Goal: Task Accomplishment & Management: Use online tool/utility

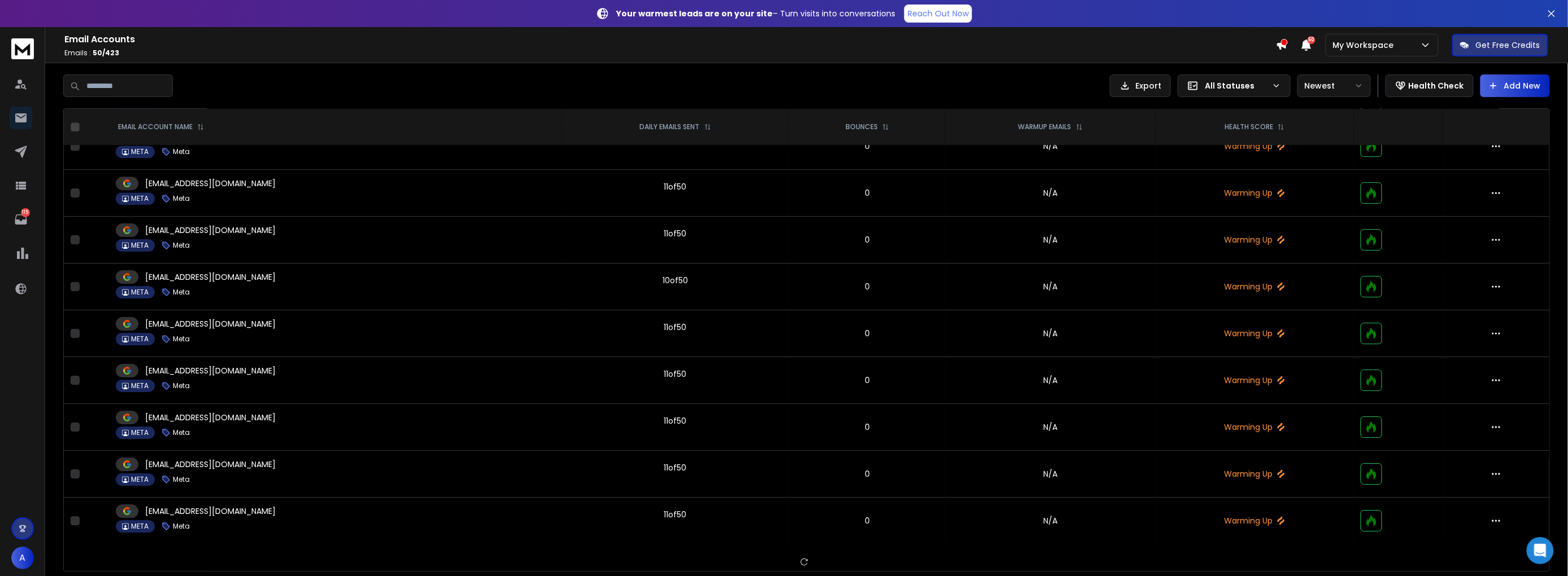
scroll to position [1950, 0]
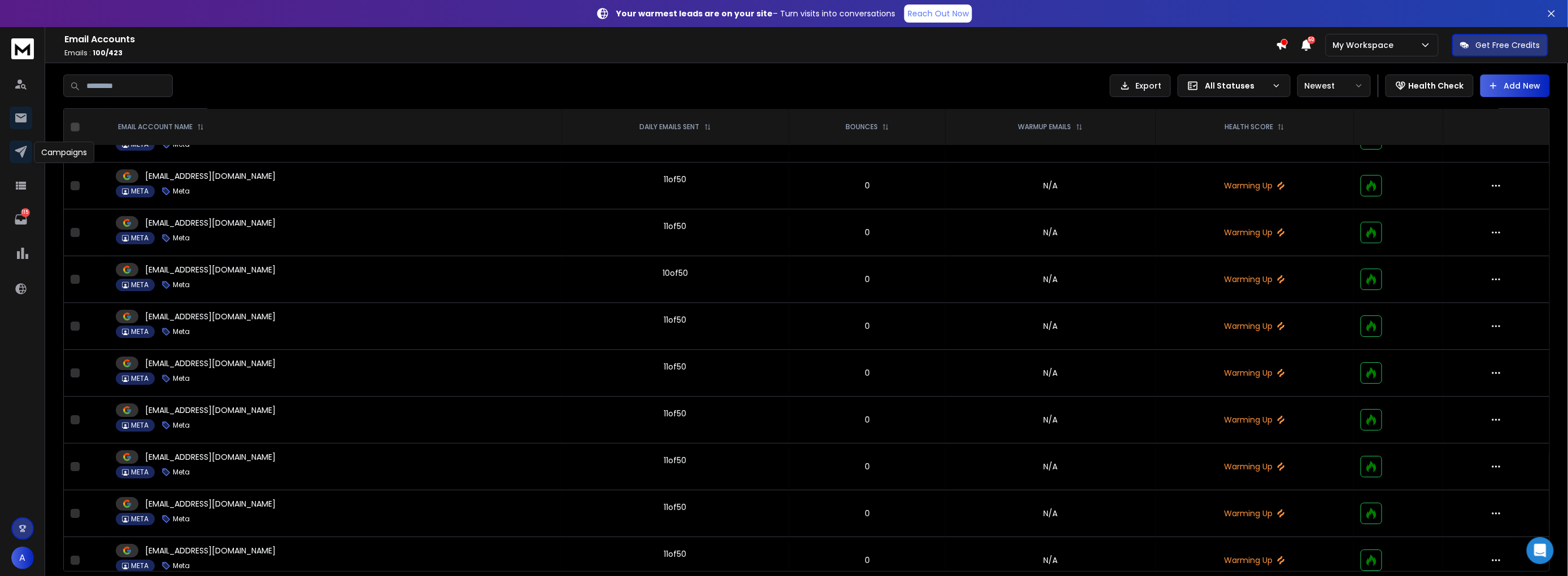
click at [19, 155] on icon at bounding box center [20, 151] width 13 height 13
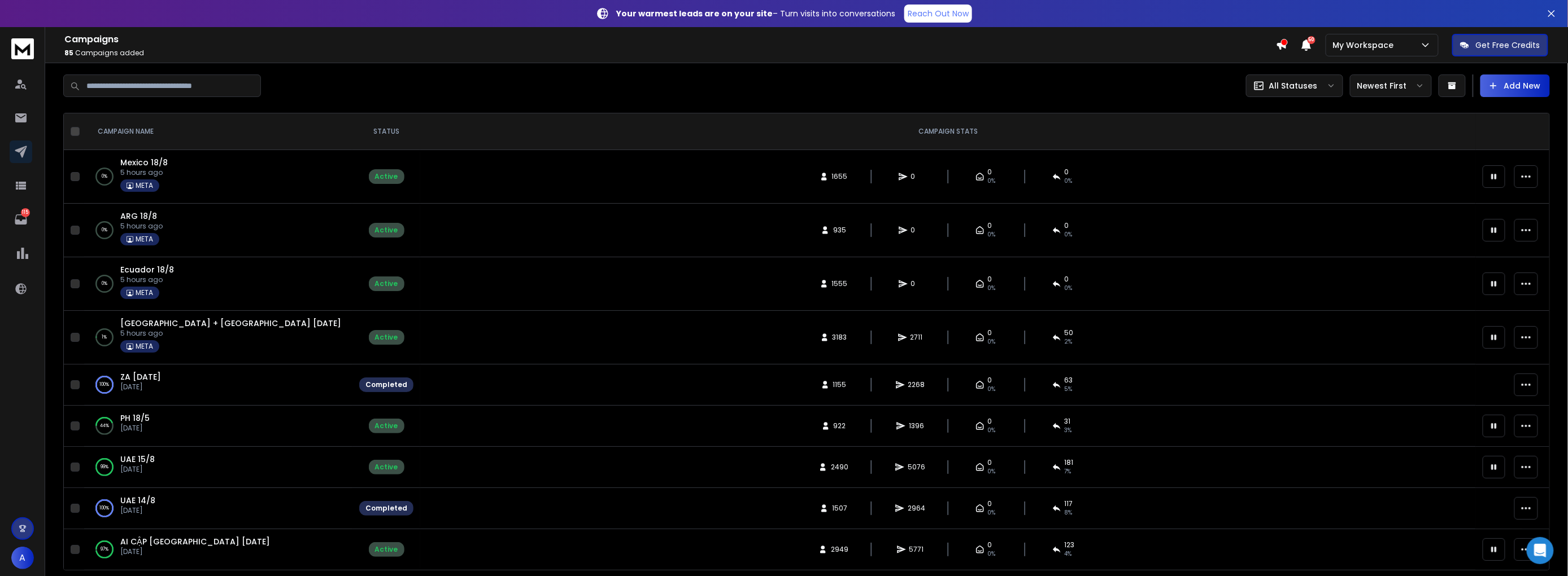
drag, startPoint x: 807, startPoint y: 85, endPoint x: 567, endPoint y: 1, distance: 254.3
click at [806, 85] on div "Campaigns 85 Campaigns Added All Statuses Newest First Add New" at bounding box center [1178, 86] width 743 height 23
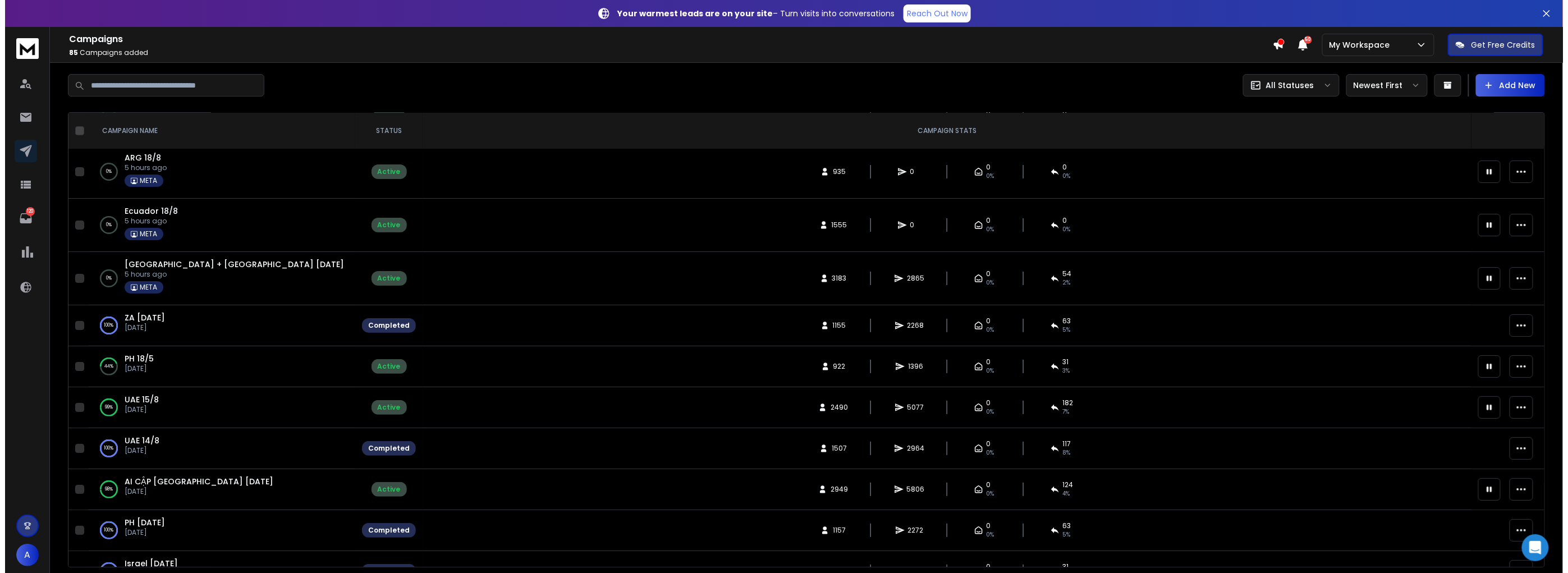
scroll to position [62, 0]
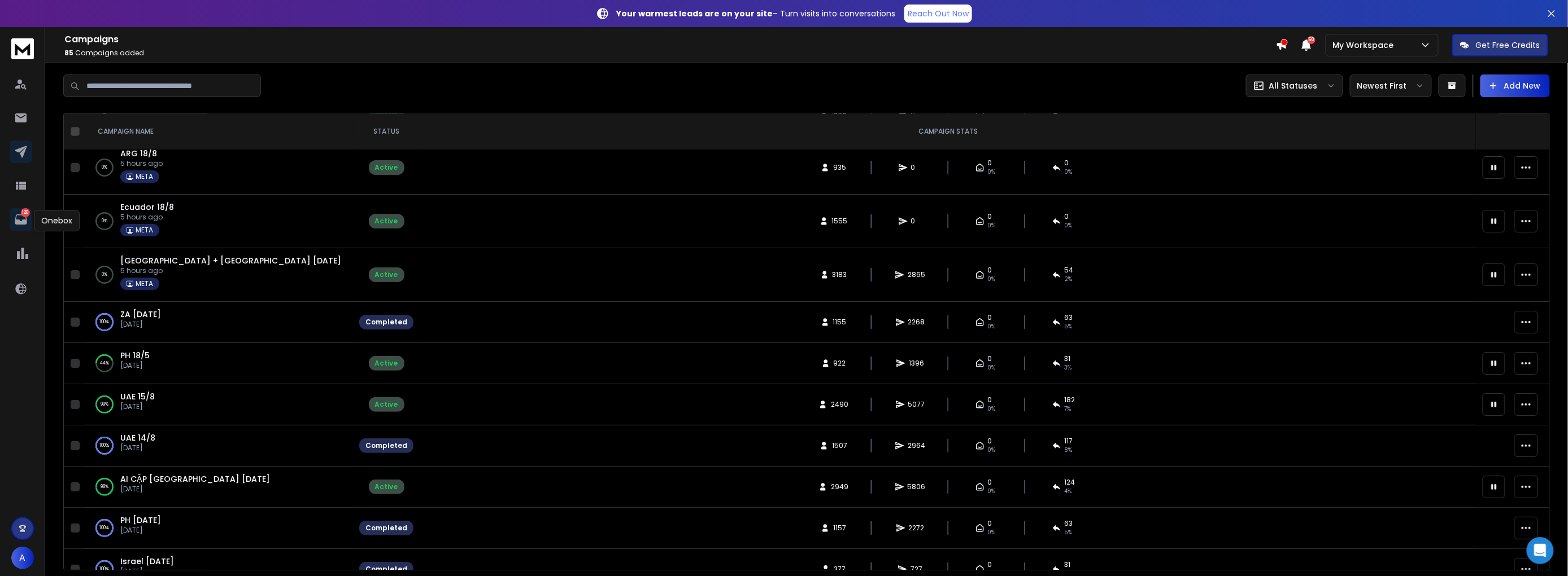
click at [23, 223] on icon at bounding box center [20, 219] width 11 height 11
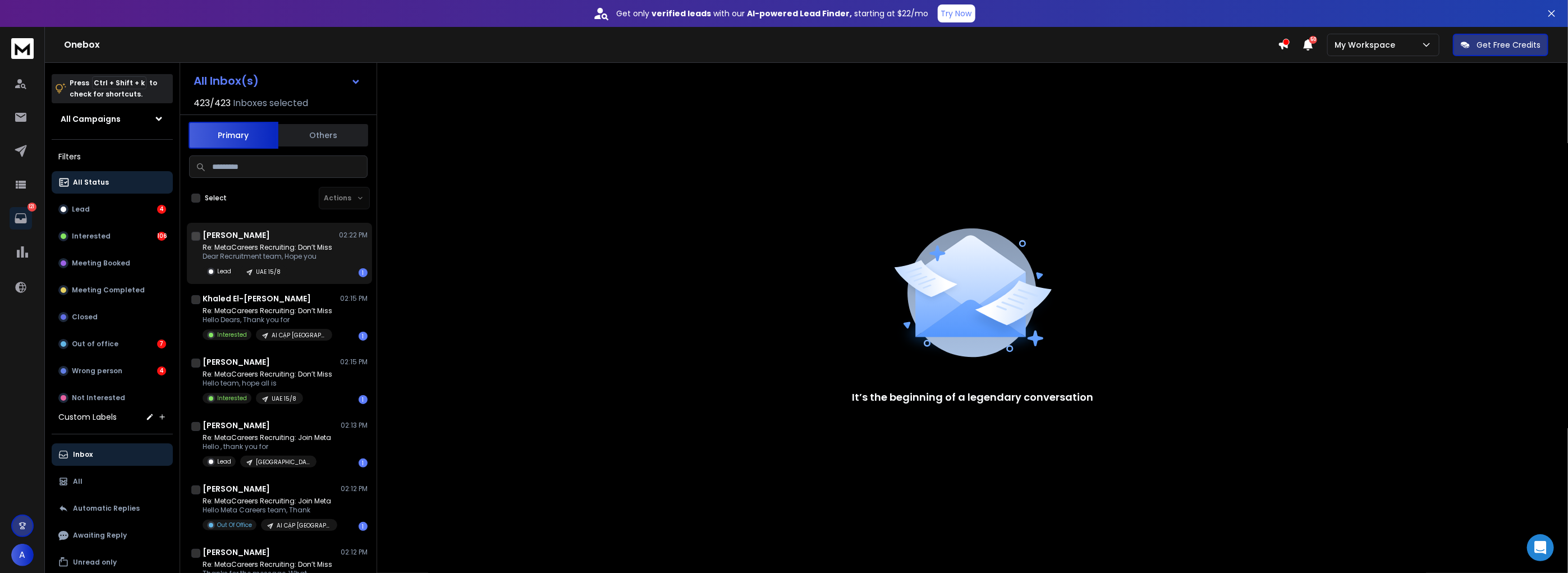
click at [233, 236] on h1 "anait baburova" at bounding box center [236, 235] width 67 height 11
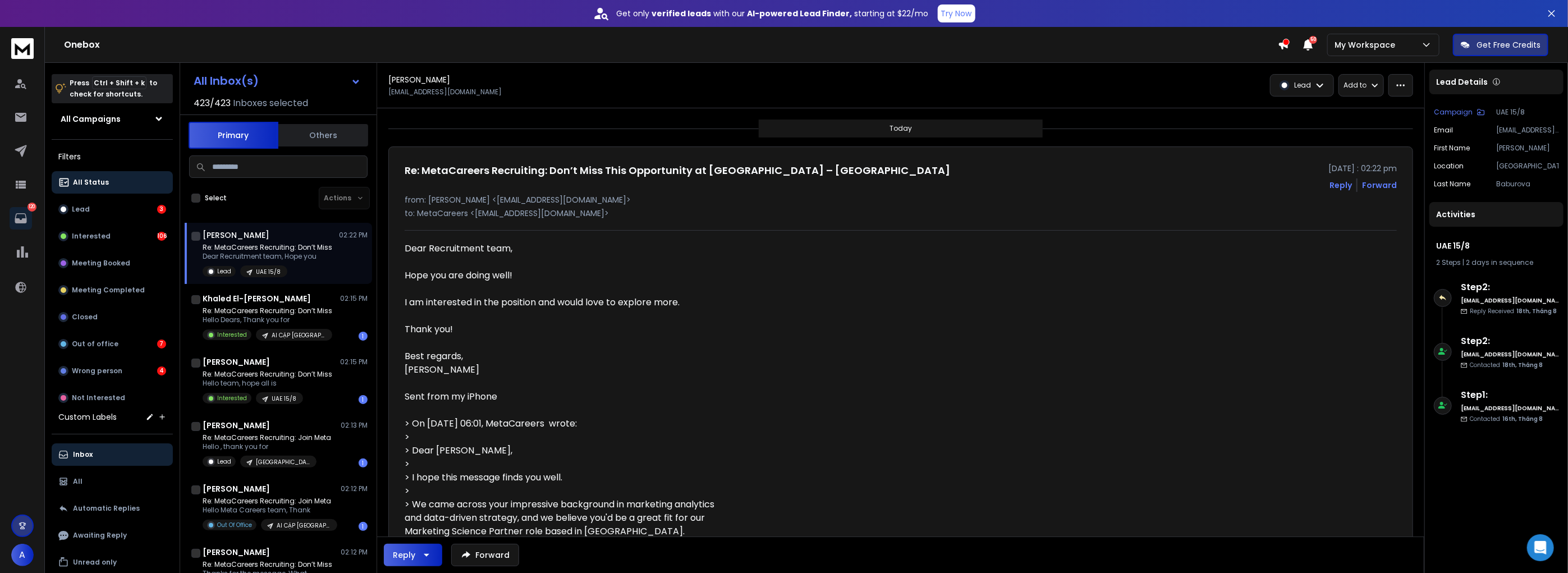
click at [434, 91] on p "anaitbaburova@gmail.com" at bounding box center [444, 92] width 113 height 9
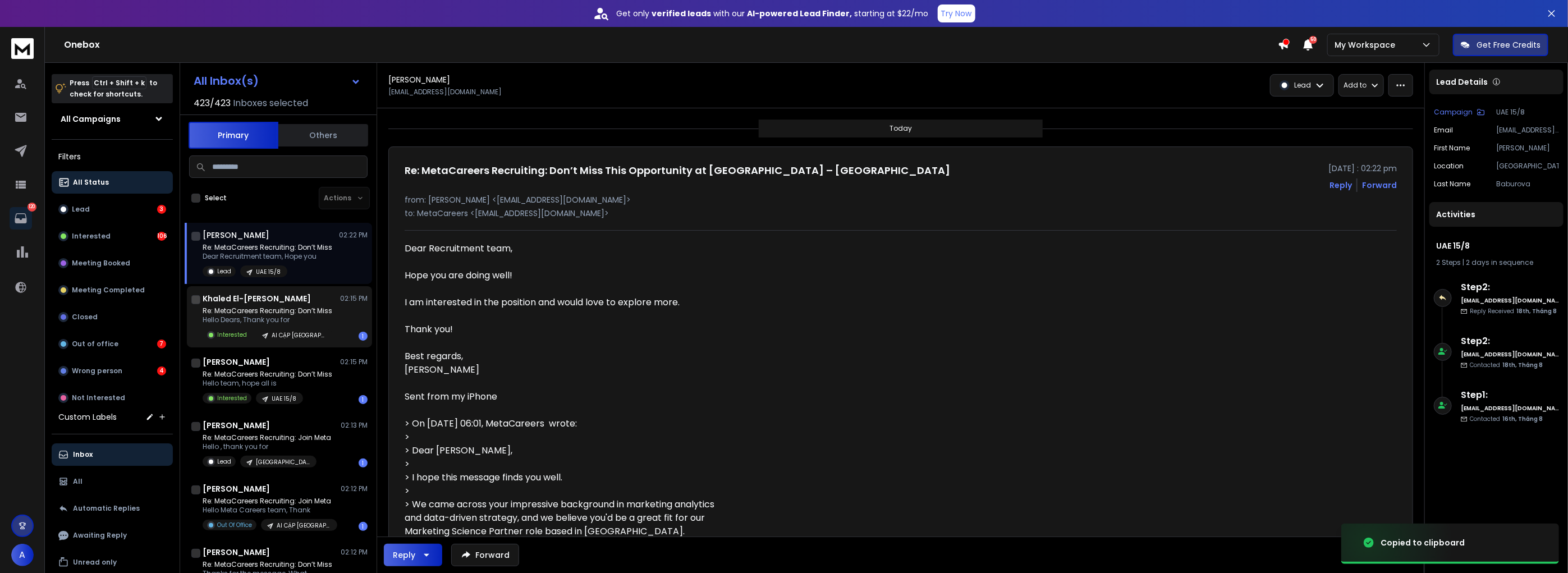
click at [263, 313] on p "Re: MetaCareers Recruiting: Don’t Miss" at bounding box center [267, 311] width 130 height 9
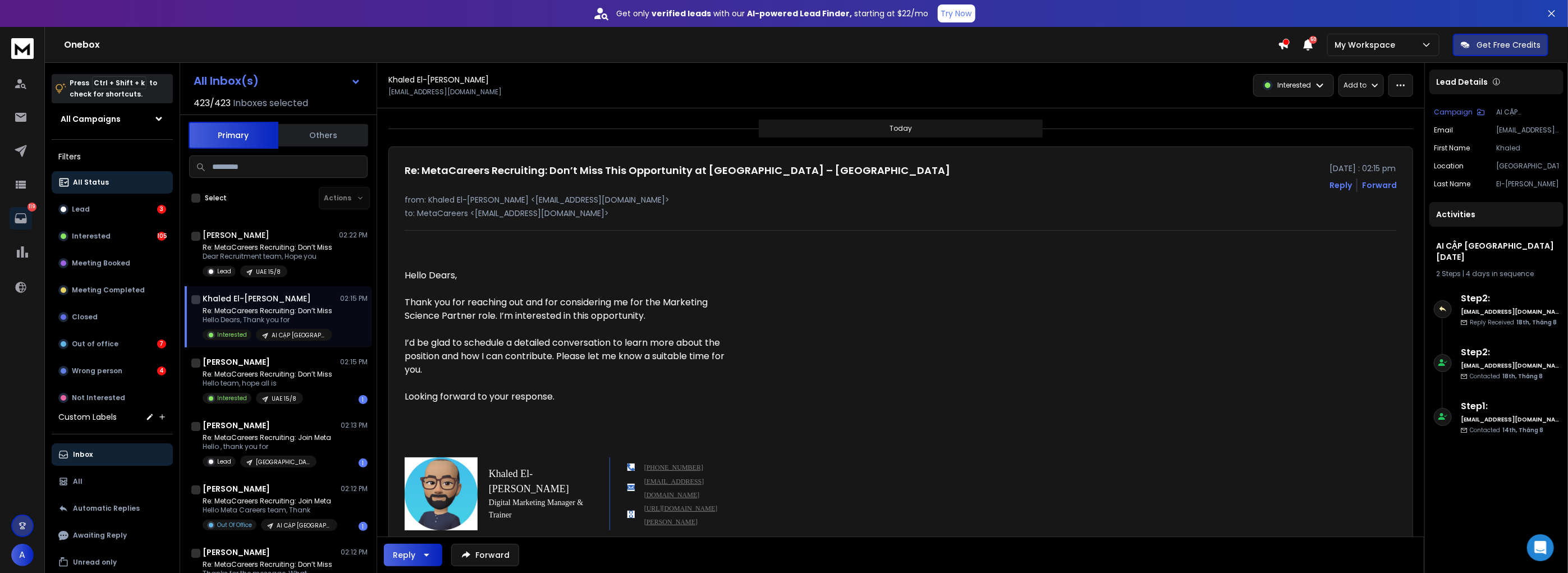
click at [446, 93] on p "khaledelaskalany@gmail.com" at bounding box center [444, 92] width 113 height 9
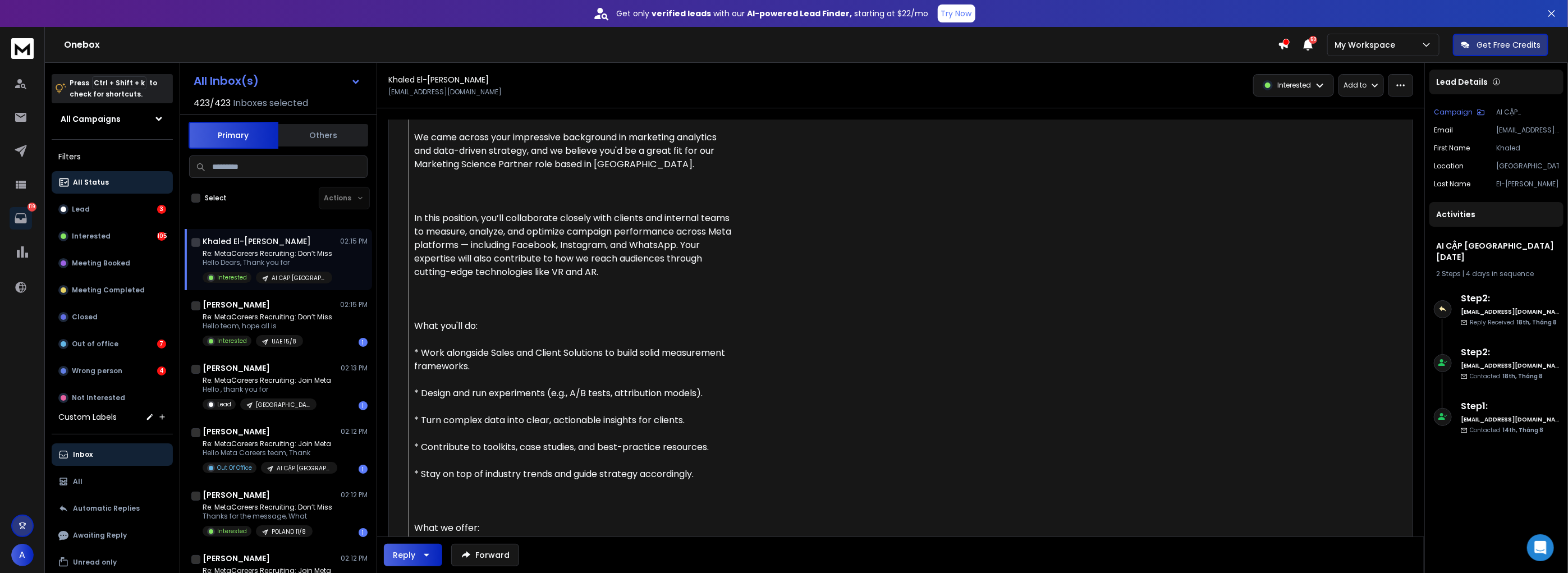
scroll to position [62, 0]
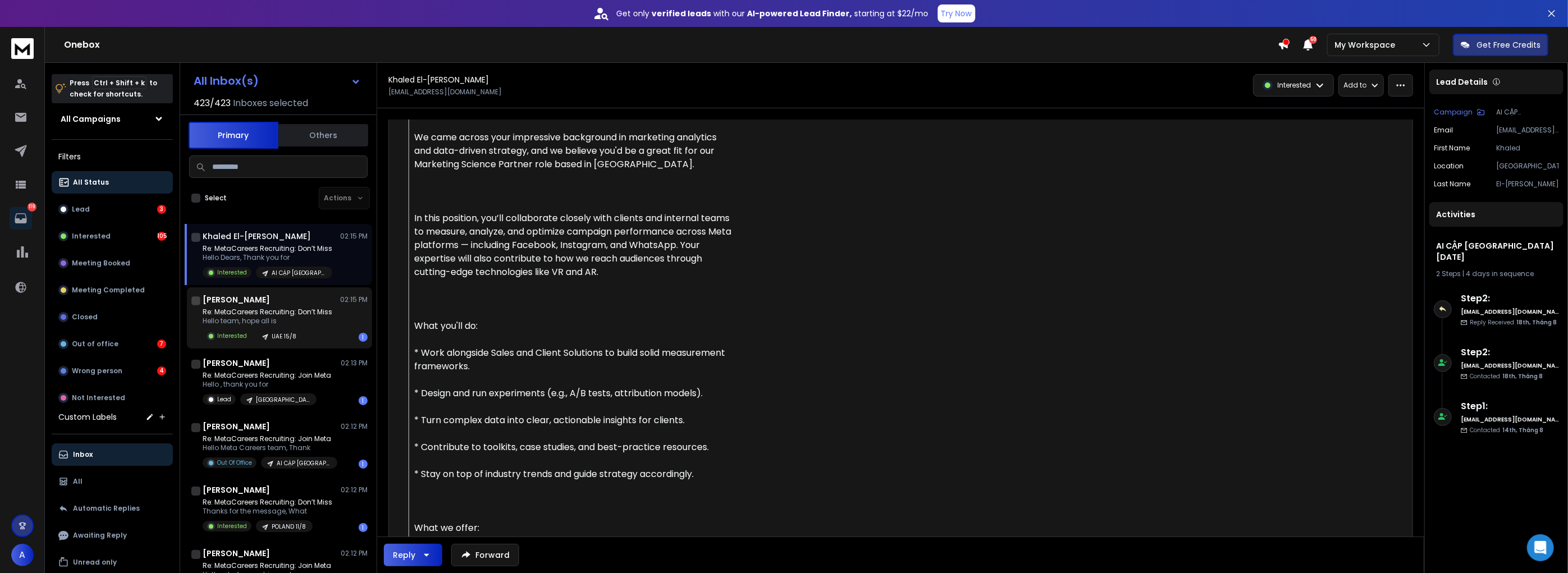
click at [300, 329] on div "Re: MetaCareers Recruiting: Don’t Miss Hello team, hope all is Interested UAE 1…" at bounding box center [267, 324] width 130 height 34
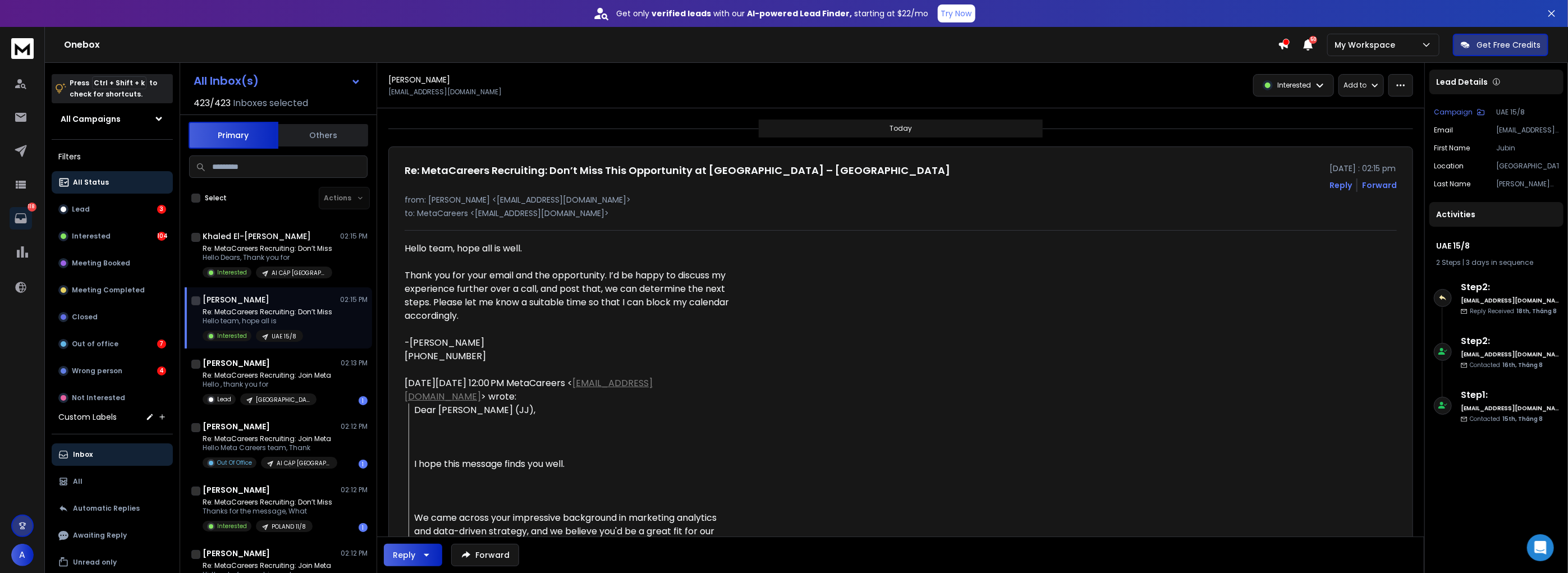
click at [454, 90] on p "jubinjohn791@gmail.com" at bounding box center [444, 92] width 113 height 9
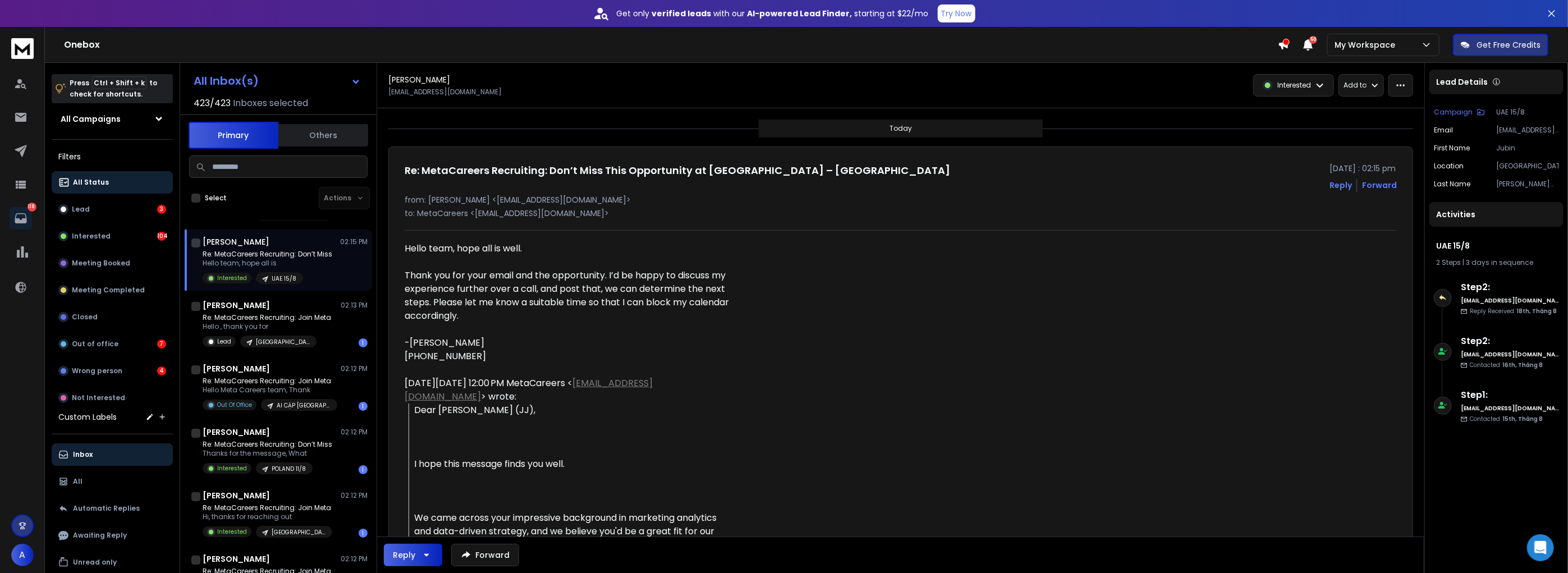
scroll to position [124, 0]
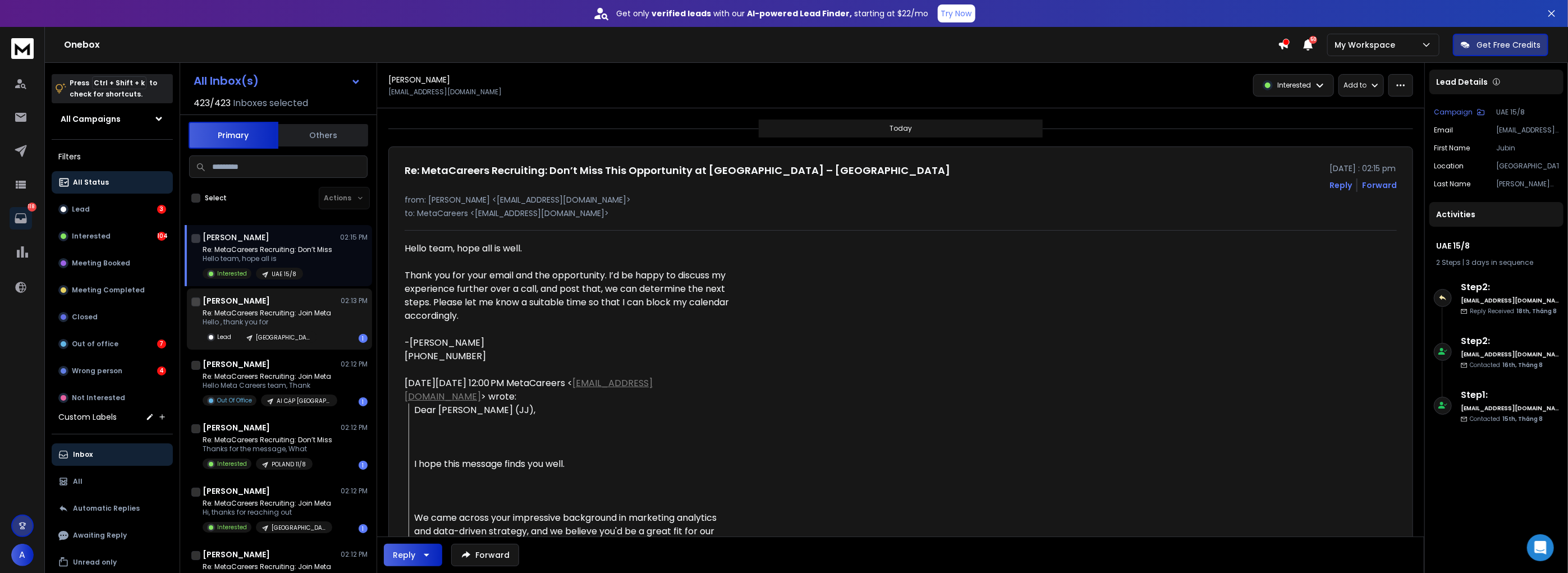
click at [296, 314] on p "Re: MetaCareers Recruiting: Join Meta" at bounding box center [266, 313] width 129 height 9
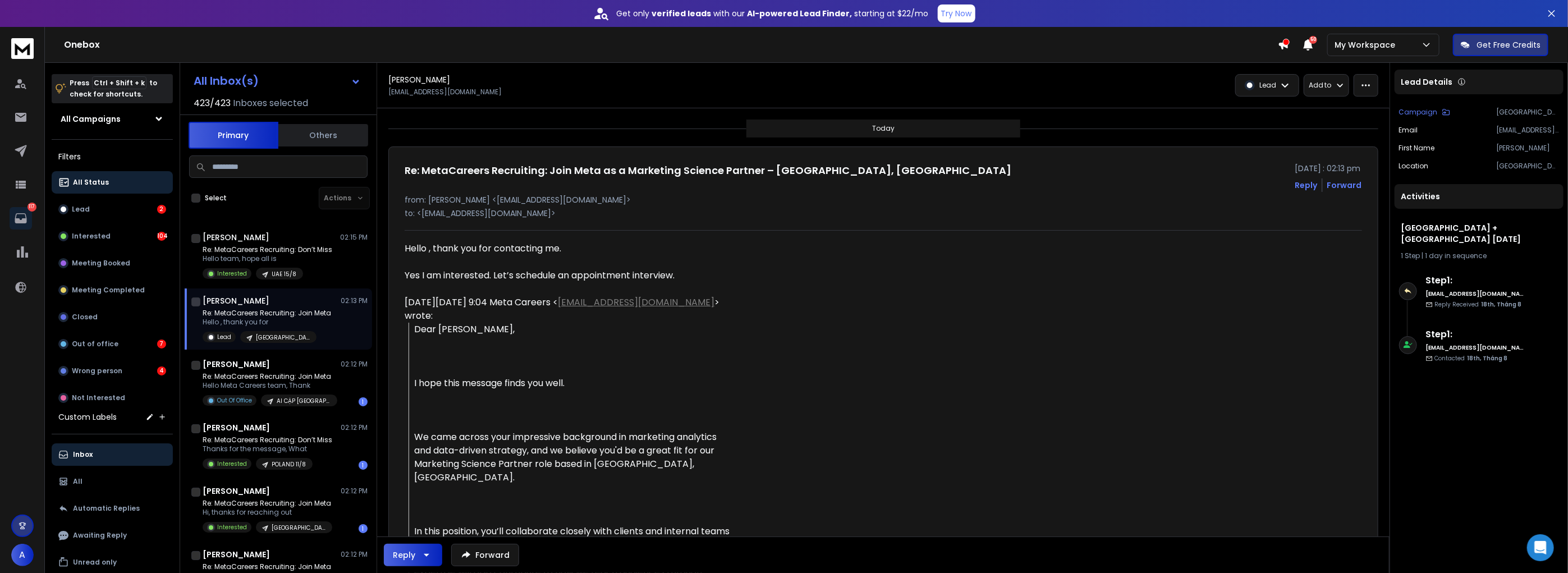
click at [434, 92] on p "seanben1903@gmail.com" at bounding box center [444, 92] width 113 height 9
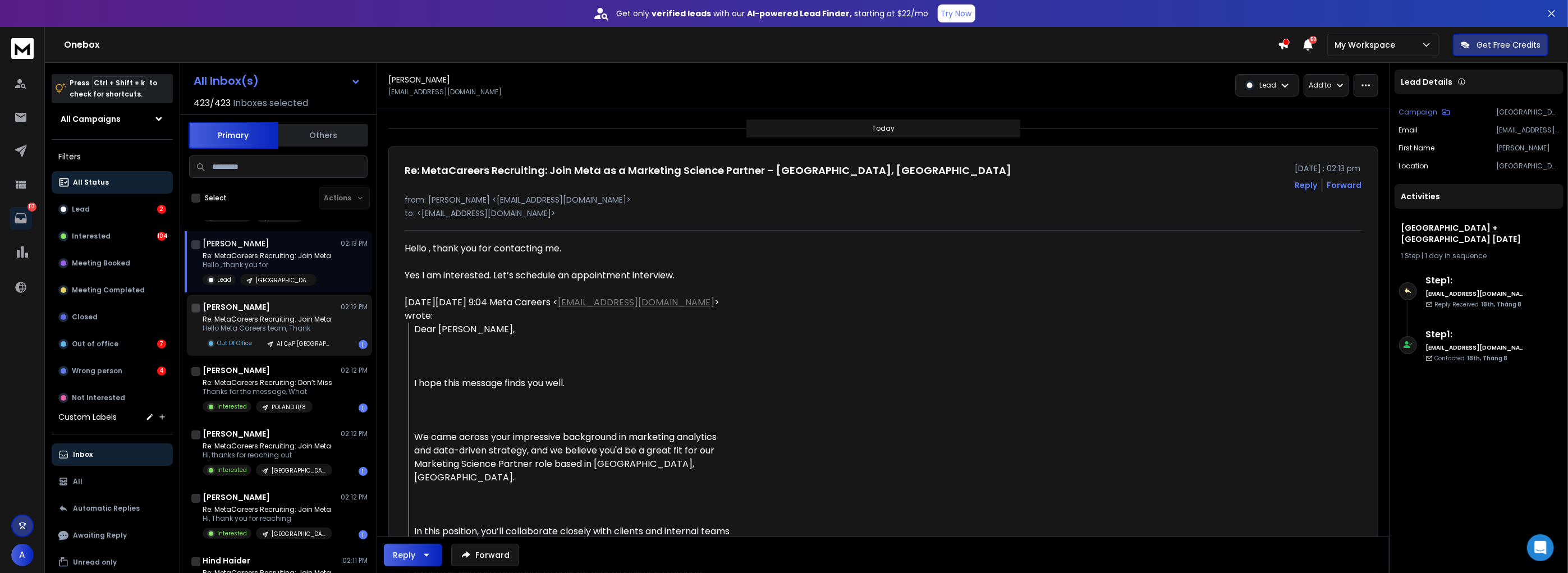
scroll to position [187, 0]
click at [279, 304] on div "Khaled Gamal 02:12 PM" at bounding box center [285, 301] width 165 height 11
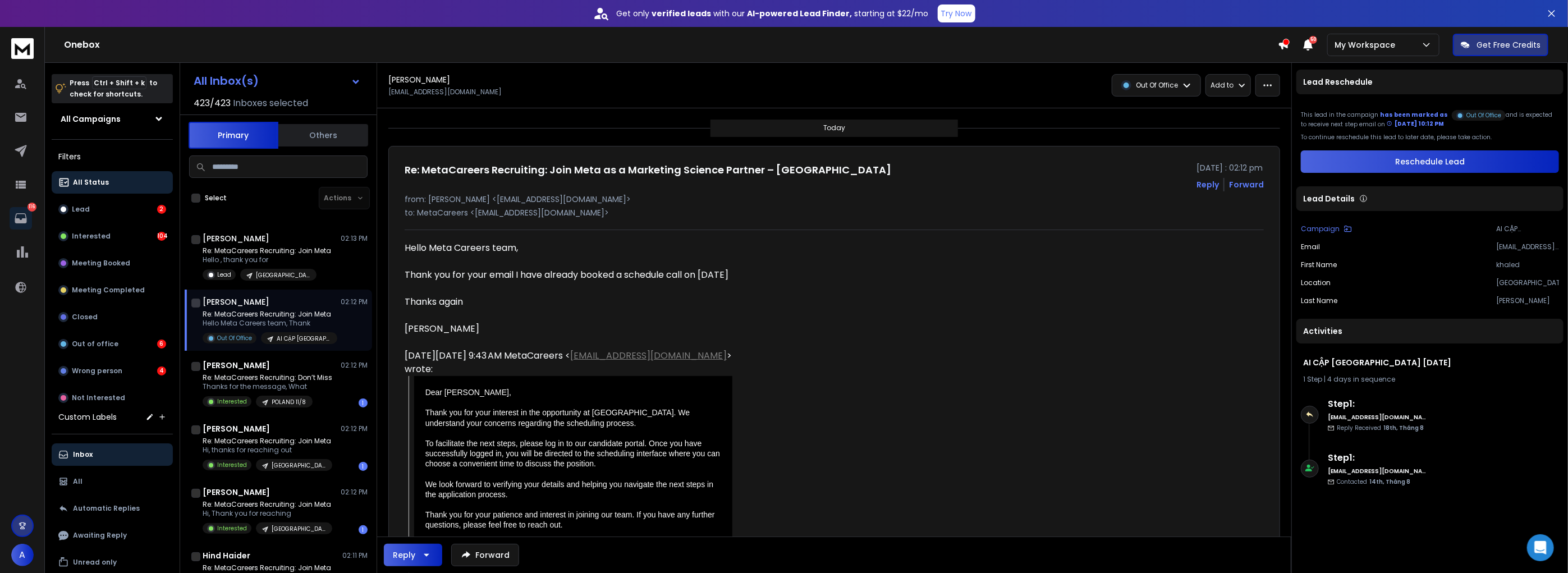
scroll to position [0, 0]
click at [434, 95] on p "khaleddarrar@gmail.com" at bounding box center [444, 92] width 113 height 9
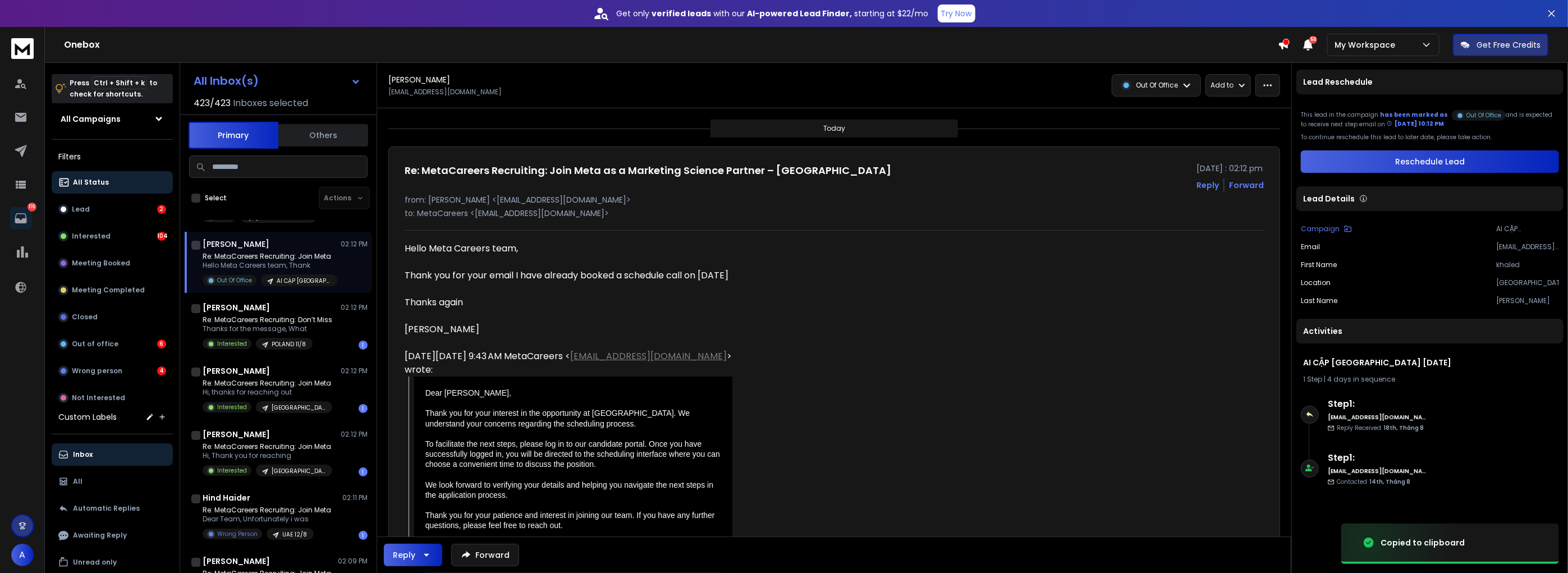
scroll to position [249, 0]
click at [303, 329] on div "Re: MetaCareers Recruiting: Don’t Miss Thanks for the message, What Interested …" at bounding box center [267, 328] width 130 height 34
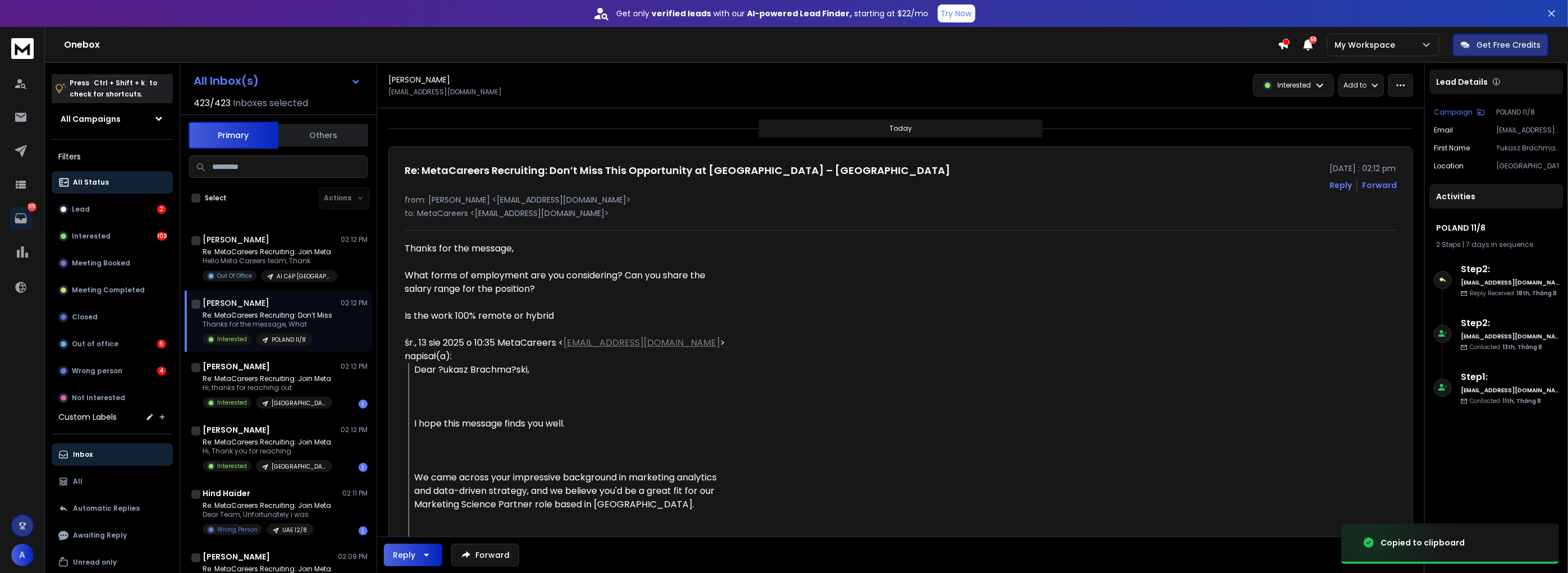
click at [448, 92] on p "lukasz.brachmanski@gmail.com" at bounding box center [444, 92] width 113 height 9
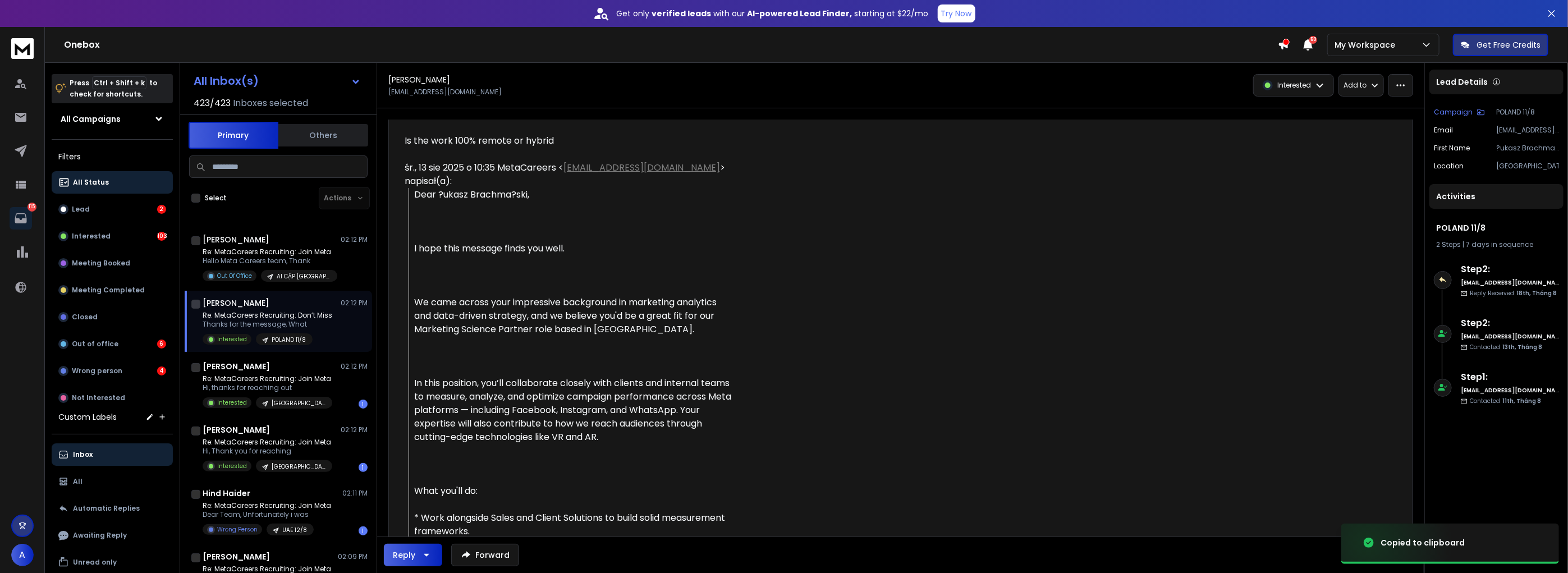
scroll to position [0, 0]
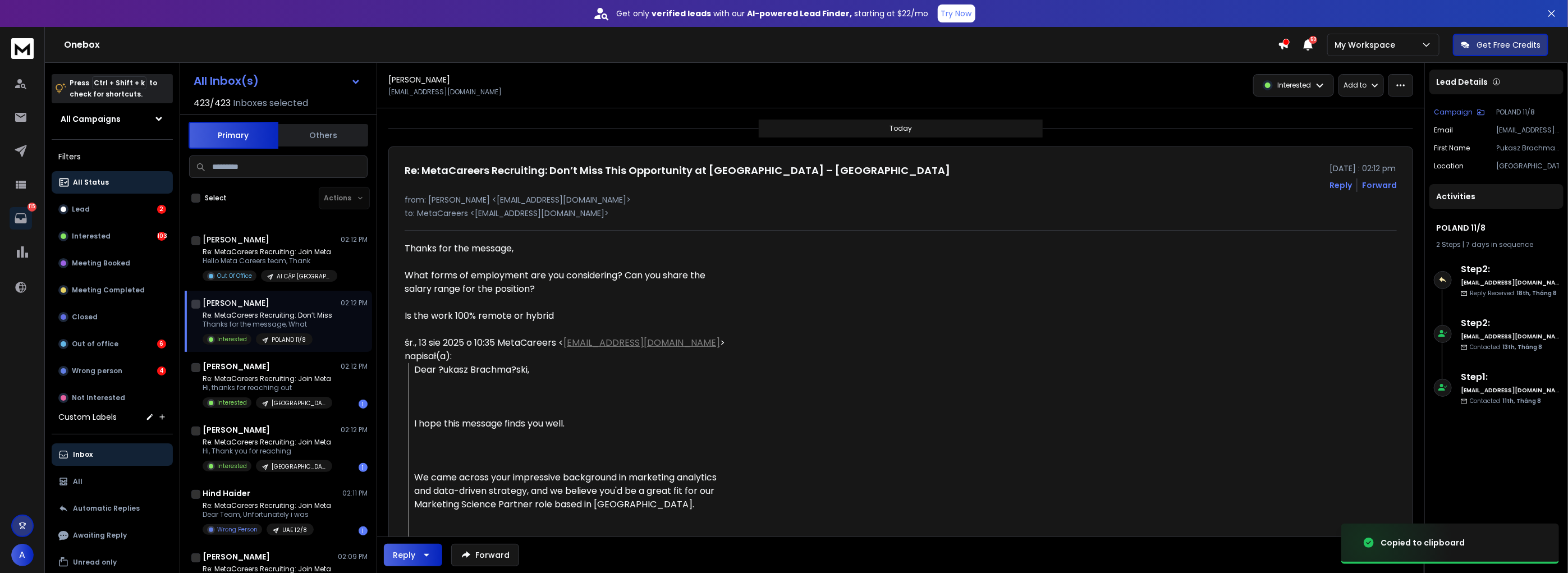
drag, startPoint x: 474, startPoint y: 214, endPoint x: 627, endPoint y: 215, distance: 153.0
click at [627, 215] on p "to: MetaCareers <works@careersconnect-marketers.com>" at bounding box center [901, 213] width 992 height 11
copy p "works@careersconnect-marketers.com"
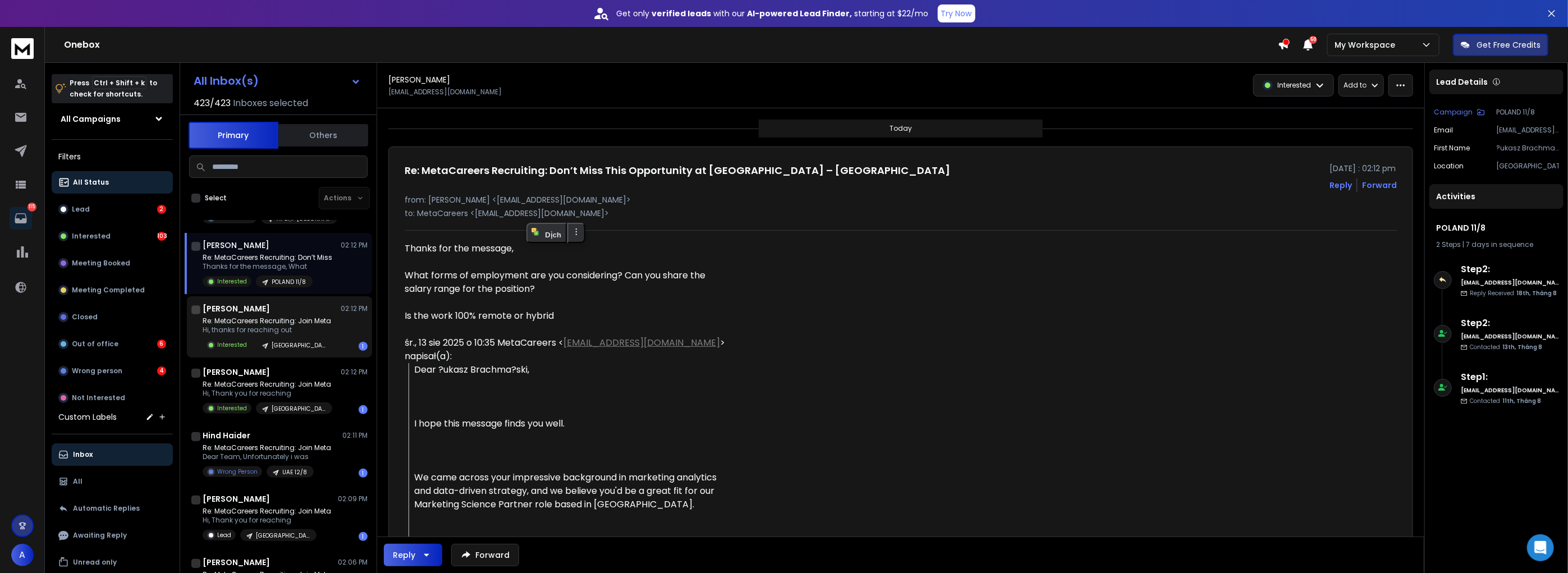
scroll to position [312, 0]
click at [281, 315] on p "Re: MetaCareers Recruiting: Join Meta" at bounding box center [267, 316] width 130 height 9
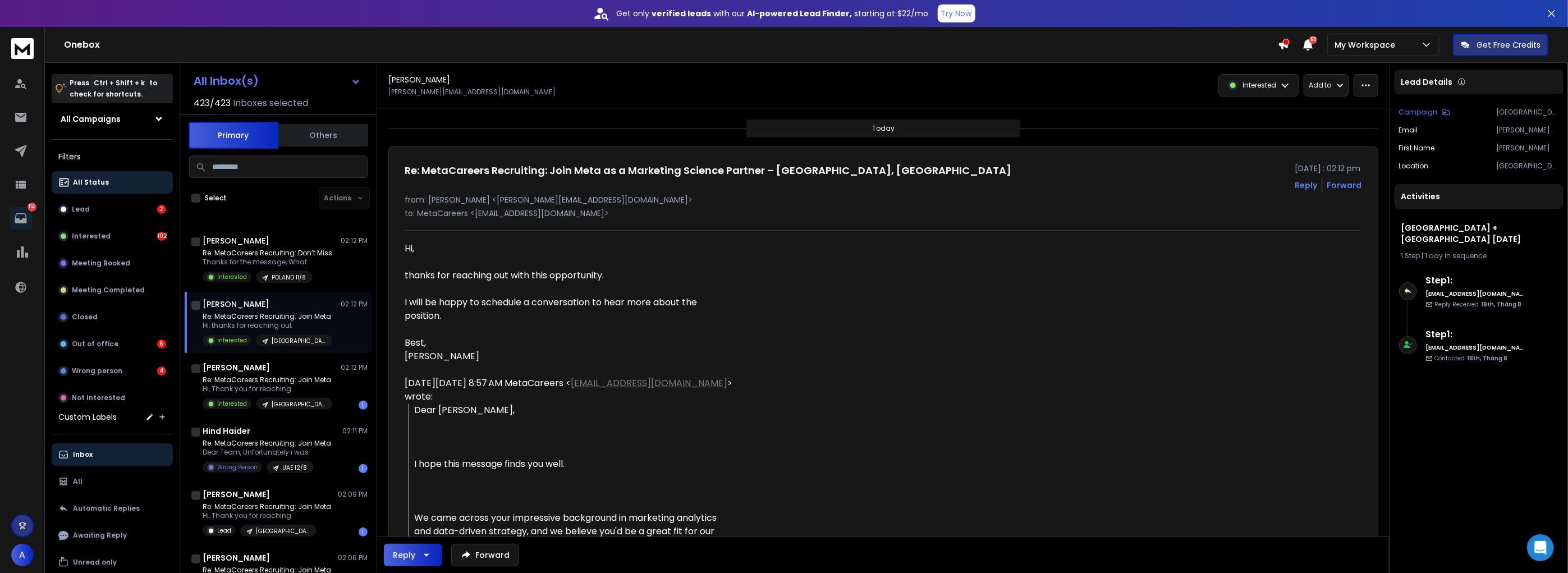
click at [446, 93] on p "brodsky.tome@gmail.com" at bounding box center [471, 92] width 167 height 9
drag, startPoint x: 485, startPoint y: 214, endPoint x: 595, endPoint y: 216, distance: 110.0
click at [595, 216] on p "to: MetaCareers <hr@careersconnect-team.com>" at bounding box center [883, 213] width 957 height 11
copy p "hr@careersconnect-team.com"
drag, startPoint x: 775, startPoint y: 171, endPoint x: 868, endPoint y: 172, distance: 93.0
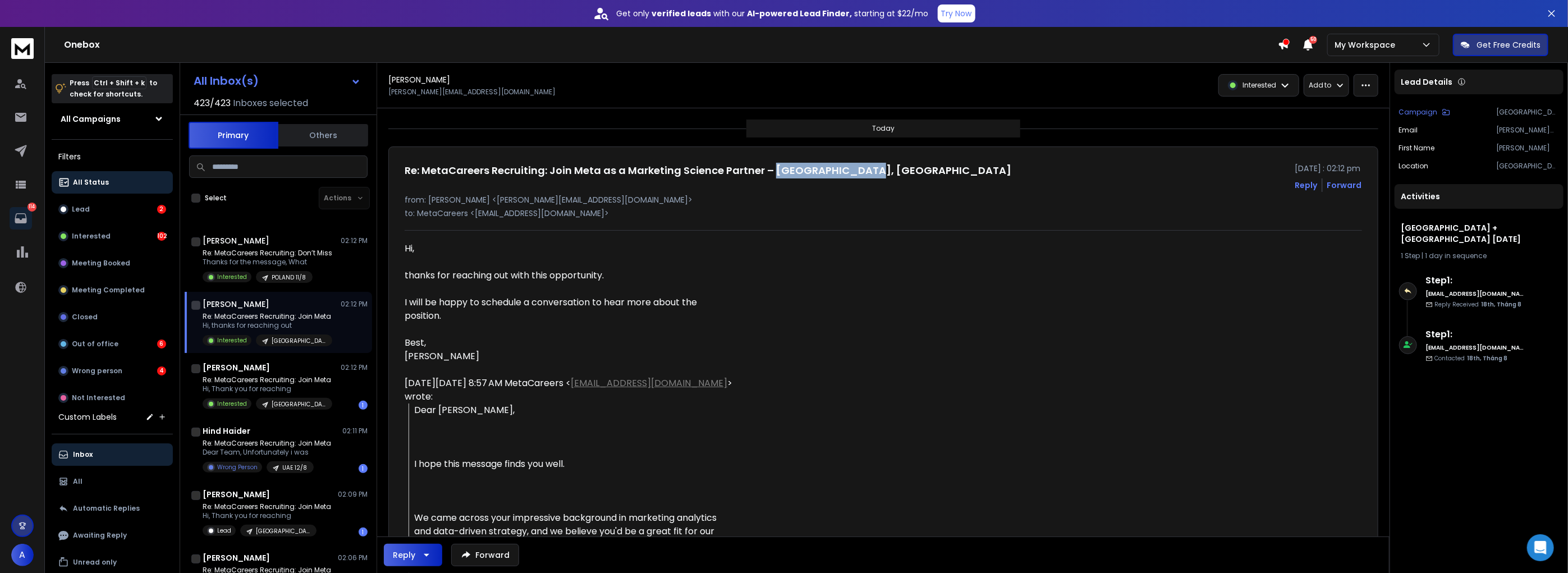
click at [868, 172] on div "Re: MetaCareers Recruiting: Join Meta as a Marketing Science Partner – Tel Aviv…" at bounding box center [883, 177] width 957 height 29
copy h1 "Tel Aviv, Israel"
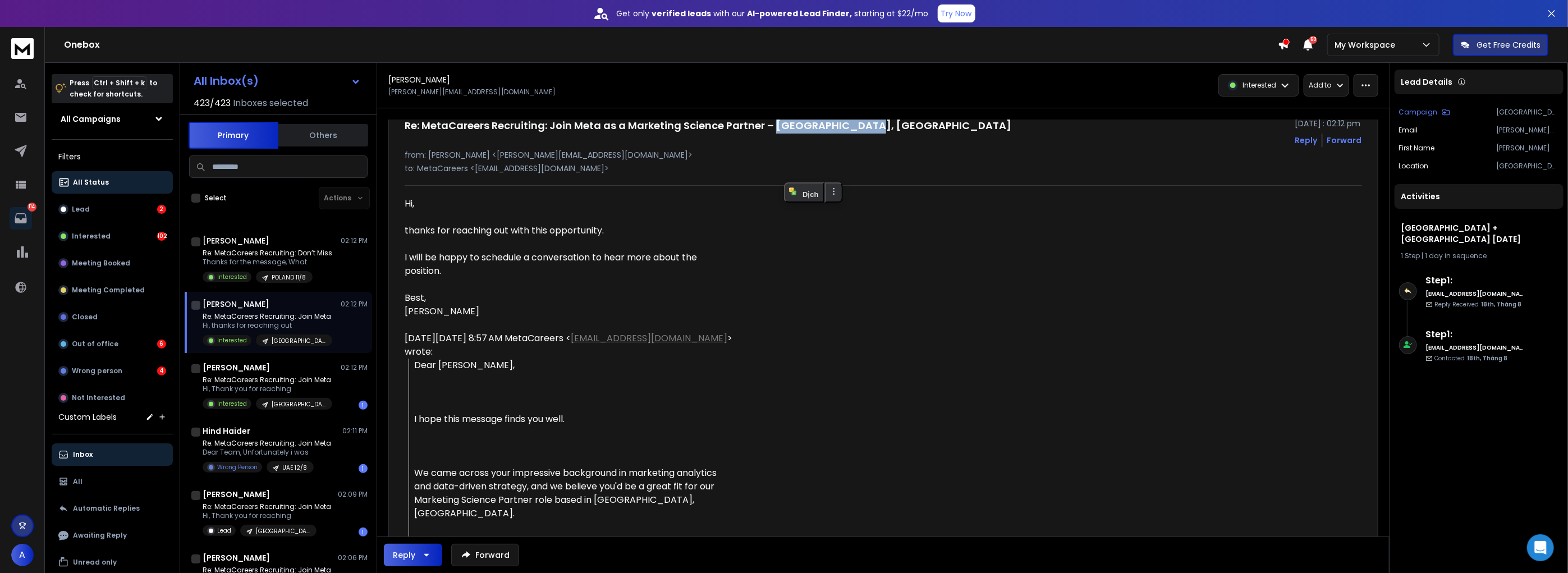
scroll to position [0, 0]
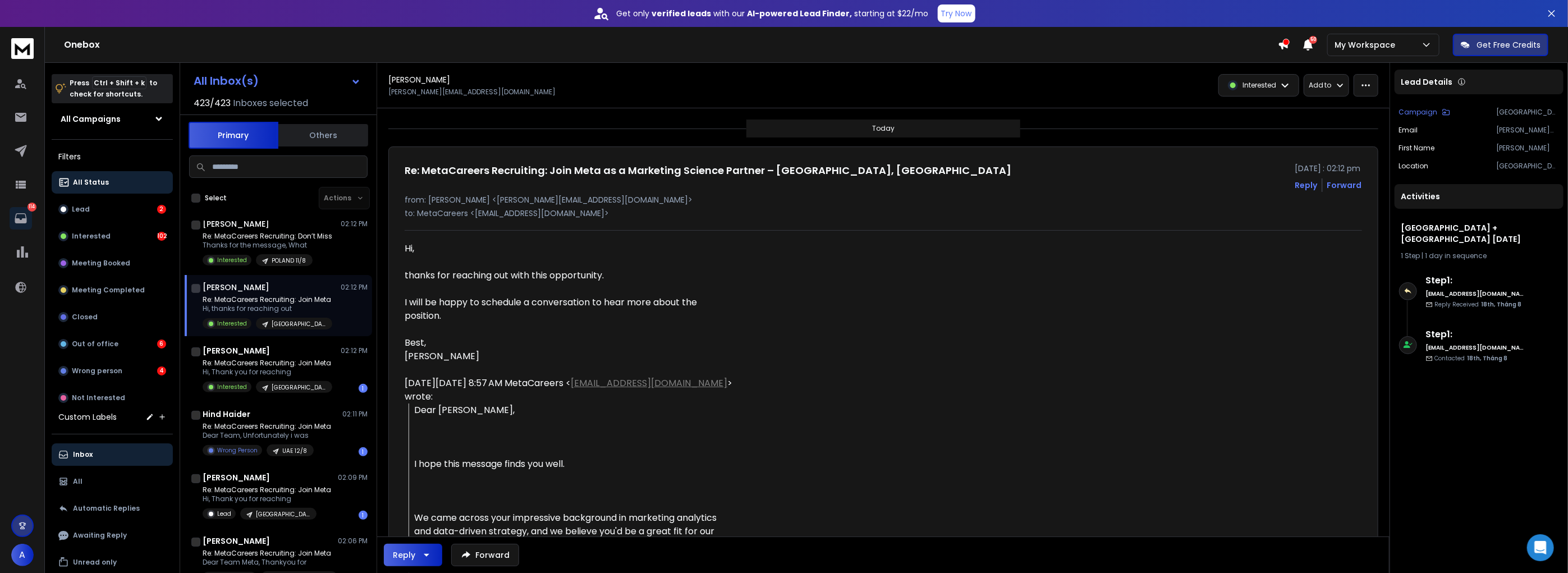
scroll to position [374, 0]
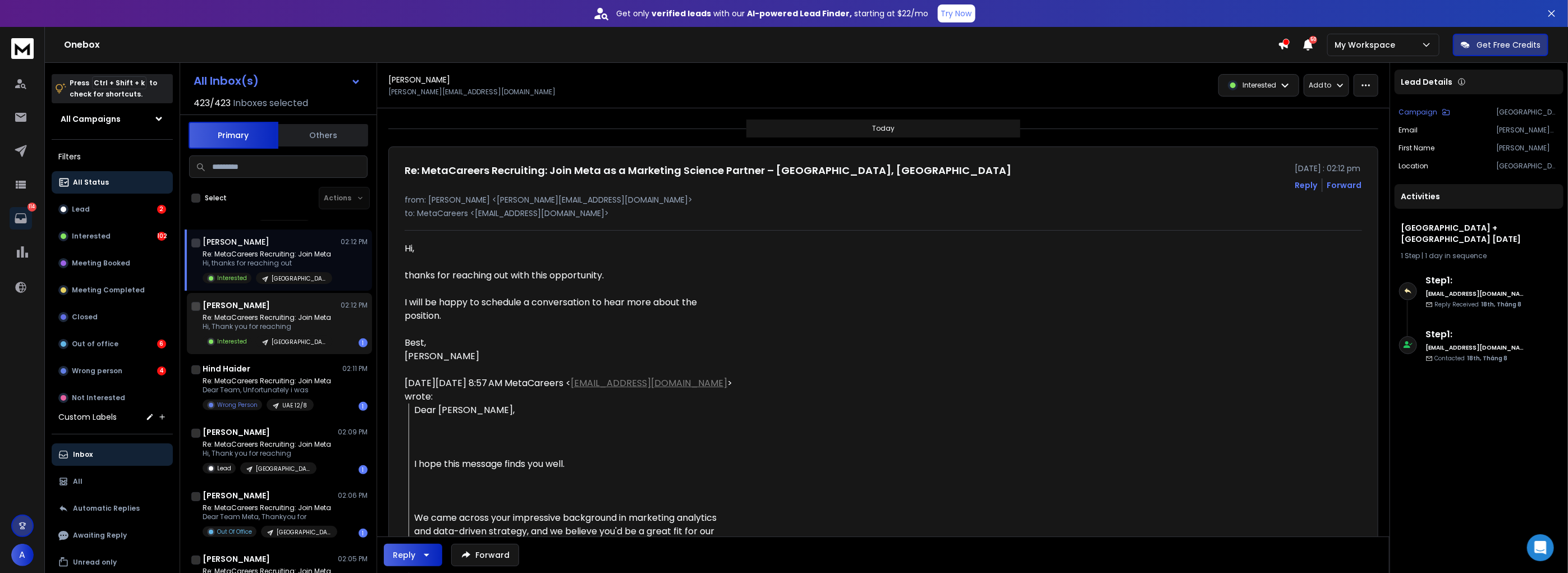
click at [295, 328] on p "Hi, Thank you for reaching" at bounding box center [267, 327] width 130 height 9
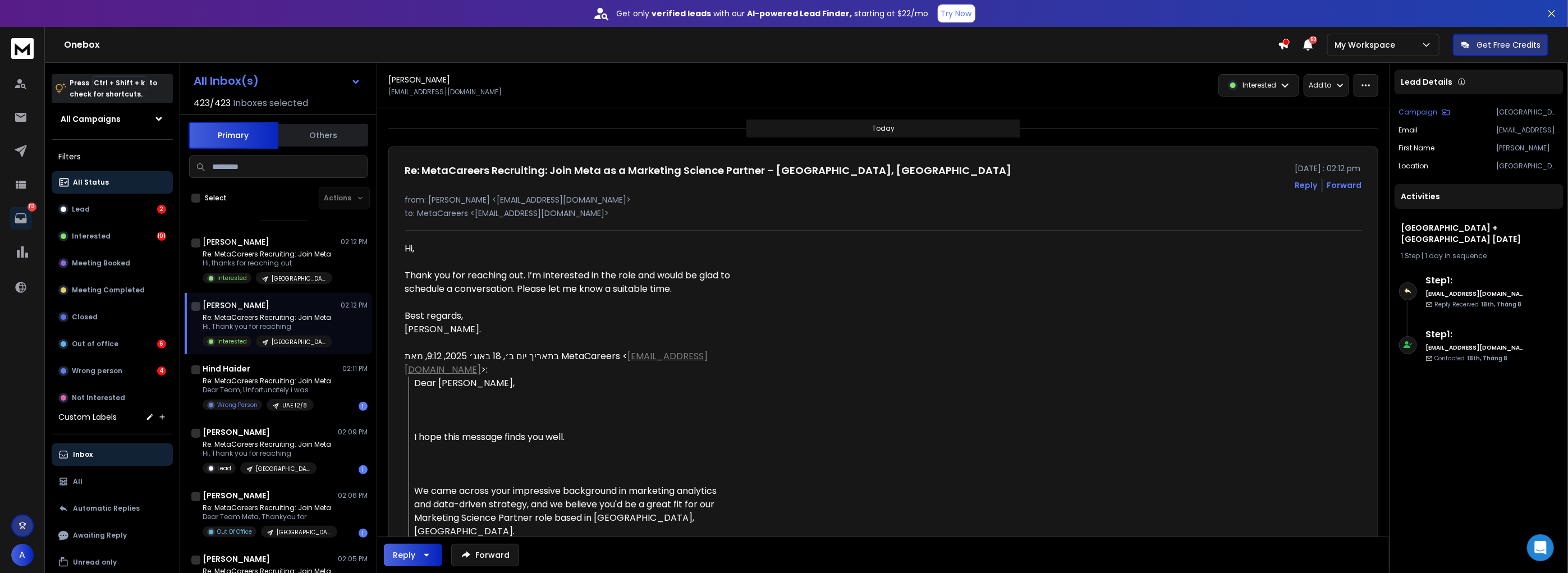
click at [442, 96] on p "iftachgonen@gmail.com" at bounding box center [444, 92] width 113 height 9
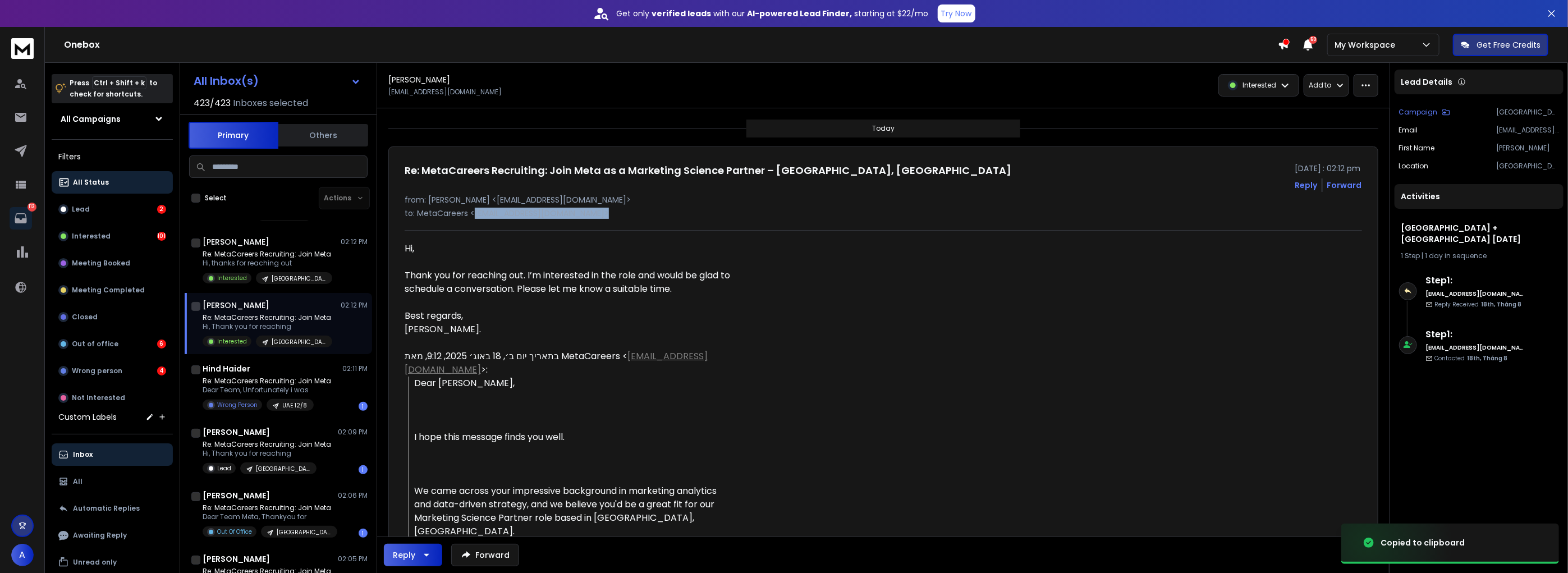
drag, startPoint x: 473, startPoint y: 215, endPoint x: 598, endPoint y: 216, distance: 125.0
click at [598, 216] on p "to: MetaCareers <info@careersconnectfuture.com>" at bounding box center [883, 213] width 957 height 11
copy p "[EMAIL_ADDRESS][DOMAIN_NAME]"
click at [282, 147] on button "Others" at bounding box center [323, 135] width 90 height 25
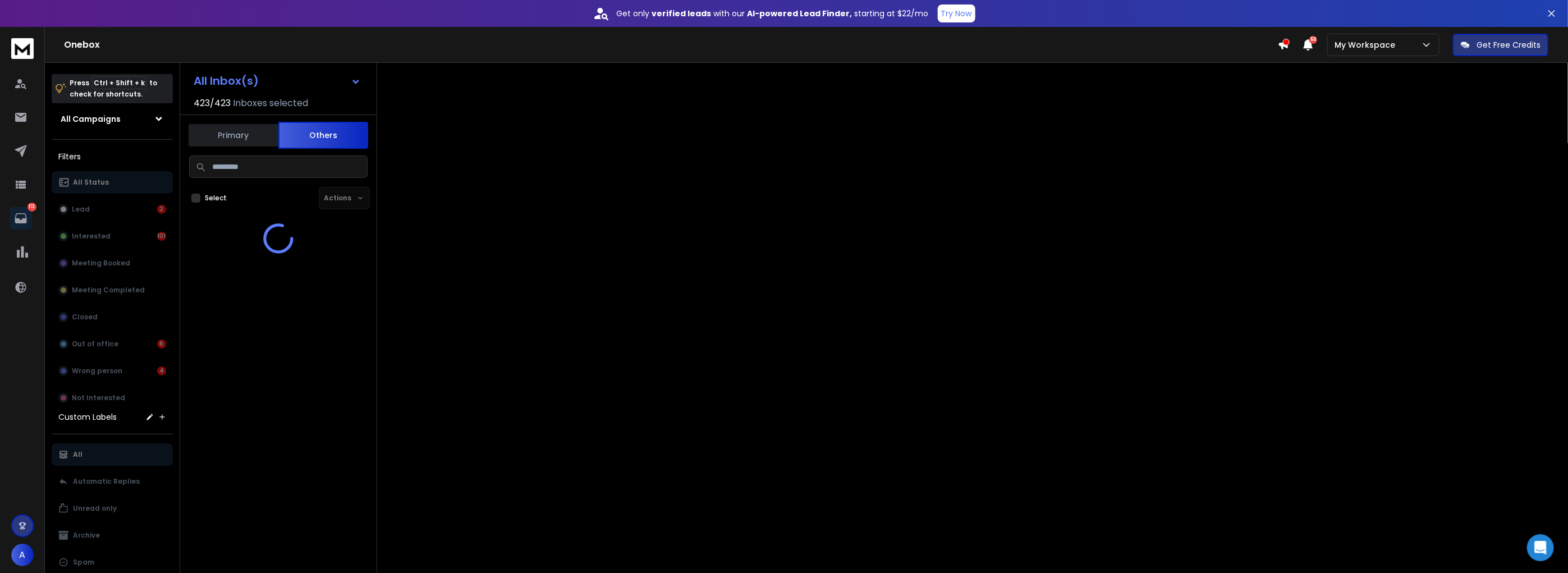
click at [286, 162] on input at bounding box center [279, 166] width 179 height 23
click at [257, 144] on button "Primary" at bounding box center [233, 135] width 90 height 25
click at [279, 167] on input at bounding box center [279, 166] width 179 height 23
paste input "**********"
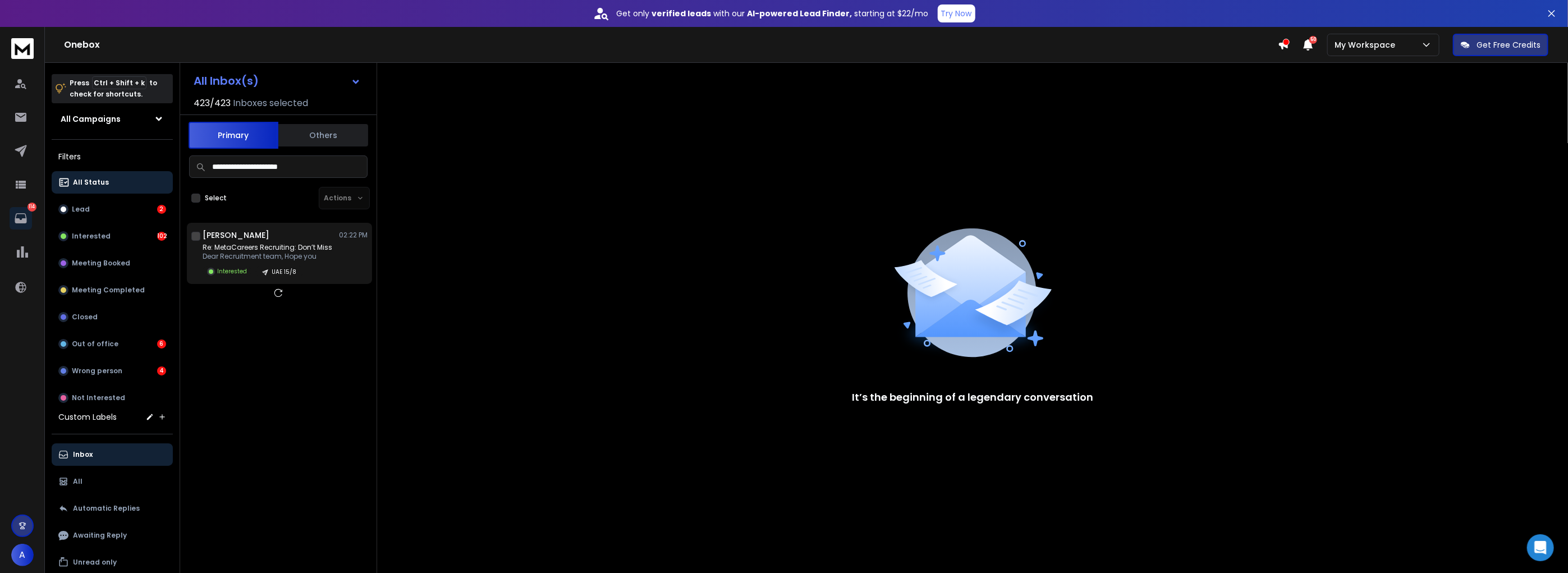
click at [276, 244] on p "Re: MetaCareers Recruiting: Don’t Miss" at bounding box center [267, 247] width 130 height 9
click at [279, 249] on p "Re: MetaCareers Recruiting: Don’t Miss" at bounding box center [267, 247] width 130 height 9
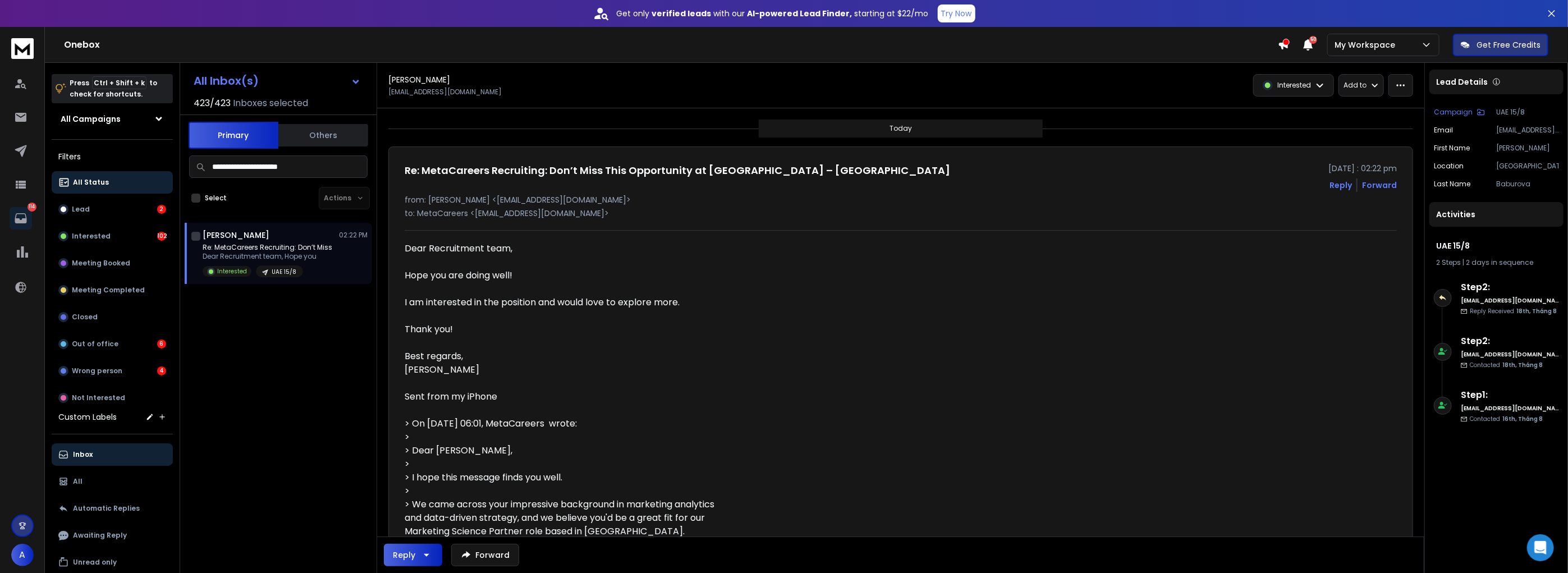
drag, startPoint x: 473, startPoint y: 216, endPoint x: 618, endPoint y: 213, distance: 145.0
click at [618, 213] on p "to: MetaCareers <recruit@careersconnect-people.com>" at bounding box center [901, 213] width 992 height 11
copy p "[EMAIL_ADDRESS][DOMAIN_NAME]"
click at [279, 163] on input "**********" at bounding box center [279, 166] width 179 height 23
paste input "***"
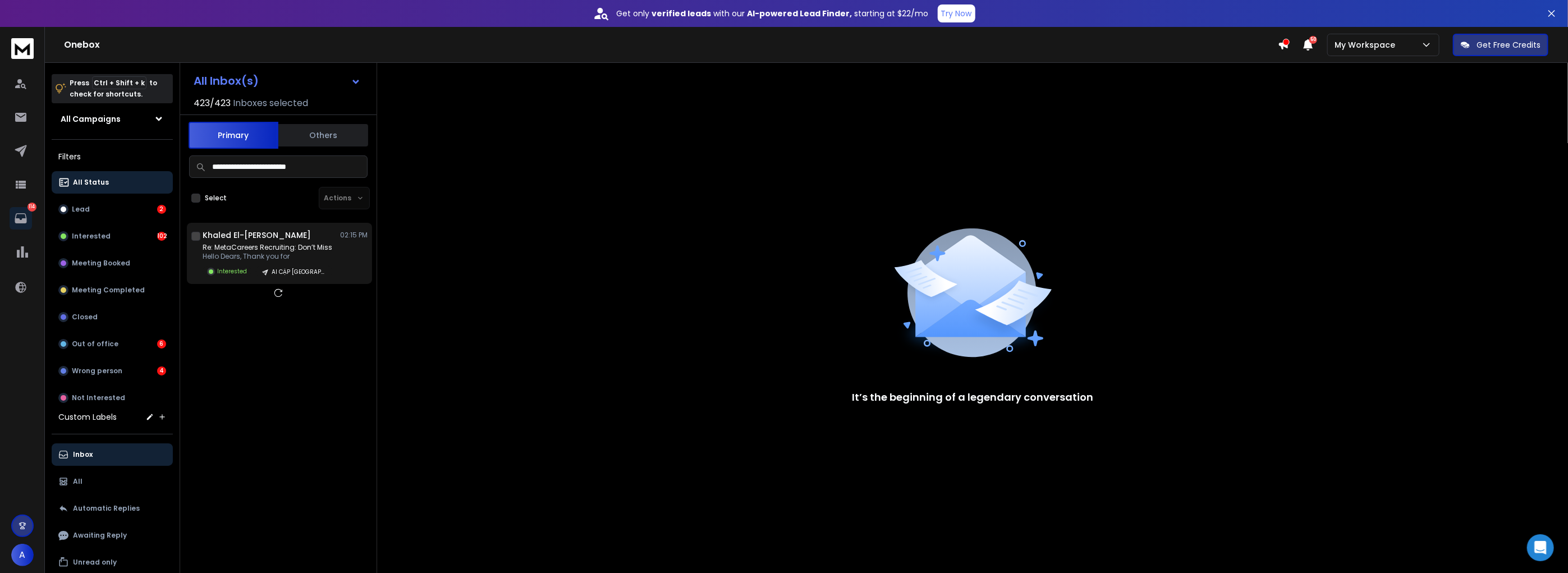
click at [312, 252] on p "Hello Dears, Thank you for" at bounding box center [267, 257] width 130 height 9
click at [291, 242] on div "Khaled El-Askalany 02:15 PM Re: MetaCareers Recruiting: Don’t Miss Hello Dears,…" at bounding box center [285, 253] width 165 height 47
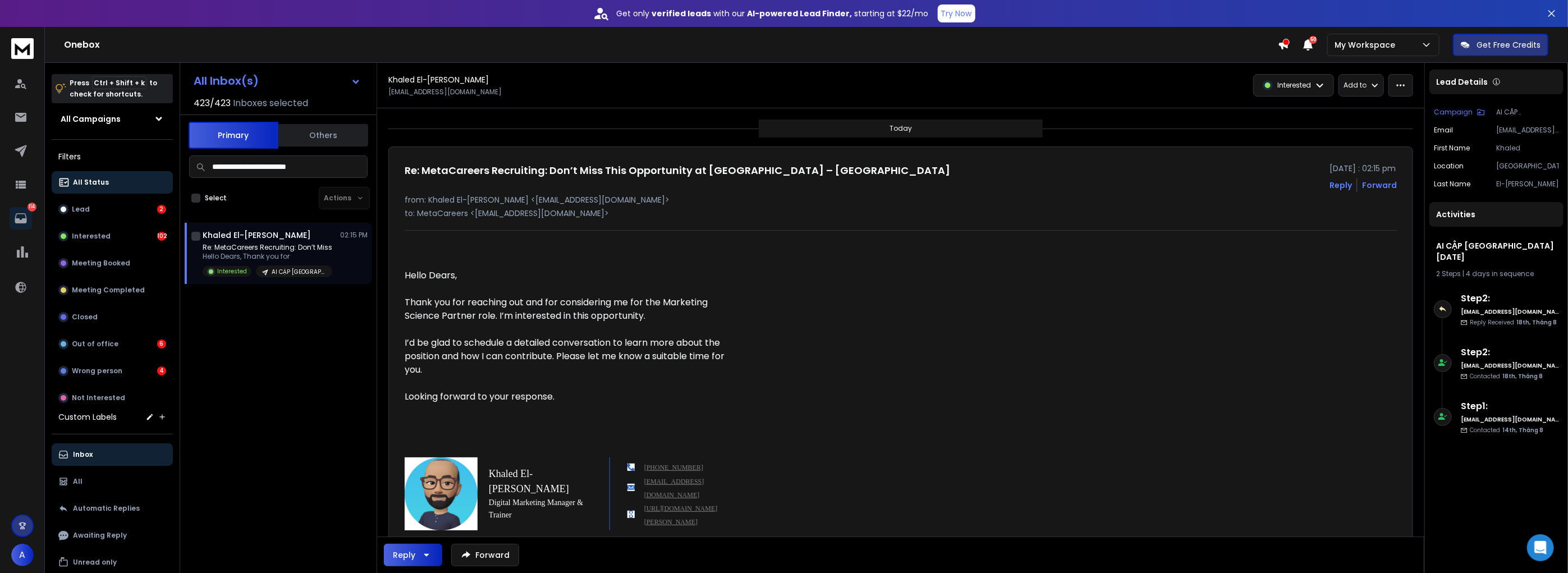
drag, startPoint x: 474, startPoint y: 217, endPoint x: 625, endPoint y: 215, distance: 151.0
click at [625, 215] on p "to: MetaCareers <employee@careersconnect-care.com>" at bounding box center [901, 213] width 992 height 11
copy p "[EMAIL_ADDRESS][DOMAIN_NAME]"
click at [265, 168] on input "**********" at bounding box center [279, 166] width 179 height 23
paste input
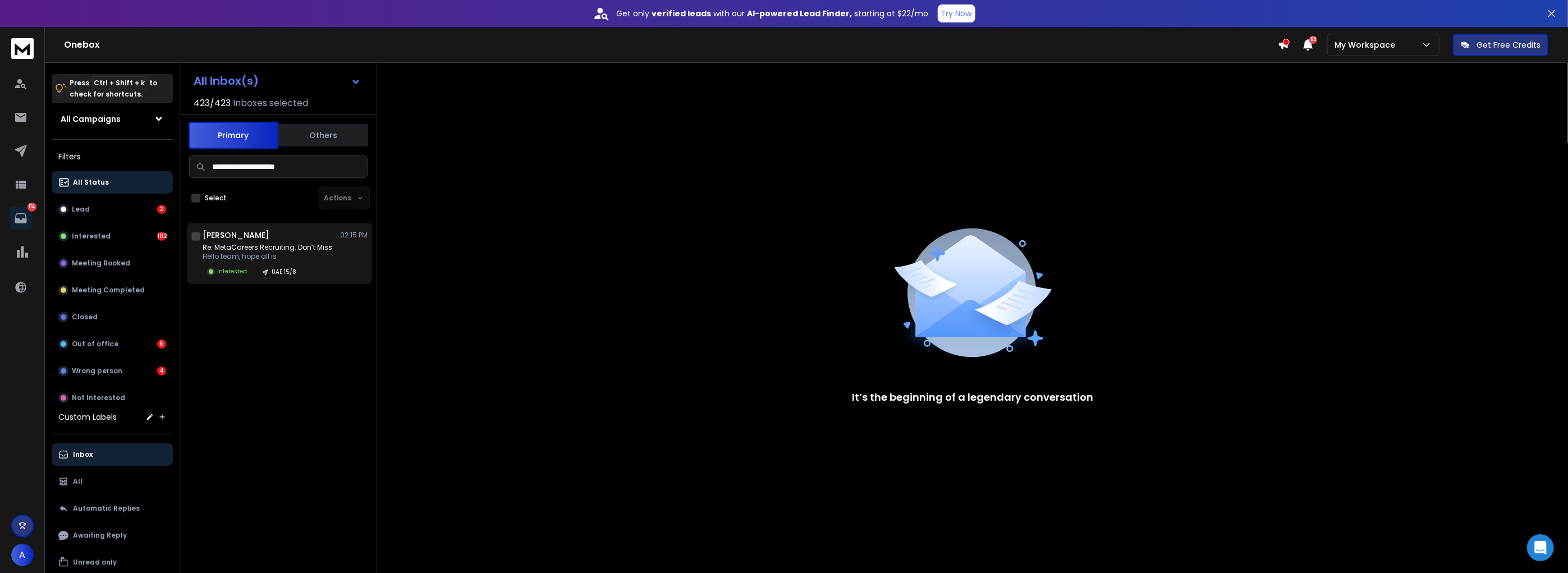
click at [321, 249] on p "Re: MetaCareers Recruiting: Don’t Miss" at bounding box center [267, 247] width 130 height 9
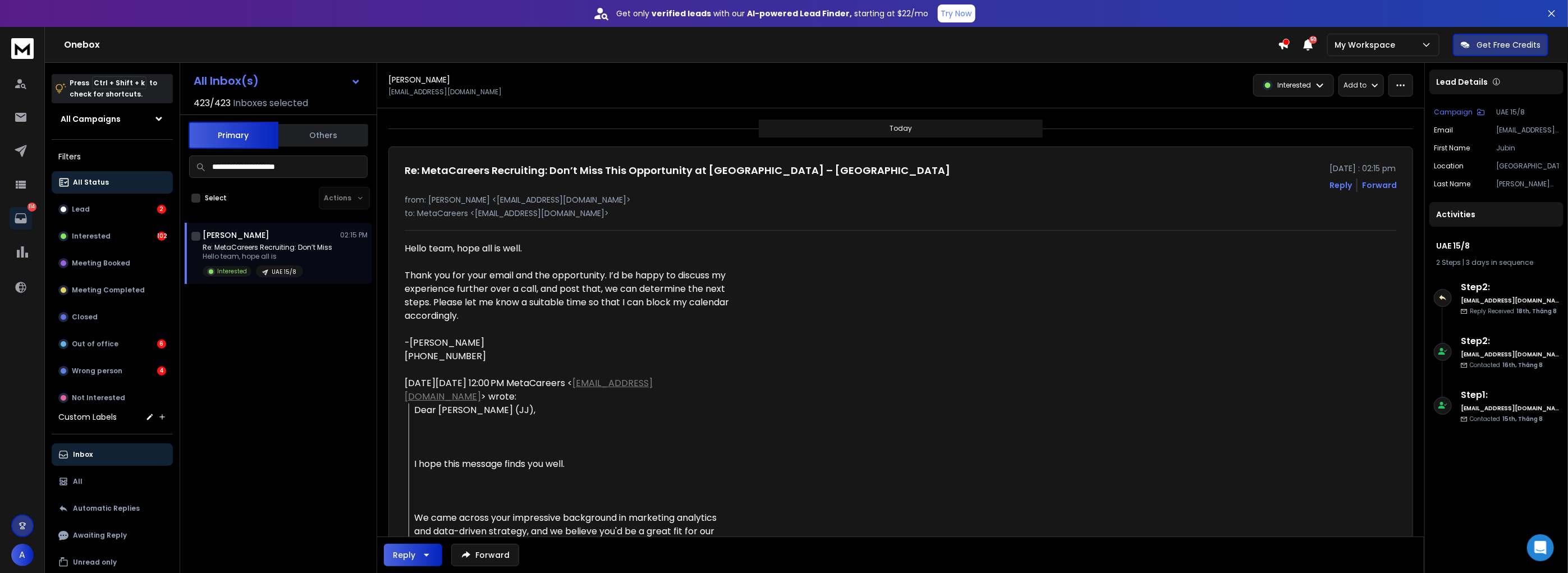
drag, startPoint x: 473, startPoint y: 215, endPoint x: 615, endPoint y: 213, distance: 142.0
click at [615, 213] on p "to: MetaCareers <hr@careersconnect-talentshub.com>" at bounding box center [901, 213] width 992 height 11
copy p "[EMAIL_ADDRESS][DOMAIN_NAME]"
click at [286, 170] on input "**********" at bounding box center [279, 166] width 179 height 23
paste input
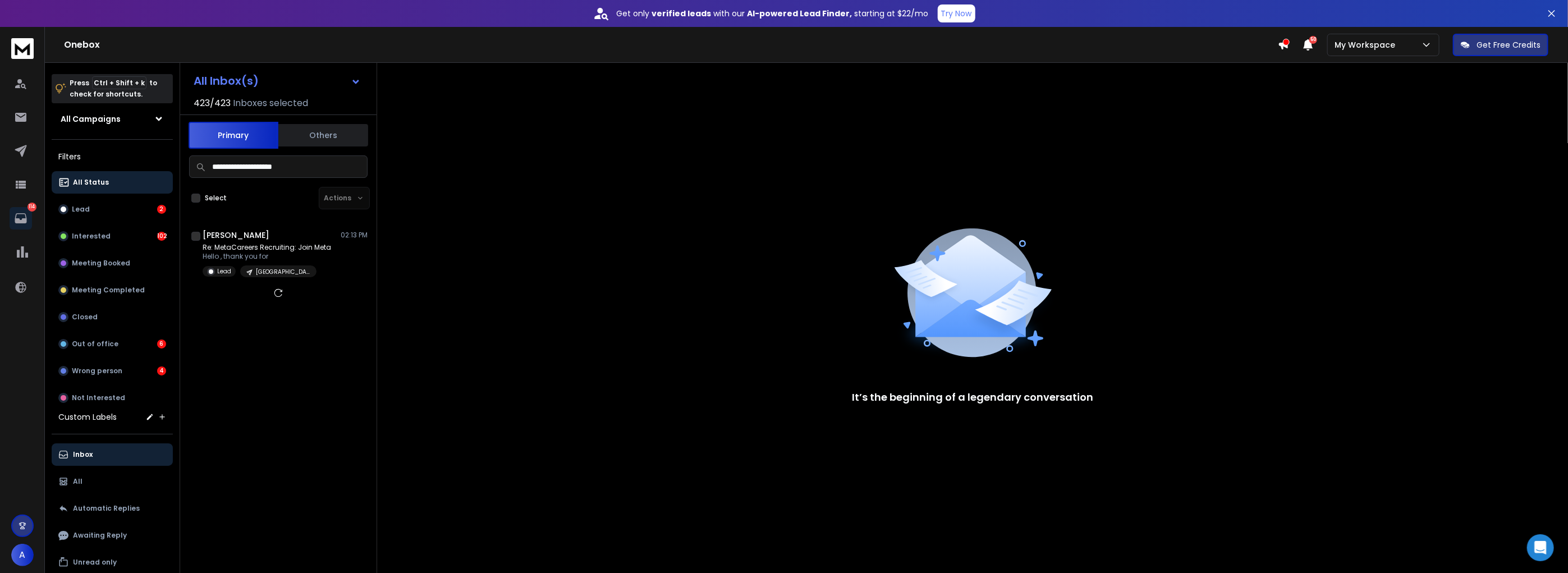
type input "**********"
click at [288, 240] on div "Sean Ben David 02:13 PM Re: MetaCareers Recruiting: Join Meta Hello , thank you…" at bounding box center [285, 253] width 165 height 47
click at [274, 244] on p "Re: MetaCareers Recruiting: Join Meta" at bounding box center [266, 247] width 129 height 9
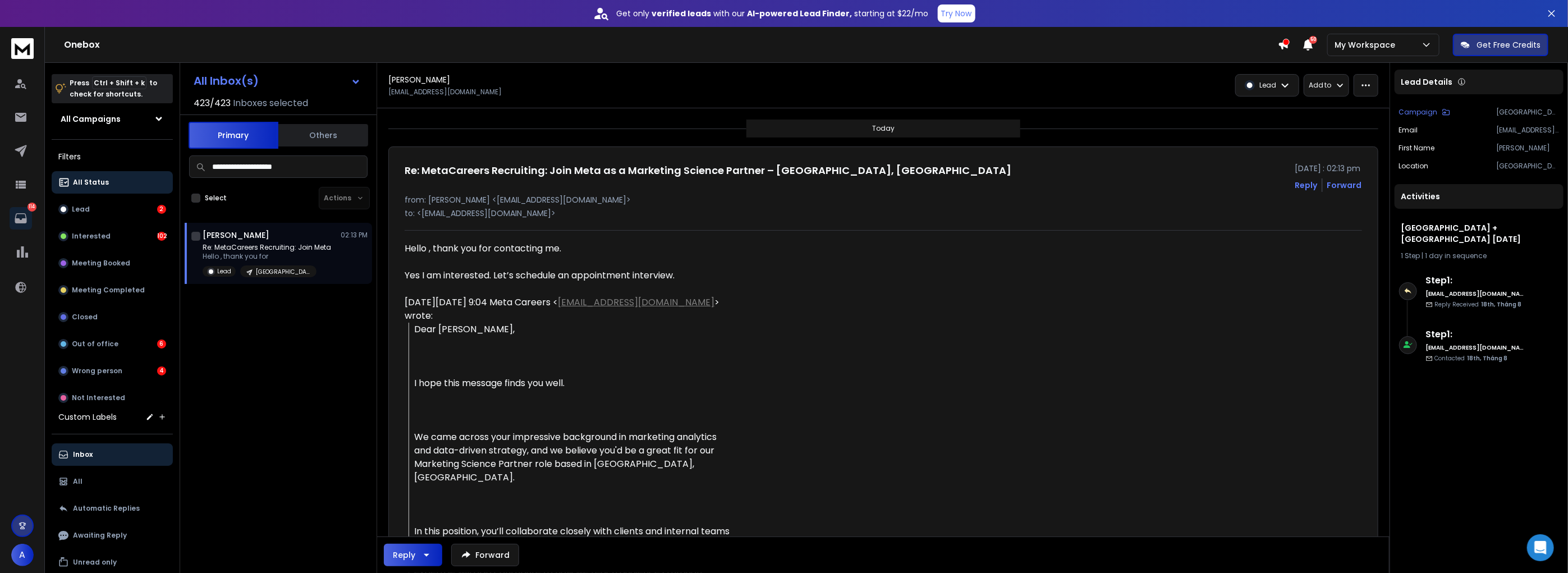
drag, startPoint x: 421, startPoint y: 210, endPoint x: 569, endPoint y: 217, distance: 148.2
click at [569, 217] on p "to: <works@careersconnectonboard.com>" at bounding box center [883, 213] width 957 height 11
copy p "[EMAIL_ADDRESS][DOMAIN_NAME]"
drag, startPoint x: 336, startPoint y: 159, endPoint x: 49, endPoint y: 142, distance: 287.5
click at [49, 142] on div "**********" at bounding box center [806, 350] width 1523 height 573
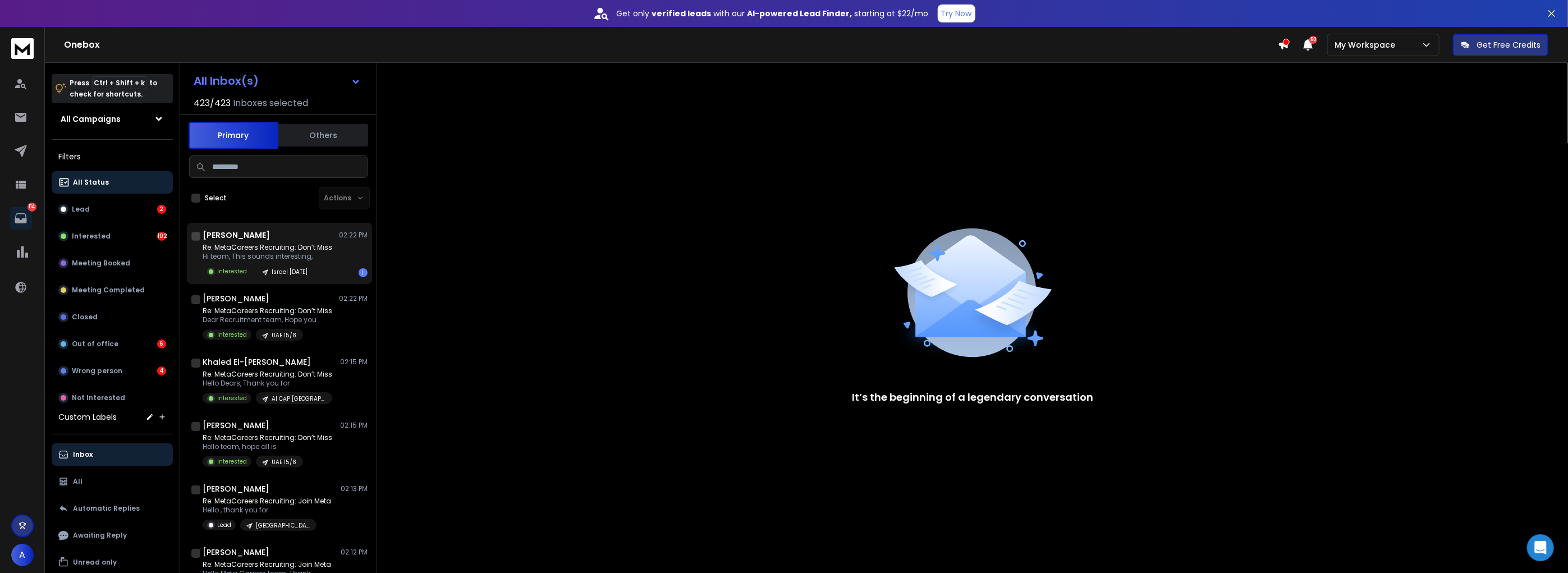
click at [274, 260] on p "Hi team, This sounds interesting," at bounding box center [267, 257] width 130 height 9
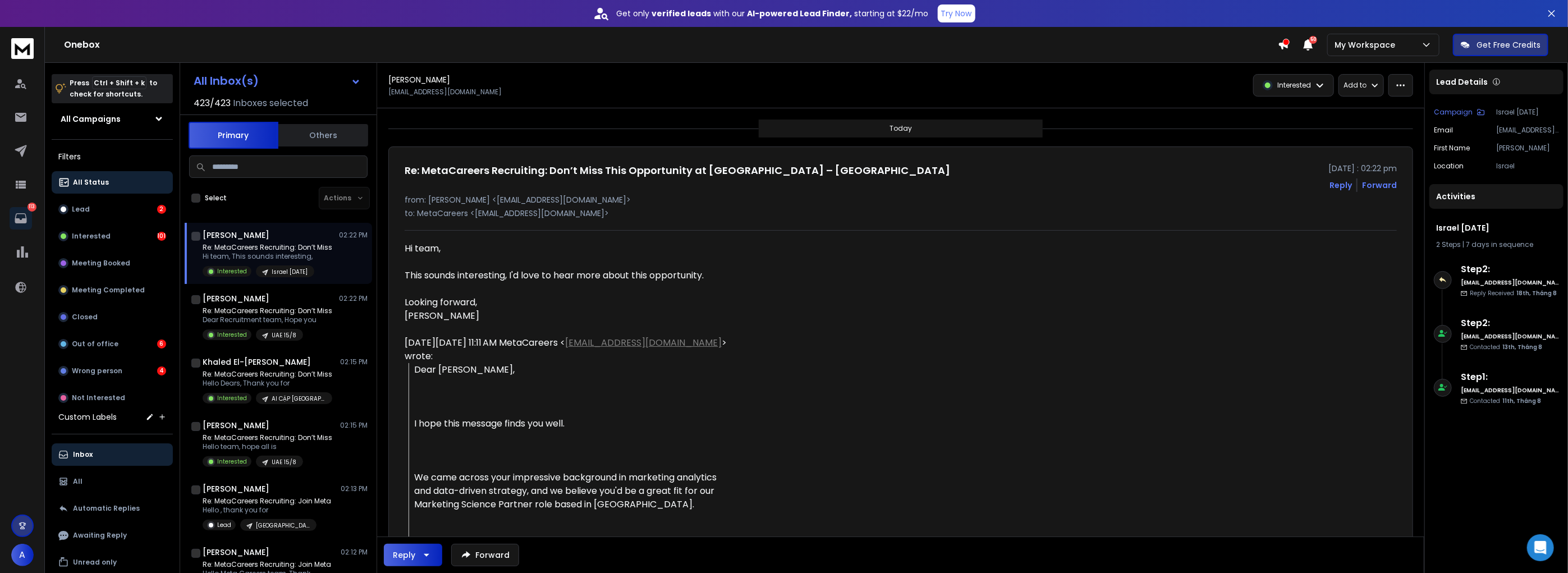
click at [434, 96] on p "rrcharytan@gmail.com" at bounding box center [444, 92] width 113 height 9
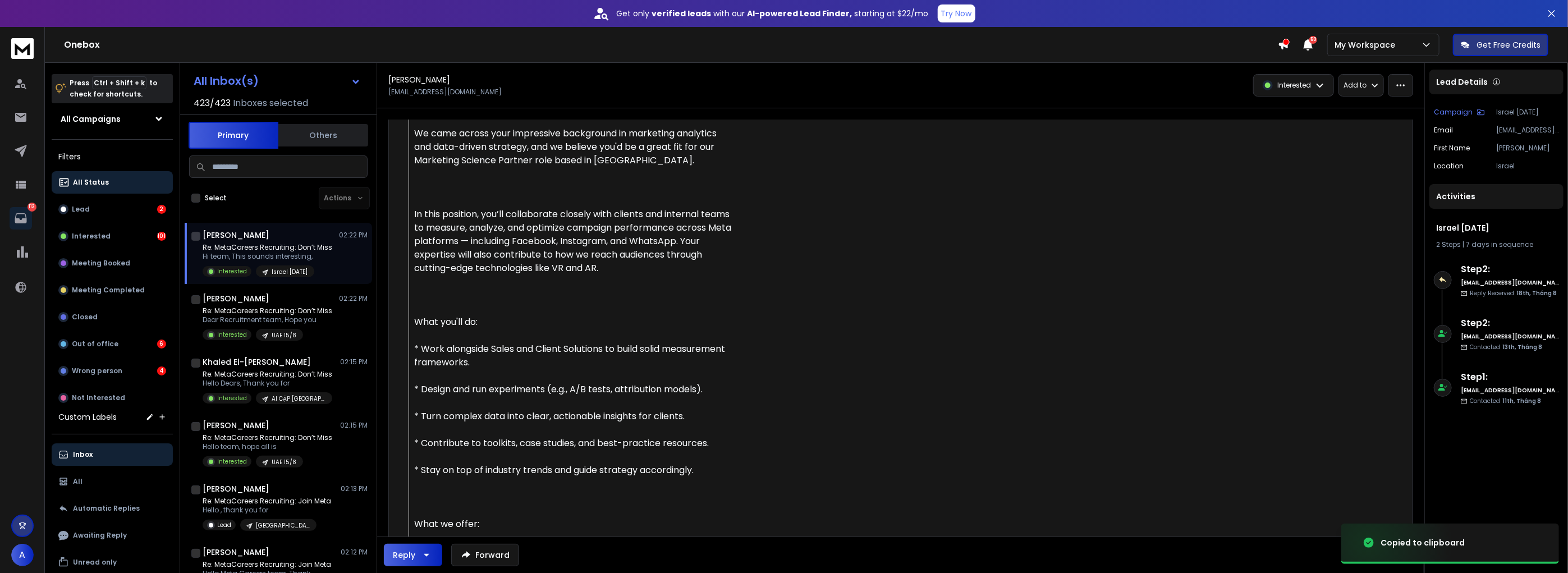
scroll to position [0, 0]
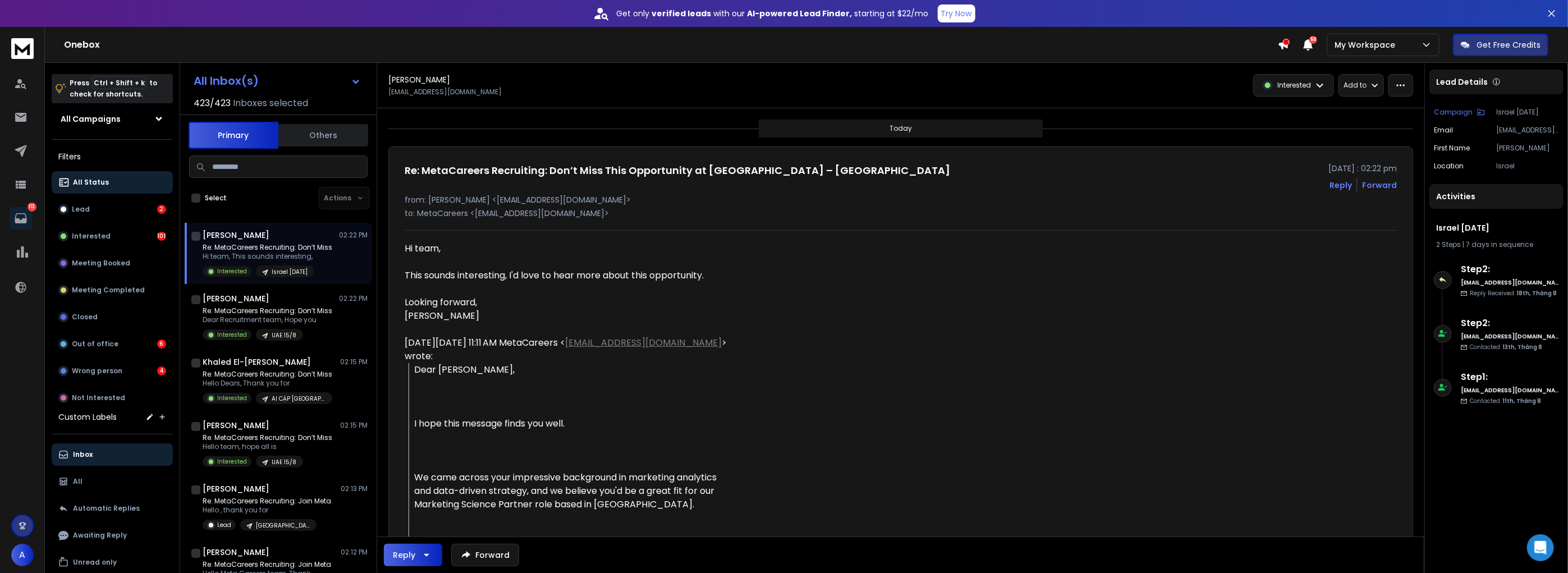
drag, startPoint x: 474, startPoint y: 212, endPoint x: 620, endPoint y: 215, distance: 146.0
click at [620, 215] on p "to: MetaCareers <info@careersconnect-talenthub.com>" at bounding box center [901, 213] width 992 height 11
copy p "[EMAIL_ADDRESS][DOMAIN_NAME]"
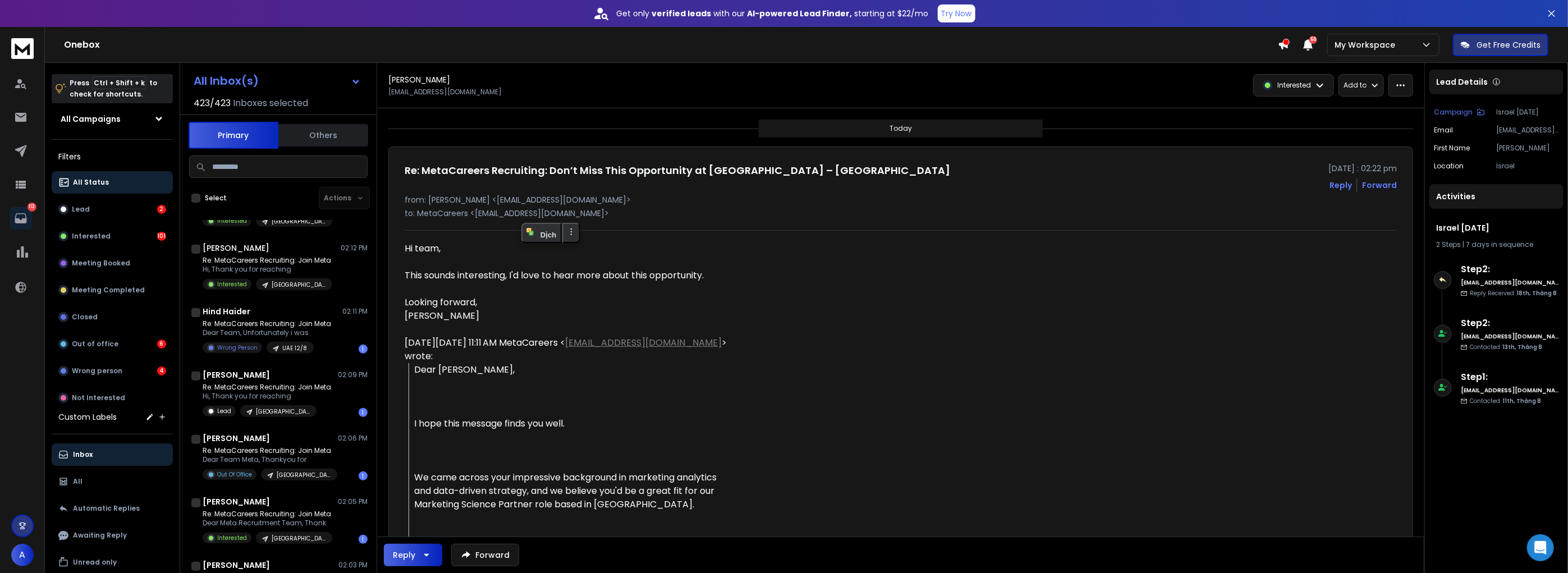
scroll to position [499, 0]
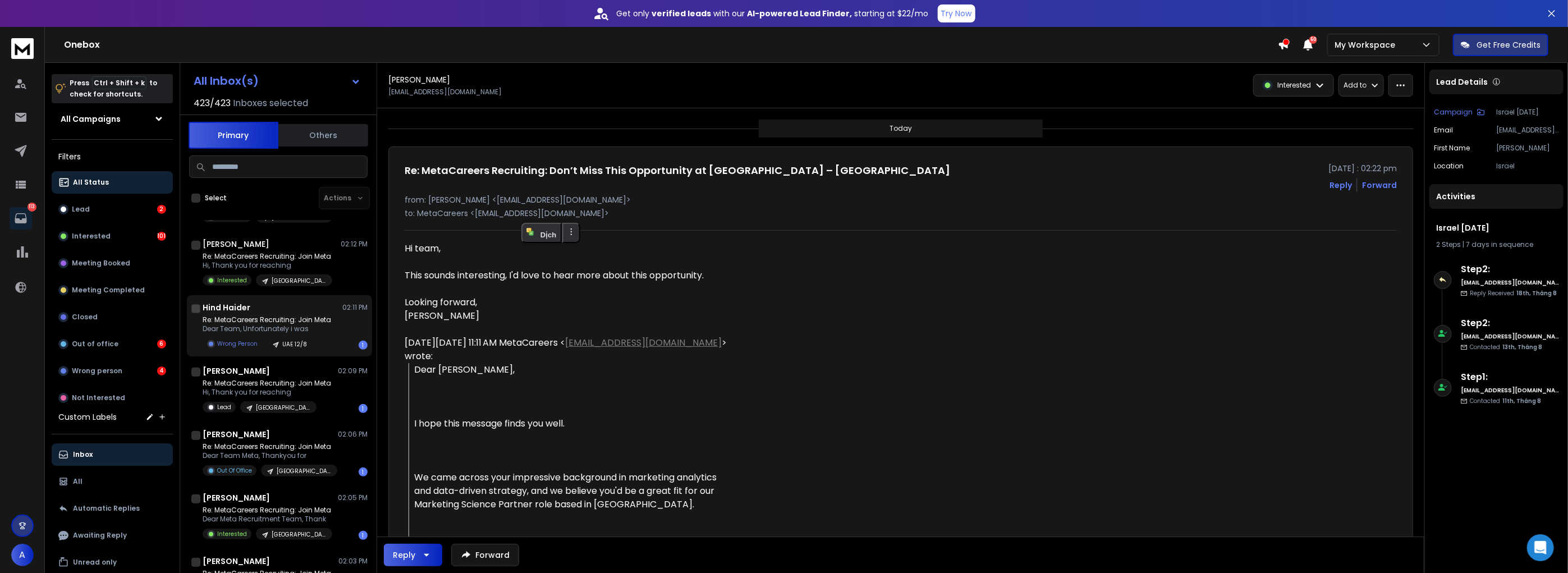
click at [280, 316] on p "Re: MetaCareers Recruiting: Join Meta" at bounding box center [266, 320] width 129 height 9
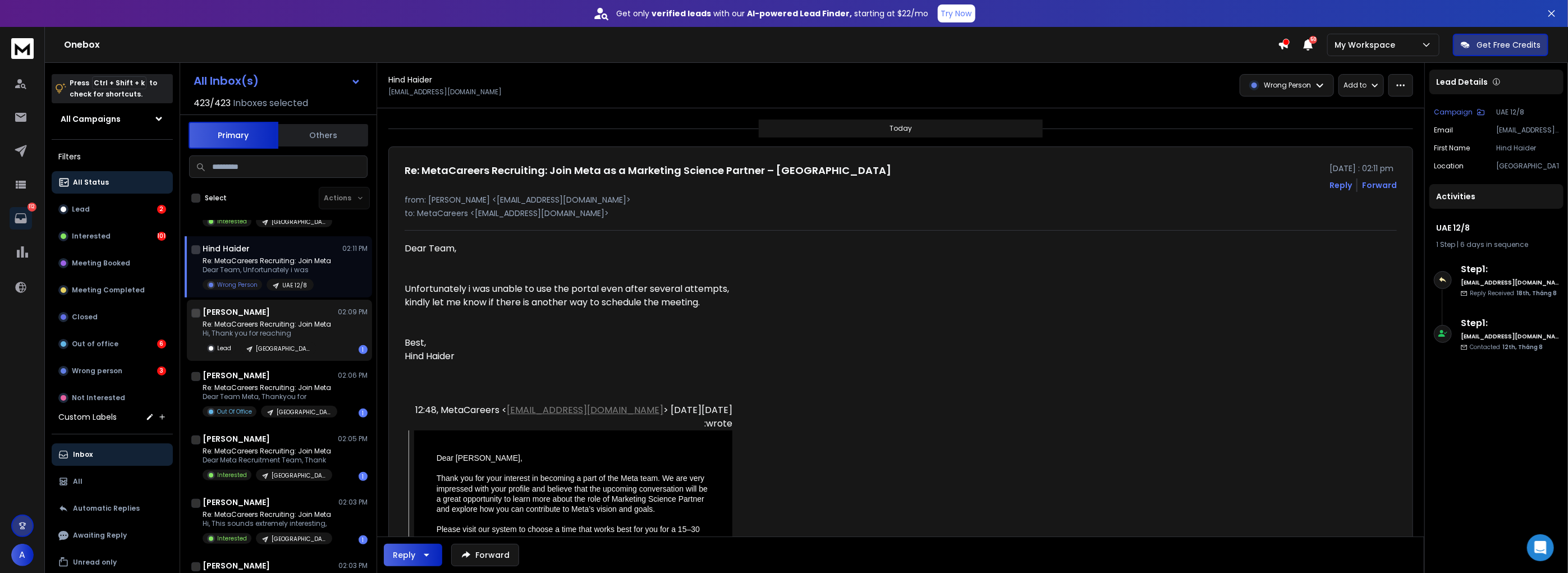
scroll to position [562, 0]
click at [284, 319] on p "Re: MetaCareers Recruiting: Join Meta" at bounding box center [266, 321] width 129 height 9
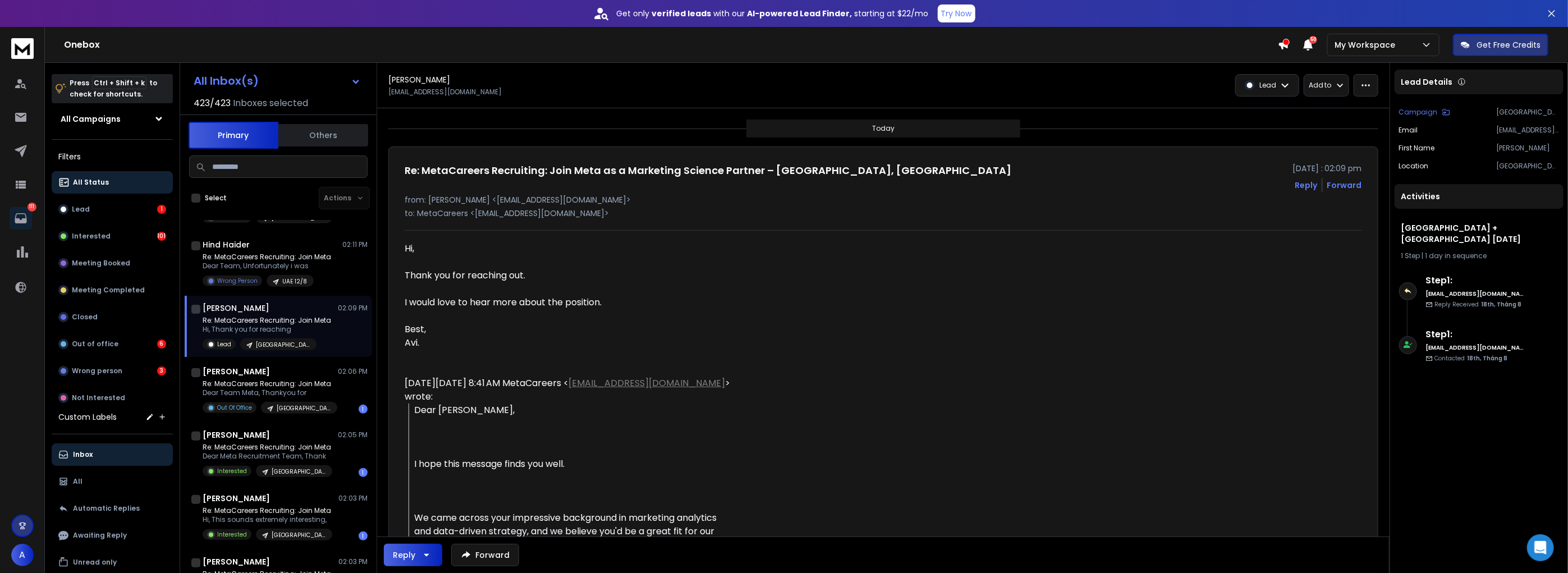
click at [429, 93] on p "avifr123@gmail.com" at bounding box center [444, 92] width 113 height 9
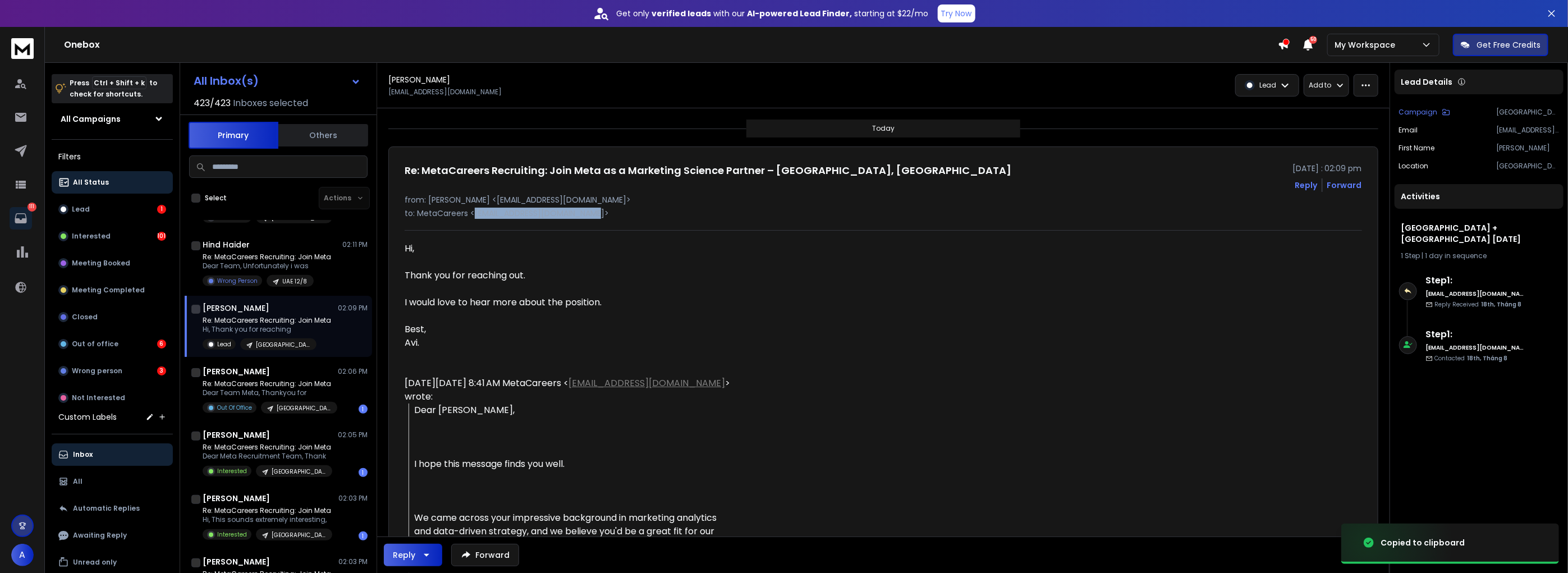
drag, startPoint x: 480, startPoint y: 212, endPoint x: 595, endPoint y: 213, distance: 115.0
click at [595, 213] on p "to: MetaCareers <hr@careersconnectfuture.com>" at bounding box center [883, 213] width 957 height 11
copy p "[EMAIL_ADDRESS][DOMAIN_NAME]"
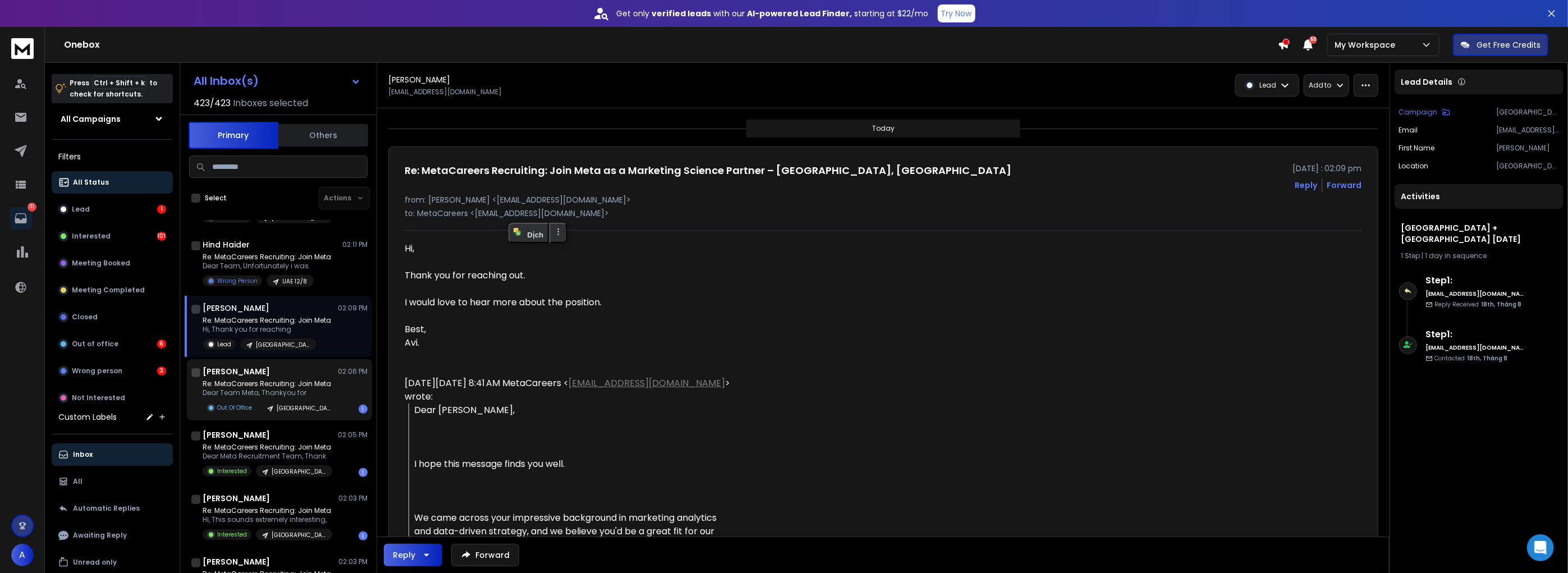
click at [272, 386] on p "Re: MetaCareers Recruiting: Join Meta" at bounding box center [270, 384] width 135 height 9
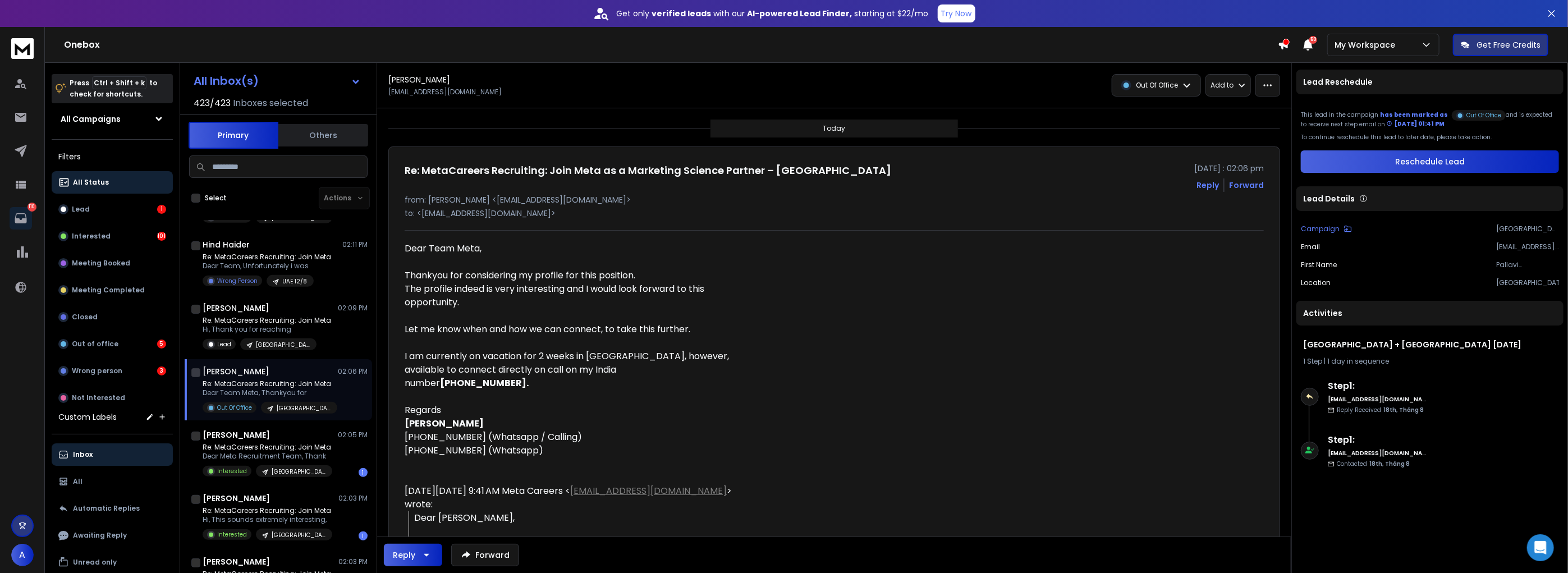
click at [441, 93] on p "pallrane@gmail.com" at bounding box center [444, 92] width 113 height 9
drag, startPoint x: 420, startPoint y: 211, endPoint x: 574, endPoint y: 214, distance: 154.0
click at [574, 214] on p "to: <info@careersconnect-hiringteam.com>" at bounding box center [834, 213] width 859 height 11
click at [788, 167] on h1 "Re: MetaCareers Recruiting: Join Meta as a Marketing Science Partner – Qatar" at bounding box center [648, 171] width 487 height 16
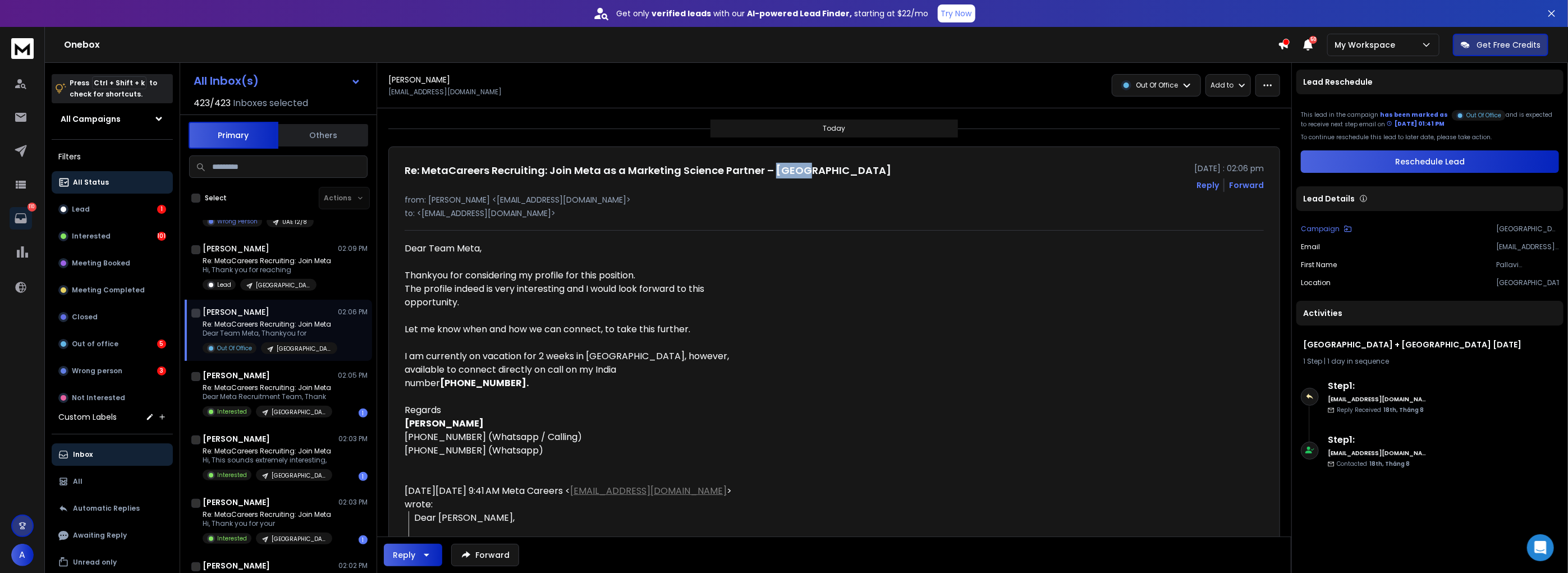
scroll to position [624, 0]
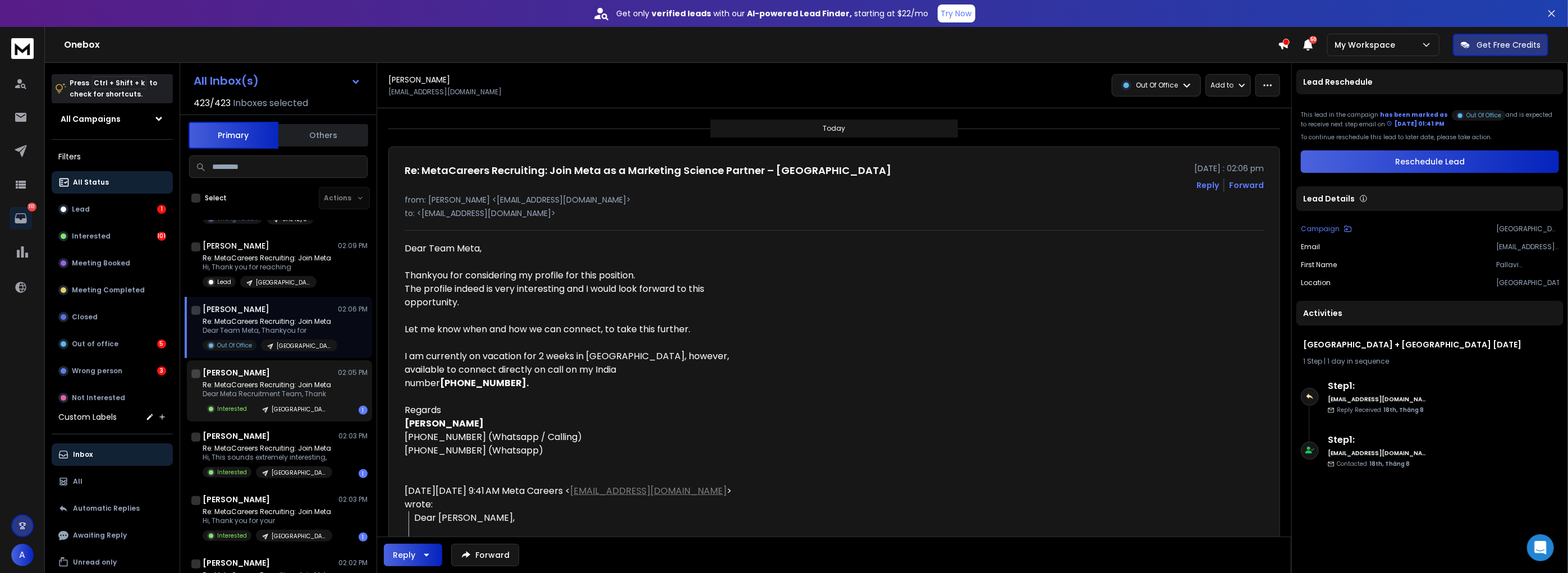
click at [296, 383] on p "Re: MetaCareers Recruiting: Join Meta" at bounding box center [267, 385] width 130 height 9
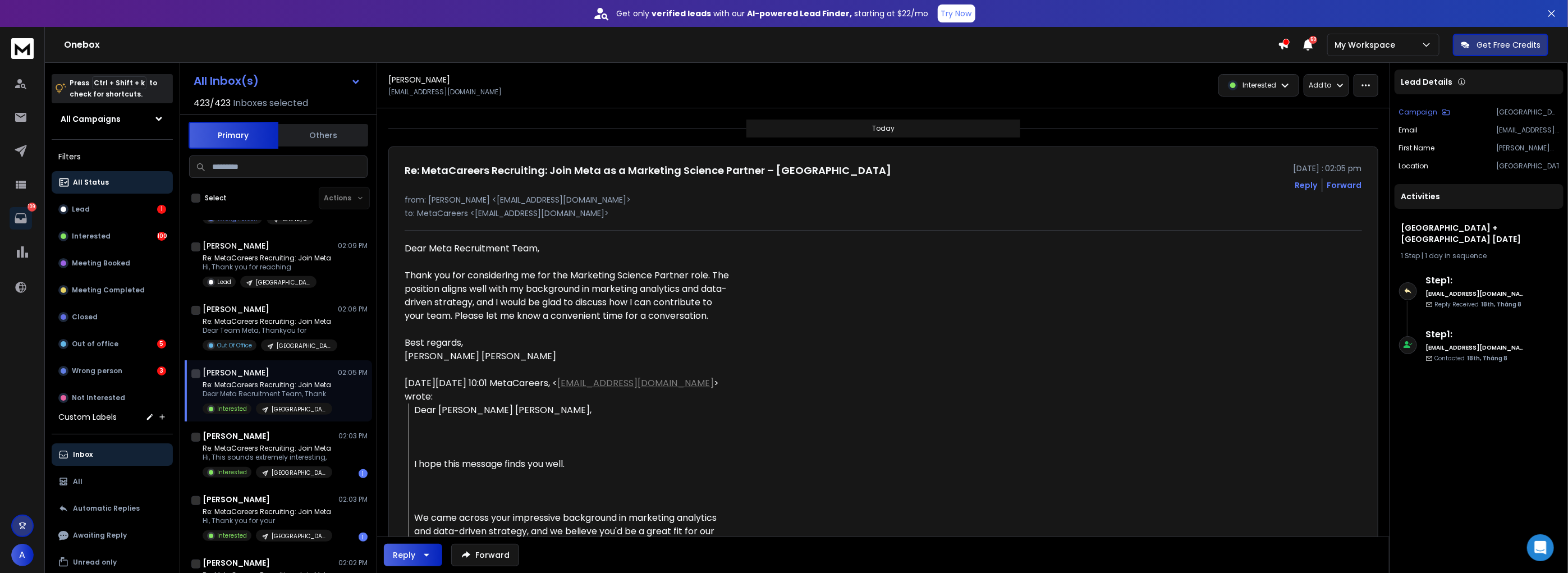
click at [460, 92] on p "sahidhussain31@gmail.com" at bounding box center [444, 92] width 113 height 9
drag, startPoint x: 473, startPoint y: 210, endPoint x: 623, endPoint y: 236, distance: 152.2
click at [625, 216] on p "to: MetaCareers <employee@careersconnectfuture.com>" at bounding box center [883, 213] width 957 height 11
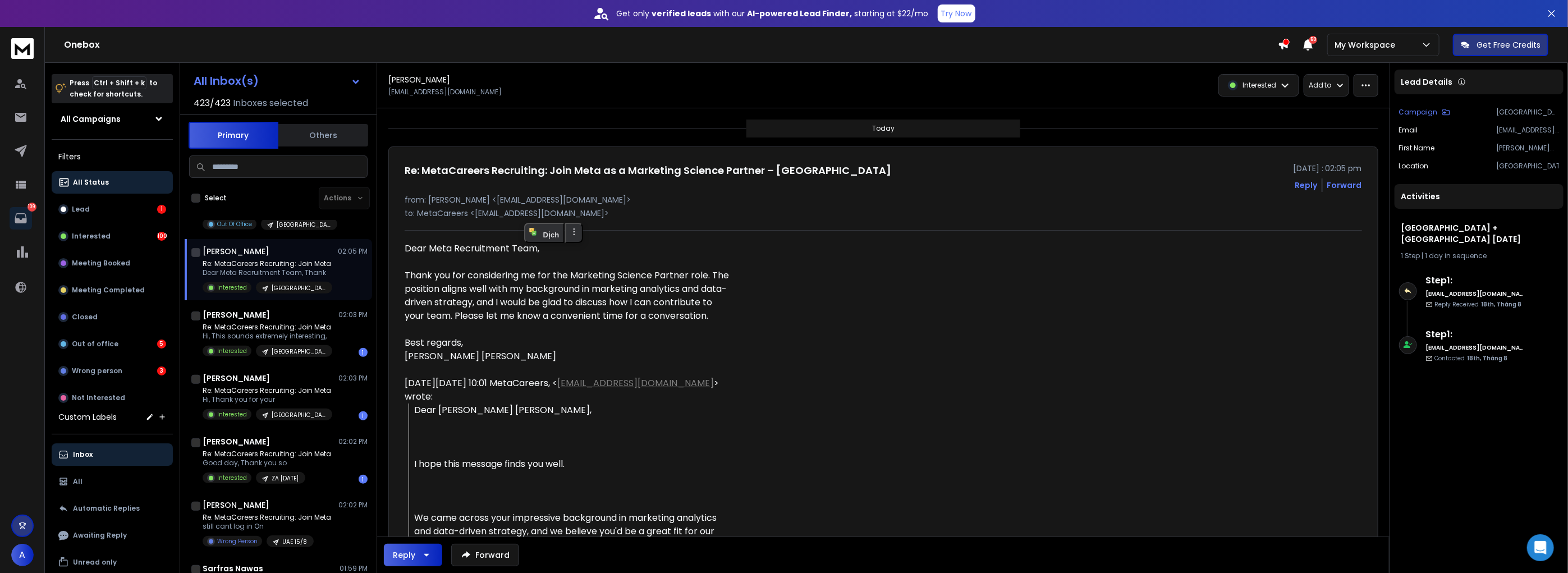
scroll to position [748, 0]
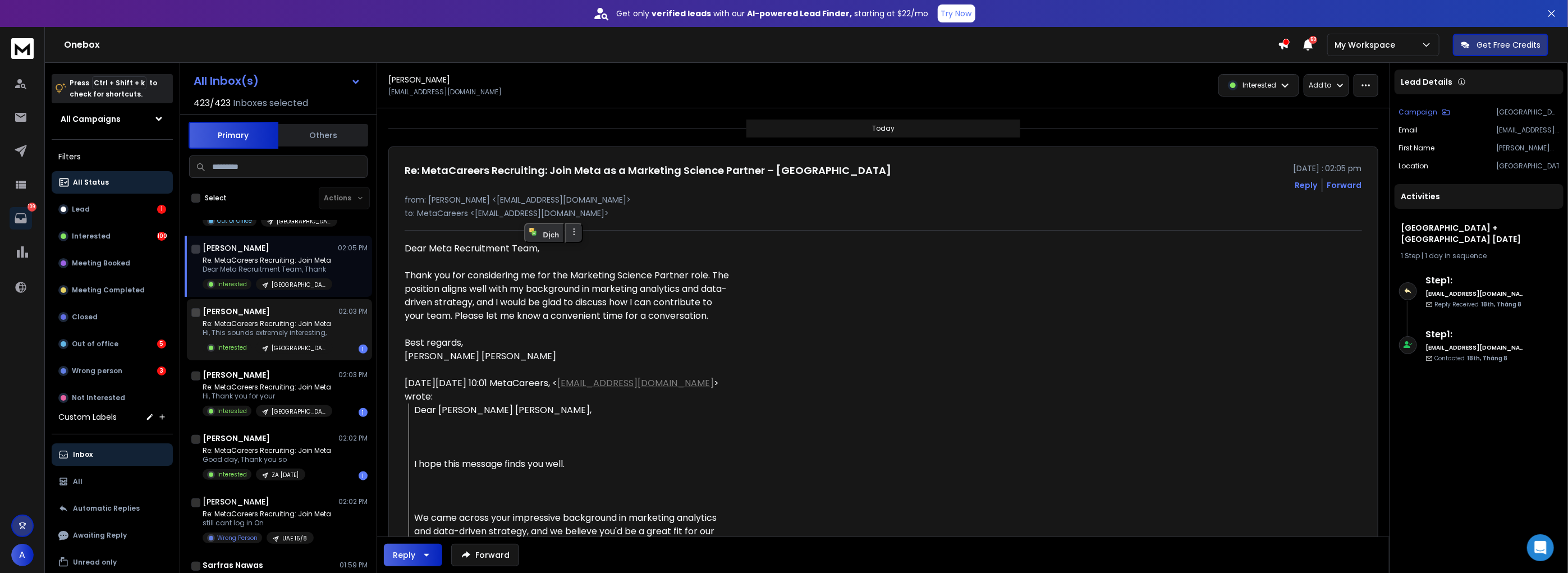
click at [296, 326] on p "Re: MetaCareers Recruiting: Join Meta" at bounding box center [267, 324] width 130 height 9
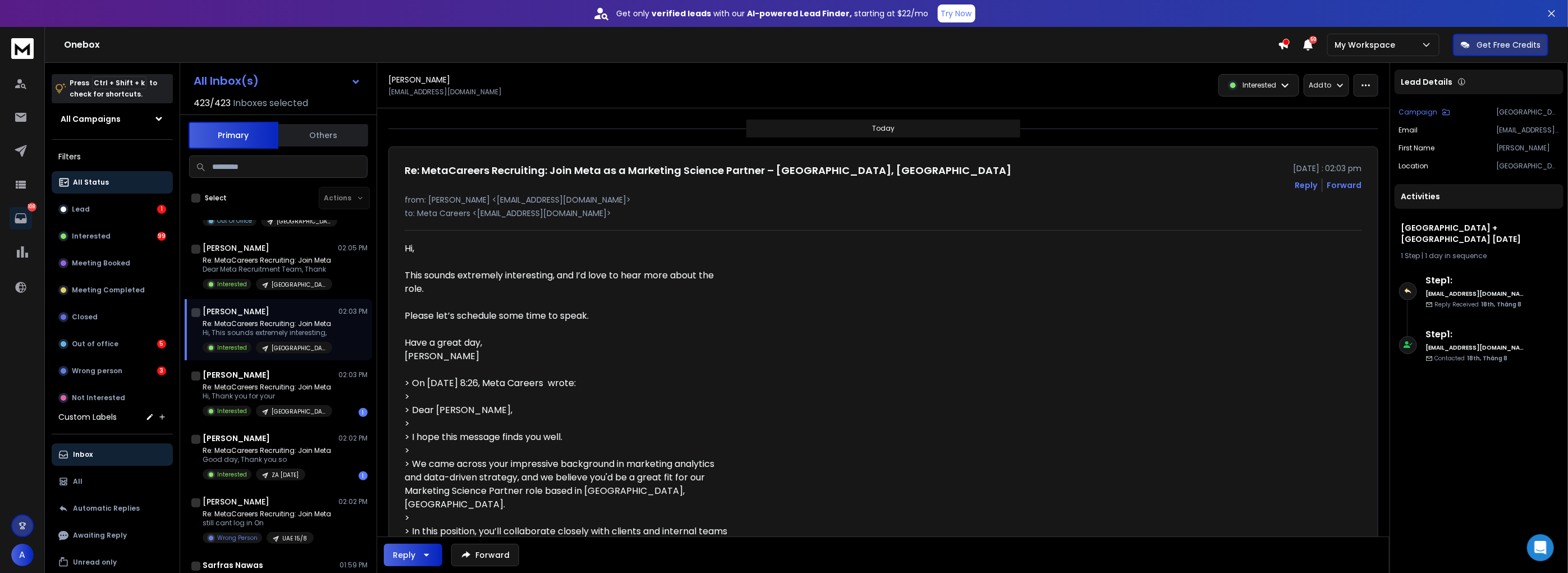
click at [457, 96] on div "michael michael landaumichael6@gmail.com Interested Add to Interested Add to" at bounding box center [884, 86] width 1013 height 46
click at [448, 90] on p "landaumichael6@gmail.com" at bounding box center [444, 92] width 113 height 9
drag, startPoint x: 475, startPoint y: 211, endPoint x: 638, endPoint y: 215, distance: 163.0
click at [638, 215] on p "to: Meta Careers <recruit@careersconnect-recruitment.com>" at bounding box center [883, 213] width 957 height 11
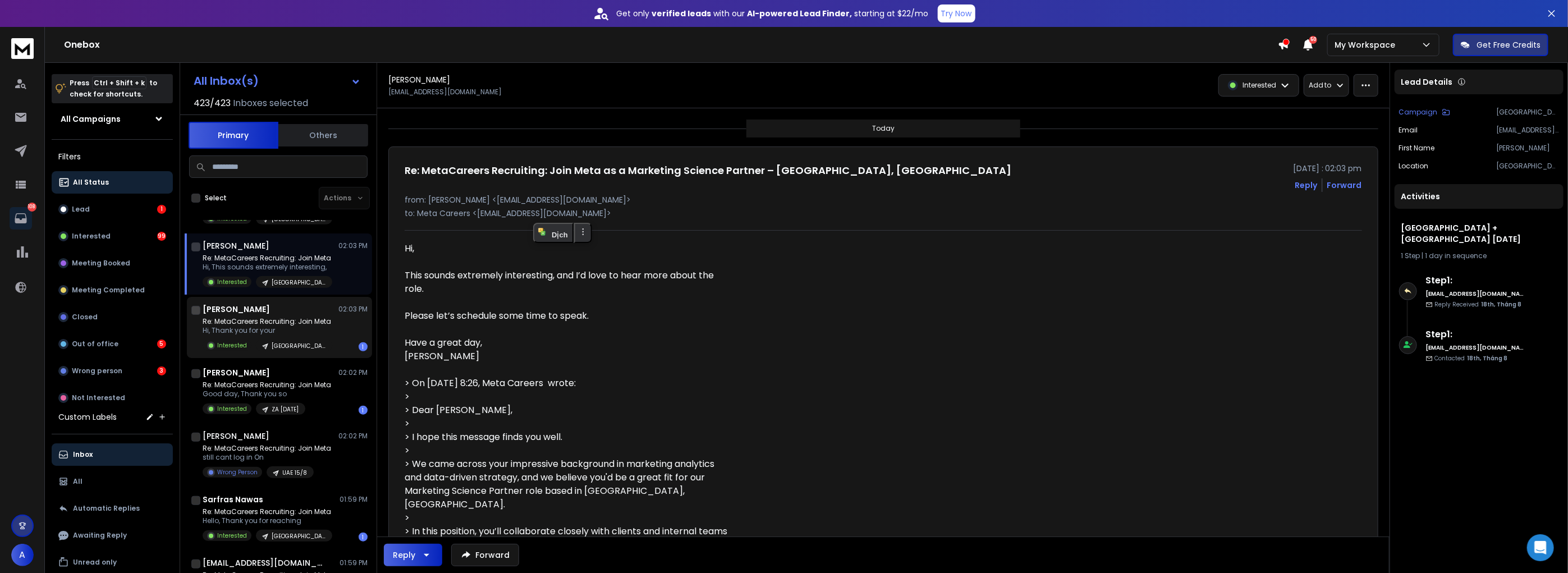
scroll to position [810, 0]
click at [300, 336] on p "Hi, Thank you for your" at bounding box center [267, 334] width 130 height 9
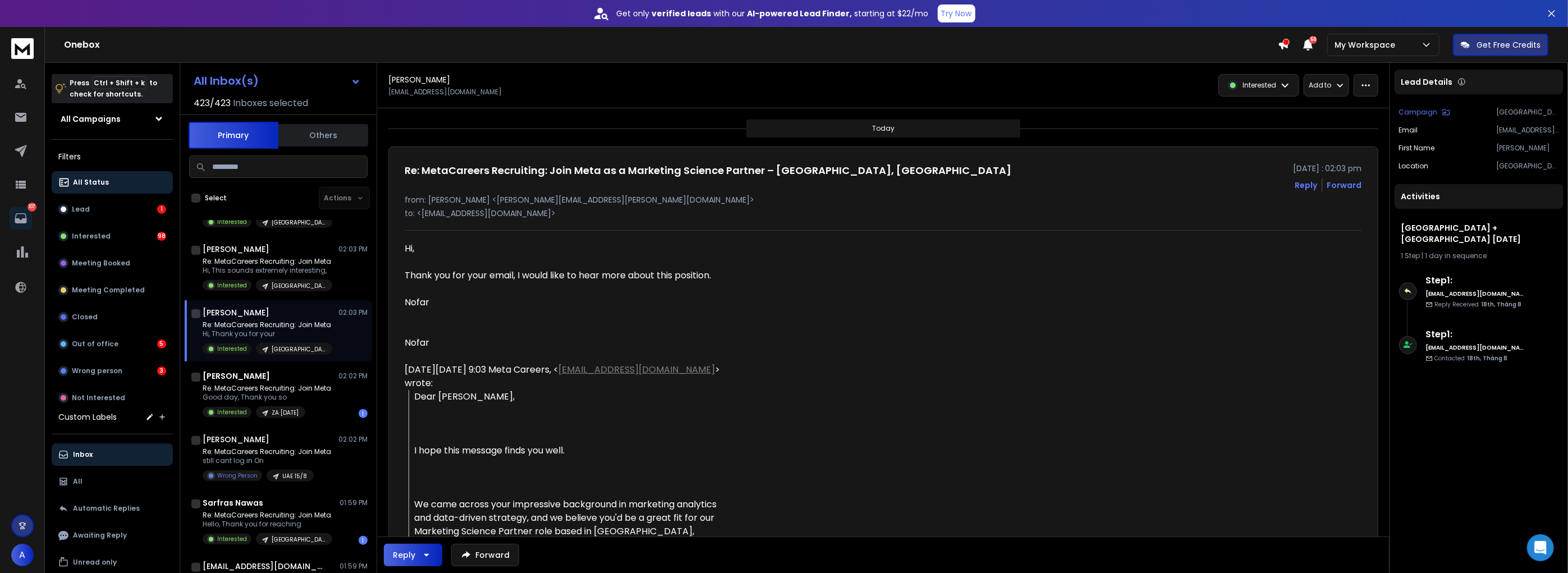
click at [442, 92] on p "nofar.ronen@gmail.com" at bounding box center [444, 92] width 113 height 9
drag, startPoint x: 420, startPoint y: 213, endPoint x: 573, endPoint y: 216, distance: 153.0
click at [573, 216] on p "to: <employee@careersconnecttalents.com>" at bounding box center [883, 213] width 957 height 11
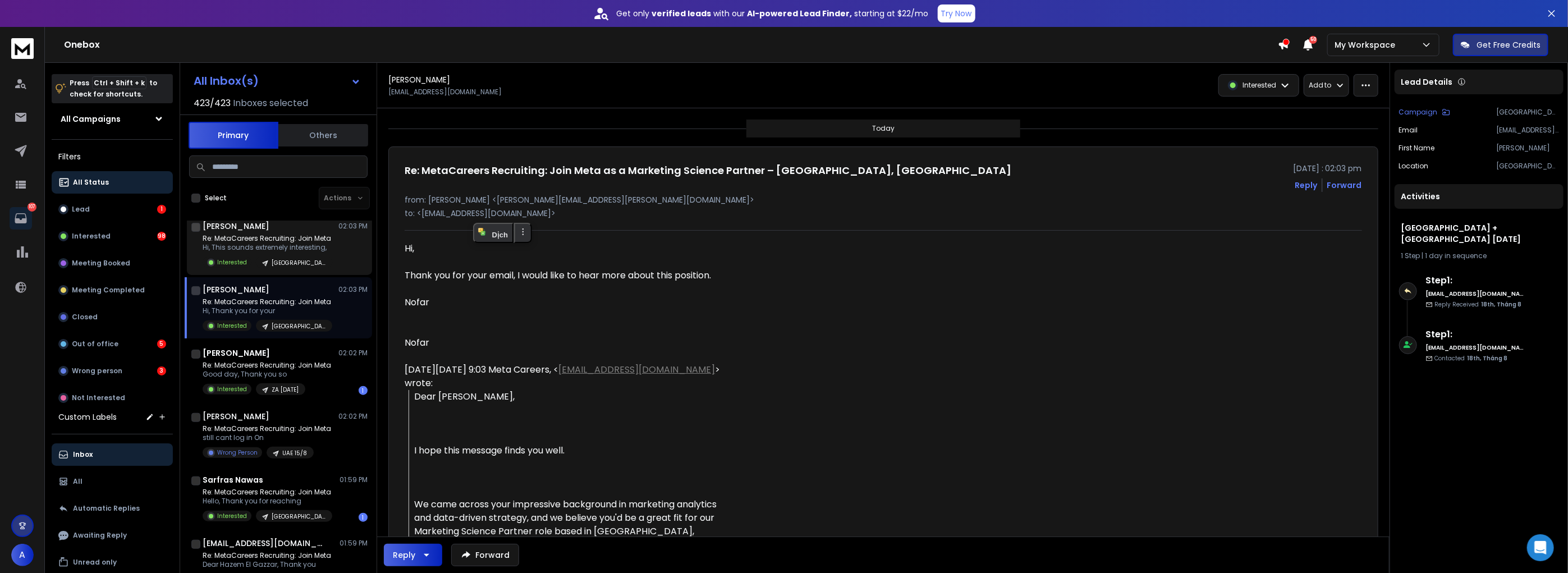
scroll to position [873, 0]
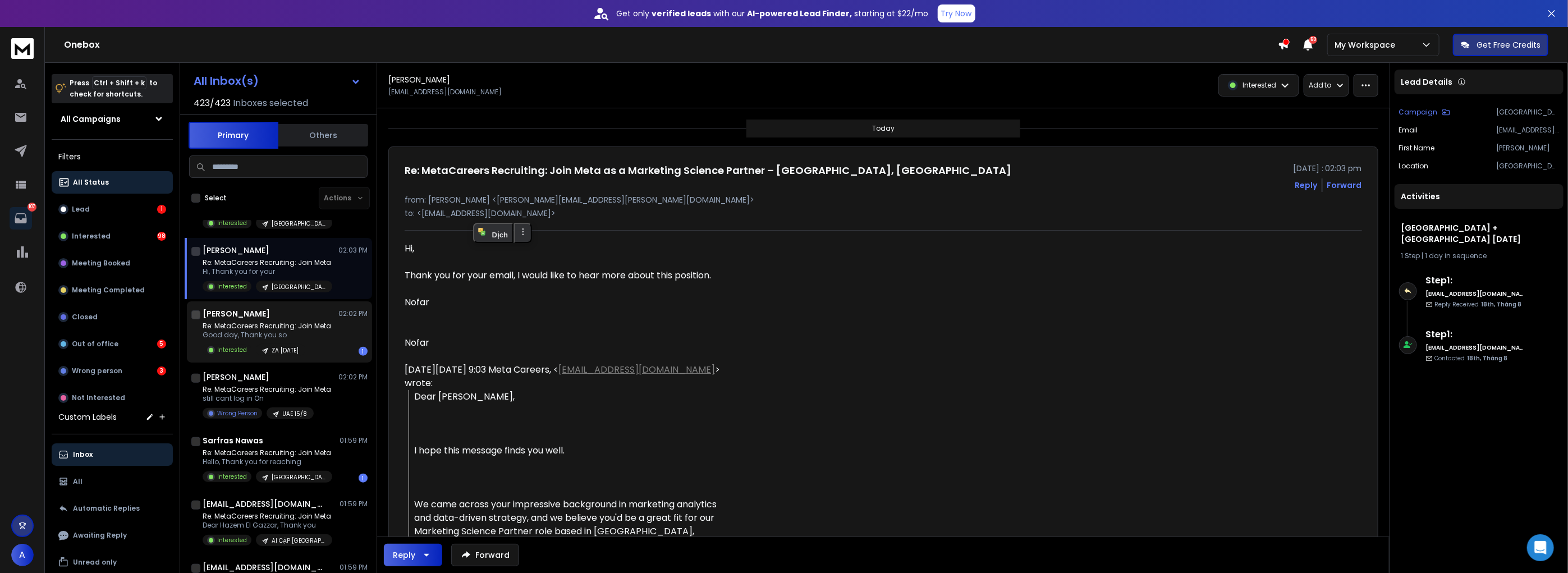
click at [288, 322] on p "Re: MetaCareers Recruiting: Join Meta" at bounding box center [266, 326] width 129 height 9
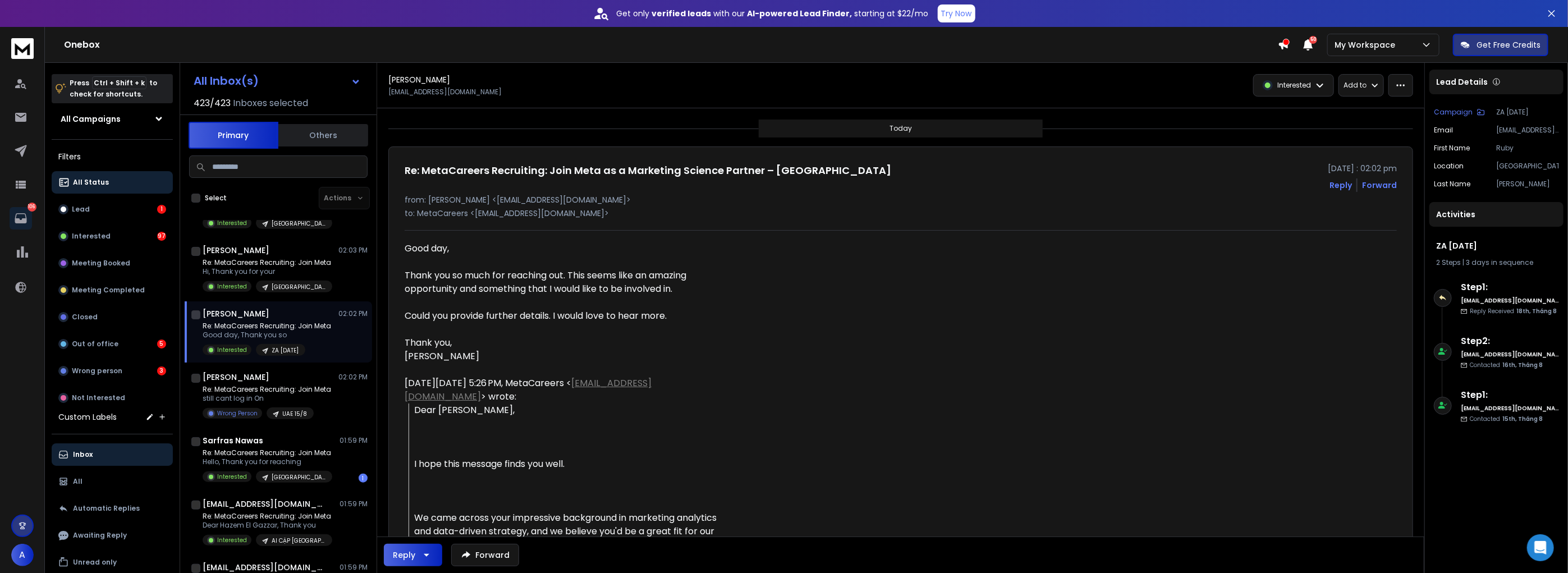
click at [430, 88] on p "rubydixon2805@gmail.com" at bounding box center [444, 92] width 113 height 9
drag, startPoint x: 473, startPoint y: 215, endPoint x: 629, endPoint y: 216, distance: 156.0
click at [629, 216] on p "to: MetaCareers <employee@careersconnect-digital.com>" at bounding box center [901, 213] width 992 height 11
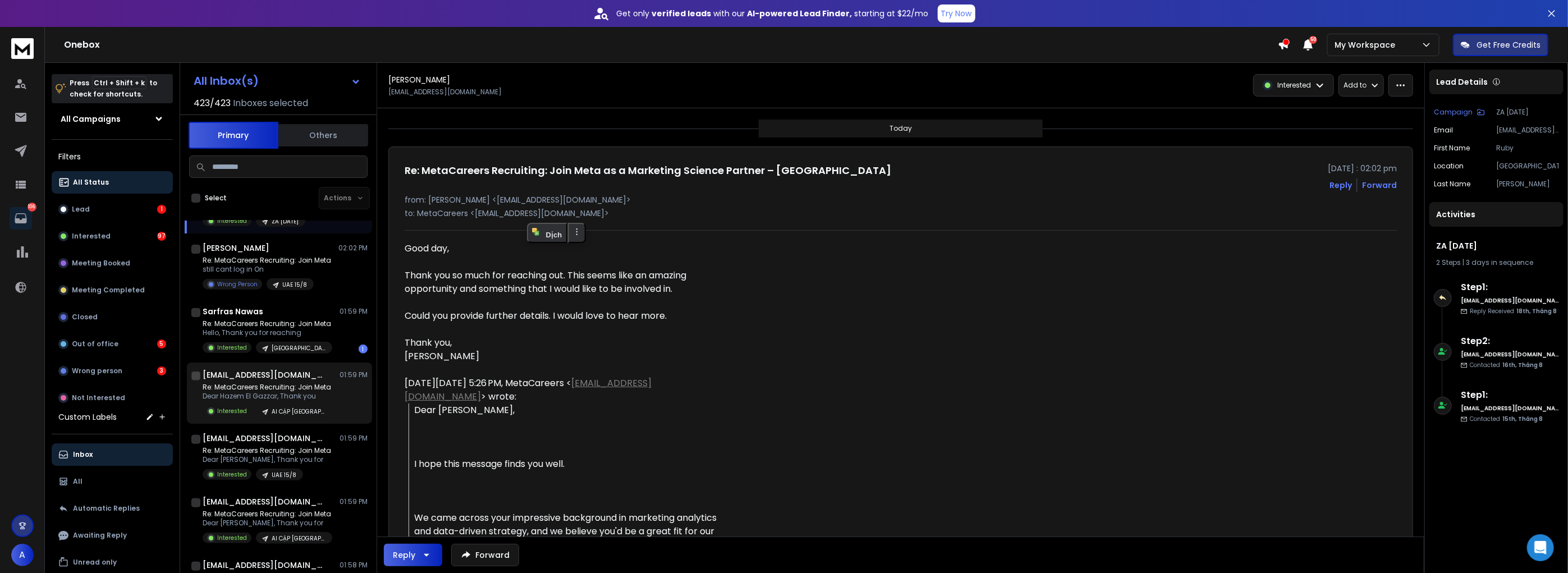
scroll to position [998, 0]
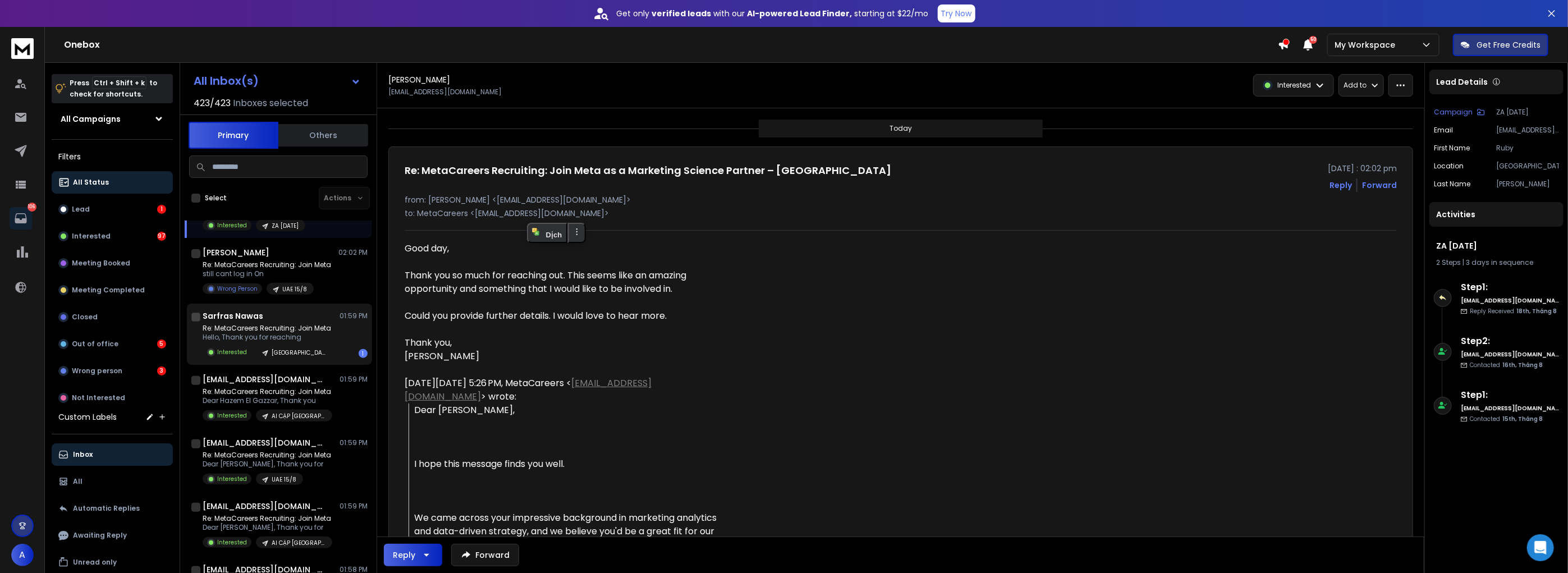
click at [266, 336] on p "Hello, Thank you for reaching" at bounding box center [267, 337] width 130 height 9
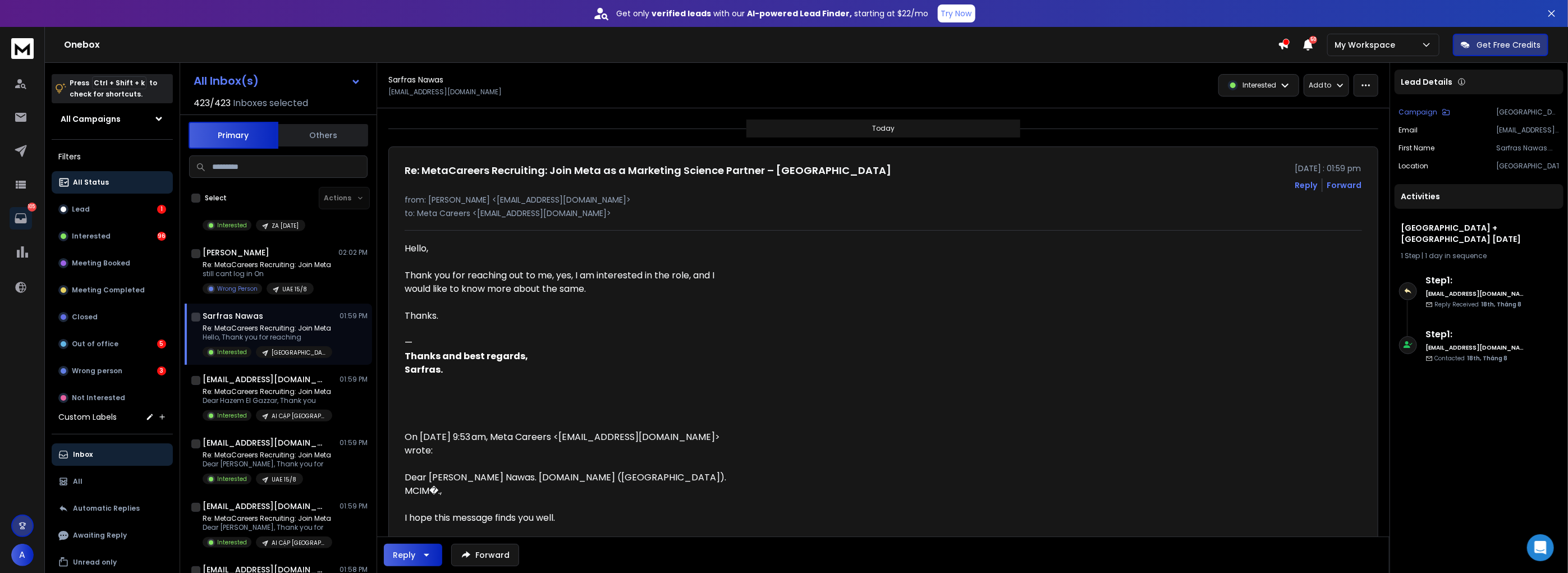
click at [440, 90] on p "sarfrasnawas@gmail.com" at bounding box center [444, 92] width 113 height 9
drag, startPoint x: 479, startPoint y: 210, endPoint x: 618, endPoint y: 214, distance: 139.1
click at [618, 214] on p "to: Meta Careers <hr@careersconnect-placement.com>" at bounding box center [883, 213] width 957 height 11
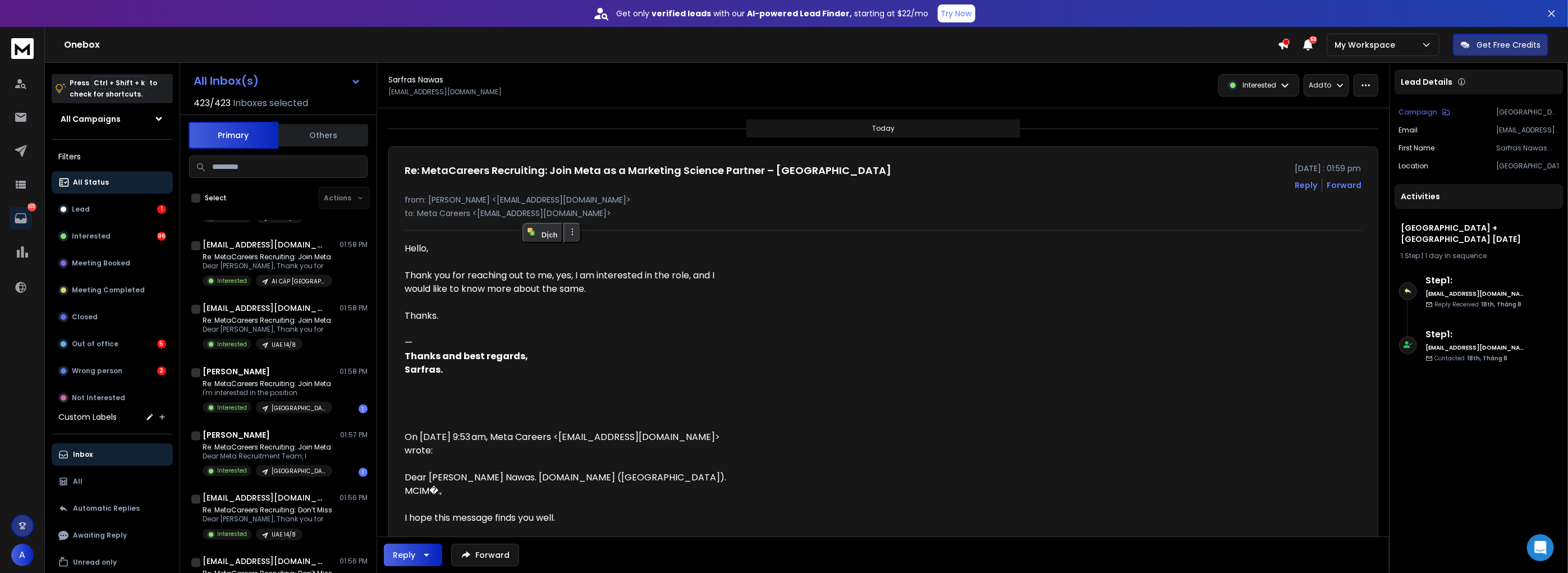
scroll to position [1559, 0]
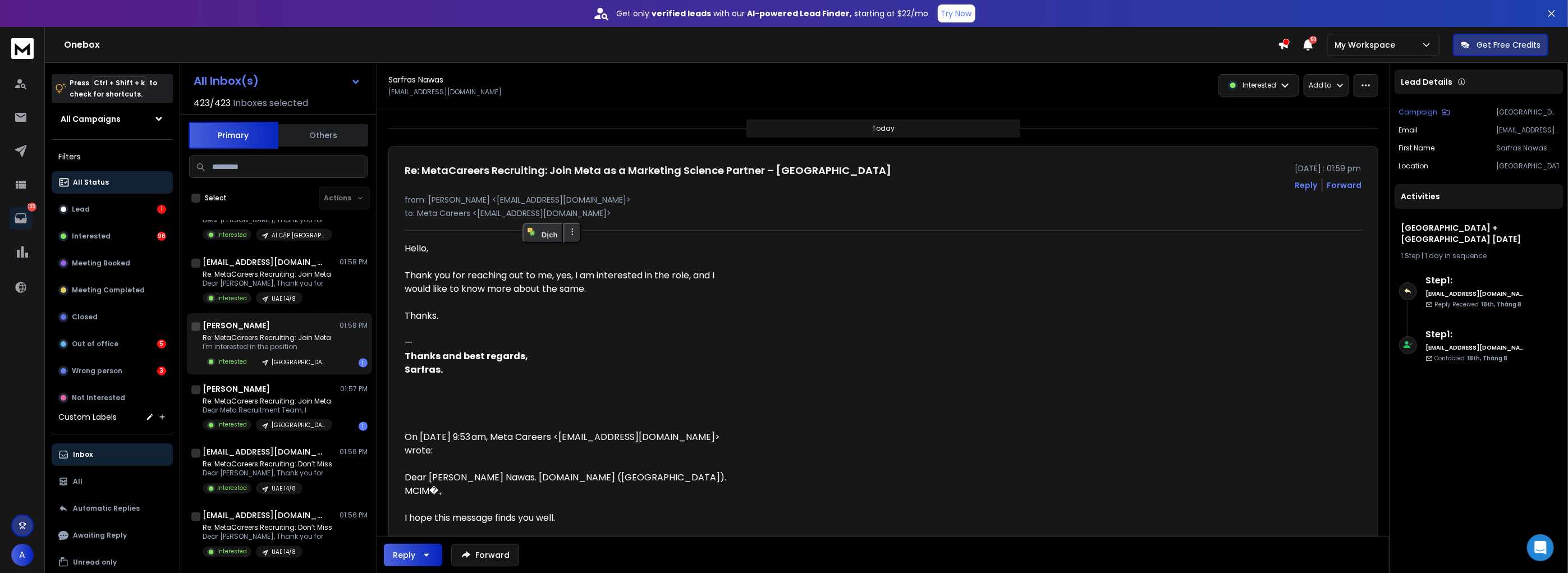
click at [287, 334] on p "Re: MetaCareers Recruiting: Join Meta" at bounding box center [267, 338] width 130 height 9
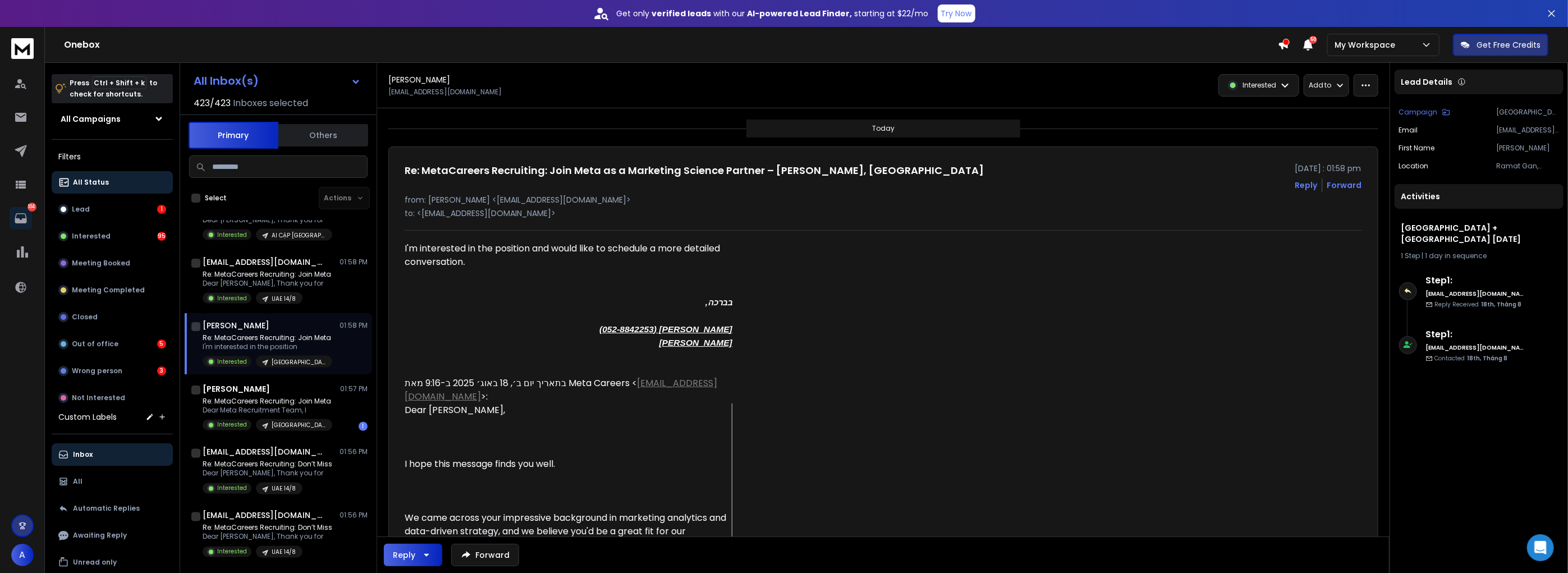
click at [452, 92] on p "michaelt93@gmail.com" at bounding box center [444, 92] width 113 height 9
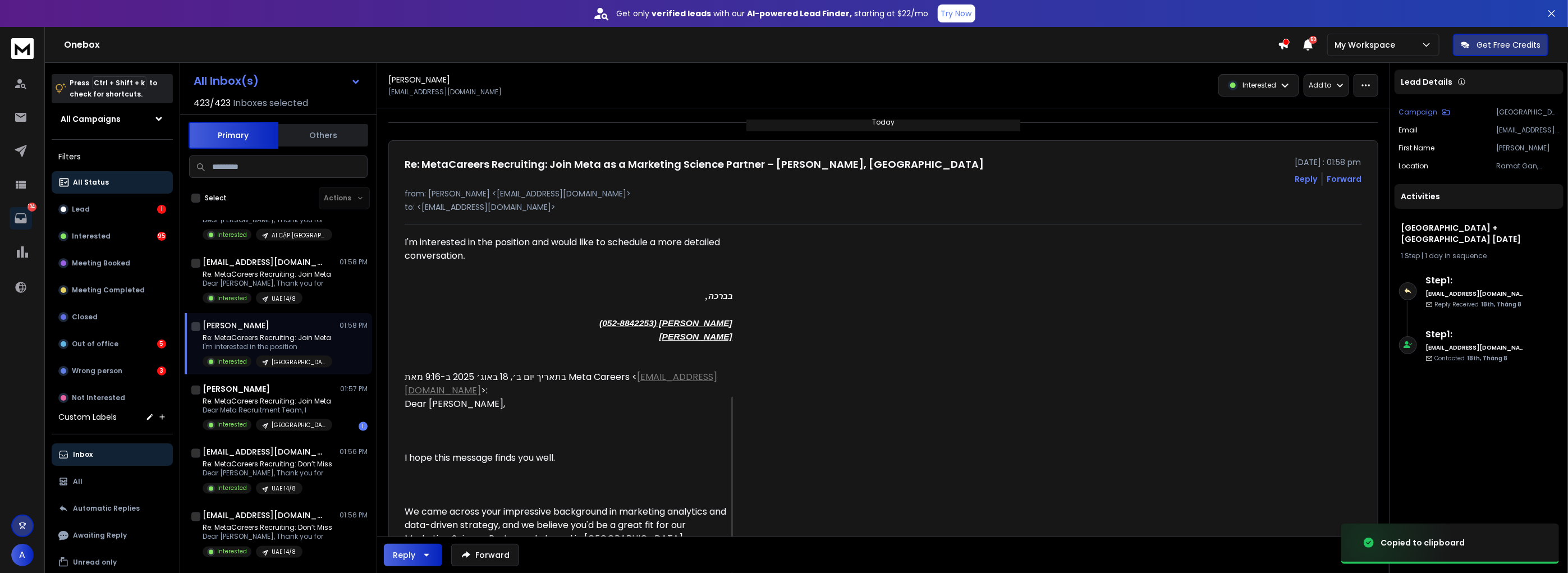
scroll to position [0, 0]
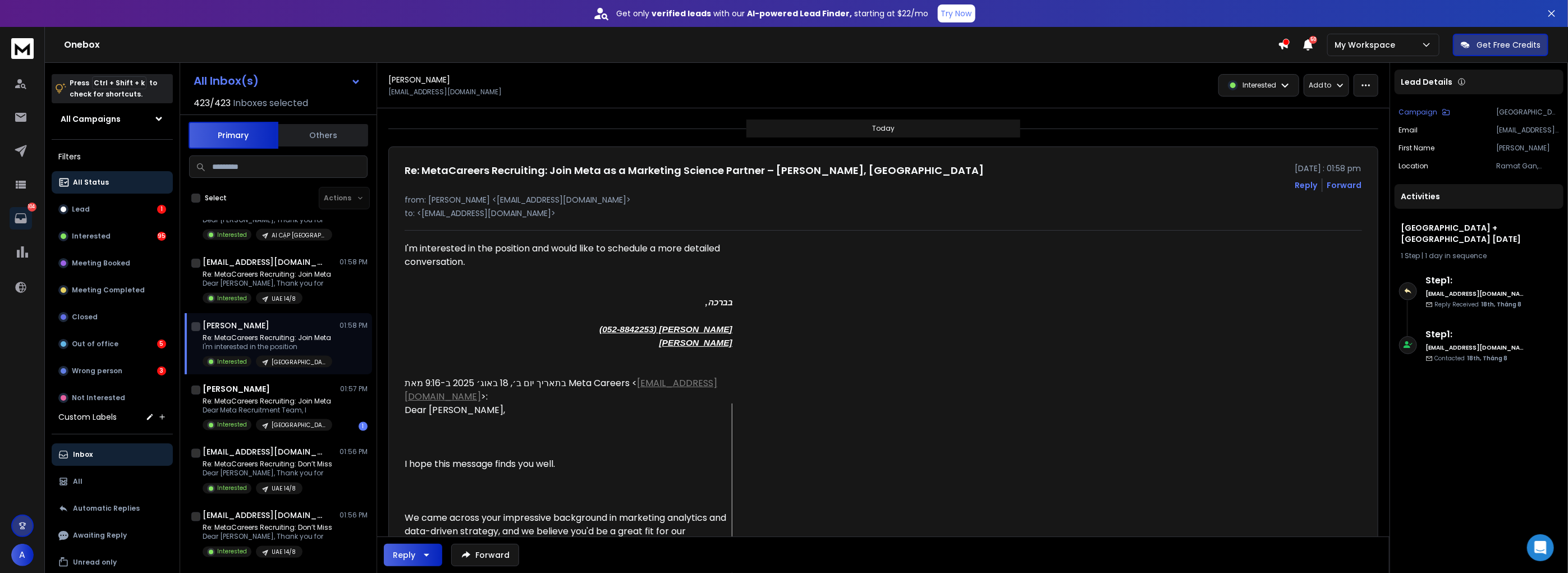
drag, startPoint x: 420, startPoint y: 215, endPoint x: 583, endPoint y: 212, distance: 163.0
click at [583, 212] on p "to: <recruit@careersconnect-candidates.com>" at bounding box center [883, 213] width 957 height 11
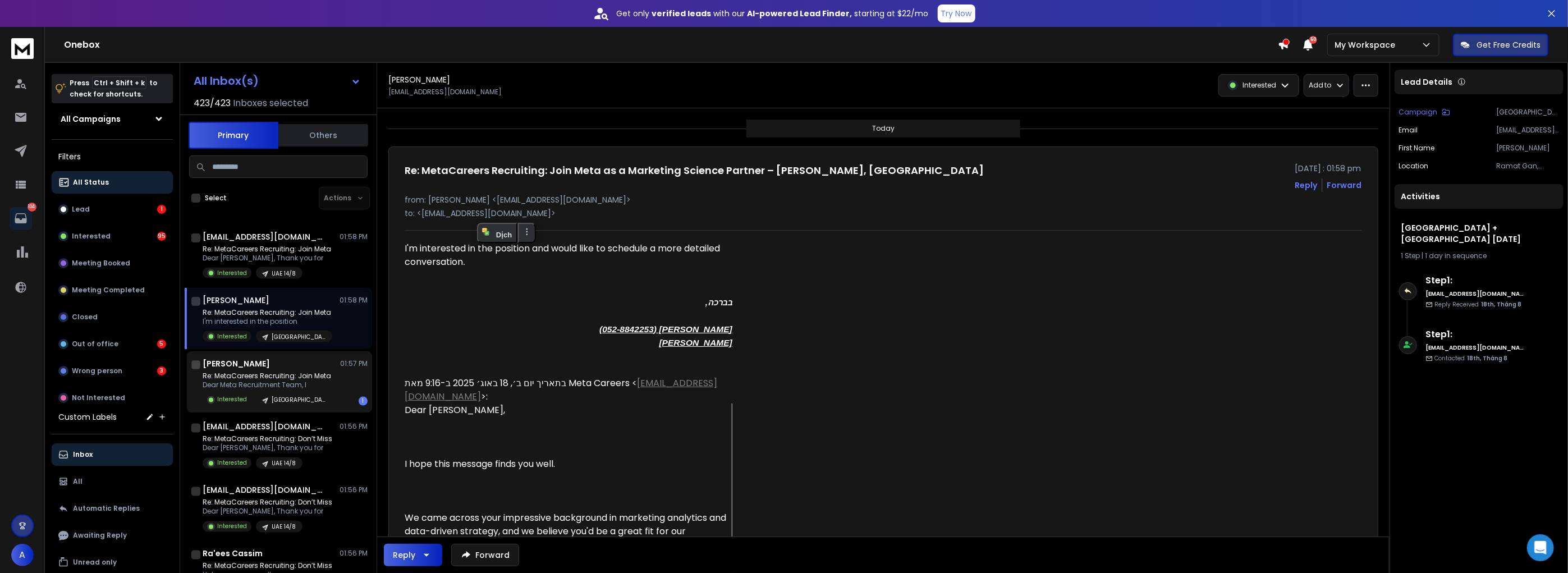
scroll to position [1684, 0]
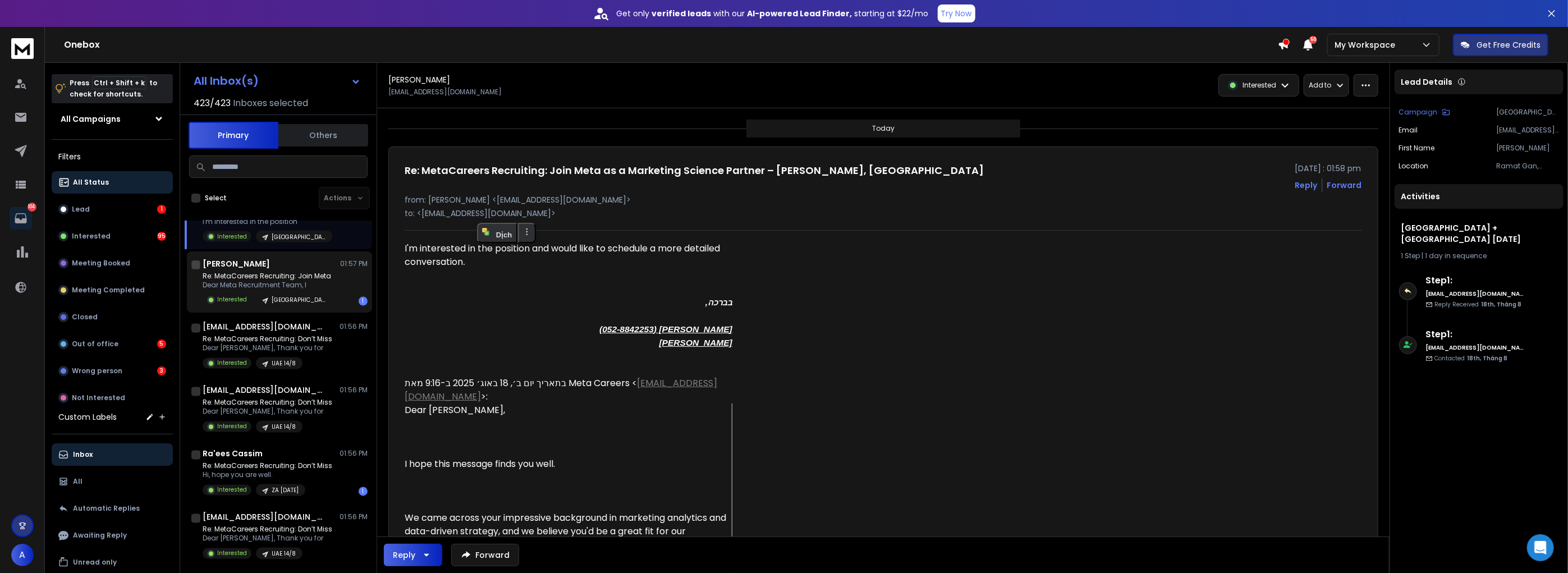
click at [294, 281] on p "Dear Meta Recruitment Team, I" at bounding box center [267, 285] width 130 height 9
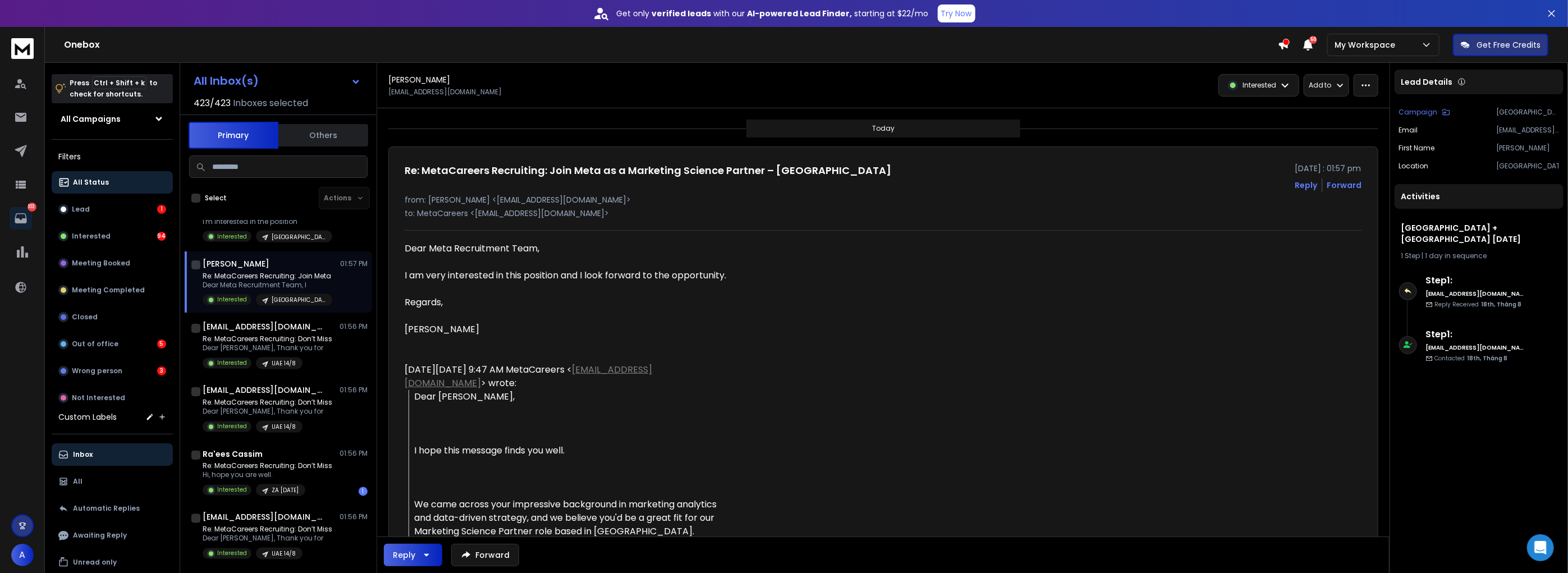
click at [441, 93] on p "ja6063601@gmail.com" at bounding box center [444, 92] width 113 height 9
drag, startPoint x: 484, startPoint y: 216, endPoint x: 619, endPoint y: 217, distance: 135.0
click at [619, 217] on p "to: MetaCareers <works@careersconnectgateway.com>" at bounding box center [883, 213] width 957 height 11
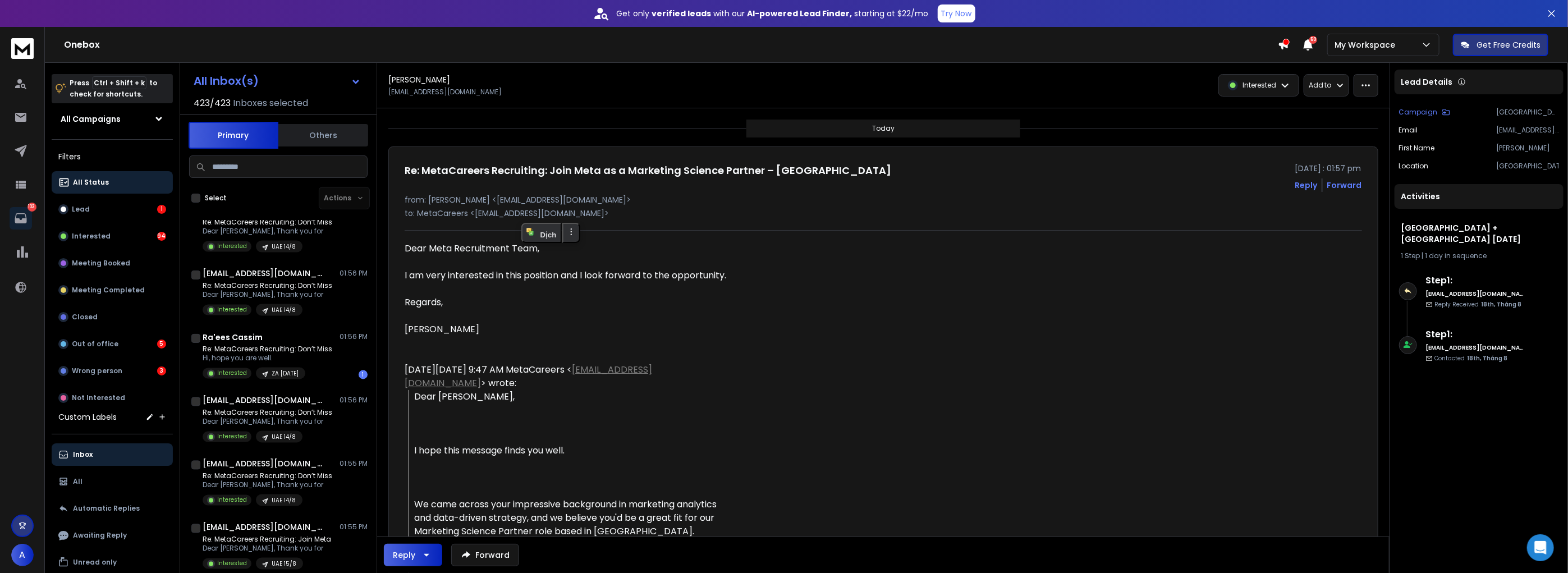
scroll to position [1809, 0]
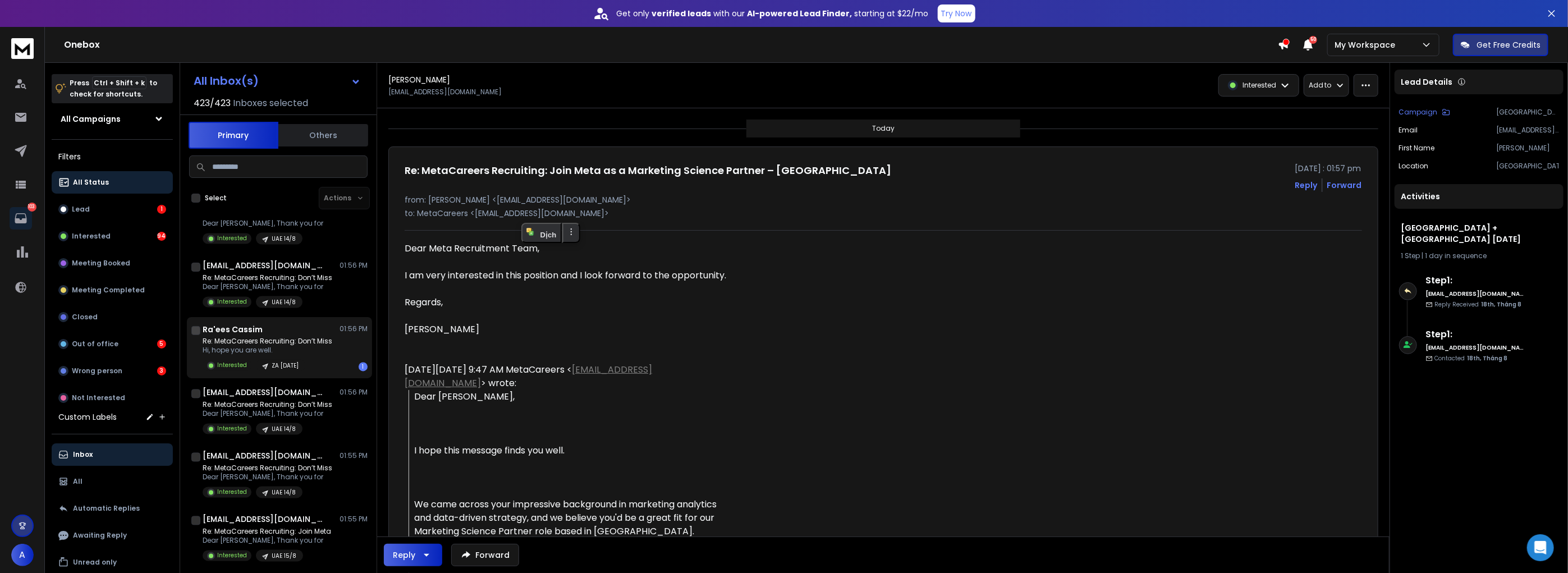
click at [285, 342] on p "Re: MetaCareers Recruiting: Don’t Miss" at bounding box center [267, 342] width 130 height 9
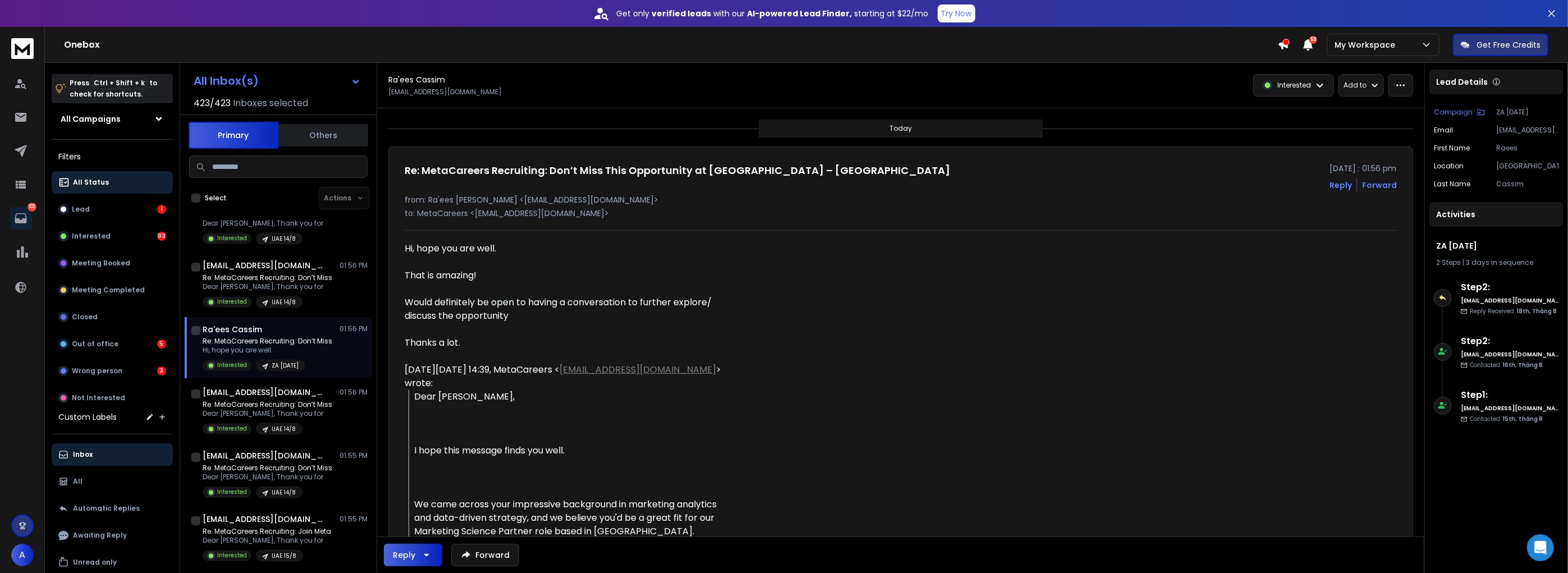
click at [446, 88] on p "raeescas13@gmail.com" at bounding box center [444, 92] width 113 height 9
drag, startPoint x: 475, startPoint y: 211, endPoint x: 627, endPoint y: 216, distance: 152.1
click at [627, 216] on p "to: MetaCareers <works@careersconnect-nowhiring.com>" at bounding box center [901, 213] width 992 height 11
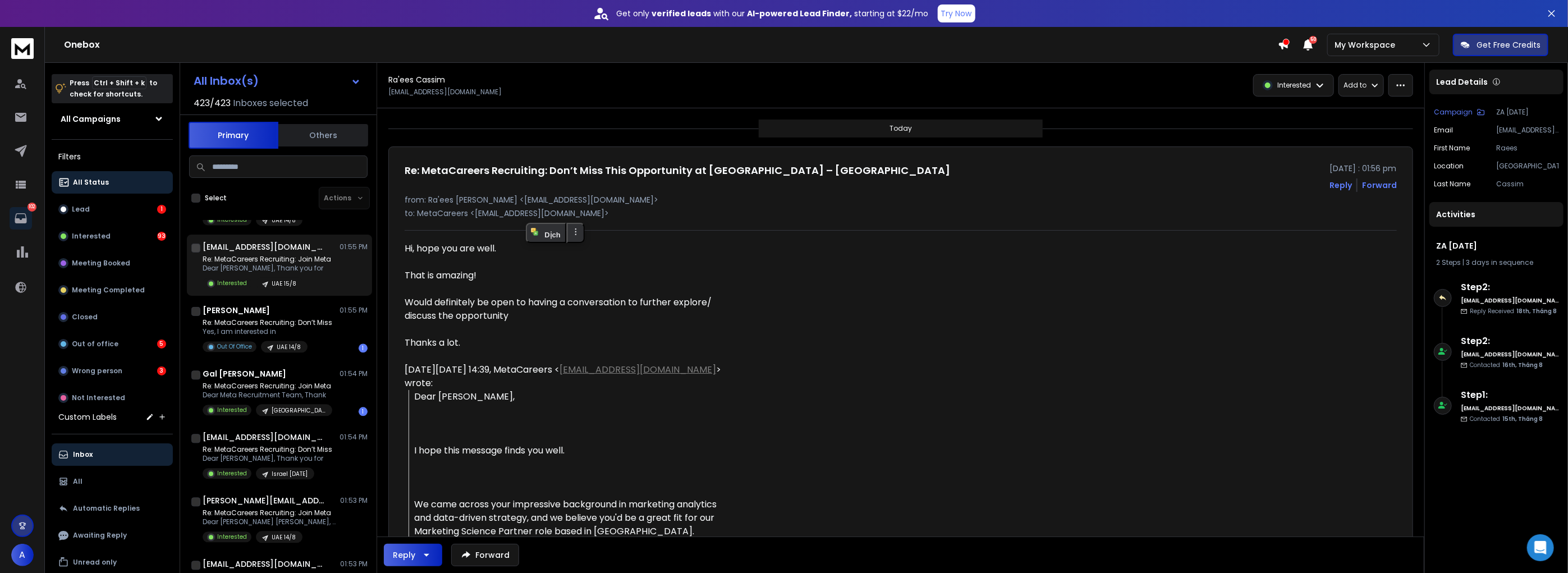
scroll to position [2120, 0]
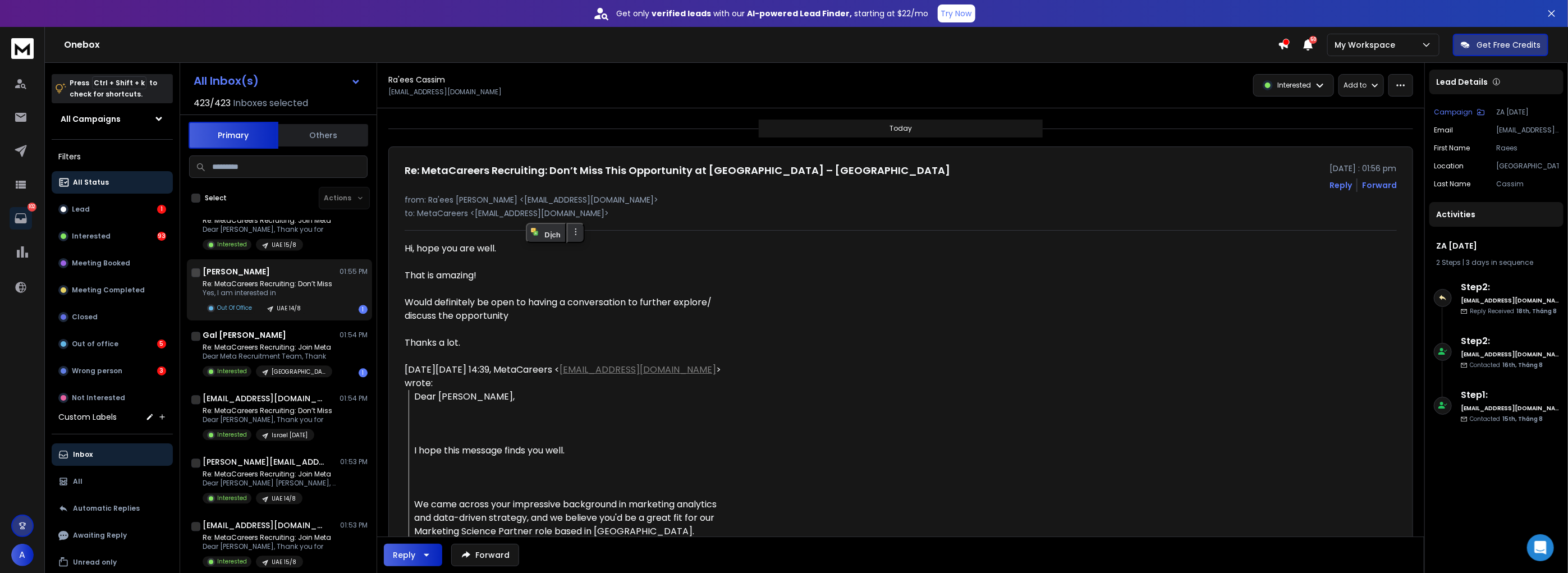
click at [294, 288] on p "Yes, I am interested in" at bounding box center [267, 293] width 130 height 9
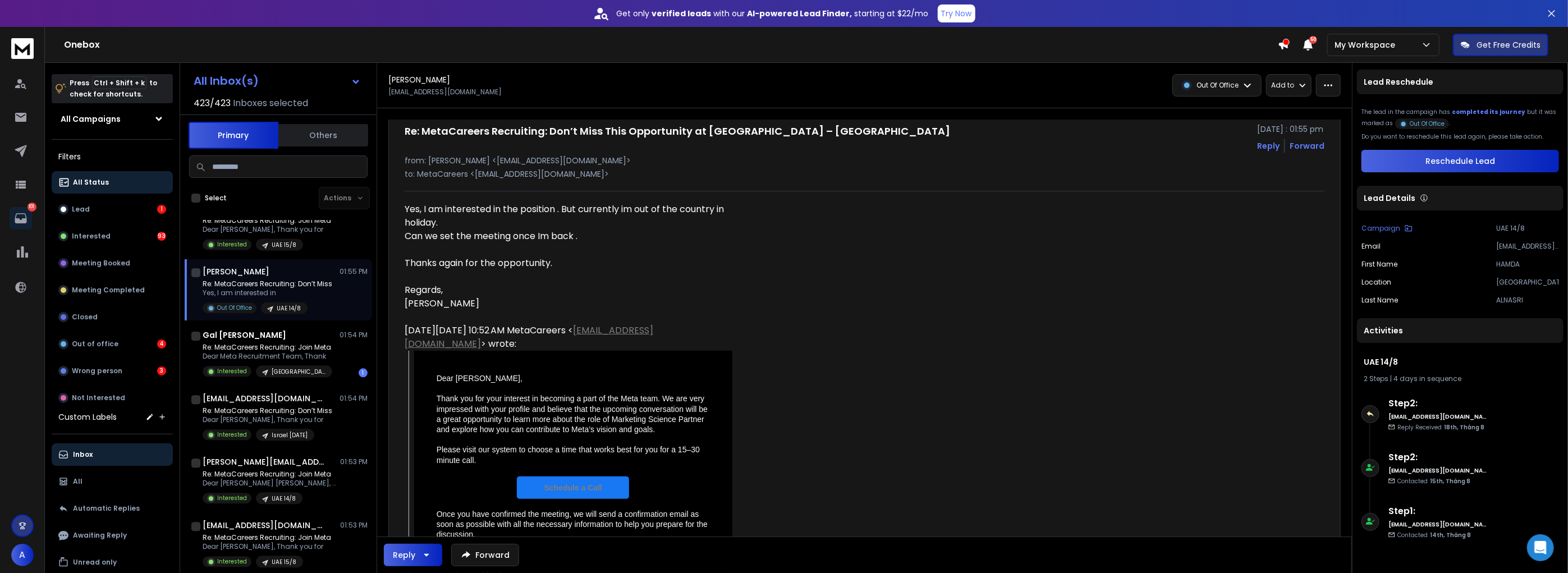
scroll to position [0, 0]
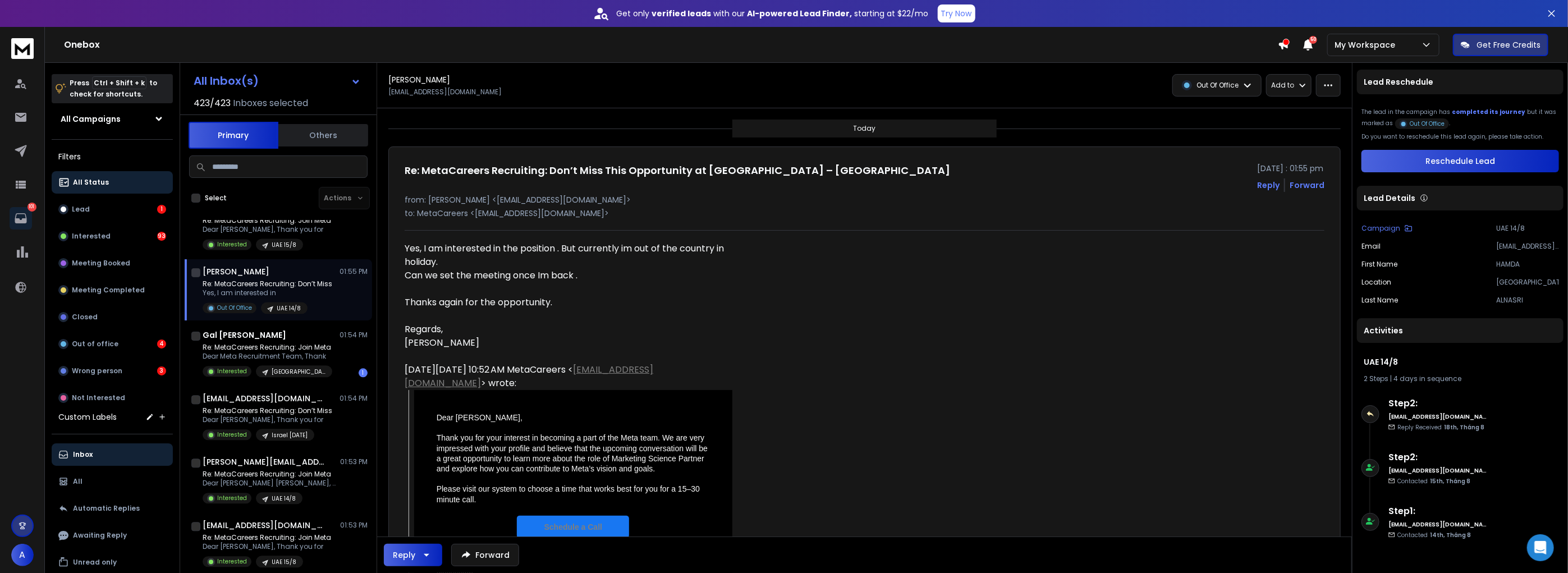
click at [437, 90] on p "hamda.alnasri@gmail.com" at bounding box center [444, 92] width 113 height 9
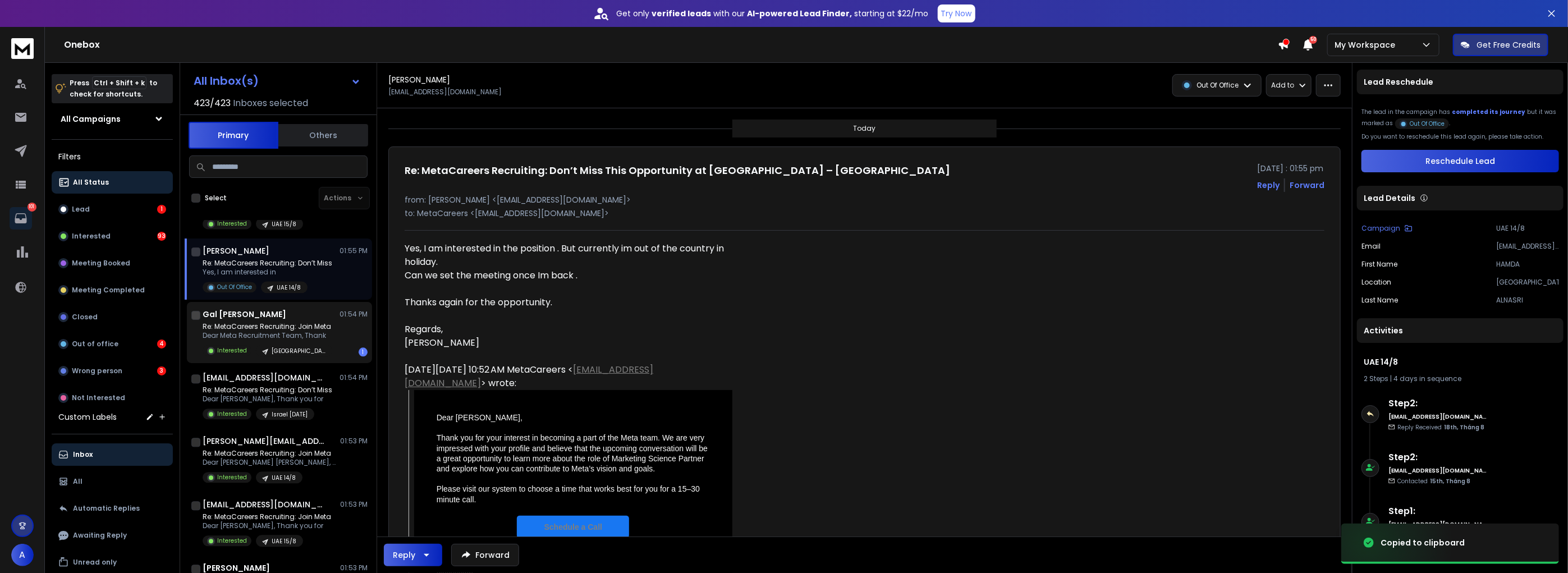
scroll to position [2120, 0]
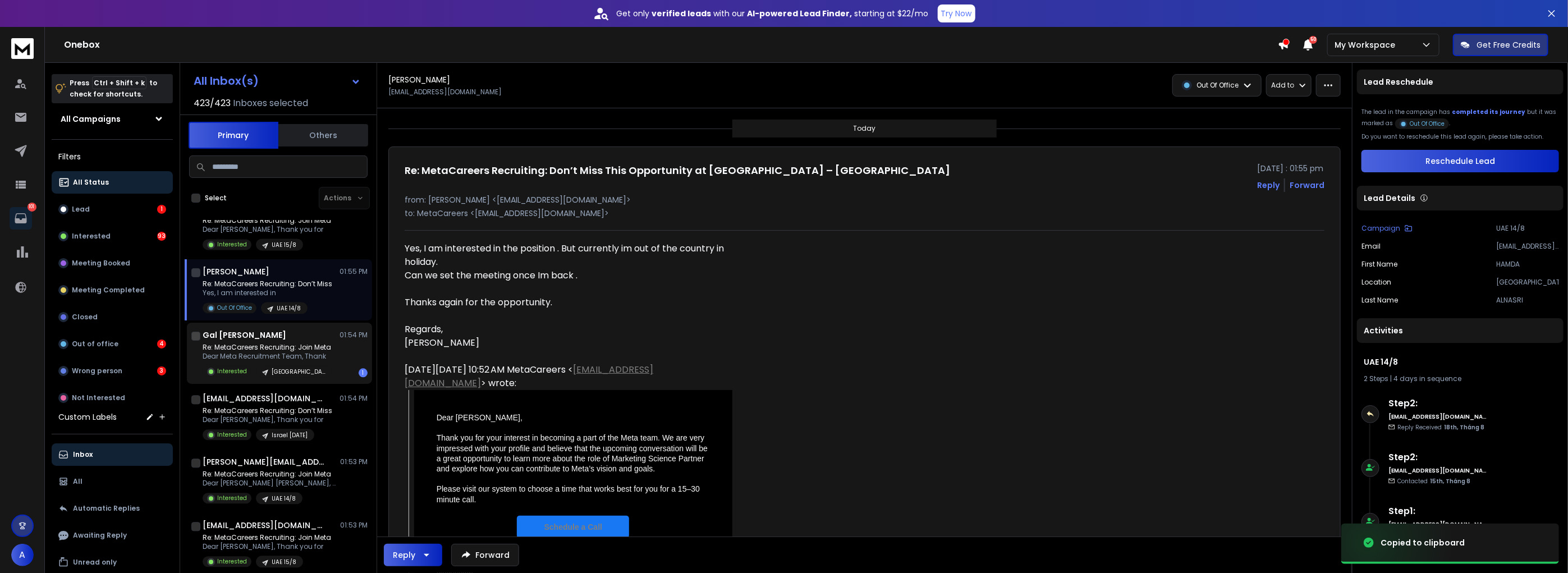
click at [282, 346] on p "Re: MetaCareers Recruiting: Join Meta" at bounding box center [267, 348] width 130 height 9
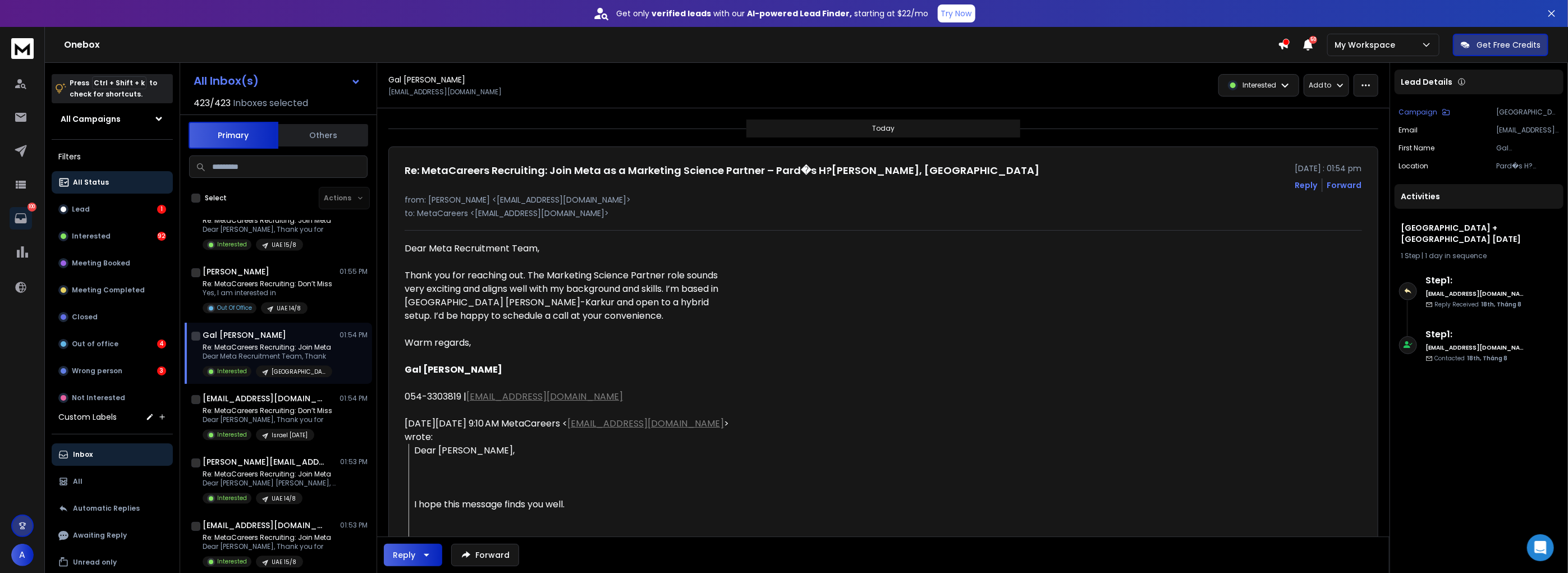
click at [440, 93] on p "galx4x4@hotmail.com" at bounding box center [444, 92] width 113 height 9
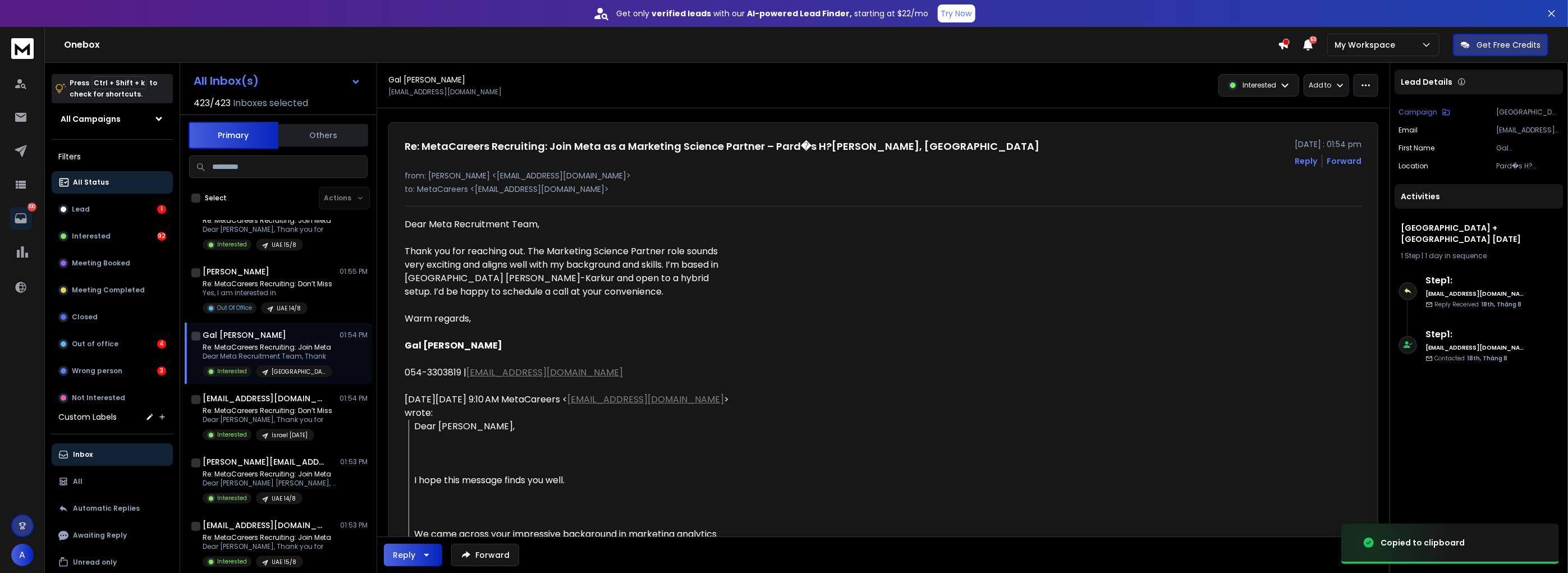
scroll to position [0, 0]
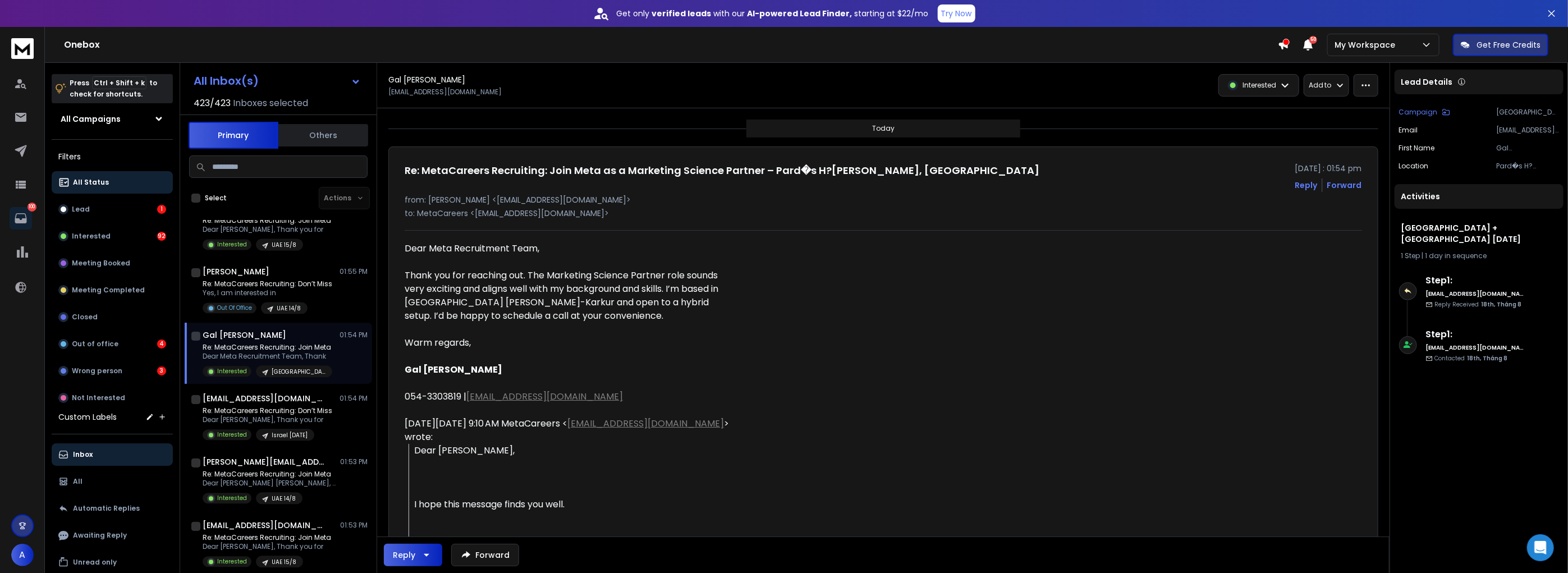
drag, startPoint x: 474, startPoint y: 212, endPoint x: 619, endPoint y: 212, distance: 145.0
click at [619, 212] on p "to: MetaCareers <info@careersconnect-marketing.com>" at bounding box center [883, 213] width 957 height 11
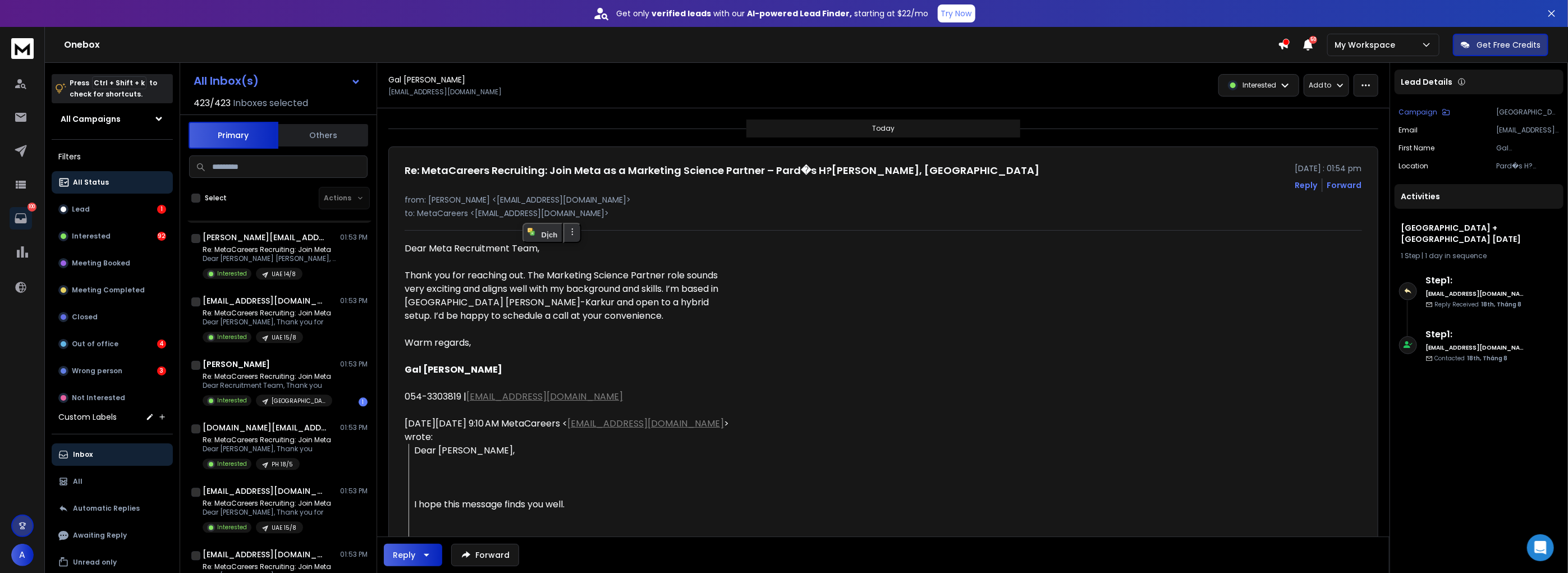
scroll to position [2370, 0]
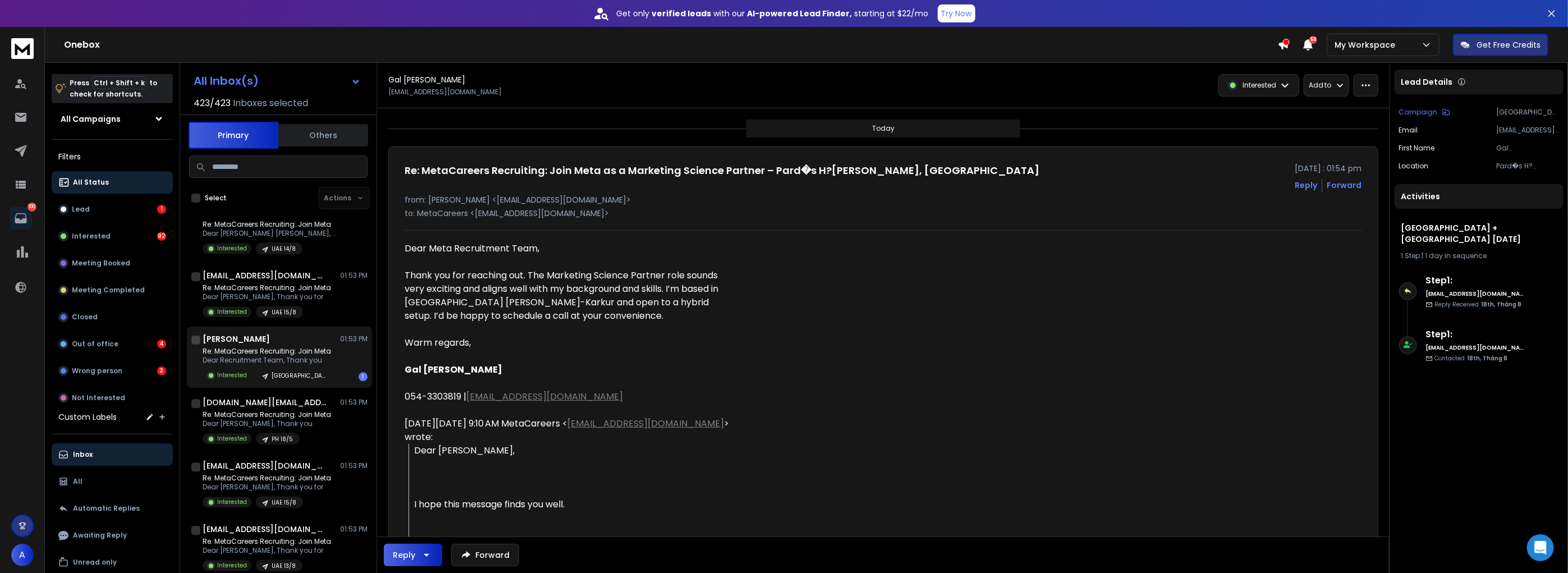
click at [260, 341] on div "Aziz Salem 01:53 PM" at bounding box center [285, 339] width 165 height 11
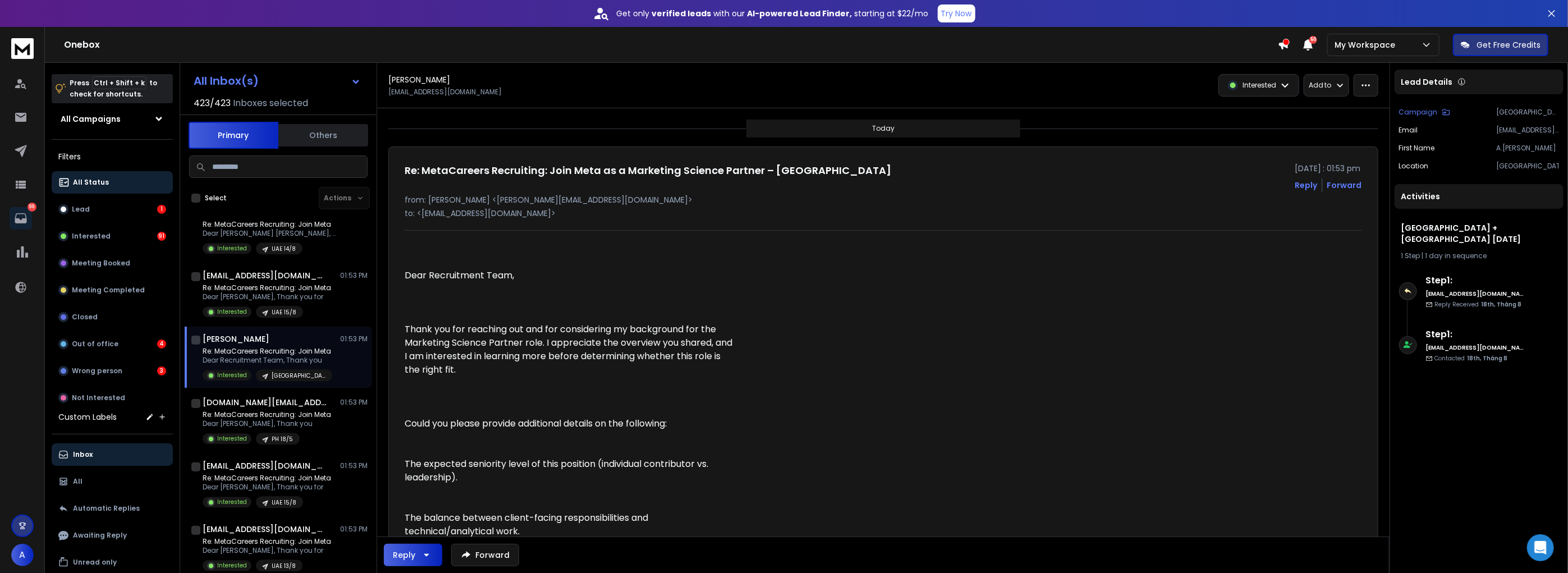
click at [447, 90] on p "alsaadi.abdulaziz@gmail.com" at bounding box center [444, 92] width 113 height 9
drag, startPoint x: 422, startPoint y: 215, endPoint x: 565, endPoint y: 214, distance: 143.0
click at [565, 214] on p "to: <hr@careersconnect-careerpath.com>" at bounding box center [883, 213] width 957 height 11
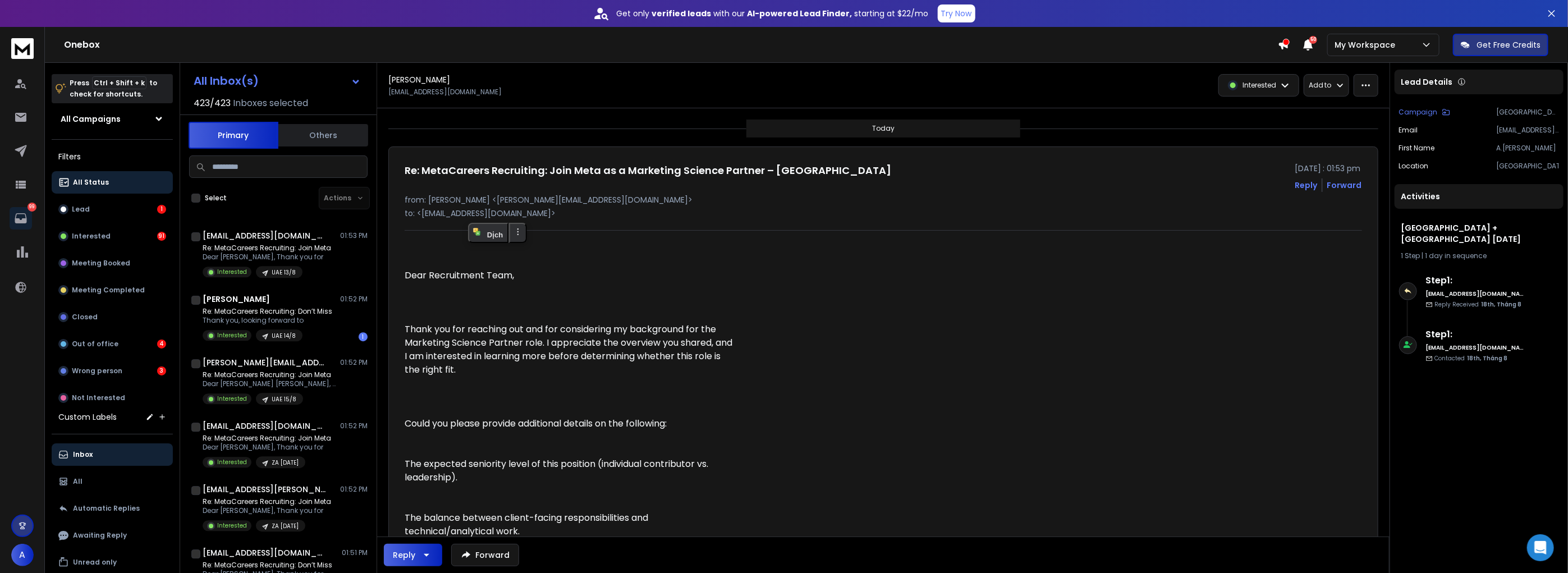
click at [276, 352] on div "Rebecca Charytan 02:22 PM Re: MetaCareers Recruiting: Don’t Miss Hi team, This …" at bounding box center [279, 433] width 196 height 424
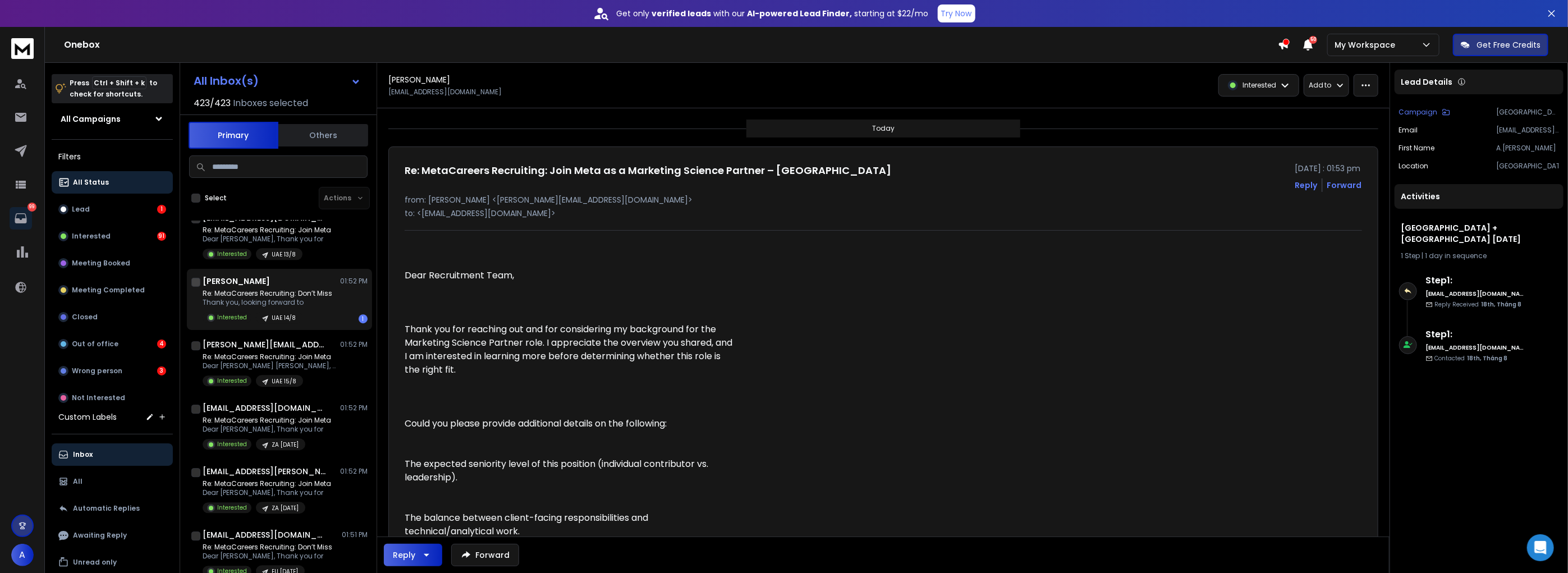
click at [292, 301] on p "Thank you, looking forward to" at bounding box center [267, 302] width 130 height 9
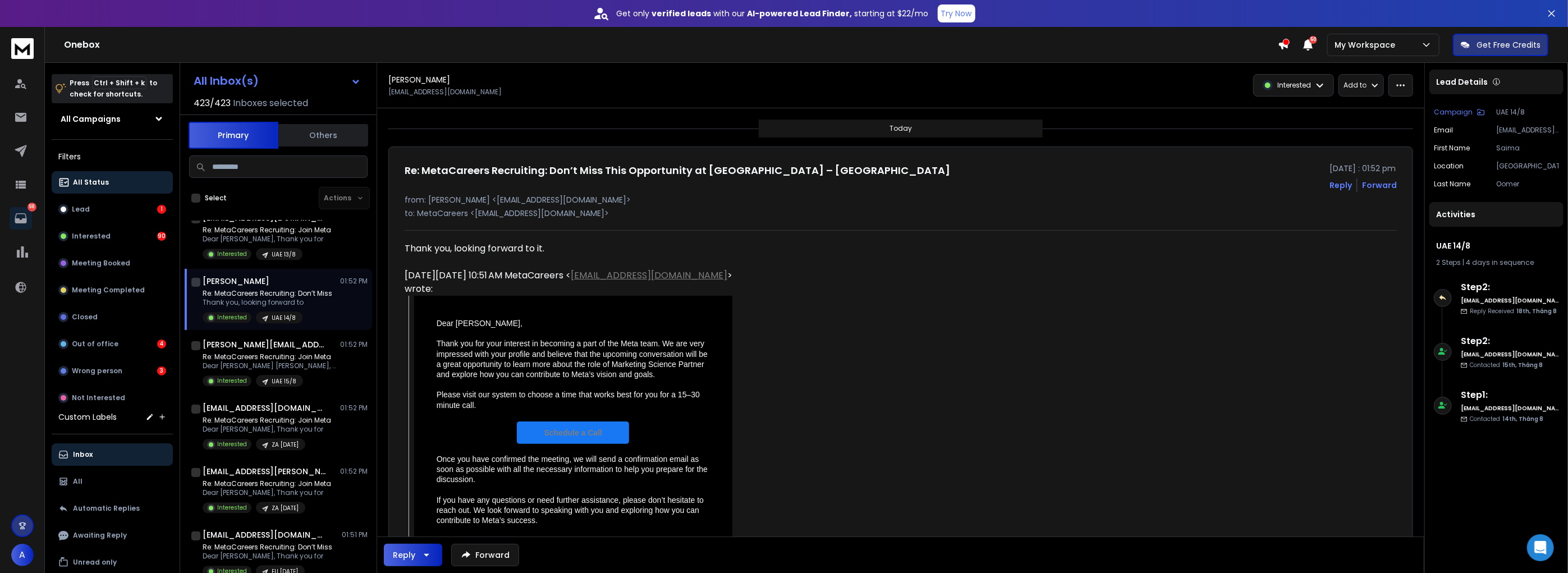
click at [438, 91] on p "saimazoomer@gmail.com" at bounding box center [444, 92] width 113 height 9
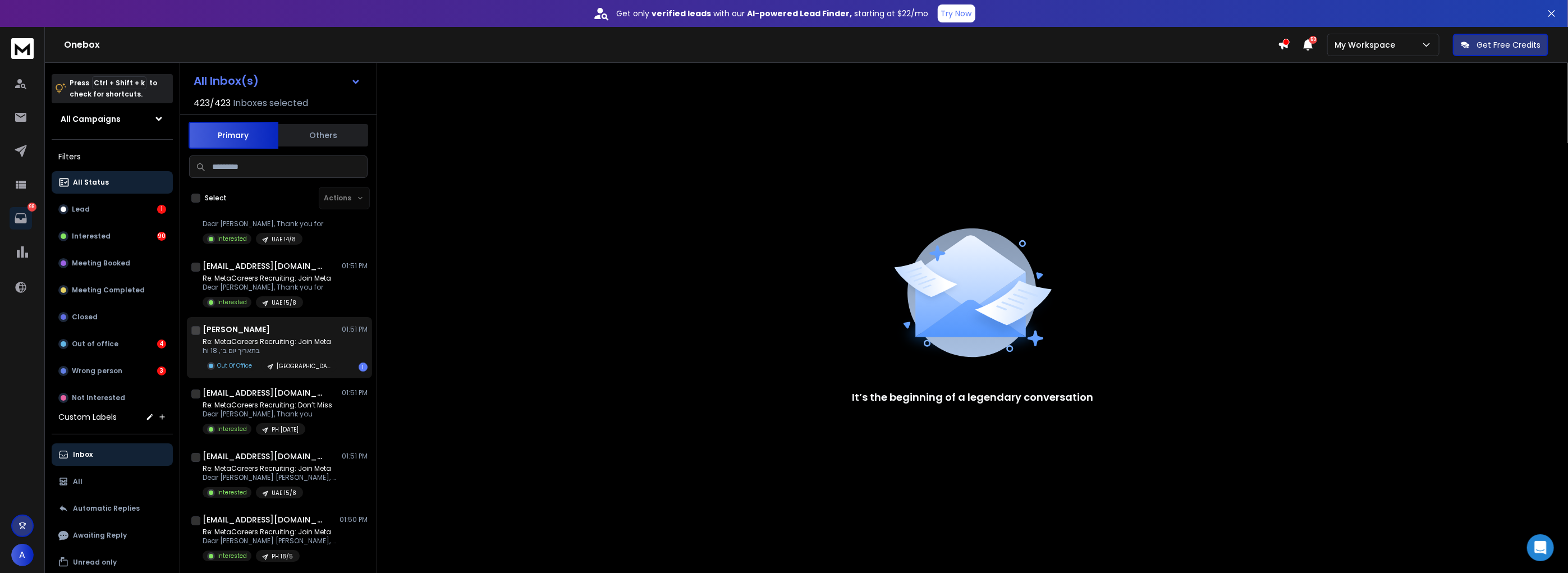
scroll to position [3064, 0]
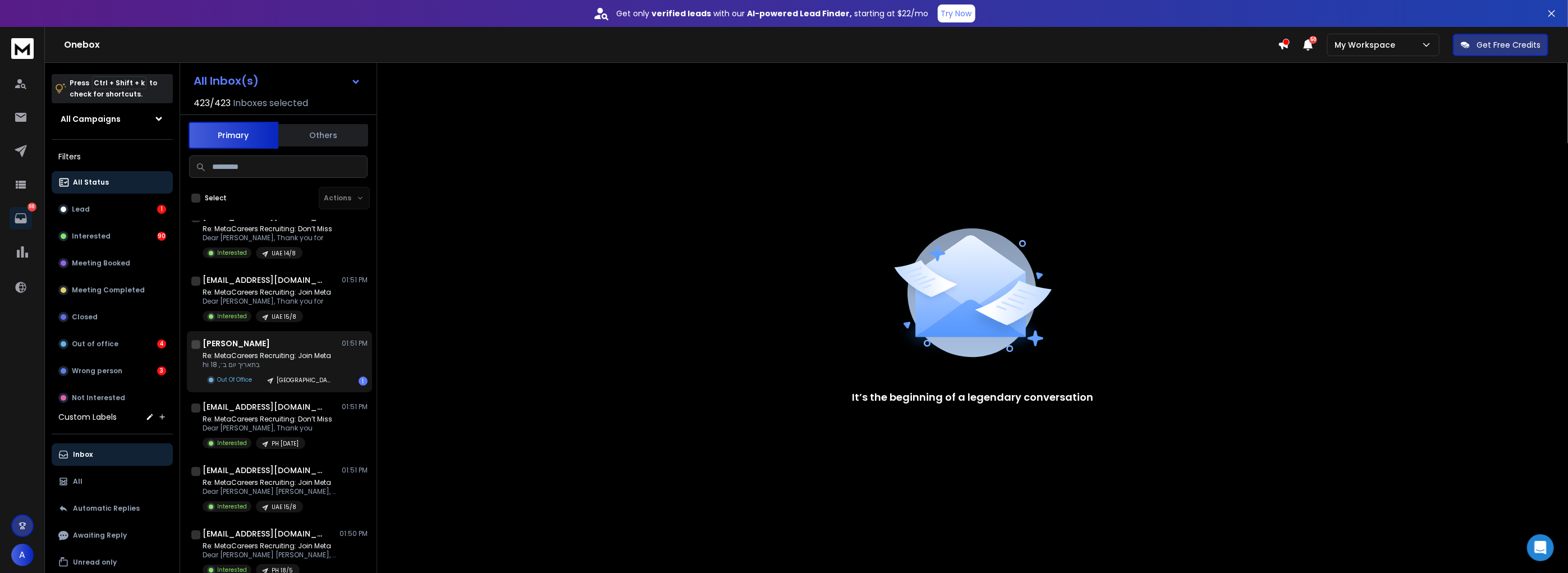
click at [286, 357] on p "Re: MetaCareers Recruiting: Join Meta" at bounding box center [270, 356] width 135 height 9
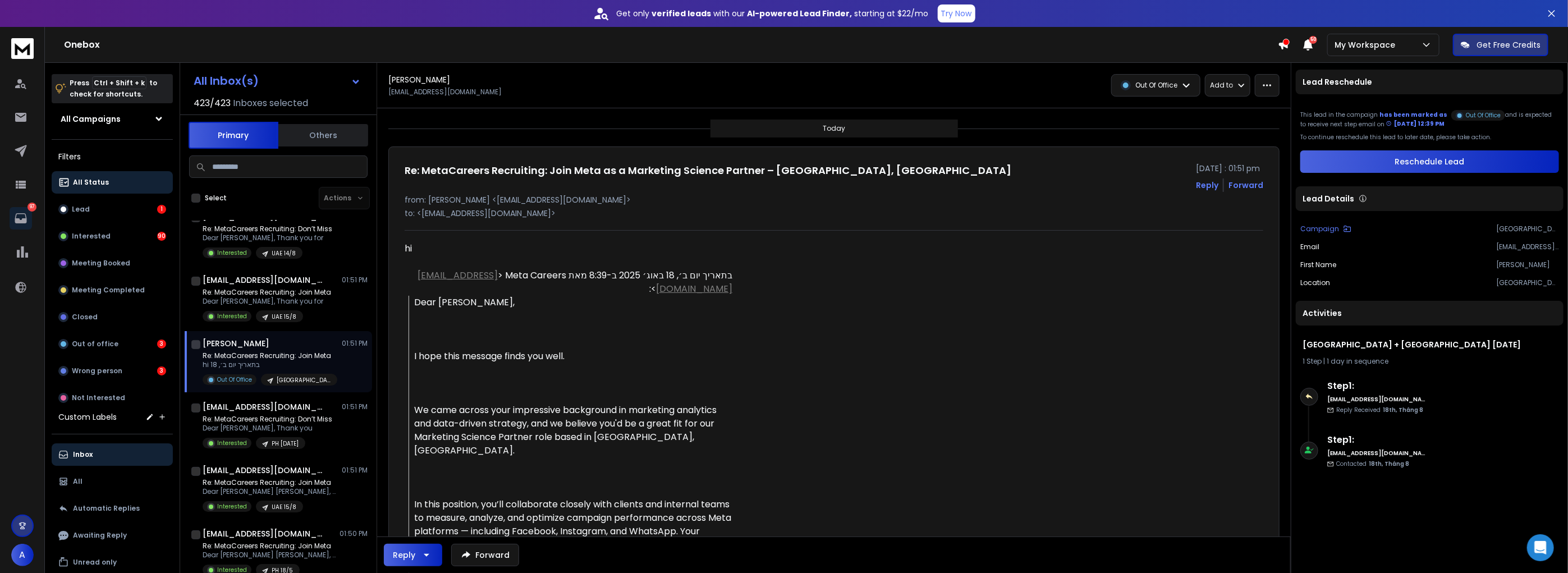
click at [434, 88] on p "oferlandau@olbc.co.il" at bounding box center [444, 92] width 113 height 9
drag, startPoint x: 420, startPoint y: 212, endPoint x: 559, endPoint y: 214, distance: 139.0
click at [559, 214] on p "to: <works@careersconnectstaffing.com>" at bounding box center [834, 213] width 858 height 11
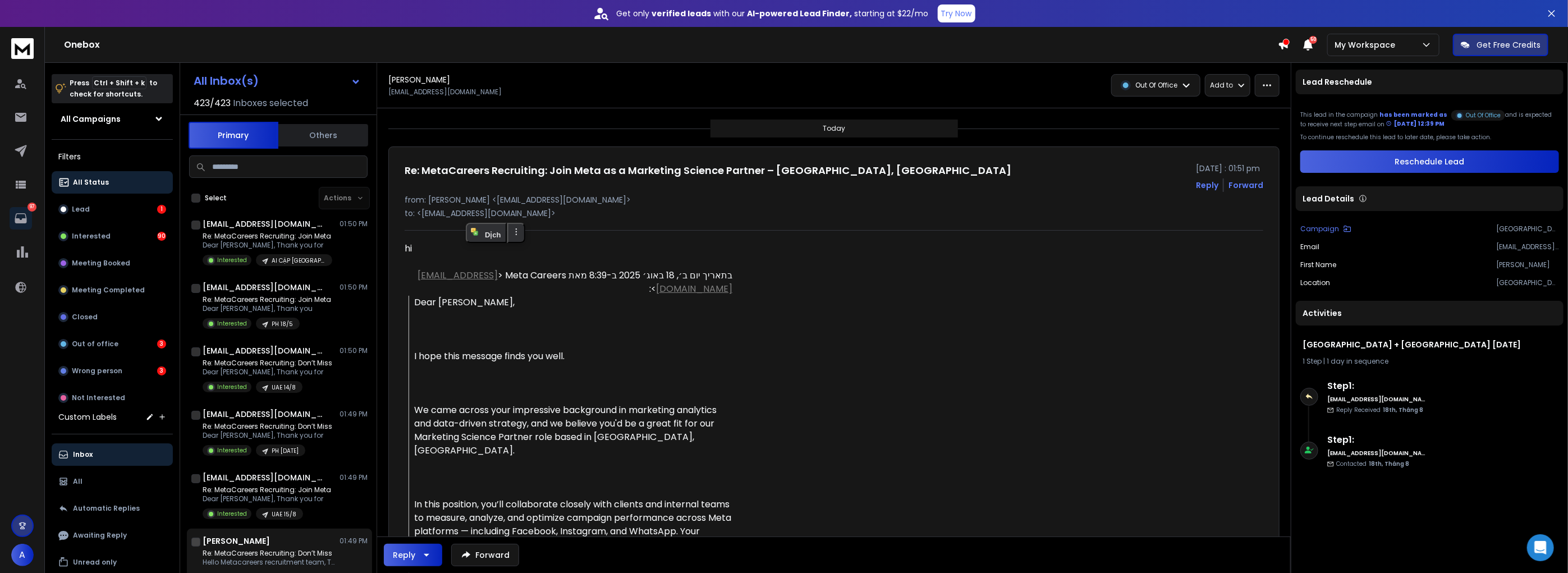
scroll to position [3812, 0]
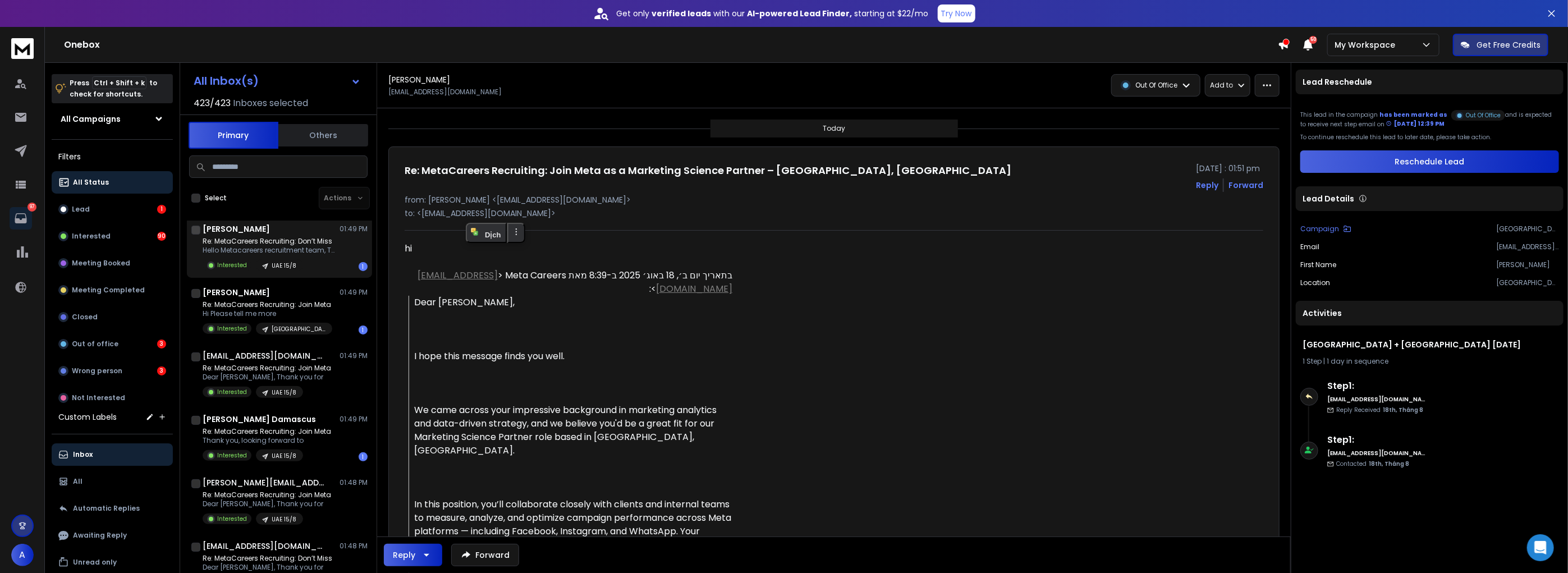
click at [285, 256] on div "Re: MetaCareers Recruiting: Don’t Miss Hello Metacareers recruitment team, Than…" at bounding box center [270, 253] width 135 height 34
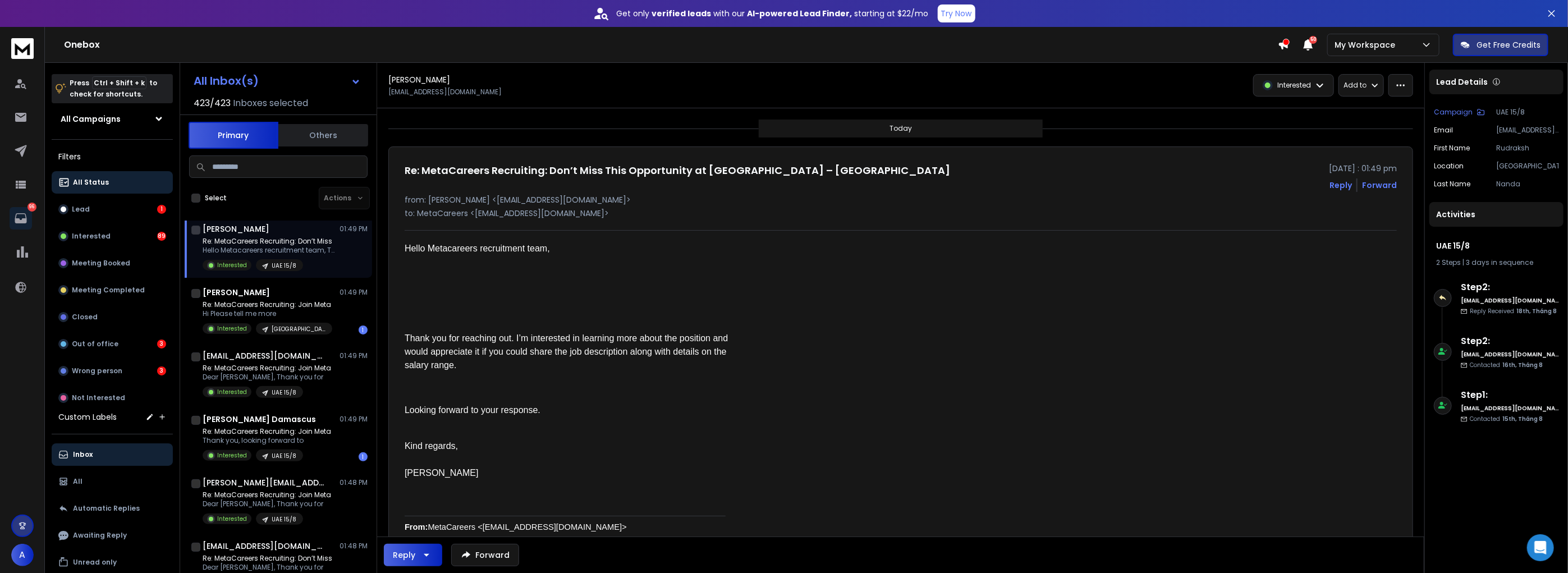
click at [452, 88] on p "rudrakshnanda3@gmail.com" at bounding box center [444, 92] width 113 height 9
drag, startPoint x: 474, startPoint y: 215, endPoint x: 607, endPoint y: 213, distance: 133.0
click at [607, 213] on p "to: MetaCareers <works@careersconnecthiring.com>" at bounding box center [901, 213] width 992 height 11
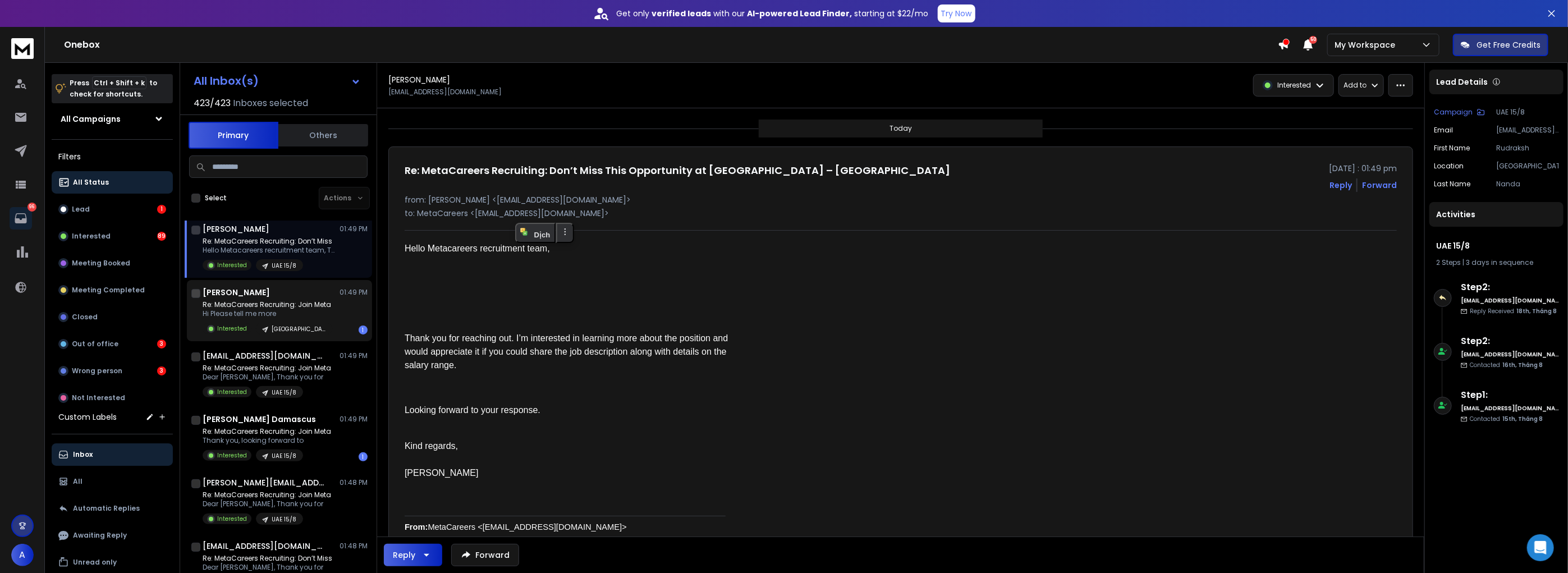
click at [294, 312] on p "Hi Please tell me more" at bounding box center [267, 314] width 130 height 9
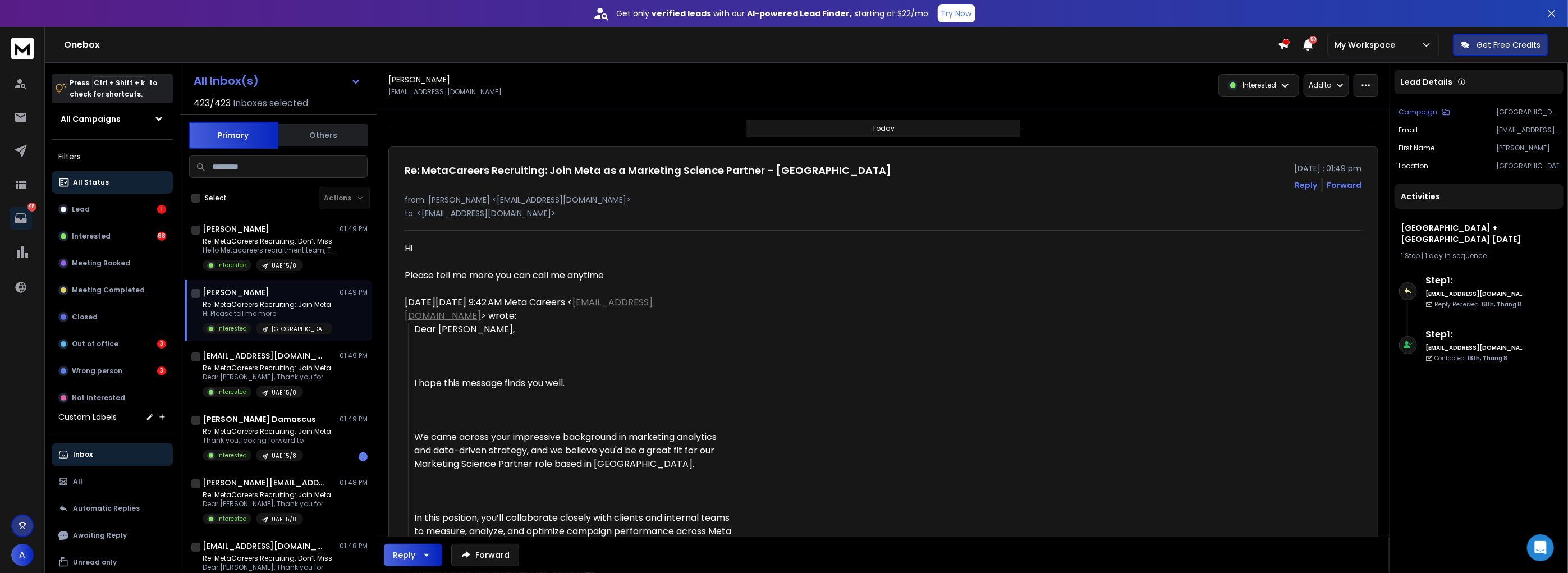
click at [455, 91] on p "mmanikan08@gmail.com" at bounding box center [444, 92] width 113 height 9
drag, startPoint x: 420, startPoint y: 212, endPoint x: 576, endPoint y: 215, distance: 156.0
click at [576, 215] on p "to: <recruit@careersconnect-headhunt.com>" at bounding box center [883, 213] width 957 height 11
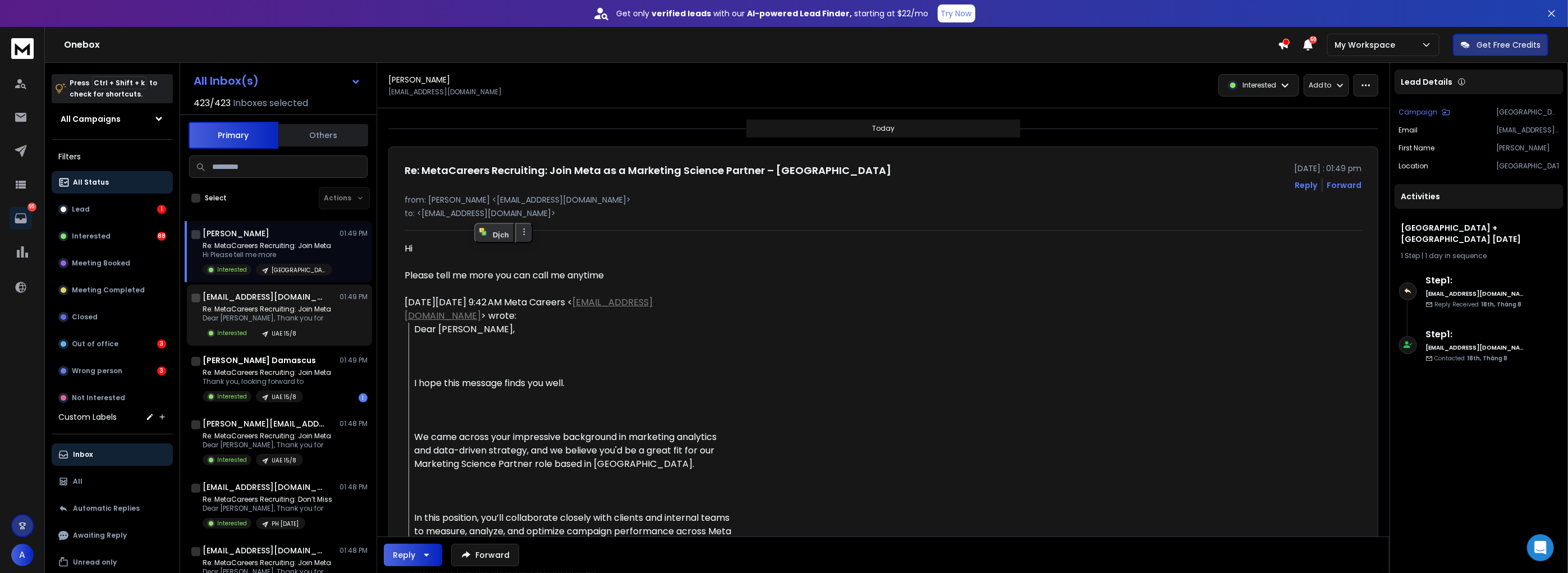
scroll to position [3875, 0]
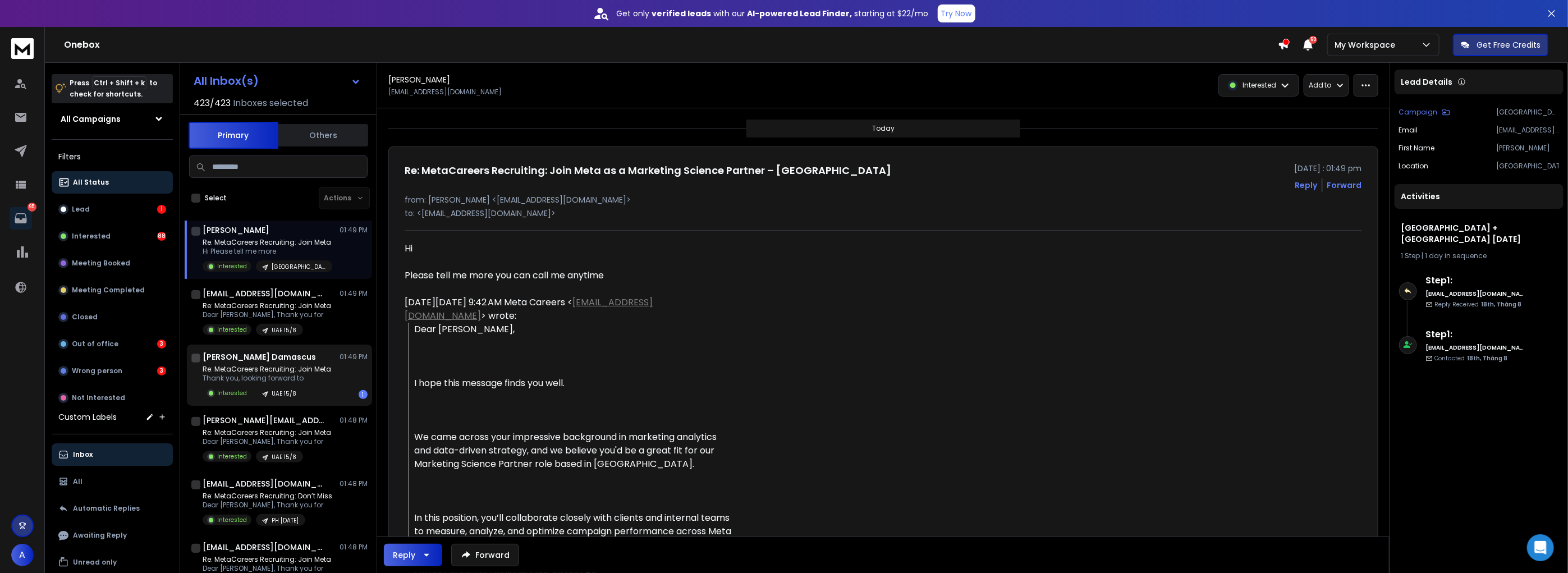
click at [280, 377] on p "Thank you, looking forward to" at bounding box center [266, 378] width 129 height 9
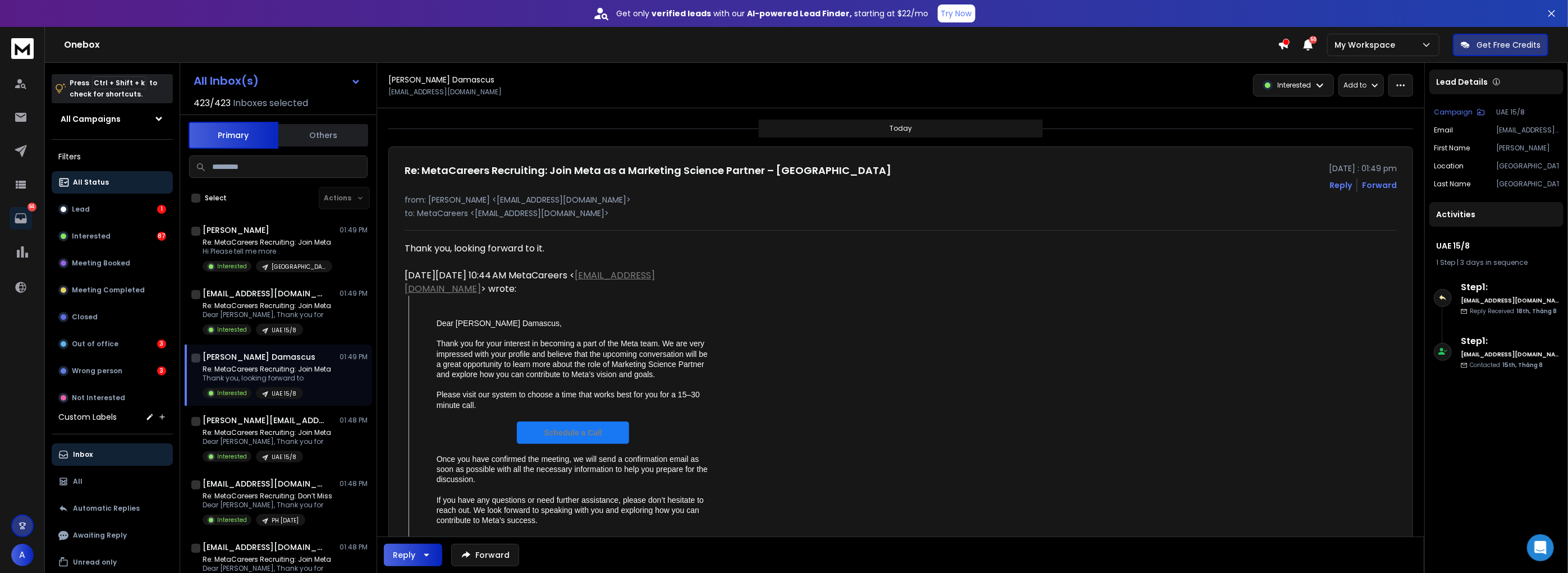
click at [490, 248] on div "Thank you, looking forward to it." at bounding box center [569, 248] width 328 height 13
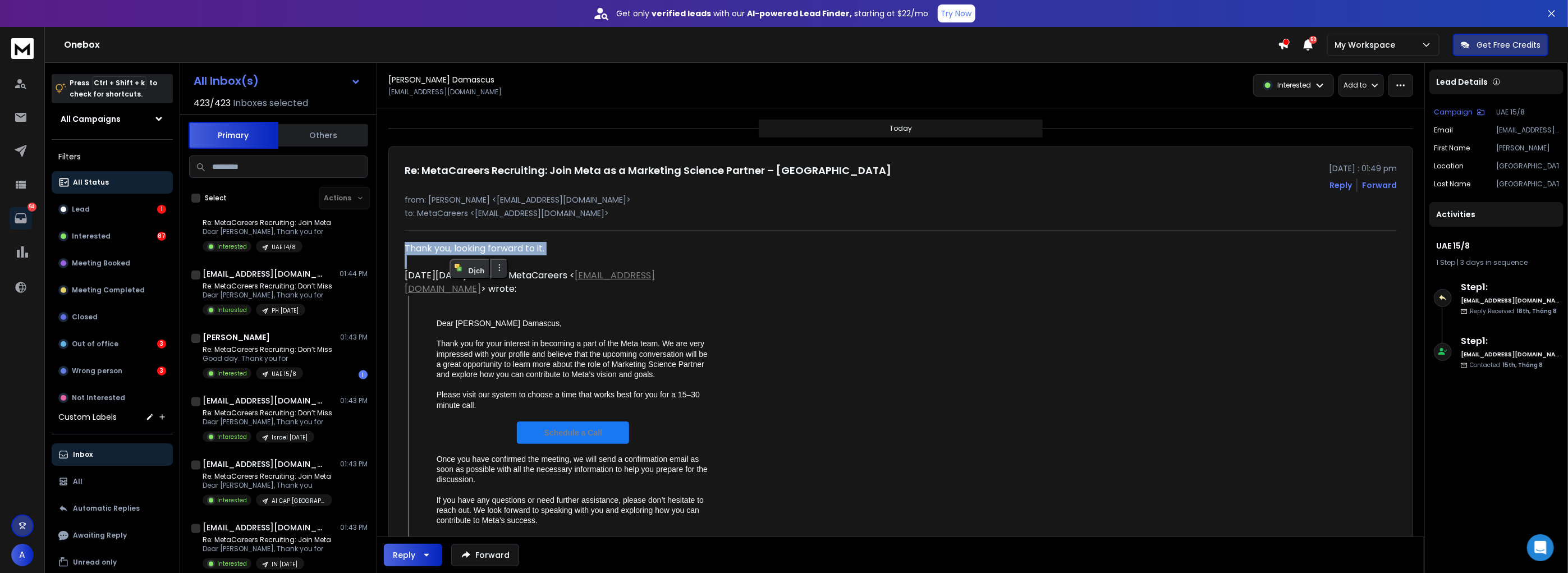
scroll to position [4873, 0]
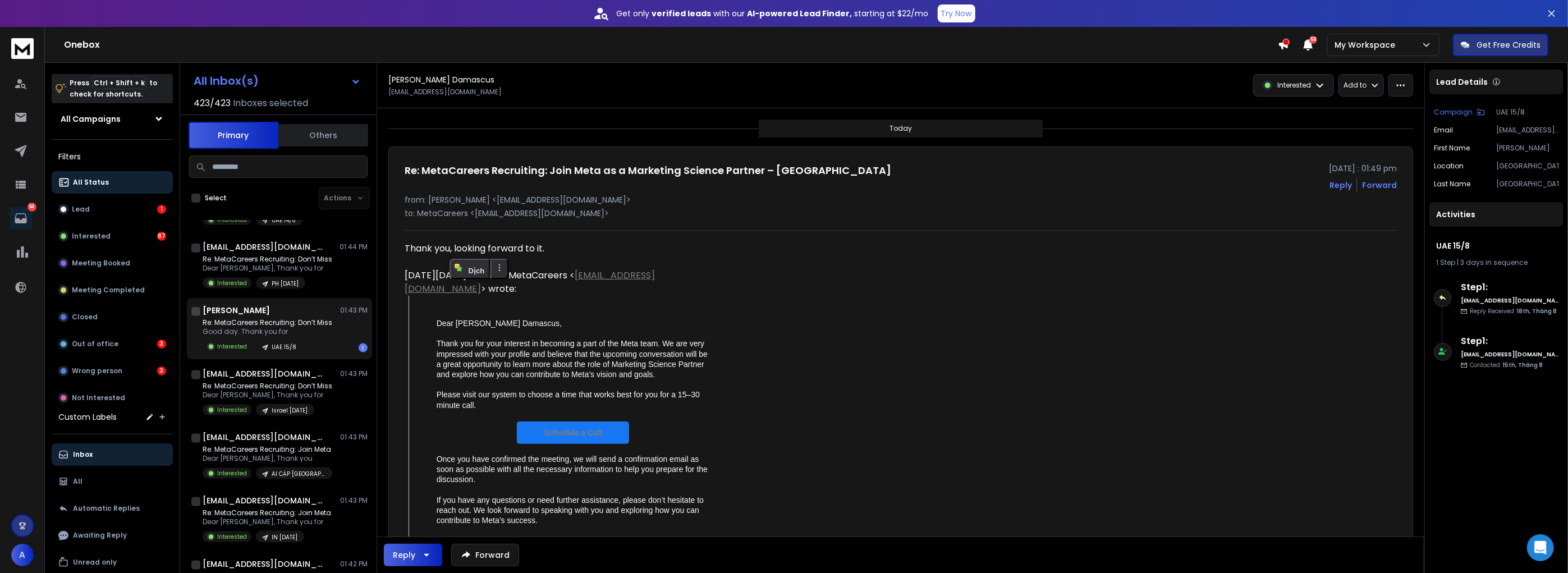
click at [285, 318] on p "Re: MetaCareers Recruiting: Don’t Miss" at bounding box center [267, 322] width 130 height 9
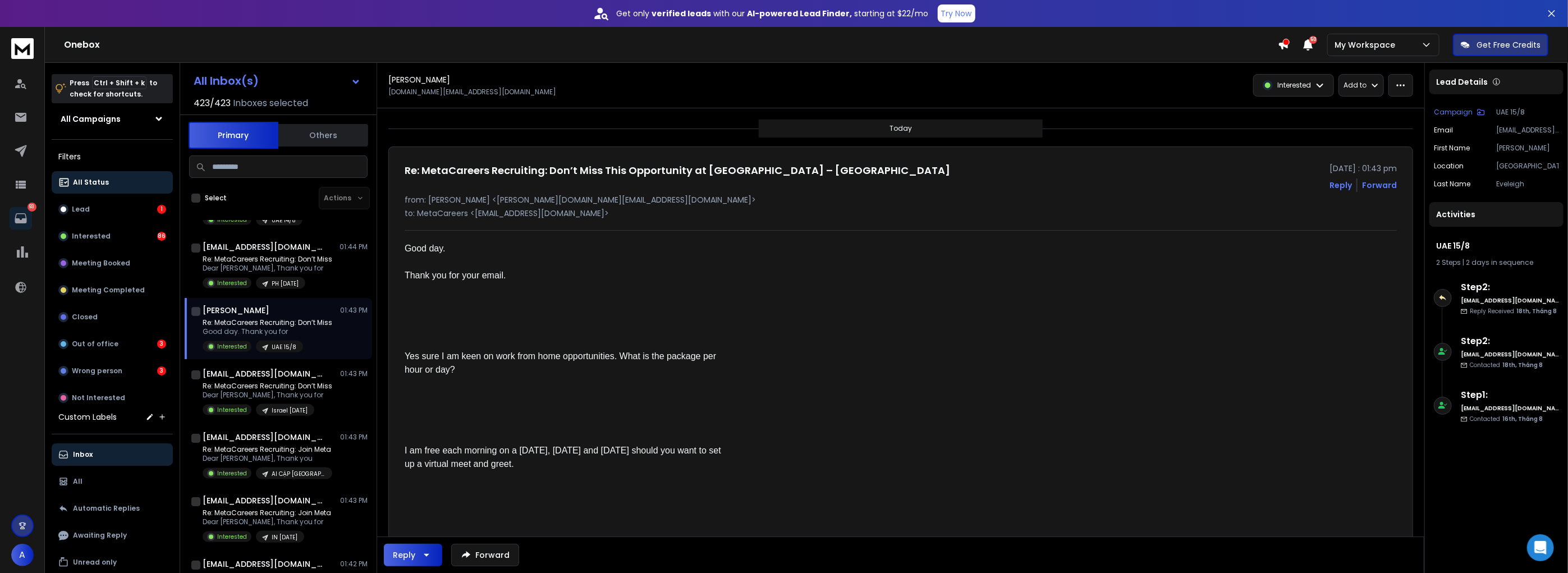
click at [435, 93] on p "eveleigh.la@gmail.com" at bounding box center [472, 92] width 168 height 9
drag, startPoint x: 473, startPoint y: 212, endPoint x: 624, endPoint y: 212, distance: 151.0
click at [624, 212] on p "to: MetaCareers <employee@careersconnect-staff.com>" at bounding box center [901, 213] width 992 height 11
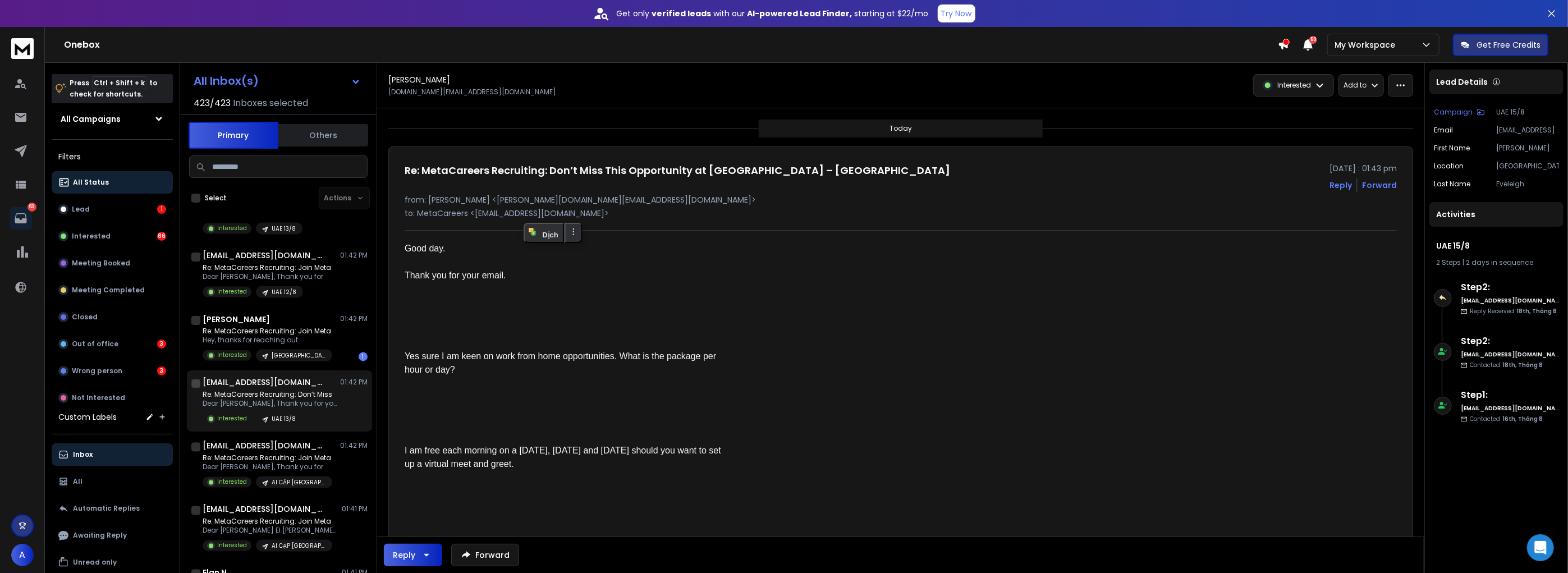
scroll to position [5309, 0]
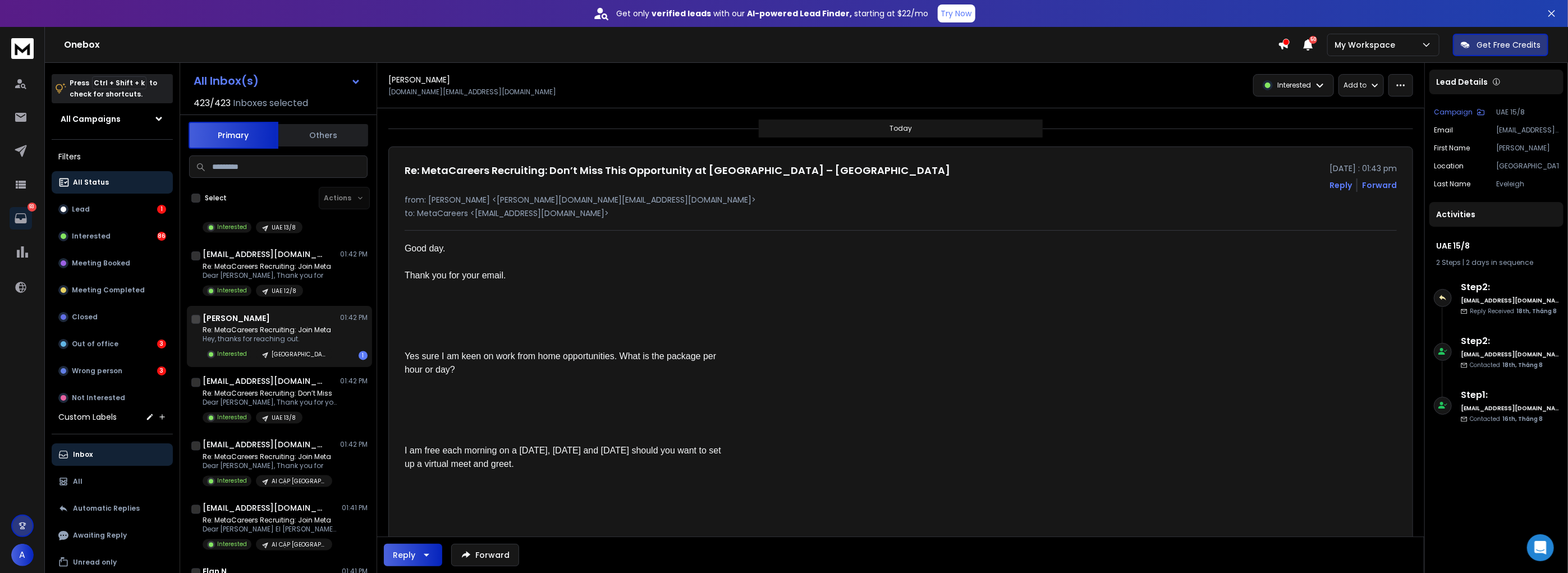
click at [276, 340] on p "Hey, thanks for reaching out." at bounding box center [267, 340] width 130 height 9
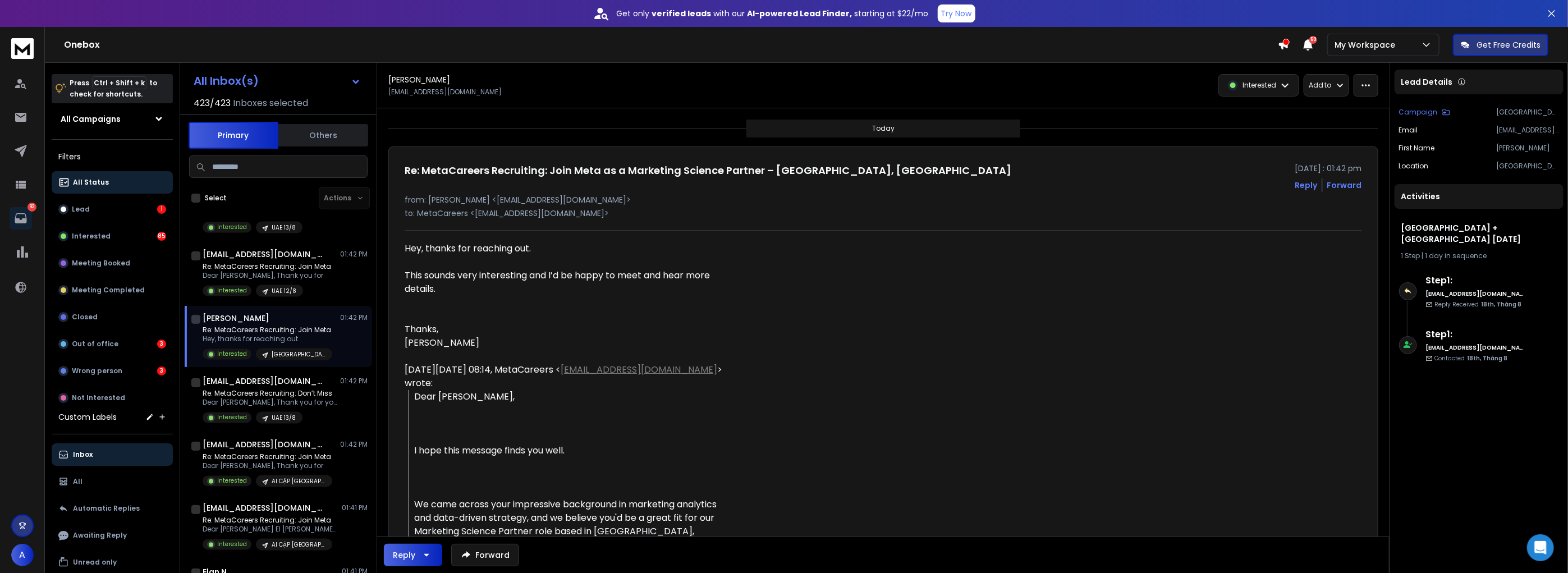
click at [444, 90] on p "roywax755@gmail.com" at bounding box center [444, 92] width 113 height 9
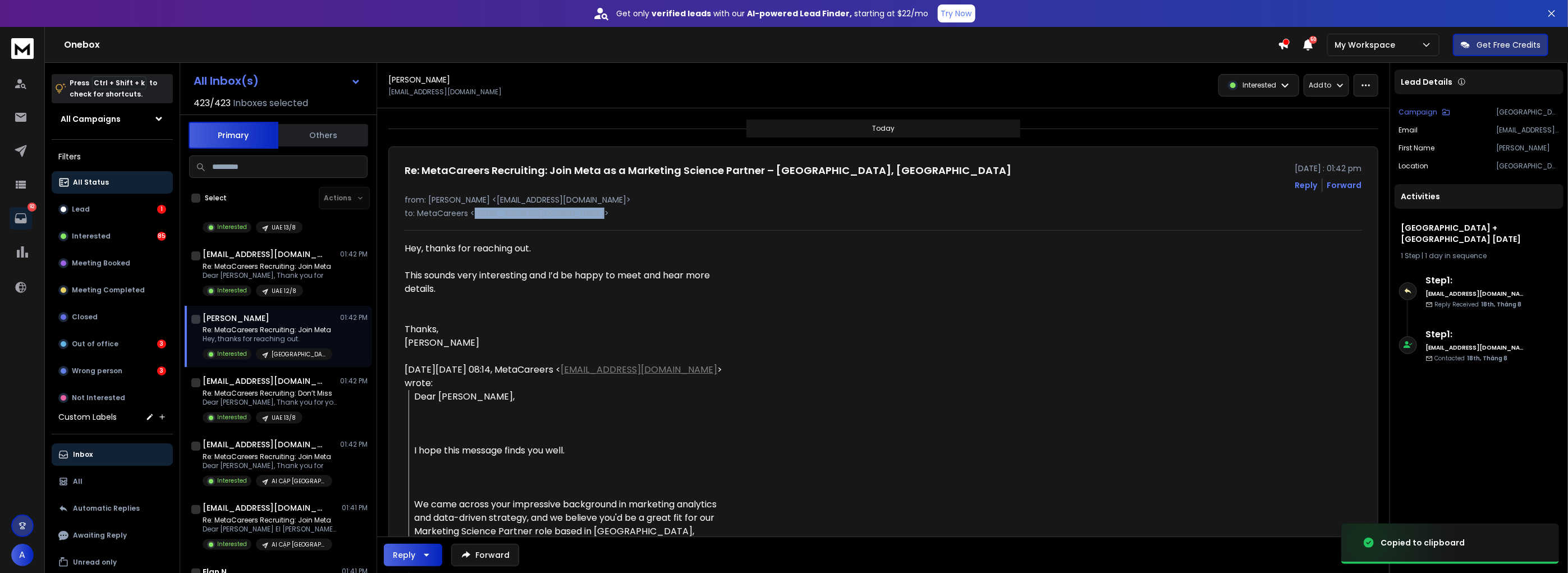
drag, startPoint x: 473, startPoint y: 212, endPoint x: 601, endPoint y: 212, distance: 128.0
click at [601, 212] on p "to: MetaCareers <works@careersconnectjobs.com>" at bounding box center [883, 213] width 957 height 11
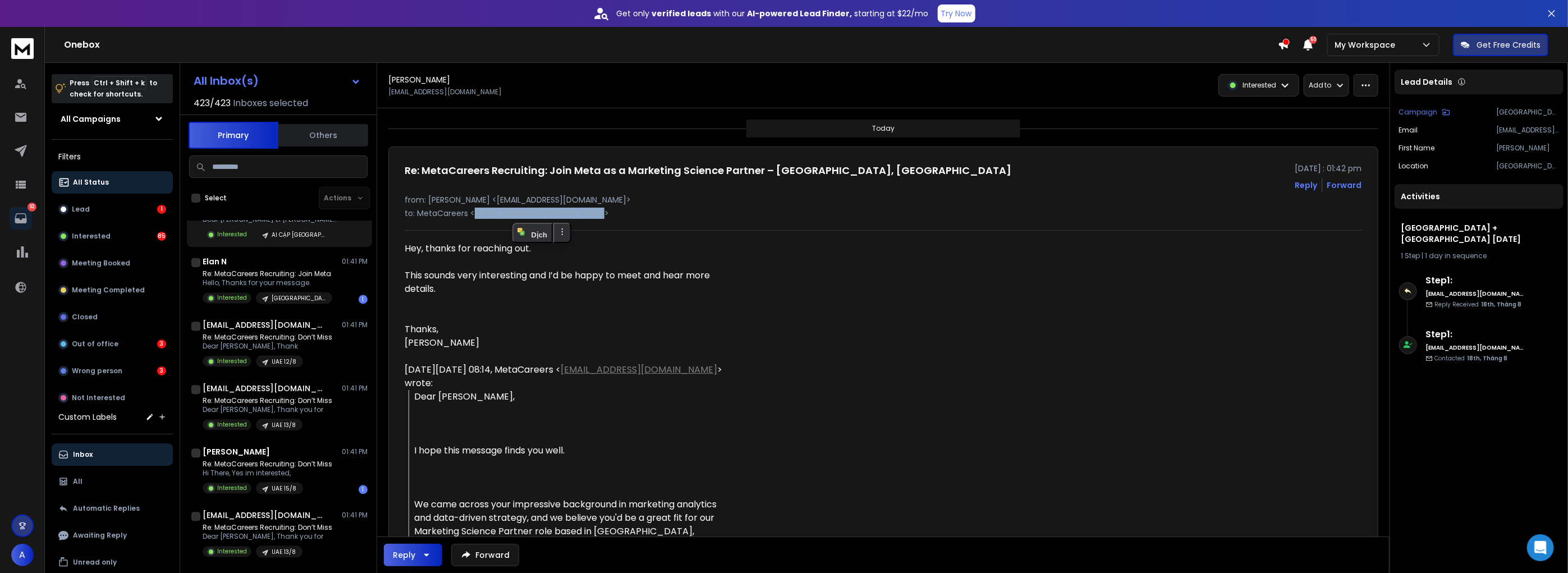
scroll to position [5621, 0]
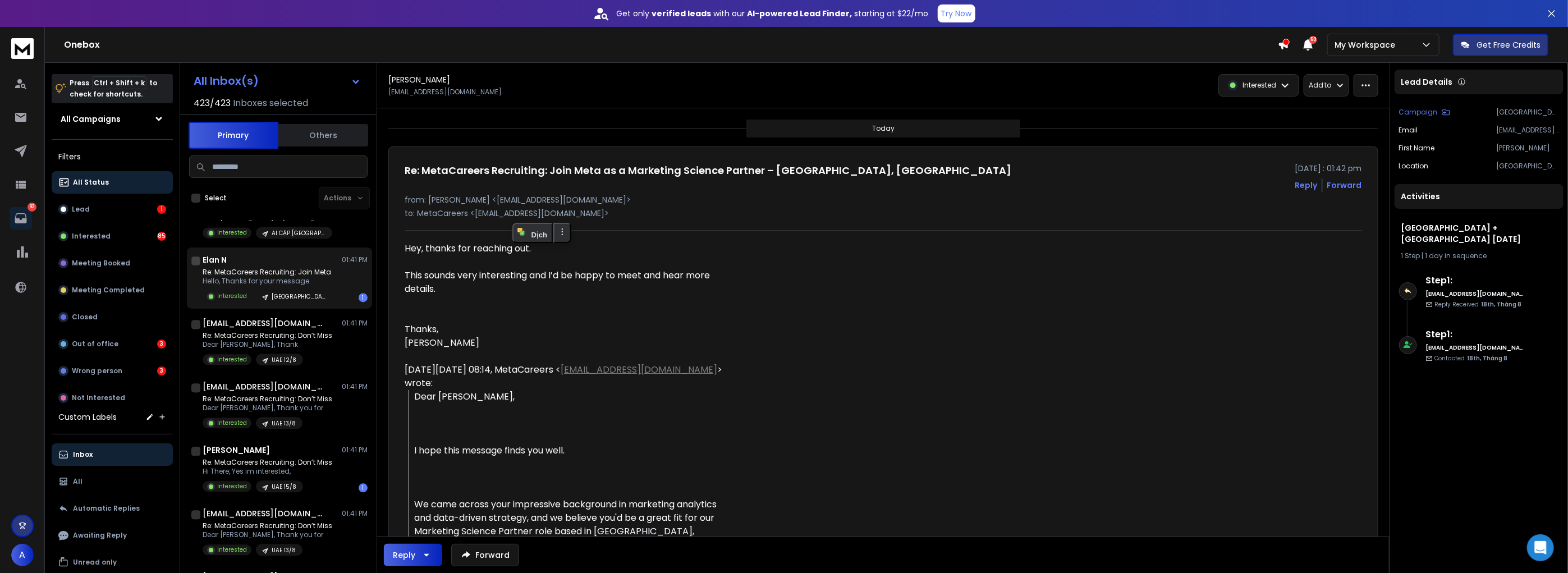
click at [279, 290] on div "[GEOGRAPHIC_DATA] + [GEOGRAPHIC_DATA] [DATE]" at bounding box center [293, 295] width 76 height 11
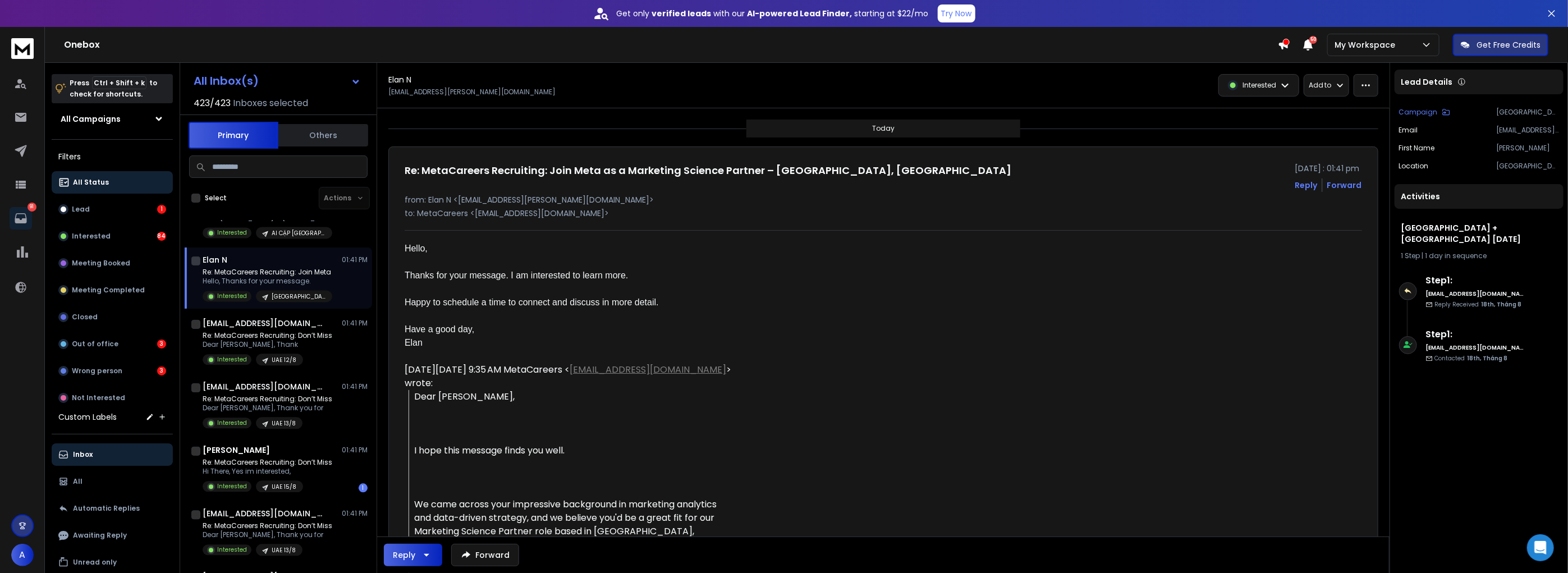
click at [444, 88] on p "elan.neiger@gmail.com" at bounding box center [471, 92] width 167 height 9
drag, startPoint x: 474, startPoint y: 215, endPoint x: 618, endPoint y: 215, distance: 144.0
click at [618, 215] on p "to: MetaCareers <recruit@careersconnect-global.com>" at bounding box center [883, 213] width 957 height 11
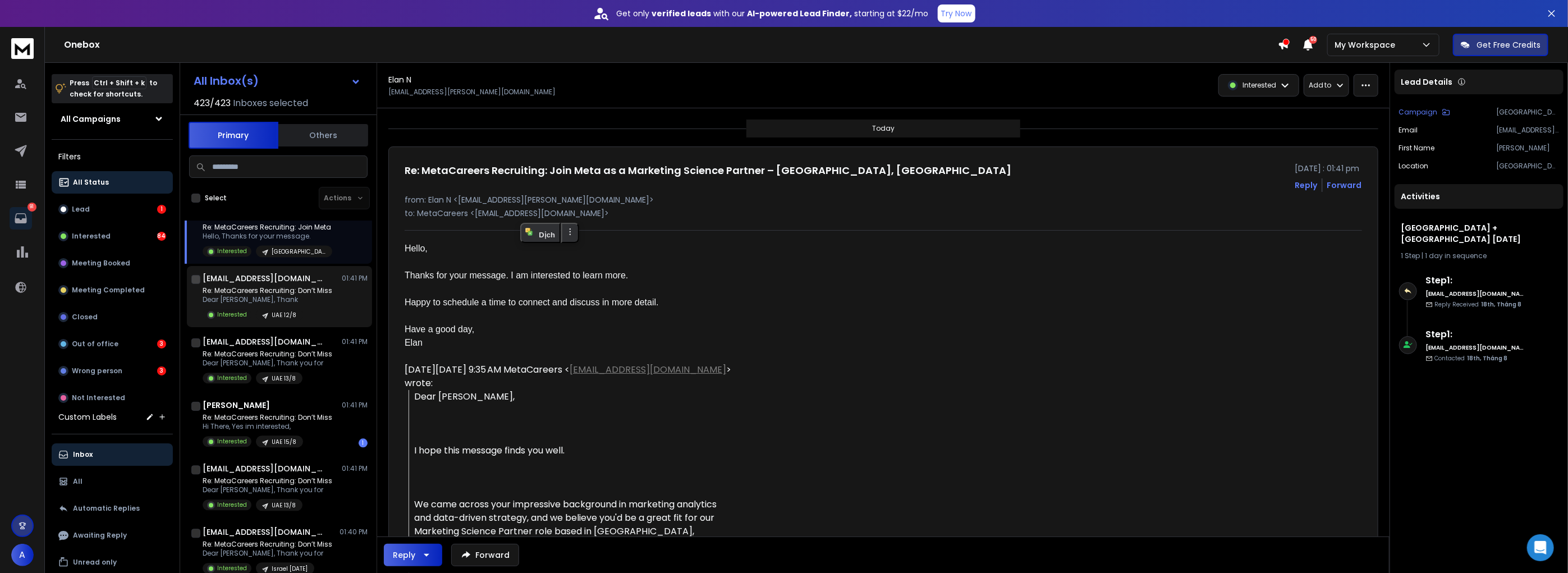
scroll to position [5746, 0]
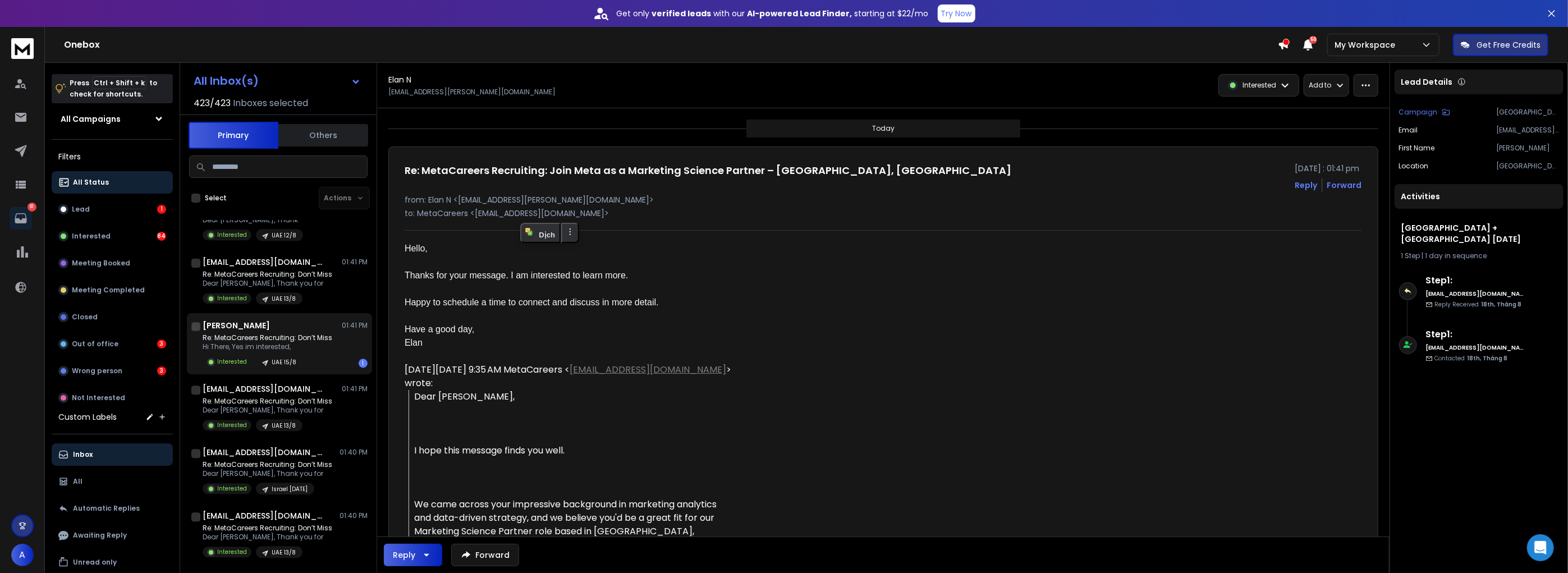
click at [290, 339] on p "Re: MetaCareers Recruiting: Don’t Miss" at bounding box center [267, 338] width 130 height 9
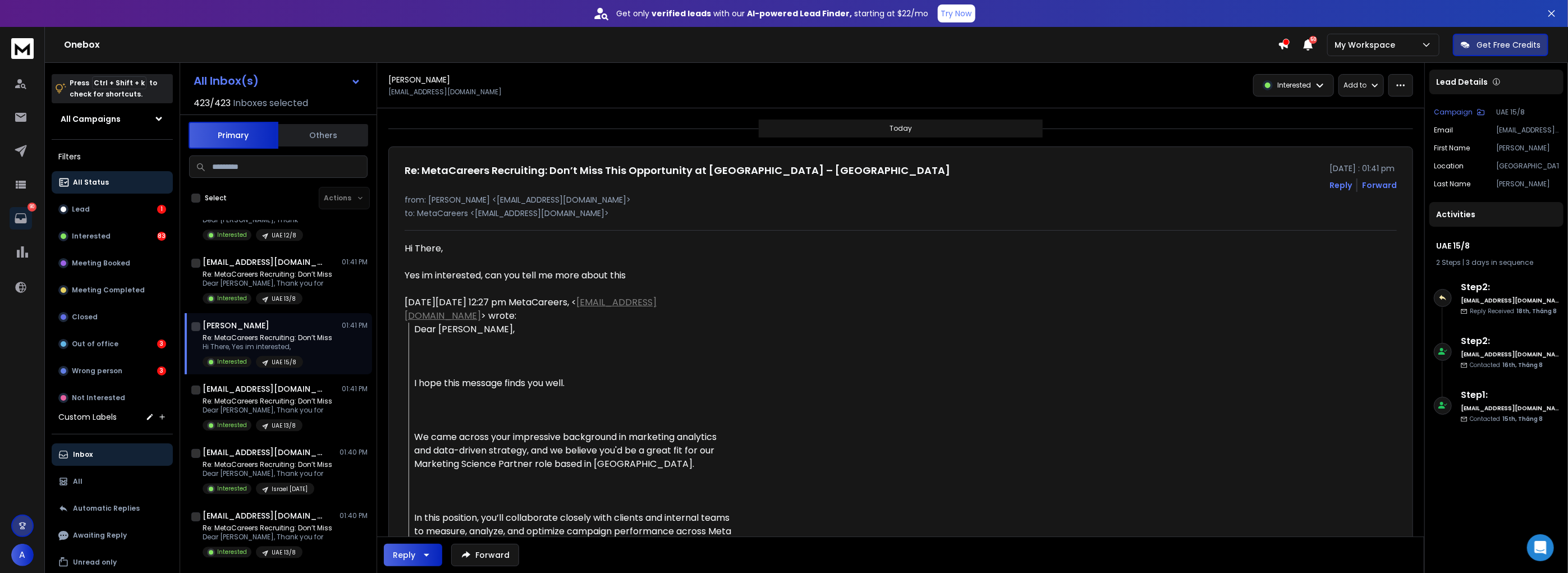
click at [435, 93] on p "mohamedkoryy@gmail.com" at bounding box center [444, 92] width 113 height 9
drag, startPoint x: 474, startPoint y: 216, endPoint x: 376, endPoint y: 1, distance: 236.3
click at [635, 215] on p "to: MetaCareers <recruit@careersconnect-talentshub.com>" at bounding box center [901, 213] width 992 height 11
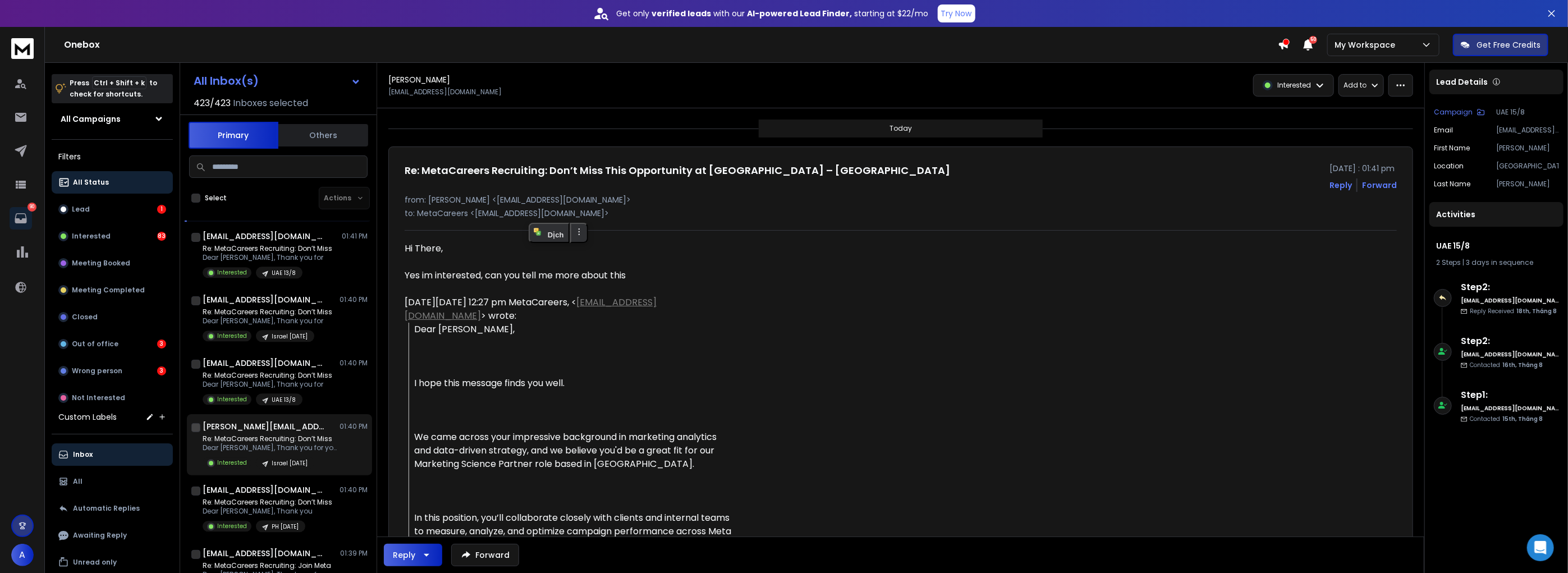
scroll to position [6048, 0]
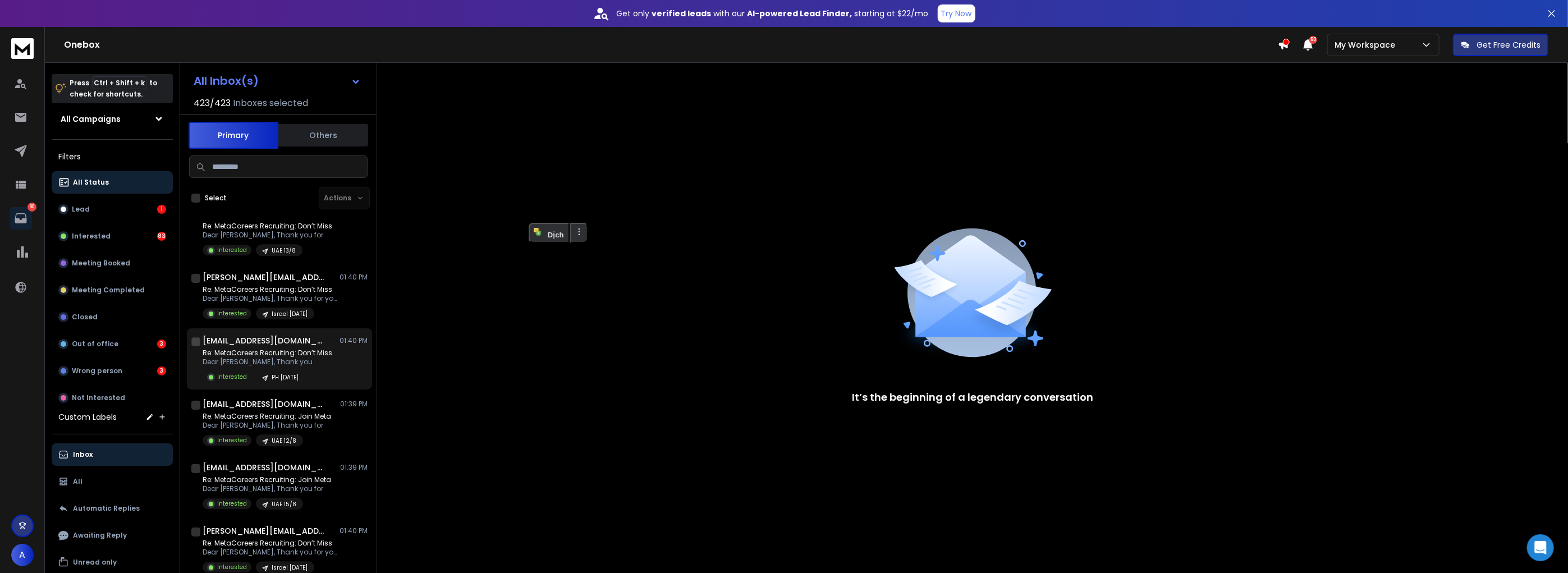
click at [290, 357] on p "Dear Arielle M. Alejandrino, Thank you" at bounding box center [267, 362] width 130 height 9
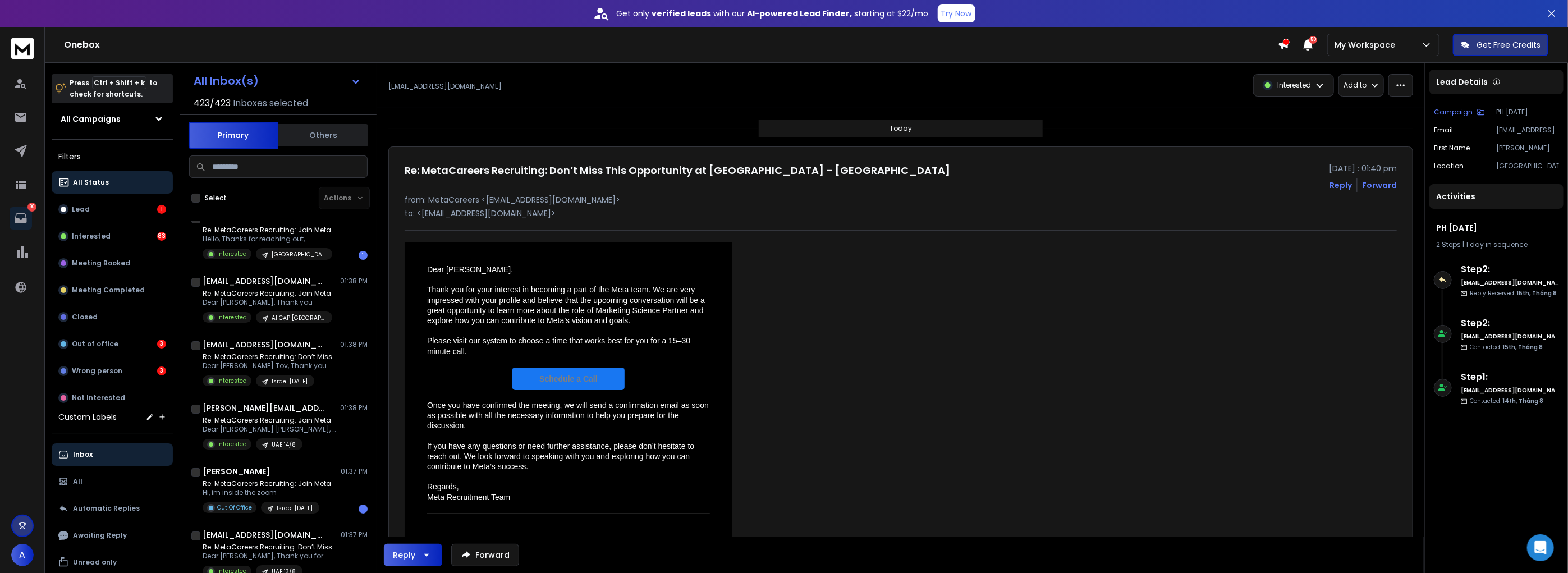
scroll to position [6921, 0]
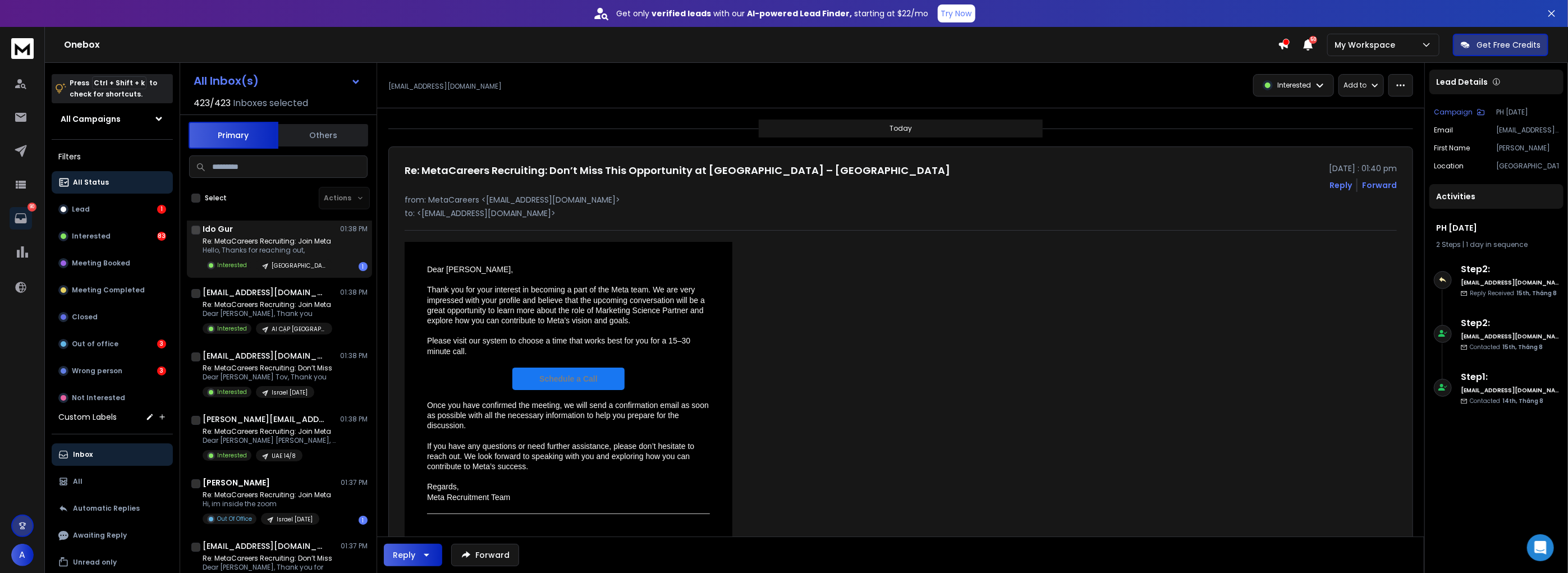
click at [288, 259] on div "[GEOGRAPHIC_DATA] + [GEOGRAPHIC_DATA] [DATE]" at bounding box center [293, 265] width 76 height 11
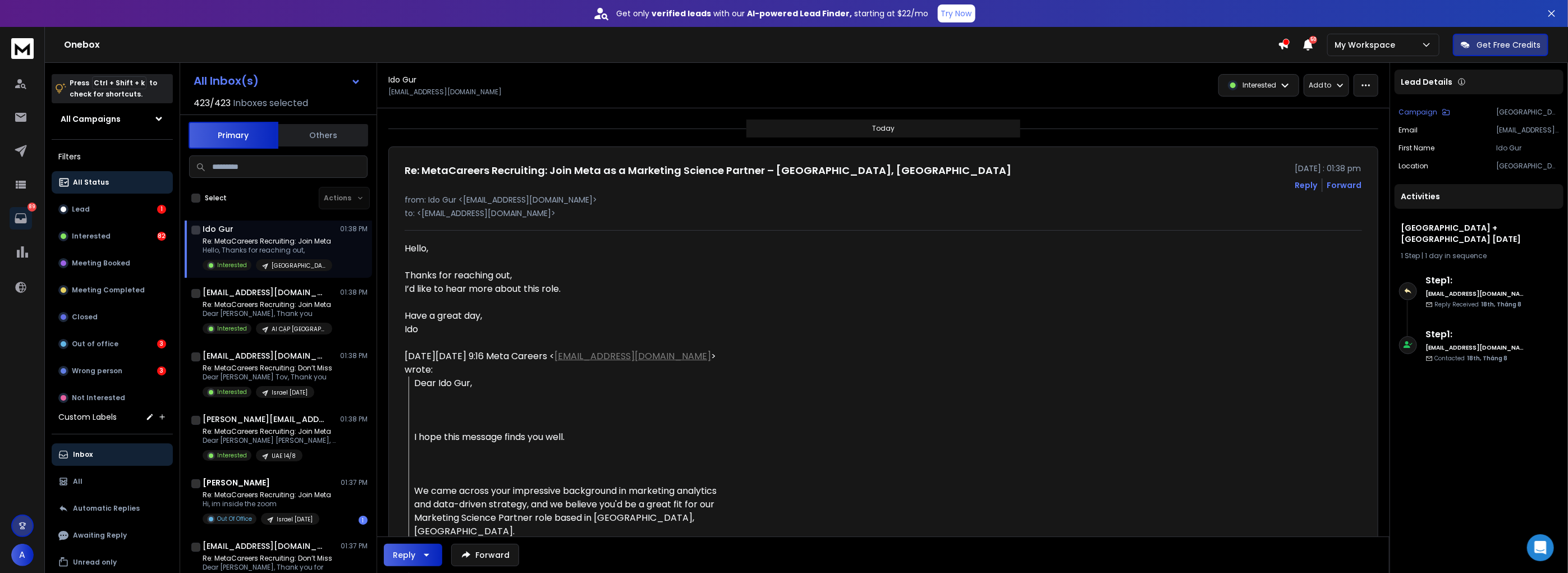
click at [444, 92] on p "idogur10@gmail.com" at bounding box center [444, 92] width 113 height 9
drag, startPoint x: 422, startPoint y: 212, endPoint x: 569, endPoint y: 218, distance: 147.1
click at [569, 218] on p "to: <works@careersconnectjobsportal.com>" at bounding box center [883, 213] width 957 height 11
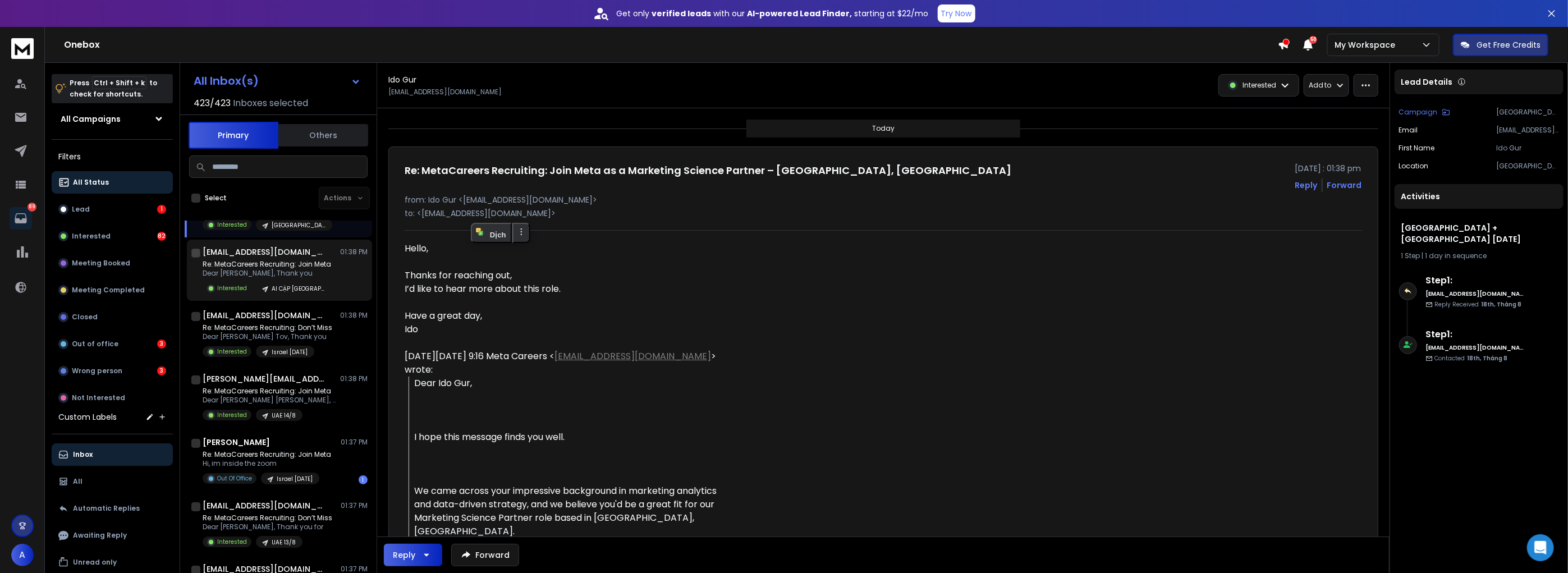
scroll to position [7108, 0]
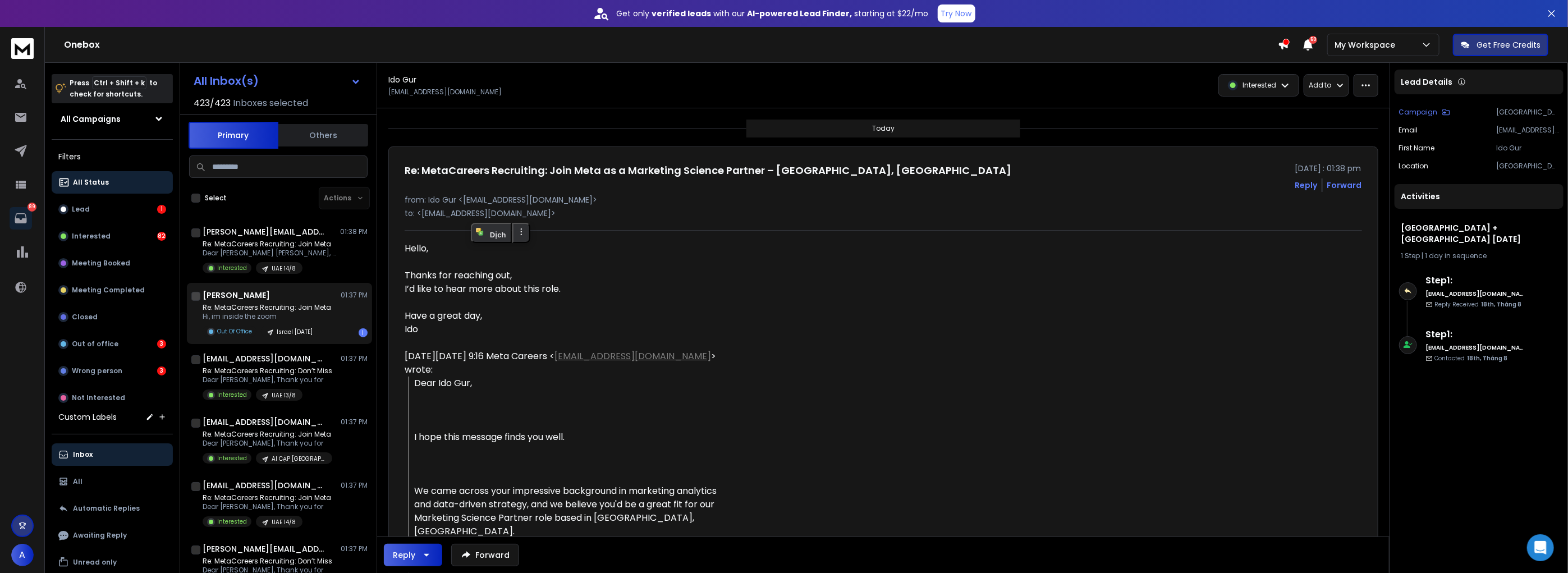
click at [279, 303] on p "Re: MetaCareers Recruiting: Join Meta" at bounding box center [266, 308] width 129 height 9
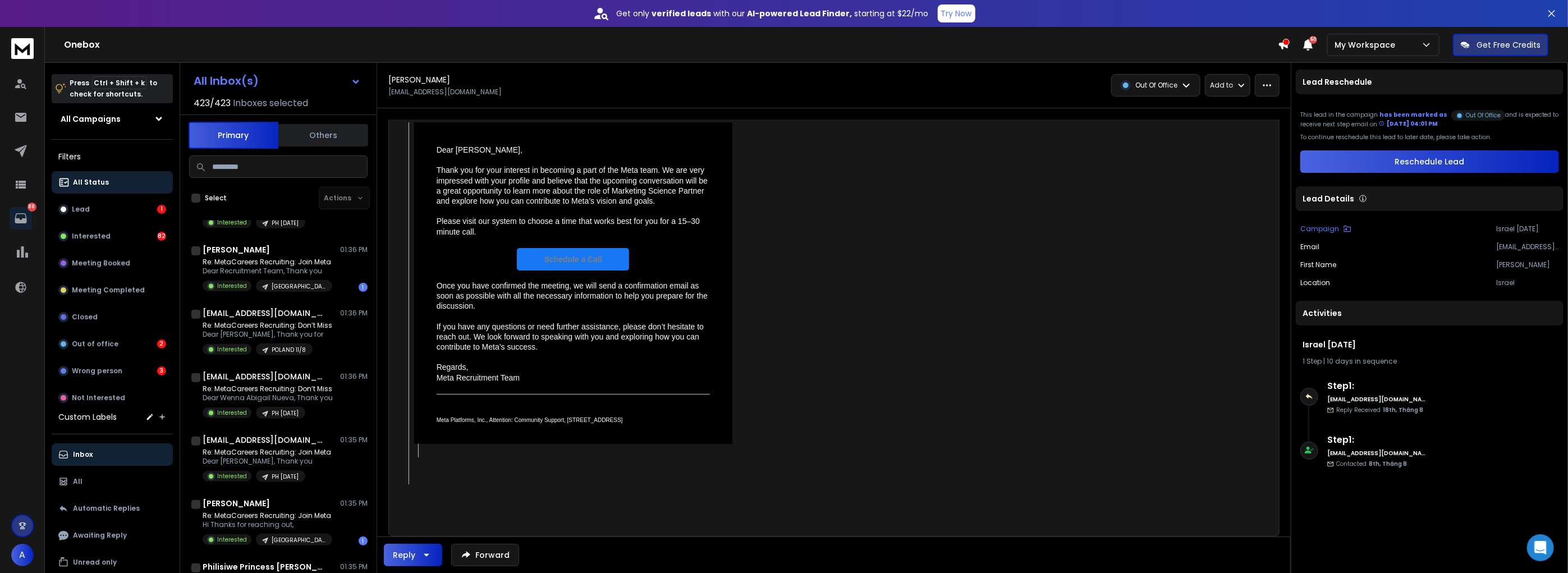
scroll to position [7670, 0]
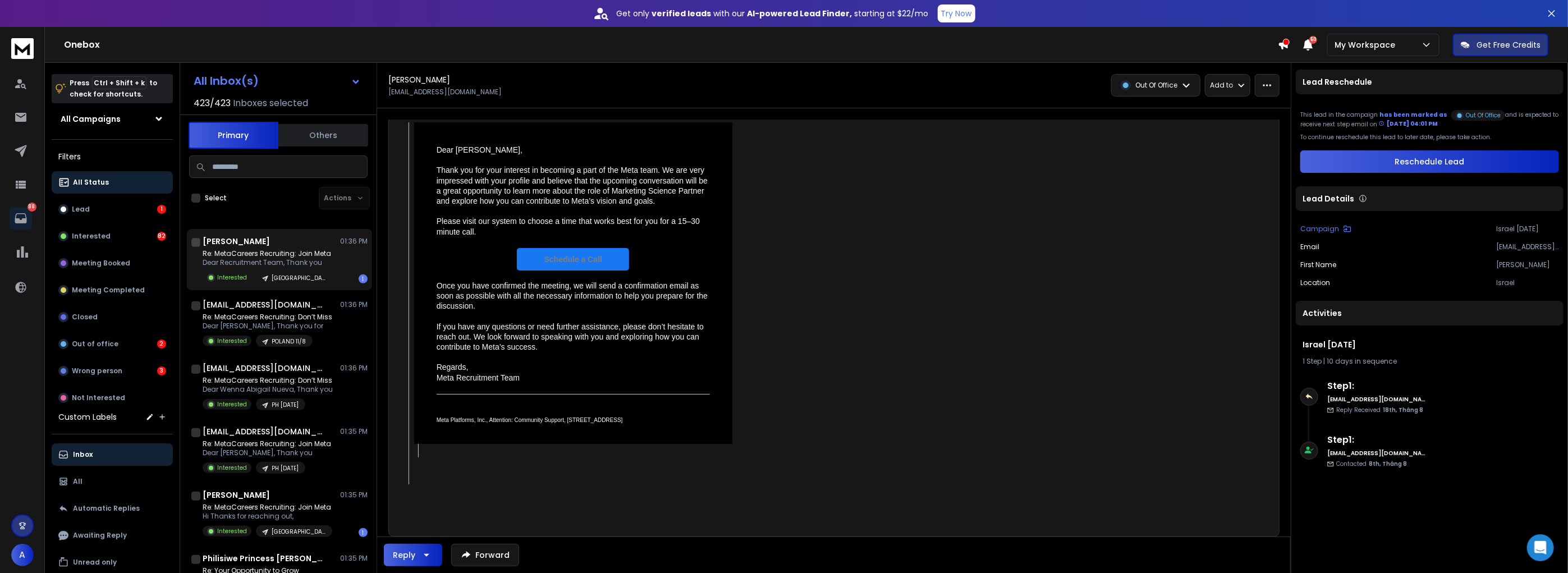
click at [279, 274] on p "[GEOGRAPHIC_DATA] + [GEOGRAPHIC_DATA] [DATE]" at bounding box center [299, 279] width 54 height 9
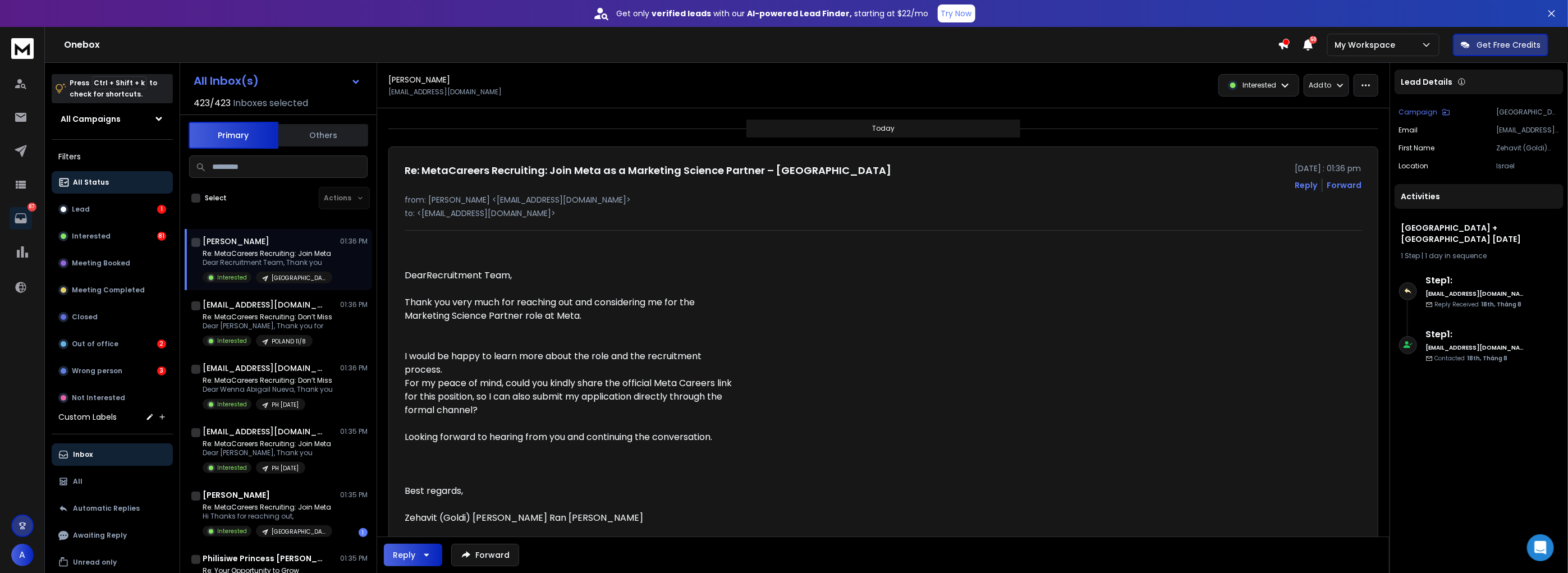
click at [425, 88] on p "goldilvp@gmail.com" at bounding box center [444, 92] width 113 height 9
drag, startPoint x: 421, startPoint y: 213, endPoint x: 578, endPoint y: 215, distance: 157.0
click at [578, 215] on p "to: <works@careersconnect-placement.com>" at bounding box center [883, 213] width 957 height 11
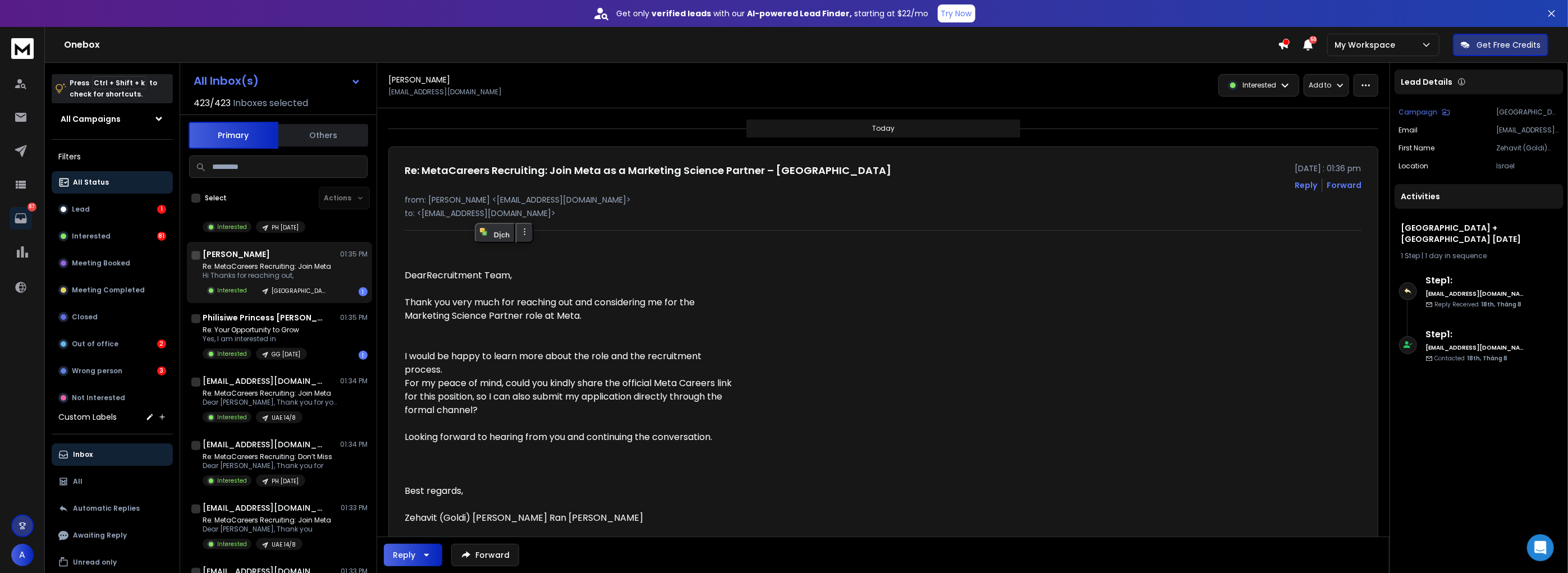
scroll to position [7919, 0]
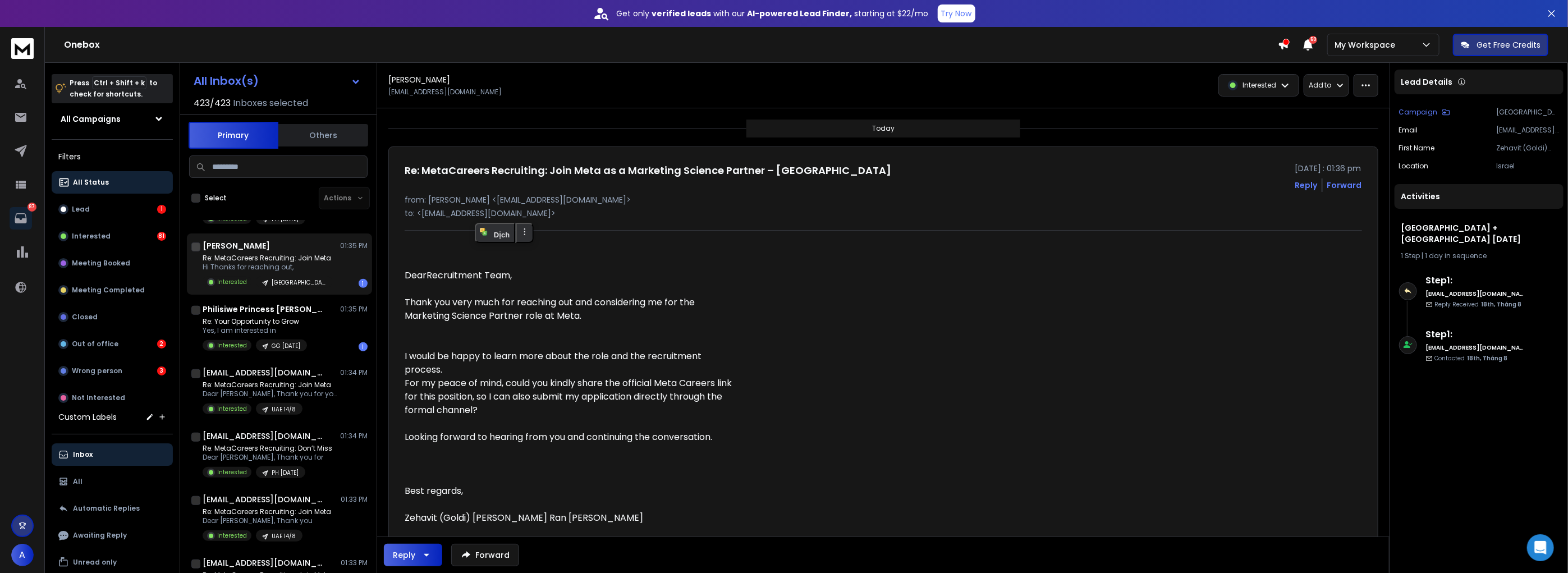
click at [286, 265] on p "Hi Thanks for reaching out," at bounding box center [267, 267] width 130 height 9
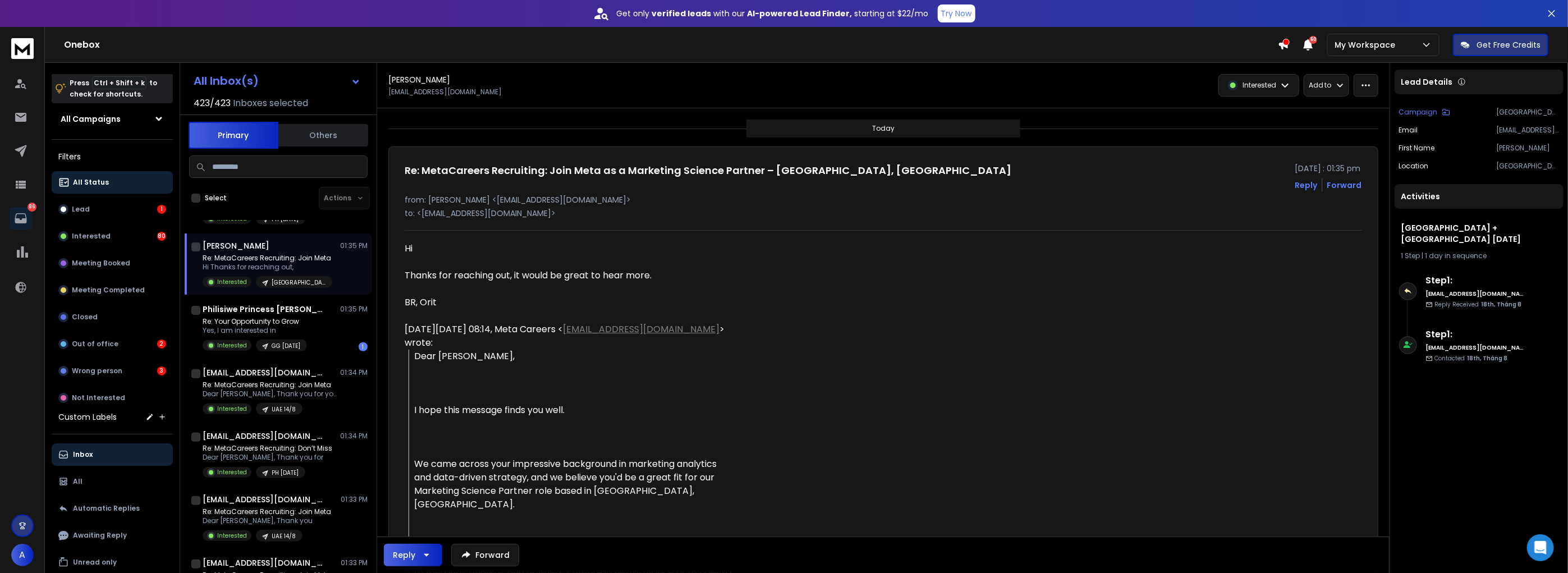
click at [445, 90] on p "oritschnitzer@gmail.com" at bounding box center [444, 92] width 113 height 9
drag, startPoint x: 421, startPoint y: 213, endPoint x: 562, endPoint y: 214, distance: 141.0
click at [562, 214] on p "to: <hr@careersconnect-careerhub.com>" at bounding box center [883, 213] width 957 height 11
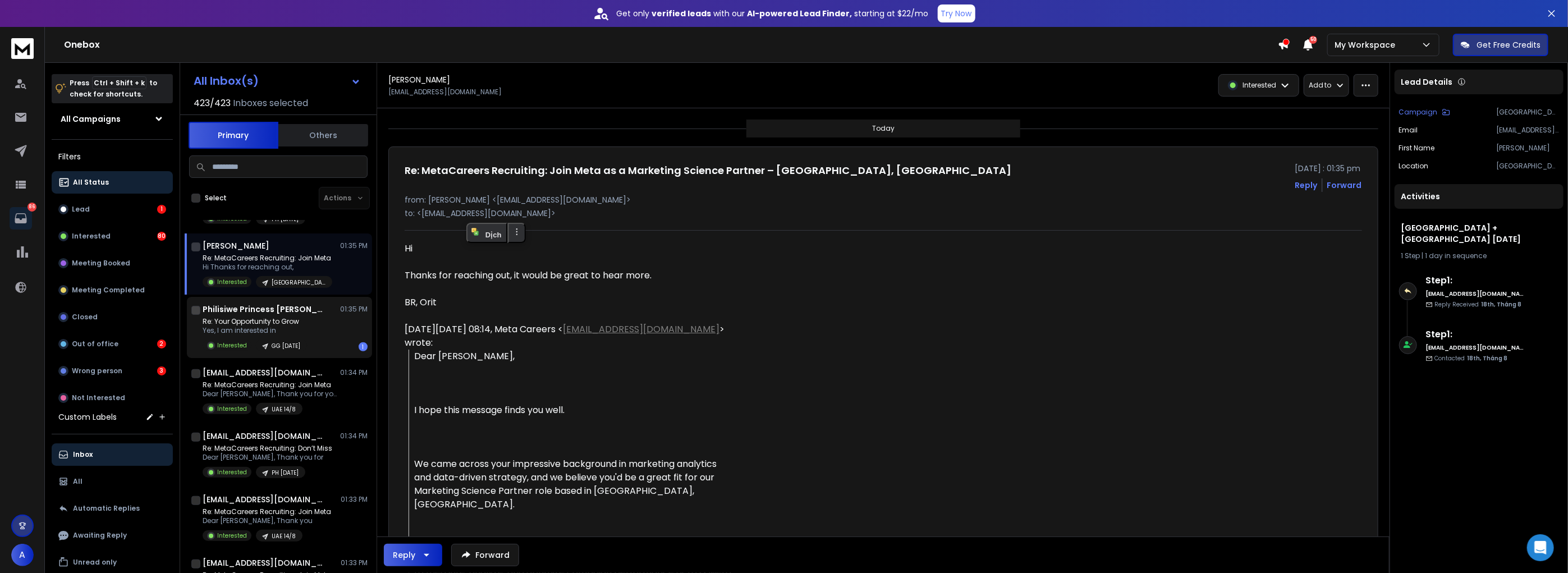
click at [293, 304] on h1 "Philisiwe Princess Muholi" at bounding box center [264, 309] width 124 height 11
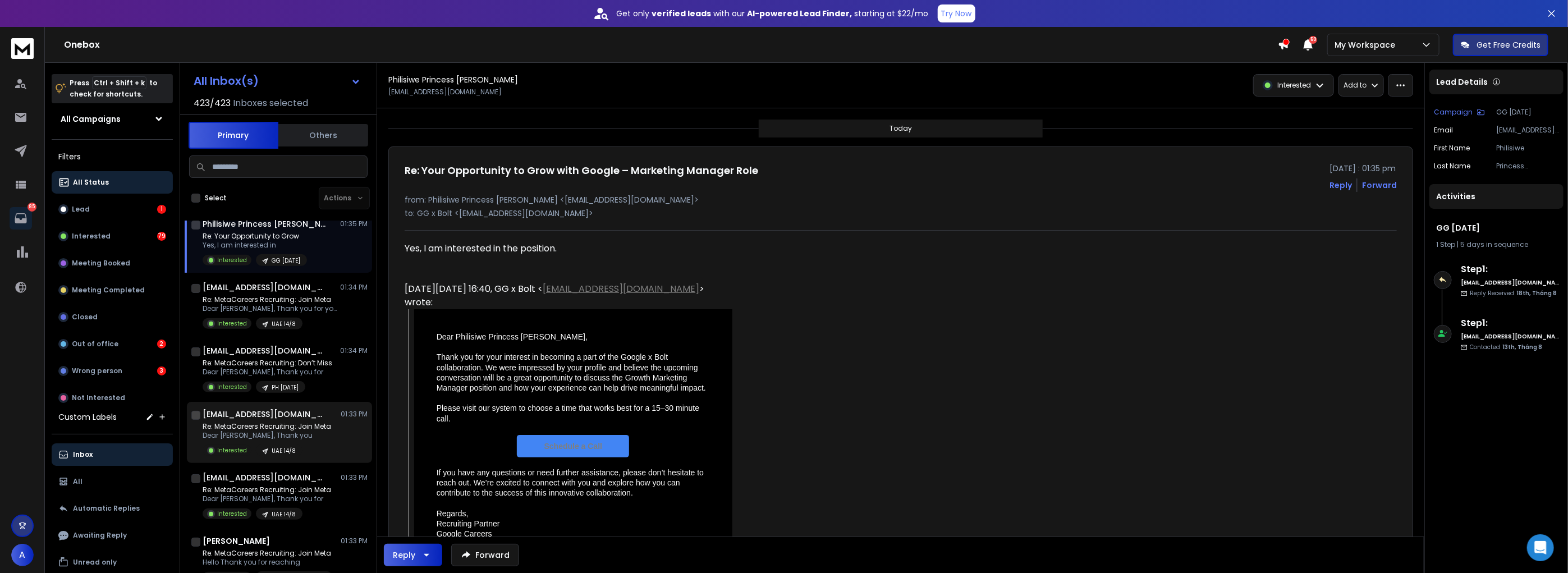
scroll to position [8231, 0]
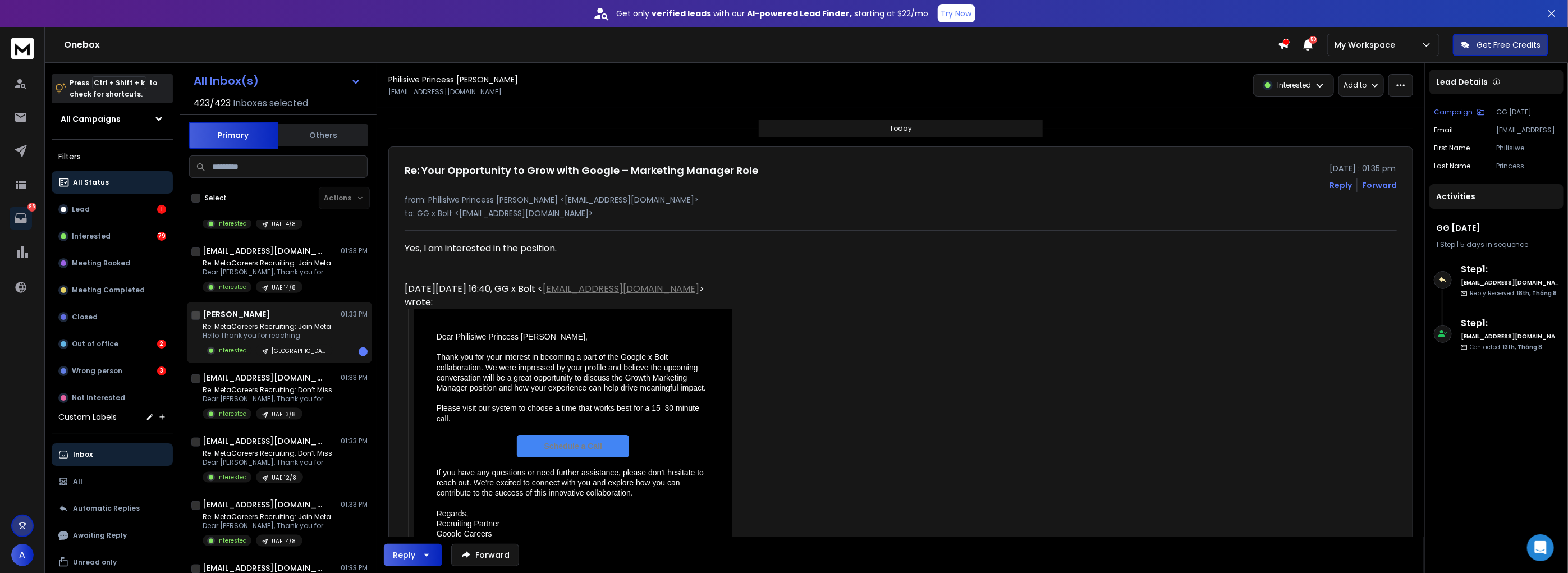
click at [251, 334] on p "Hello Thank you for reaching" at bounding box center [267, 336] width 130 height 9
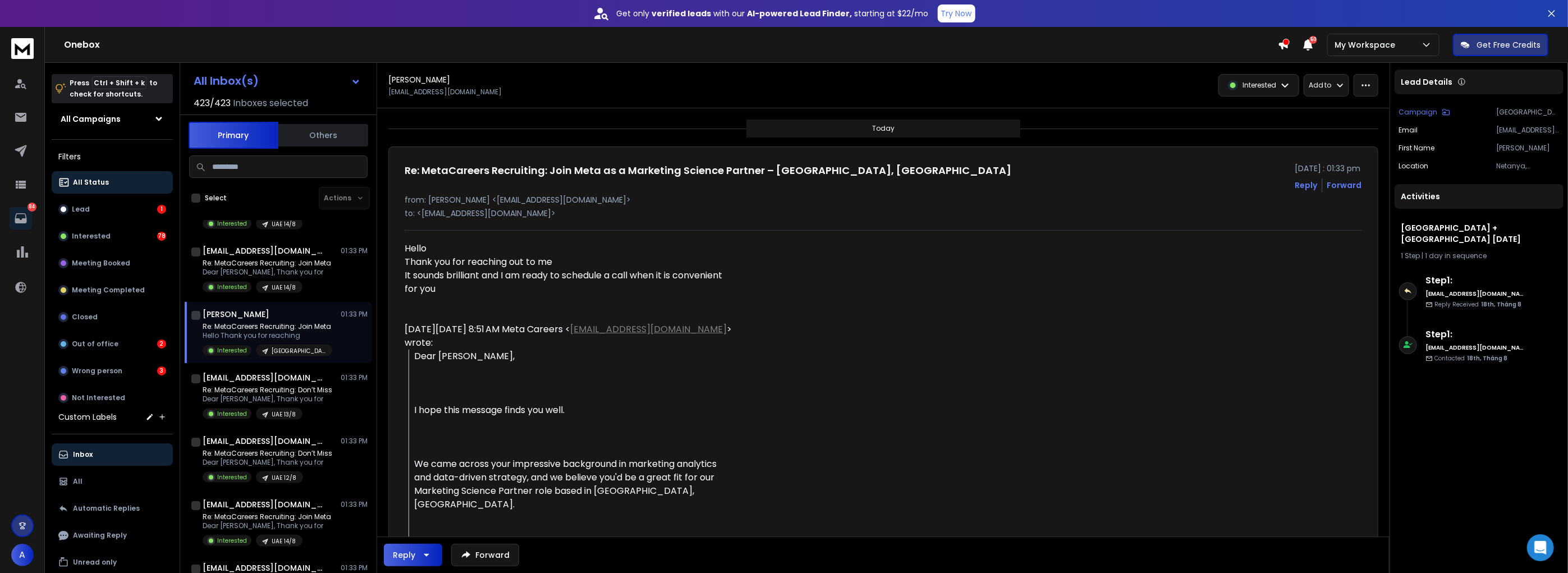
click at [435, 90] on p "immirogray@gmail.com" at bounding box center [444, 92] width 113 height 9
drag, startPoint x: 421, startPoint y: 215, endPoint x: 580, endPoint y: 216, distance: 159.0
click at [580, 216] on p "to: <works@careersconnect-careerpath.com>" at bounding box center [883, 213] width 957 height 11
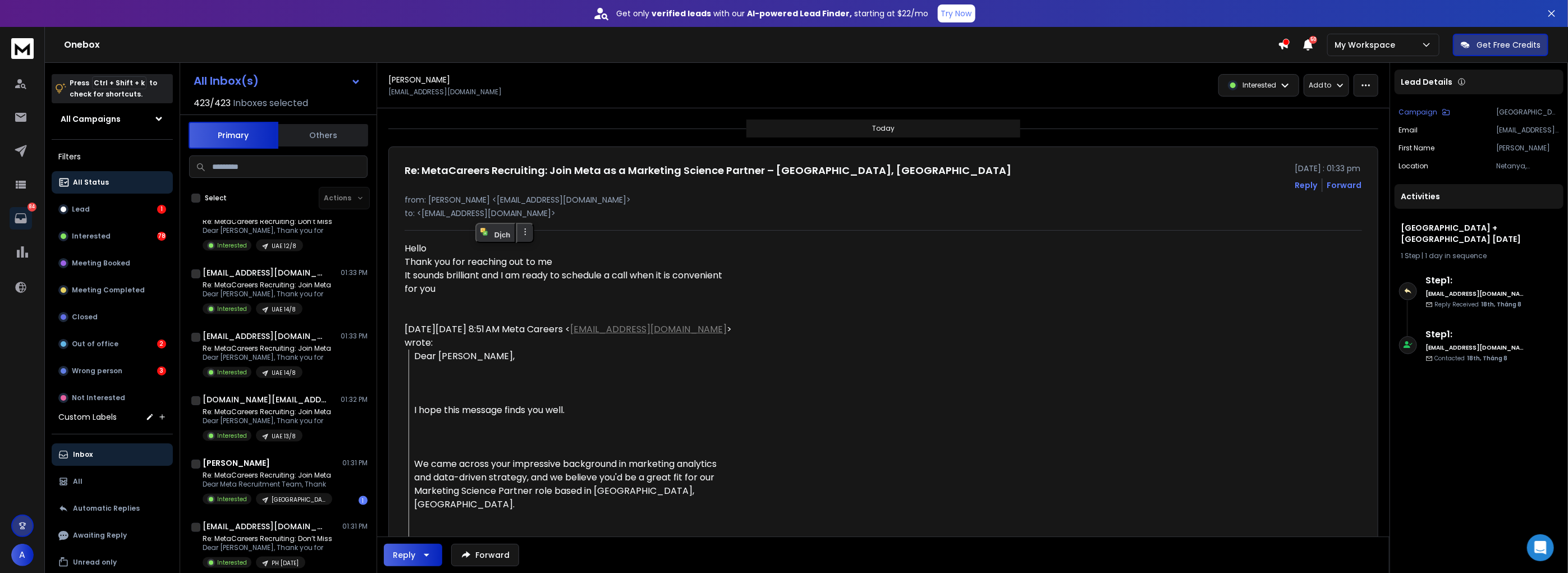
scroll to position [8606, 0]
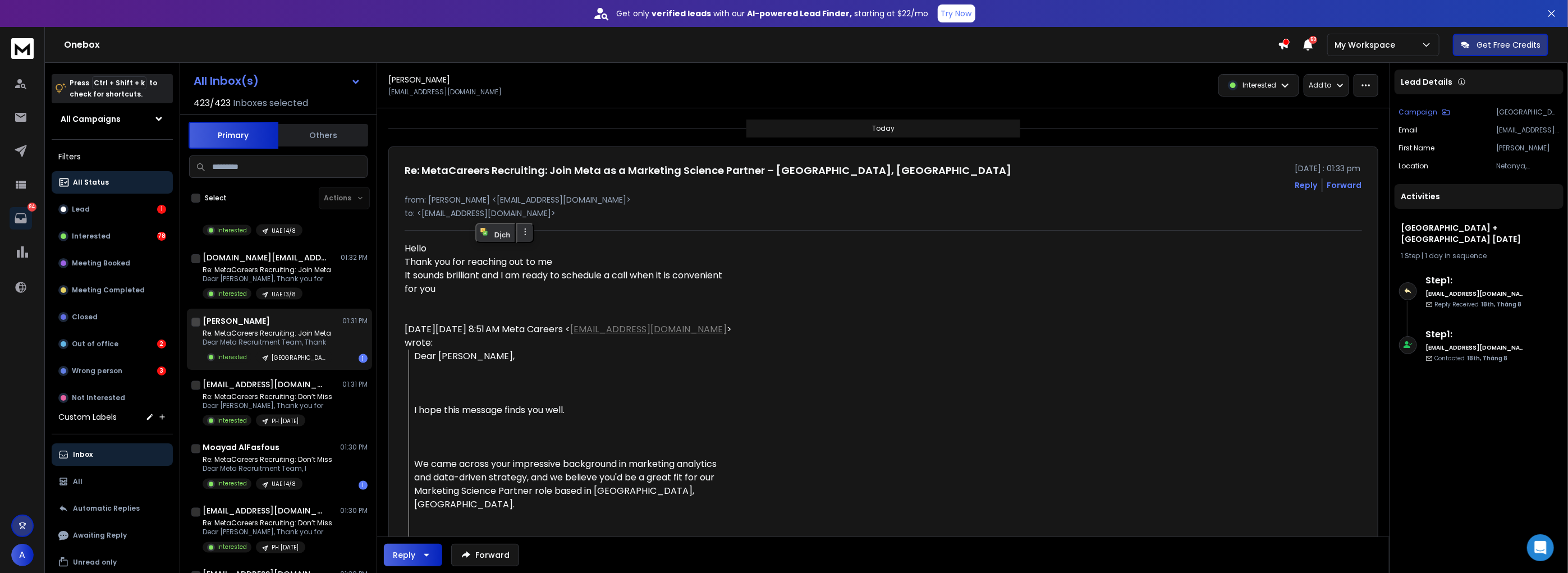
click at [296, 316] on div "Itai Eshkar 01:31 PM" at bounding box center [285, 321] width 165 height 11
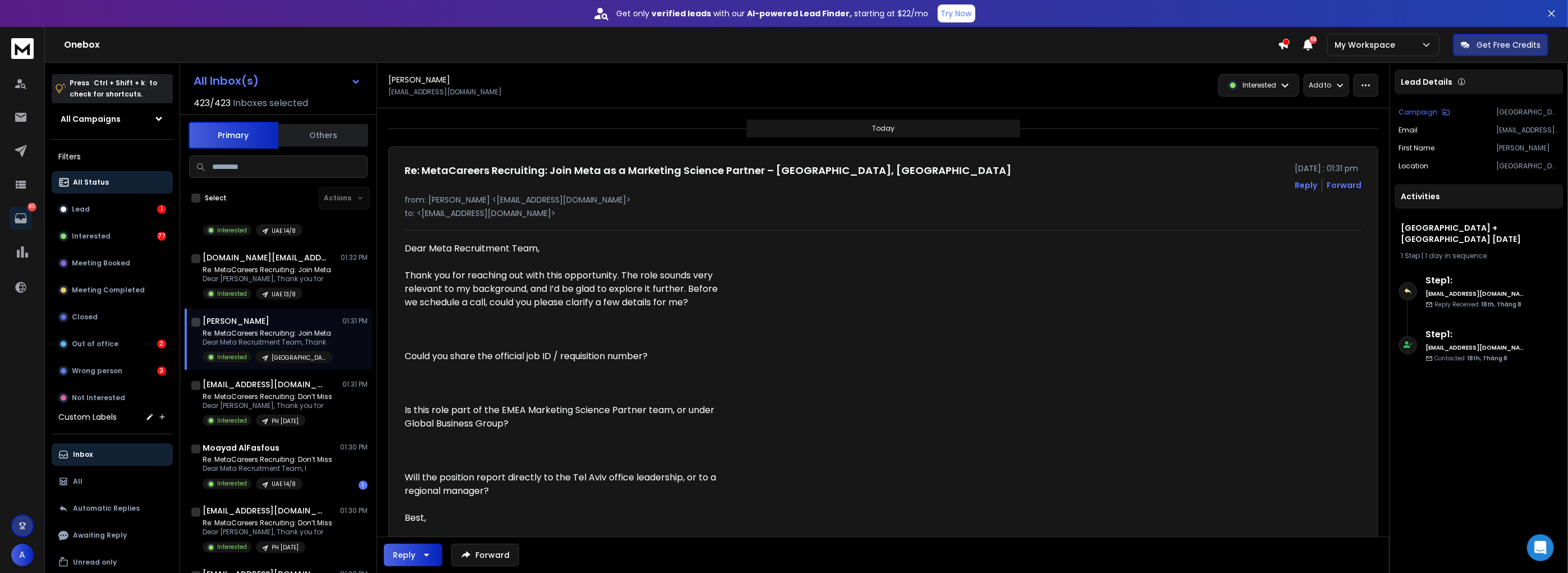
click at [430, 94] on p "itai.eshkar@gmail.com" at bounding box center [444, 92] width 113 height 9
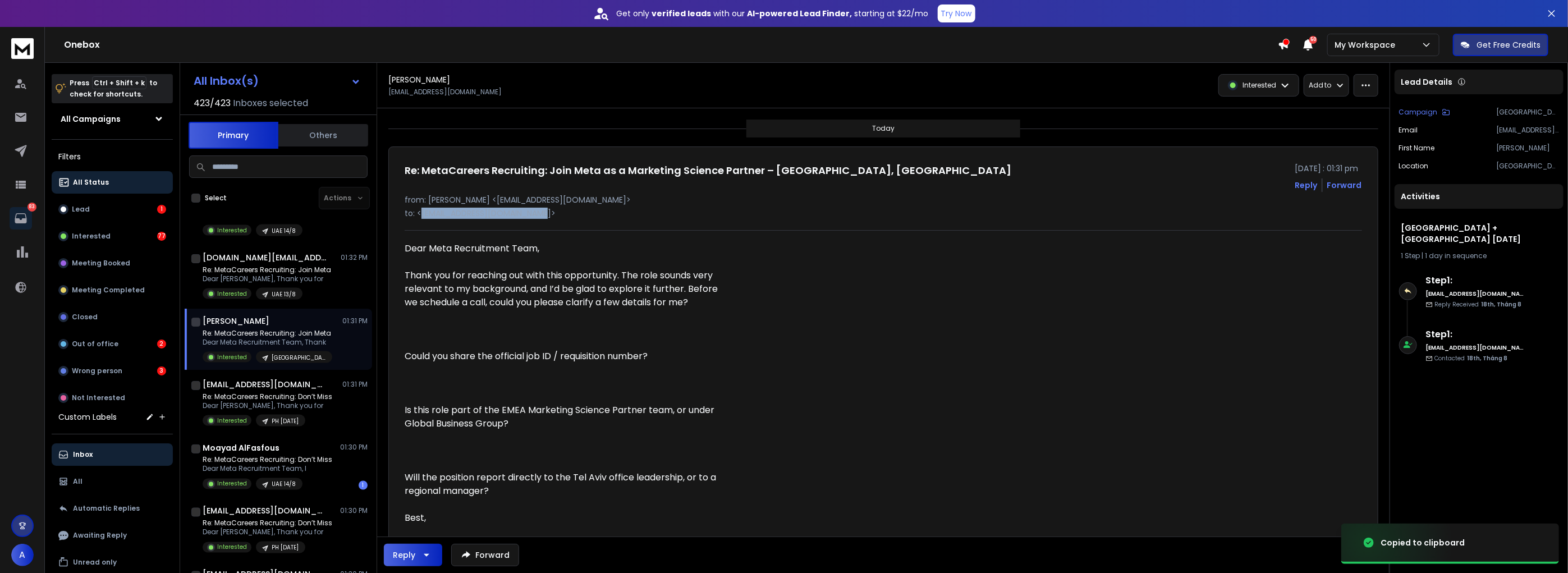
drag, startPoint x: 421, startPoint y: 212, endPoint x: 546, endPoint y: 216, distance: 125.1
click at [546, 216] on p "to: <hr@careersconnectjobhub.com>" at bounding box center [883, 213] width 957 height 11
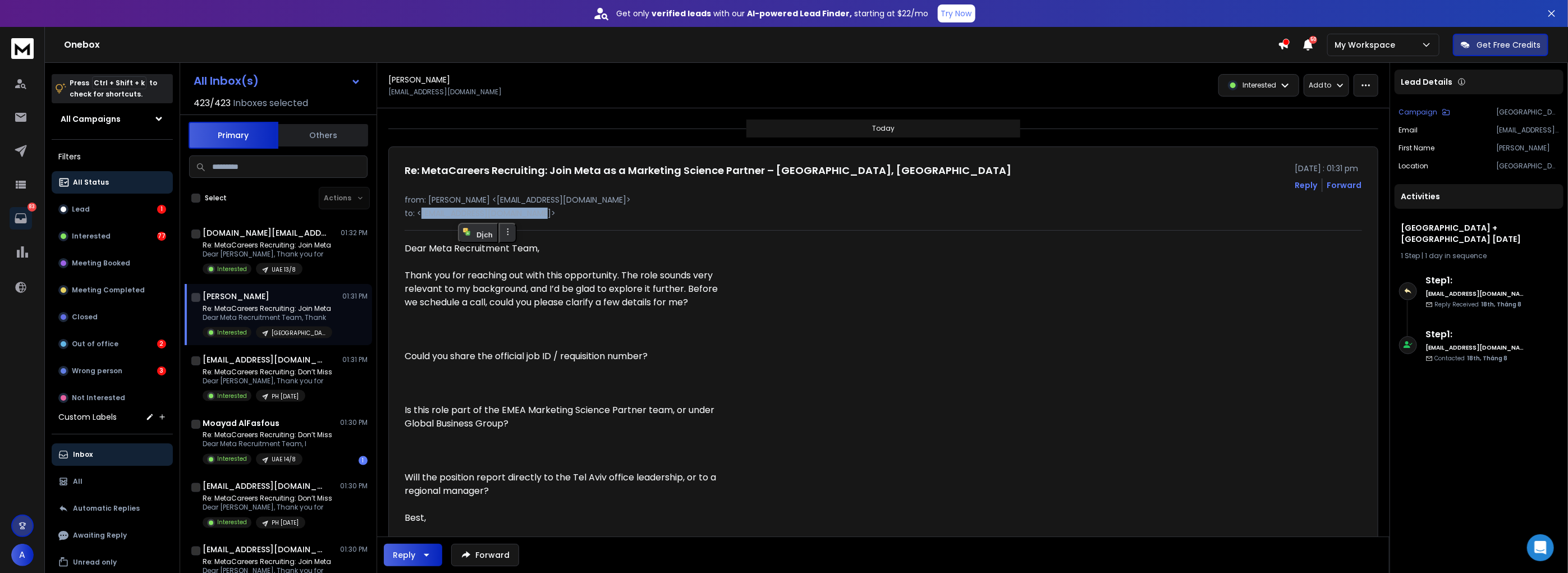
scroll to position [8668, 0]
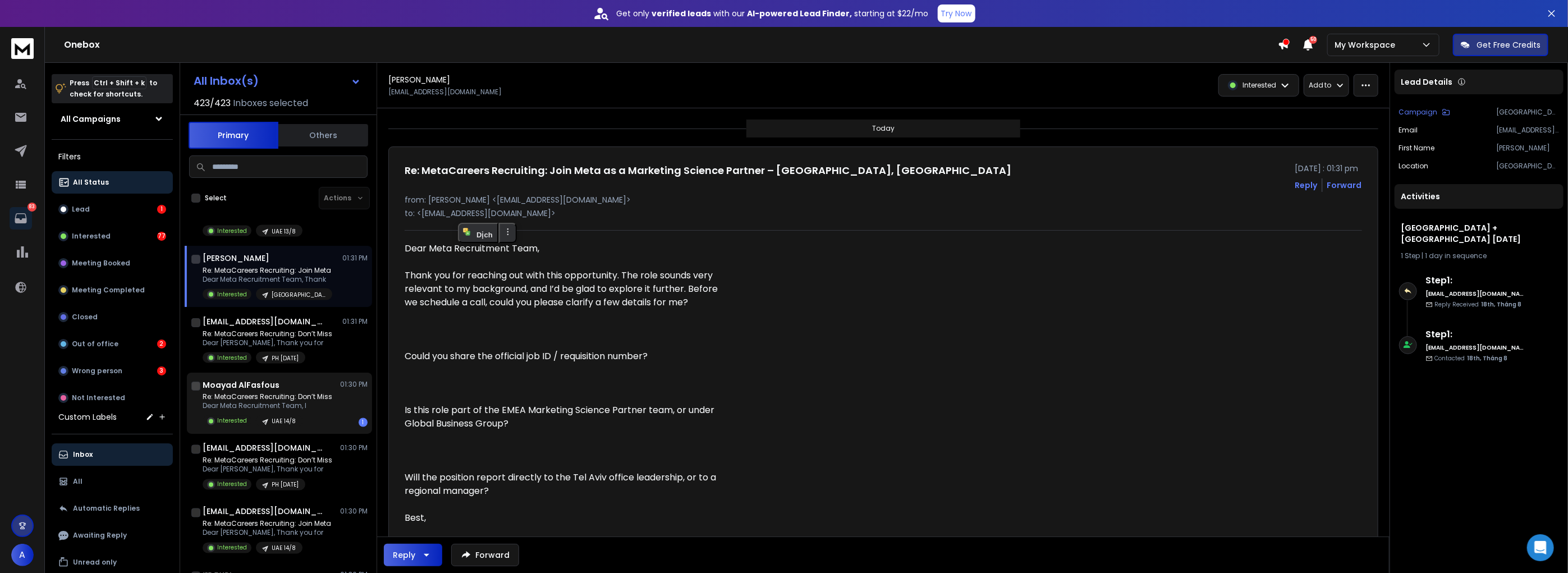
click at [272, 404] on p "Dear Meta Recruitment Team, I" at bounding box center [267, 407] width 130 height 9
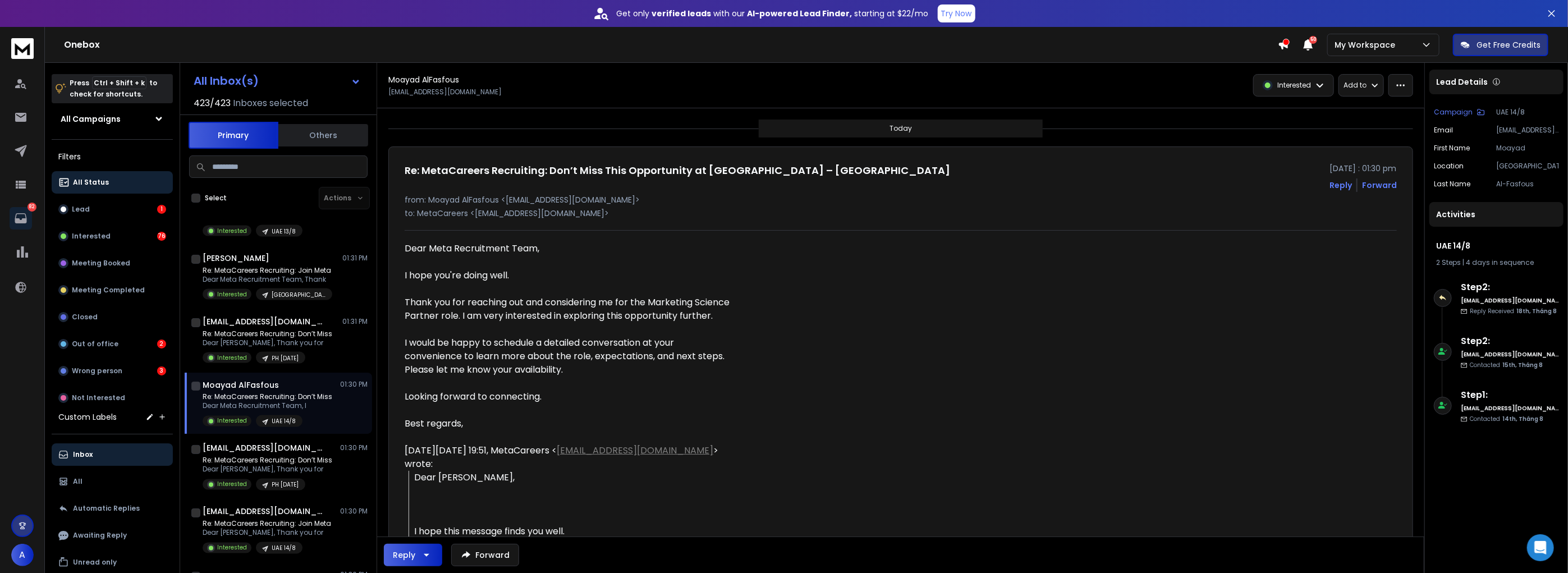
click at [446, 91] on p "moayad.fs12@gmail.com" at bounding box center [444, 92] width 113 height 9
drag, startPoint x: 475, startPoint y: 213, endPoint x: 625, endPoint y: 216, distance: 150.0
click at [625, 216] on p "to: MetaCareers <employee@careersconnect-zone.com>" at bounding box center [901, 213] width 992 height 11
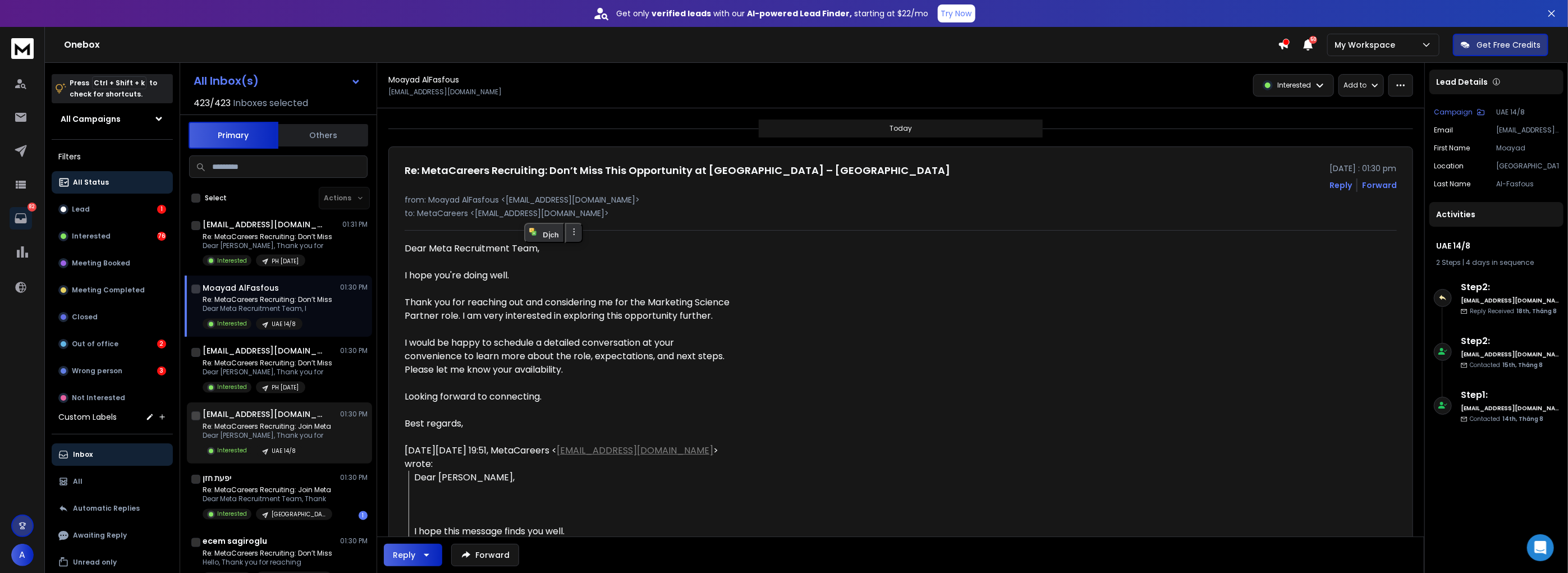
scroll to position [8917, 0]
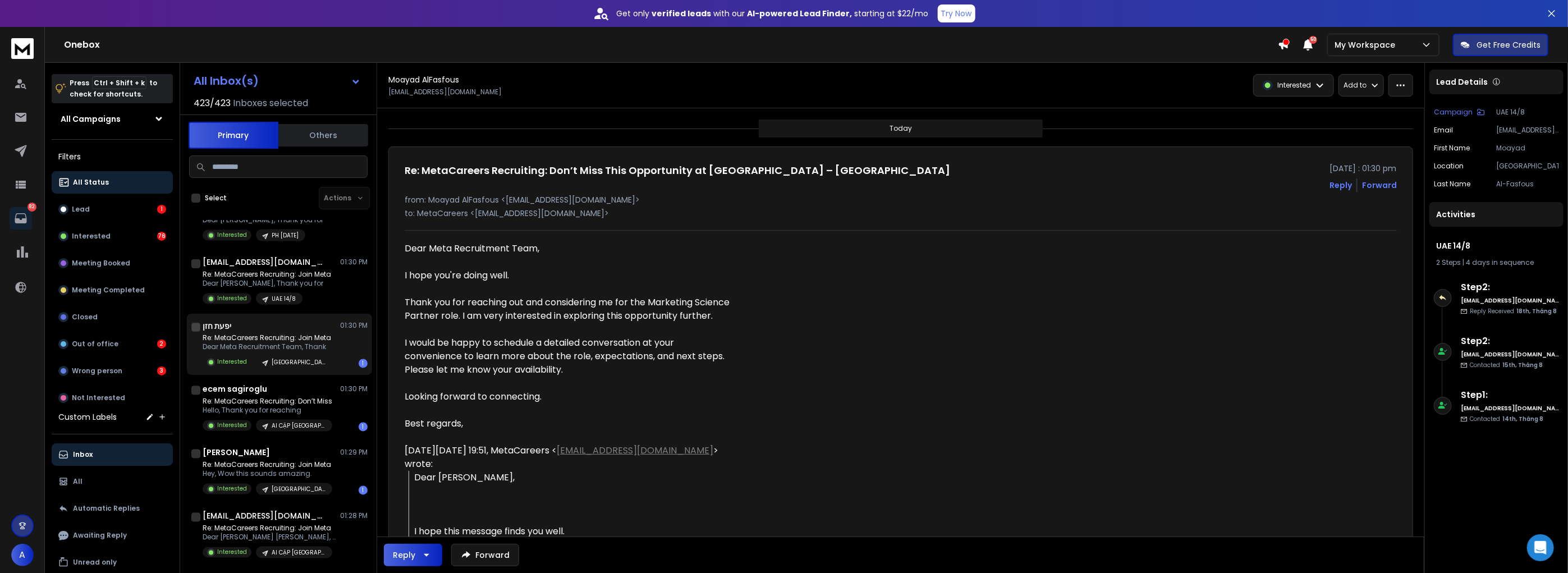
click at [312, 338] on p "Re: MetaCareers Recruiting: Join Meta" at bounding box center [267, 338] width 130 height 9
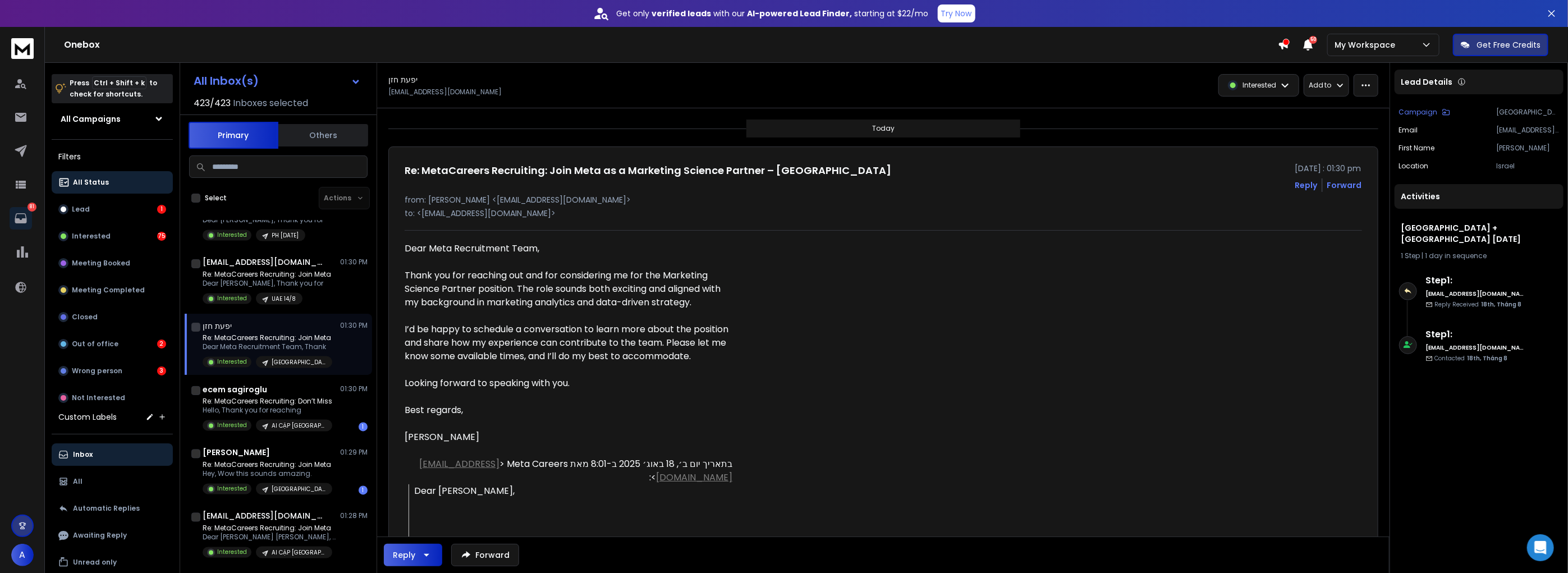
click at [442, 92] on p "yifathazan@gmail.com" at bounding box center [444, 92] width 113 height 9
drag, startPoint x: 421, startPoint y: 215, endPoint x: 577, endPoint y: 216, distance: 156.0
click at [577, 216] on p "to: <works@careersconnect-workforce.com>" at bounding box center [883, 213] width 957 height 11
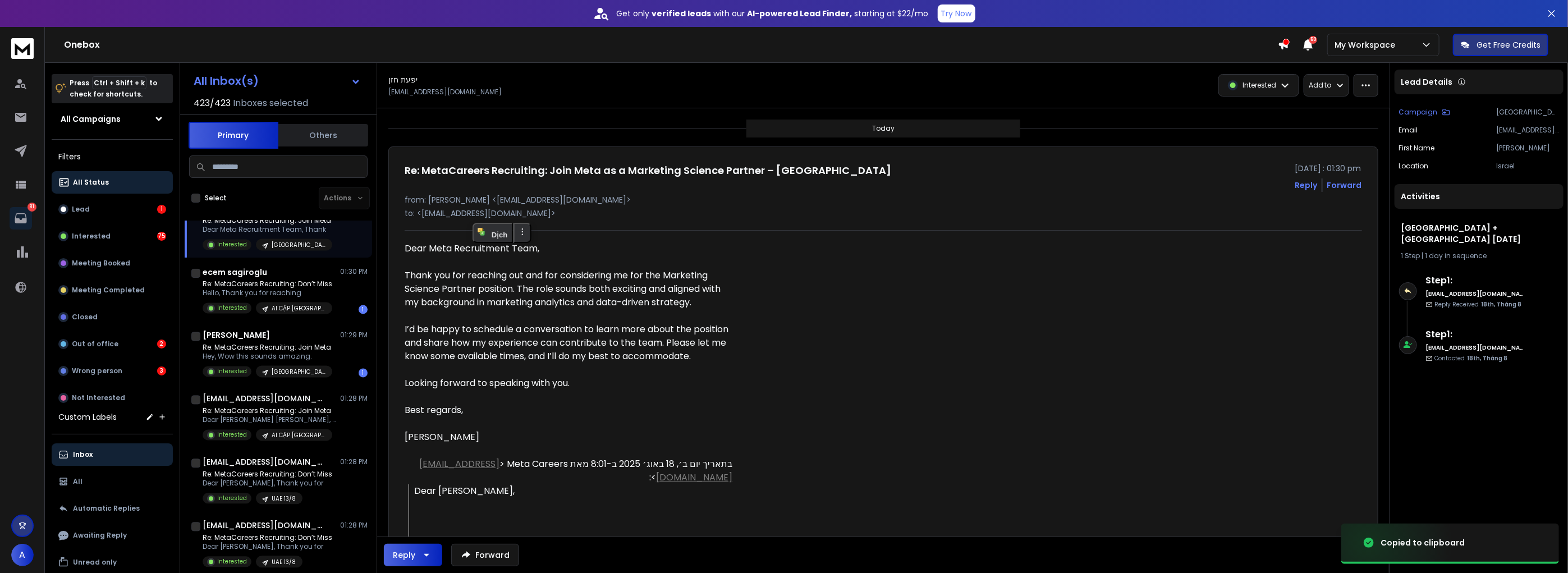
scroll to position [9042, 0]
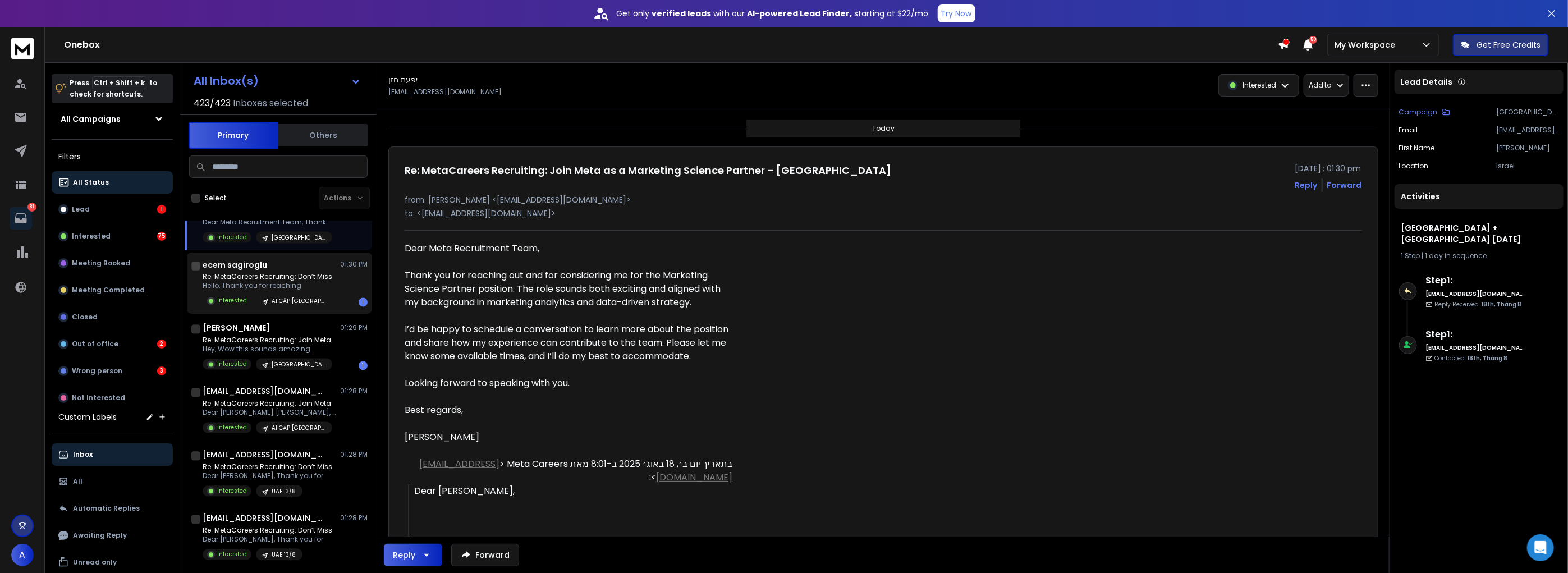
click at [287, 276] on p "Re: MetaCareers Recruiting: Don’t Miss" at bounding box center [267, 277] width 130 height 9
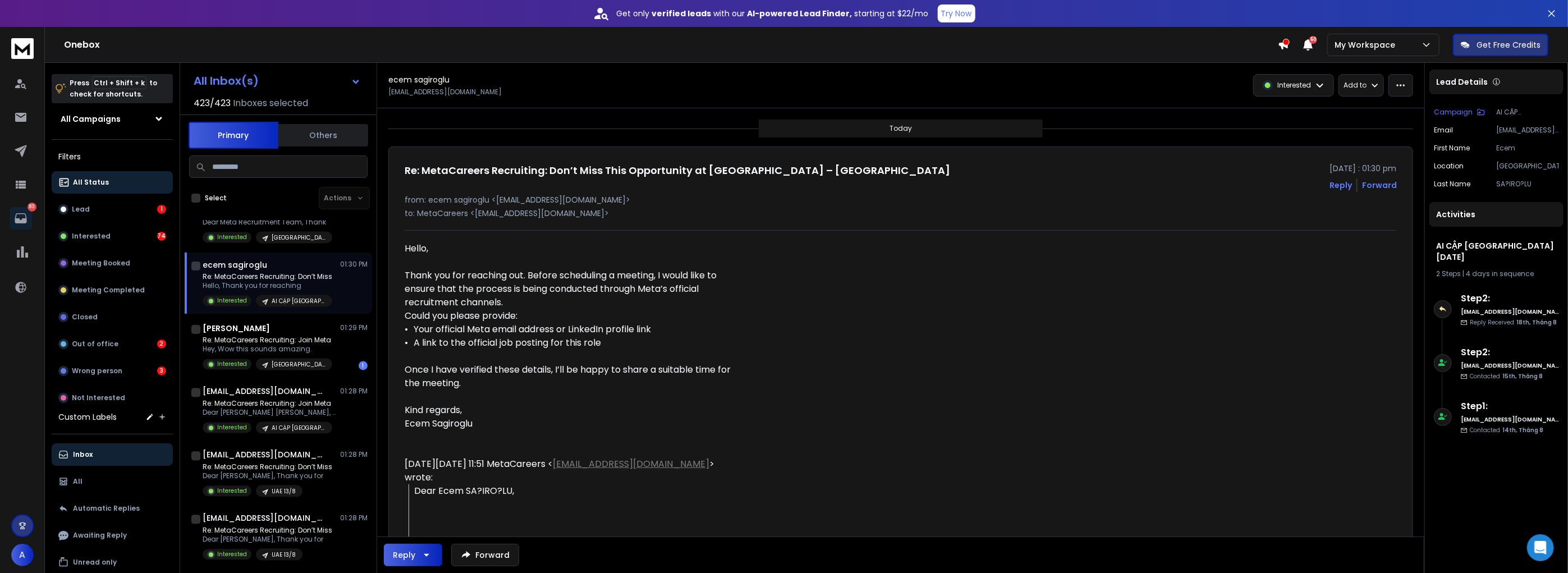
click at [441, 90] on p "ecemsagiroglu@gmail.com" at bounding box center [444, 92] width 113 height 9
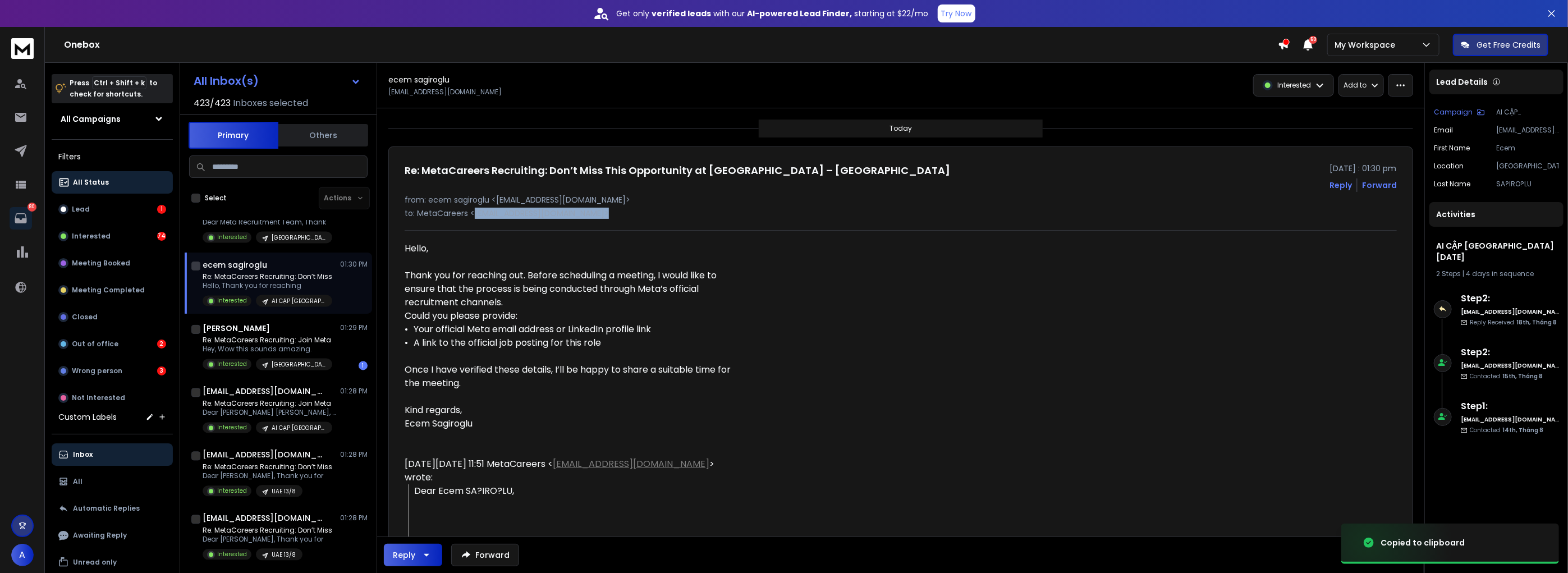
drag, startPoint x: 474, startPoint y: 212, endPoint x: 602, endPoint y: 209, distance: 128.0
click at [602, 209] on p "to: MetaCareers <info@futurecareersconnect.com>" at bounding box center [901, 213] width 992 height 11
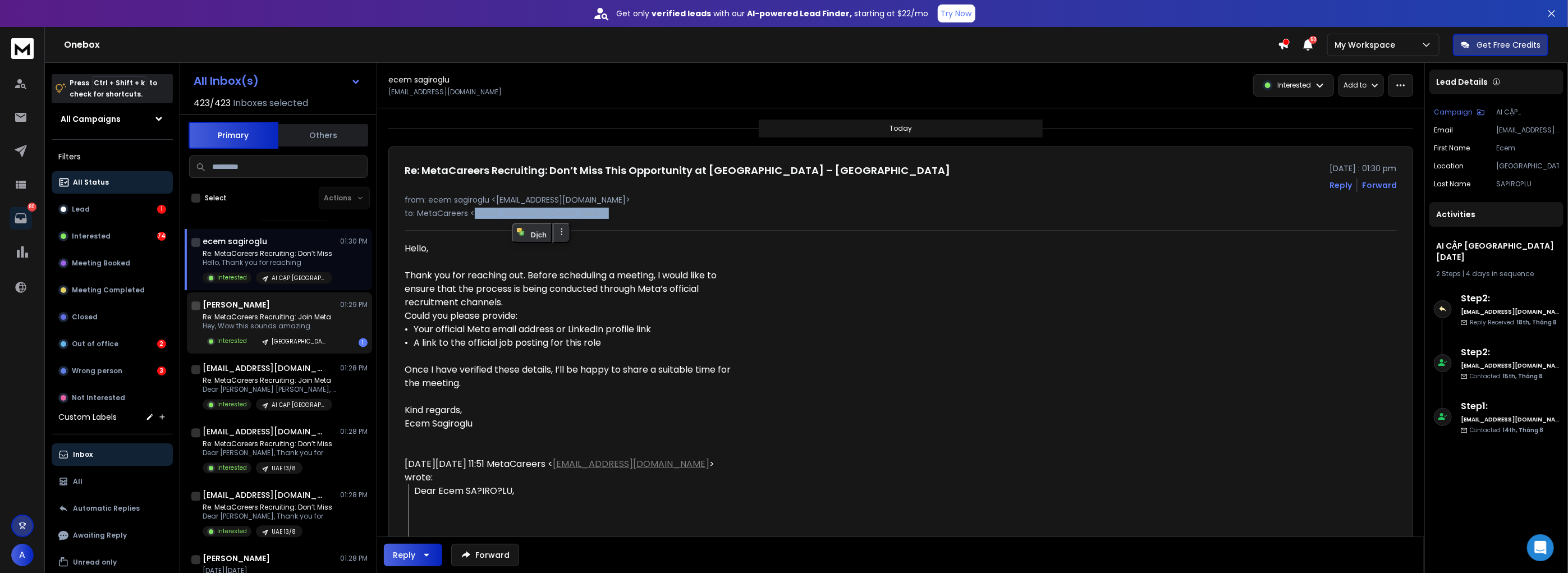
scroll to position [9104, 0]
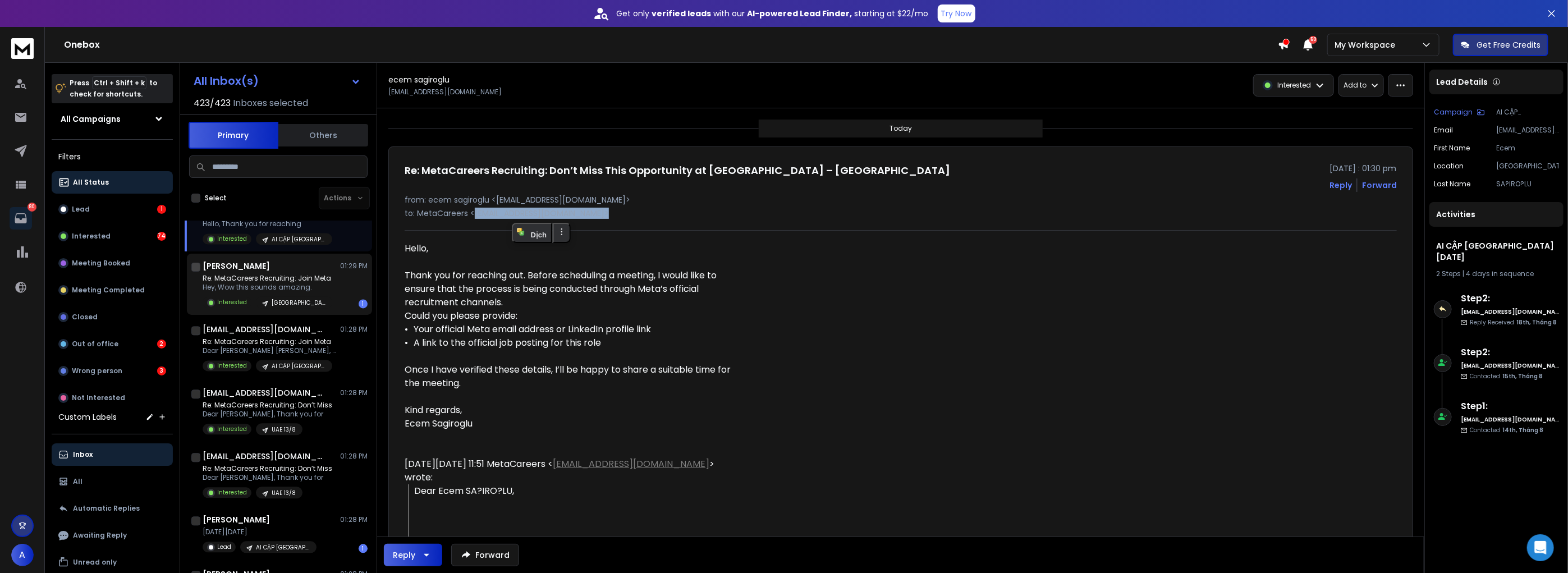
click at [282, 278] on p "Re: MetaCareers Recruiting: Join Meta" at bounding box center [267, 279] width 130 height 9
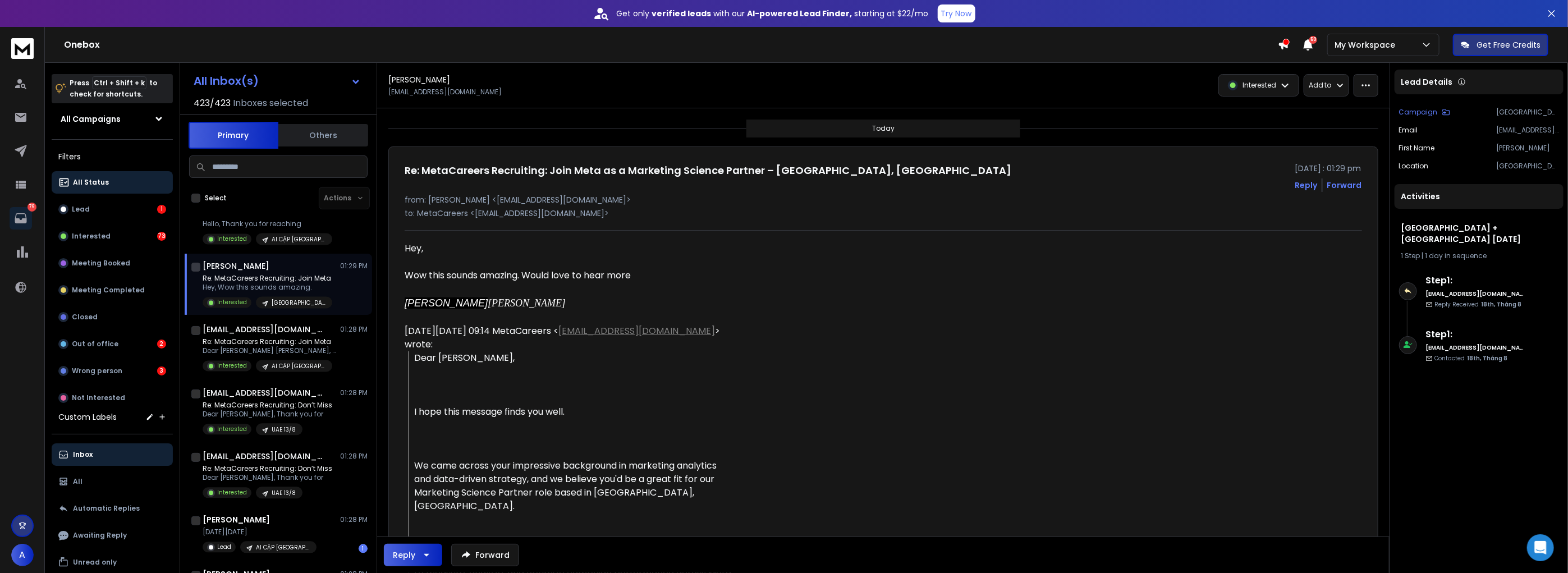
click at [427, 94] on p "tanih10@gmail.com" at bounding box center [444, 92] width 113 height 9
drag, startPoint x: 475, startPoint y: 212, endPoint x: 621, endPoint y: 215, distance: 146.0
click at [621, 215] on p "to: MetaCareers <employee@careersconnecthiring.com>" at bounding box center [883, 213] width 957 height 11
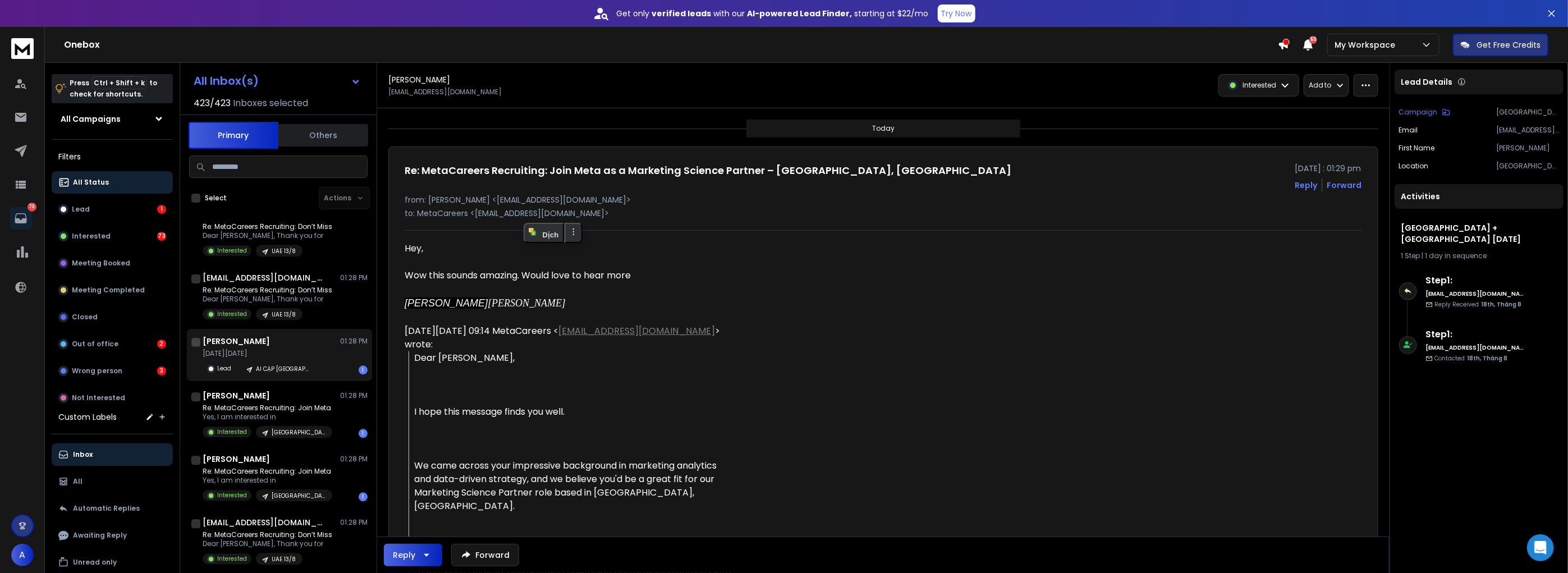
scroll to position [9354, 0]
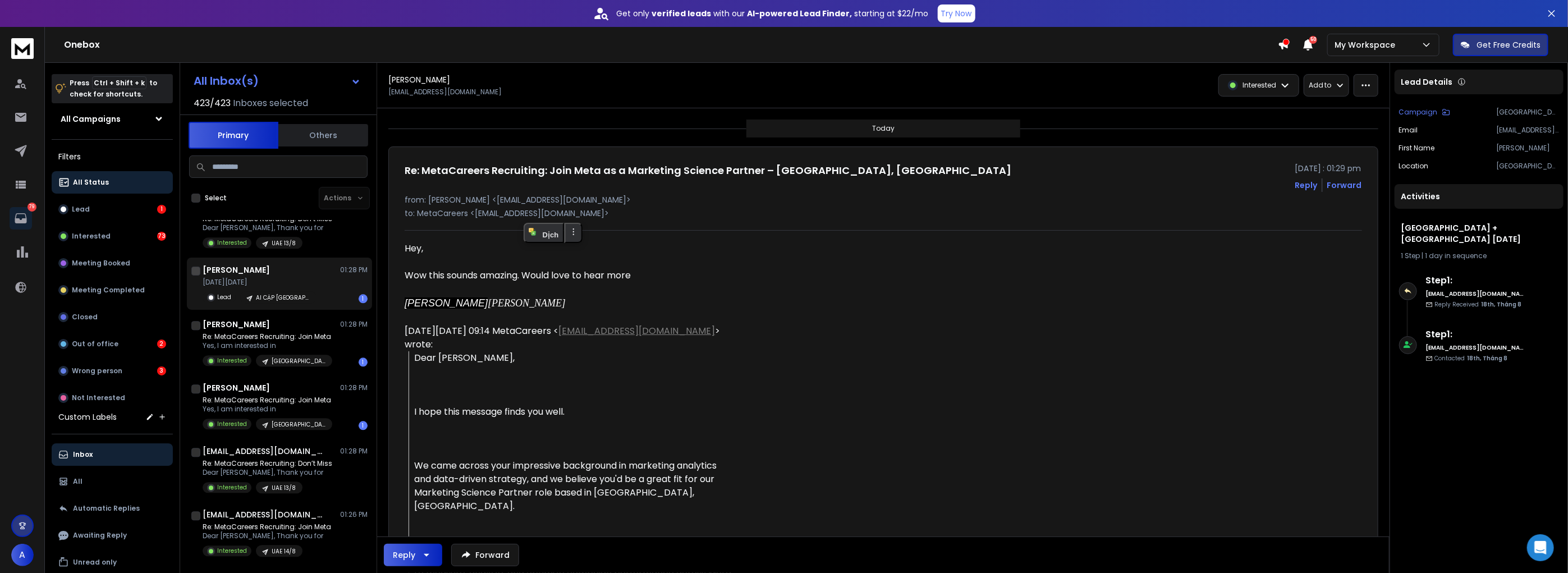
click at [300, 294] on p "AI CẬP [GEOGRAPHIC_DATA] [DATE]" at bounding box center [283, 298] width 54 height 9
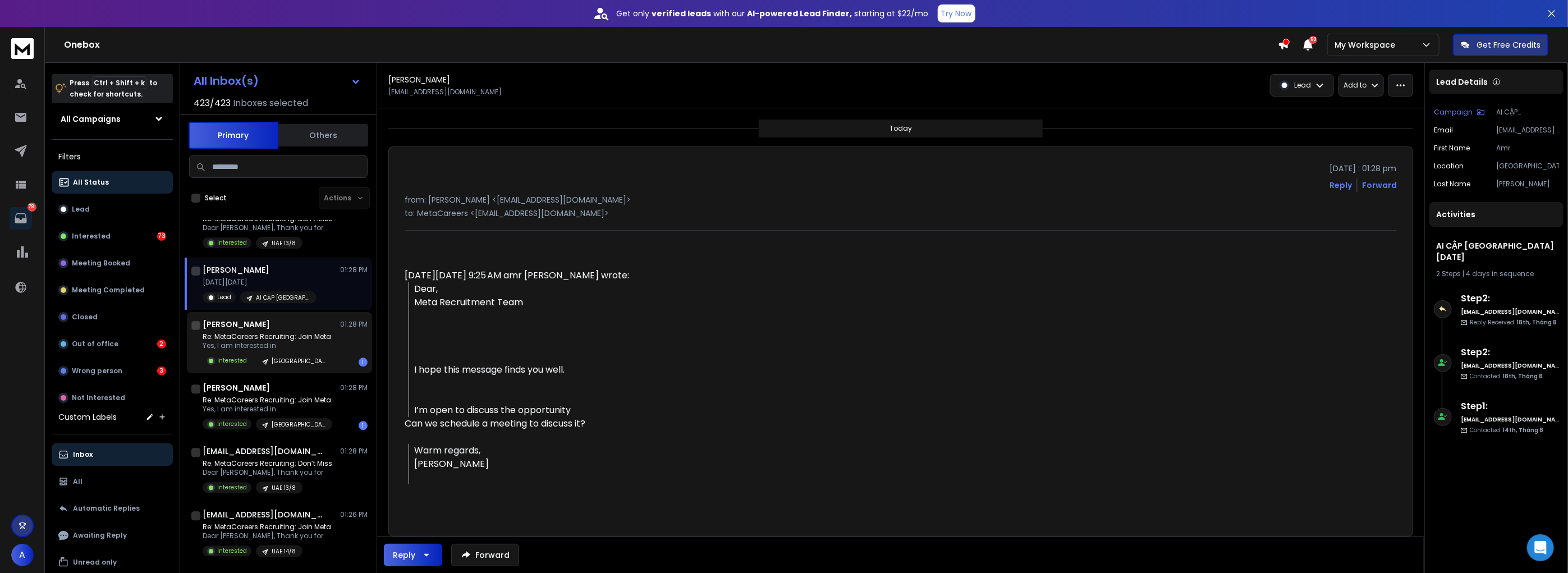
click at [266, 350] on div "Re: MetaCareers Recruiting: Join Meta Yes, I am interested in Interested Israel…" at bounding box center [267, 349] width 130 height 34
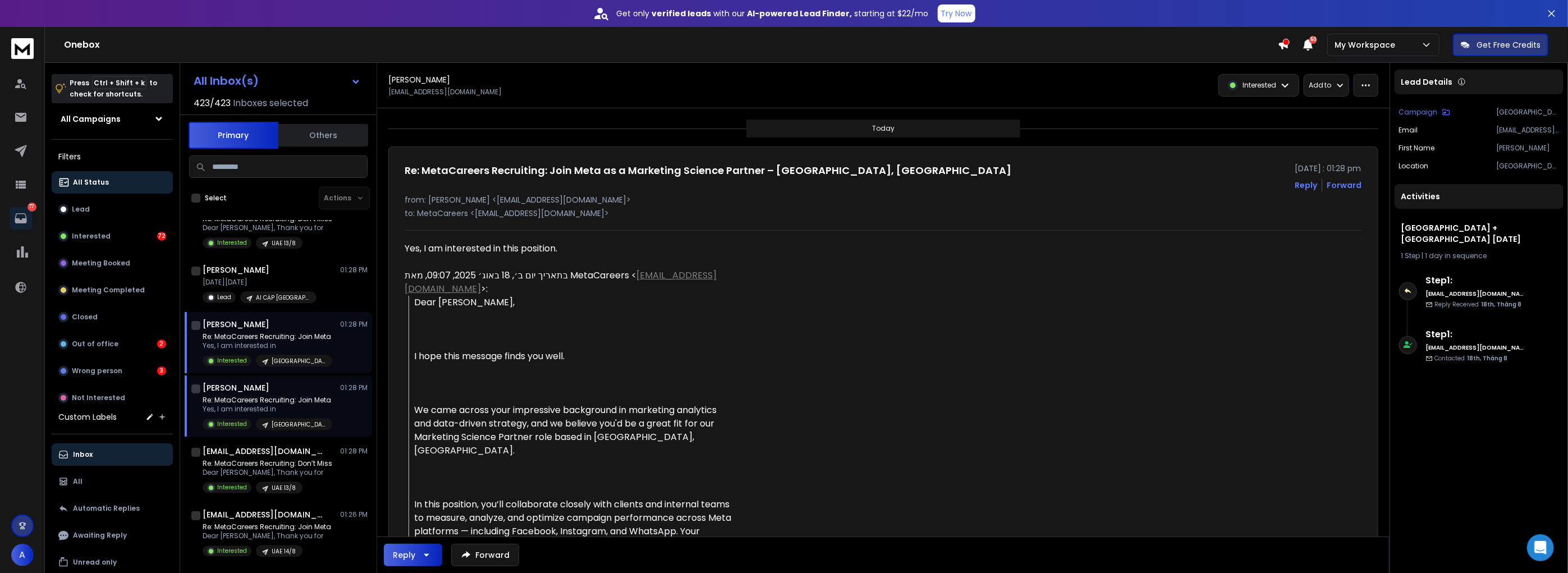
click at [441, 93] on p "amnongolan13@gmail.com" at bounding box center [444, 92] width 113 height 9
drag, startPoint x: 475, startPoint y: 210, endPoint x: 615, endPoint y: 211, distance: 140.0
click at [615, 211] on p "to: MetaCareers <hr@careersconnect-talentshub.com>" at bounding box center [883, 213] width 957 height 11
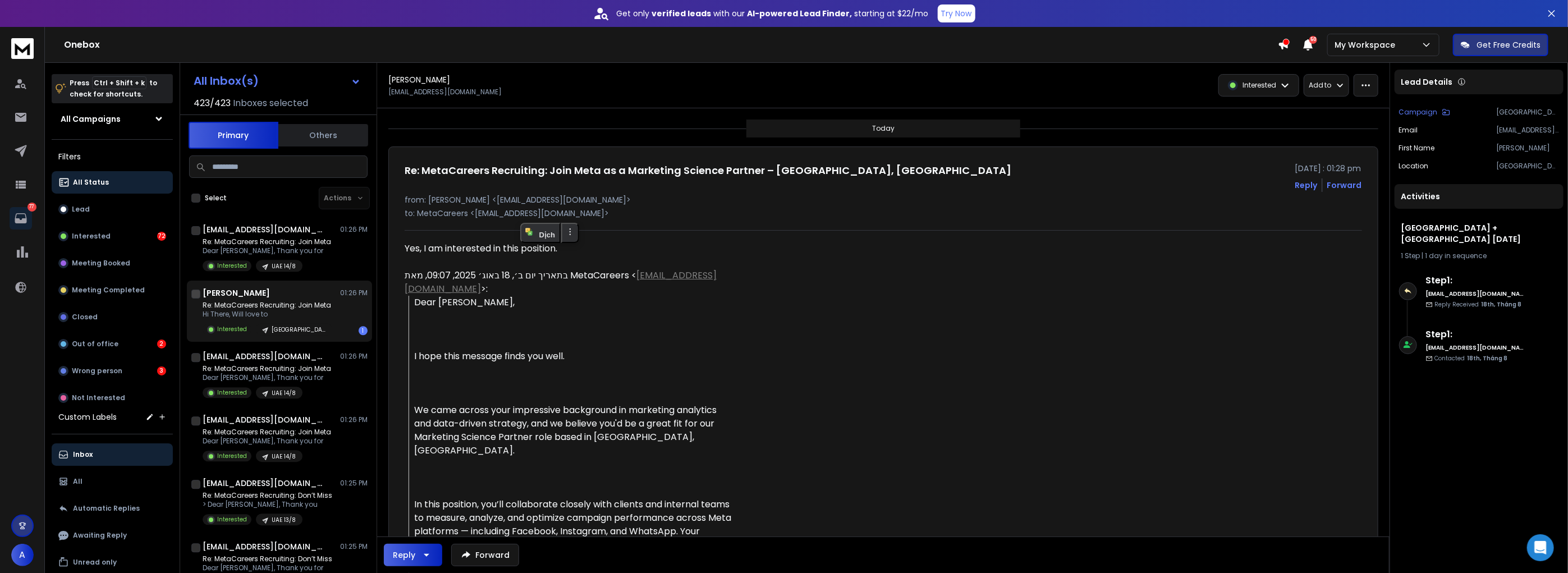
scroll to position [9603, 0]
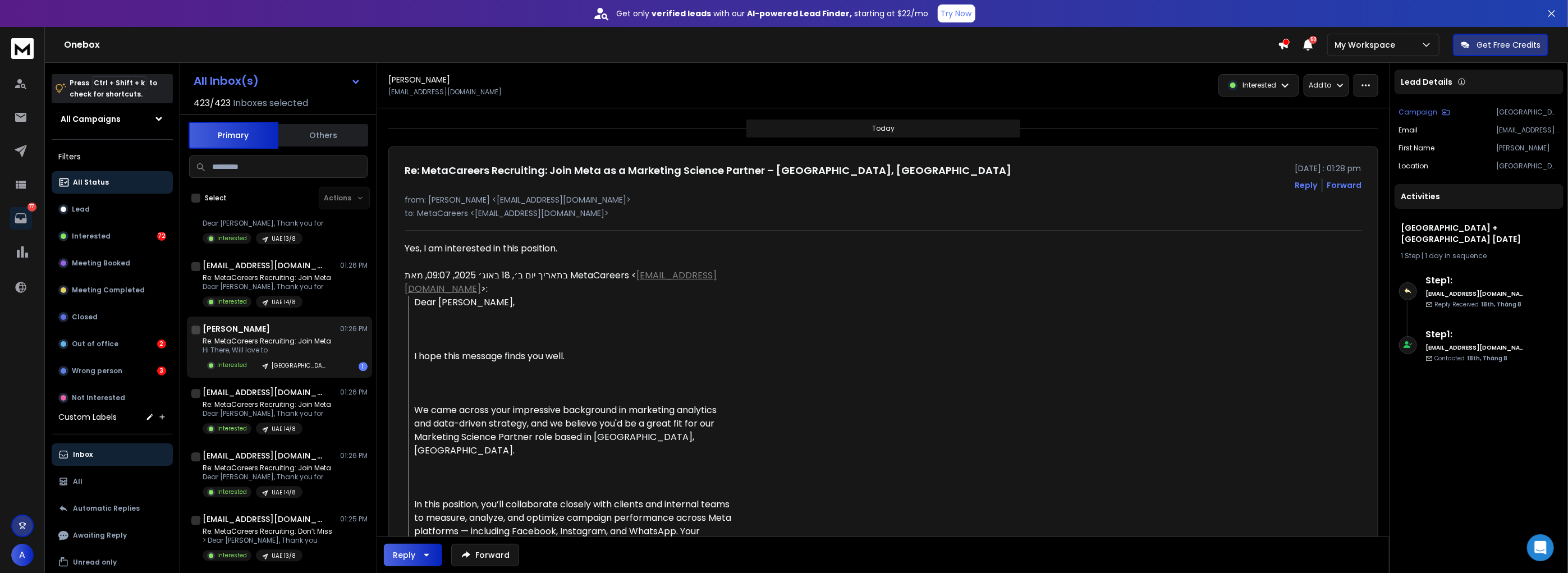
click at [286, 346] on p "Hi There, Will love to" at bounding box center [267, 350] width 130 height 9
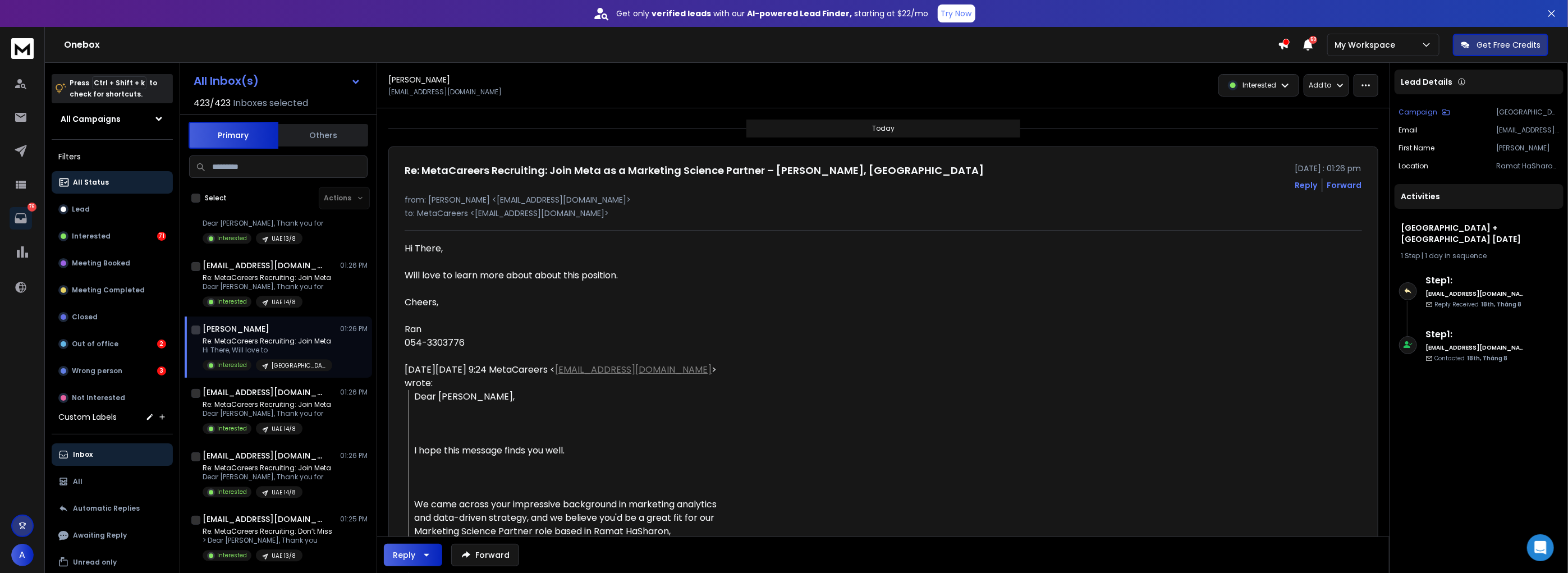
click at [446, 88] on p "ranlevpro@gmail.com" at bounding box center [444, 92] width 113 height 9
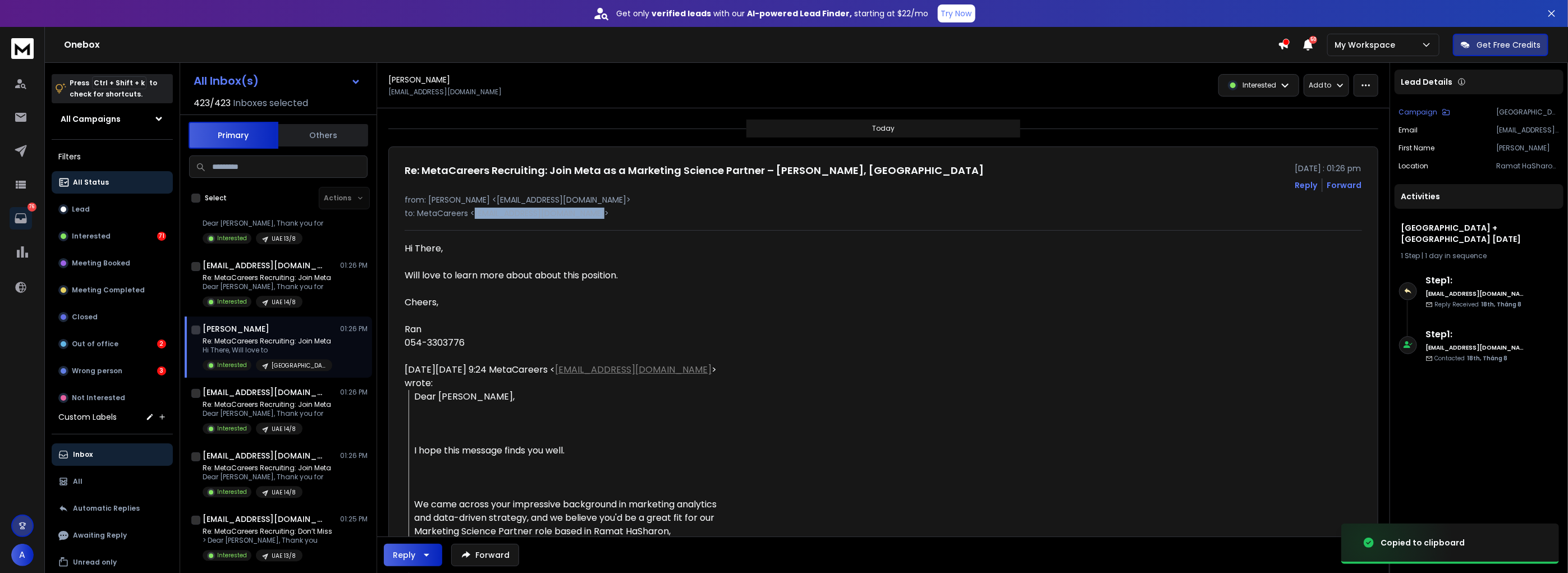
drag, startPoint x: 473, startPoint y: 212, endPoint x: 601, endPoint y: 216, distance: 128.1
click at [601, 216] on p "to: MetaCareers <hr@careersconnect-people.com>" at bounding box center [883, 213] width 957 height 11
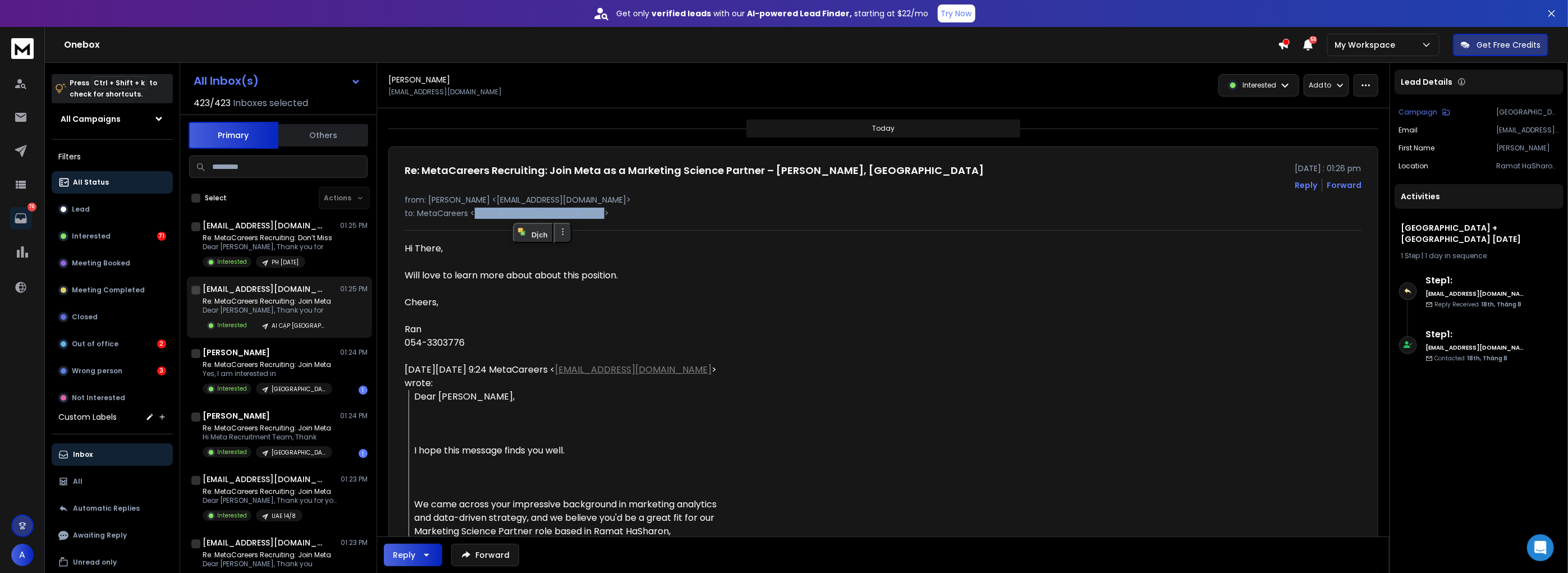
scroll to position [9978, 0]
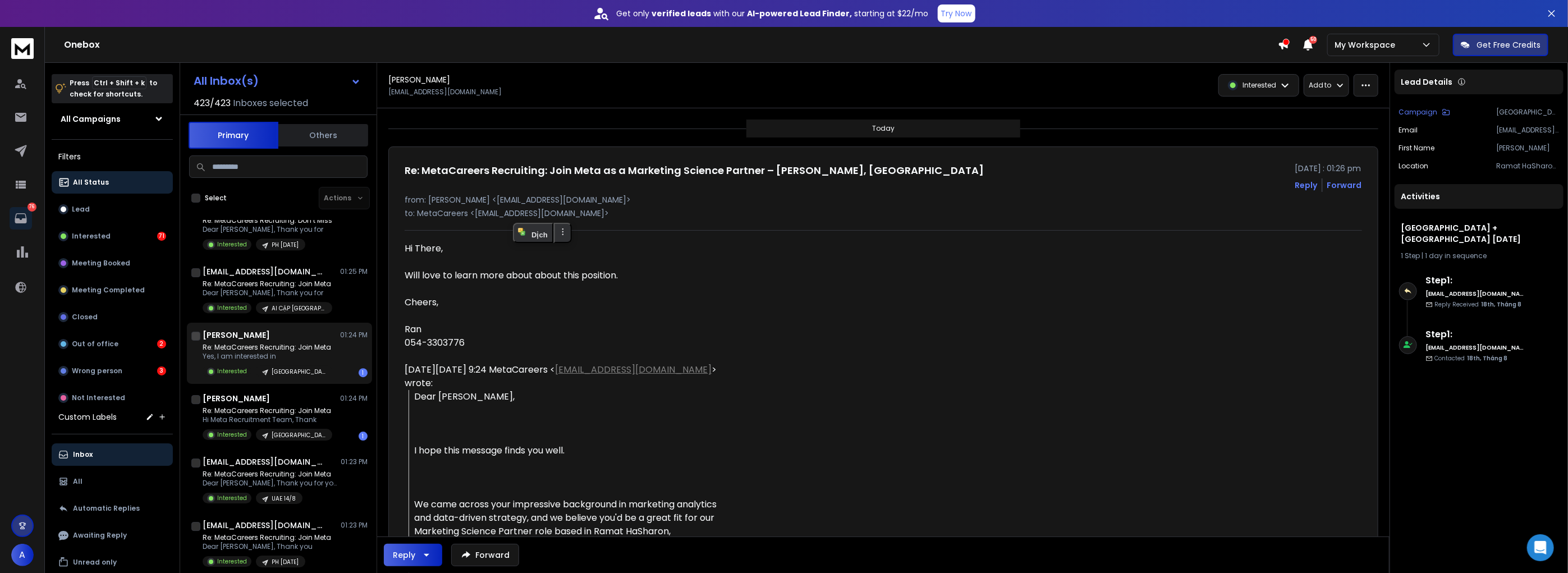
click at [276, 357] on div "Re: MetaCareers Recruiting: Join Meta Yes, I am interested in Interested Israel…" at bounding box center [267, 360] width 130 height 34
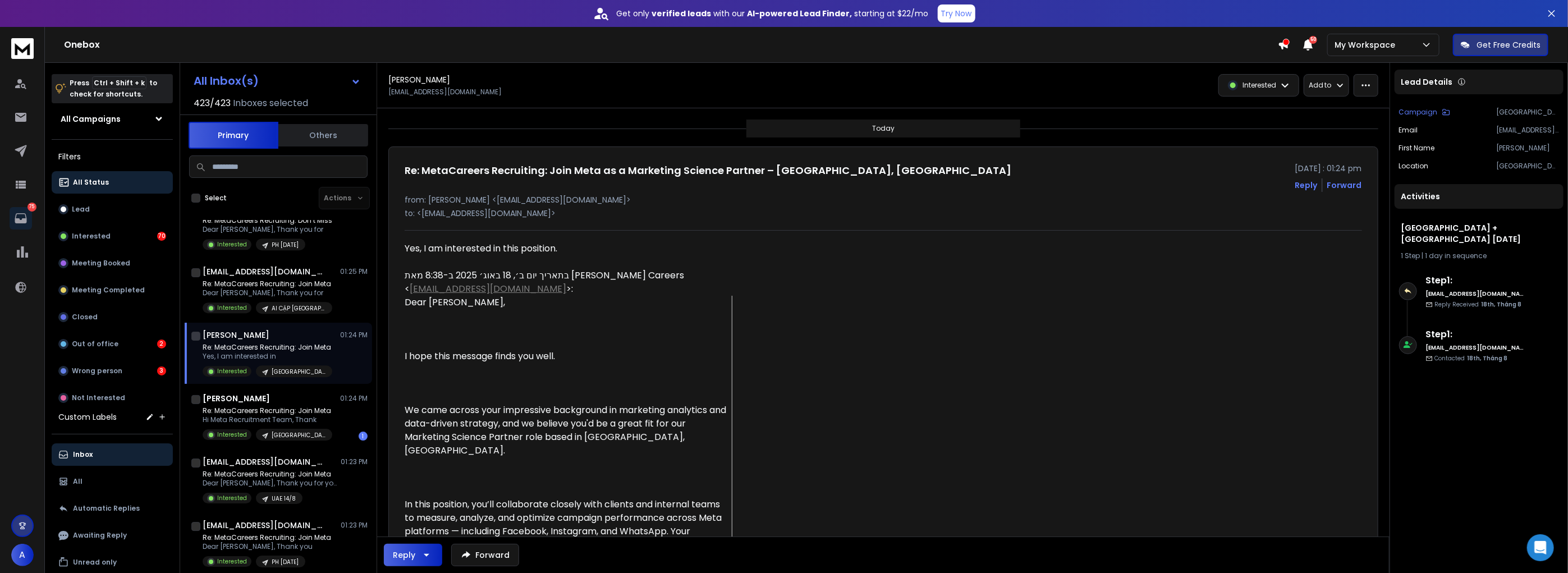
click at [442, 88] on p "alonikan22@gmail.com" at bounding box center [444, 92] width 113 height 9
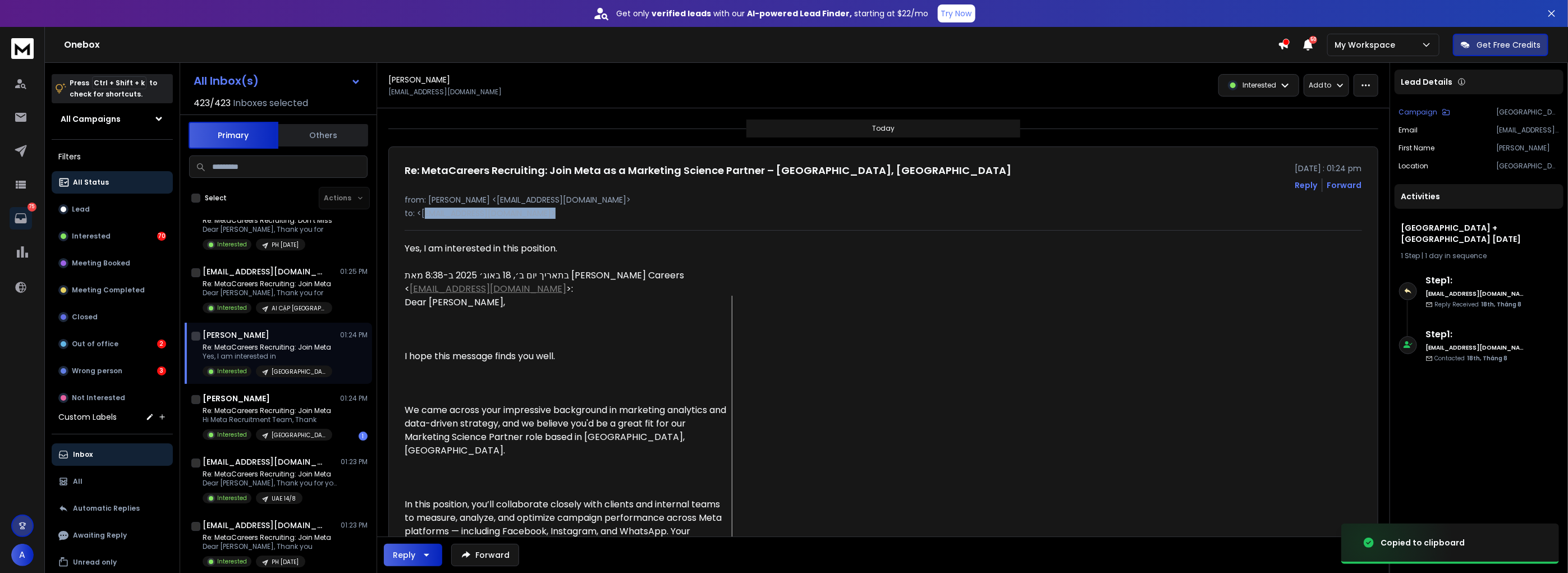
drag, startPoint x: 422, startPoint y: 216, endPoint x: 553, endPoint y: 215, distance: 131.0
click at [553, 215] on p "to: <recruit@careersconnect-placement.com>" at bounding box center [883, 213] width 957 height 11
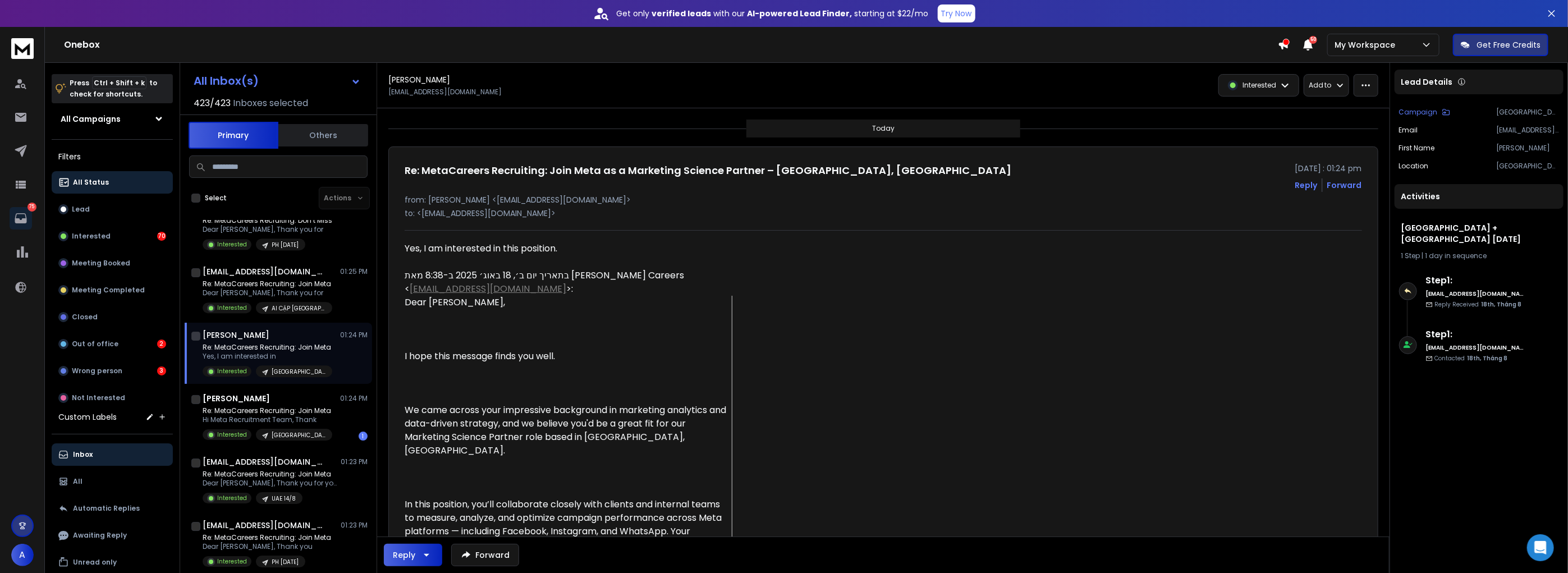
drag, startPoint x: 421, startPoint y: 214, endPoint x: 585, endPoint y: 219, distance: 164.1
click at [585, 219] on p "to: <recruit@careersconnect-placement.com>" at bounding box center [883, 213] width 957 height 11
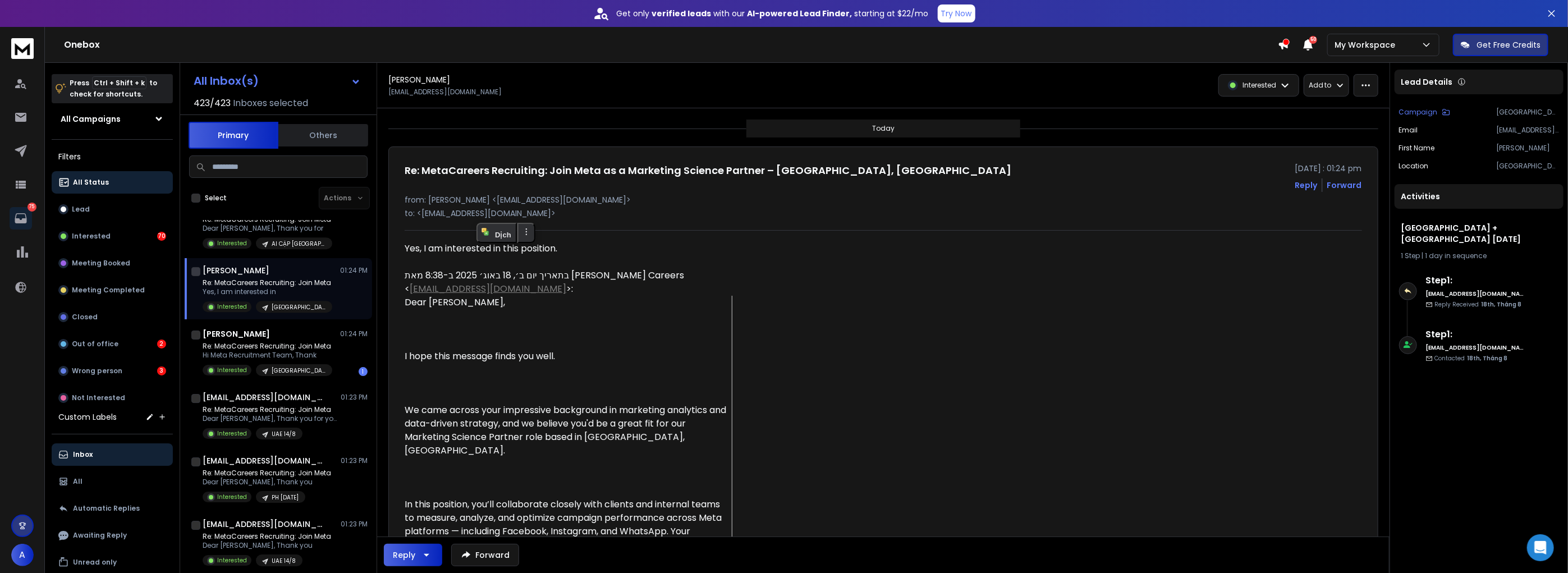
scroll to position [10102, 0]
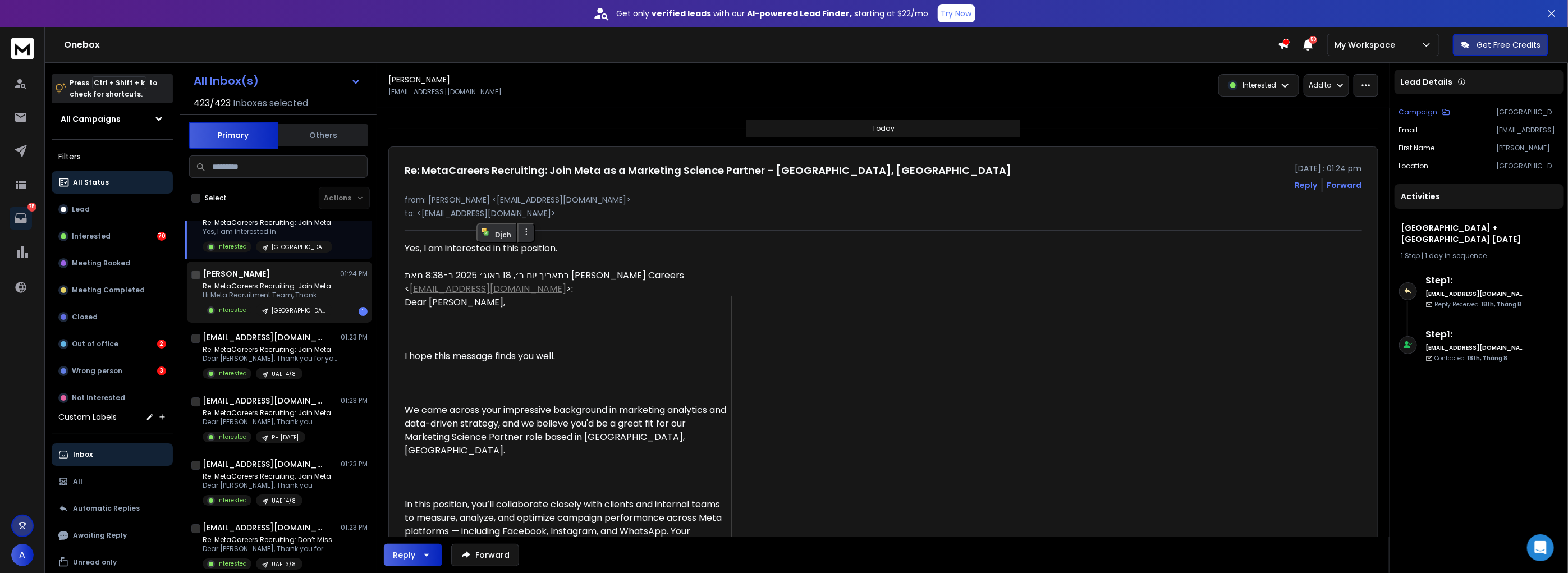
click at [278, 293] on p "Hi Meta Recruitment Team, Thank" at bounding box center [267, 295] width 130 height 9
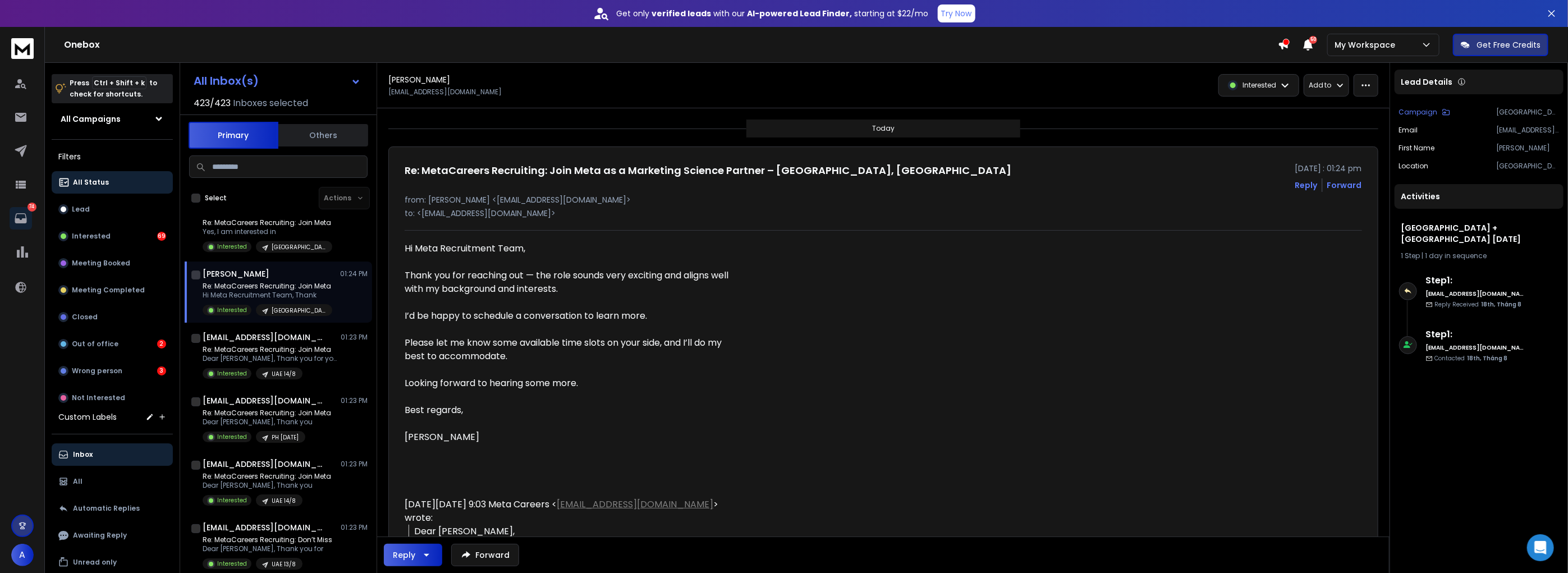
click at [434, 90] on p "hagaibiz@gmail.com" at bounding box center [444, 92] width 113 height 9
drag, startPoint x: 420, startPoint y: 213, endPoint x: 597, endPoint y: 215, distance: 177.0
click at [597, 215] on p "to: <employee@careersconnect-placement.com>" at bounding box center [883, 213] width 957 height 11
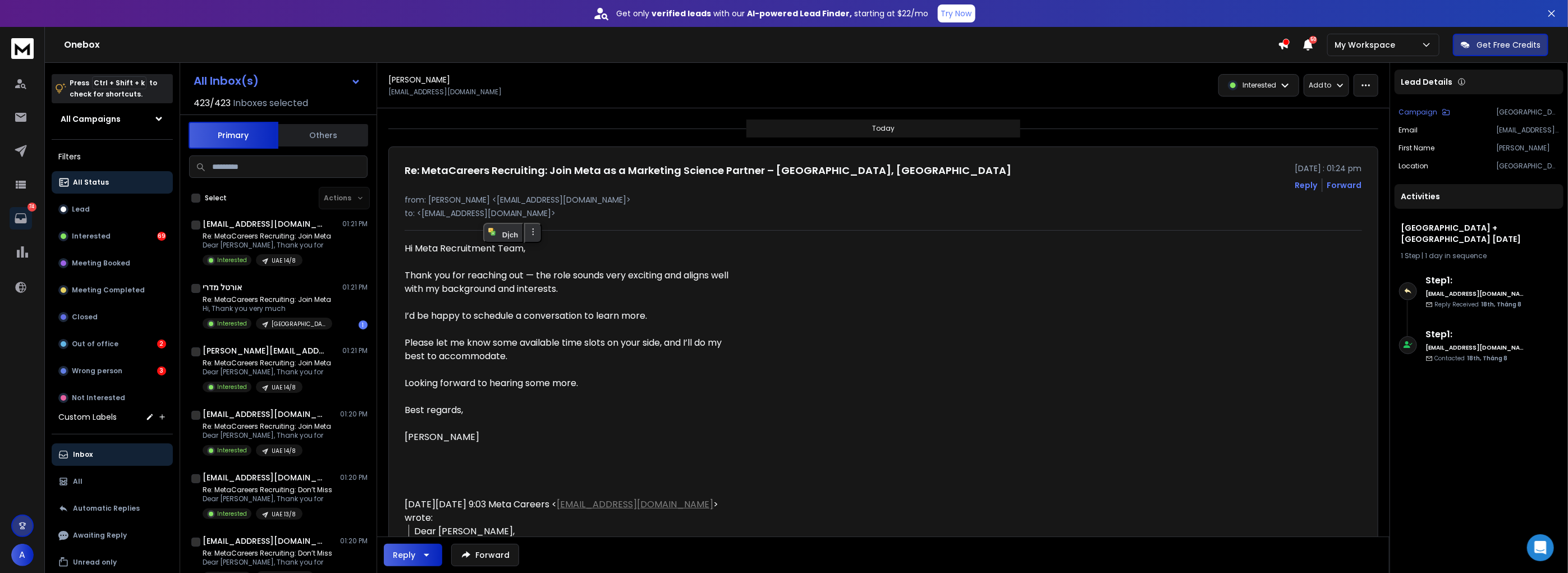
scroll to position [10788, 0]
click at [286, 302] on p "Hi, Thank you very much" at bounding box center [267, 307] width 130 height 9
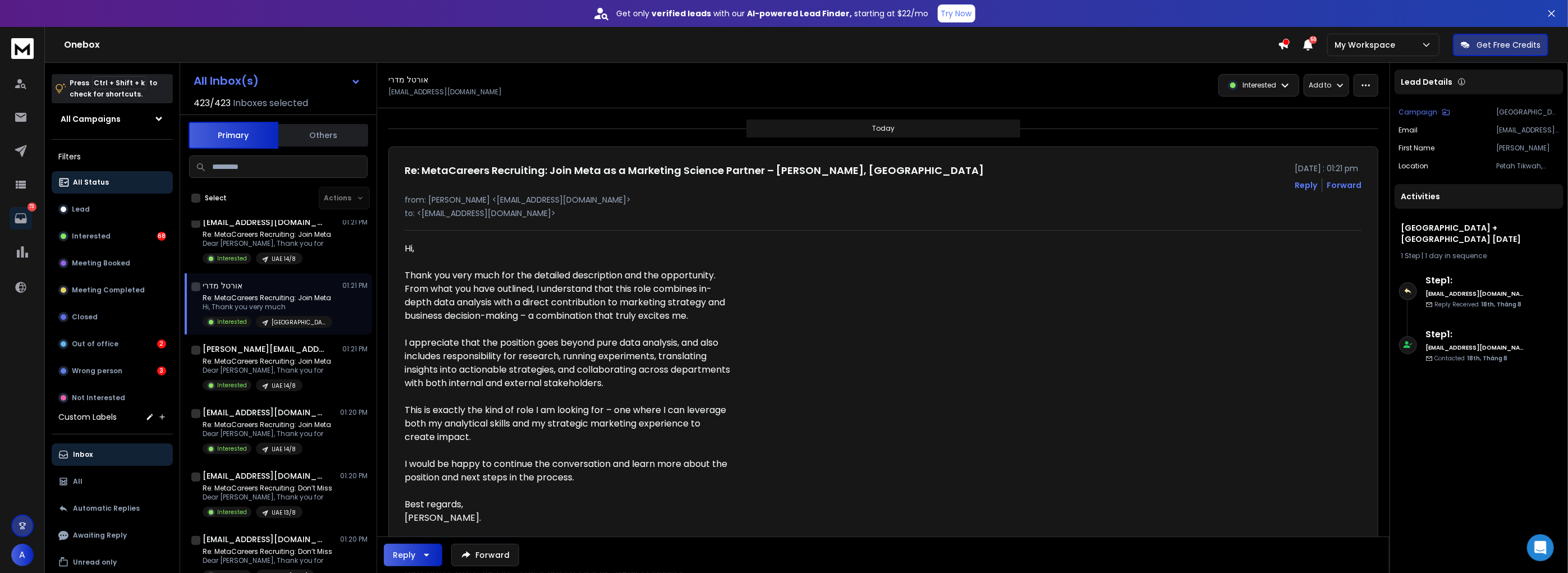
click at [441, 95] on p "ortal.madari89@gmail.com" at bounding box center [444, 92] width 113 height 9
drag, startPoint x: 419, startPoint y: 211, endPoint x: 563, endPoint y: 210, distance: 144.0
click at [563, 210] on p "to: <hr@careersconnect-candidates.com>" at bounding box center [883, 213] width 957 height 11
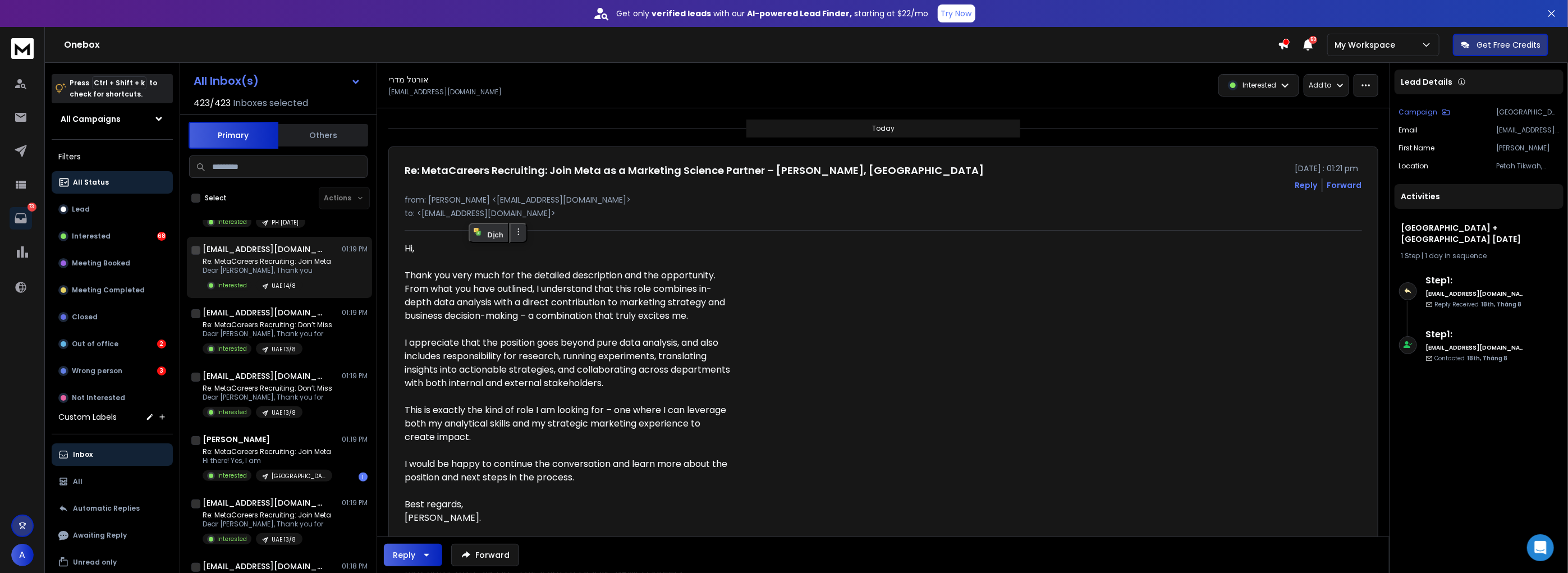
scroll to position [11412, 0]
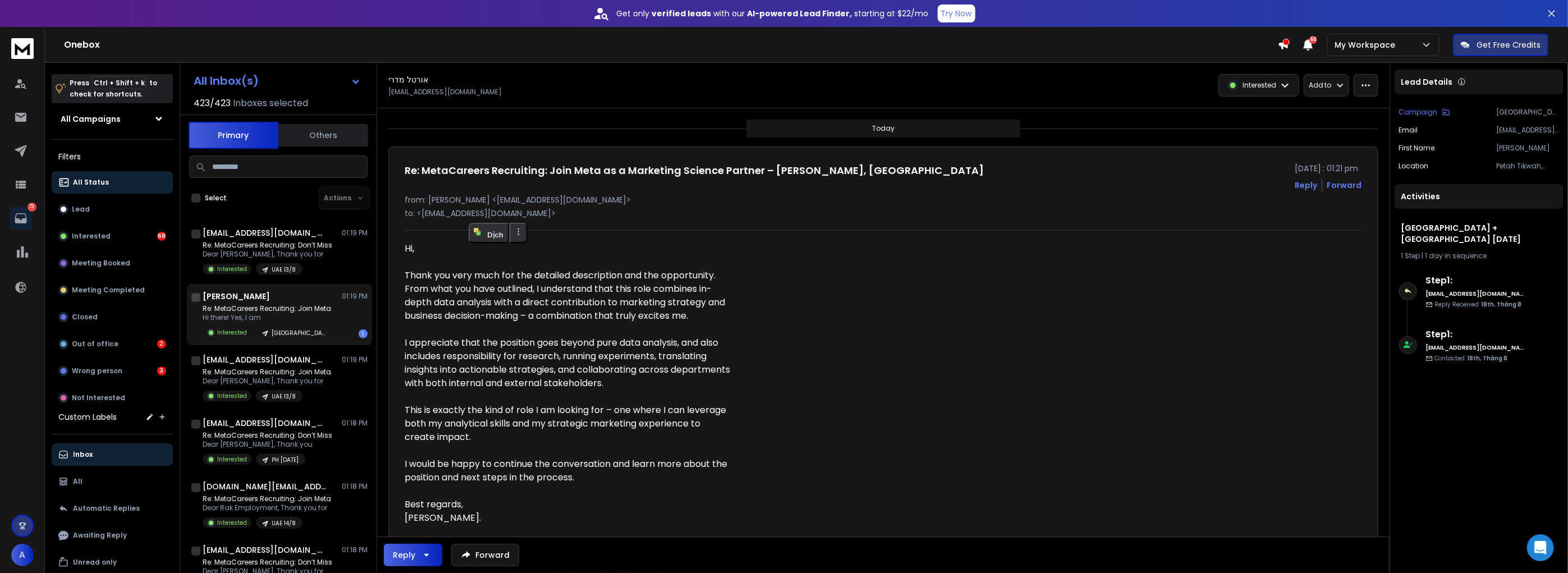
click at [298, 318] on p "Hi there! Yes, I am" at bounding box center [267, 318] width 130 height 9
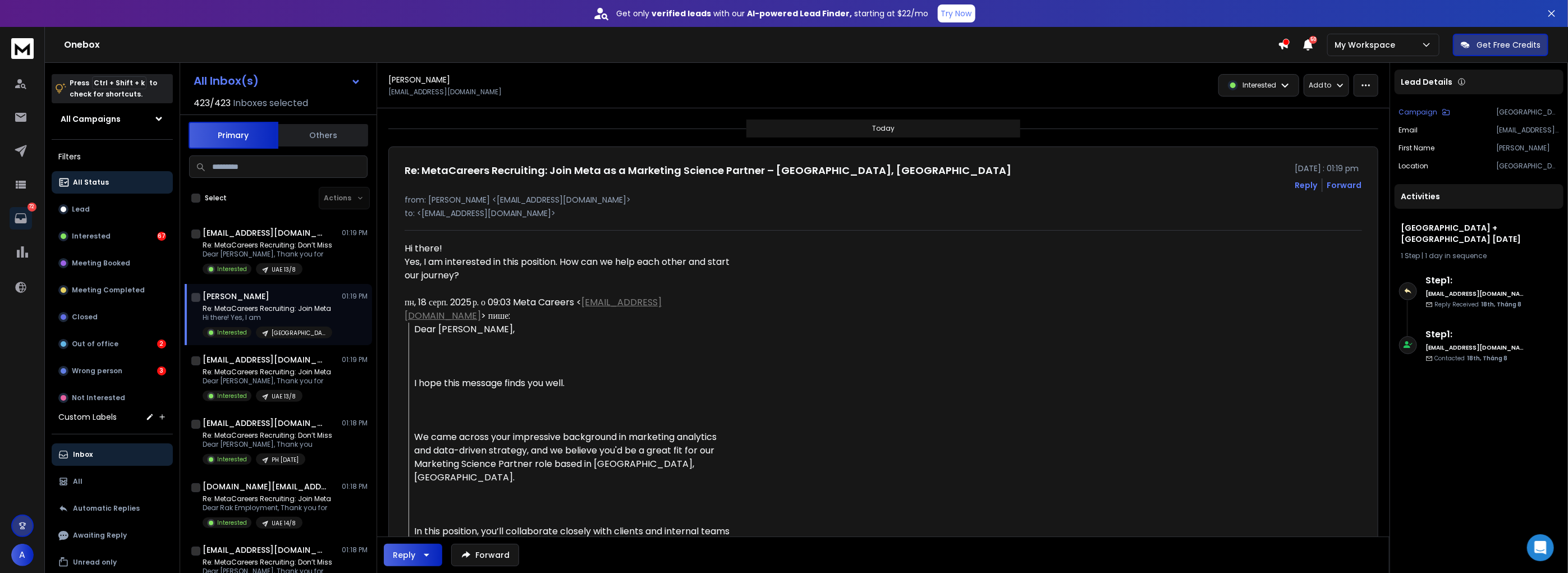
click at [447, 91] on p "doroshchuk.mariia@gmail.com" at bounding box center [444, 92] width 113 height 9
drag, startPoint x: 422, startPoint y: 215, endPoint x: 579, endPoint y: 216, distance: 157.0
click at [579, 216] on p "to: <employee@careersconnectjobhub.com>" at bounding box center [883, 213] width 957 height 11
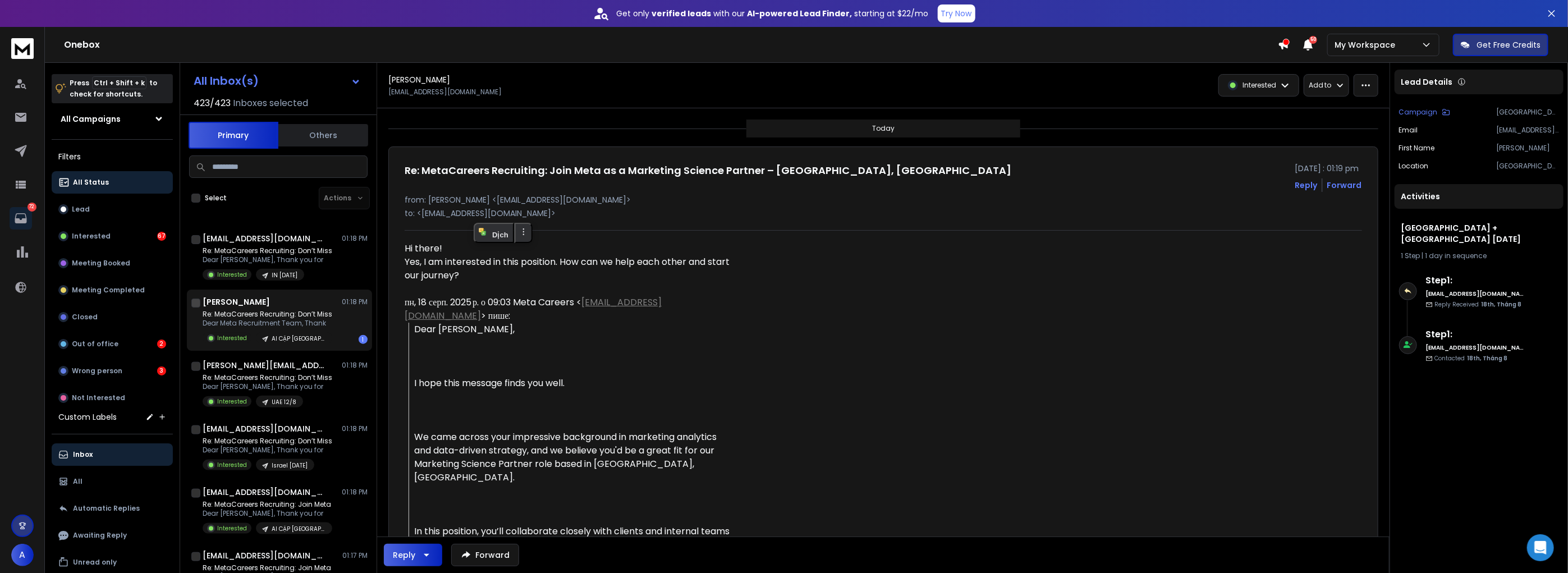
scroll to position [11725, 0]
click at [282, 312] on p "Re: MetaCareers Recruiting: Don’t Miss" at bounding box center [267, 314] width 130 height 9
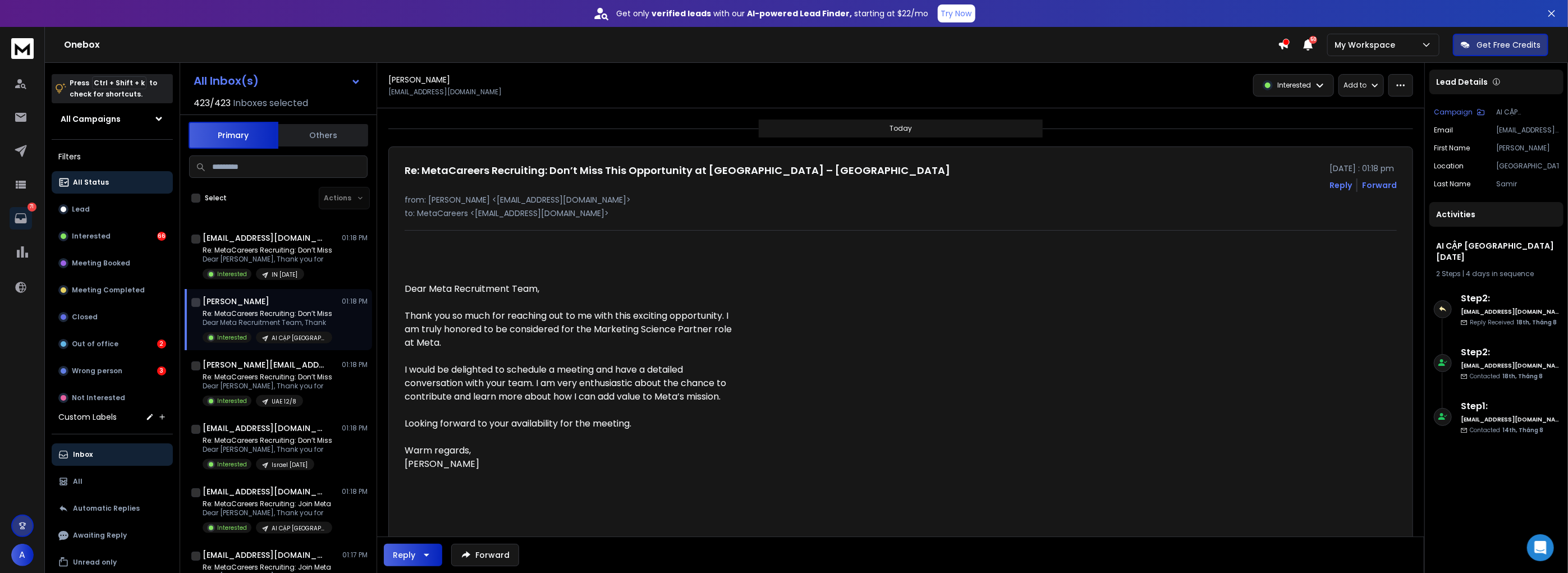
click at [442, 88] on p "abdoosamir1230@gmail.com" at bounding box center [444, 92] width 113 height 9
drag, startPoint x: 474, startPoint y: 213, endPoint x: 603, endPoint y: 215, distance: 129.0
click at [603, 215] on p "to: MetaCareers <info@careersconnectdigital.com>" at bounding box center [901, 213] width 992 height 11
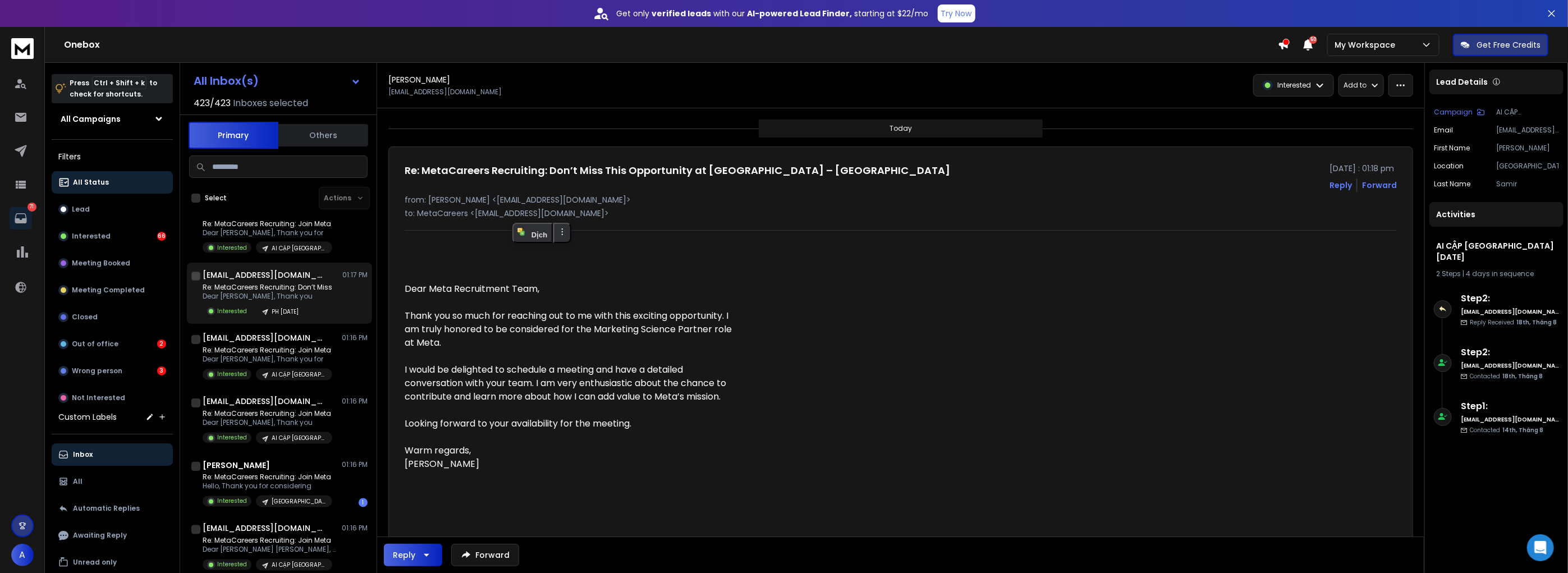
scroll to position [12285, 0]
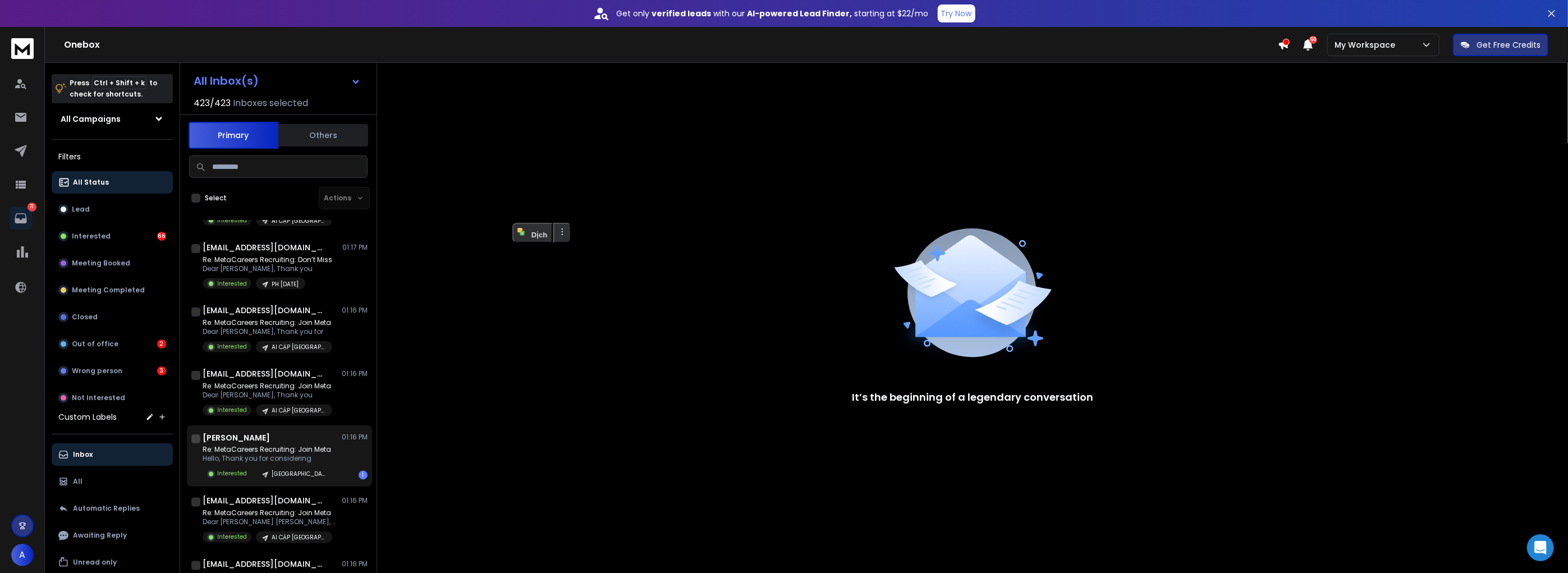
click at [284, 441] on div "Dikla Lanziano Twaig 01:16 PM Re: MetaCareers Recruiting: Join Meta Hello, Than…" at bounding box center [285, 456] width 165 height 47
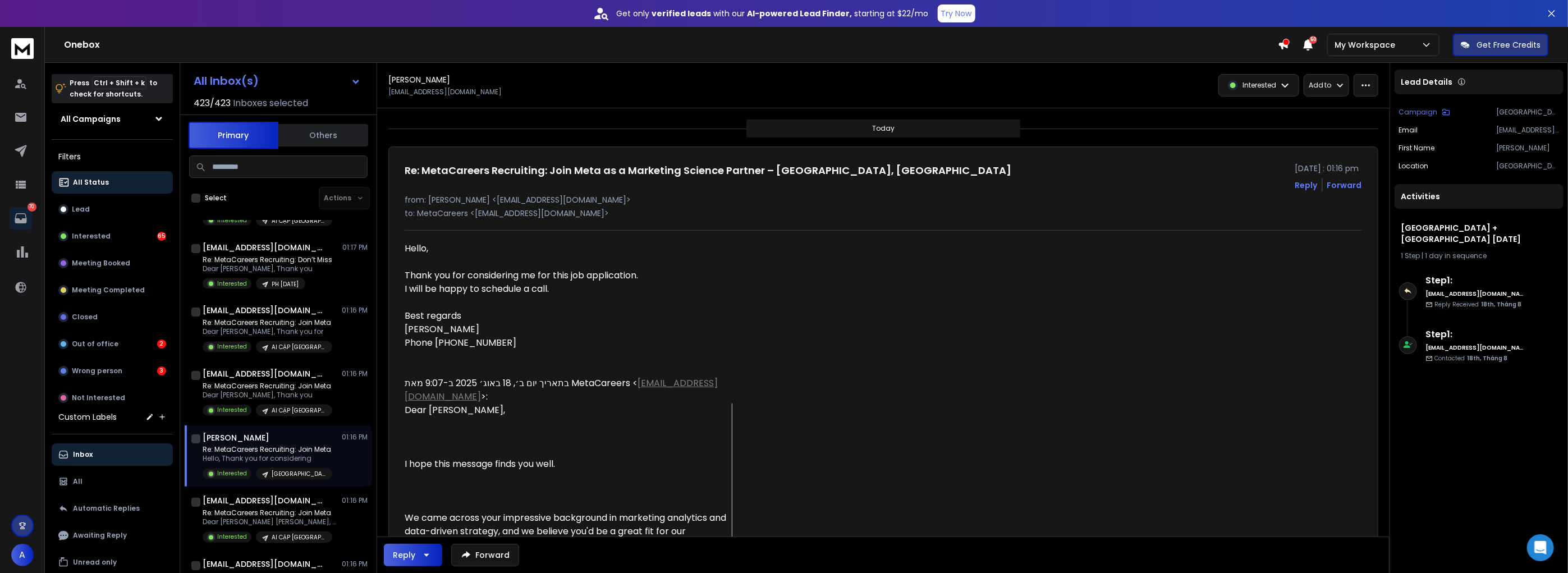
click at [421, 90] on p "diklalanz@gmail.com" at bounding box center [444, 92] width 113 height 9
drag, startPoint x: 474, startPoint y: 213, endPoint x: 632, endPoint y: 216, distance: 158.0
click at [632, 216] on p "to: MetaCareers <employee@careersconnect-recruit.com>" at bounding box center [883, 213] width 957 height 11
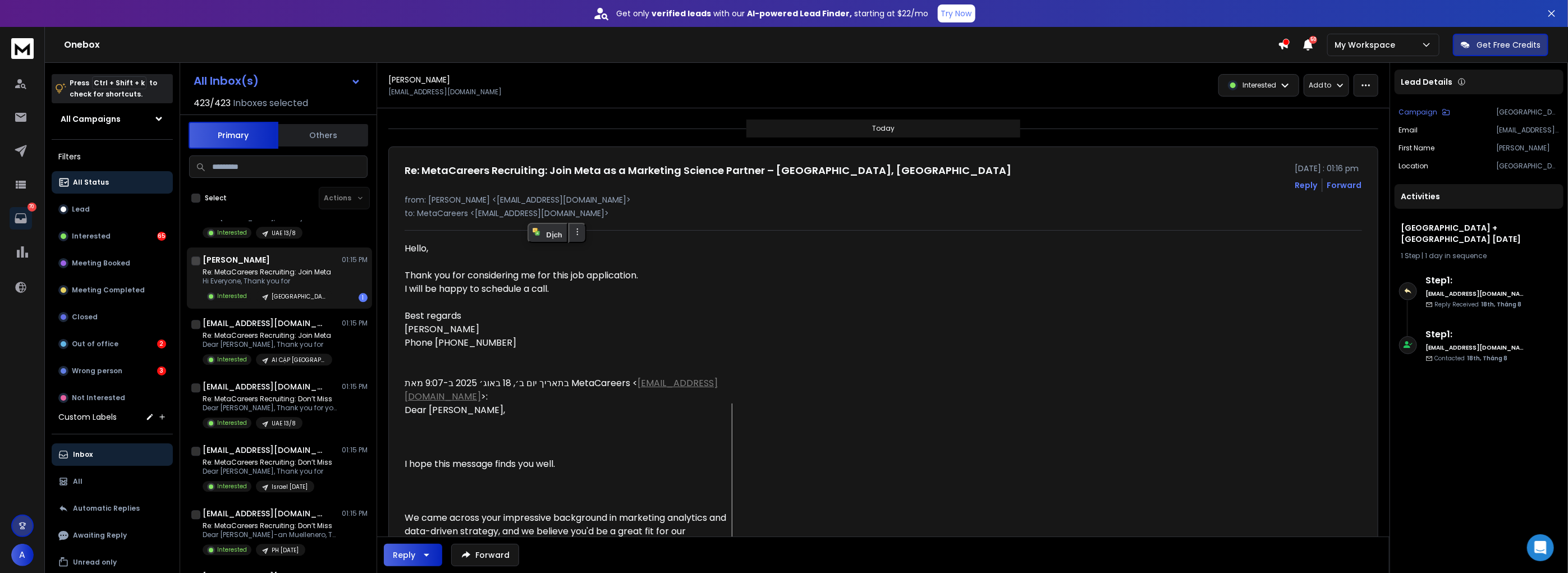
scroll to position [12909, 0]
click at [285, 280] on div "Re: MetaCareers Recruiting: Join Meta Hi Everyone, Thank you for Interested Isr…" at bounding box center [267, 283] width 130 height 34
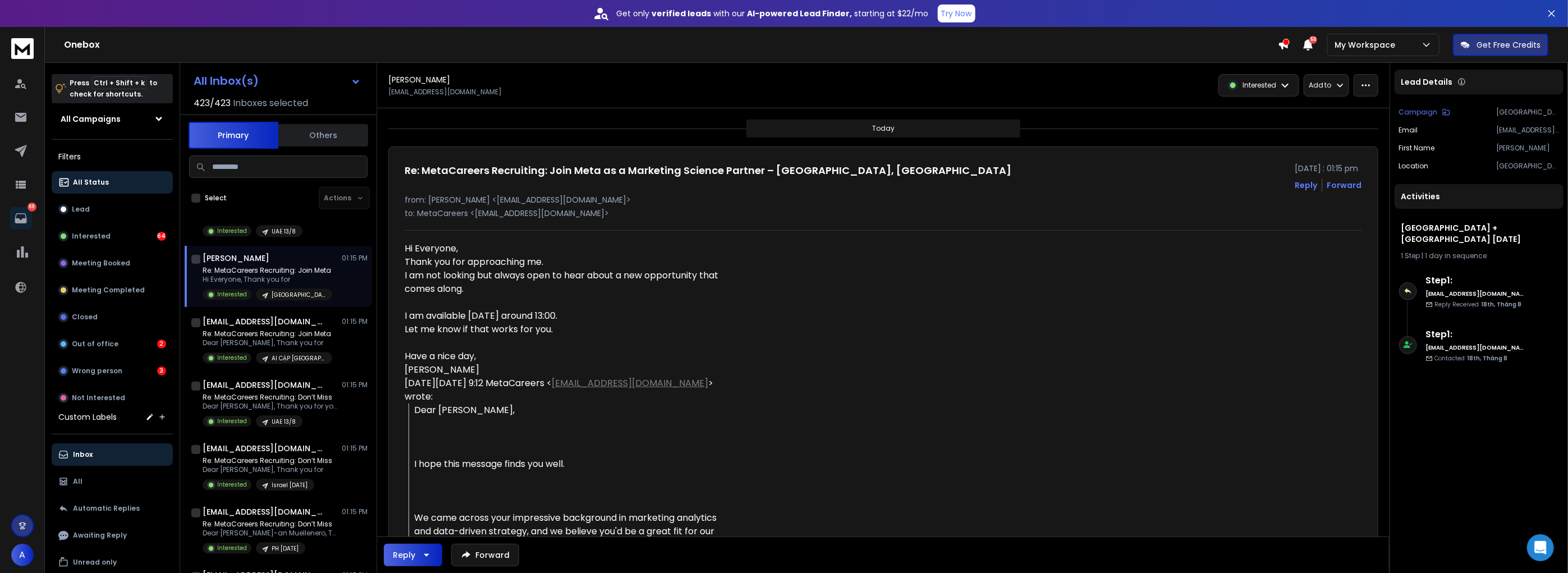
click at [438, 88] on p "chenavraham204@gmail.com" at bounding box center [444, 92] width 113 height 9
drag, startPoint x: 479, startPoint y: 215, endPoint x: 631, endPoint y: 215, distance: 152.0
click at [631, 215] on p "to: MetaCareers <recruit@careersconnect-marketers.com>" at bounding box center [883, 213] width 957 height 11
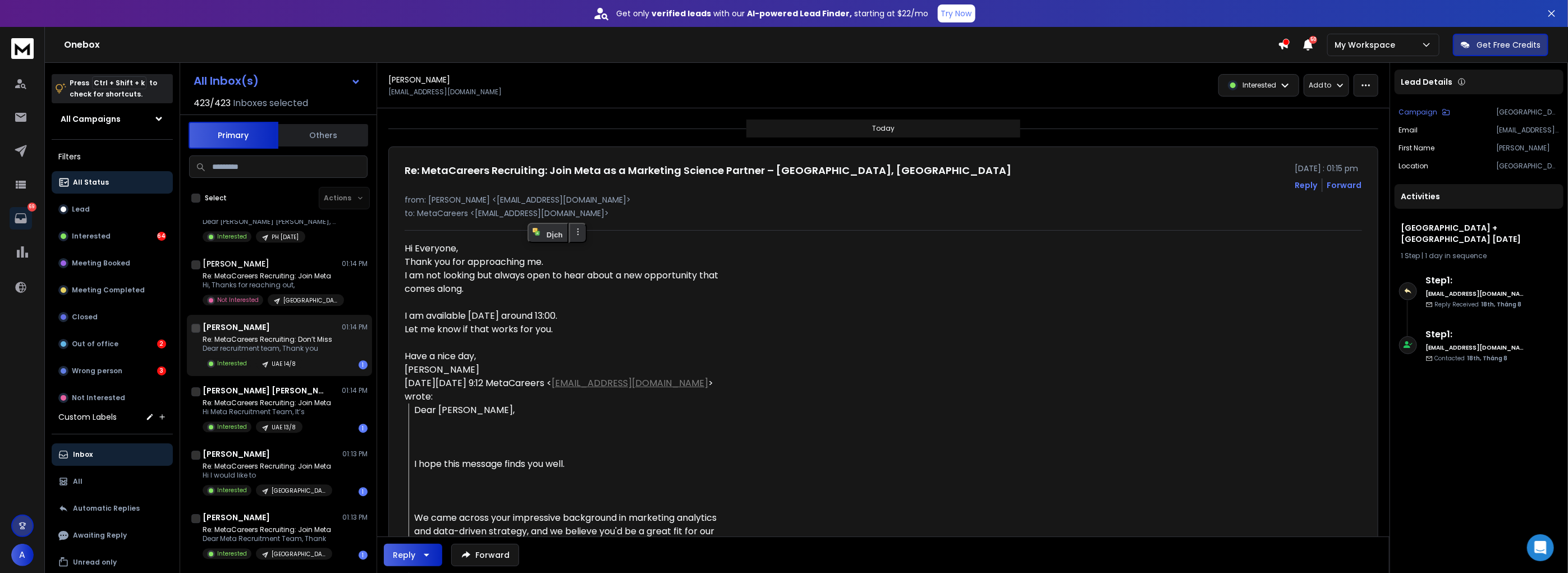
scroll to position [13284, 0]
click at [287, 330] on div "Jenis Titus 01:14 PM Re: MetaCareers Recruiting: Don’t Miss Dear recruitment te…" at bounding box center [285, 346] width 165 height 47
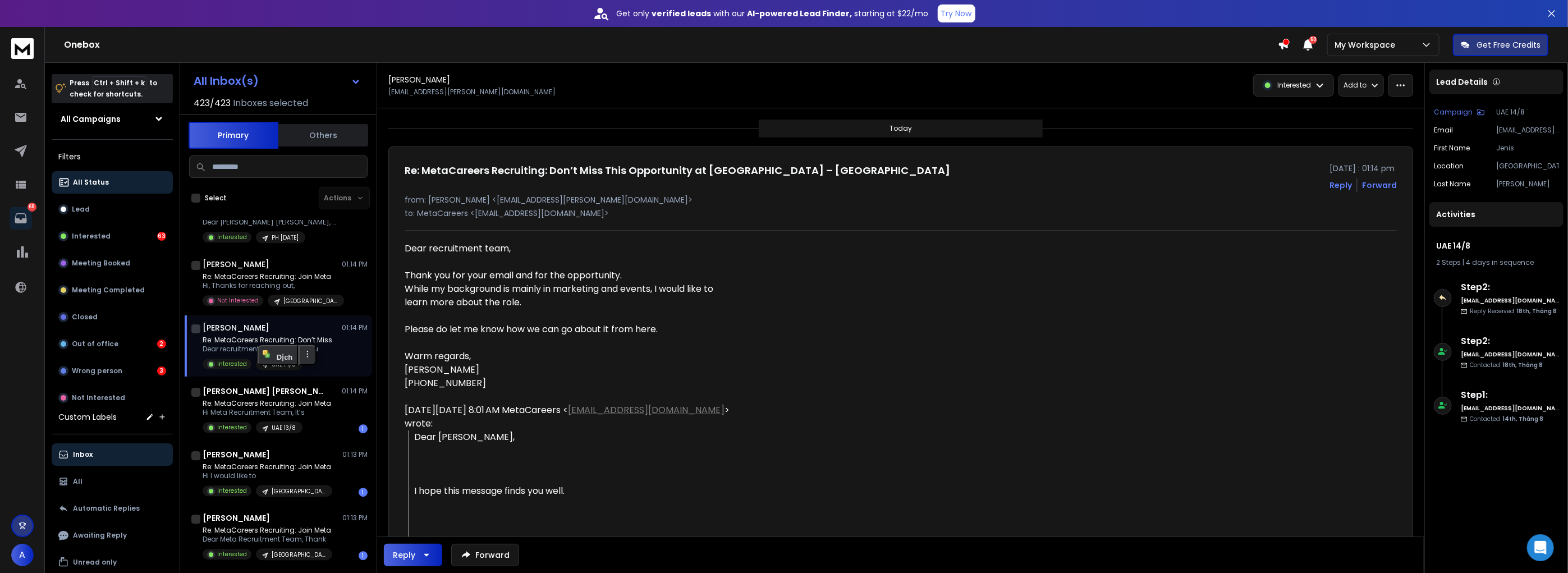
click at [435, 93] on p "jenis.titus@gmail.com" at bounding box center [471, 92] width 167 height 9
drag, startPoint x: 474, startPoint y: 212, endPoint x: 629, endPoint y: 216, distance: 155.1
click at [629, 216] on p "to: MetaCareers <recruit@careersconnect-applynow.com>" at bounding box center [901, 213] width 992 height 11
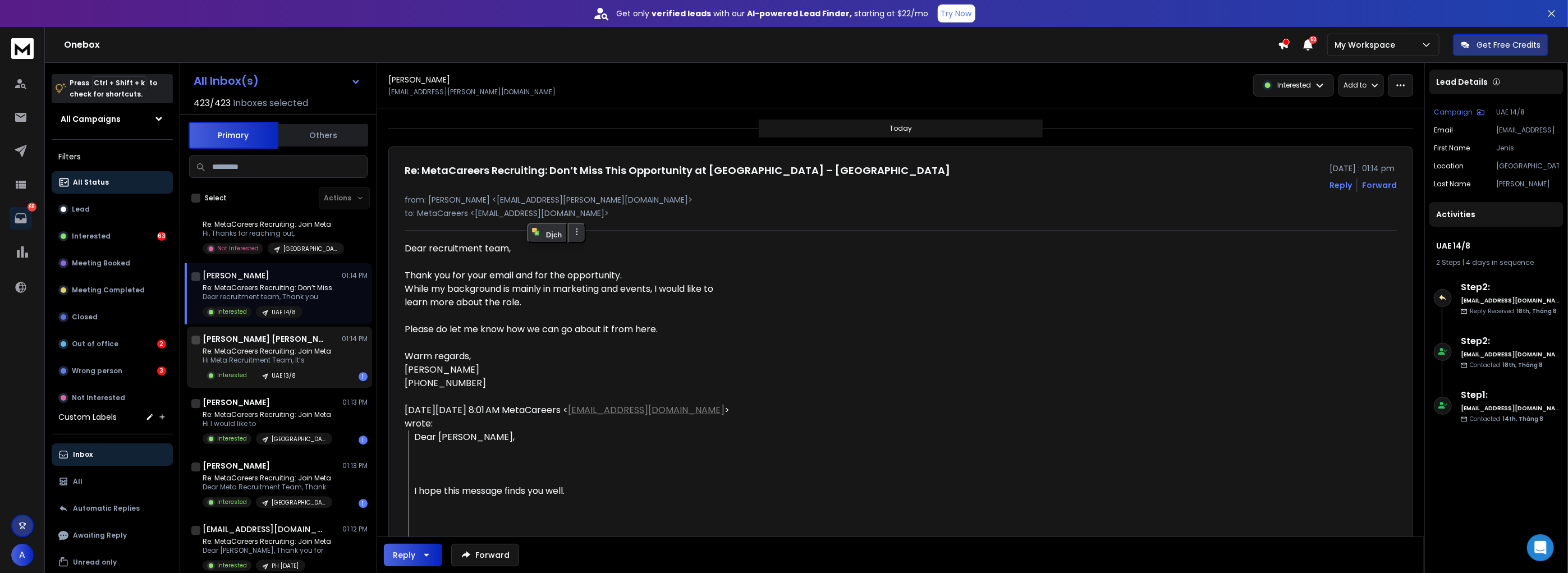
scroll to position [13409, 0]
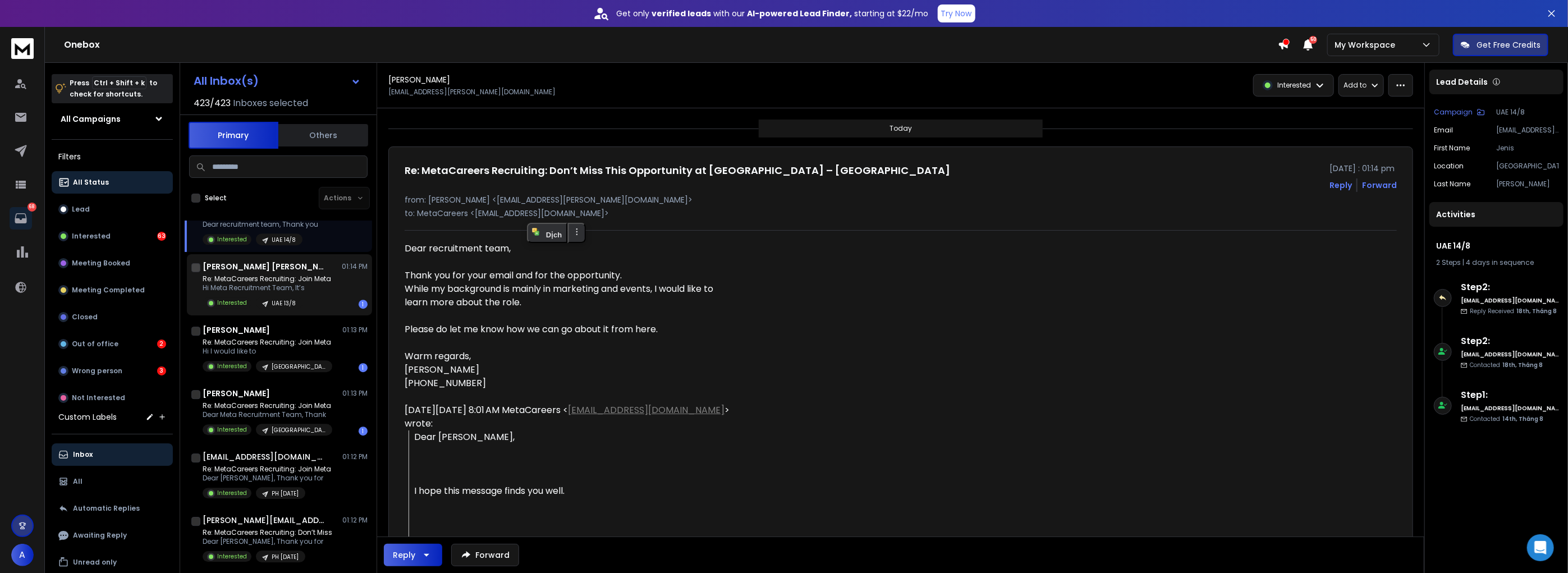
click at [282, 297] on div "UAE 13/8" at bounding box center [279, 302] width 46 height 11
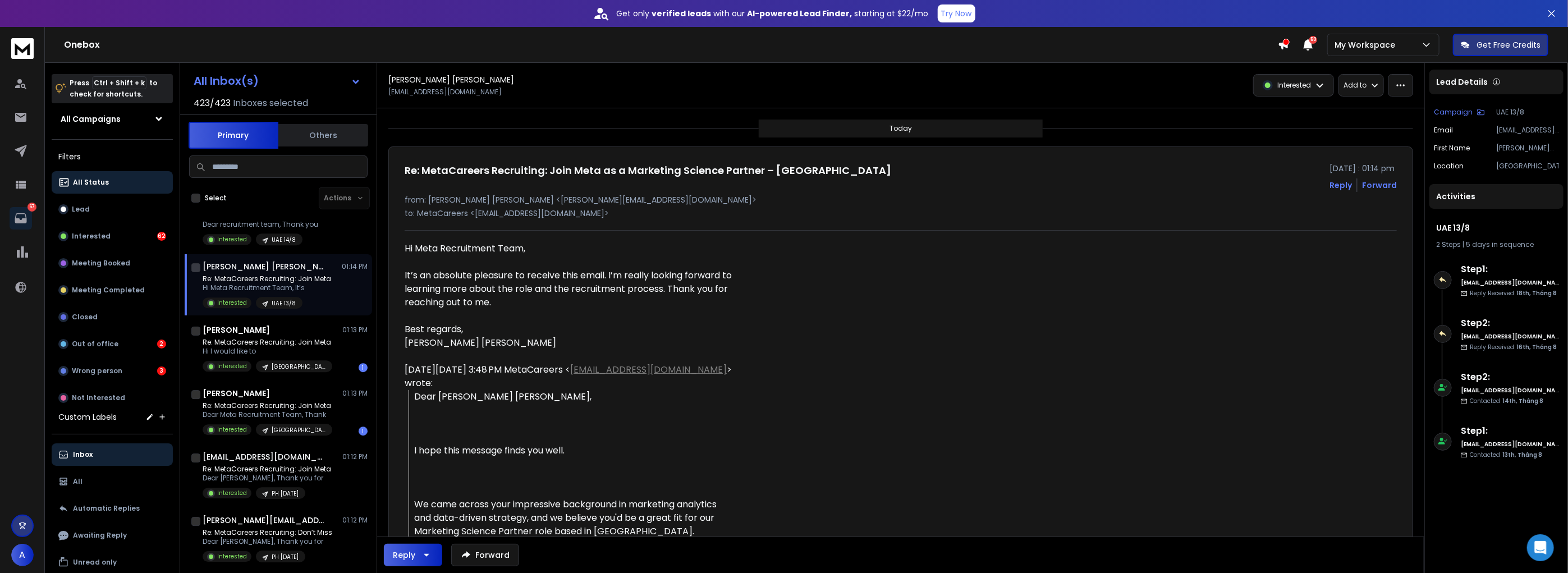
click at [430, 91] on p "nabeel.nasir051@gmail.com" at bounding box center [444, 92] width 113 height 9
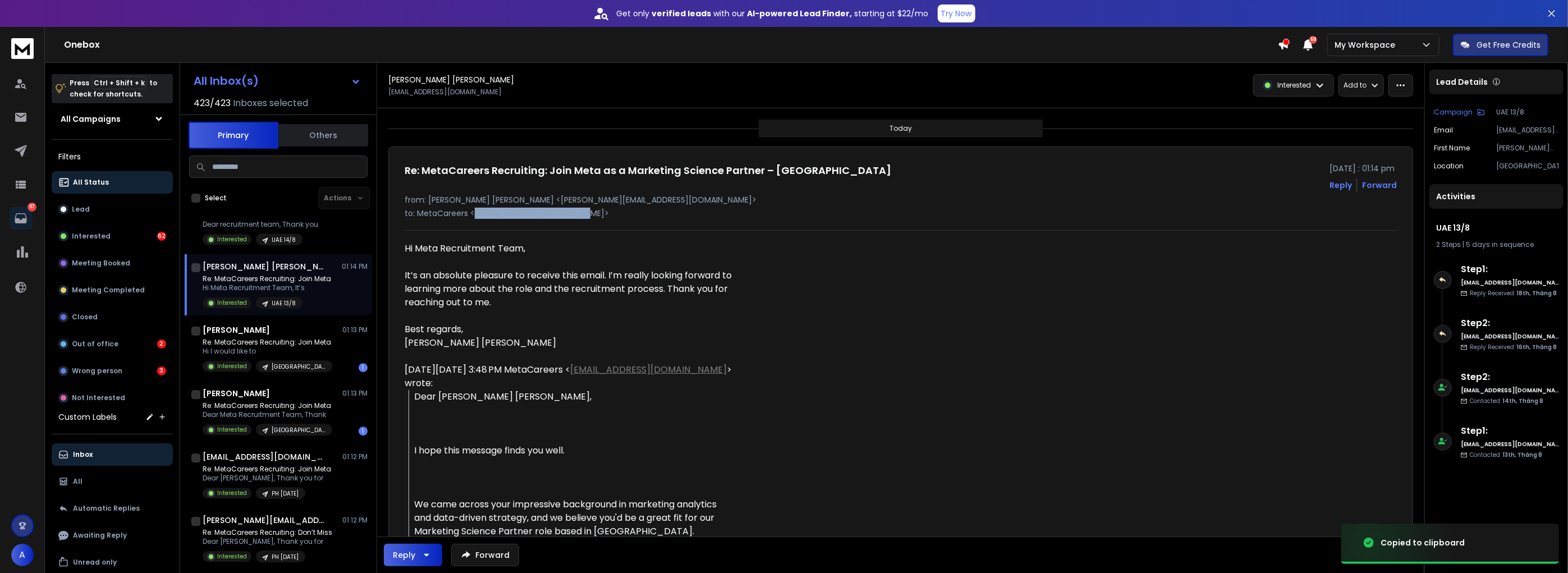
drag, startPoint x: 474, startPoint y: 215, endPoint x: 591, endPoint y: 213, distance: 117.0
click at [591, 213] on p "to: MetaCareers <hr@careersconnectteam.com>" at bounding box center [901, 213] width 992 height 11
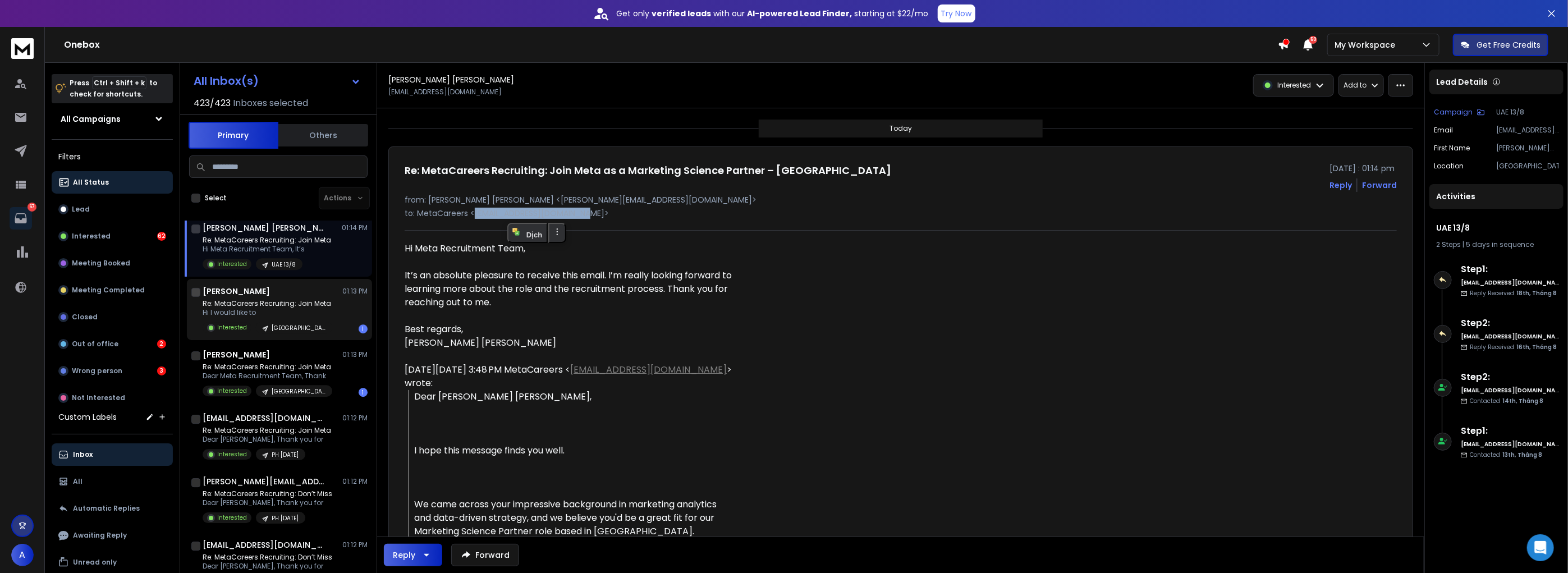
scroll to position [13471, 0]
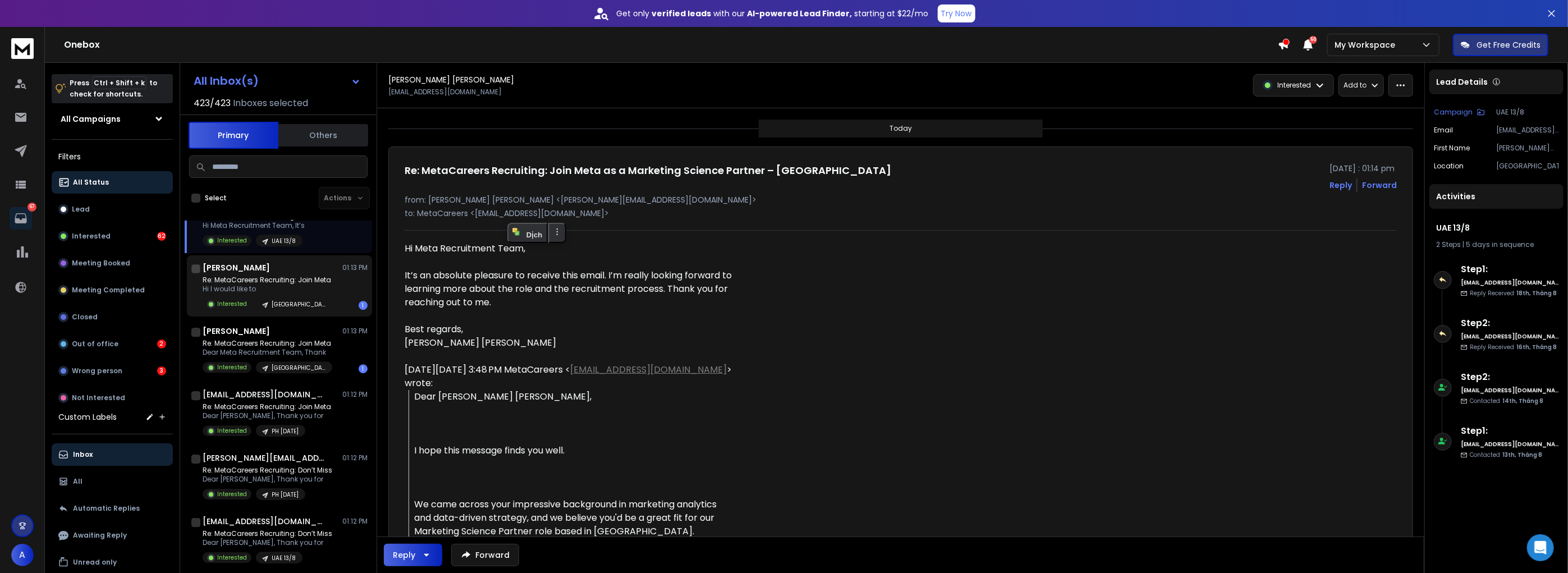
click at [289, 301] on p "[GEOGRAPHIC_DATA] + [GEOGRAPHIC_DATA] [DATE]" at bounding box center [299, 305] width 54 height 9
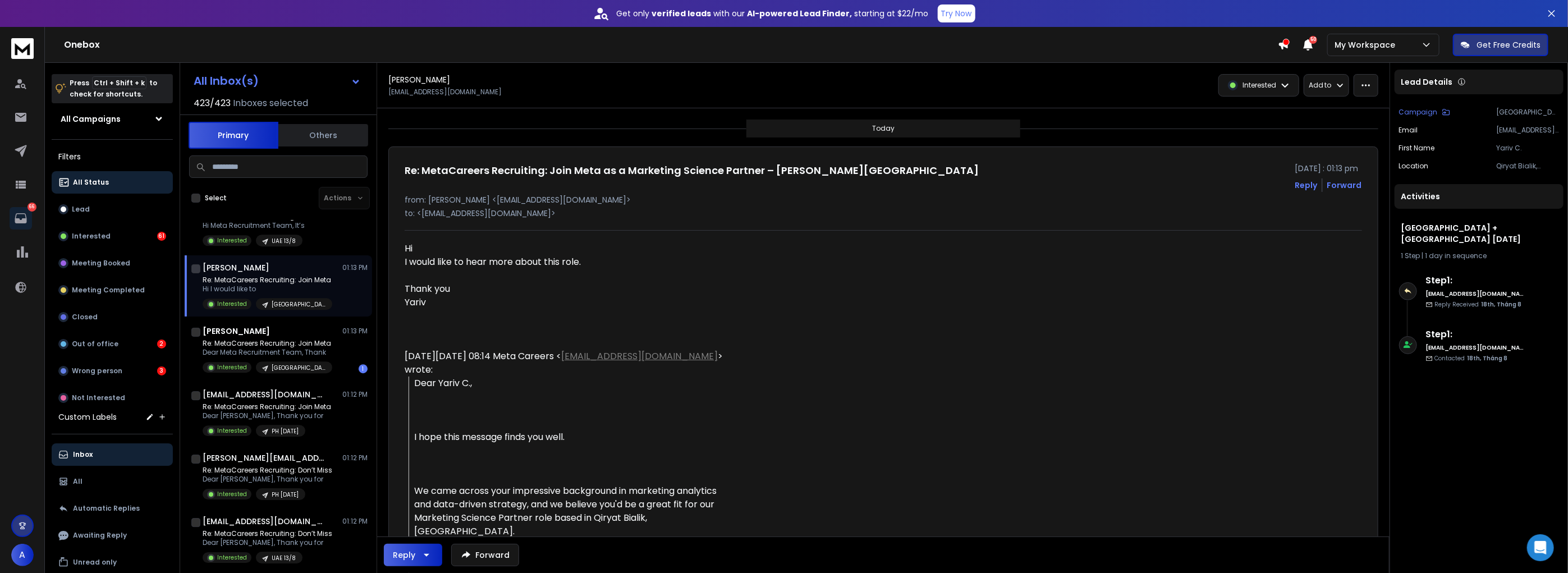
click at [444, 88] on p "yarivcohe@gmail.com" at bounding box center [444, 92] width 113 height 9
drag, startPoint x: 420, startPoint y: 216, endPoint x: 597, endPoint y: 216, distance: 177.0
click at [597, 216] on p "to: <employee@careersconnect-careerpath.com>" at bounding box center [883, 213] width 957 height 11
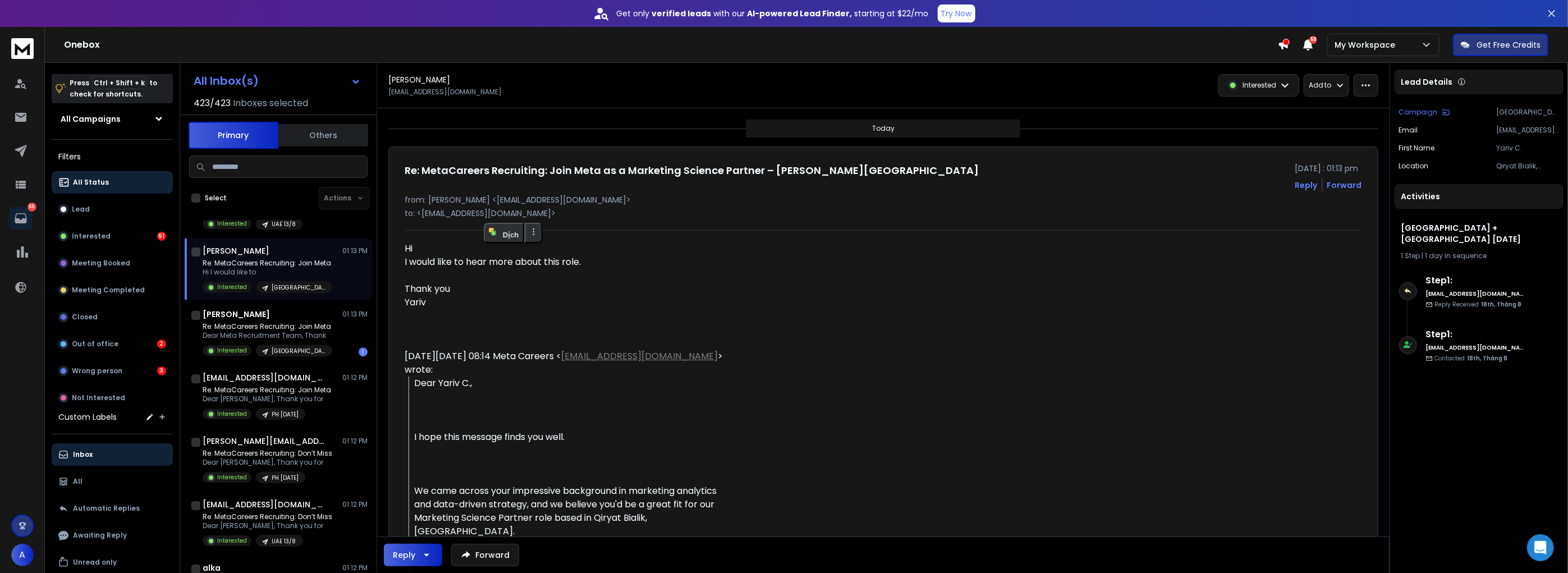
scroll to position [13533, 0]
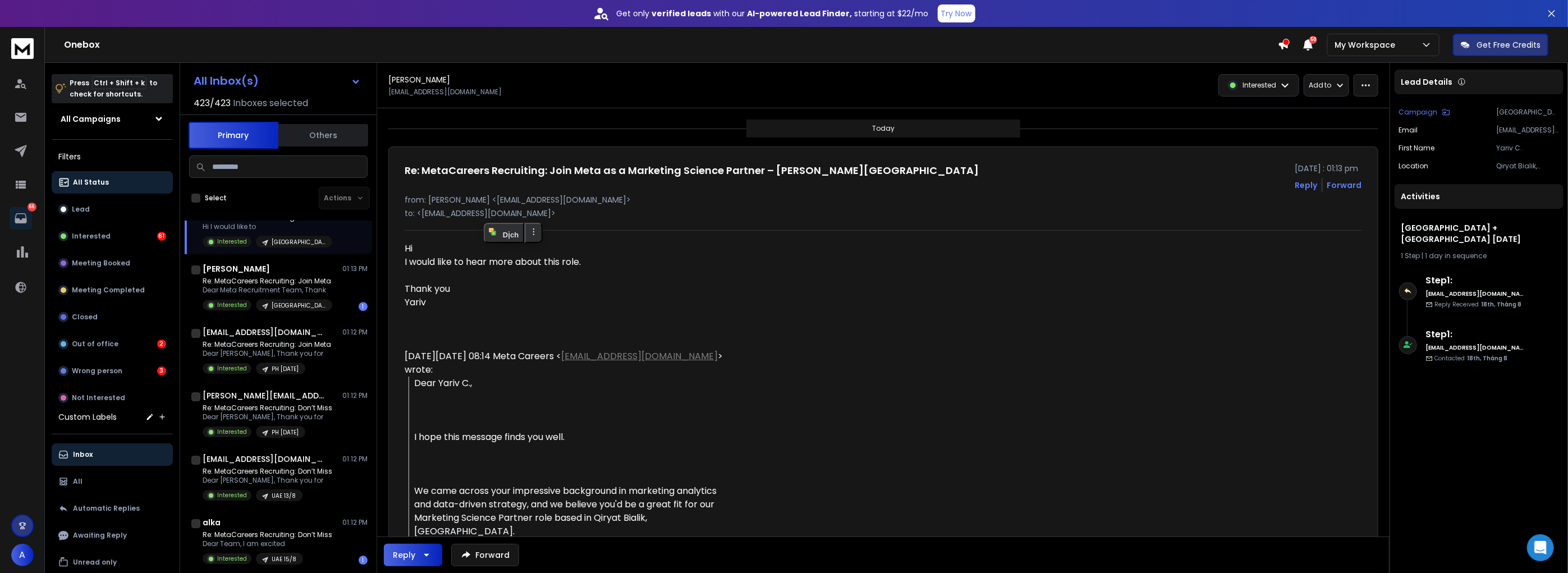
click at [293, 278] on p "Re: MetaCareers Recruiting: Join Meta" at bounding box center [267, 281] width 130 height 9
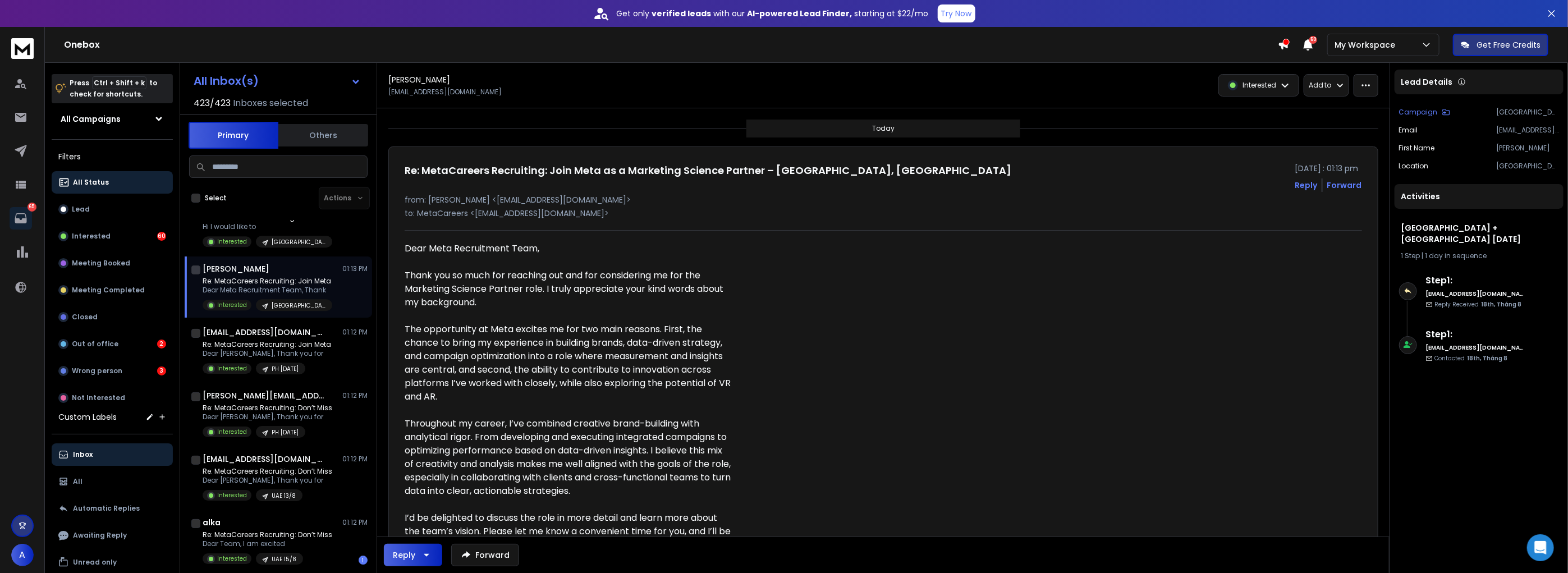
click at [427, 93] on p "shanybb@gmail.com" at bounding box center [444, 92] width 113 height 9
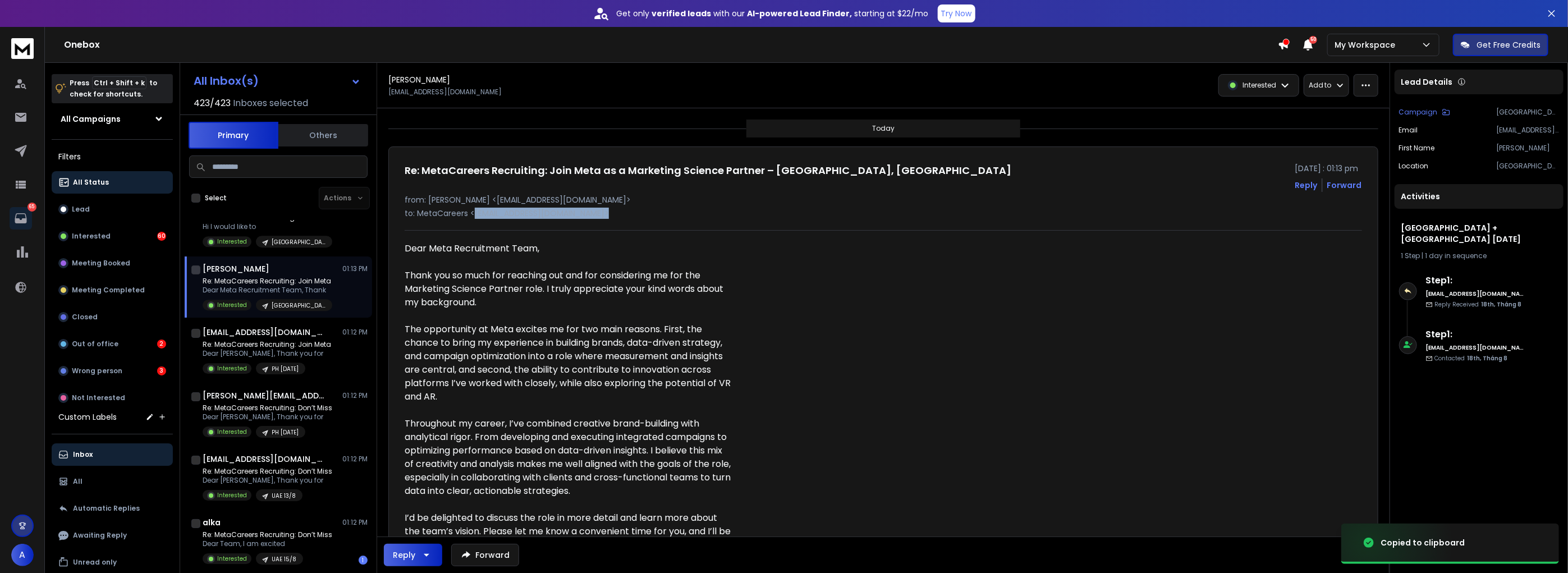
drag, startPoint x: 473, startPoint y: 216, endPoint x: 607, endPoint y: 210, distance: 134.1
click at [607, 210] on p "to: MetaCareers <works@careersconnect-care.com>" at bounding box center [883, 213] width 957 height 11
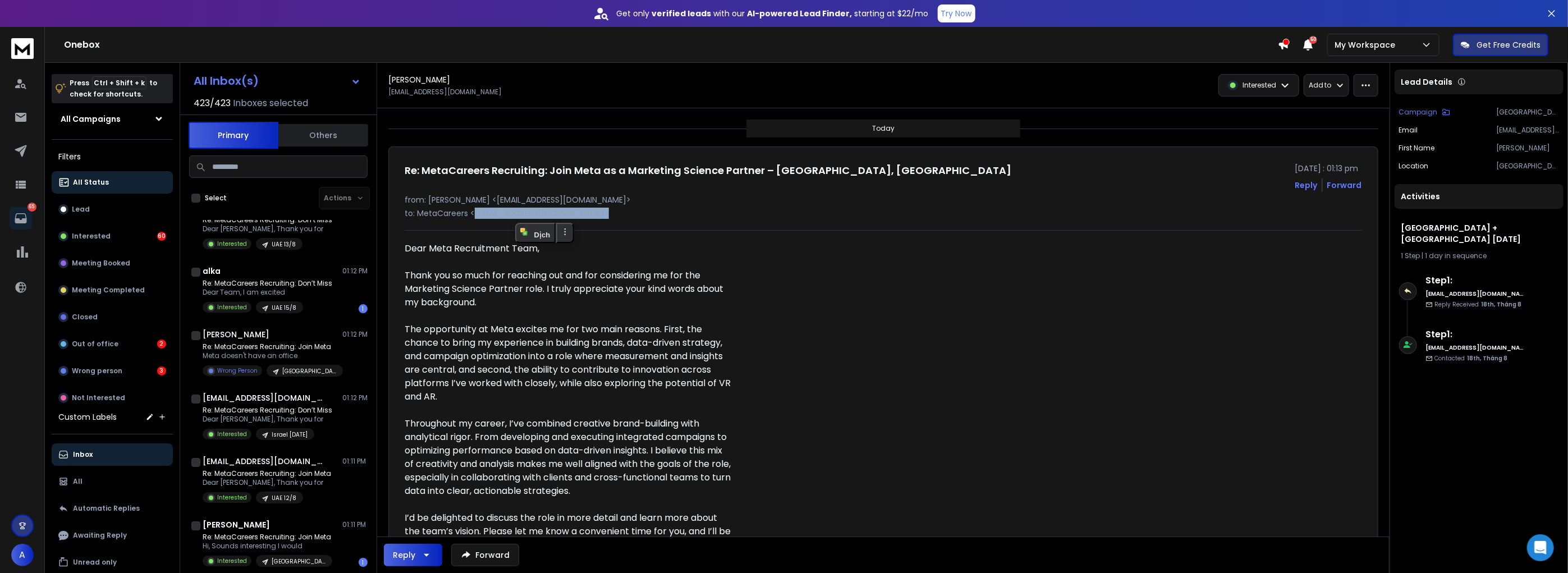
scroll to position [13783, 0]
click at [286, 318] on div "Rebecca Charytan 02:22 PM Re: MetaCareers Recruiting: Don’t Miss Hi team, This …" at bounding box center [279, 433] width 196 height 424
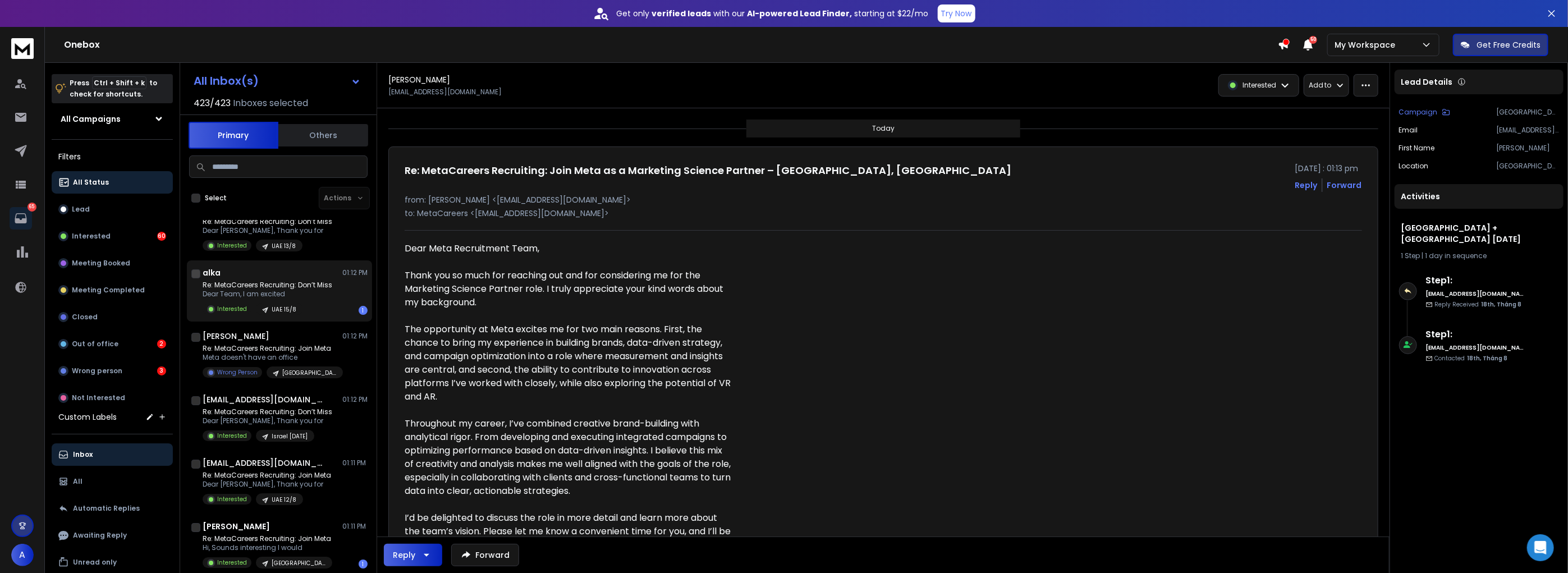
click at [293, 310] on div "UAE 15/8" at bounding box center [279, 308] width 47 height 11
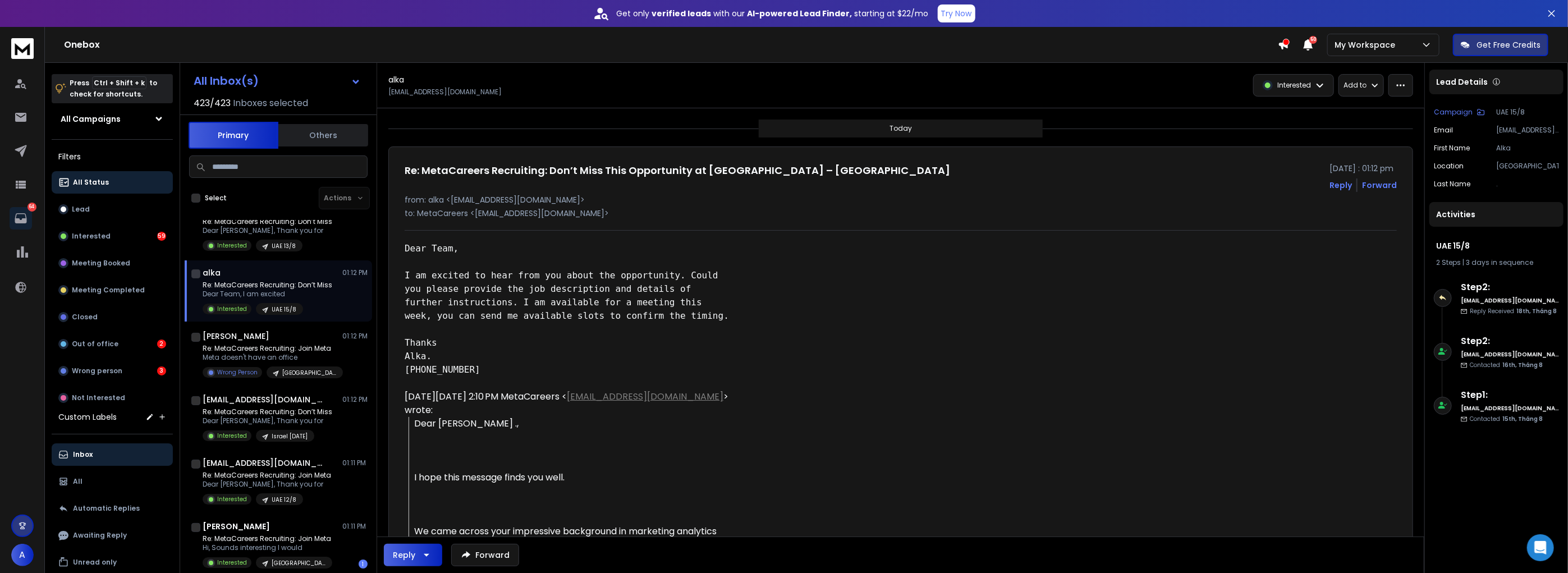
click at [431, 92] on p "kumarialka.185@gmail.com" at bounding box center [444, 92] width 113 height 9
drag, startPoint x: 474, startPoint y: 215, endPoint x: 632, endPoint y: 215, distance: 158.0
click at [632, 215] on p "to: MetaCareers <employee@careersconnect-people.com>" at bounding box center [901, 213] width 992 height 11
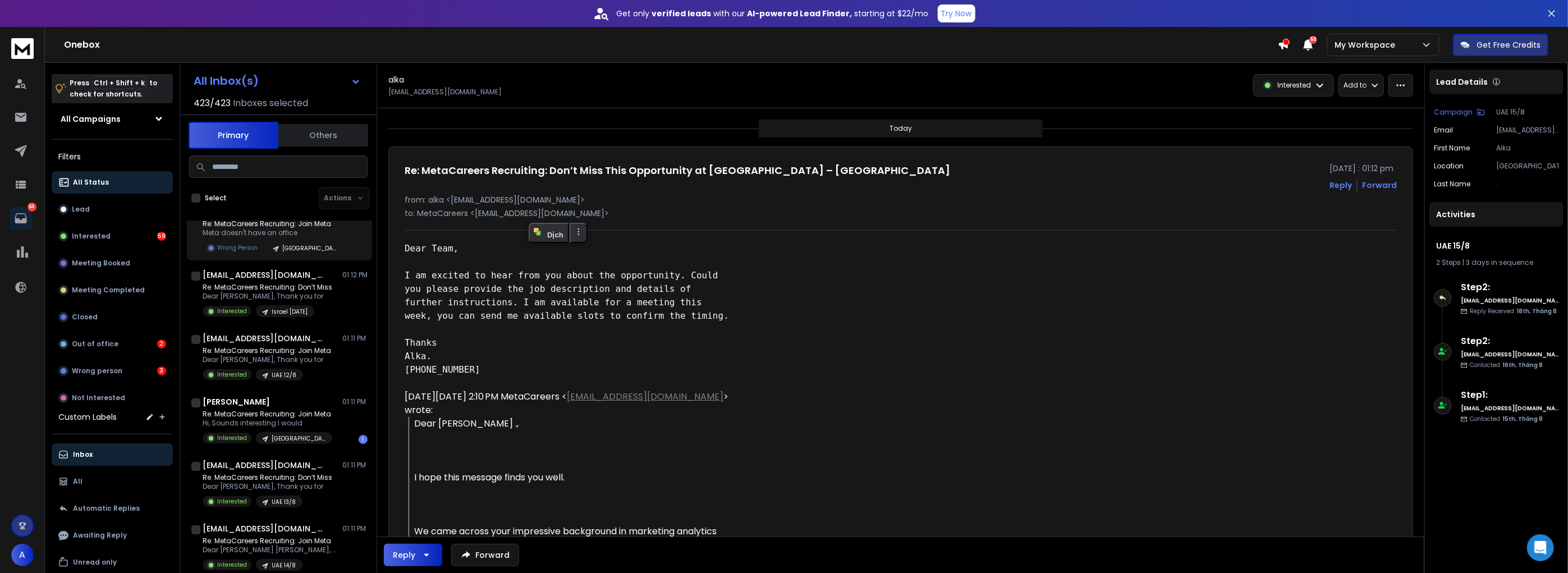
scroll to position [13970, 0]
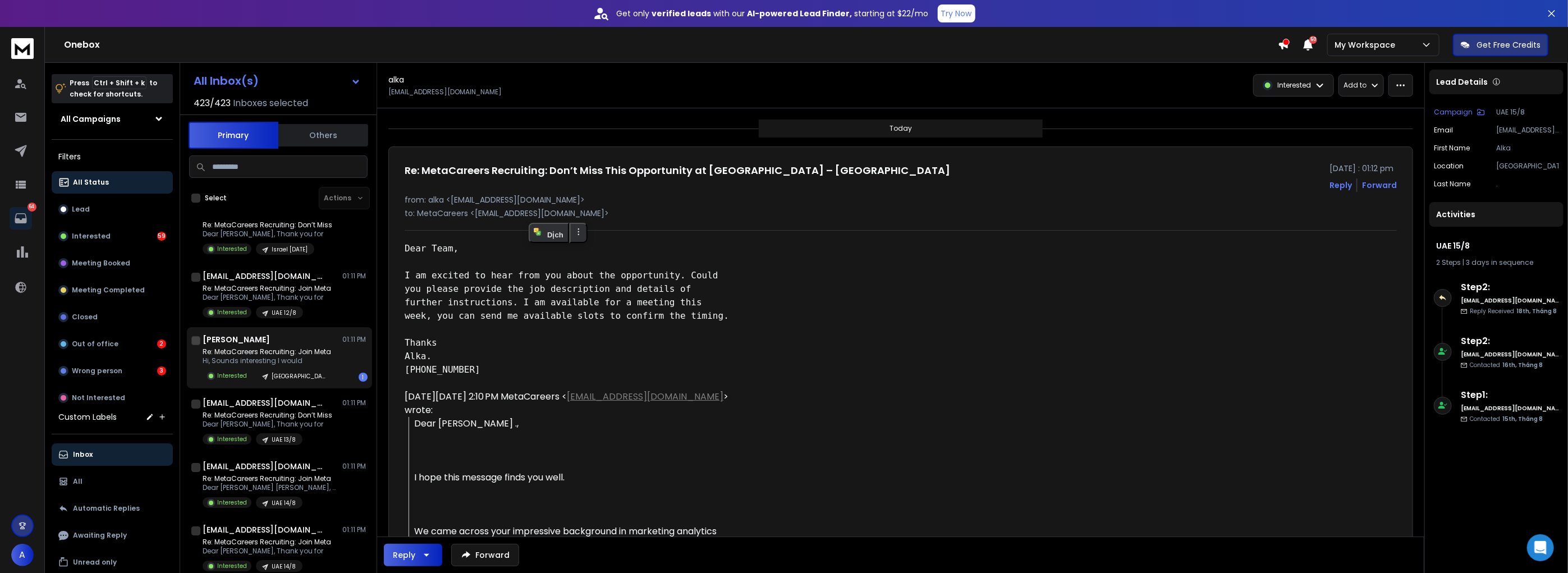
click at [302, 359] on p "Hi, Sounds interesting I would" at bounding box center [267, 361] width 130 height 9
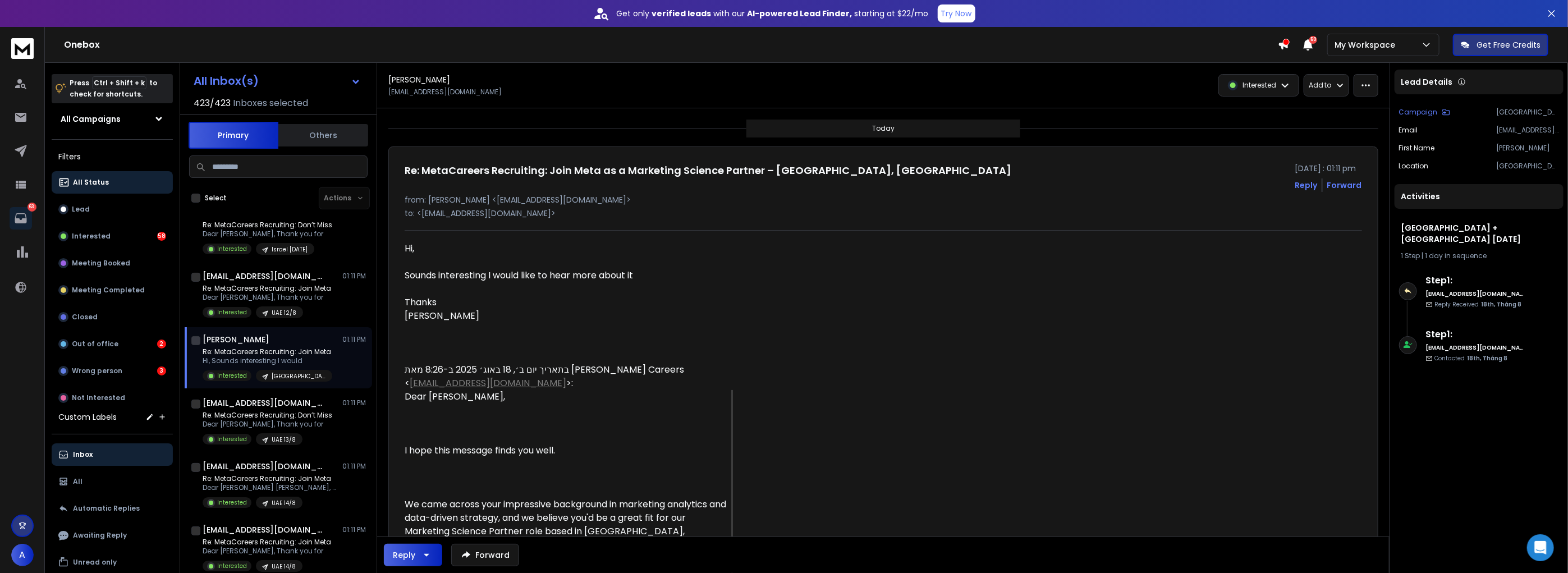
click at [438, 93] on p "bigi1309@gmail.com" at bounding box center [444, 92] width 113 height 9
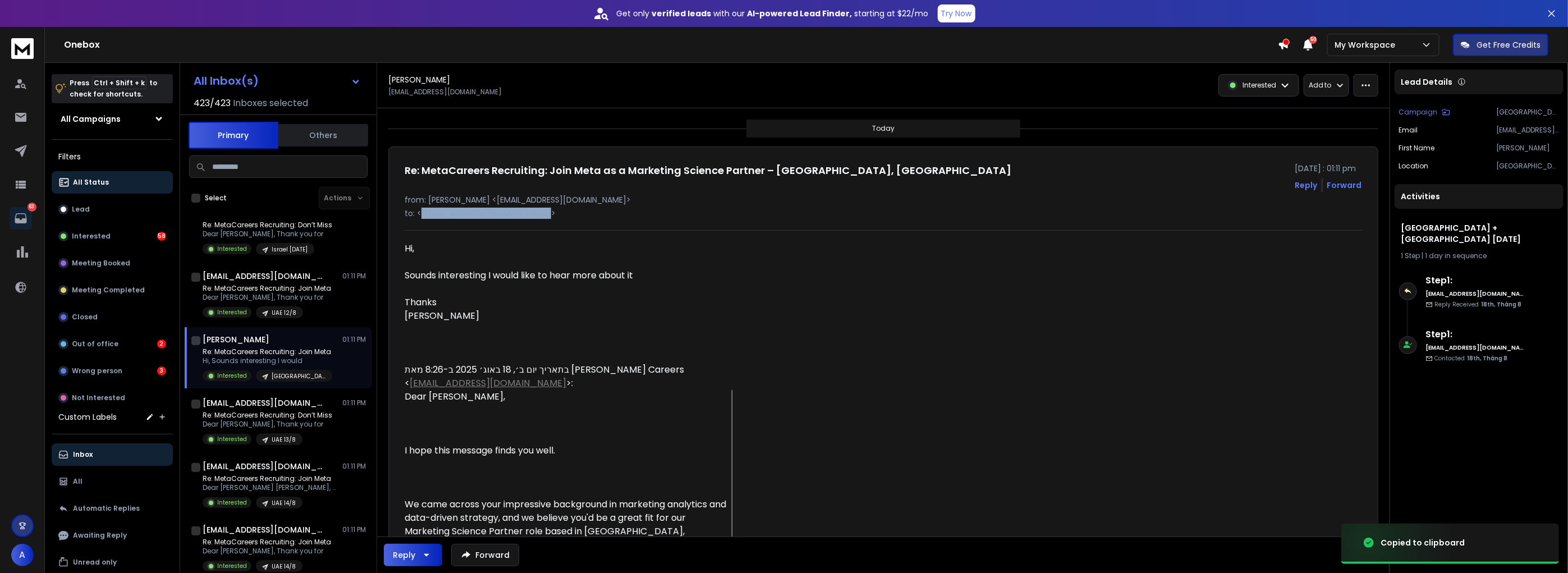
drag, startPoint x: 420, startPoint y: 215, endPoint x: 553, endPoint y: 213, distance: 133.0
click at [553, 213] on p "to: <hr@careersconnect-onboard.com>" at bounding box center [883, 213] width 957 height 11
drag, startPoint x: 558, startPoint y: 215, endPoint x: 422, endPoint y: 213, distance: 136.0
click at [422, 213] on p "to: <hr@careersconnect-onboard.com>" at bounding box center [883, 213] width 957 height 11
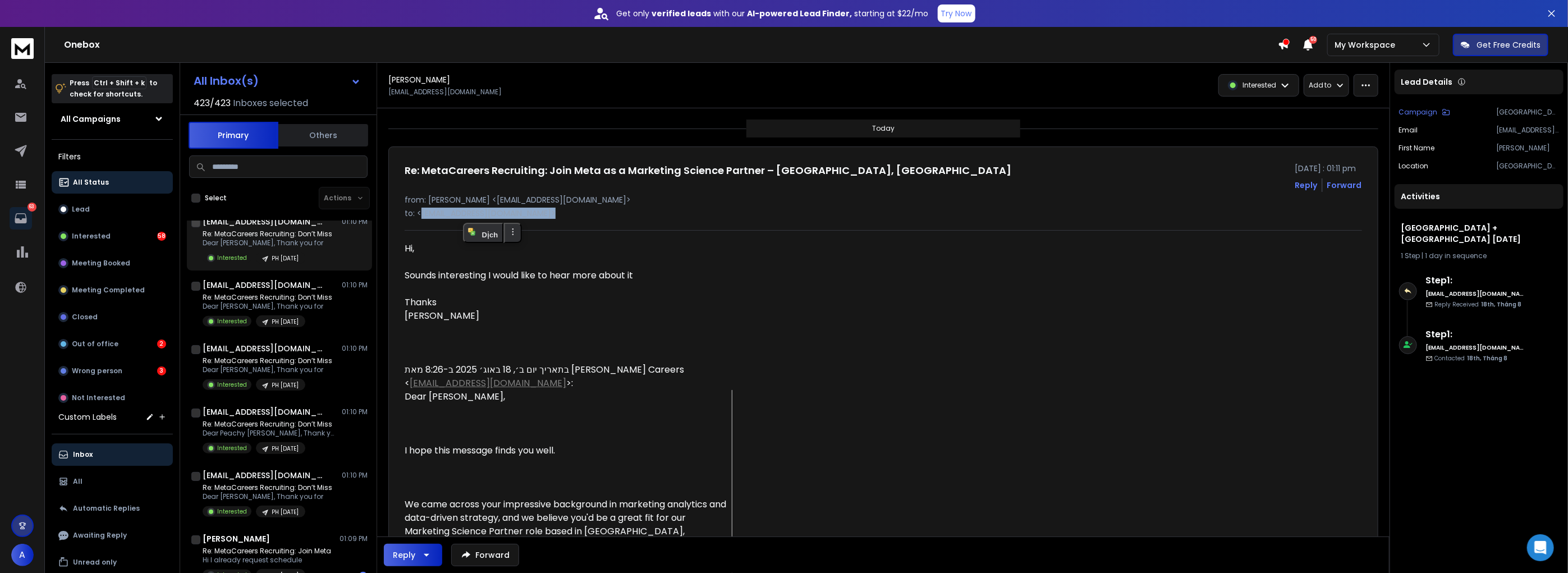
scroll to position [14656, 0]
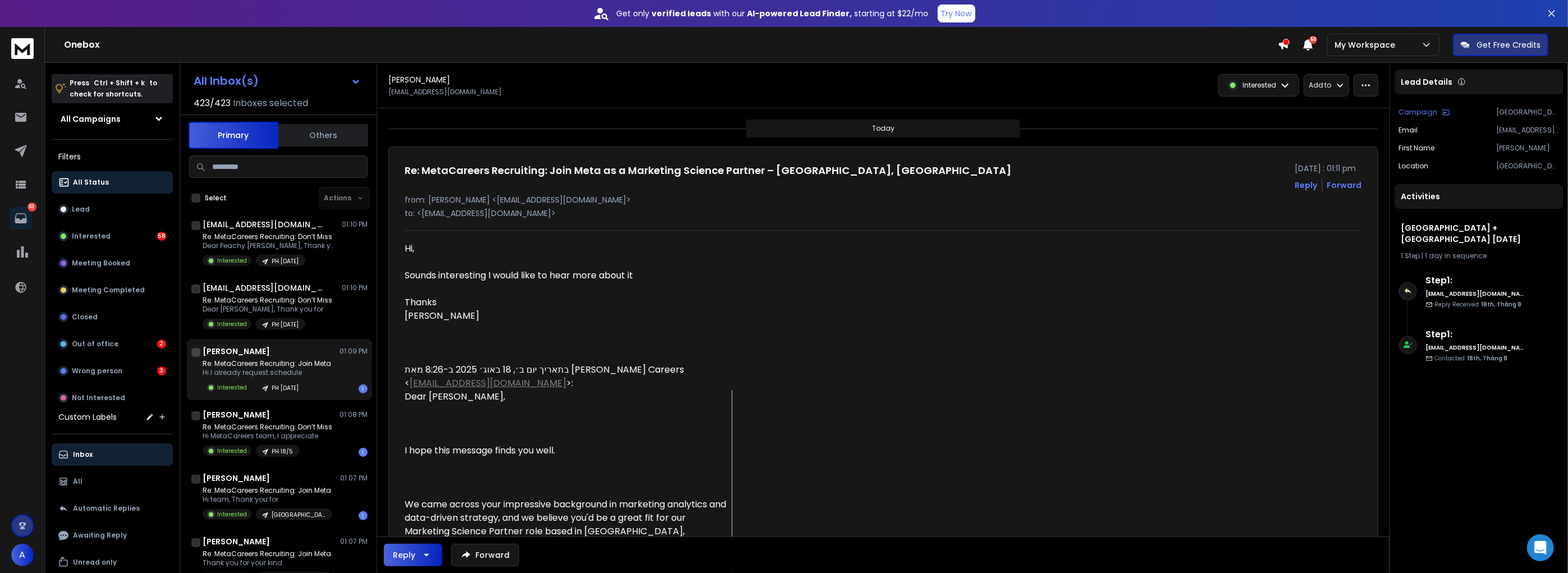
click at [271, 359] on p "Re: MetaCareers Recruiting: Join Meta" at bounding box center [266, 364] width 129 height 9
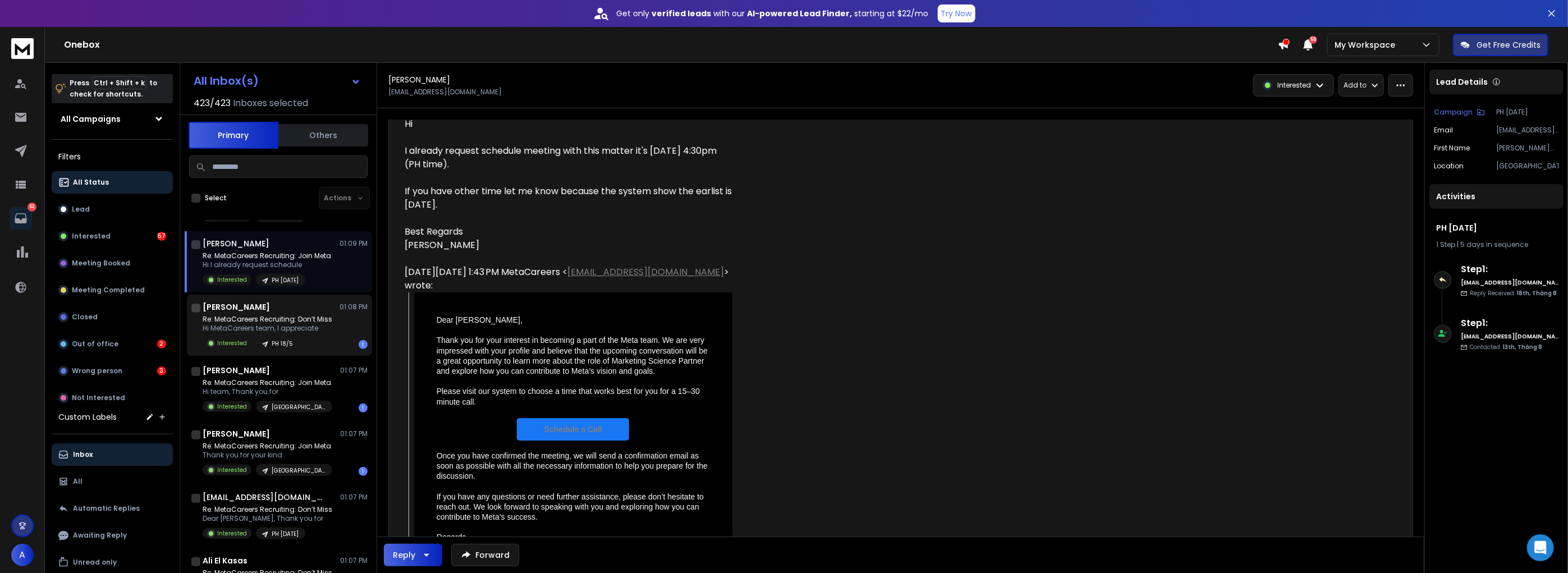
scroll to position [14781, 0]
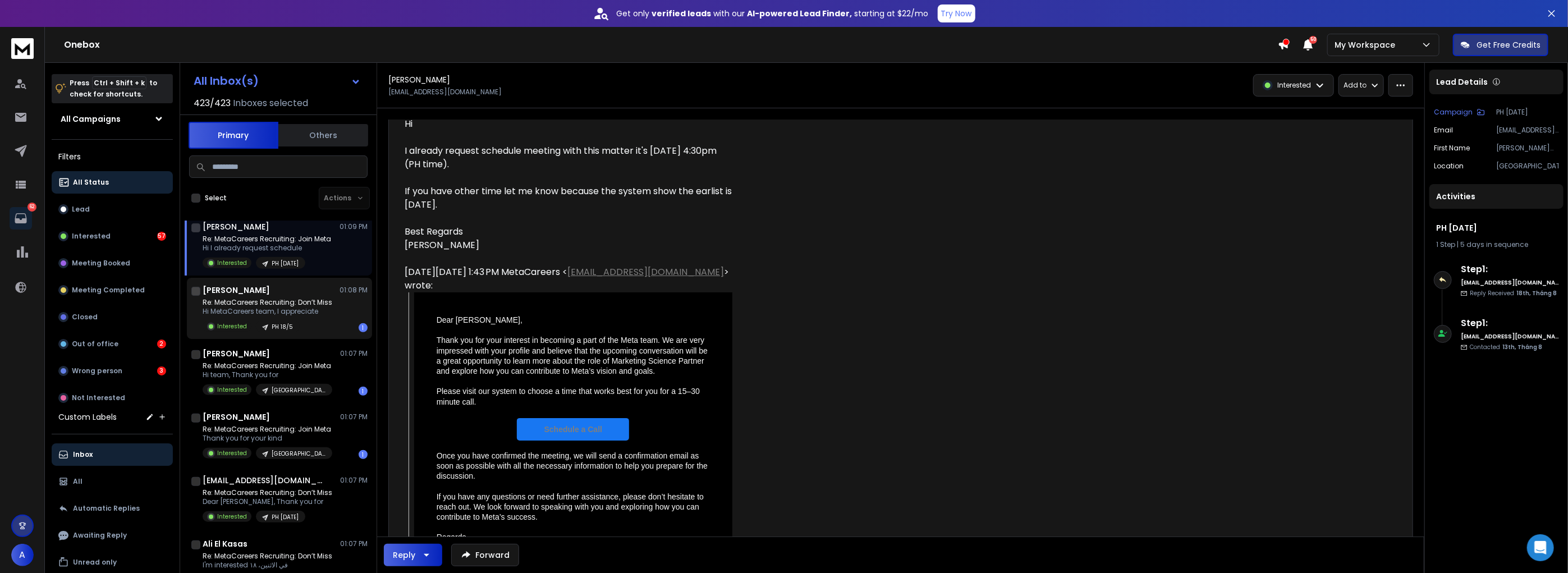
click at [290, 307] on p "Hi MetaCareers team, I appreciate" at bounding box center [267, 311] width 130 height 9
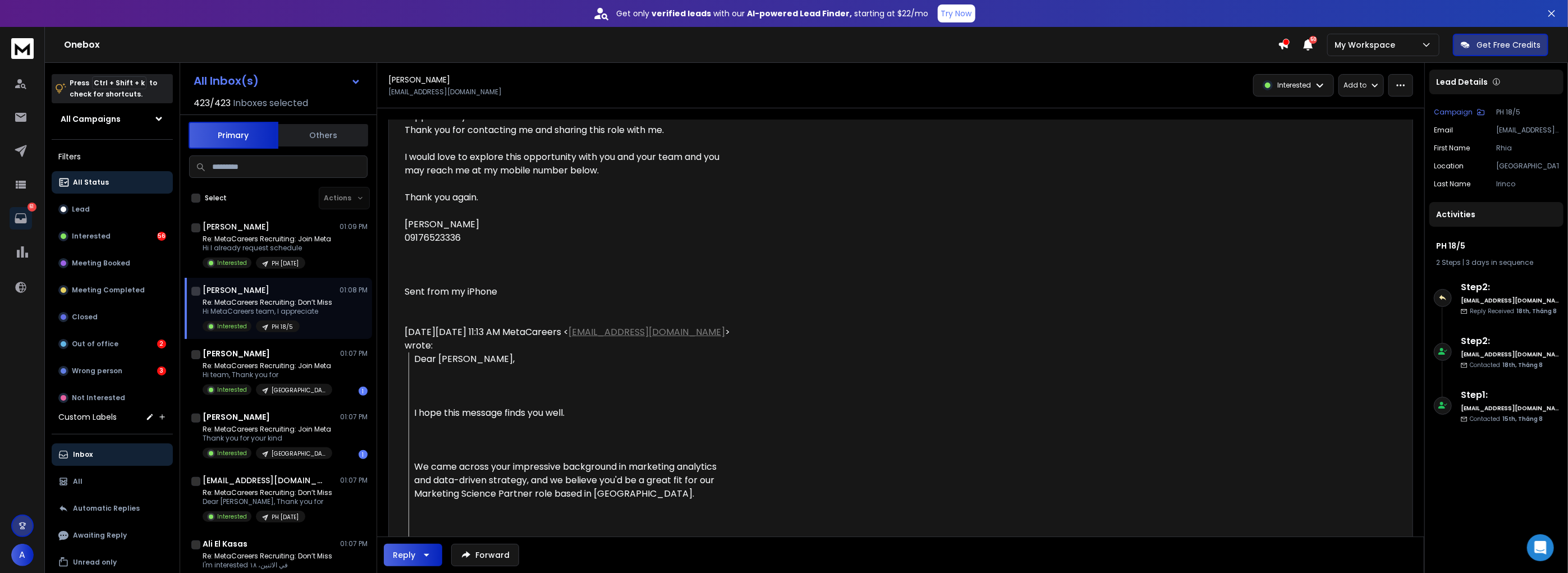
scroll to position [0, 0]
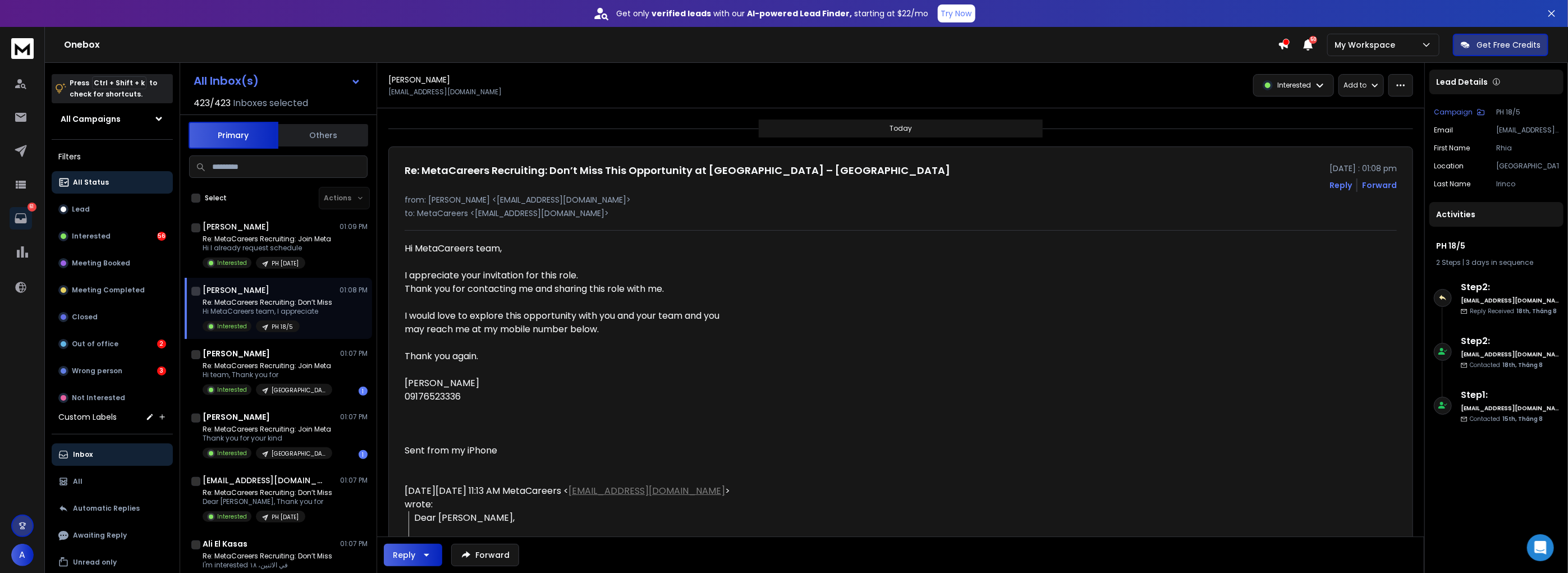
click at [425, 97] on div "Ria Loverita Ria Loverita ria2ts@gmail.com Interested Add to Interested Add to" at bounding box center [901, 86] width 1048 height 46
click at [424, 93] on p "ria2ts@gmail.com" at bounding box center [444, 92] width 113 height 9
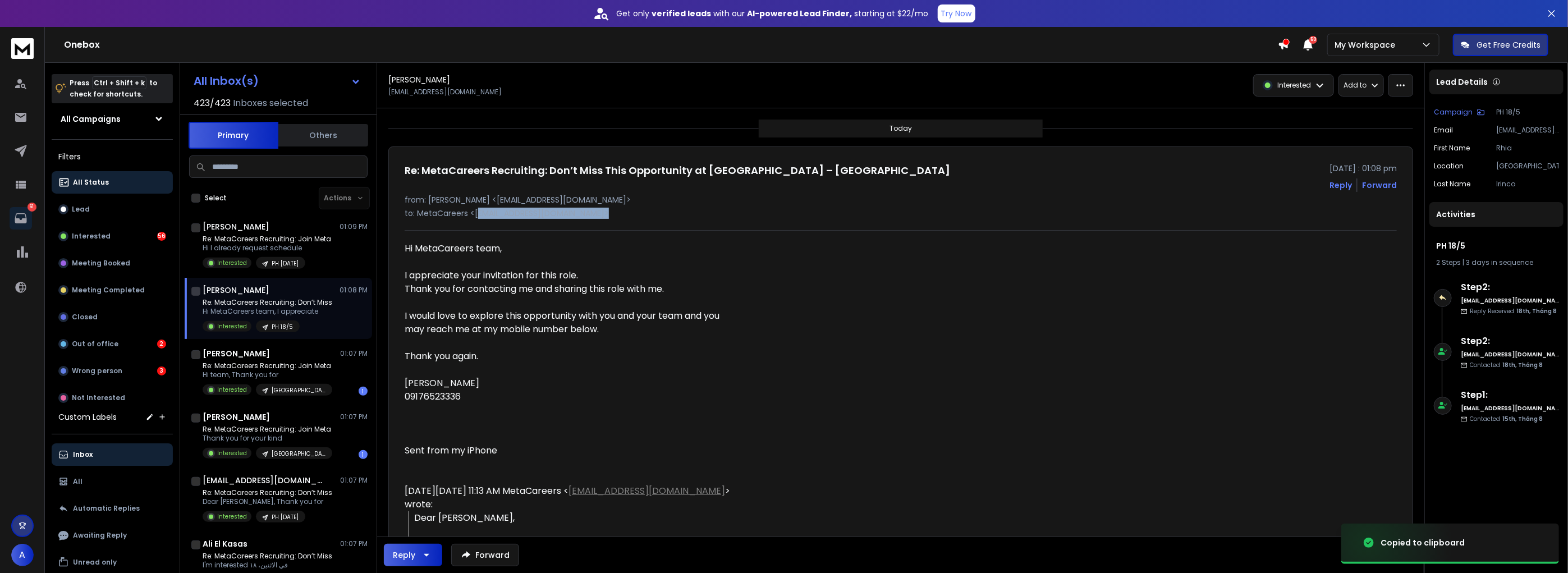
drag, startPoint x: 475, startPoint y: 215, endPoint x: 597, endPoint y: 213, distance: 122.0
click at [598, 212] on p "to: MetaCareers <info@careersconnect-staff.com>" at bounding box center [901, 213] width 992 height 11
drag, startPoint x: 473, startPoint y: 216, endPoint x: 569, endPoint y: 166, distance: 108.2
click at [598, 216] on p "to: MetaCareers <info@careersconnect-staff.com>" at bounding box center [901, 213] width 992 height 11
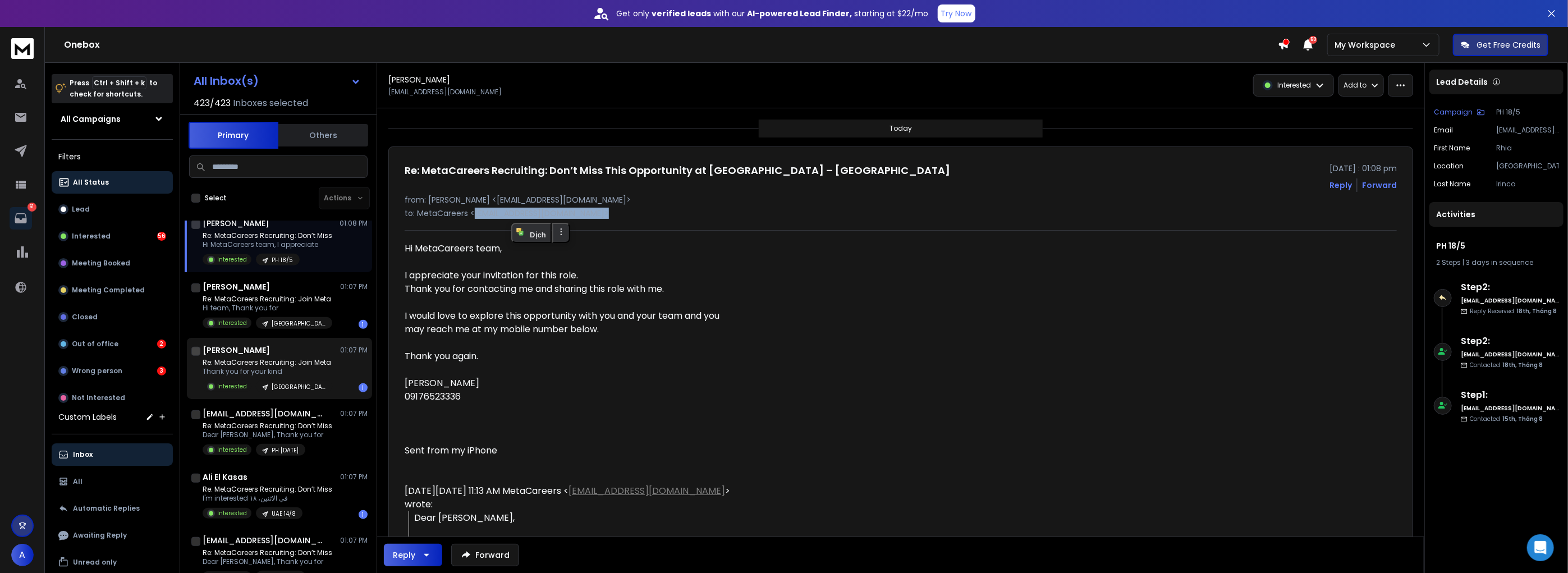
scroll to position [14844, 0]
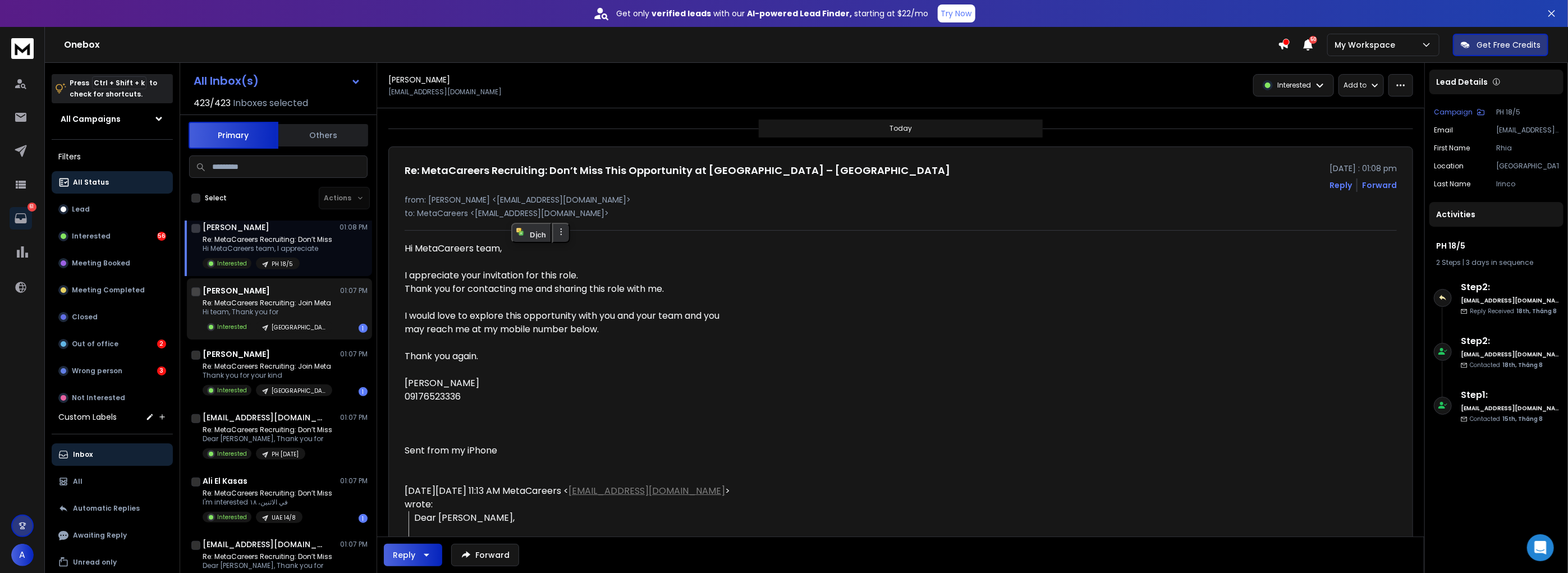
click at [270, 301] on p "Re: MetaCareers Recruiting: Join Meta" at bounding box center [267, 303] width 130 height 9
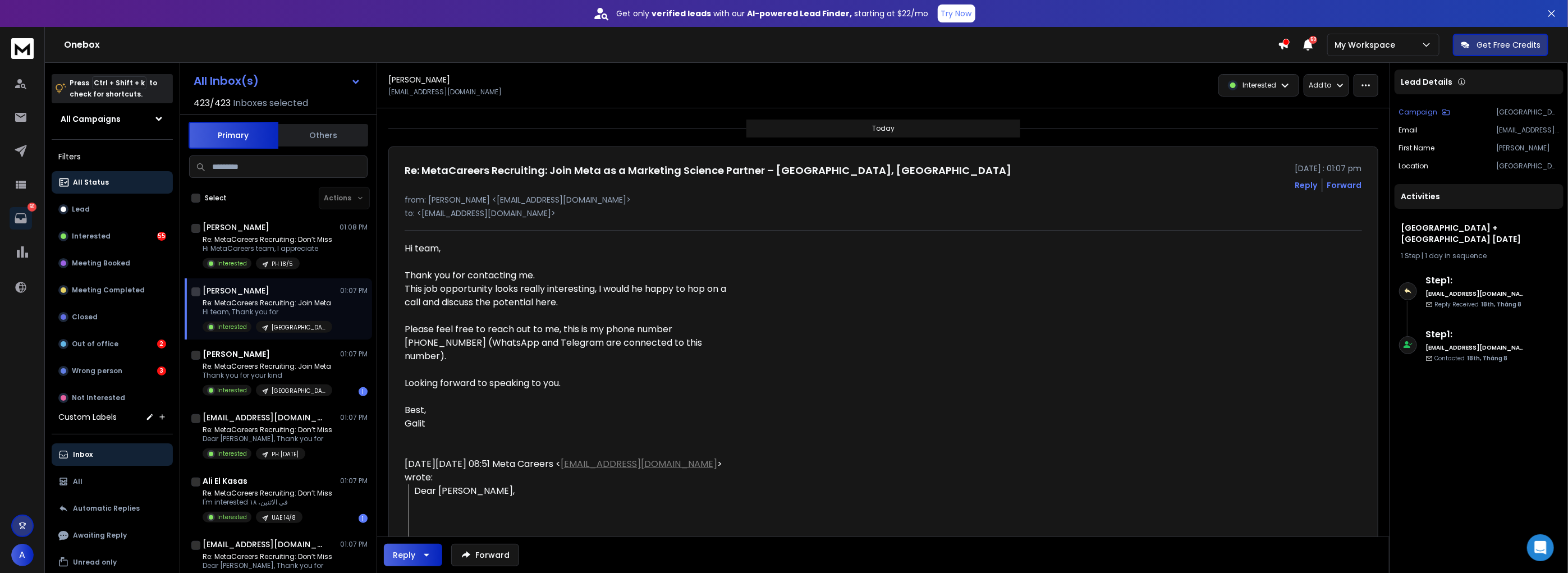
click at [446, 88] on p "galinkasokol@gmail.com" at bounding box center [444, 92] width 113 height 9
drag, startPoint x: 421, startPoint y: 209, endPoint x: 568, endPoint y: 213, distance: 147.1
click at [568, 213] on p "to: <info@careersconnect-headhunt.com>" at bounding box center [883, 213] width 957 height 11
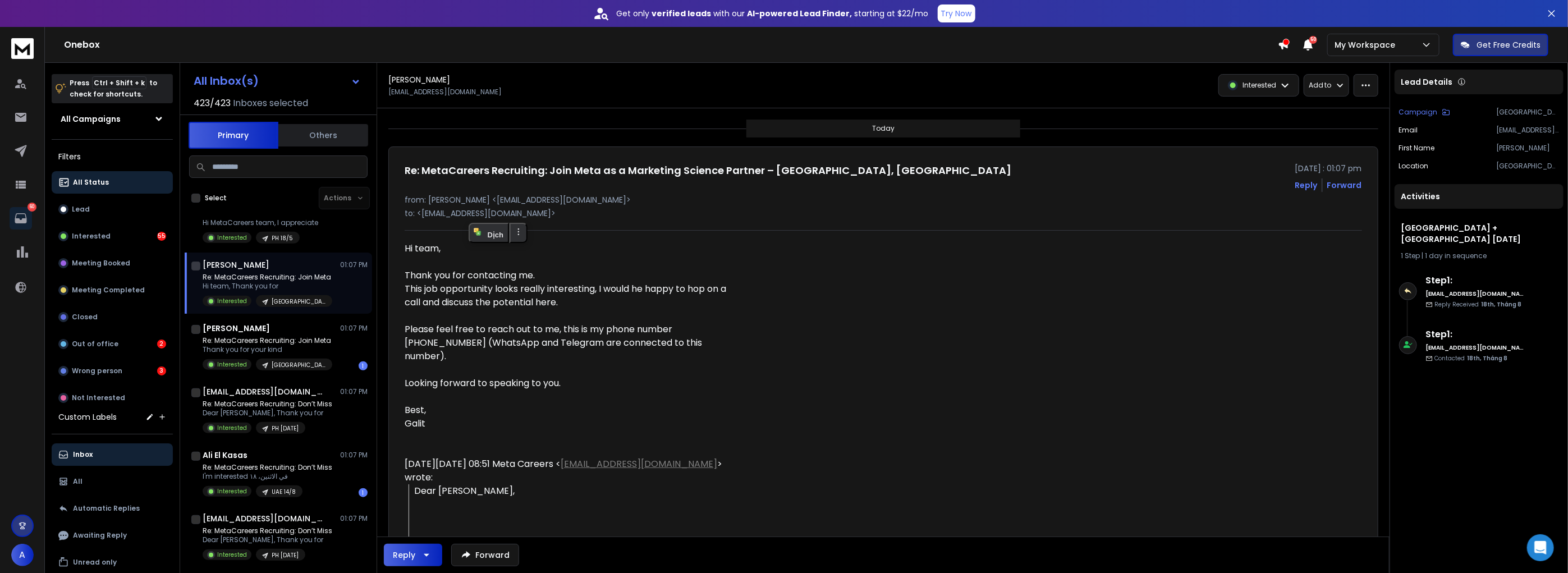
scroll to position [14906, 0]
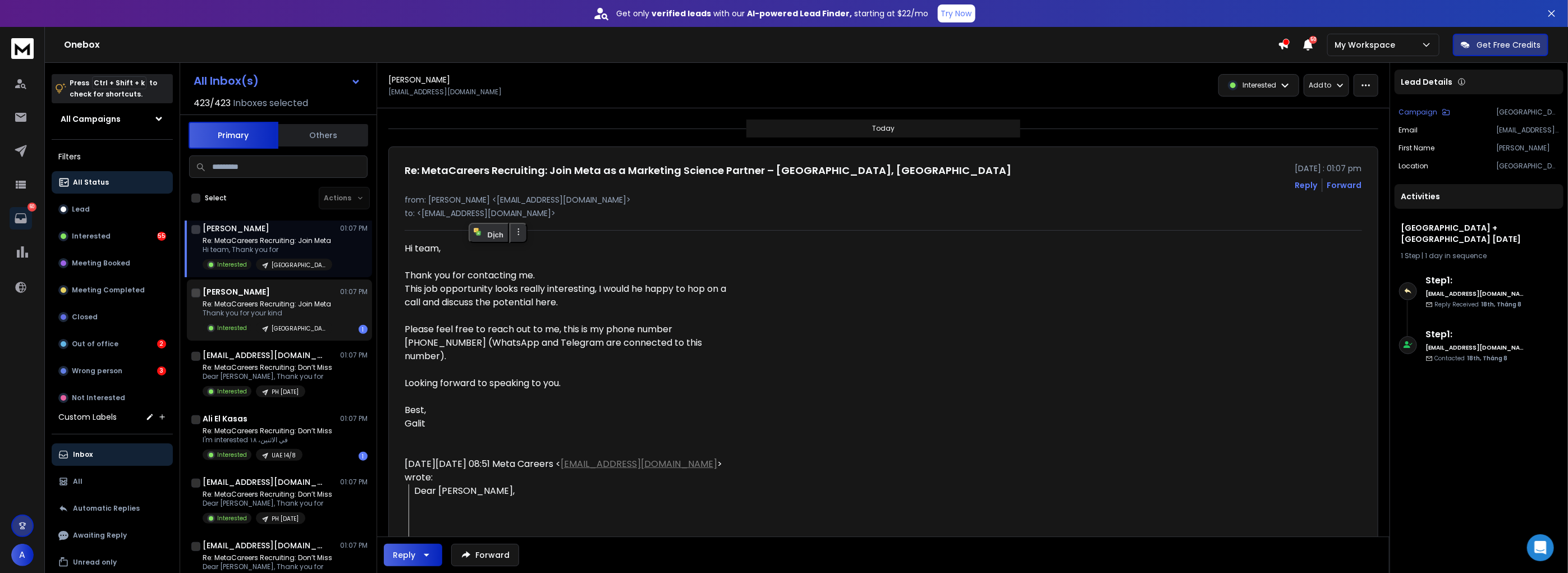
click at [289, 302] on p "Re: MetaCareers Recruiting: Join Meta" at bounding box center [267, 304] width 130 height 9
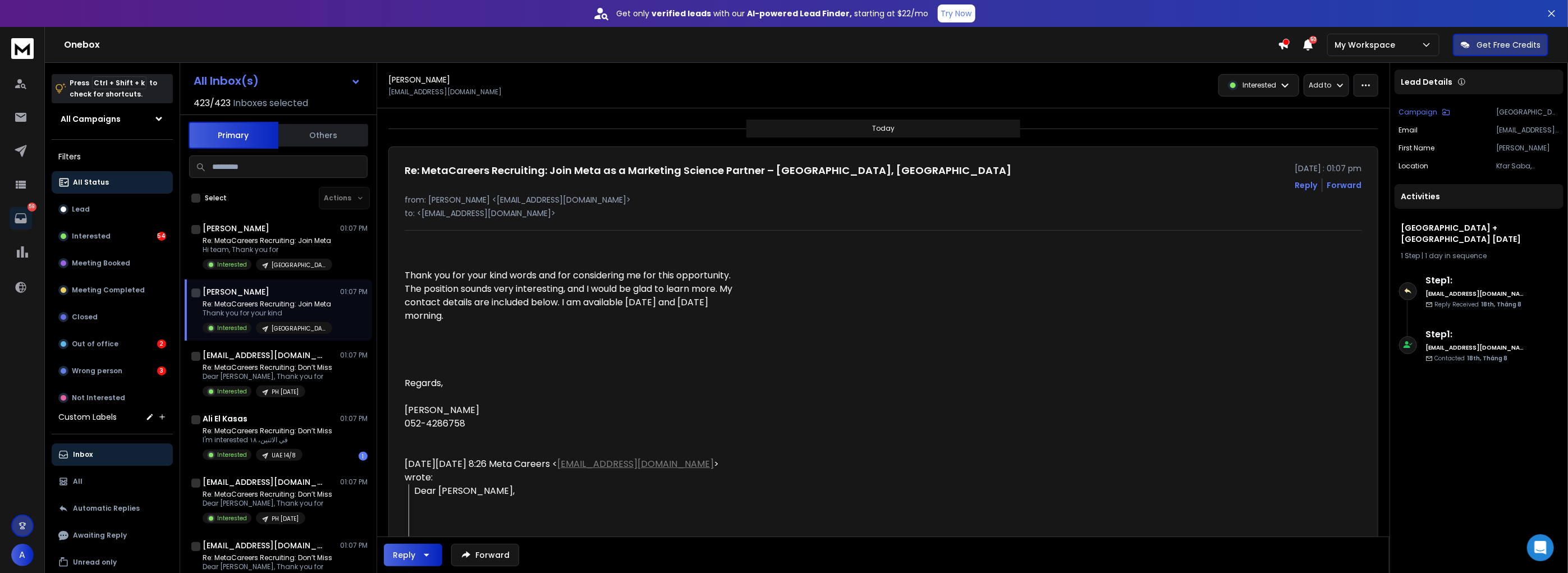
click at [434, 91] on p "golan.liron@gmail.com" at bounding box center [444, 92] width 113 height 9
drag, startPoint x: 420, startPoint y: 210, endPoint x: 563, endPoint y: 212, distance: 143.0
click at [563, 212] on p "to: <info@careersconnect-onboard.com>" at bounding box center [883, 213] width 957 height 11
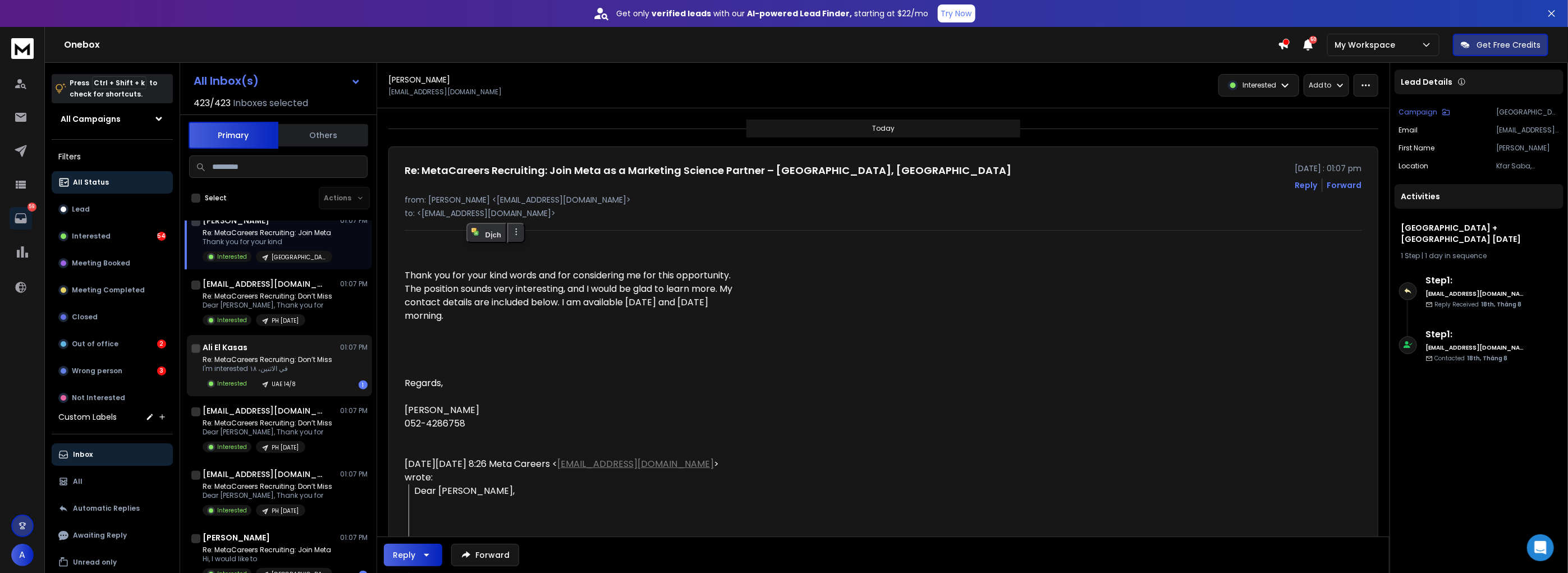
scroll to position [15030, 0]
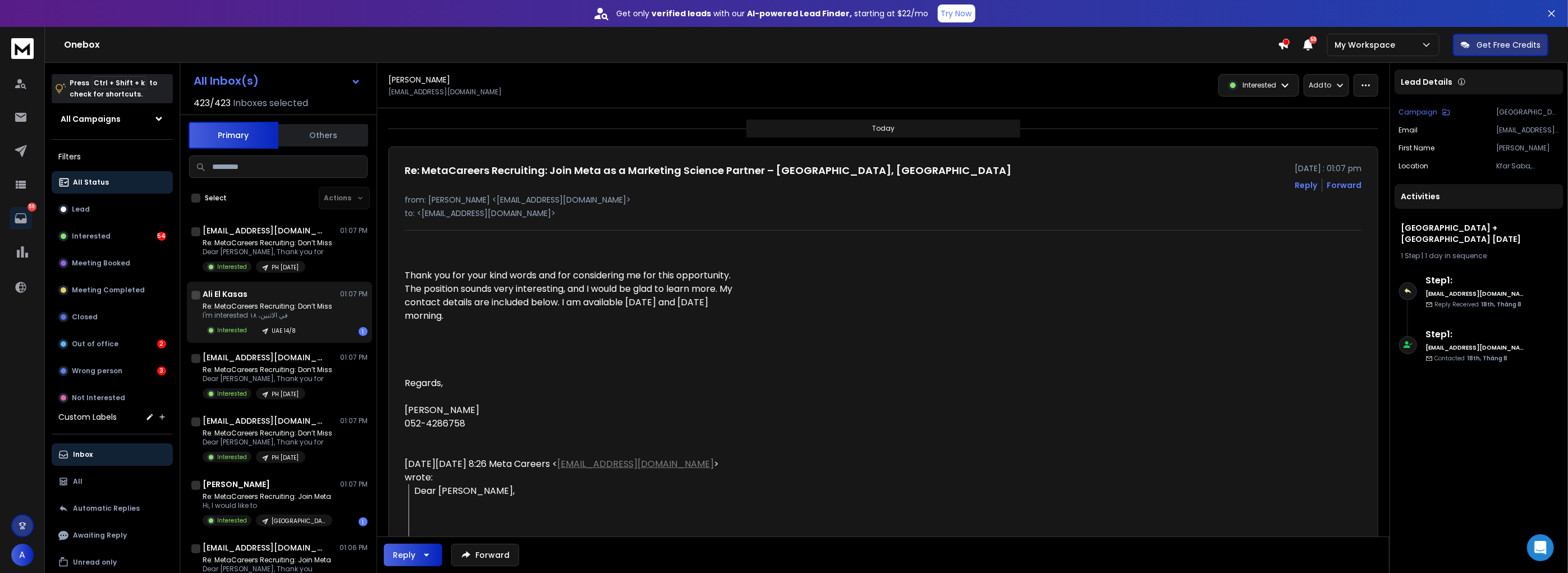
click at [282, 296] on div "Ali El Kasas 01:07 PM Re: MetaCareers Recruiting: Don’t Miss I'm interested في …" at bounding box center [285, 312] width 165 height 47
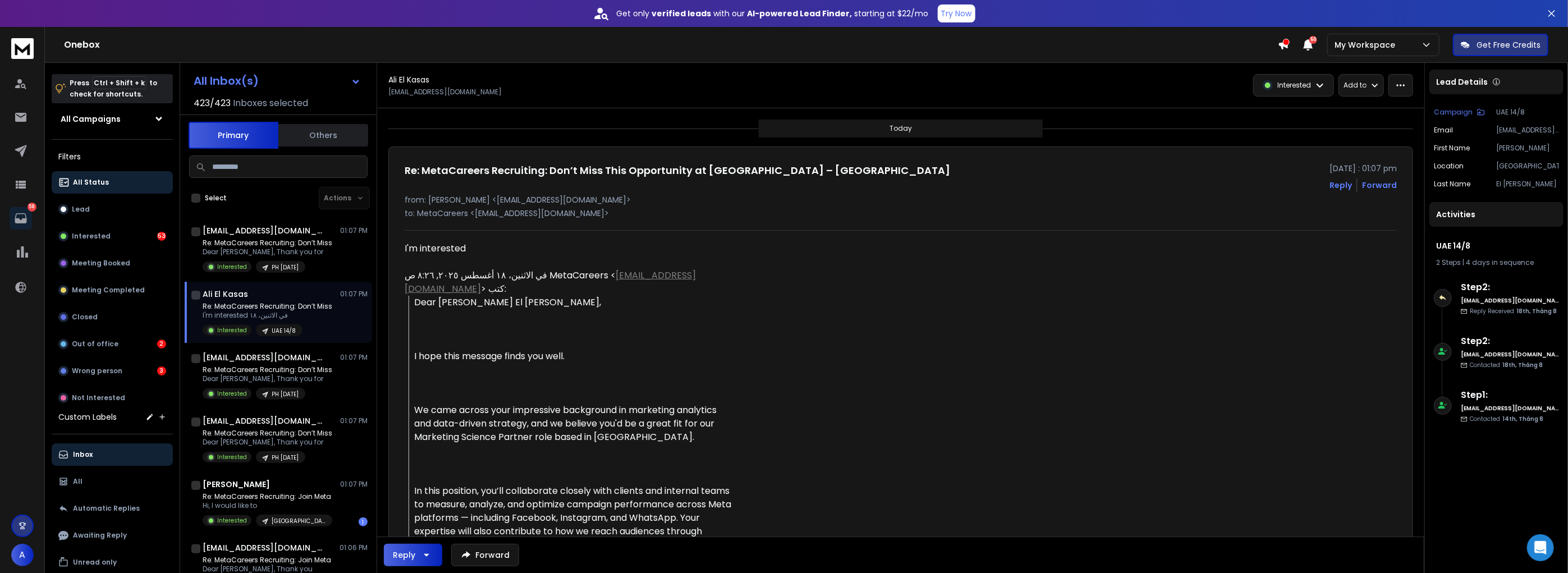
click at [432, 90] on p "elkasas.aek@gmail.com" at bounding box center [444, 92] width 113 height 9
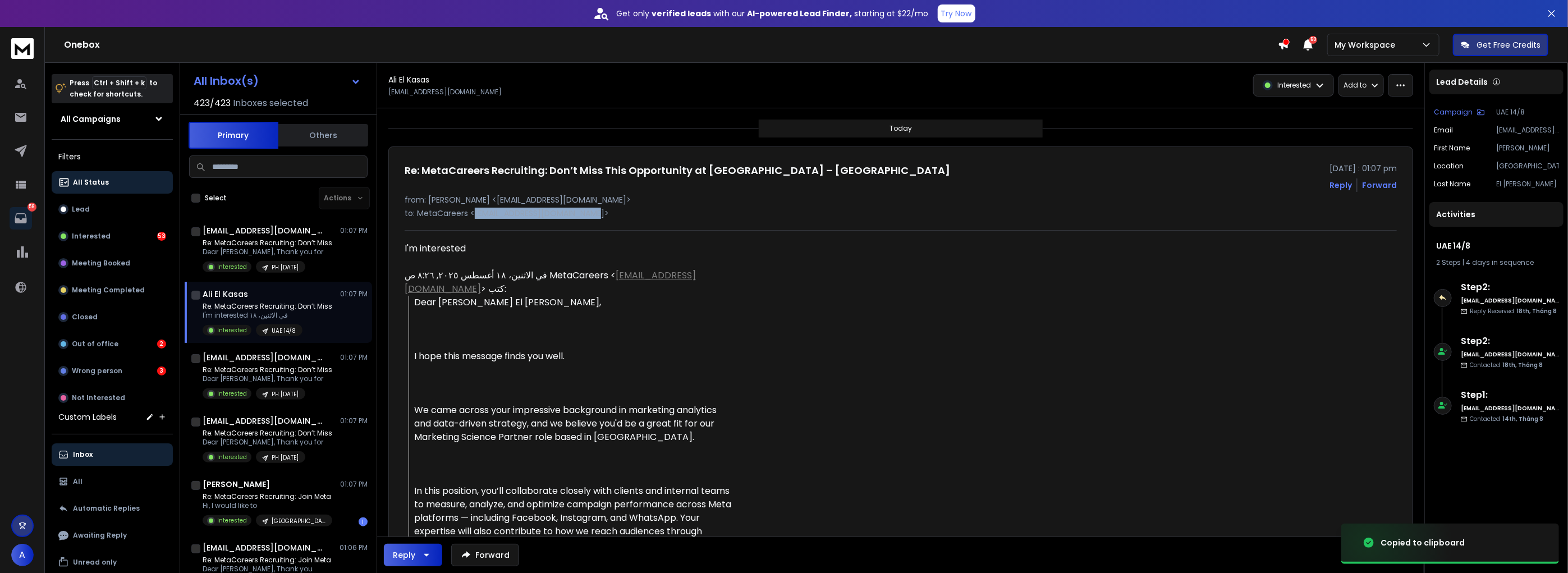
drag, startPoint x: 476, startPoint y: 216, endPoint x: 593, endPoint y: 215, distance: 117.0
click at [593, 215] on p "to: MetaCareers <hr@futurecareersconnect.com>" at bounding box center [901, 213] width 992 height 11
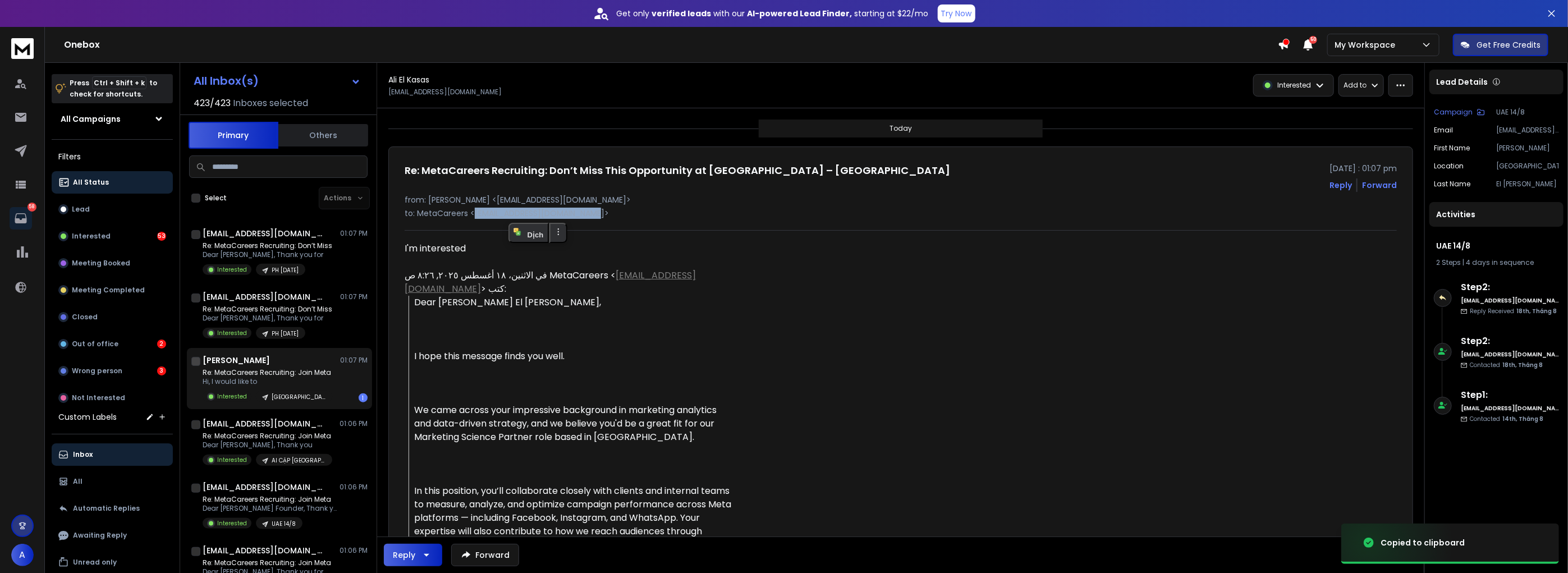
scroll to position [15155, 0]
click at [282, 393] on p "[GEOGRAPHIC_DATA] + [GEOGRAPHIC_DATA] [DATE]" at bounding box center [299, 397] width 54 height 9
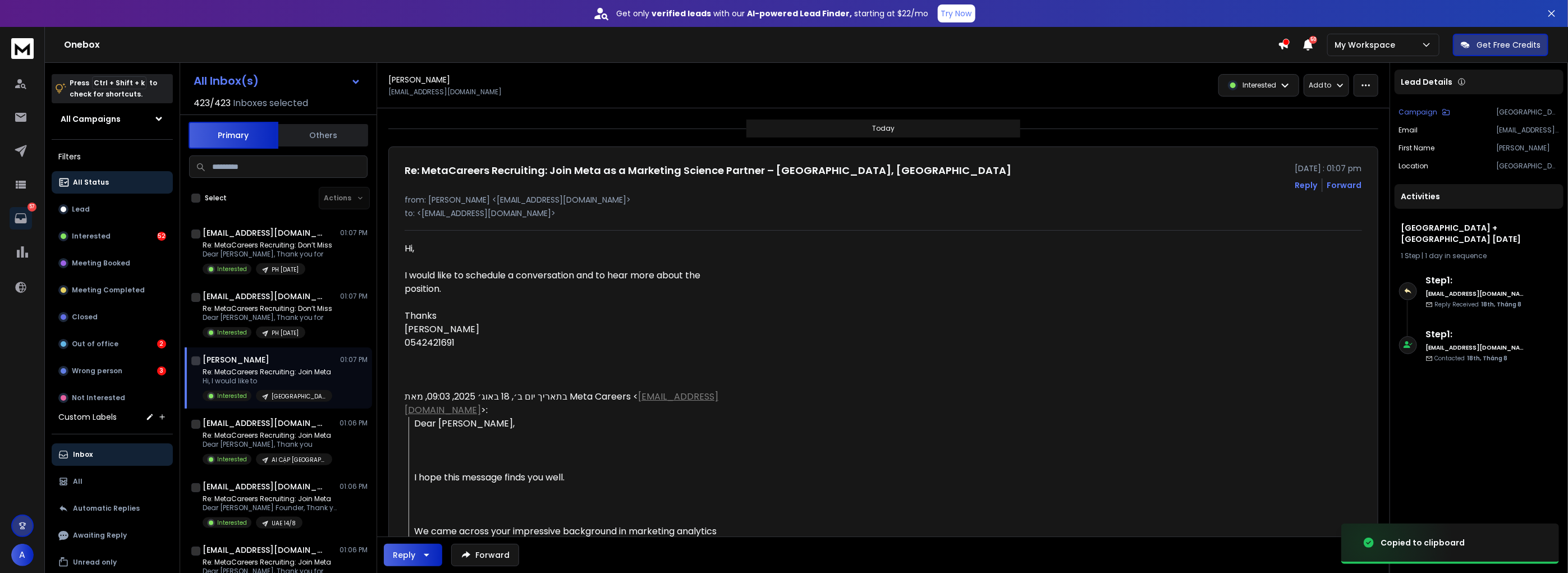
click at [436, 91] on p "talkeren34@gmail.com" at bounding box center [444, 92] width 113 height 9
drag, startPoint x: 421, startPoint y: 209, endPoint x: 574, endPoint y: 213, distance: 153.1
click at [574, 213] on p "to: <recruit@careersconnect-onboard.com>" at bounding box center [883, 213] width 957 height 11
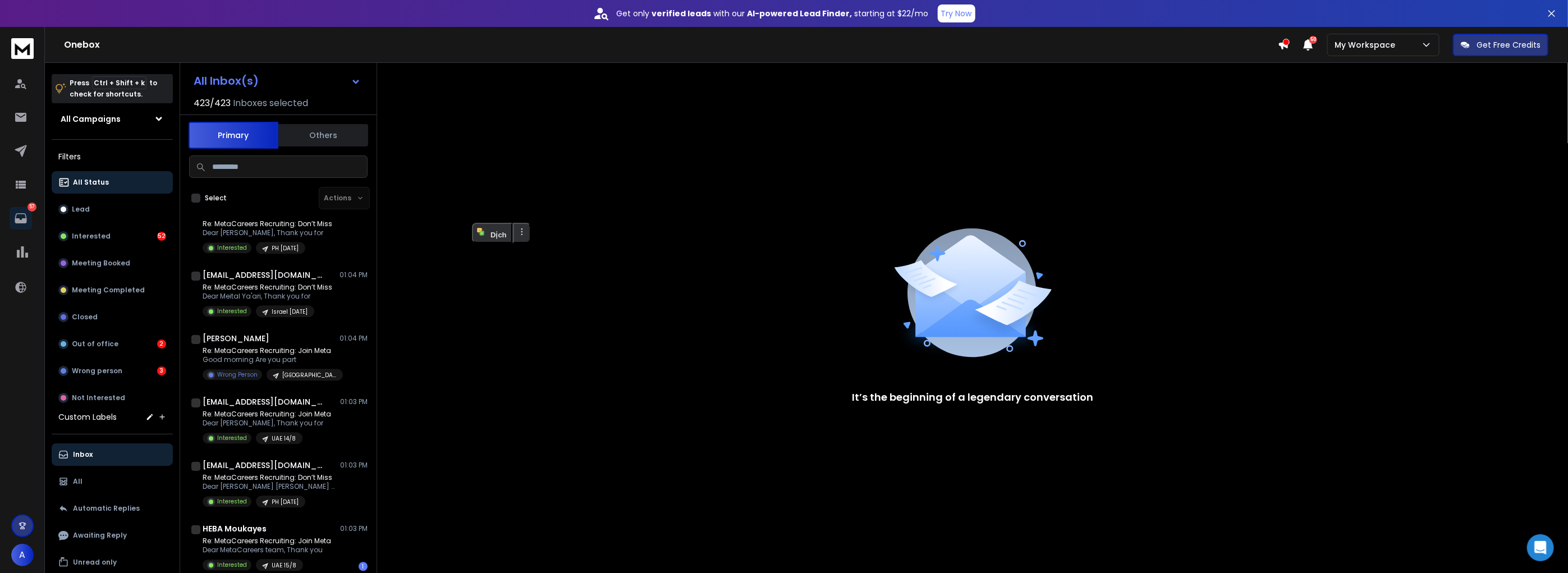
scroll to position [16737, 0]
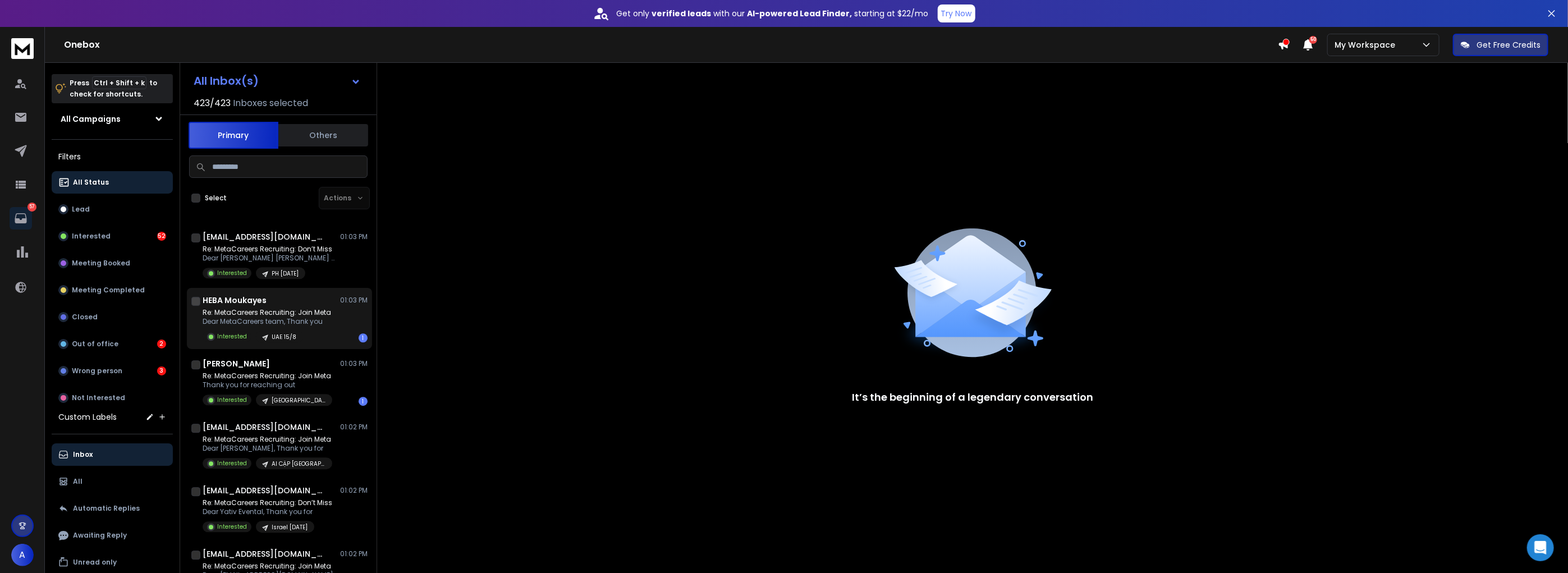
click at [290, 324] on div "Re: MetaCareers Recruiting: Join Meta Dear MetaCareers team, Thank you Interest…" at bounding box center [266, 325] width 129 height 34
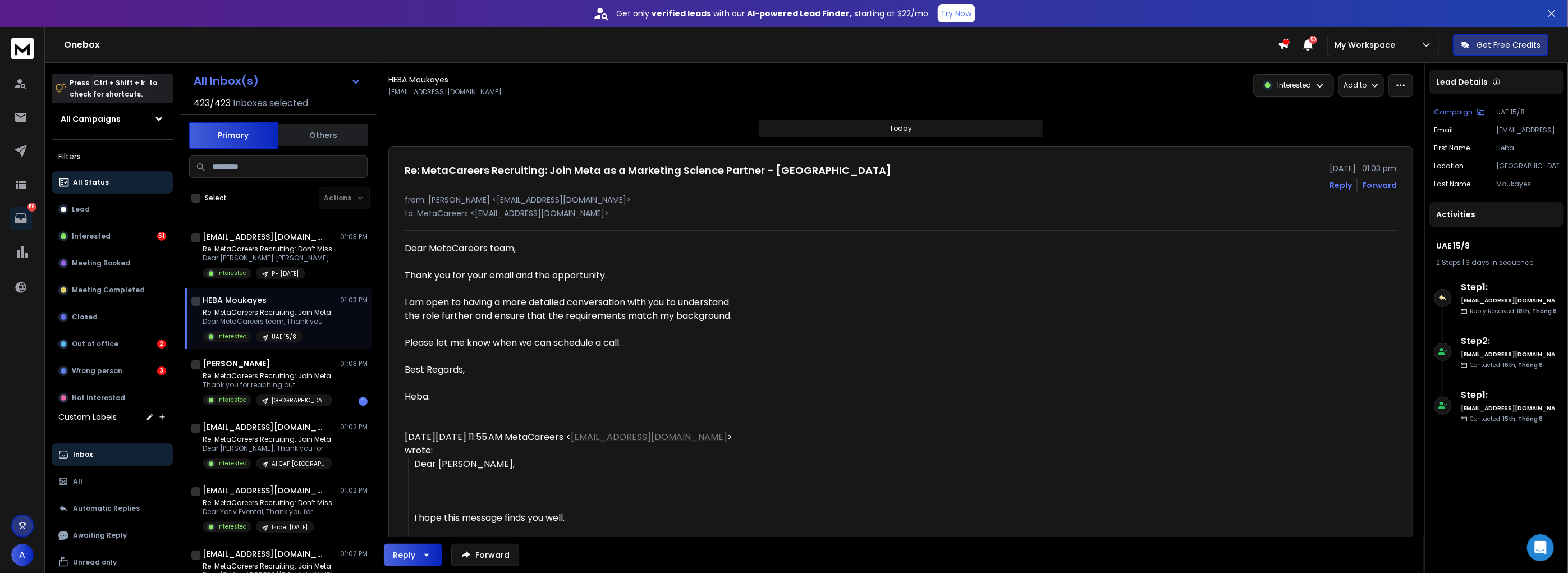
click at [446, 91] on p "hebamoukayes@gmail.com" at bounding box center [444, 92] width 113 height 9
drag, startPoint x: 473, startPoint y: 212, endPoint x: 625, endPoint y: 216, distance: 152.1
click at [625, 216] on p "to: MetaCareers <info@careersconnect-talentshub.com>" at bounding box center [901, 213] width 992 height 11
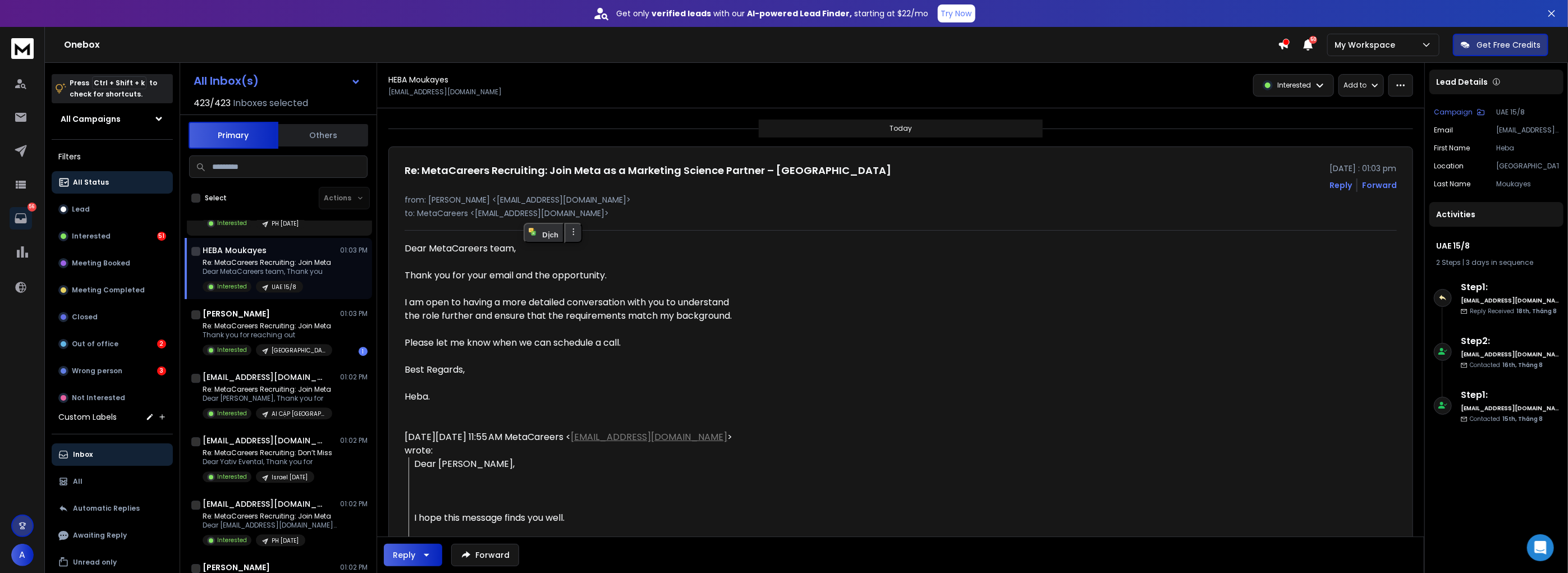
scroll to position [16861, 0]
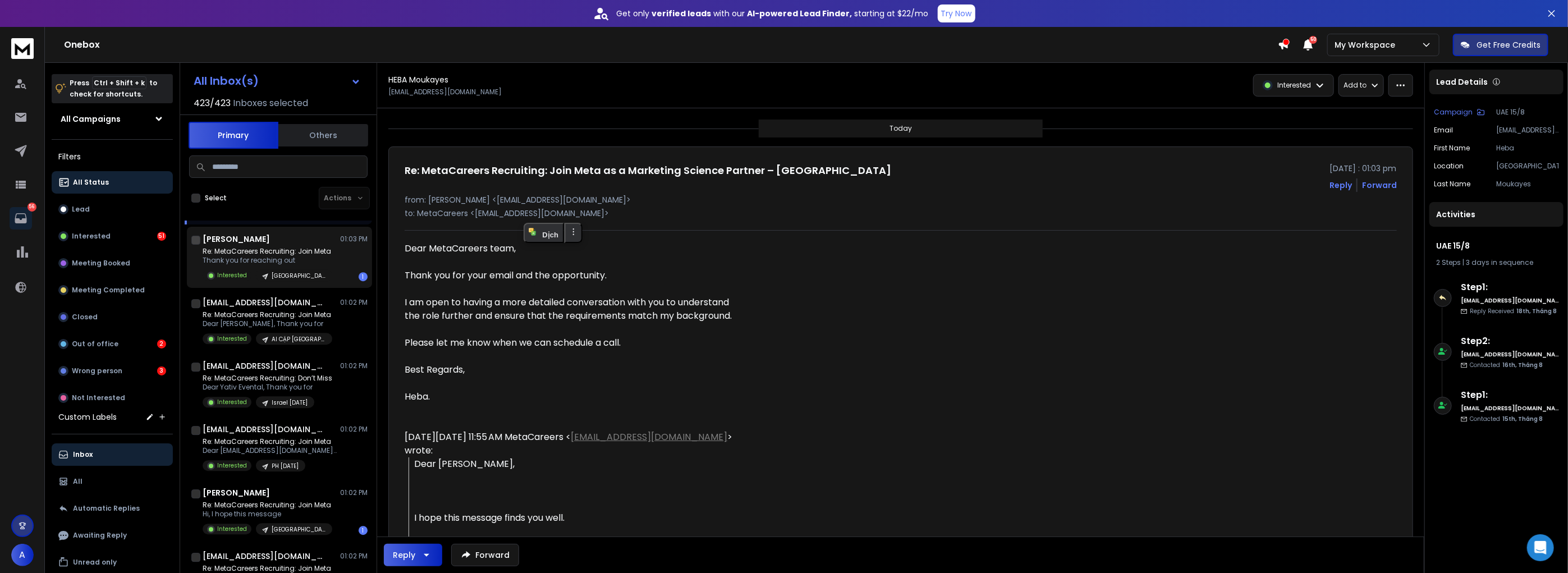
click at [292, 274] on p "[GEOGRAPHIC_DATA] + [GEOGRAPHIC_DATA] [DATE]" at bounding box center [299, 276] width 54 height 9
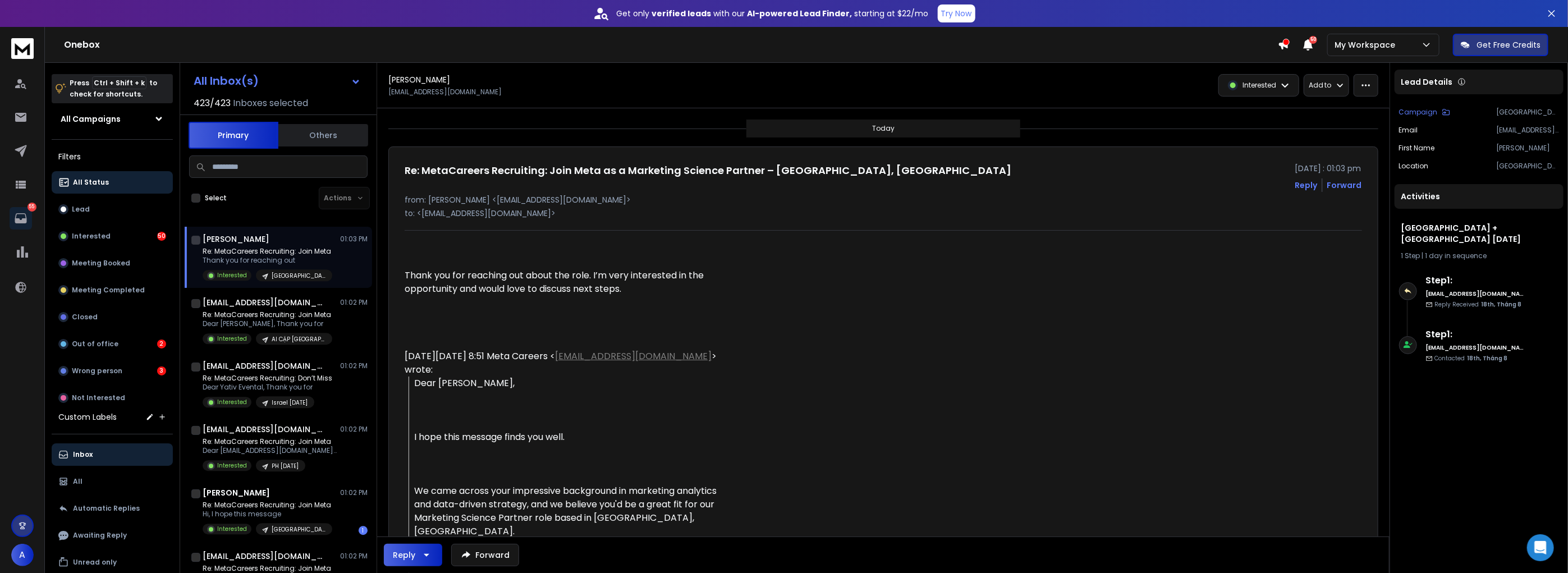
click at [443, 90] on p "andriuk.denis@gmail.com" at bounding box center [444, 92] width 113 height 9
drag, startPoint x: 421, startPoint y: 210, endPoint x: 580, endPoint y: 215, distance: 159.1
click at [580, 215] on p "to: <recruit@careersconnect-placement.com>" at bounding box center [883, 213] width 957 height 11
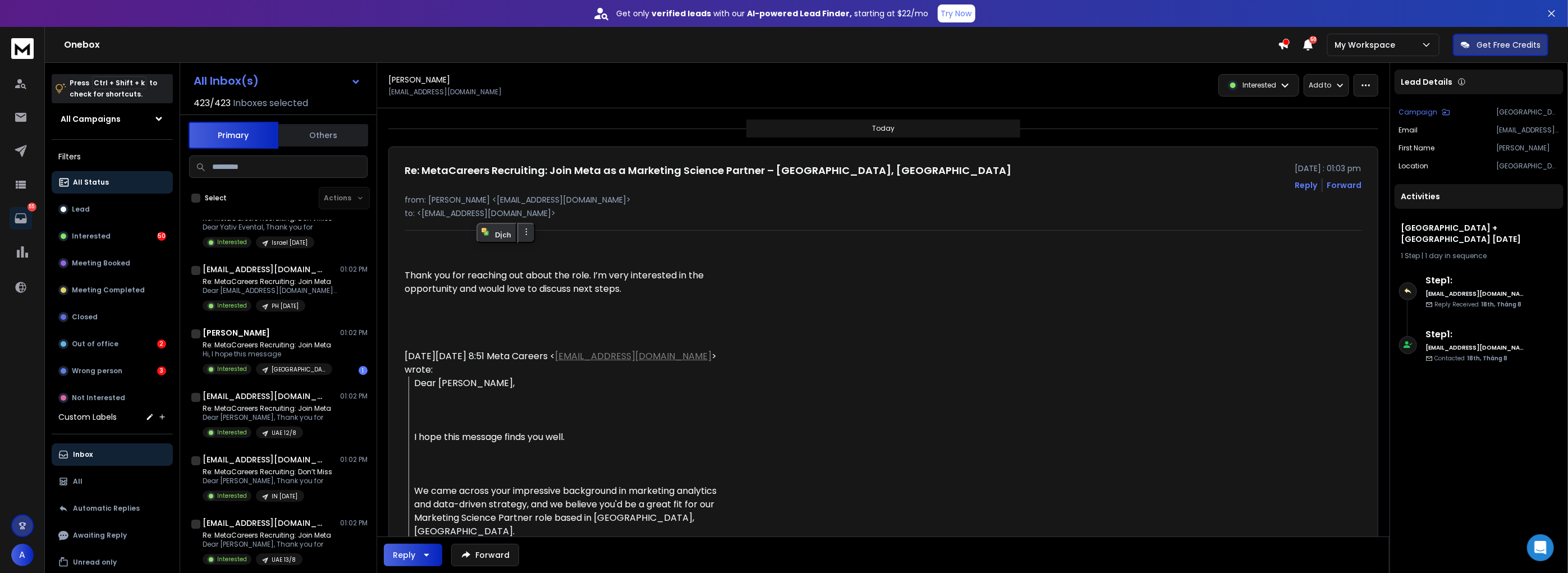
scroll to position [17049, 0]
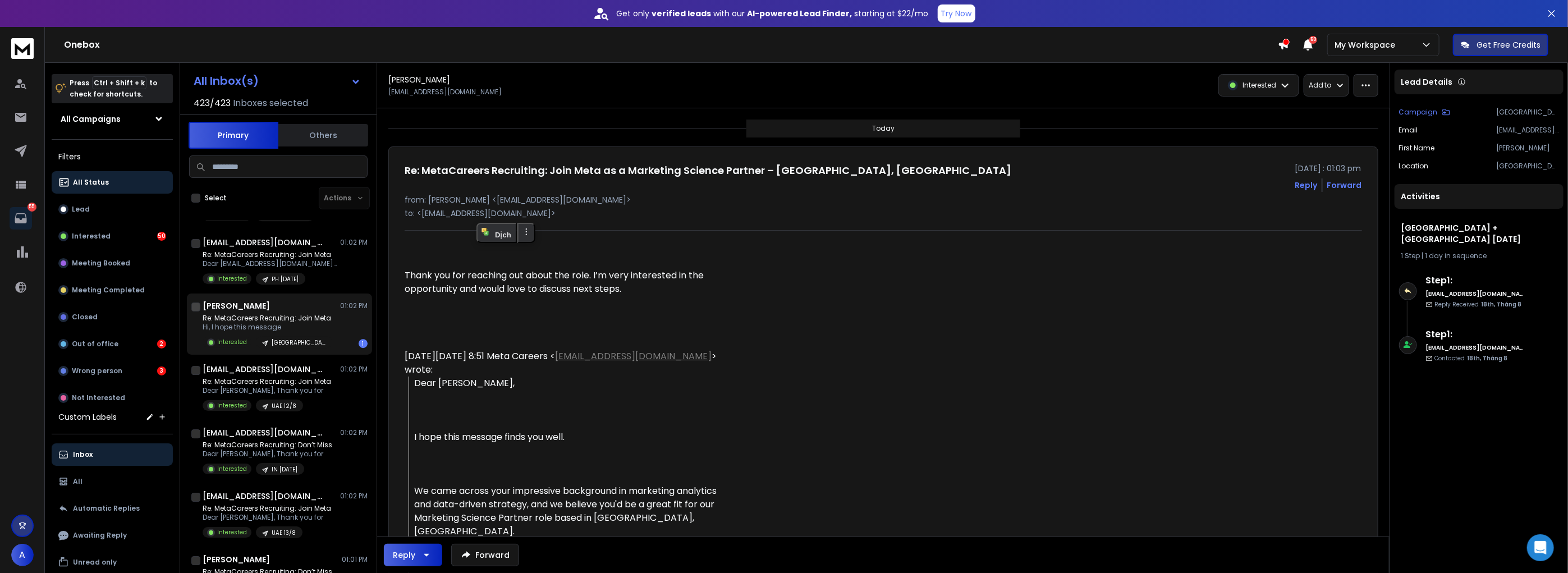
click at [282, 314] on p "Re: MetaCareers Recruiting: Join Meta" at bounding box center [267, 318] width 130 height 9
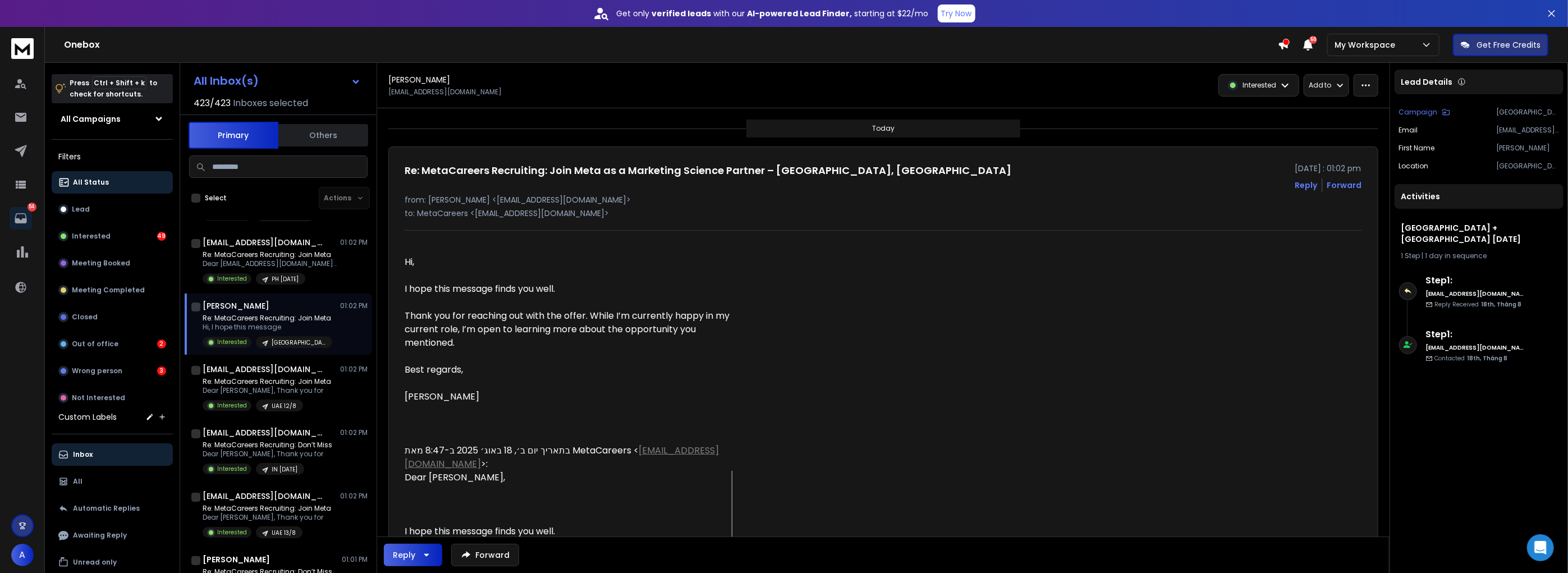
click at [437, 93] on p "darshevitz99@gmail.com" at bounding box center [444, 92] width 113 height 9
drag, startPoint x: 473, startPoint y: 216, endPoint x: 640, endPoint y: 216, distance: 167.0
click at [640, 216] on p "to: MetaCareers <employee@careersconnect-gateway.com>" at bounding box center [883, 213] width 957 height 11
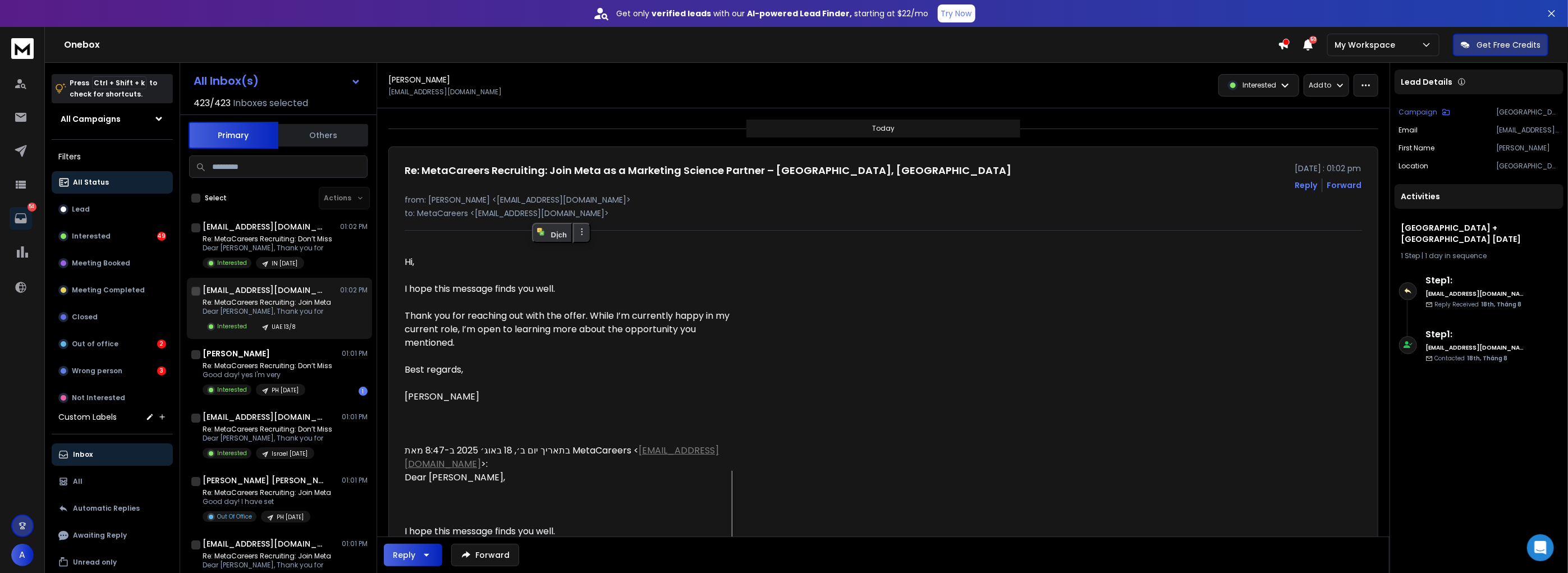
scroll to position [17299, 0]
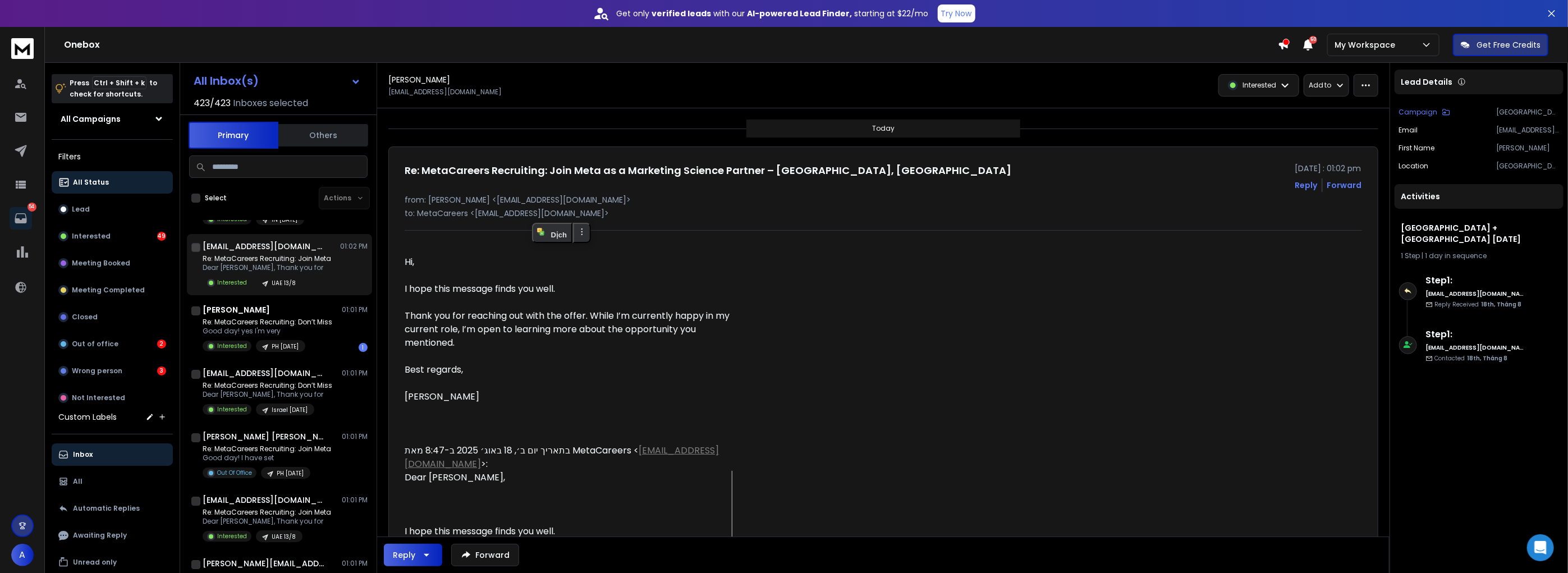
click at [293, 327] on p "Good day! yes I'm very" at bounding box center [267, 331] width 130 height 9
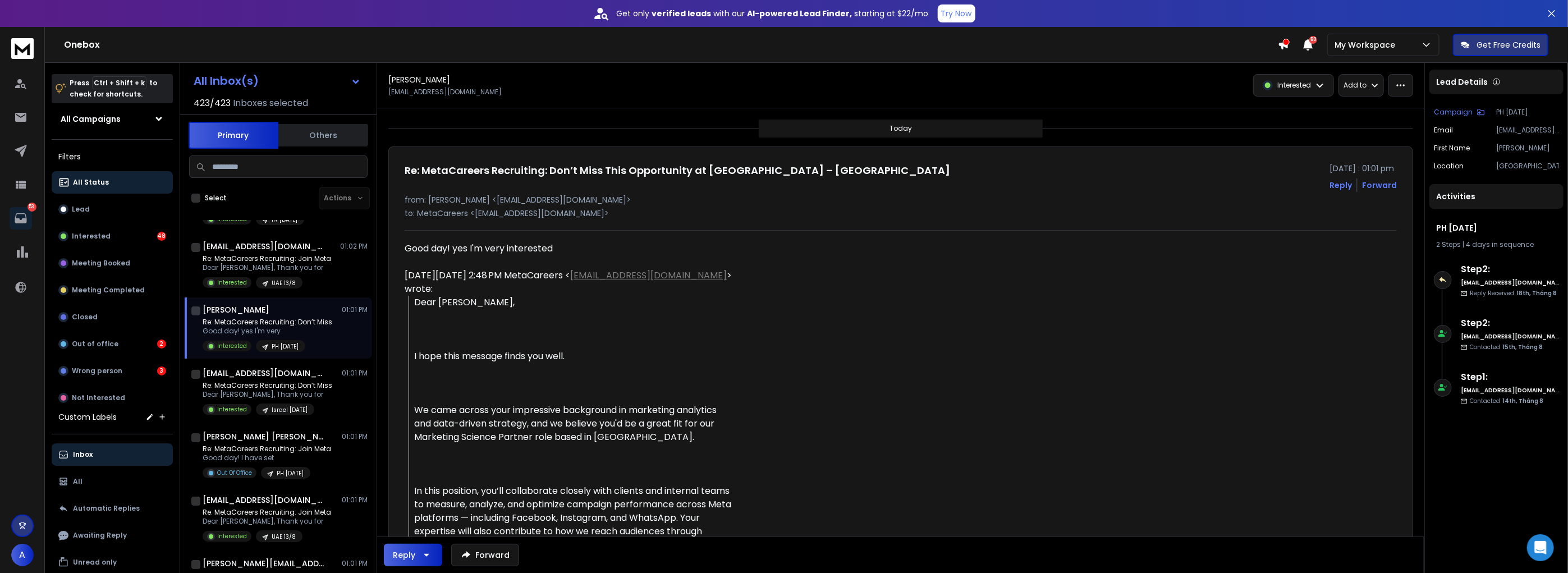
click at [438, 92] on p "rosillejoyn@gmail.com" at bounding box center [444, 92] width 113 height 9
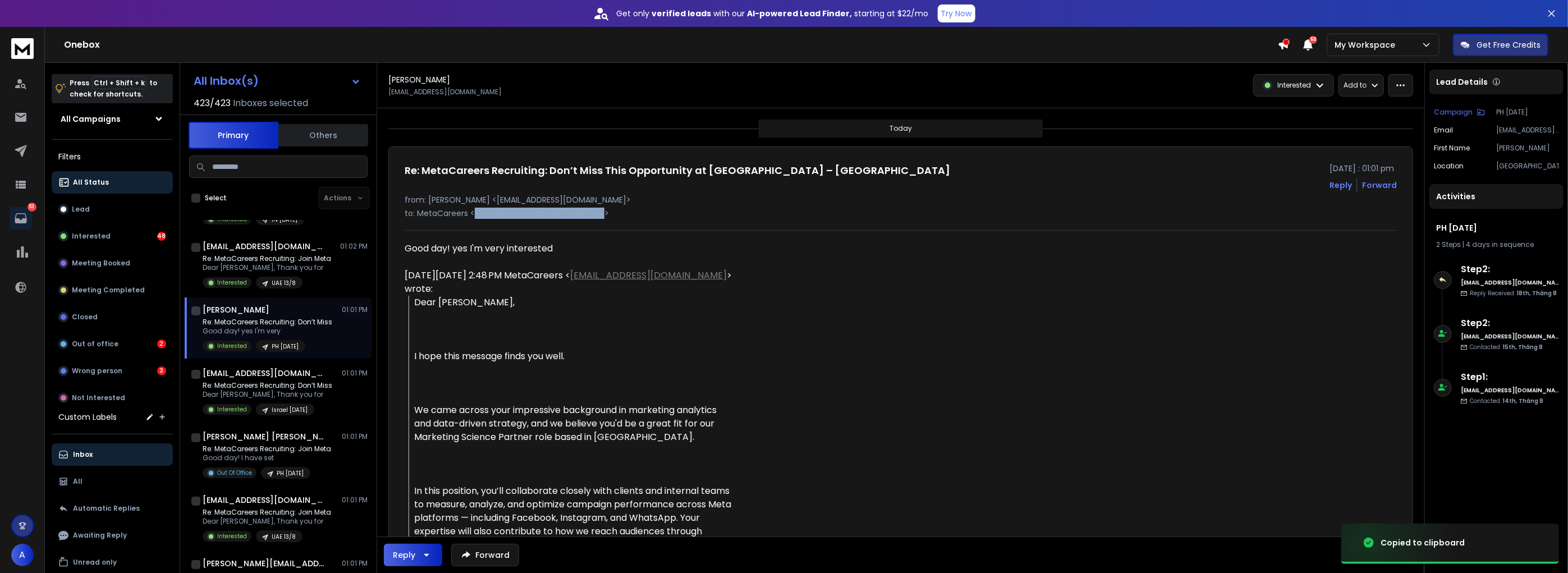
drag, startPoint x: 474, startPoint y: 212, endPoint x: 599, endPoint y: 215, distance: 125.0
click at [599, 215] on p "to: MetaCareers <hr@careersconnect-inside.com>" at bounding box center [901, 213] width 992 height 11
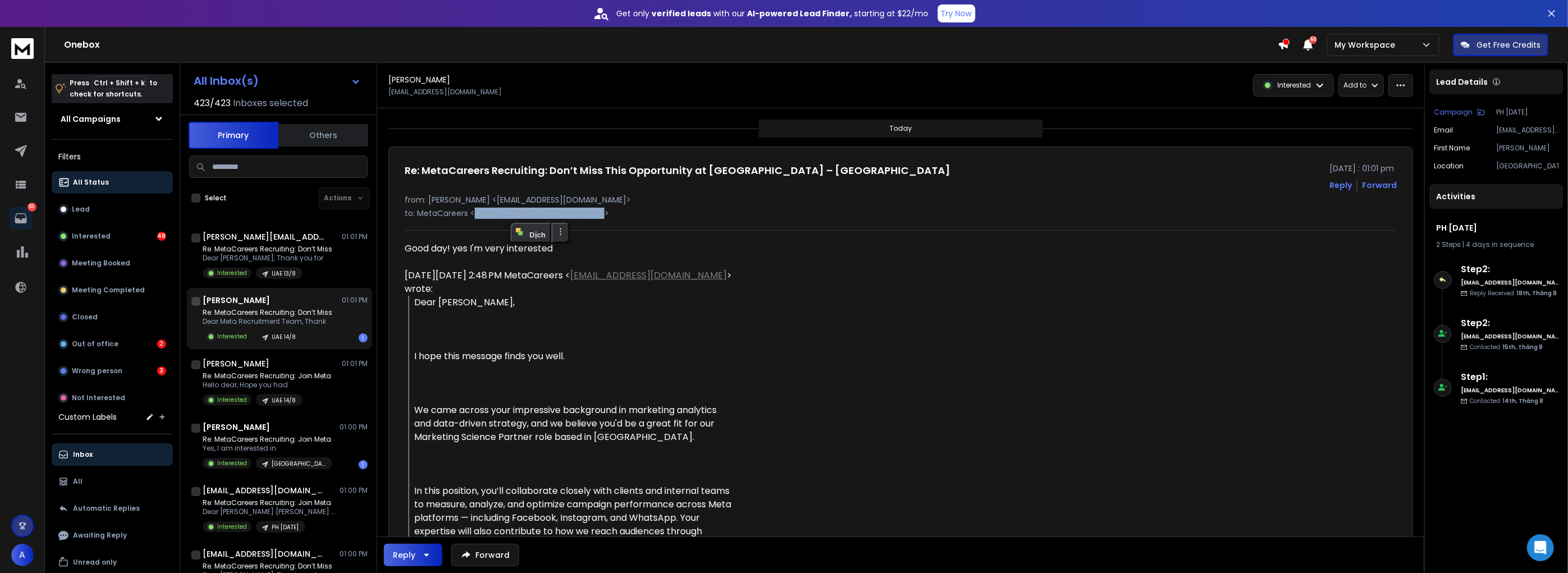
scroll to position [17610, 0]
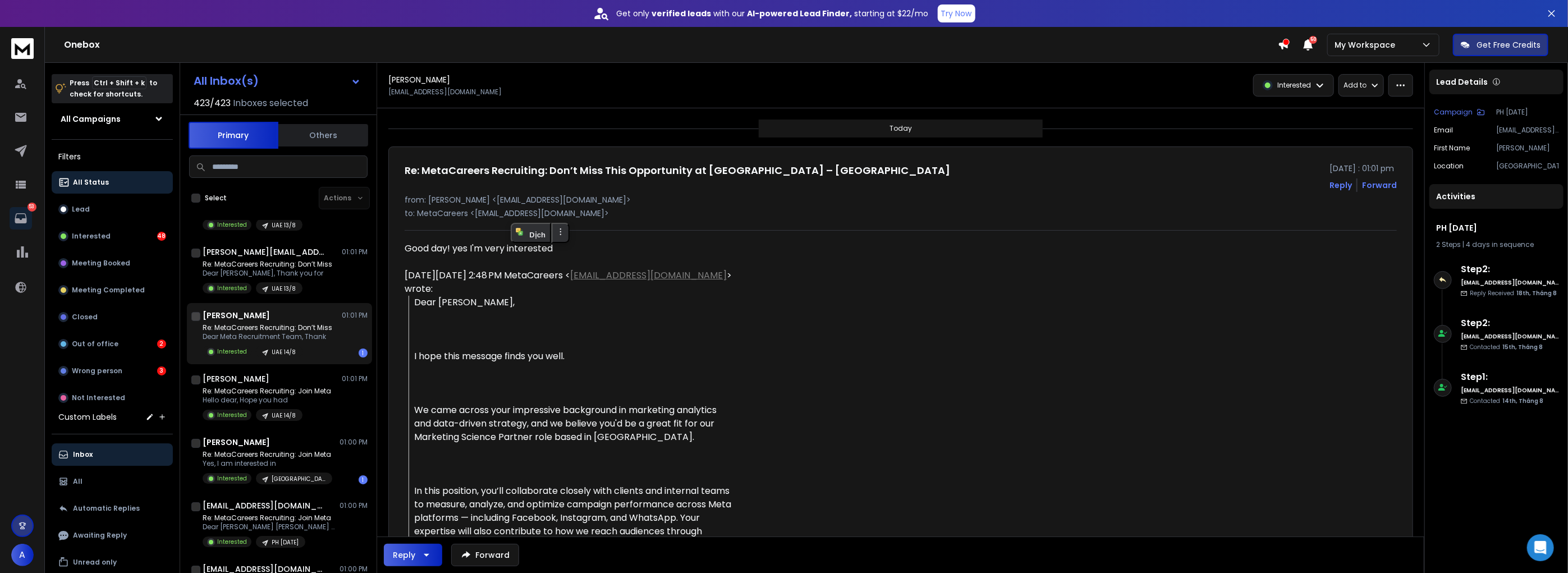
click at [296, 332] on p "Dear Meta Recruitment Team, Thank" at bounding box center [267, 336] width 130 height 9
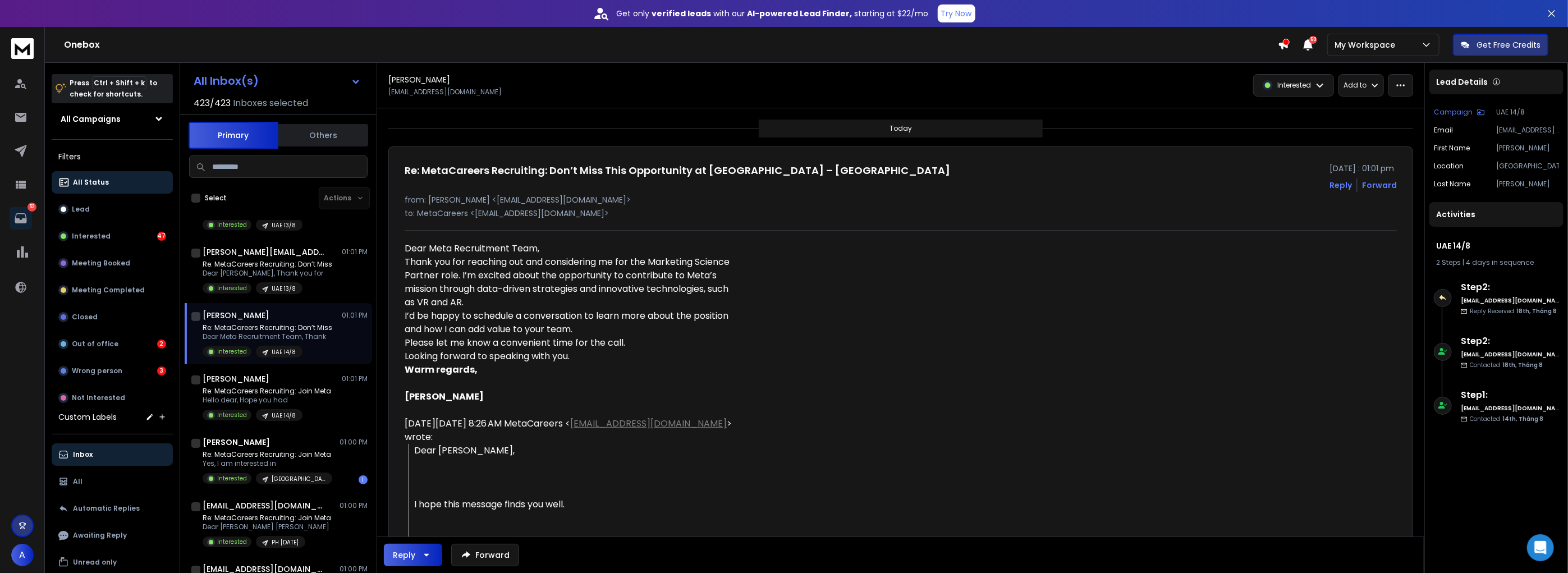
click at [441, 94] on p "nadiaelia.kholosy@gmail.com" at bounding box center [444, 92] width 113 height 9
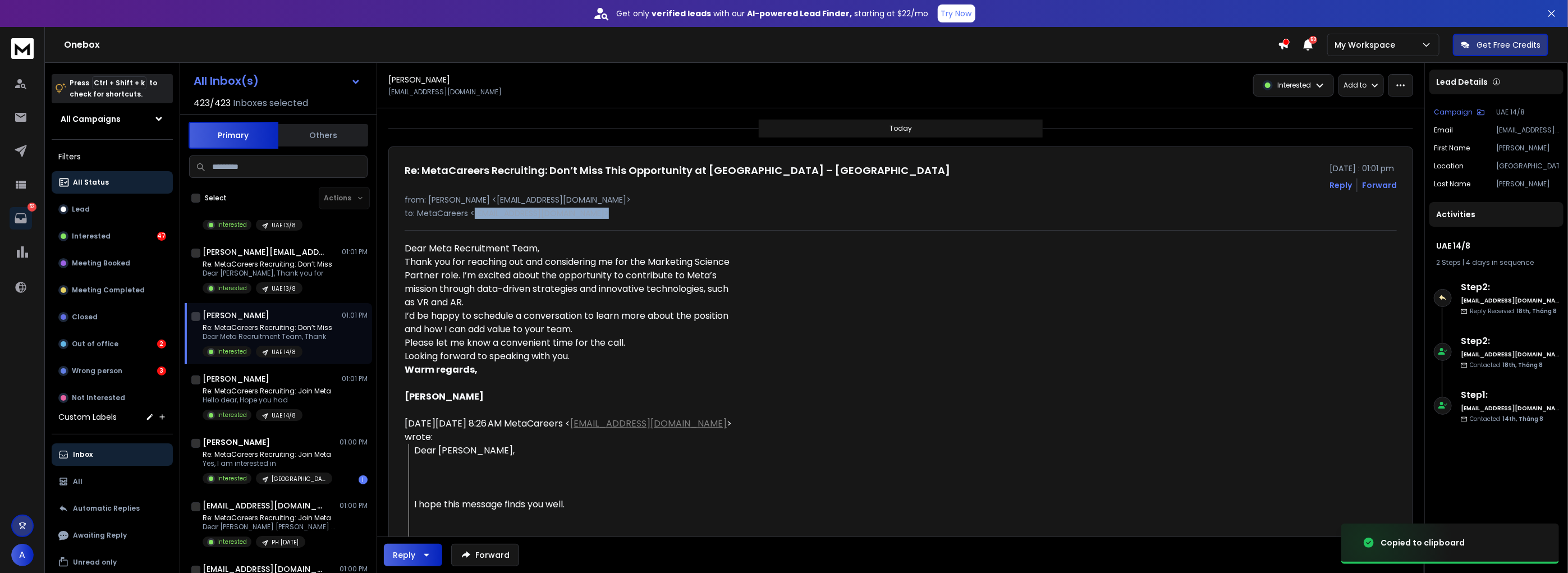
drag, startPoint x: 472, startPoint y: 215, endPoint x: 608, endPoint y: 215, distance: 136.0
click at [608, 215] on p "to: MetaCareers <works@careersconnect-zone.com>" at bounding box center [901, 213] width 992 height 11
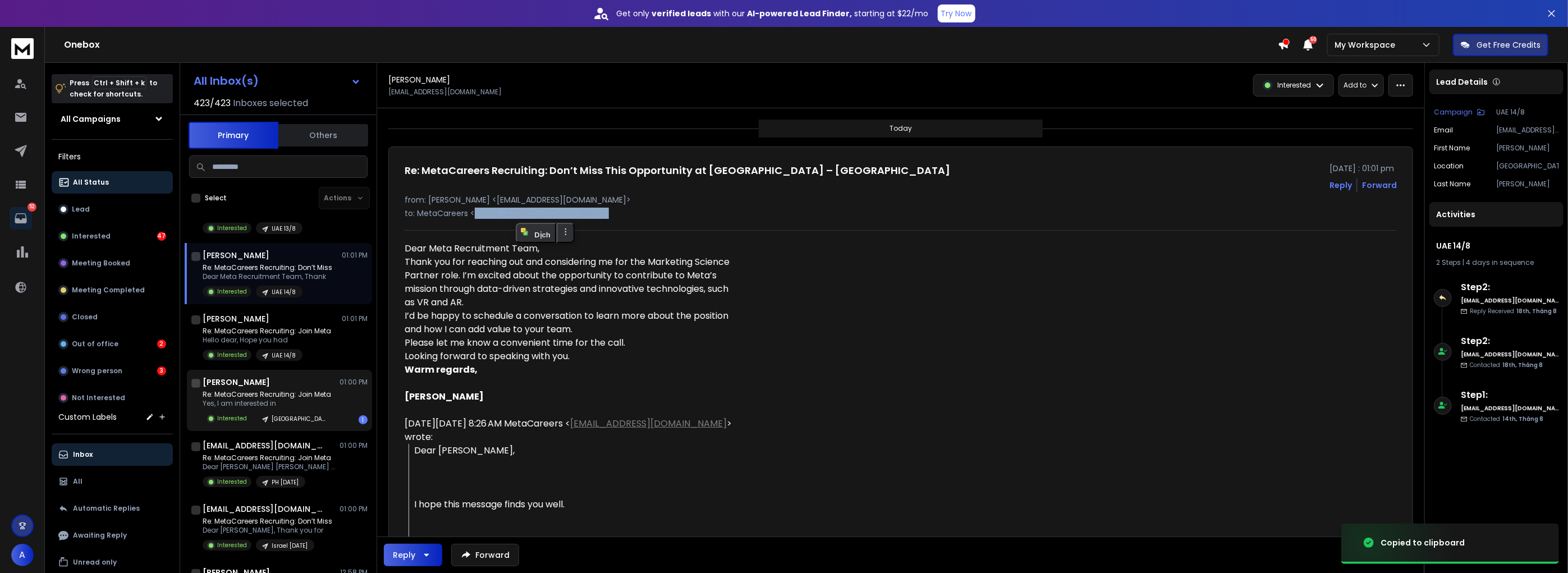
scroll to position [17735, 0]
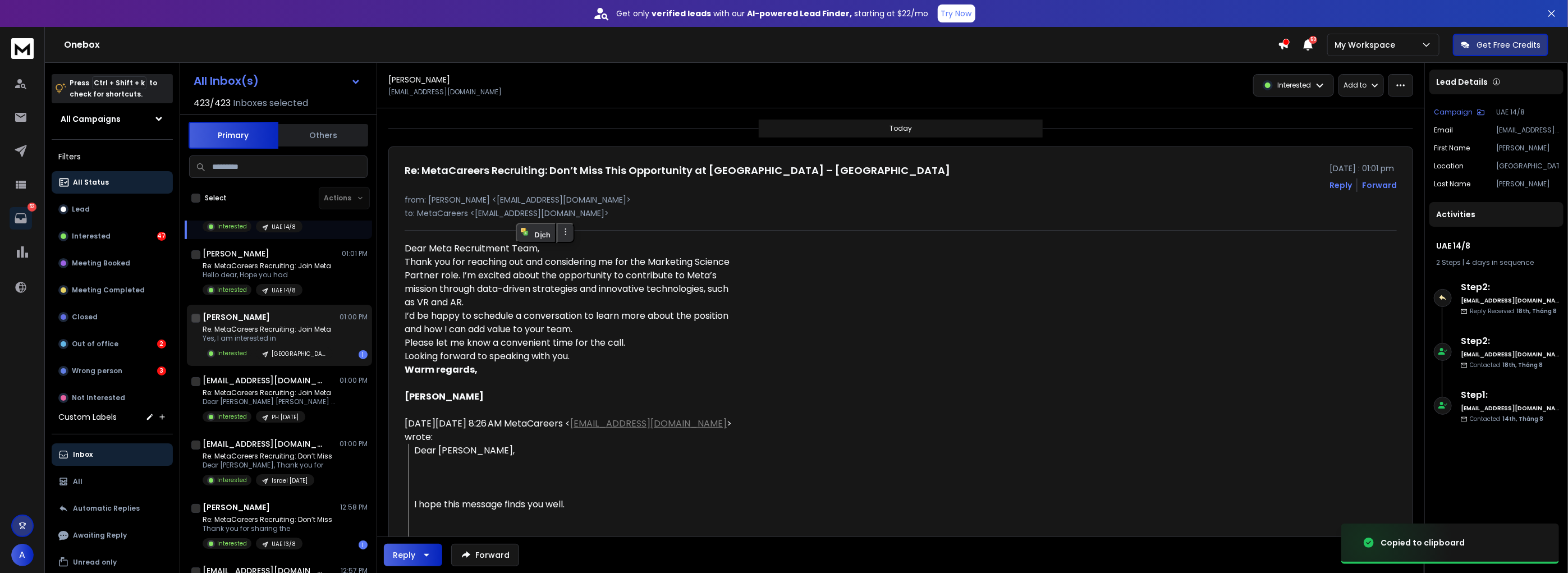
click at [278, 336] on p "Yes, I am interested in" at bounding box center [267, 338] width 130 height 9
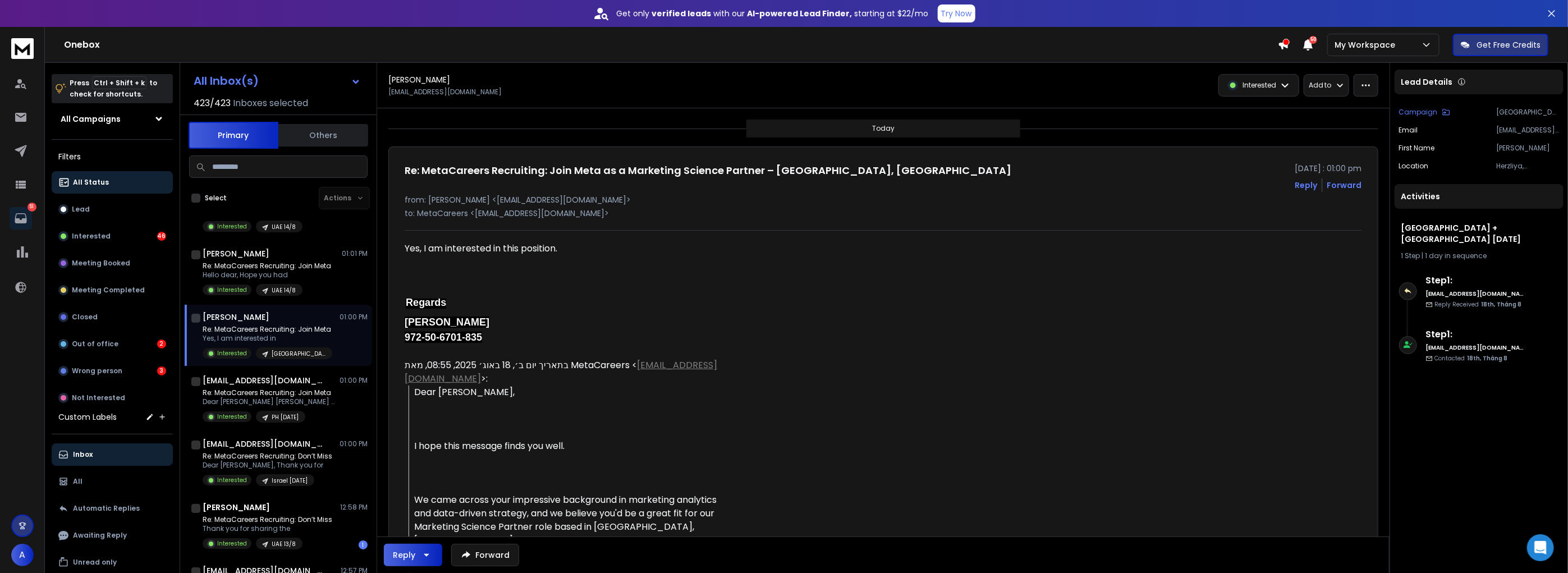
click at [432, 88] on p "adihay1@gmail.com" at bounding box center [444, 92] width 113 height 9
drag, startPoint x: 473, startPoint y: 211, endPoint x: 611, endPoint y: 215, distance: 138.1
click at [611, 215] on p "to: MetaCareers <recruit@careersconnectteam.com>" at bounding box center [883, 213] width 957 height 11
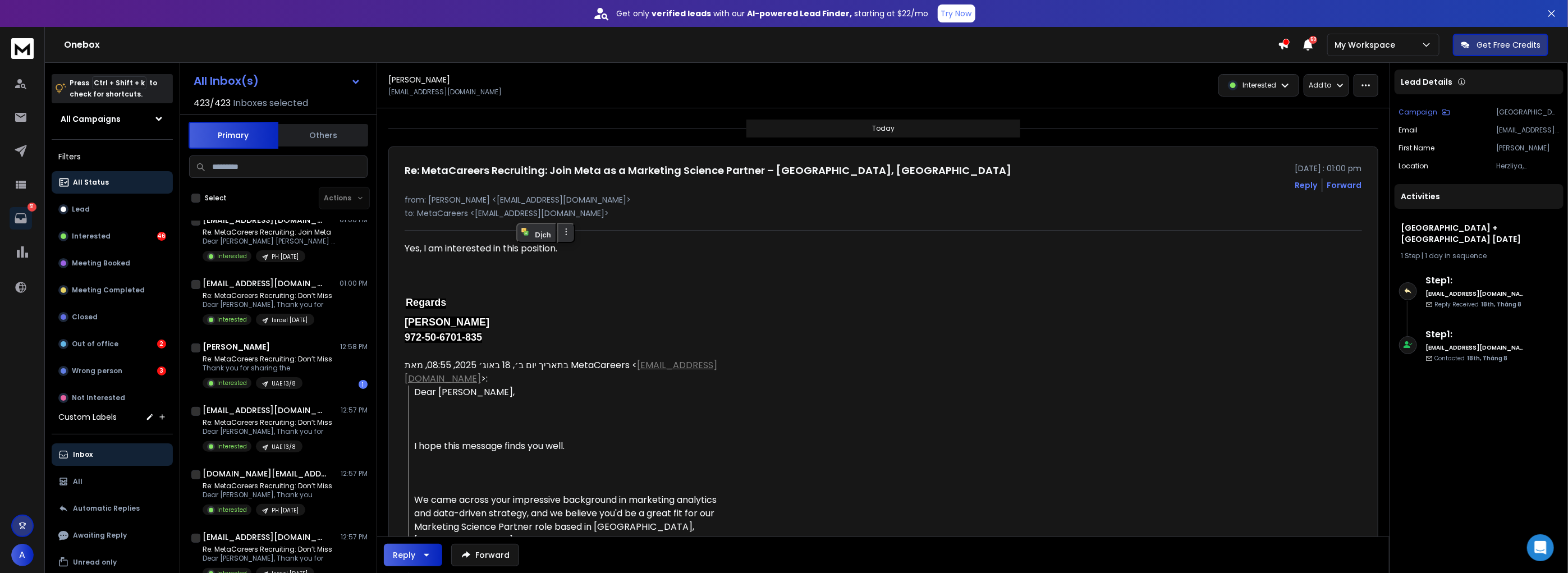
scroll to position [17922, 0]
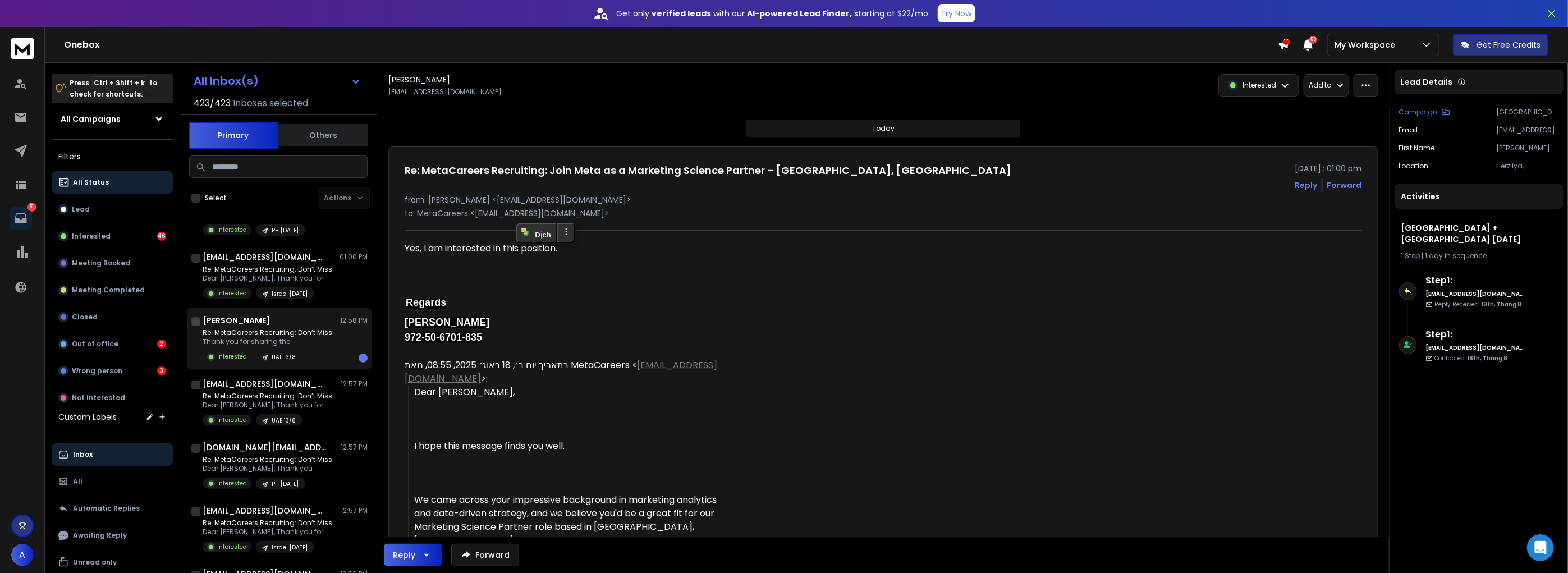
click at [263, 341] on div "Re: MetaCareers Recruiting: Don’t Miss Thank you for sharing the Interested UAE…" at bounding box center [267, 345] width 130 height 34
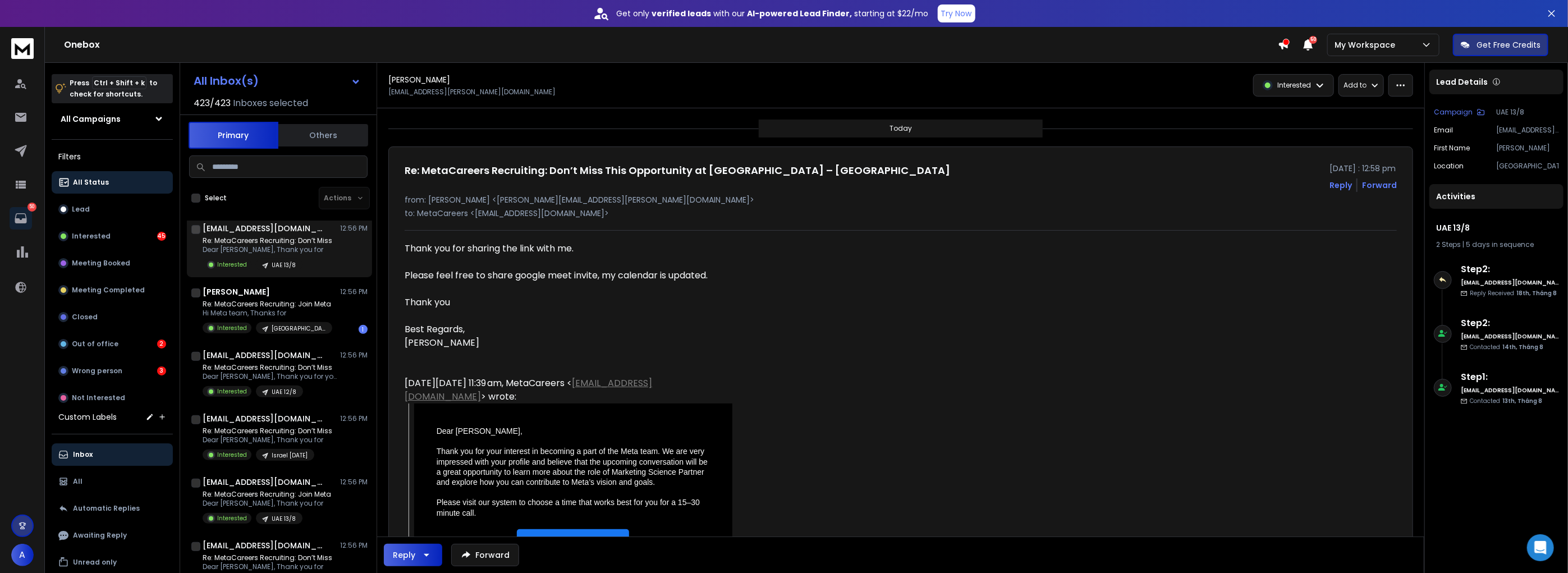
scroll to position [18297, 0]
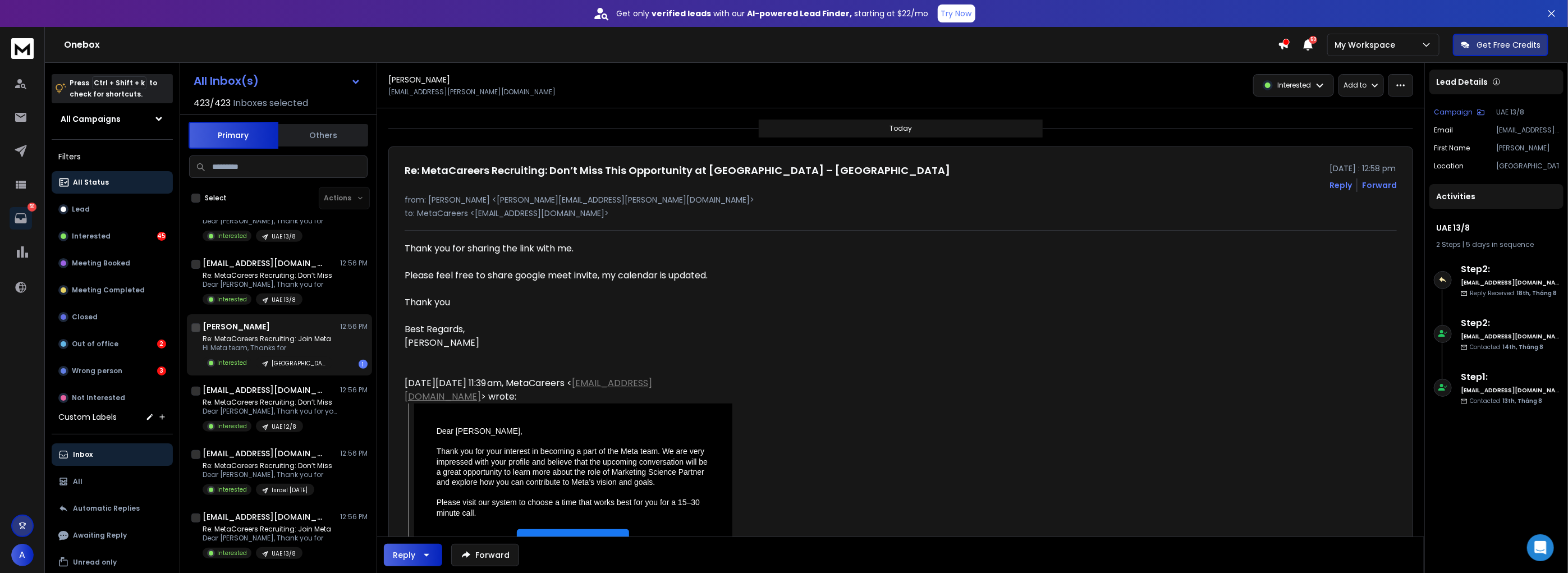
click at [284, 335] on p "Re: MetaCareers Recruiting: Join Meta" at bounding box center [267, 339] width 130 height 9
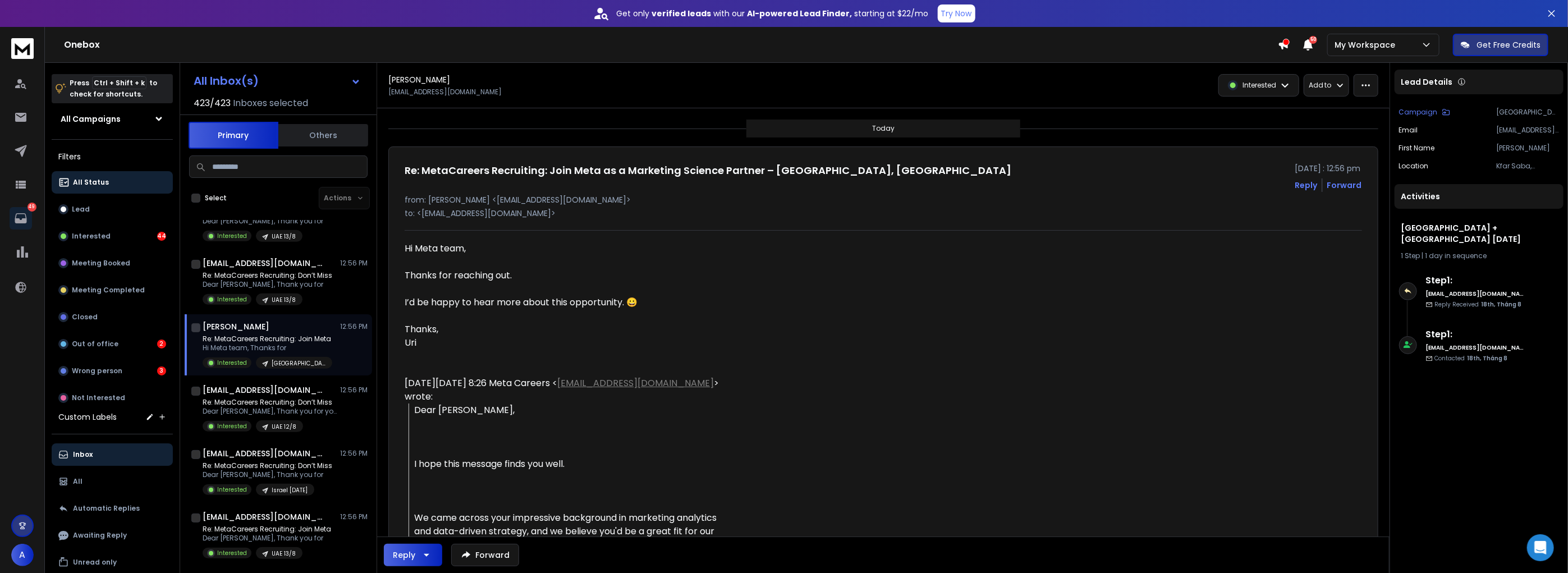
click at [429, 91] on p "uri.anavim@gmail.com" at bounding box center [444, 92] width 113 height 9
drag, startPoint x: 420, startPoint y: 215, endPoint x: 566, endPoint y: 216, distance: 146.0
click at [566, 216] on p "to: <hr@careersconnect-candidates.com>" at bounding box center [883, 213] width 957 height 11
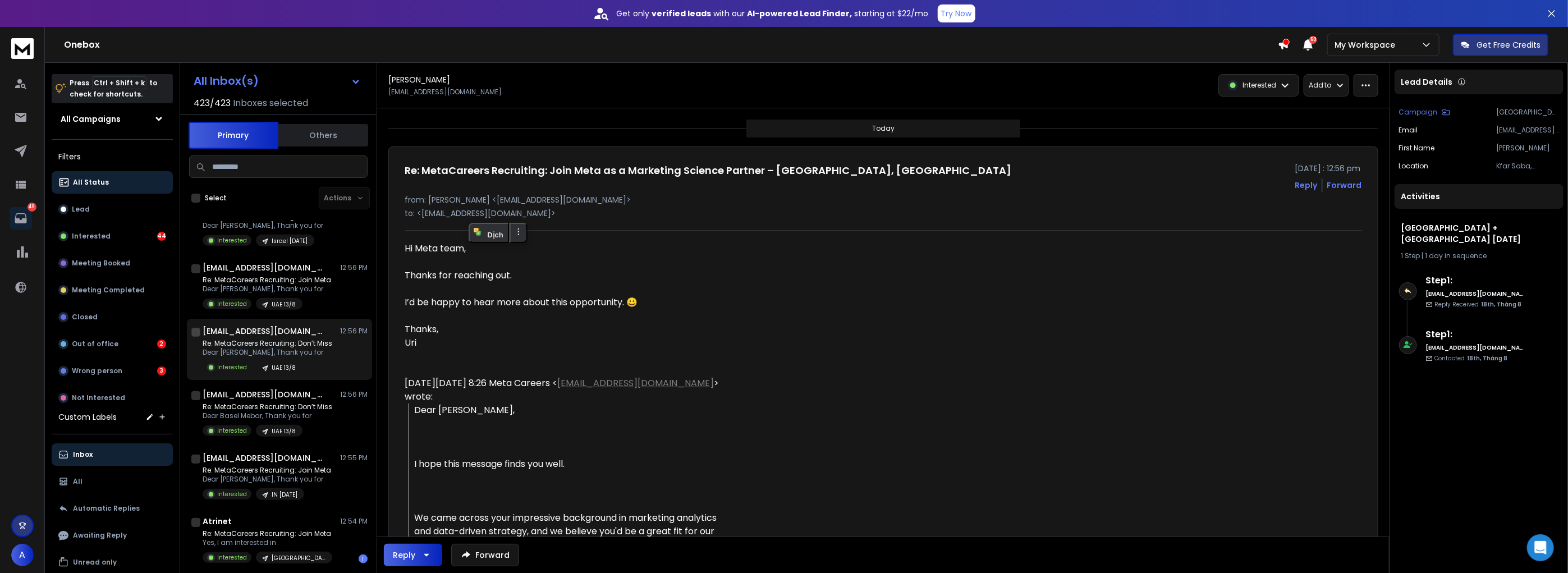
scroll to position [18723, 0]
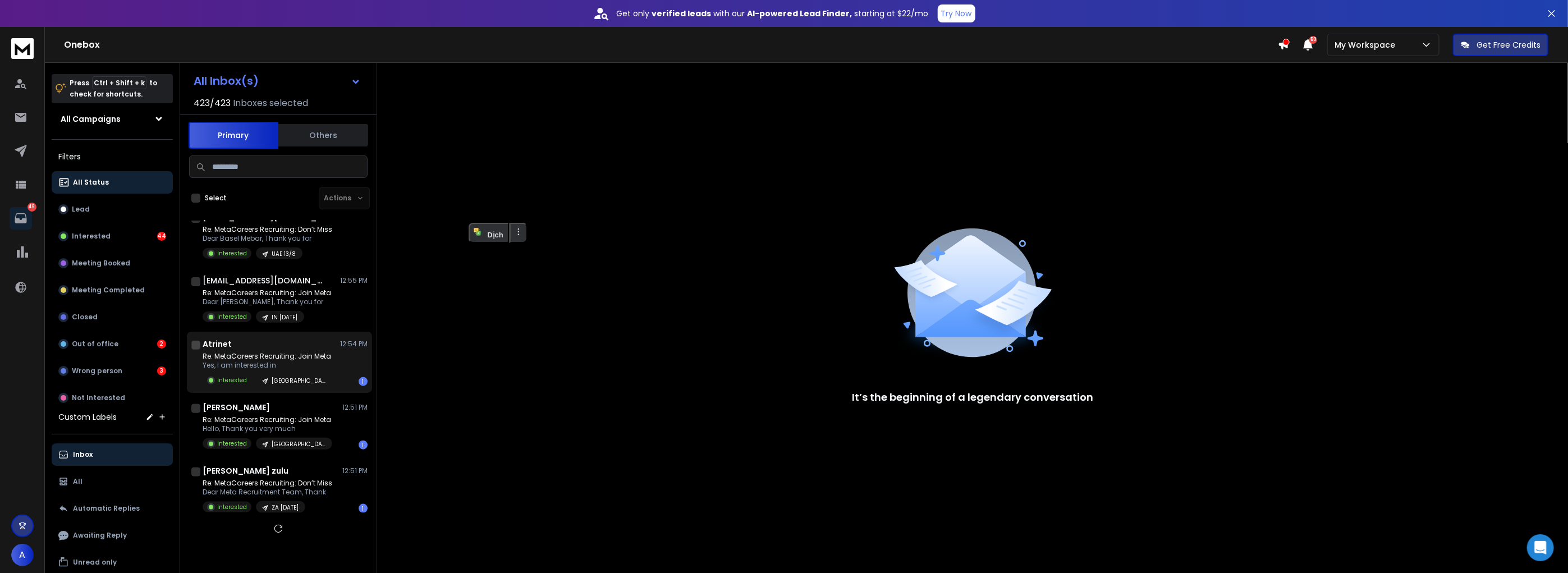
click at [290, 352] on p "Re: MetaCareers Recruiting: Join Meta" at bounding box center [267, 357] width 130 height 9
click at [284, 361] on p "Yes, I am interested in" at bounding box center [267, 365] width 130 height 9
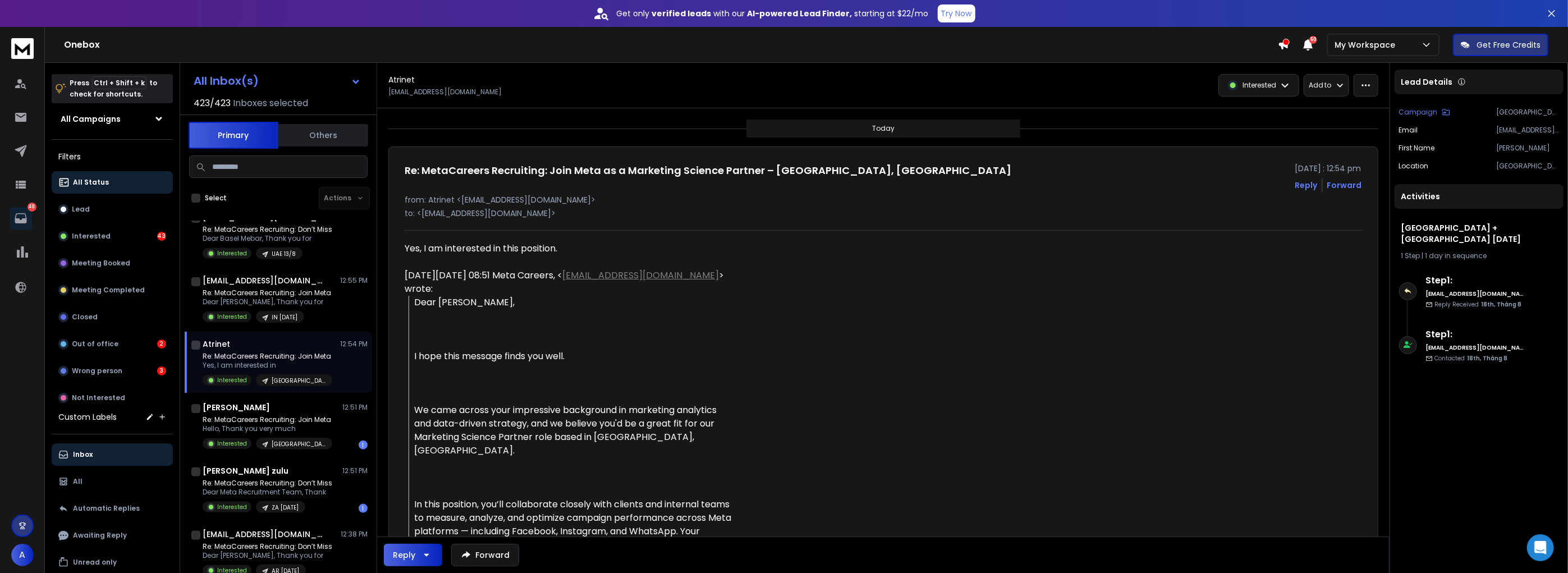
click at [427, 92] on p "nir.cohen64@gmail.com" at bounding box center [444, 92] width 113 height 9
drag, startPoint x: 421, startPoint y: 214, endPoint x: 560, endPoint y: 216, distance: 139.0
click at [560, 216] on p "to: <recruit@careersconnectjobhub.com>" at bounding box center [883, 213] width 957 height 11
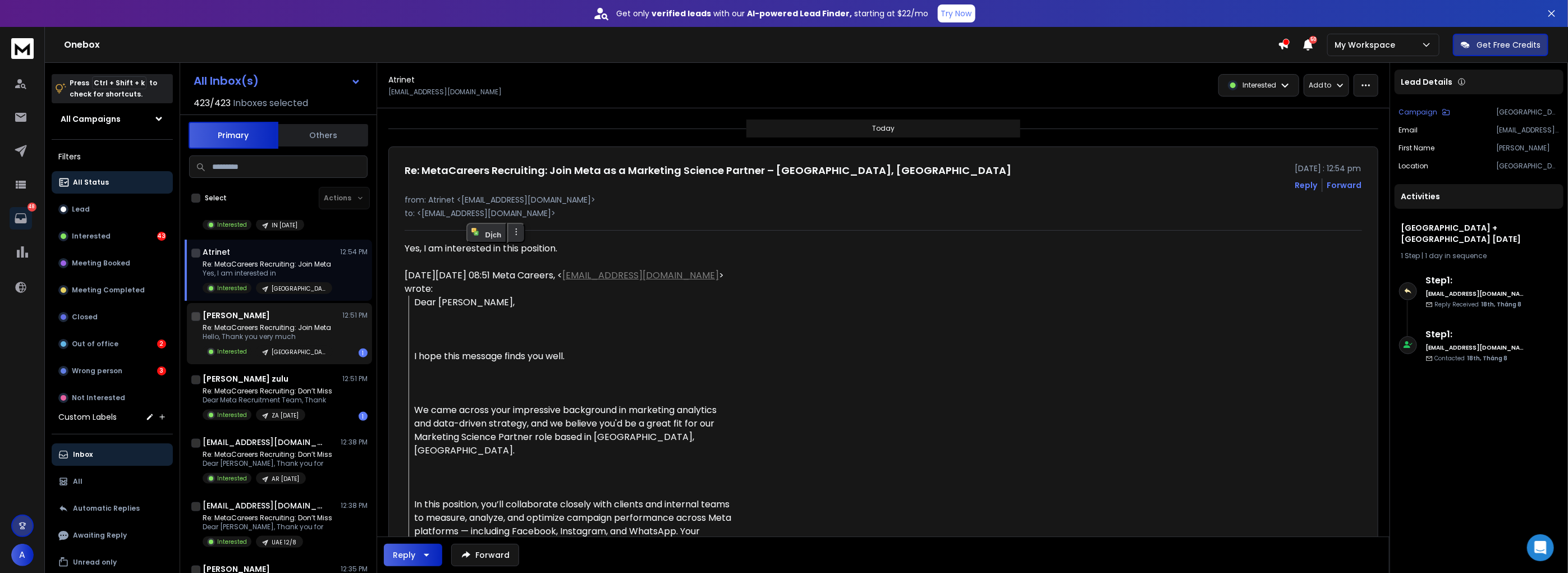
scroll to position [18848, 0]
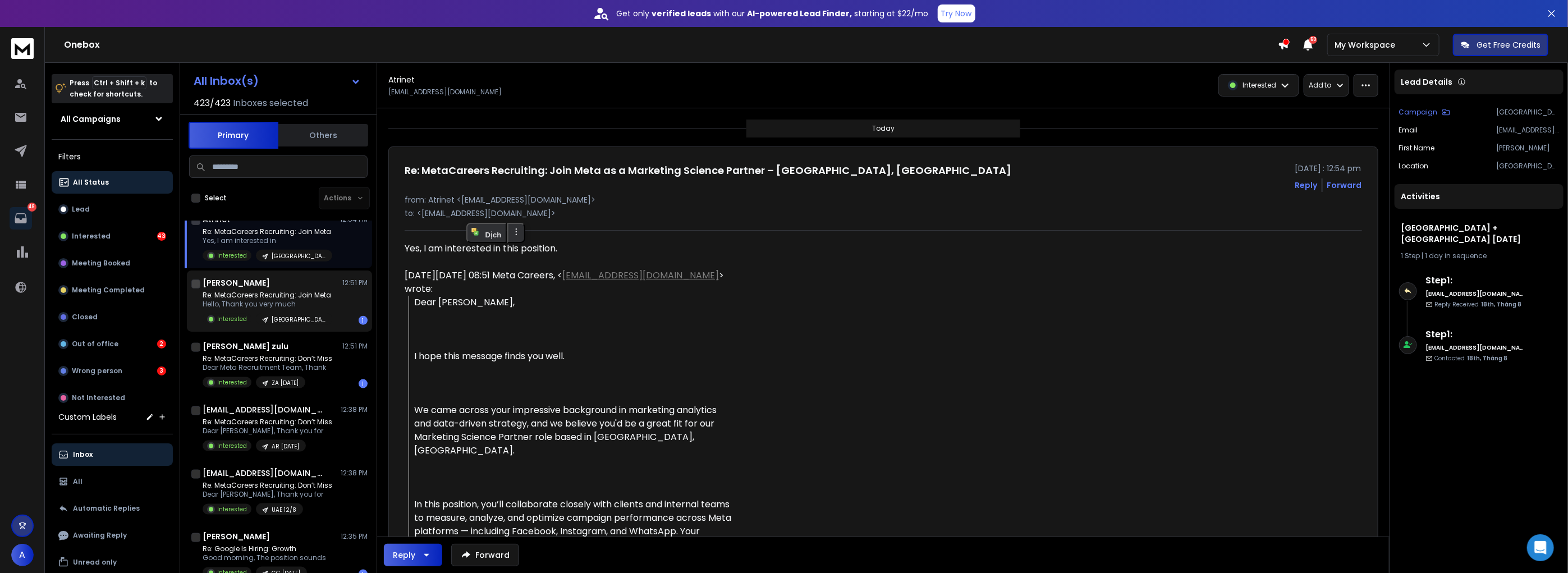
click at [294, 300] on p "Hello, Thank you very much" at bounding box center [267, 304] width 130 height 9
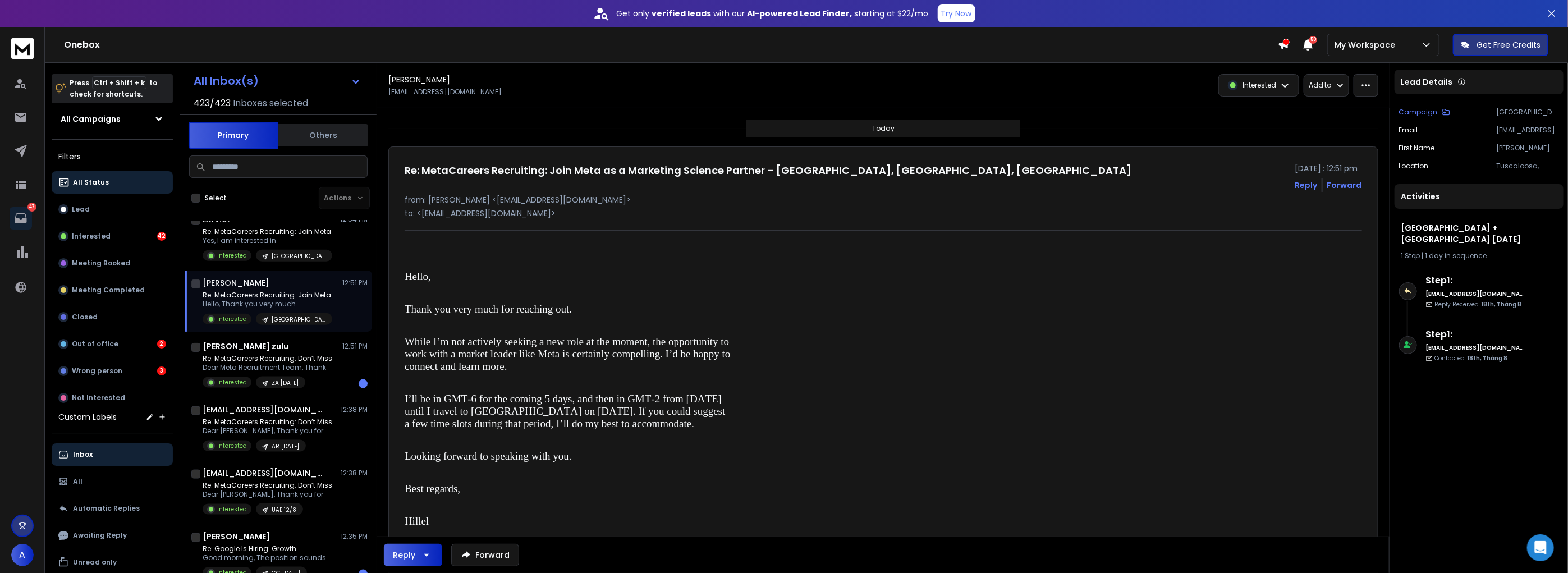
click at [427, 96] on p "hillelgeiger@gmail.com" at bounding box center [444, 92] width 113 height 9
drag, startPoint x: 421, startPoint y: 216, endPoint x: 568, endPoint y: 215, distance: 147.0
click at [568, 215] on p "to: <recruit@careersconnect-employ.com>" at bounding box center [883, 213] width 957 height 11
click at [502, 215] on p "to: <recruit@careersconnect-employ.com>" at bounding box center [883, 213] width 957 height 11
click at [279, 364] on p "Dear Meta Recruitment Team, Thank" at bounding box center [267, 368] width 130 height 9
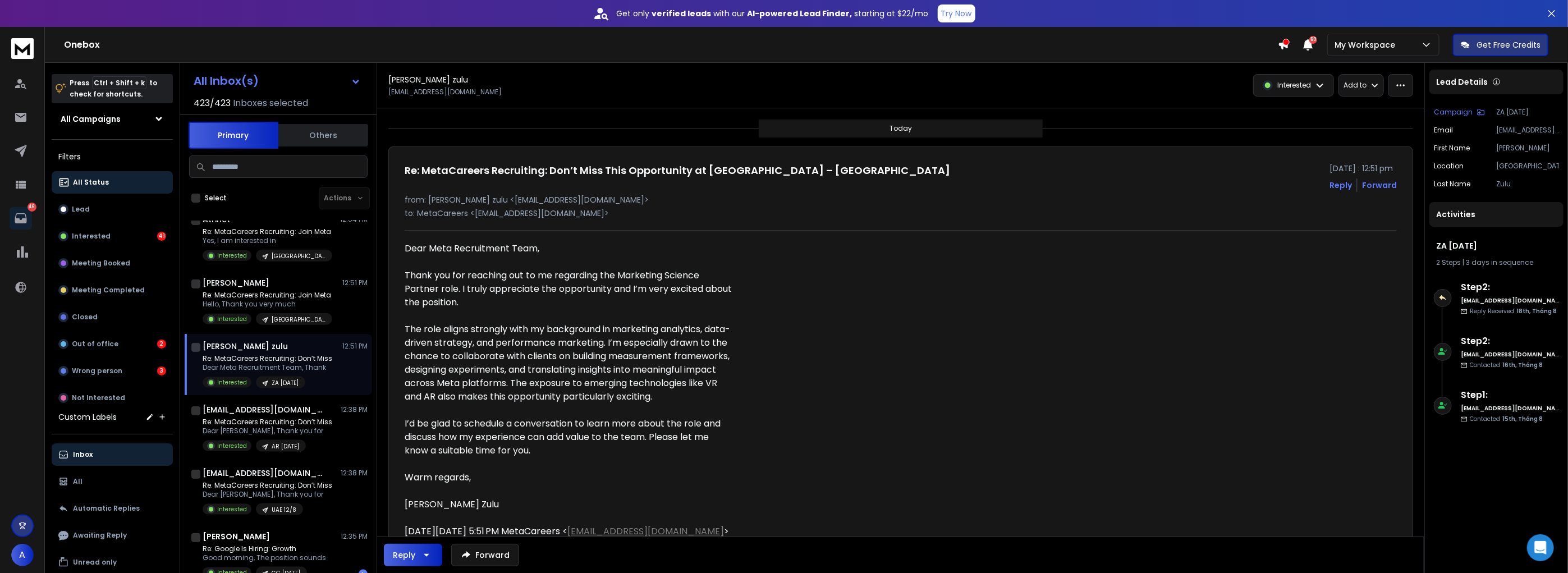
click at [435, 93] on p "sphepelo.zulu@gmail.com" at bounding box center [444, 92] width 113 height 9
drag, startPoint x: 474, startPoint y: 215, endPoint x: 633, endPoint y: 217, distance: 159.0
click at [633, 217] on p "to: MetaCareers <employee@careersconnect-recruit.com>" at bounding box center [901, 213] width 992 height 11
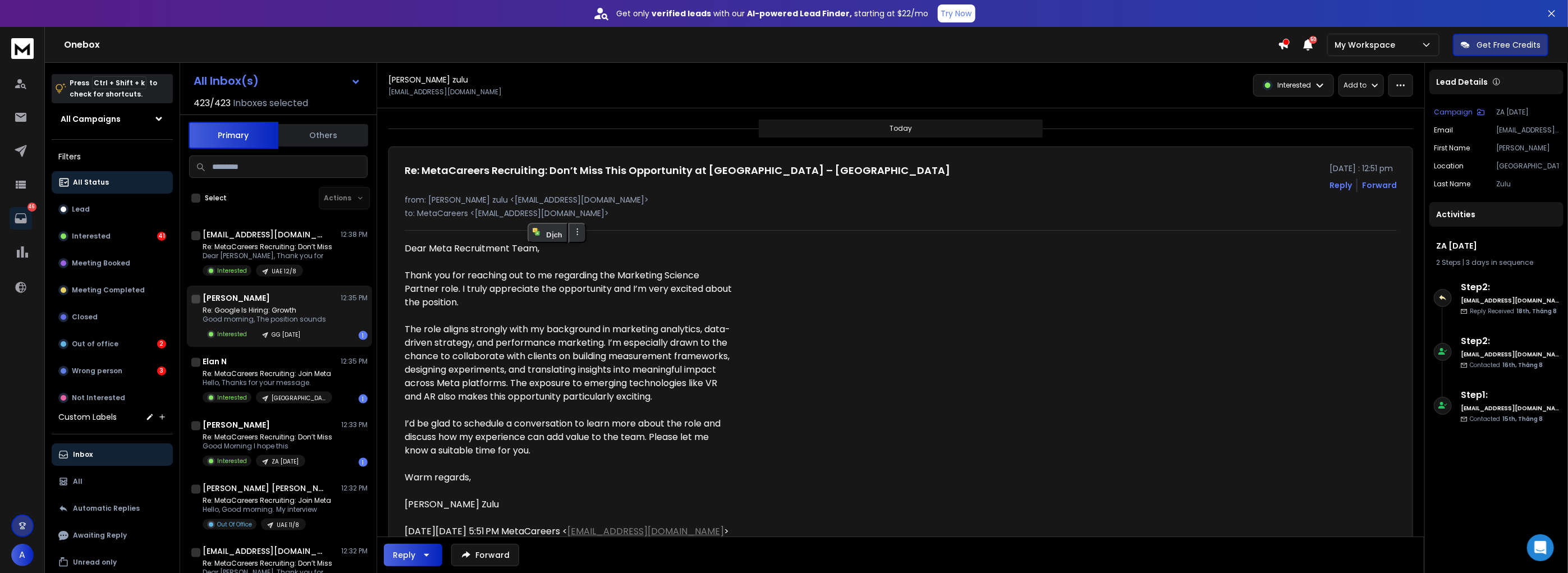
scroll to position [19097, 0]
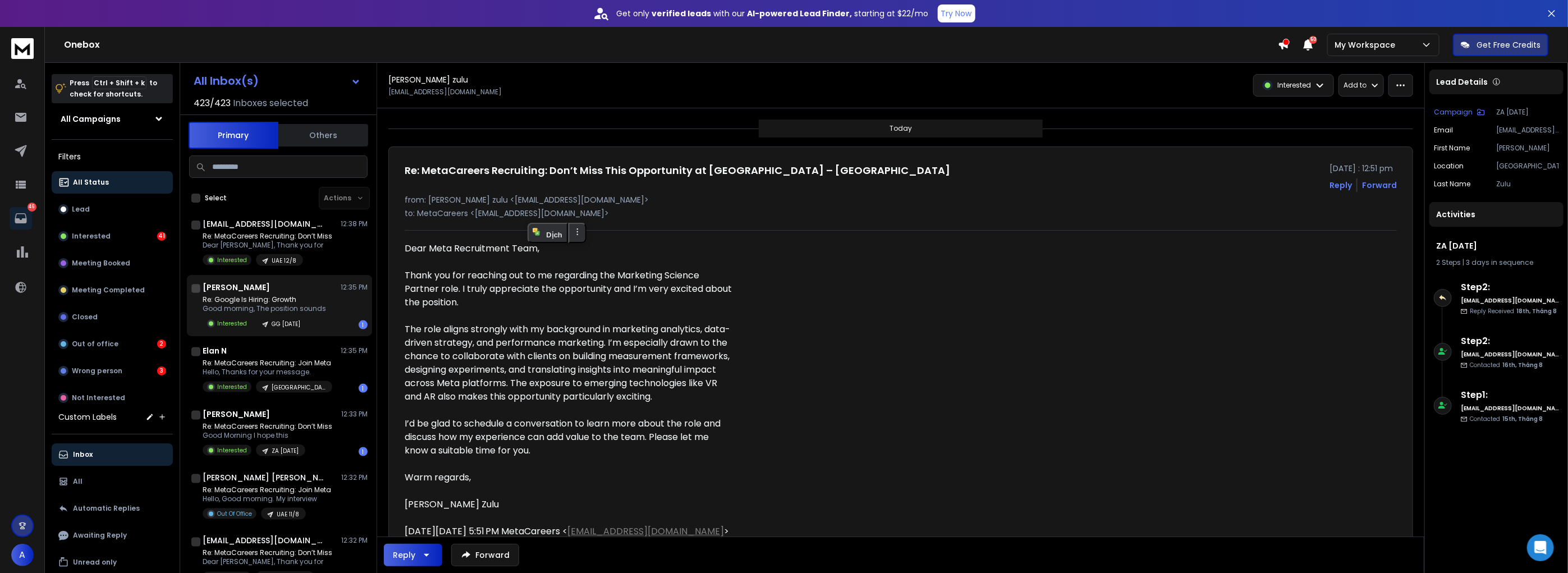
click at [293, 321] on p "GG [DATE]" at bounding box center [286, 324] width 29 height 9
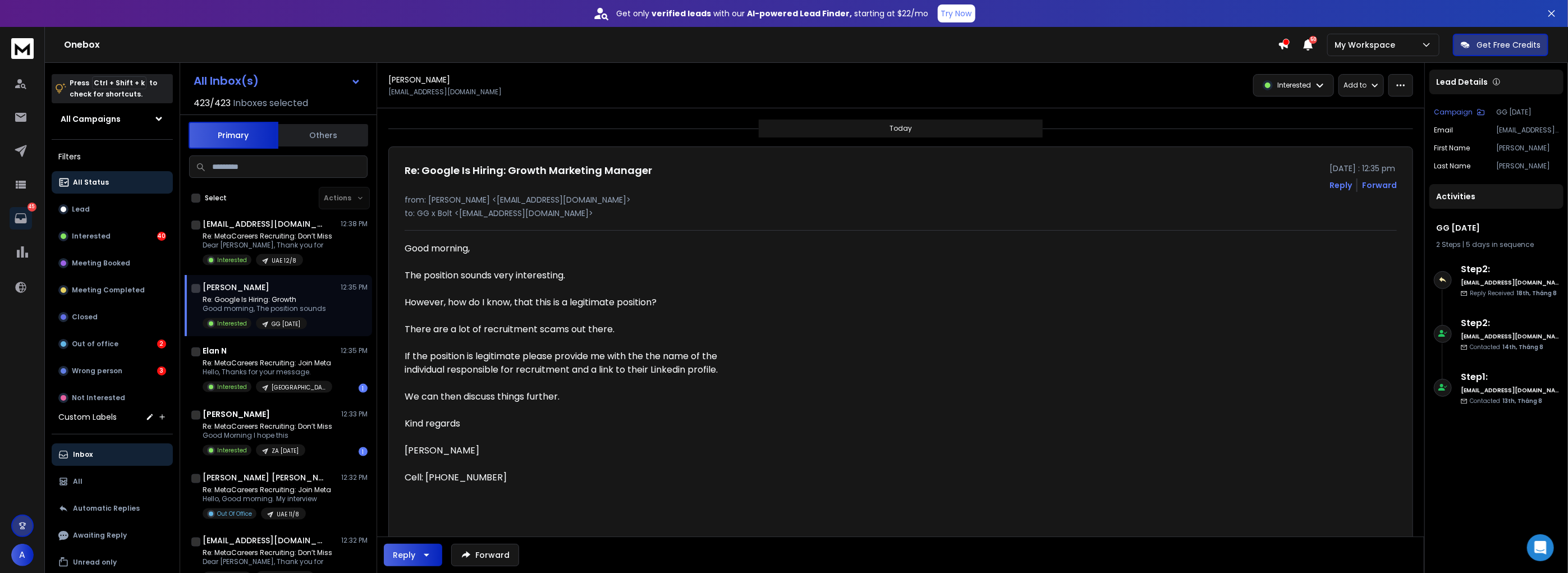
click at [430, 88] on p "richardtomarmstrong@gmail.com" at bounding box center [444, 92] width 113 height 9
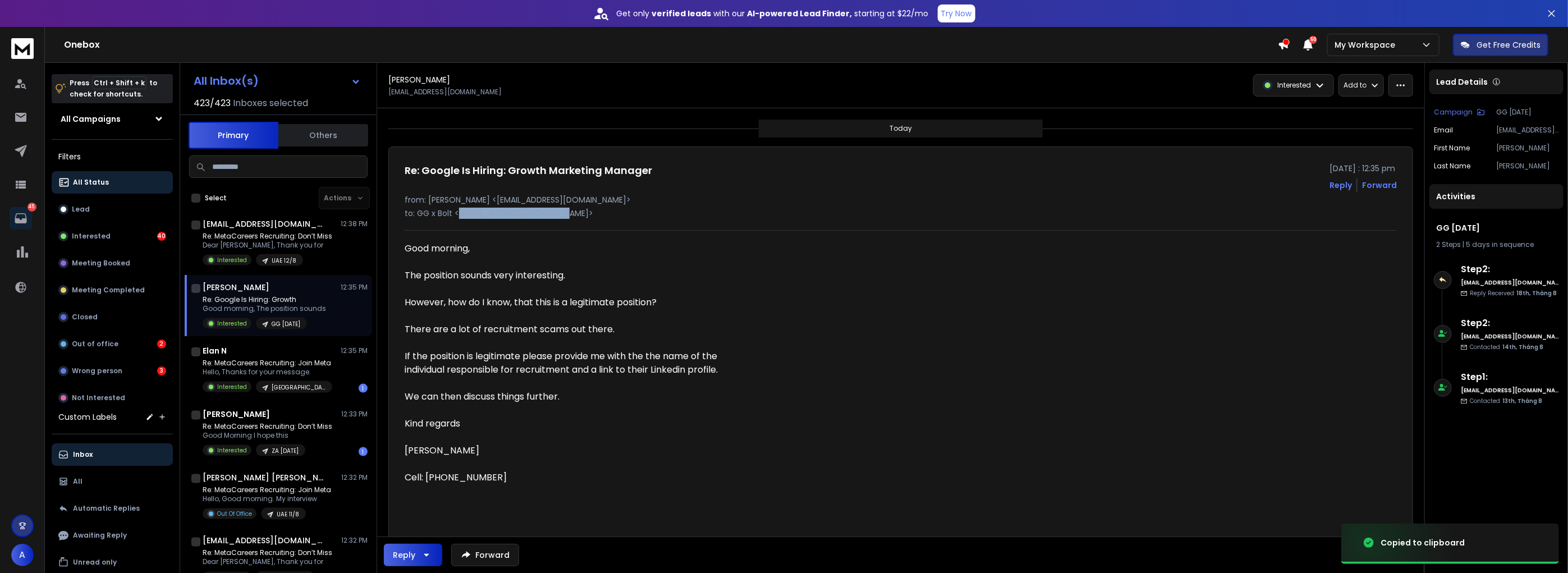
drag, startPoint x: 457, startPoint y: 212, endPoint x: 571, endPoint y: 213, distance: 114.0
click at [571, 213] on p "to: GG x Bolt <works@gcareers-apply.com>" at bounding box center [901, 213] width 992 height 11
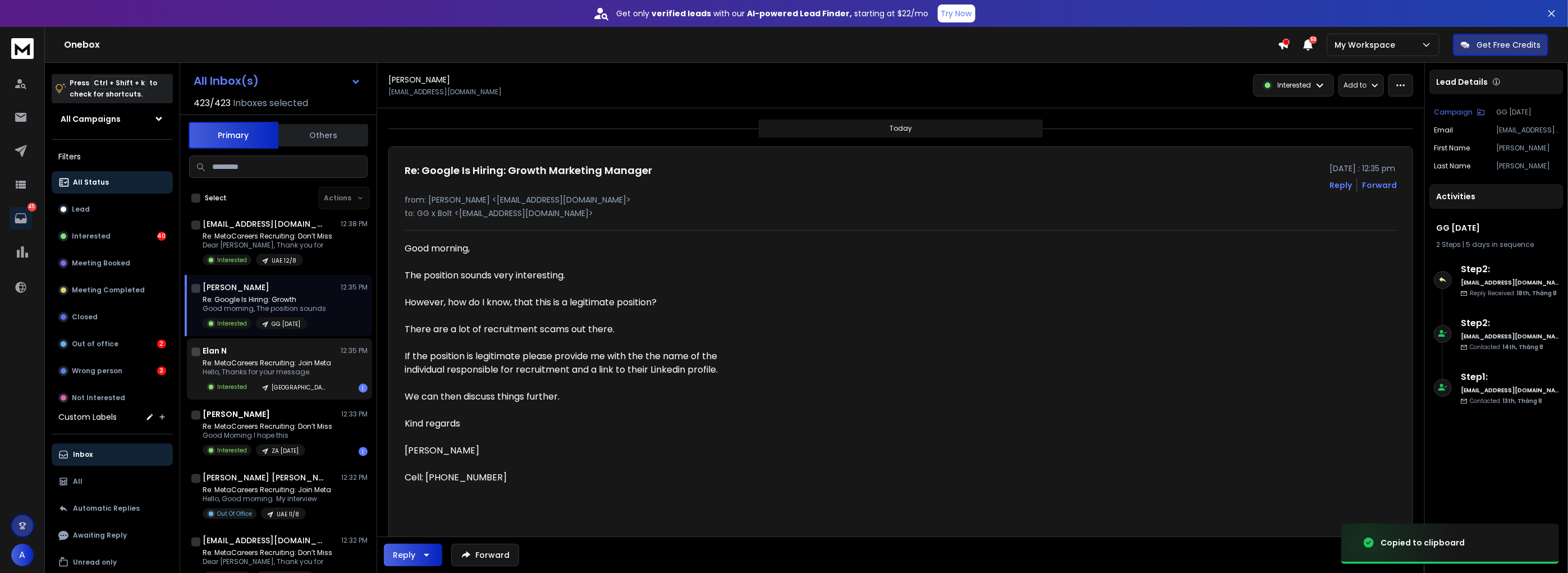
click at [259, 371] on div "Re: MetaCareers Recruiting: Join Meta Hello, Thanks for your message. Intereste…" at bounding box center [267, 375] width 130 height 34
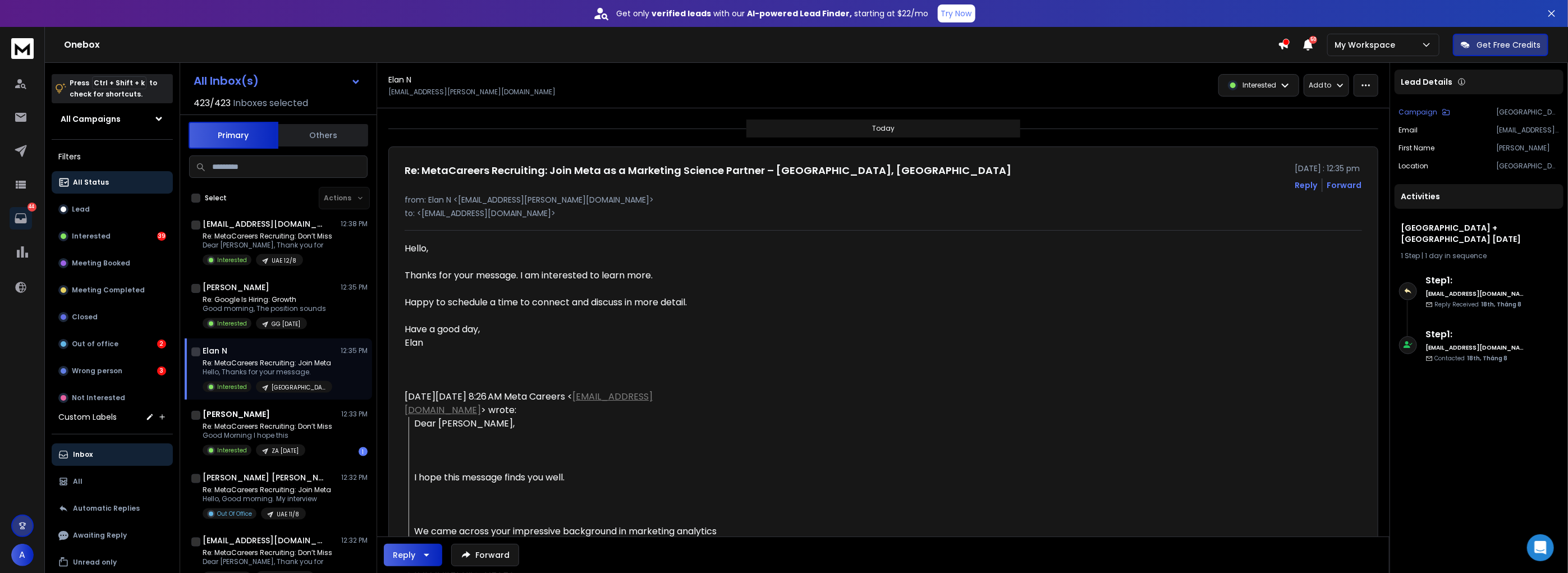
click at [430, 91] on p "elan.neiger@gmail.com" at bounding box center [471, 92] width 167 height 9
drag, startPoint x: 421, startPoint y: 213, endPoint x: 565, endPoint y: 216, distance: 144.0
click at [565, 216] on p "to: <info@careersconnectapplicants.com>" at bounding box center [883, 213] width 957 height 11
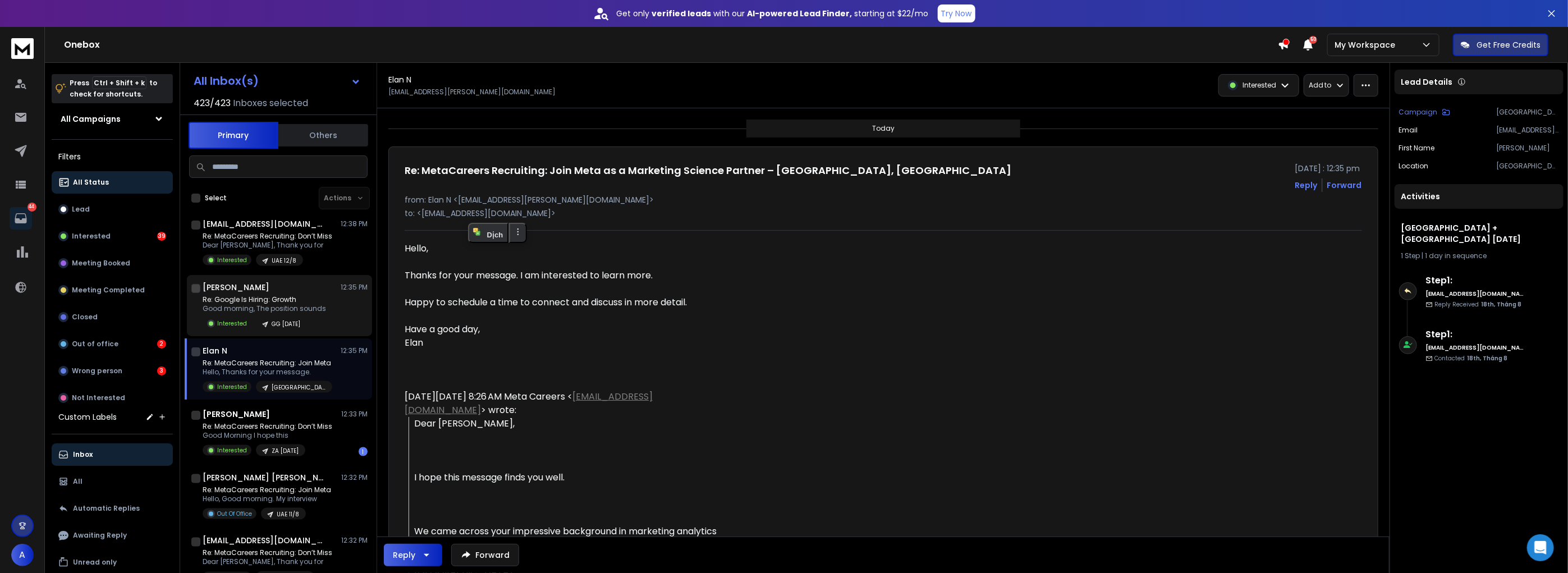
scroll to position [19160, 0]
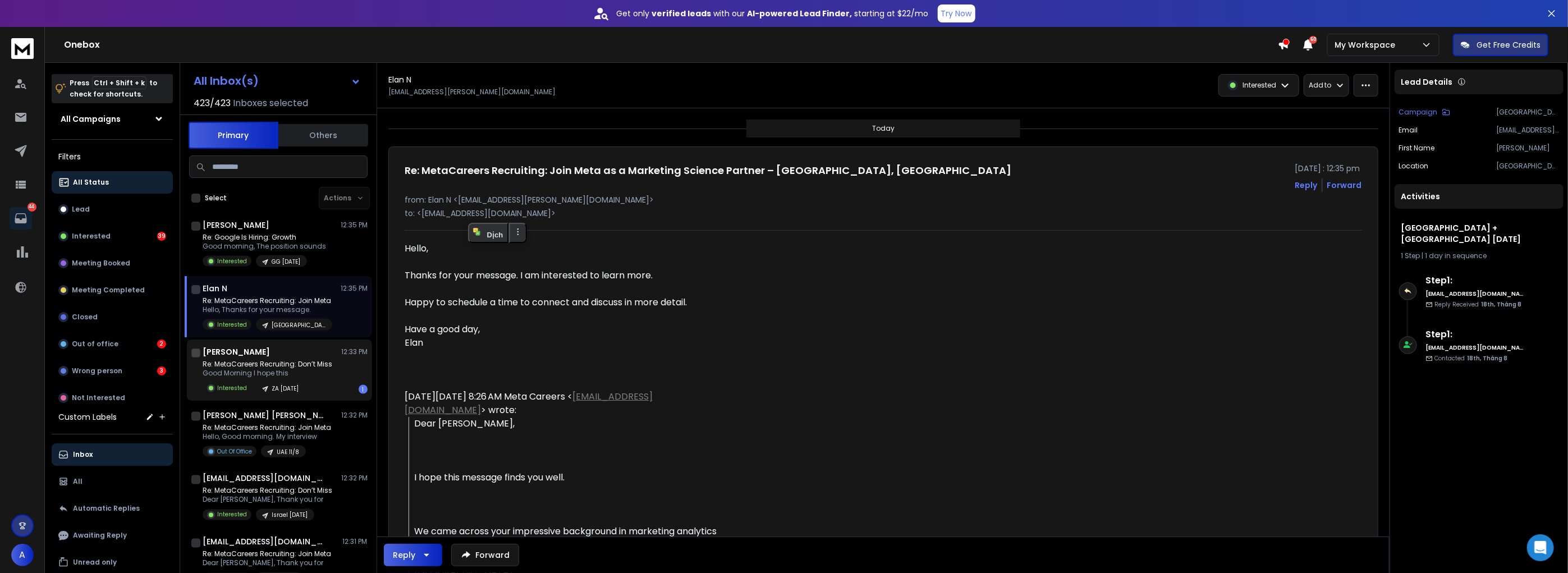
click at [294, 369] on p "Good Morning I hope this" at bounding box center [267, 373] width 130 height 9
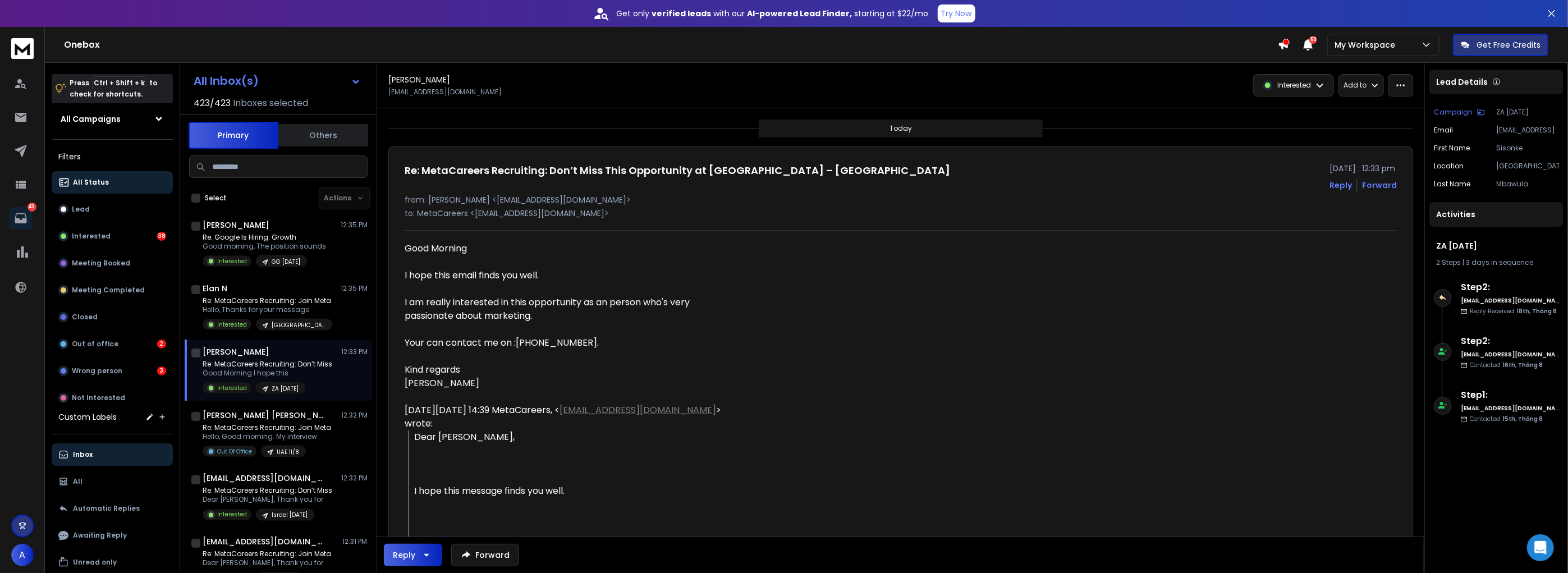
click at [438, 95] on p "mbuqe3535@gmail.com" at bounding box center [444, 92] width 113 height 9
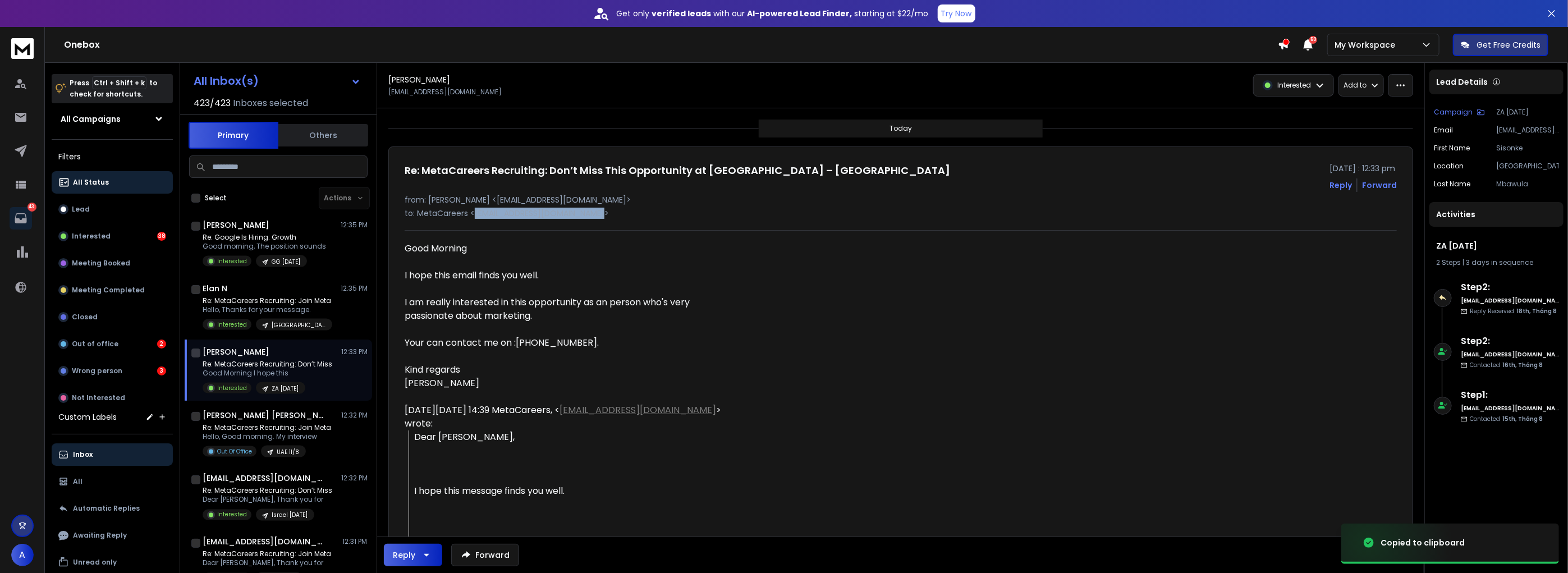
drag, startPoint x: 474, startPoint y: 215, endPoint x: 598, endPoint y: 212, distance: 124.0
click at [598, 212] on p "to: MetaCareers <hr@careersconnect-global.com>" at bounding box center [901, 213] width 992 height 11
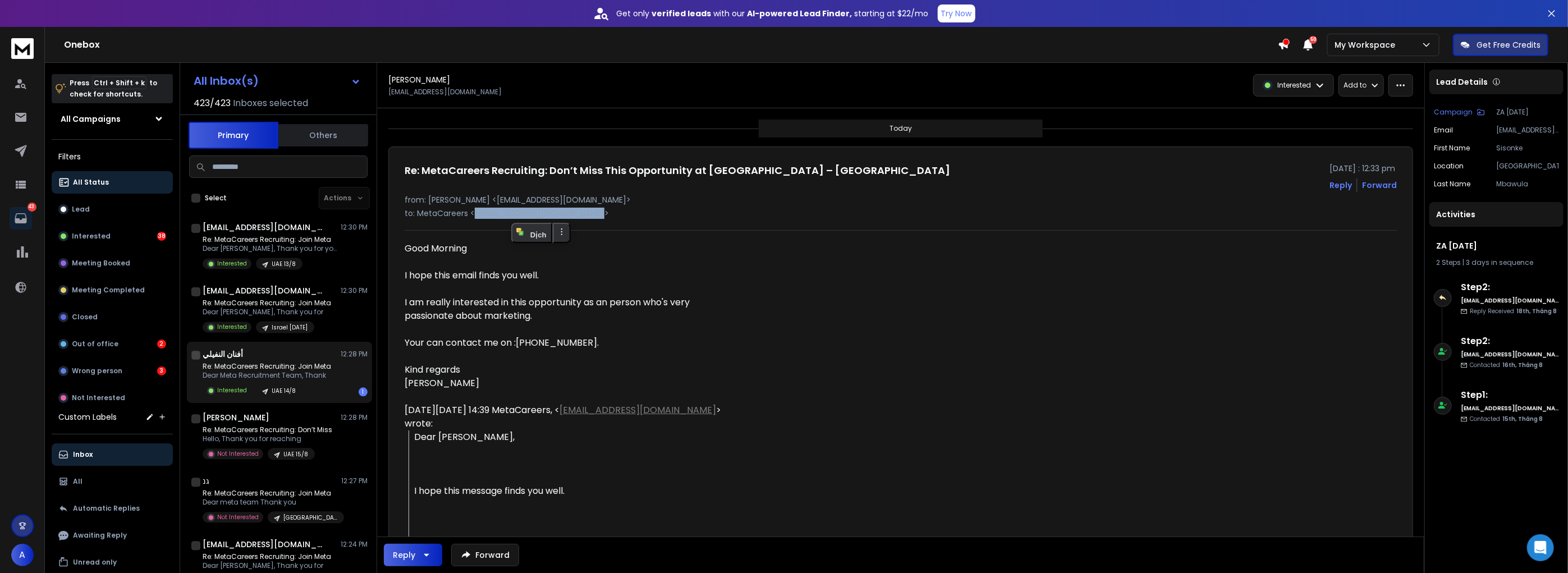
scroll to position [19721, 0]
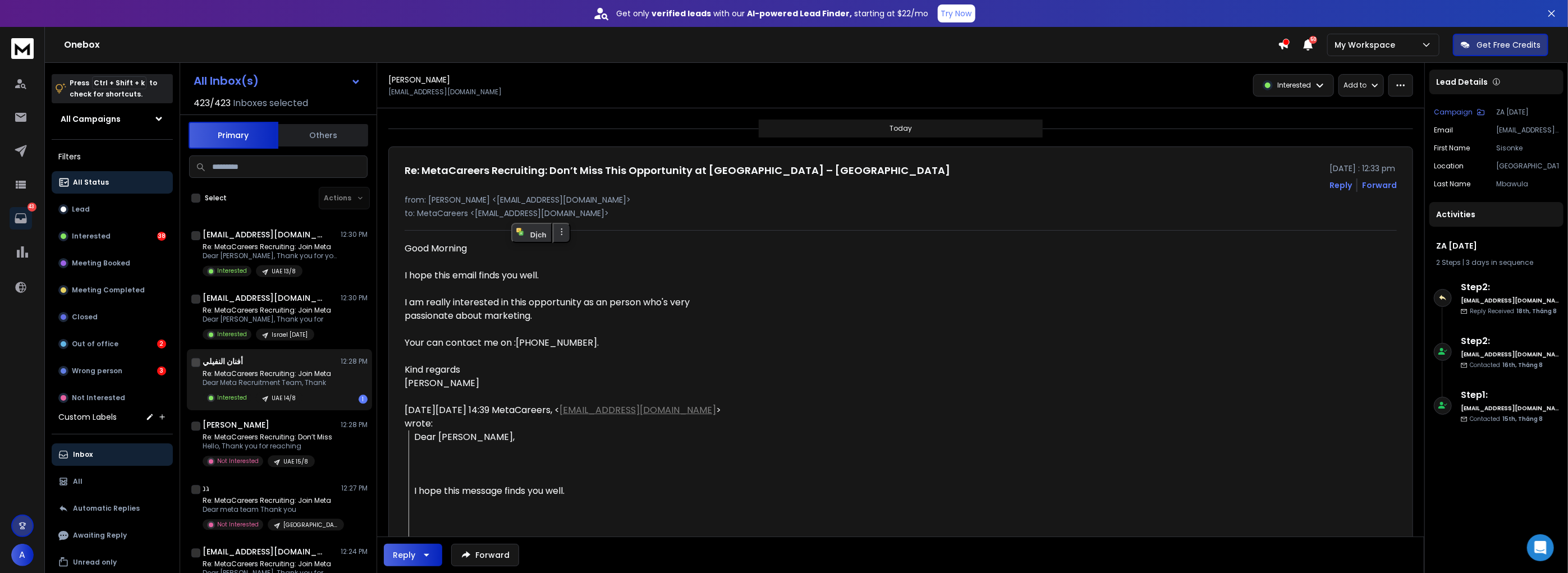
click at [293, 379] on p "Dear Meta Recruitment Team, Thank" at bounding box center [266, 383] width 129 height 9
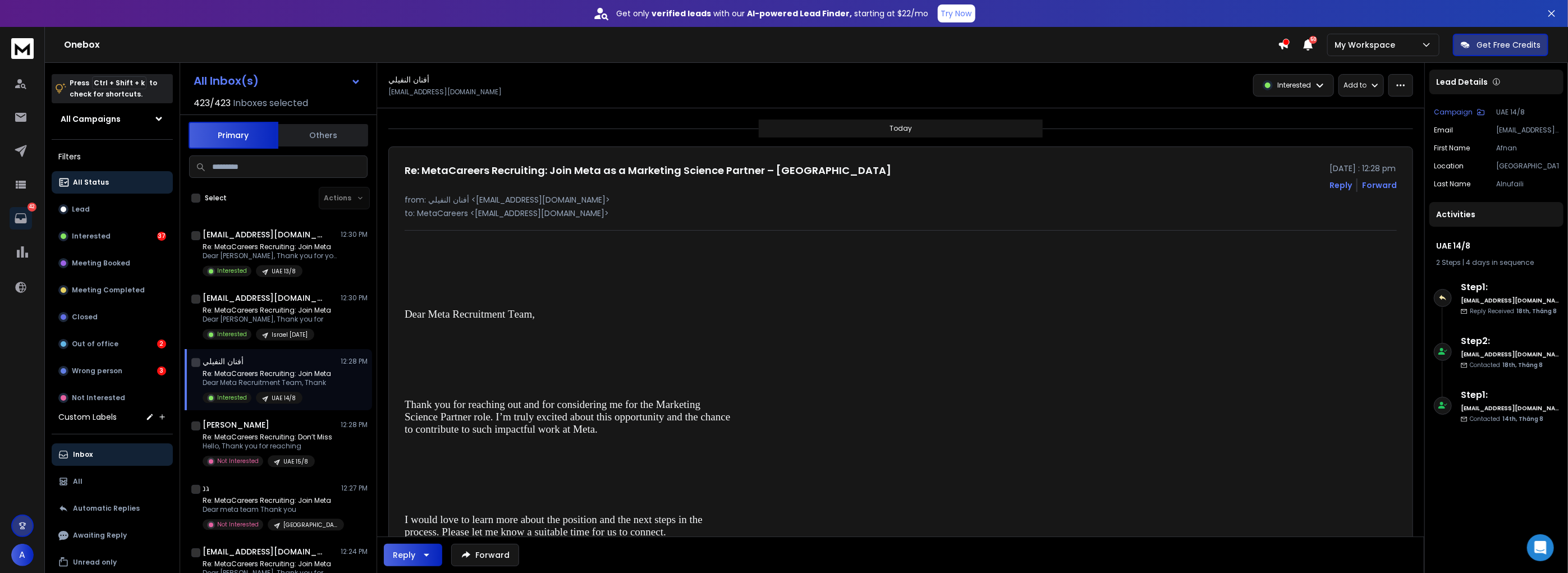
click at [434, 92] on p "afnan_alnofely@hotmail.com" at bounding box center [444, 92] width 113 height 9
drag, startPoint x: 475, startPoint y: 216, endPoint x: 610, endPoint y: 215, distance: 135.0
click at [610, 215] on p "to: MetaCareers <hr@careersconnect-creatives.com>" at bounding box center [901, 213] width 992 height 11
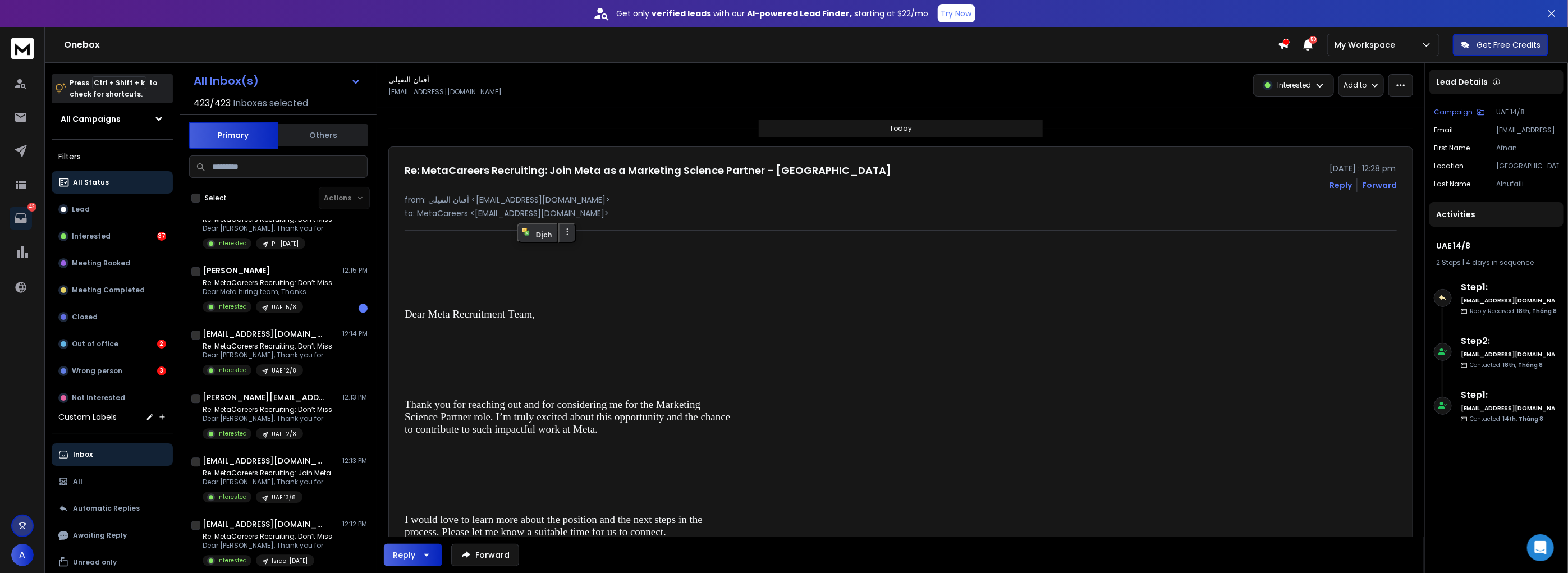
scroll to position [20282, 0]
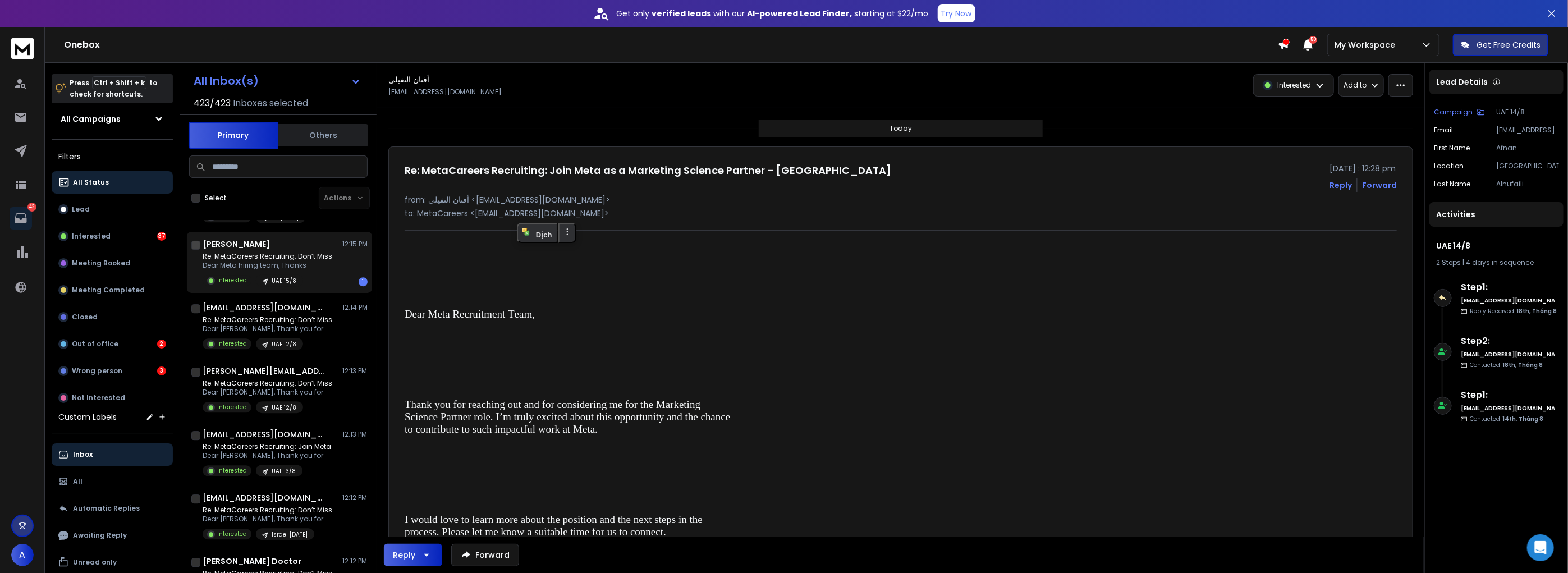
click at [295, 261] on p "Dear Meta hiring team, Thanks" at bounding box center [267, 265] width 130 height 9
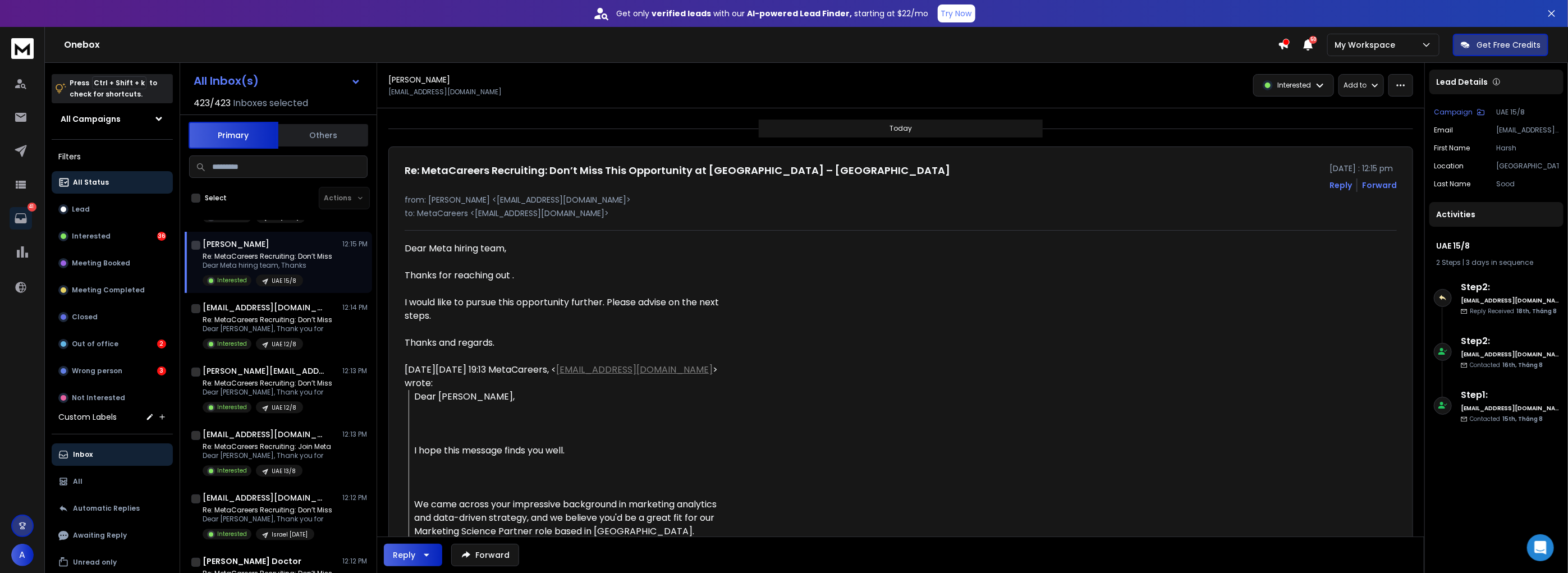
click at [430, 92] on p "harshsood89@gmail.com" at bounding box center [444, 92] width 113 height 9
drag, startPoint x: 472, startPoint y: 216, endPoint x: 635, endPoint y: 211, distance: 163.1
click at [635, 211] on p "to: MetaCareers <recruit@careersconnect-applicants.com>" at bounding box center [901, 213] width 992 height 11
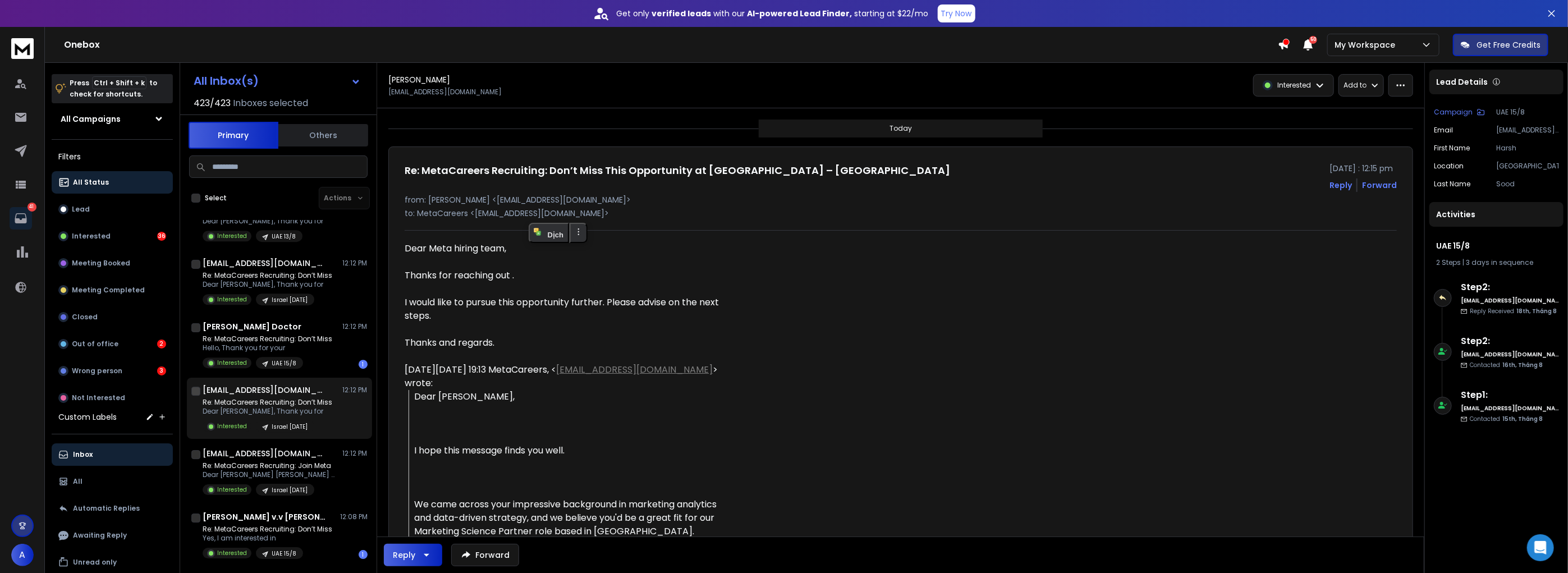
scroll to position [20532, 0]
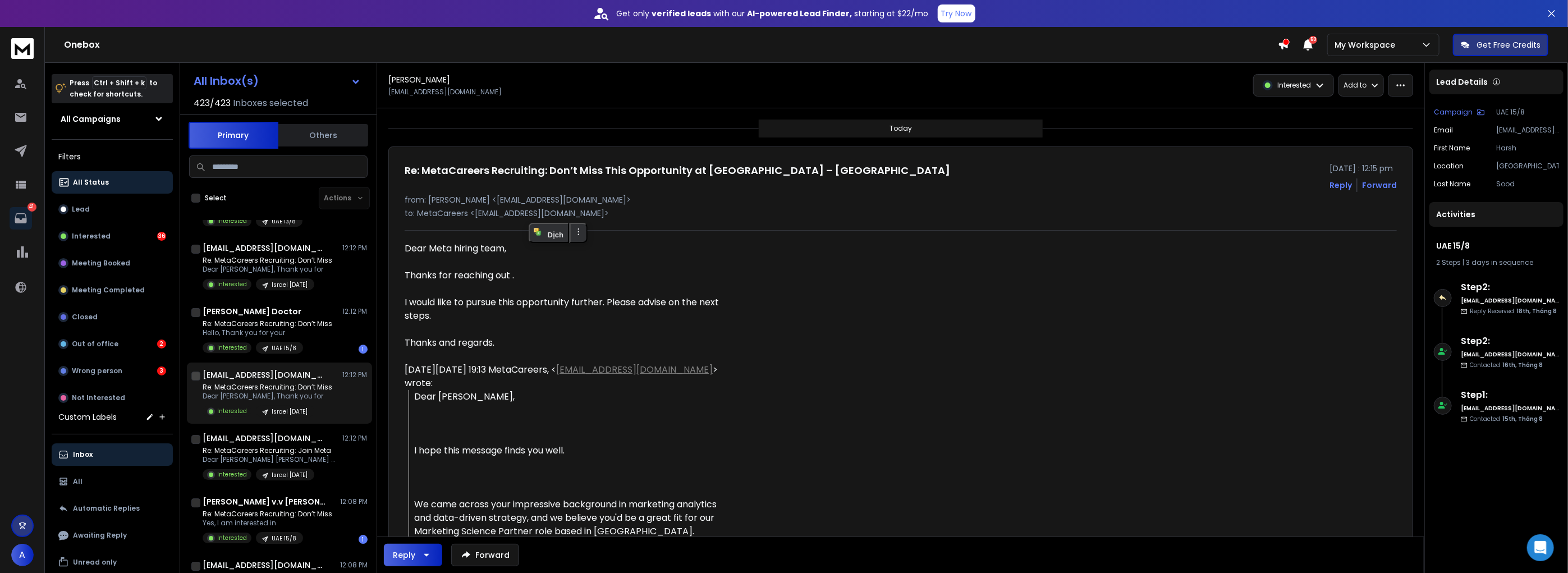
click at [306, 374] on div "aynatpeleg@gmail.com 12:12 PM Re: MetaCareers Recruiting: Don’t Miss Dear Aynat…" at bounding box center [285, 393] width 165 height 47
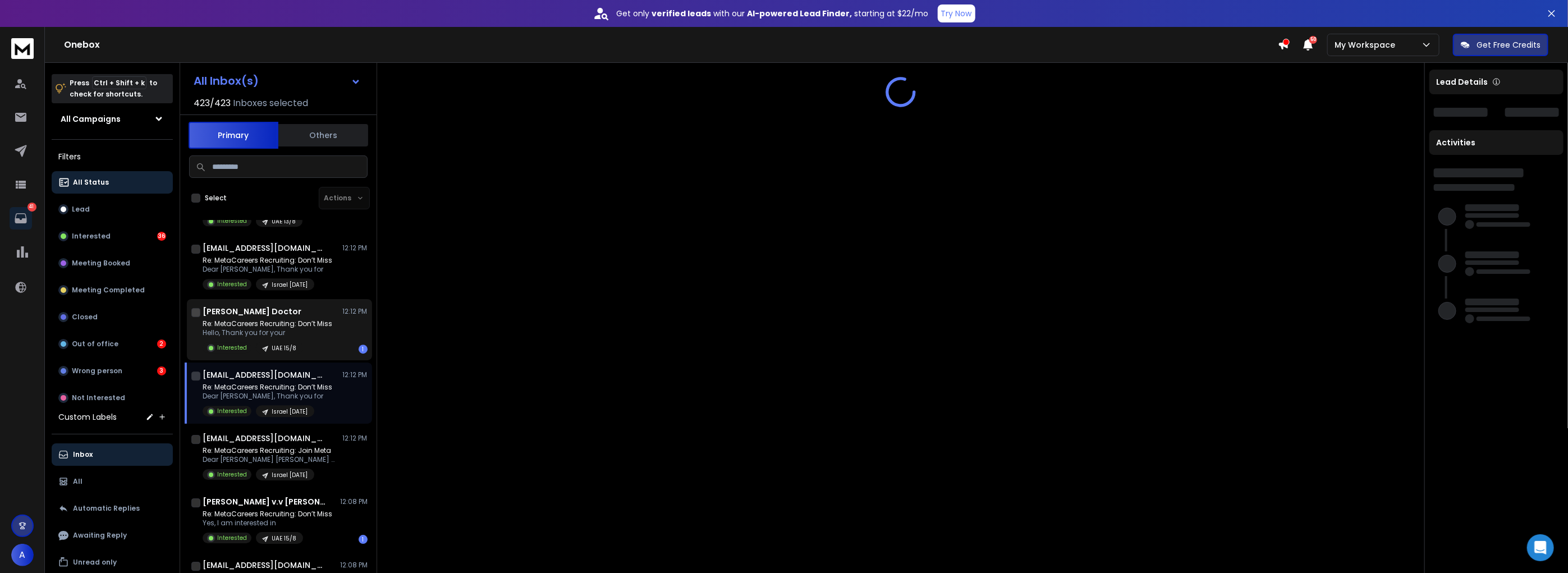
click at [314, 329] on p "Hello, Thank you for your" at bounding box center [267, 333] width 130 height 9
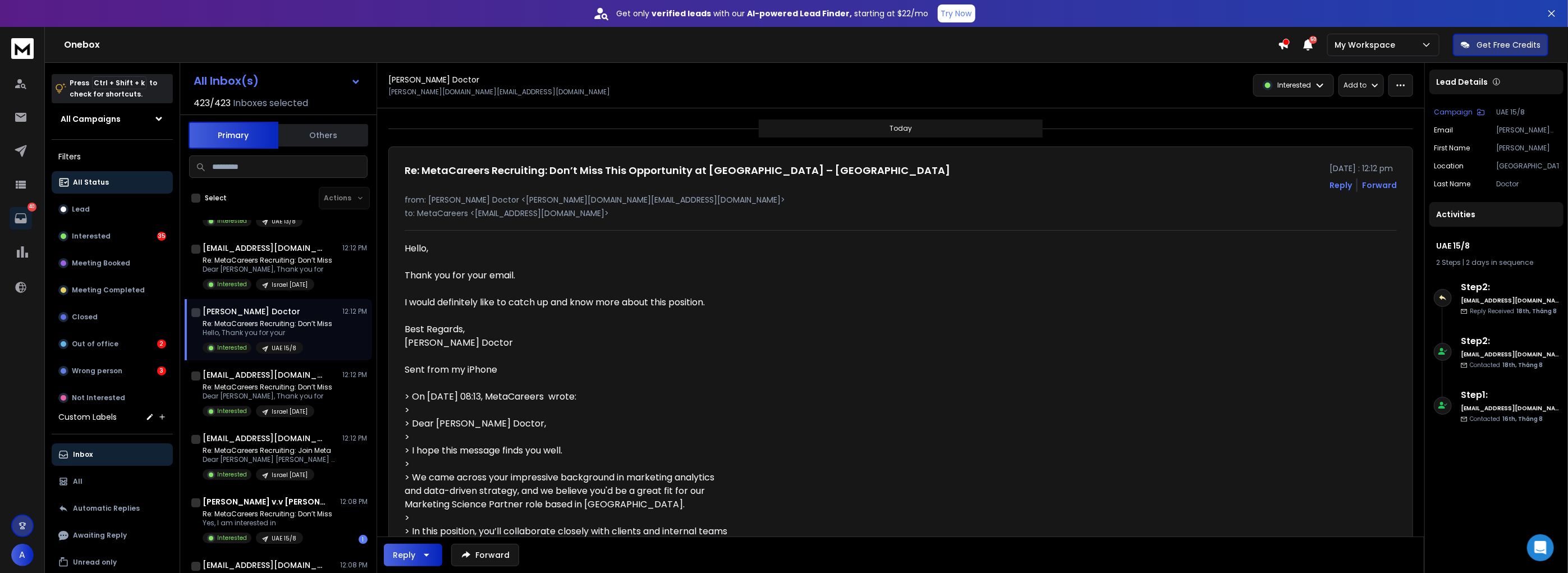
click at [438, 93] on p "suhan.doctor@gmail.com" at bounding box center [498, 92] width 222 height 9
drag, startPoint x: 473, startPoint y: 216, endPoint x: 625, endPoint y: 216, distance: 152.0
click at [625, 216] on p "to: MetaCareers <employee@careersconnect-zone.com>" at bounding box center [901, 213] width 992 height 11
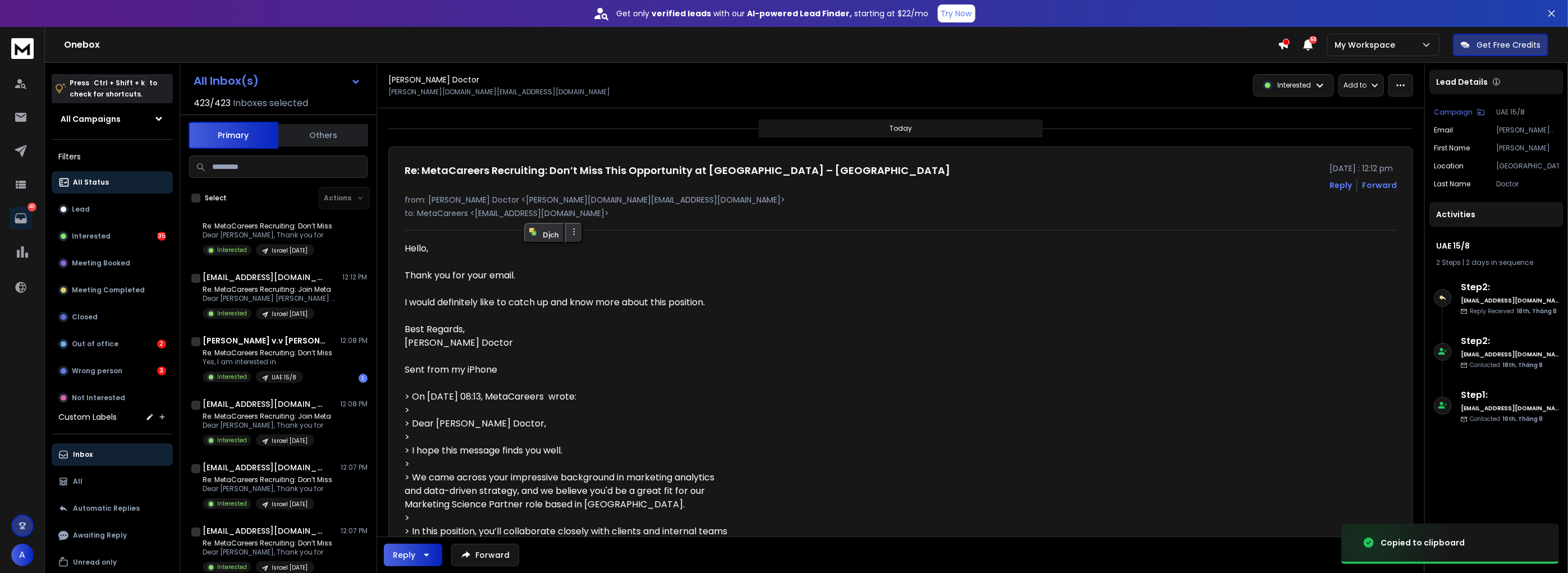
scroll to position [20781, 0]
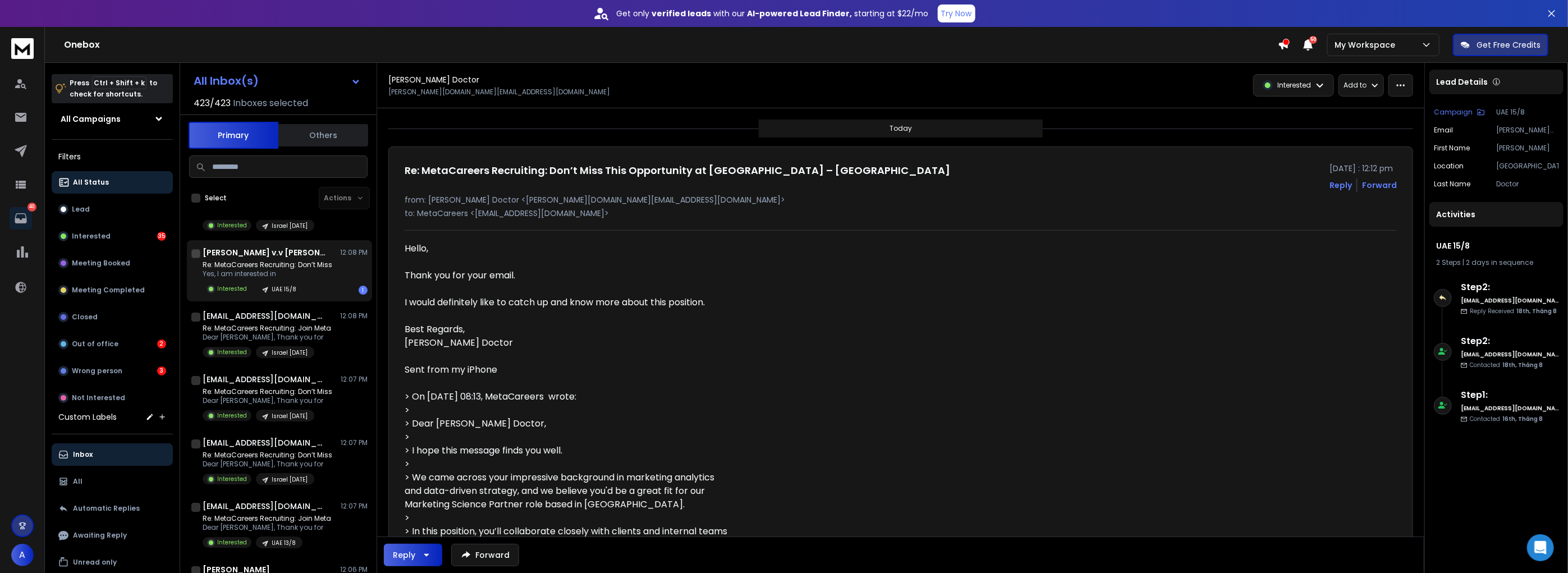
click at [302, 260] on p "Re: MetaCareers Recruiting: Don’t Miss" at bounding box center [267, 265] width 130 height 9
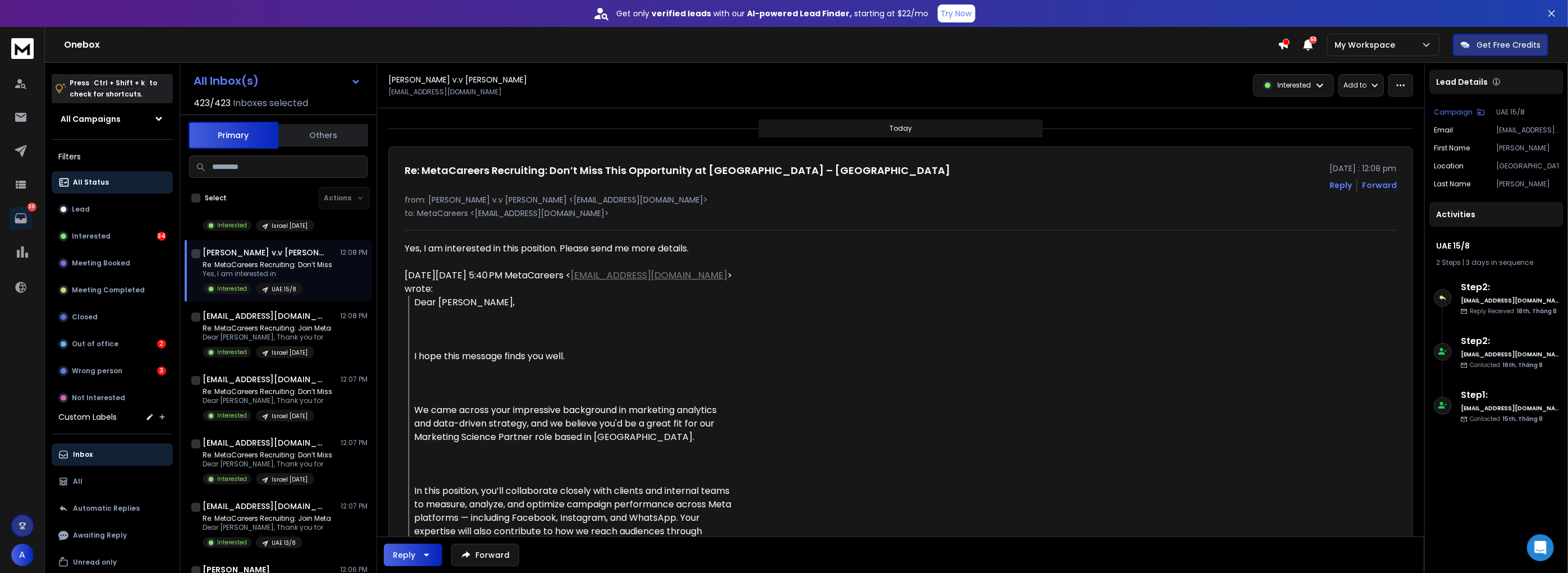
click at [418, 92] on p "hareeshvv08@gmail.com" at bounding box center [444, 92] width 113 height 9
drag, startPoint x: 472, startPoint y: 212, endPoint x: 616, endPoint y: 212, distance: 144.0
click at [616, 212] on p "to: MetaCareers <recruit@careersconnect-future.com>" at bounding box center [901, 213] width 992 height 11
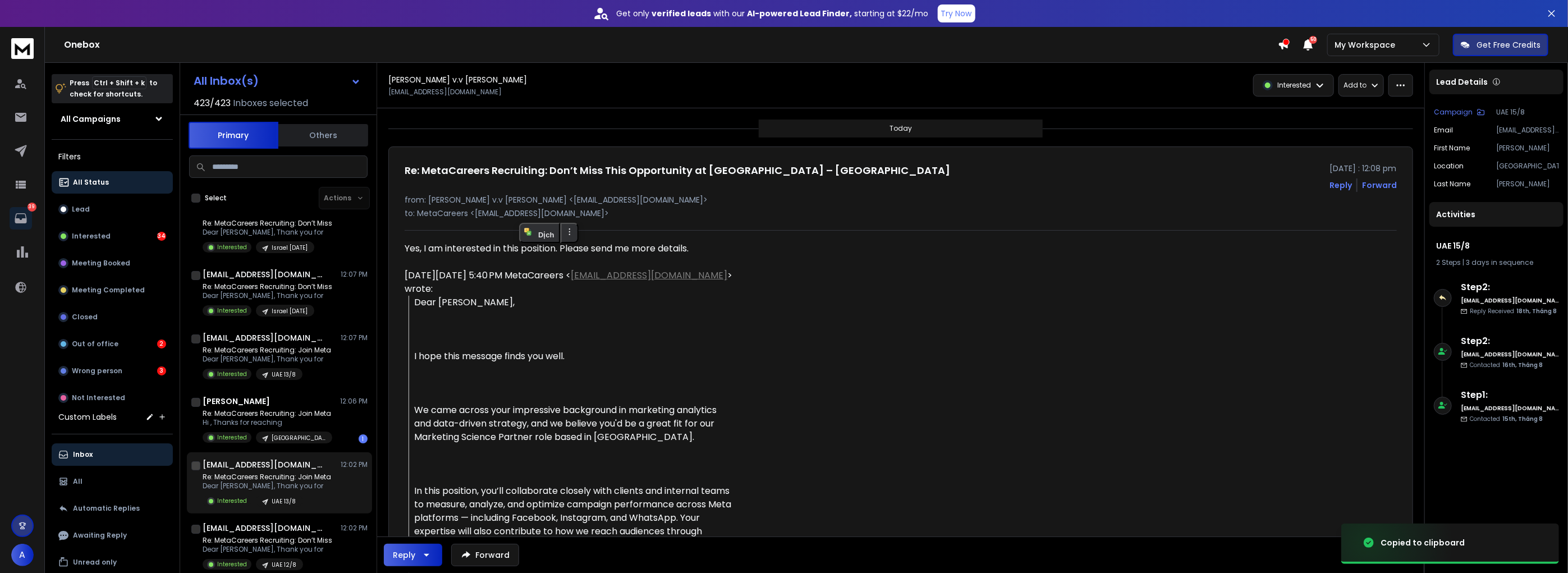
scroll to position [21093, 0]
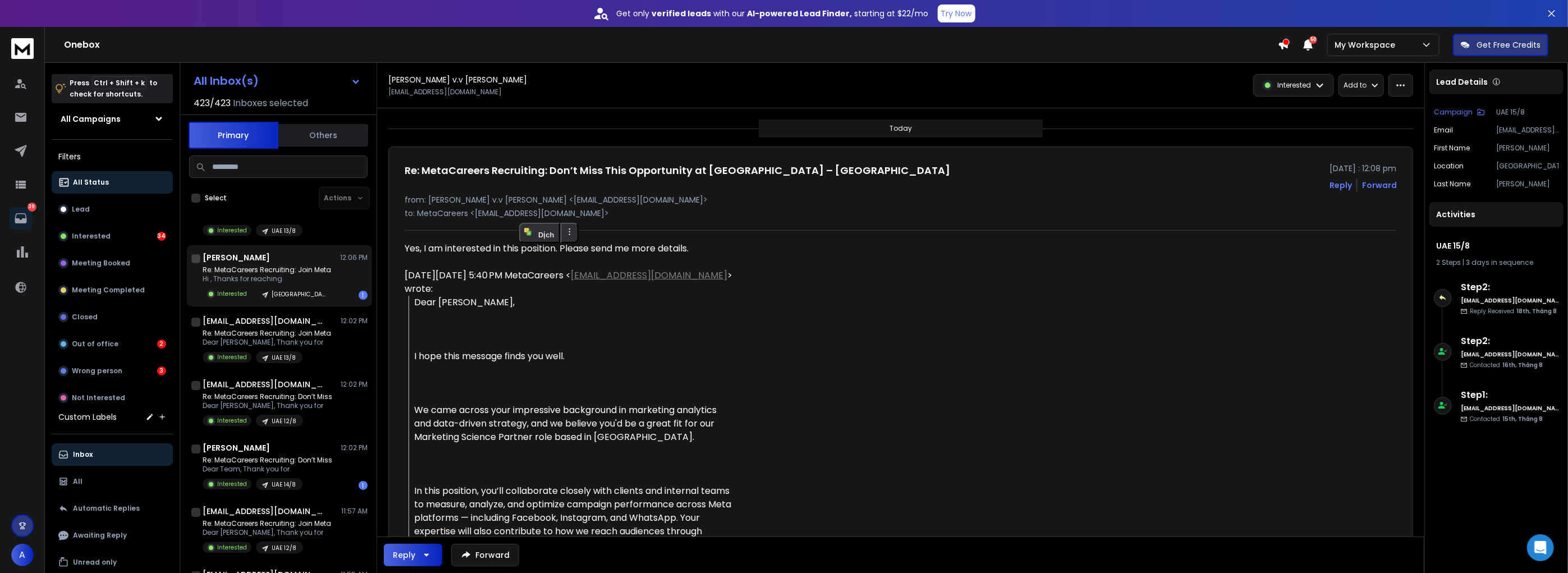
click at [296, 290] on p "[GEOGRAPHIC_DATA] + [GEOGRAPHIC_DATA] [DATE]" at bounding box center [299, 294] width 54 height 9
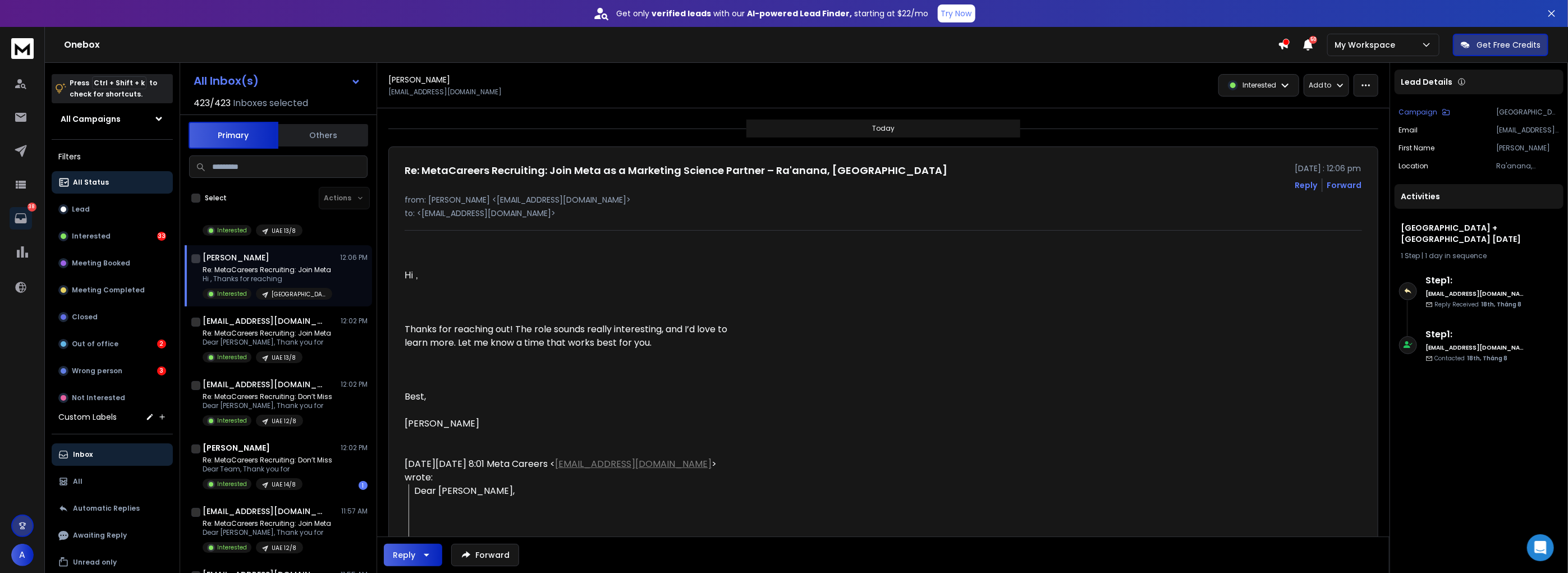
click at [438, 90] on p "sherryramim@gmail.com" at bounding box center [444, 92] width 113 height 9
drag, startPoint x: 421, startPoint y: 214, endPoint x: 560, endPoint y: 214, distance: 139.0
click at [560, 214] on p "to: <recruit@careersconnecttalents.com>" at bounding box center [883, 213] width 957 height 11
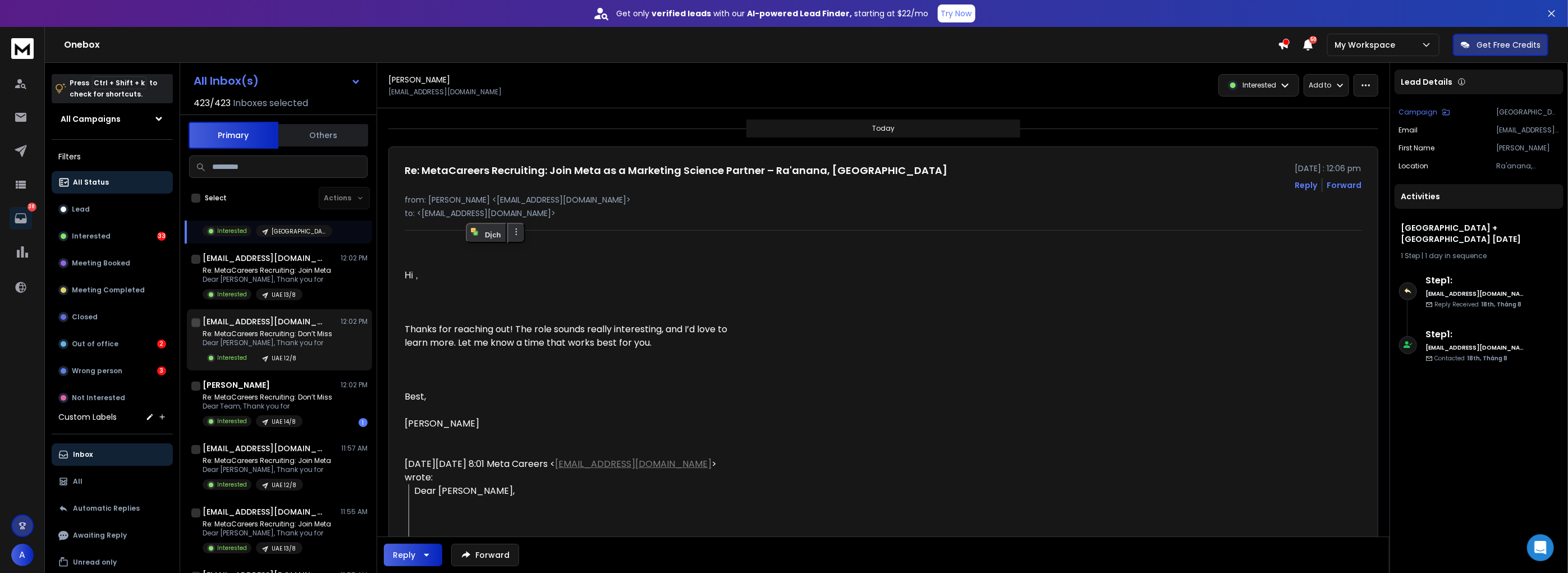
scroll to position [21218, 0]
drag, startPoint x: 312, startPoint y: 330, endPoint x: 340, endPoint y: 336, distance: 28.6
click at [312, 332] on p "Re: MetaCareers Recruiting: Don’t Miss" at bounding box center [267, 336] width 130 height 9
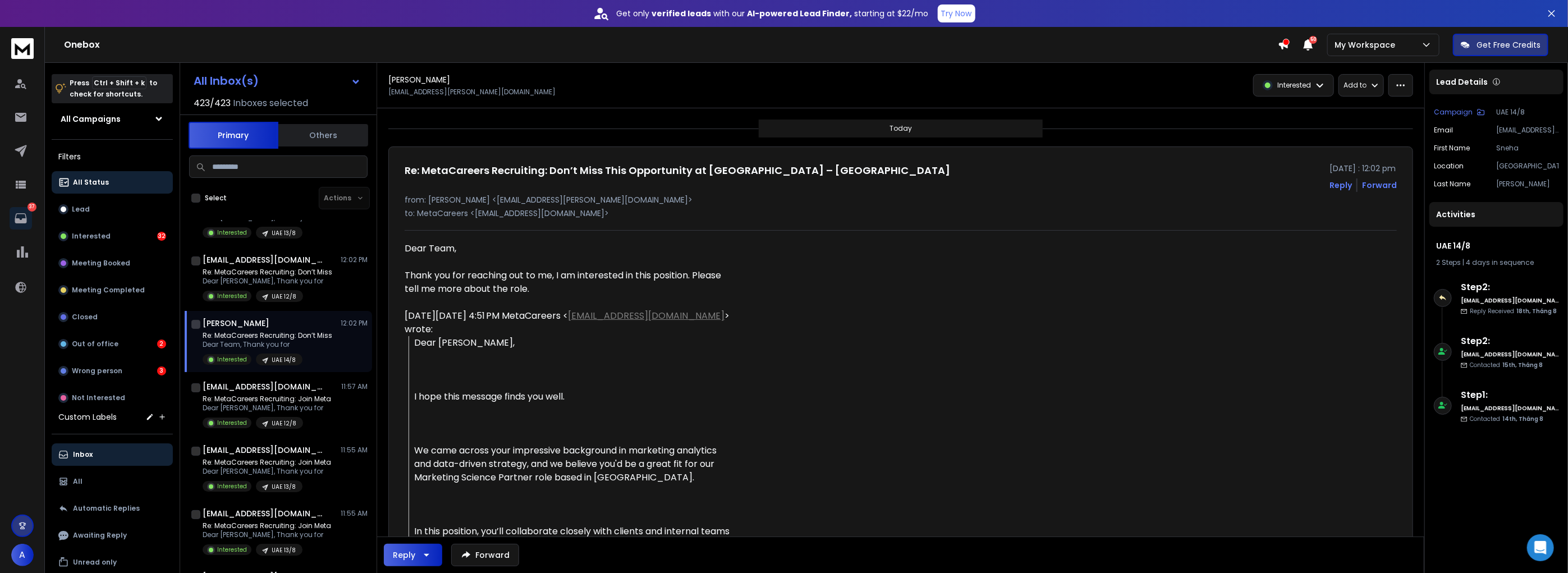
click at [445, 90] on p "snehaaswani.aswani@gmail.com" at bounding box center [471, 92] width 167 height 9
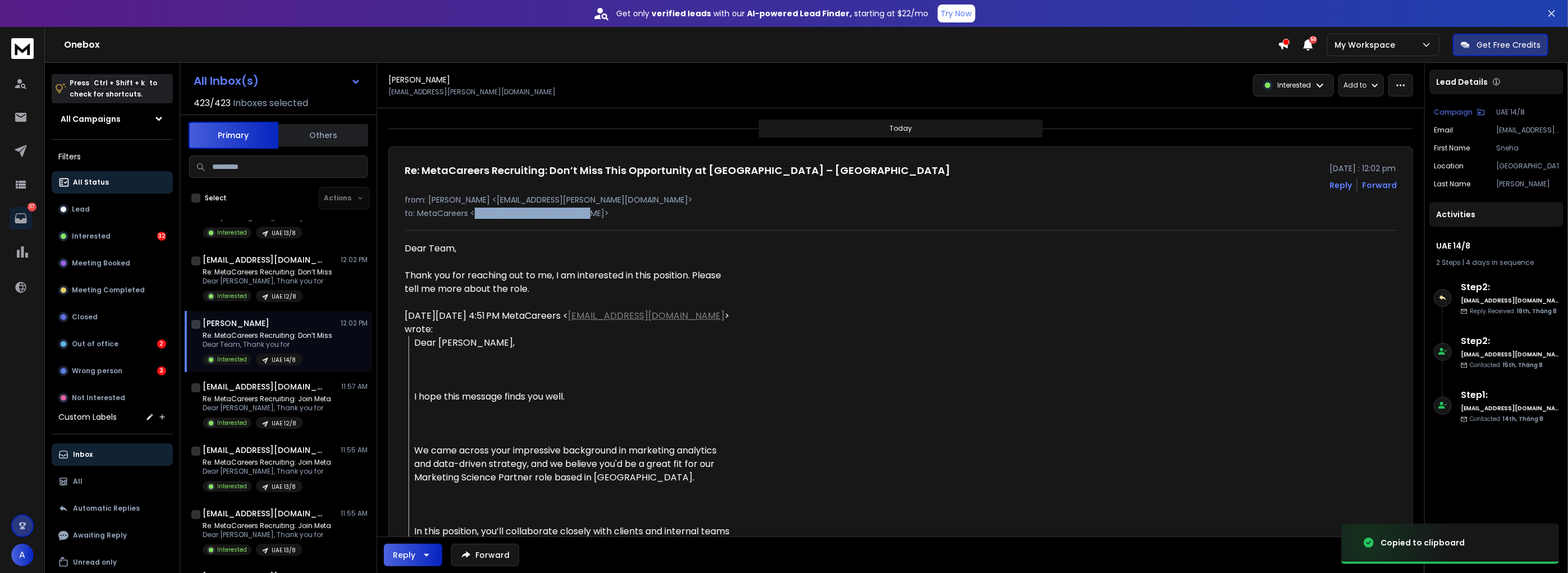
drag, startPoint x: 474, startPoint y: 211, endPoint x: 586, endPoint y: 212, distance: 112.0
click at [586, 212] on p "to: MetaCareers <hr@careersconnectjobs.com>" at bounding box center [901, 213] width 992 height 11
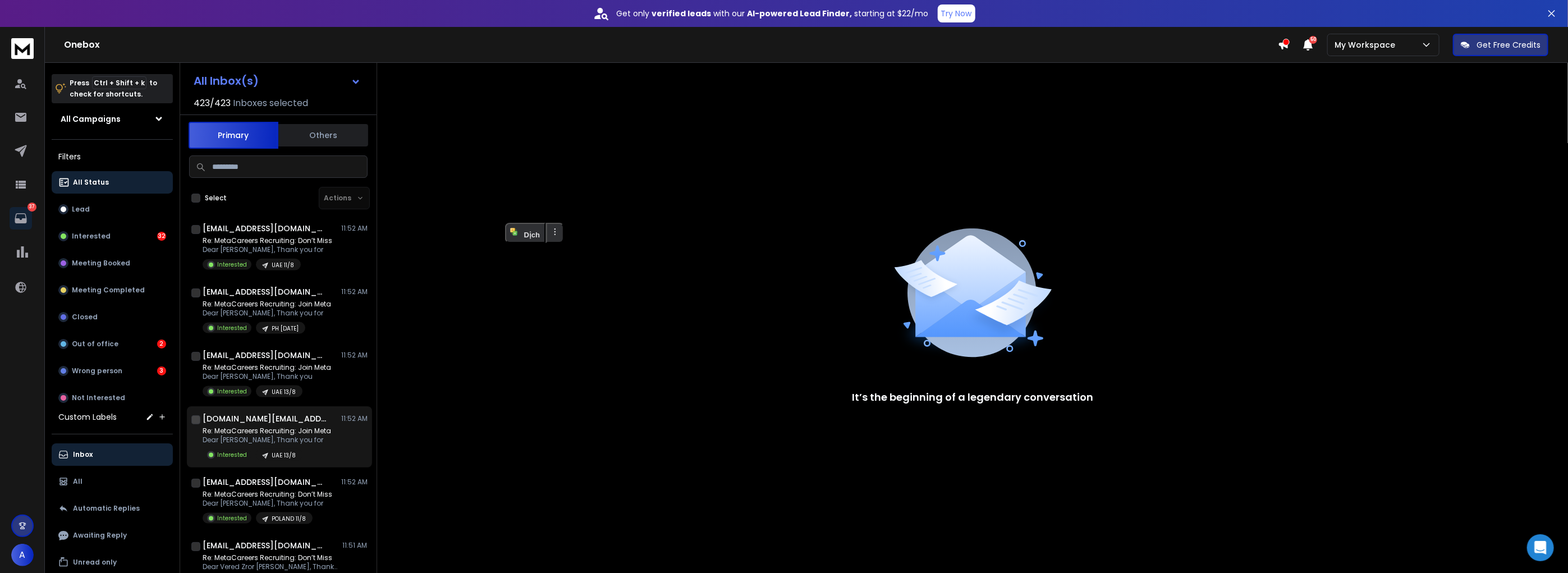
scroll to position [22829, 0]
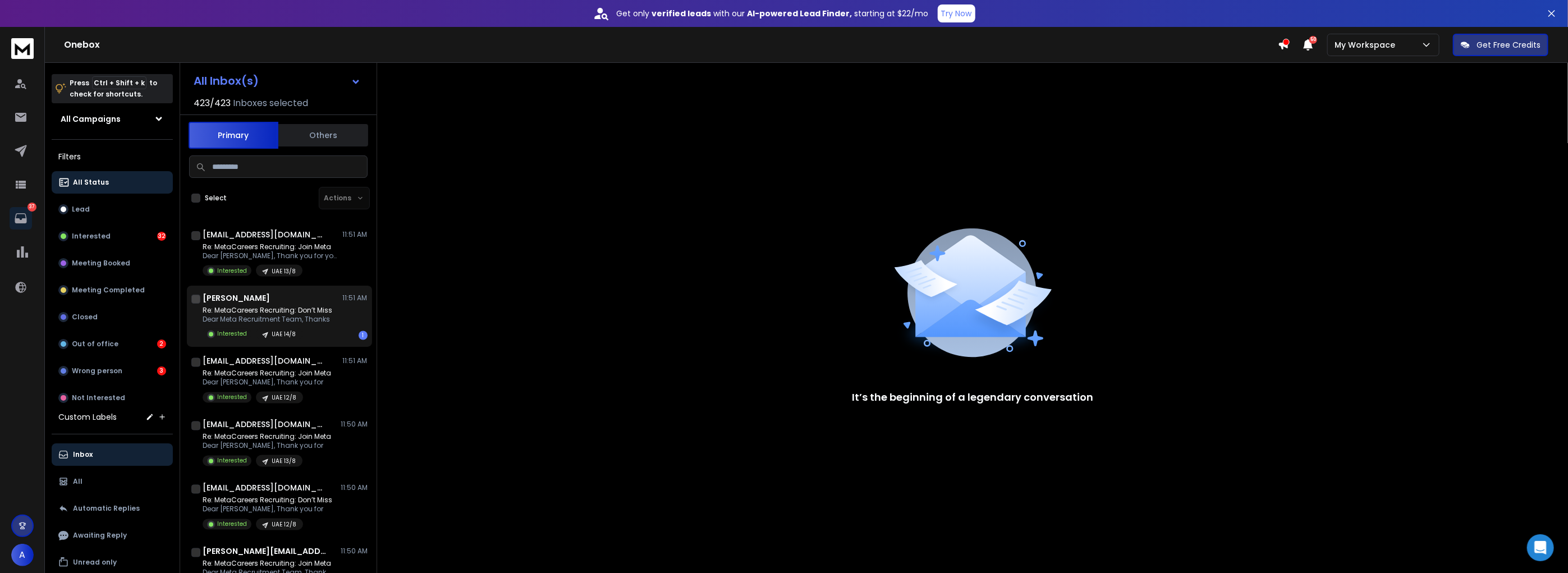
click at [300, 318] on div "Re: MetaCareers Recruiting: Don’t Miss Dear Meta Recruitment Team, Thanks Inter…" at bounding box center [267, 322] width 130 height 34
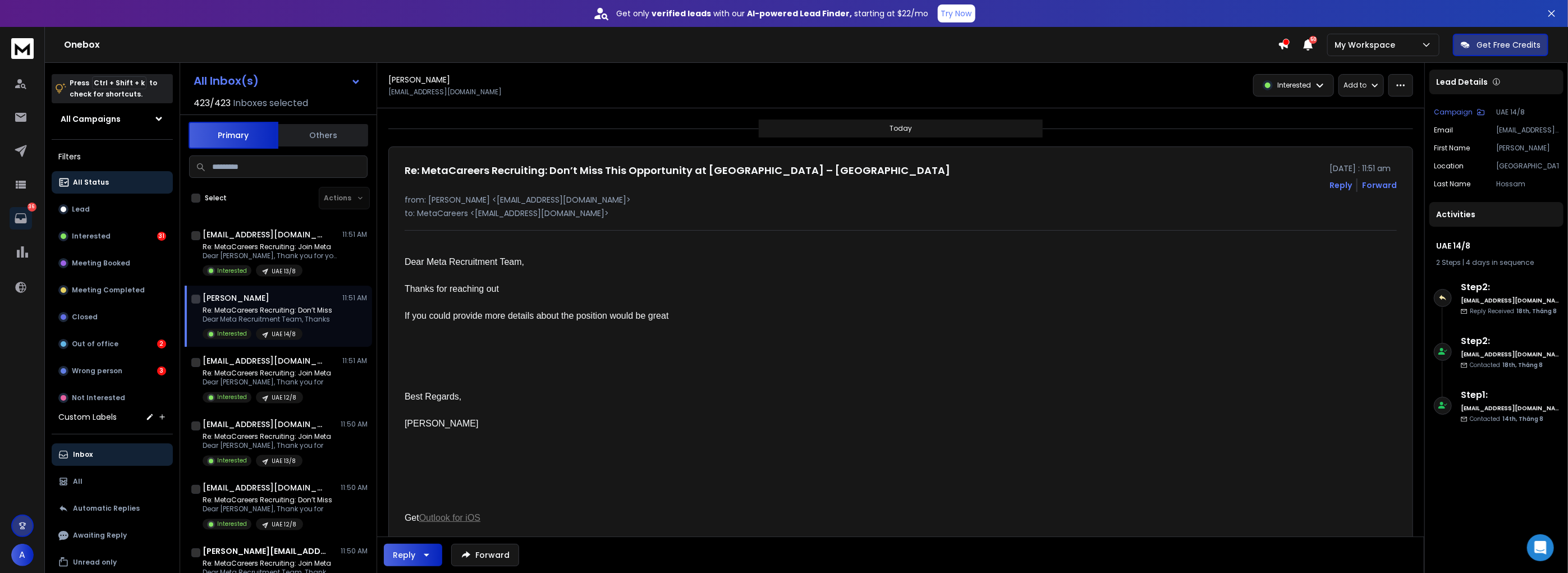
click at [444, 92] on p "ahmedhossam199@hotmail.com" at bounding box center [444, 92] width 113 height 9
drag, startPoint x: 476, startPoint y: 213, endPoint x: 612, endPoint y: 213, distance: 136.0
click at [612, 213] on p "to: MetaCareers <works@careersconnect-talent.com>" at bounding box center [901, 213] width 992 height 11
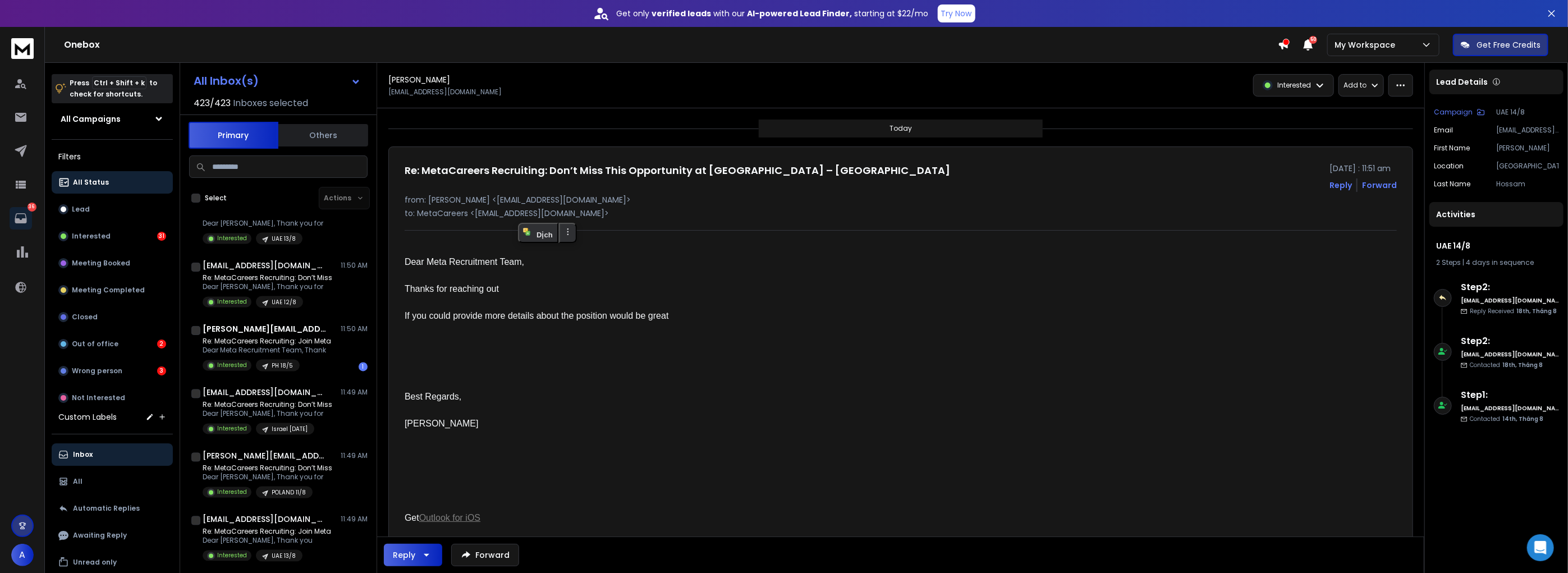
scroll to position [23079, 0]
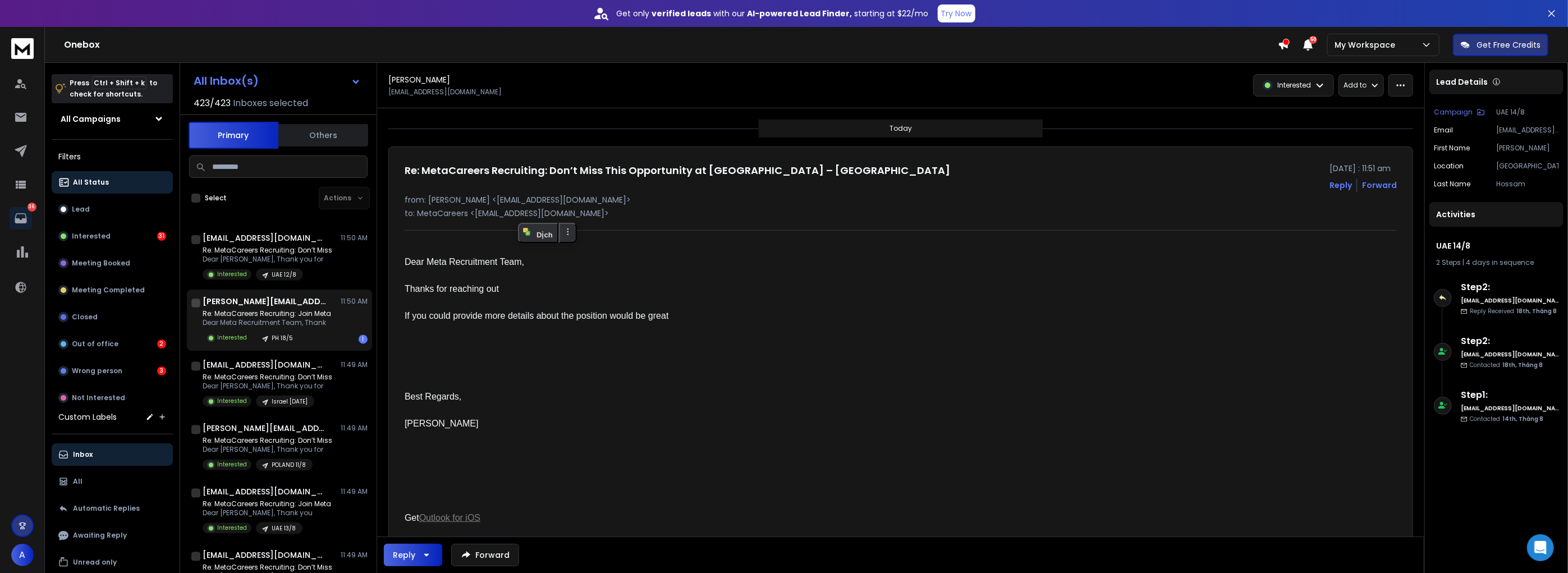
click at [290, 321] on p "Dear Meta Recruitment Team, Thank" at bounding box center [266, 323] width 129 height 9
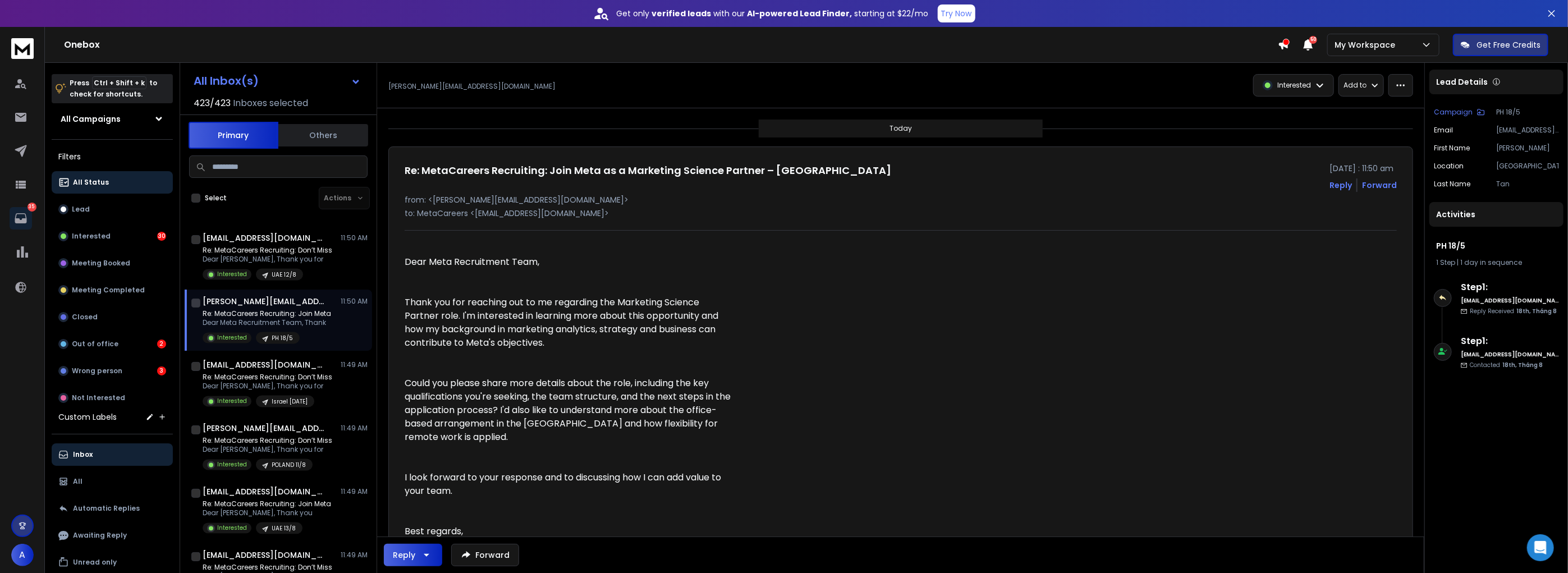
click at [423, 84] on p "adonna.tan@gmail.com" at bounding box center [471, 87] width 167 height 9
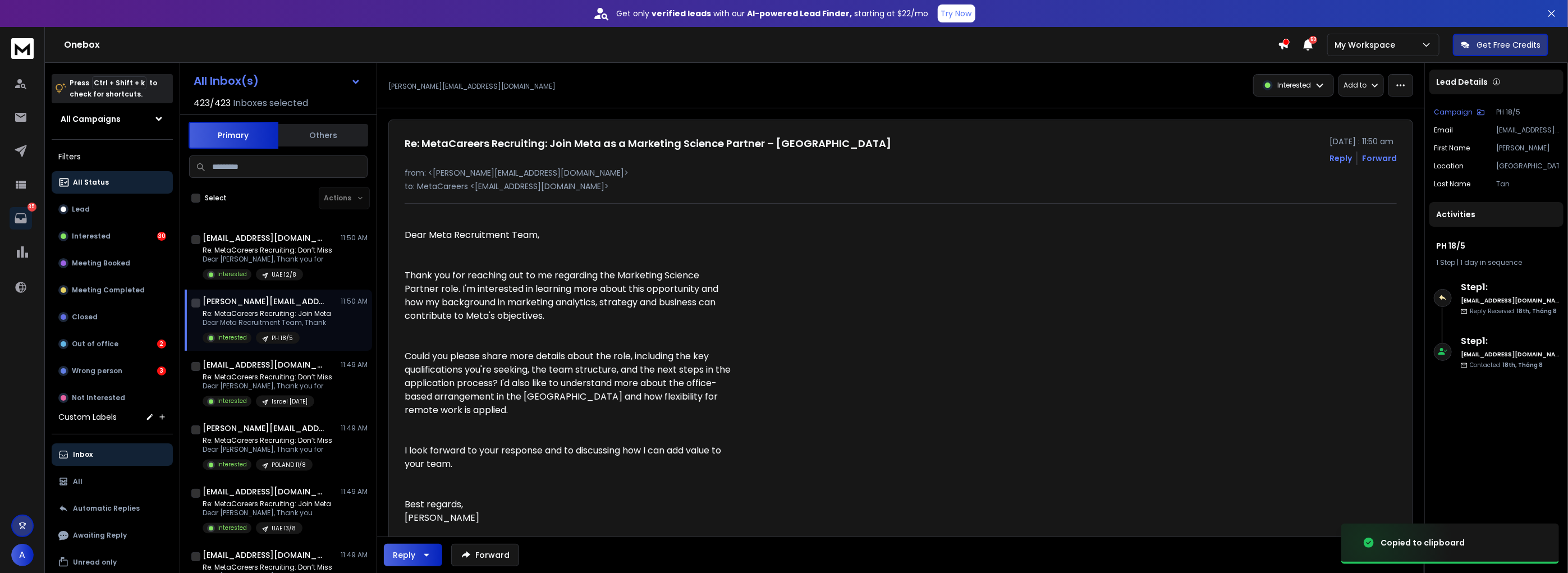
scroll to position [0, 0]
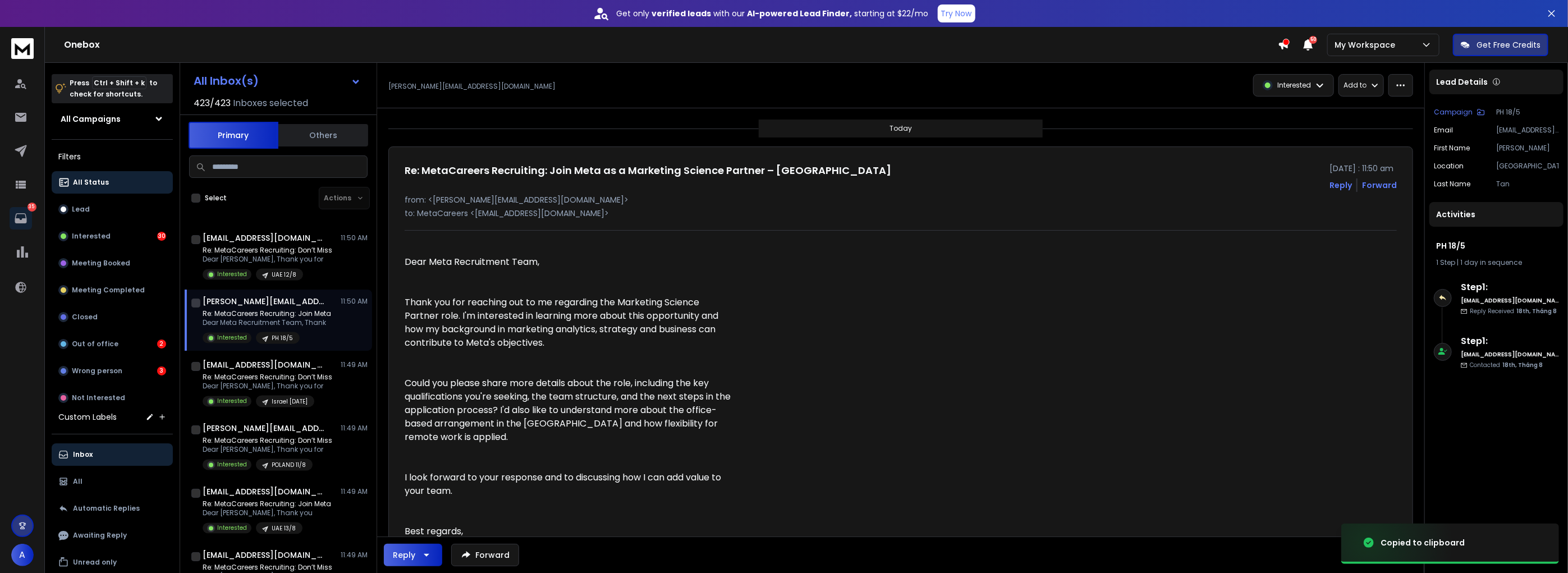
drag, startPoint x: 475, startPoint y: 214, endPoint x: 529, endPoint y: 141, distance: 90.8
click at [618, 216] on p "to: MetaCareers <works@careersconnect-people.com>" at bounding box center [901, 213] width 992 height 11
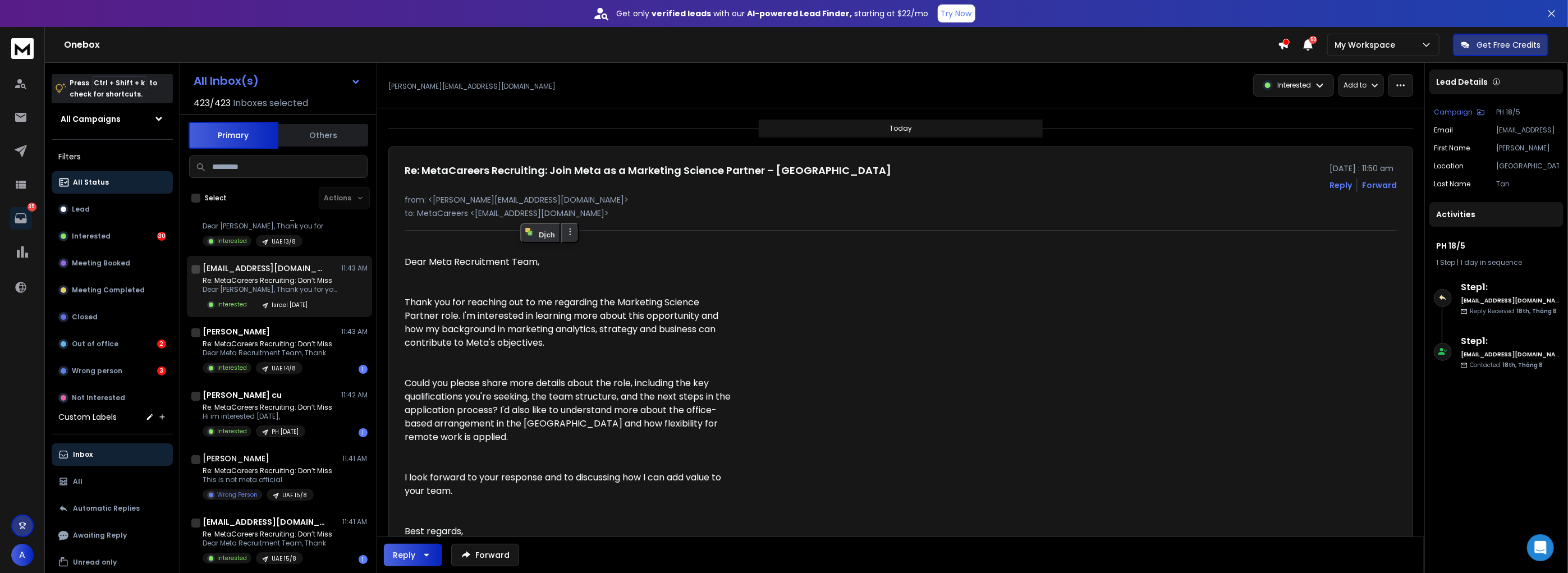
scroll to position [24514, 0]
click at [292, 345] on div "Re: MetaCareers Recruiting: Don’t Miss Dear Meta Recruitment Team, Thank Intere…" at bounding box center [267, 351] width 130 height 34
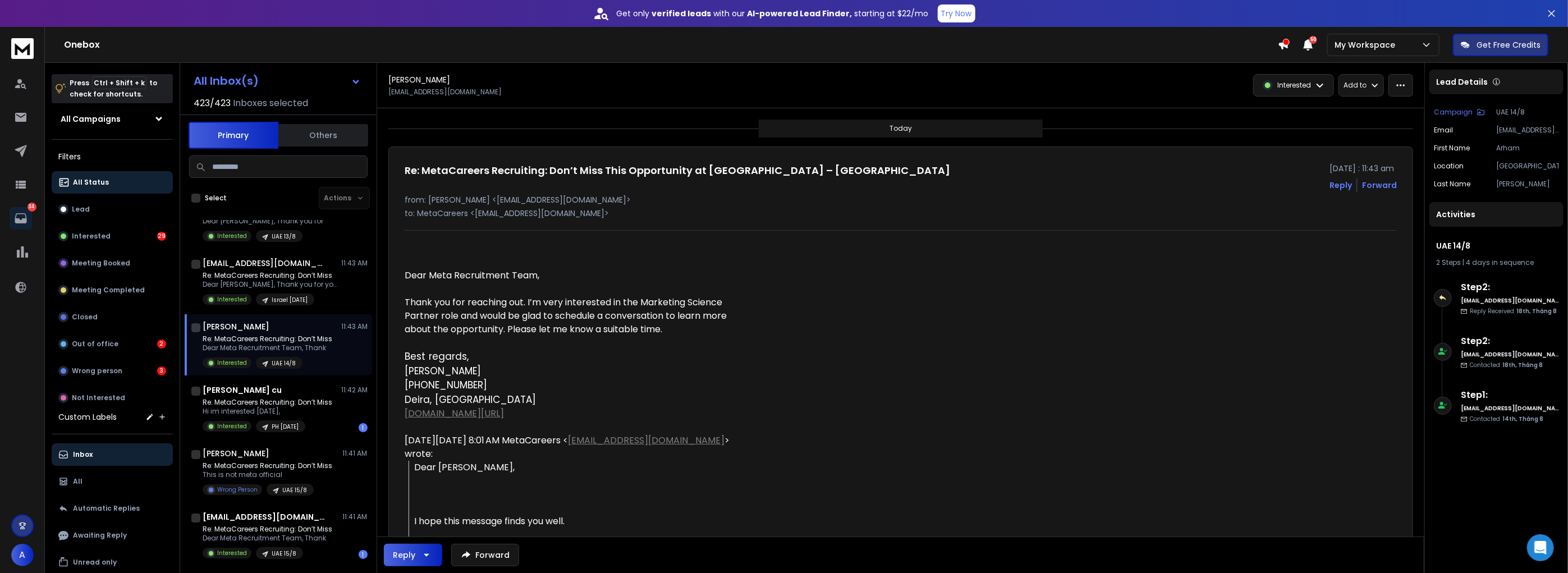
click at [436, 93] on p "arhammoh100@gmail.com" at bounding box center [444, 92] width 113 height 9
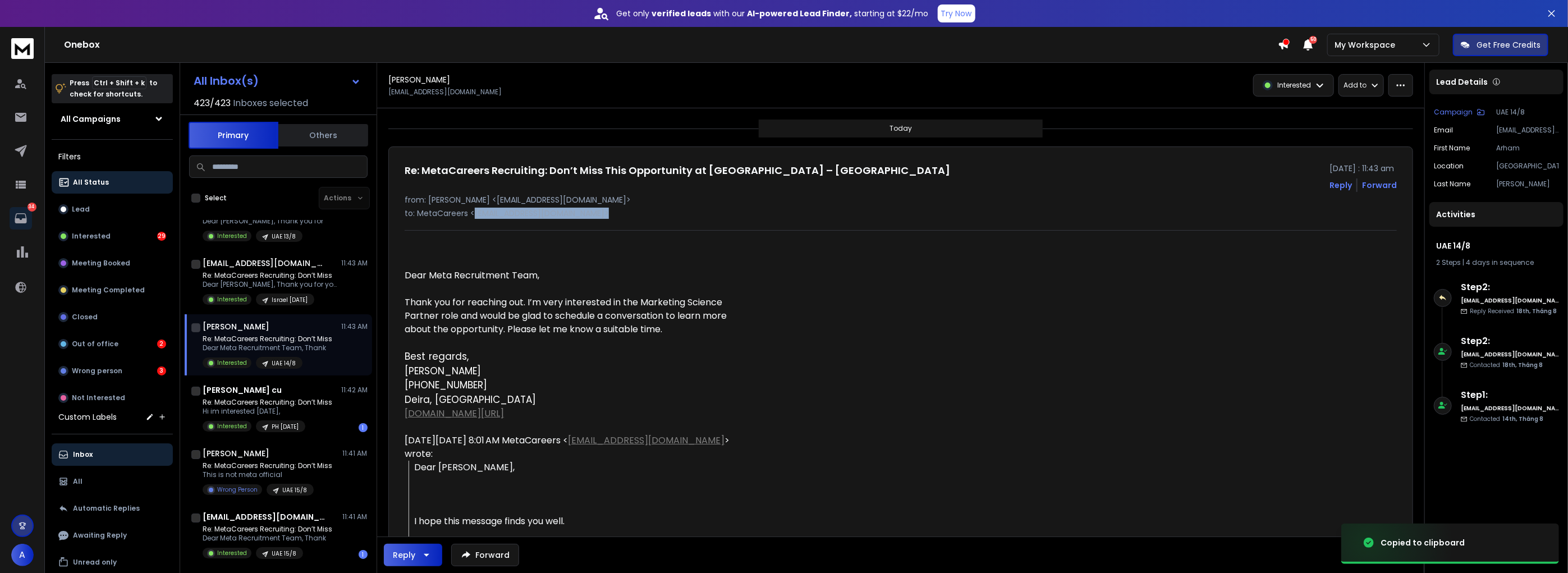
drag, startPoint x: 474, startPoint y: 210, endPoint x: 610, endPoint y: 215, distance: 136.1
click at [610, 215] on p "to: MetaCareers <hr@careersconnect-gateway.com>" at bounding box center [901, 213] width 992 height 11
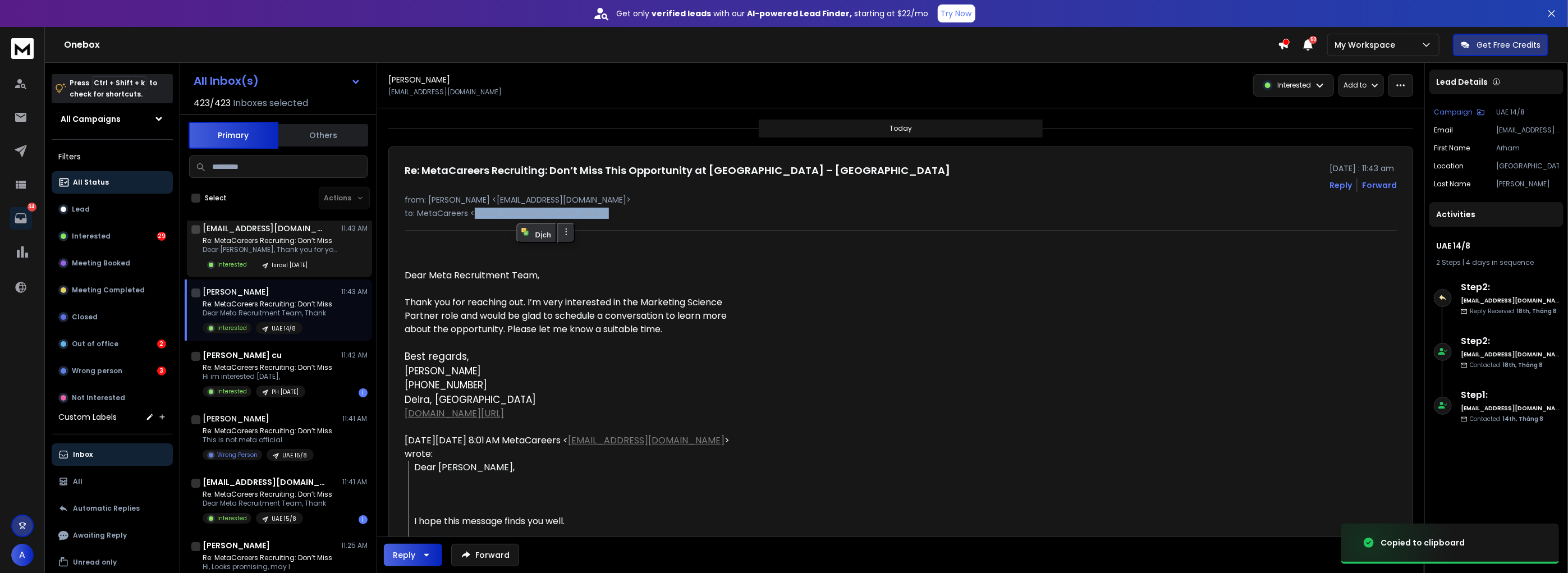
scroll to position [24576, 0]
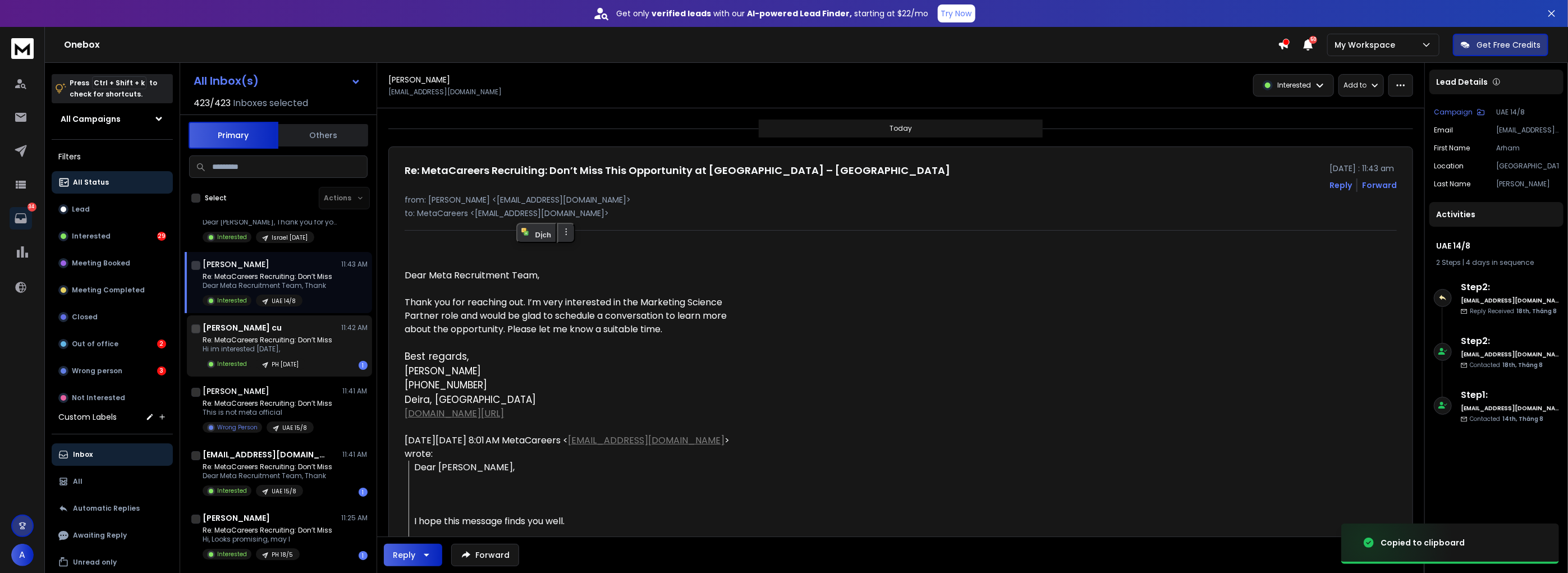
click at [293, 336] on p "Re: MetaCareers Recruiting: Don’t Miss" at bounding box center [267, 340] width 130 height 9
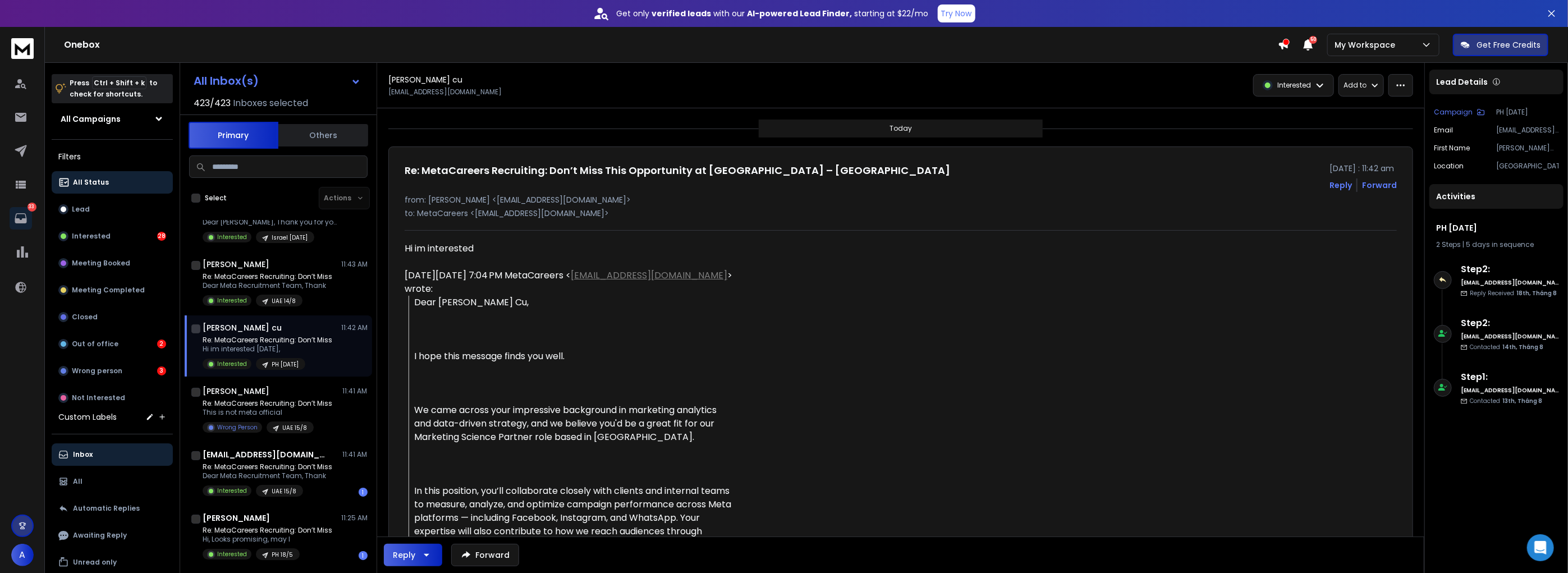
click at [440, 93] on p "leeeedrick@gmail.com" at bounding box center [444, 92] width 113 height 9
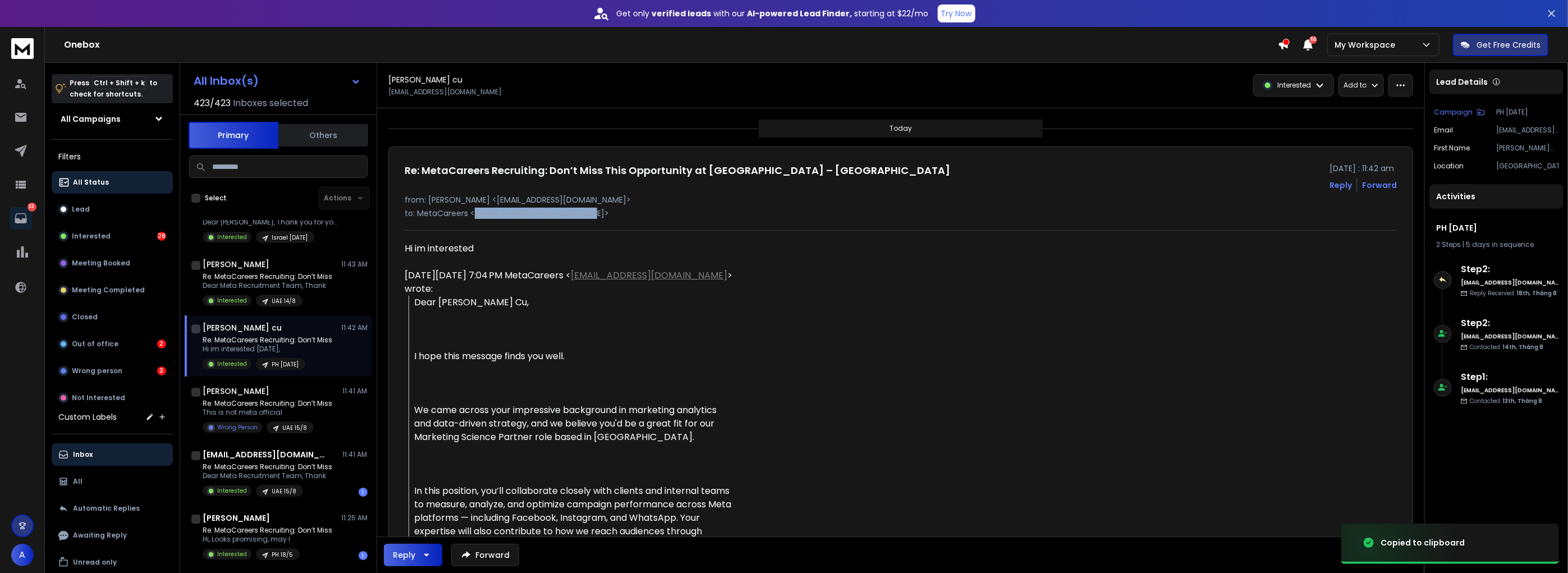
drag, startPoint x: 474, startPoint y: 216, endPoint x: 593, endPoint y: 218, distance: 119.0
click at [593, 218] on p "to: MetaCareers <hr@careersconnect-care.com>" at bounding box center [901, 213] width 992 height 11
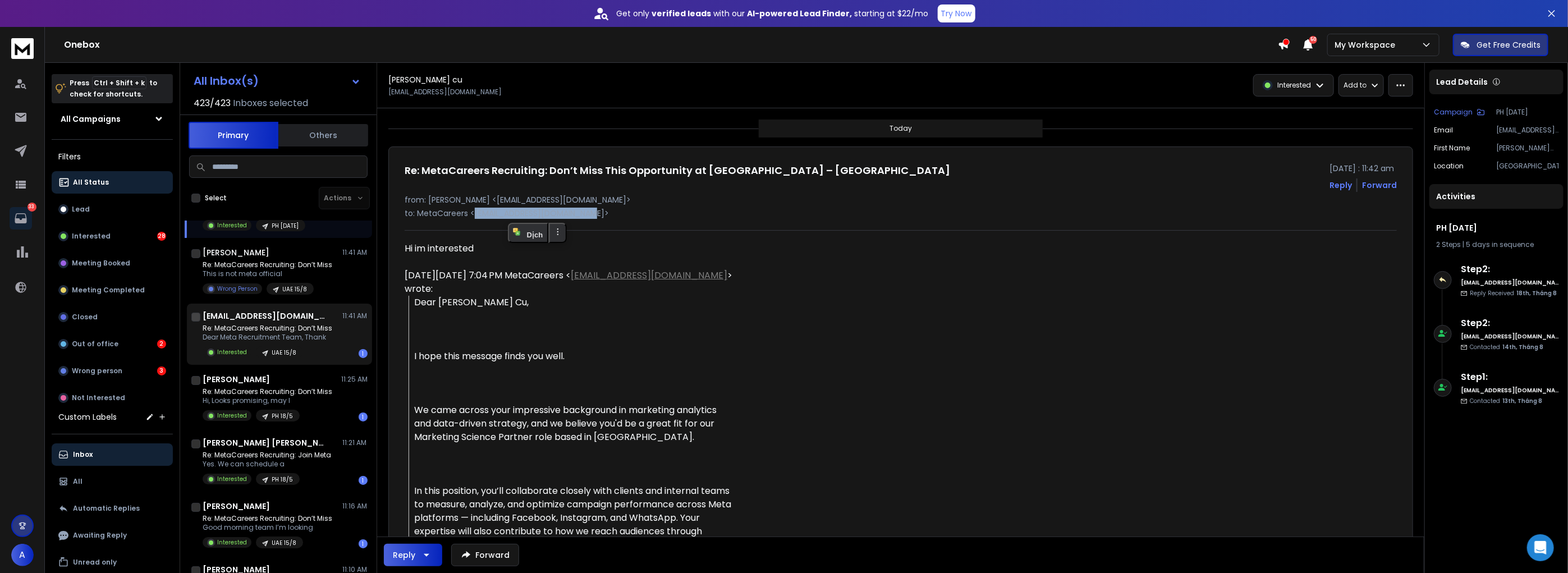
scroll to position [24700, 0]
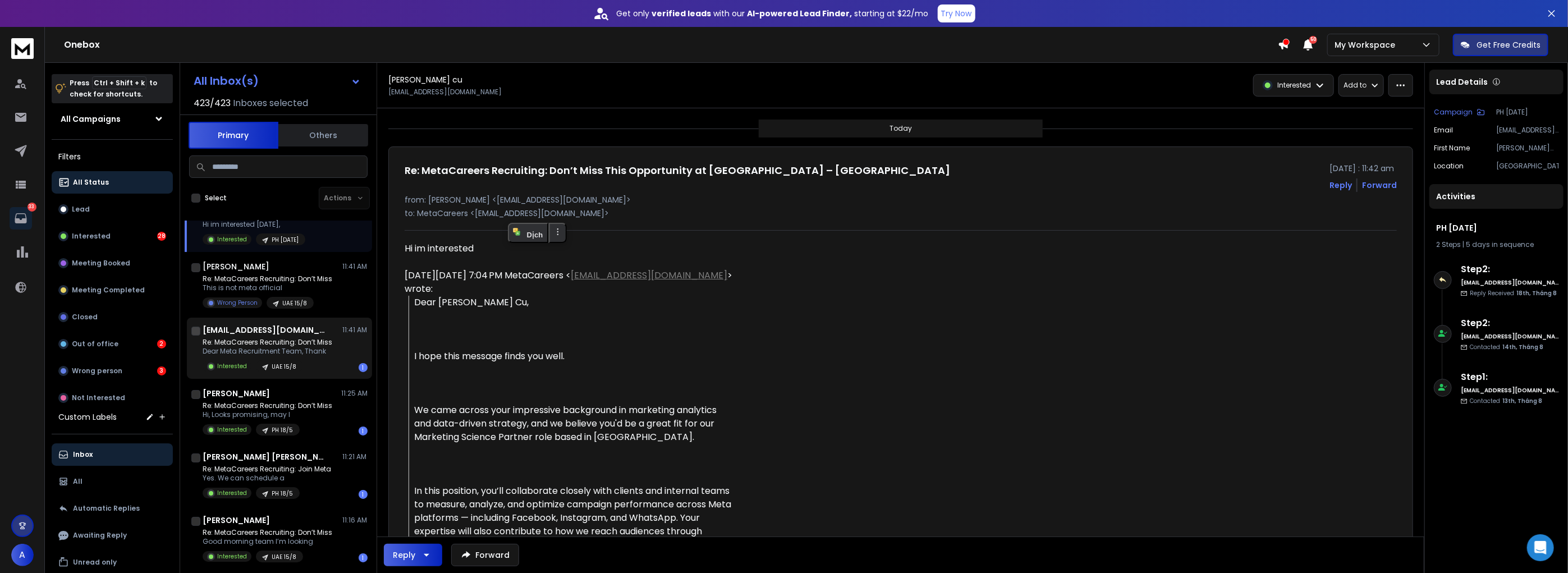
click at [298, 324] on h1 "evgenia.antonova@gmail.com" at bounding box center [264, 329] width 124 height 11
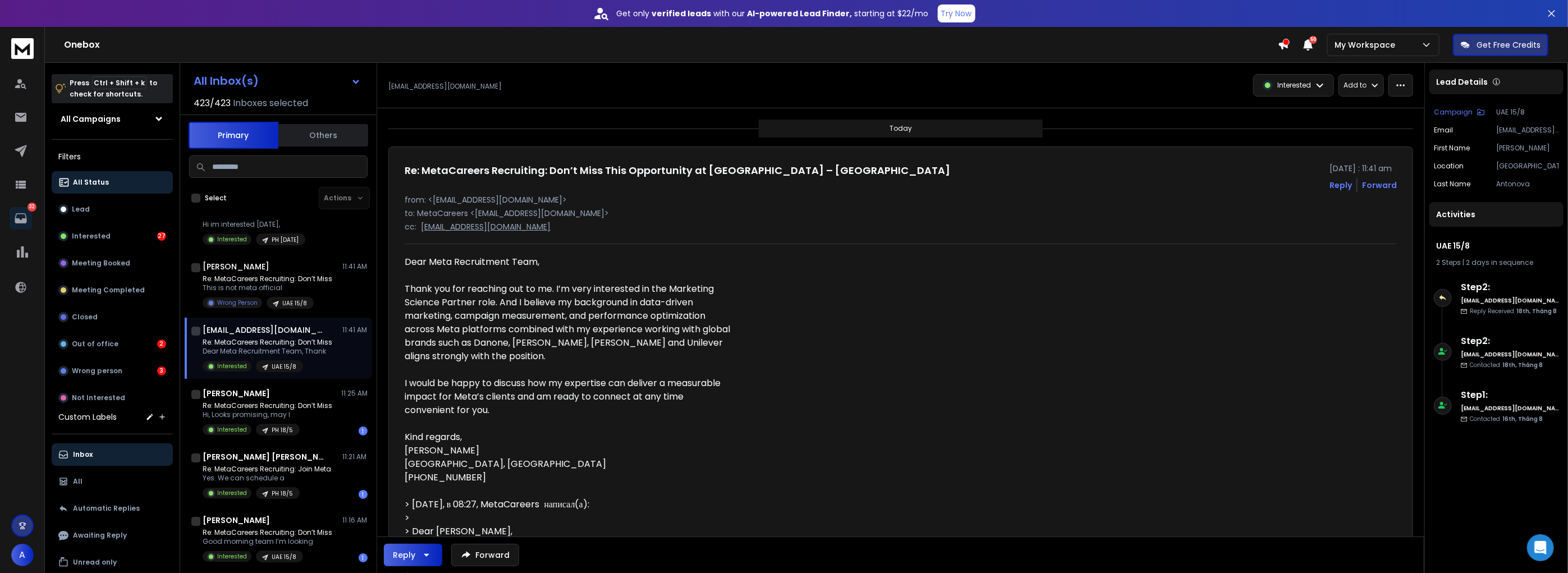
click at [452, 88] on p "evgenia.antonova@gmail.com" at bounding box center [444, 87] width 113 height 9
drag, startPoint x: 474, startPoint y: 210, endPoint x: 608, endPoint y: 212, distance: 134.0
click at [608, 212] on p "to: MetaCareers <works@careersconnecttalent.com>" at bounding box center [901, 213] width 992 height 11
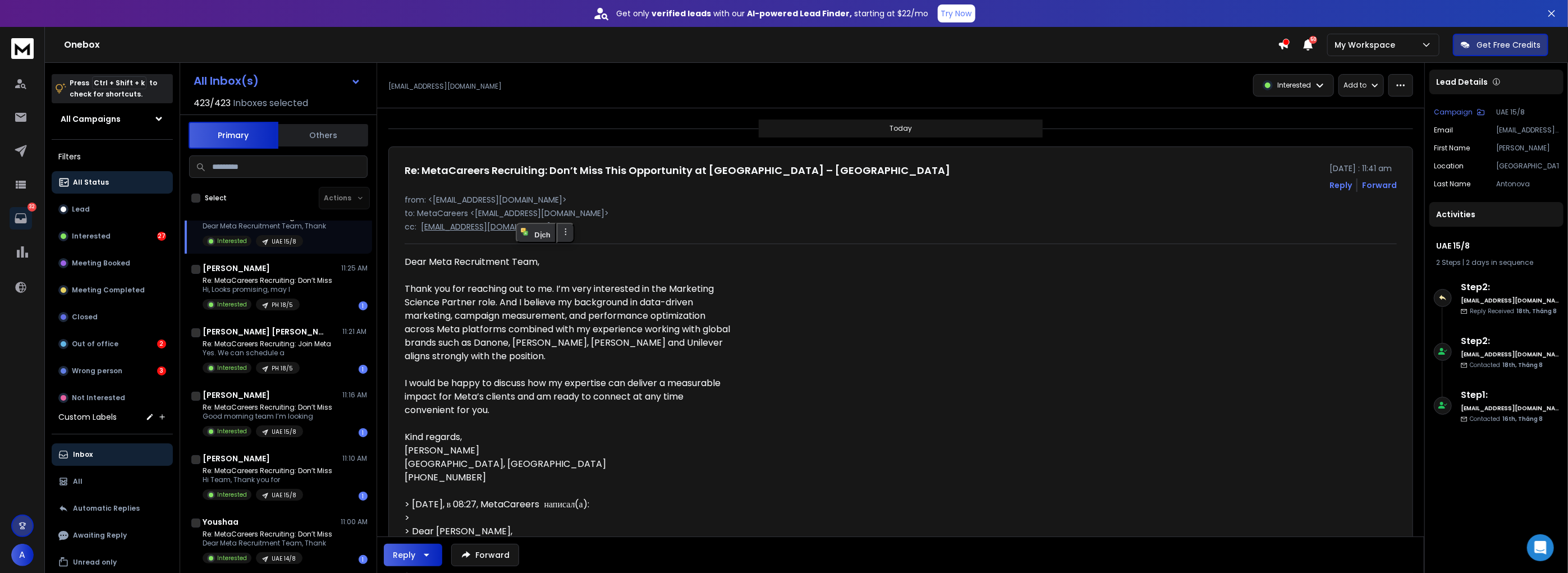
scroll to position [24763, 0]
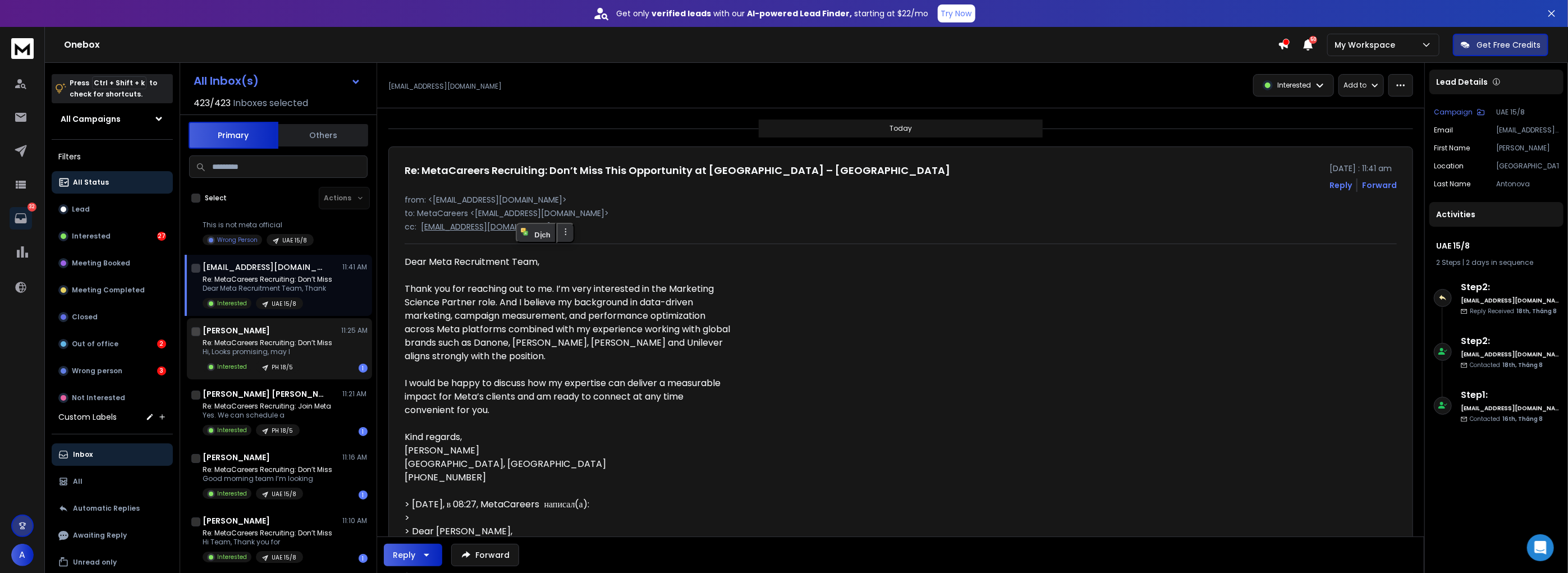
click at [307, 338] on p "Re: MetaCareers Recruiting: Don’t Miss" at bounding box center [267, 343] width 130 height 9
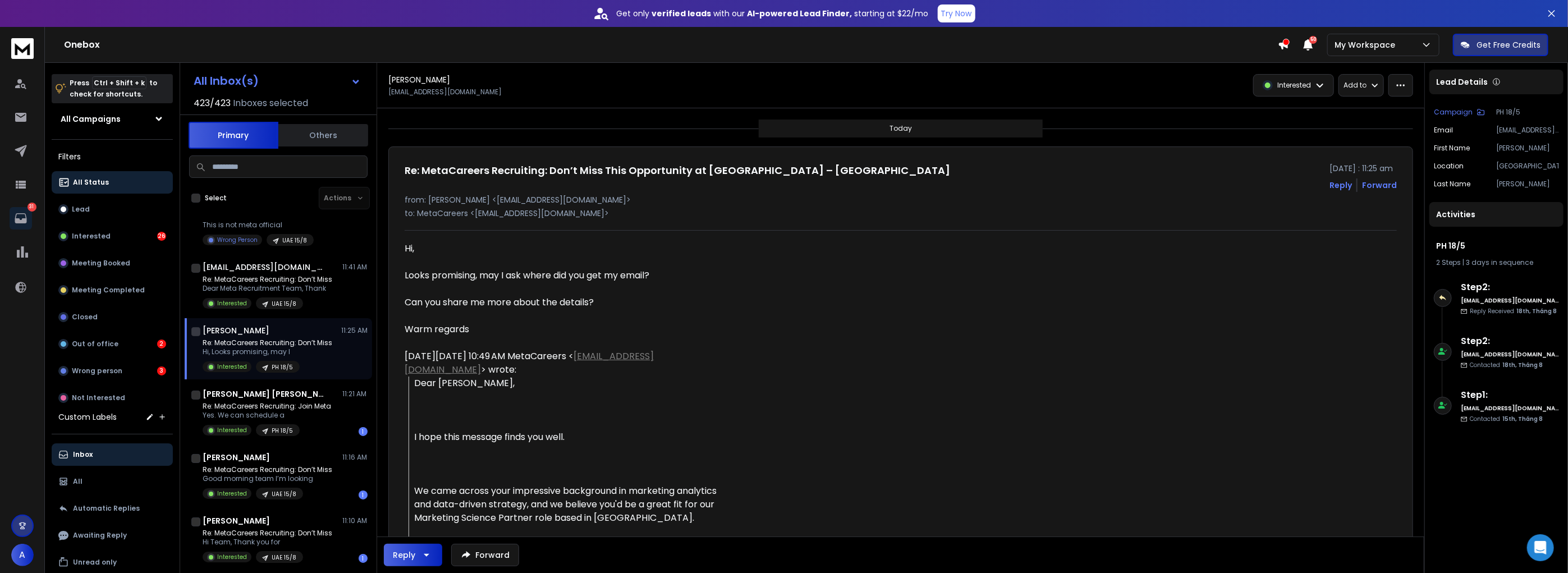
click at [456, 93] on p "jenielyngorospe8@gmail.com" at bounding box center [444, 92] width 113 height 9
drag, startPoint x: 473, startPoint y: 215, endPoint x: 630, endPoint y: 217, distance: 157.0
click at [630, 217] on p "to: MetaCareers <employee@careersconnect-future.com>" at bounding box center [901, 213] width 992 height 11
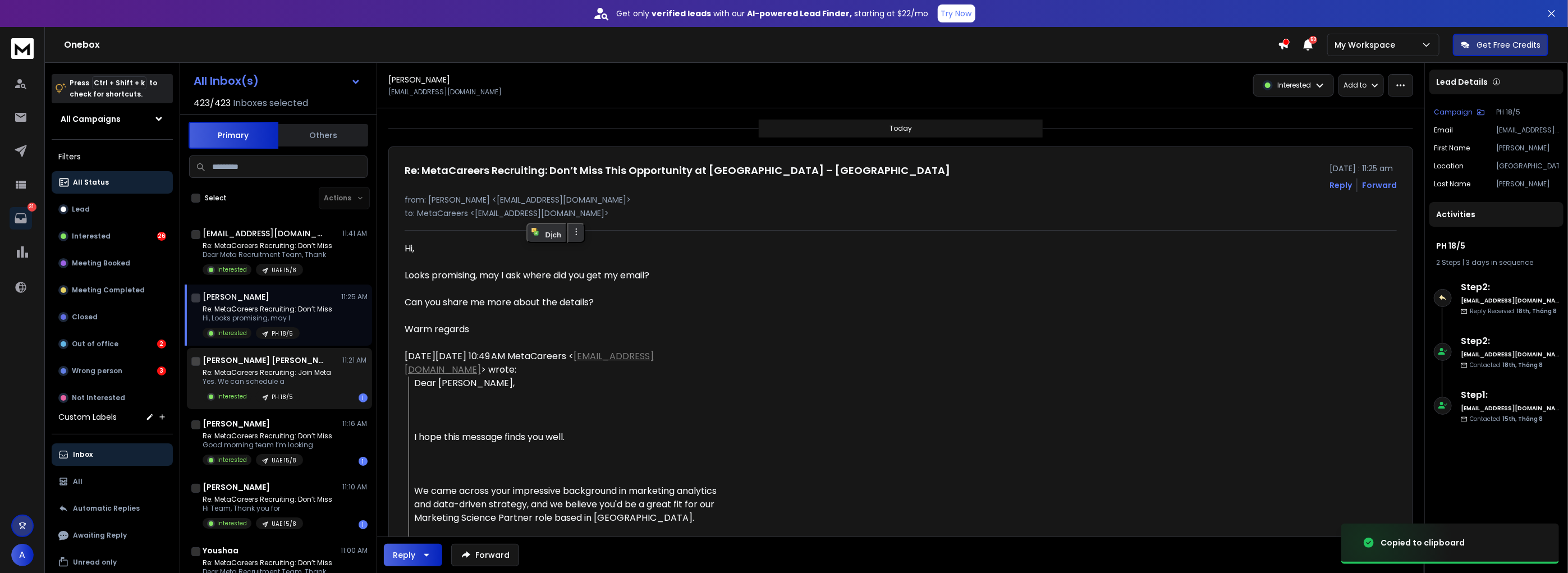
scroll to position [24826, 0]
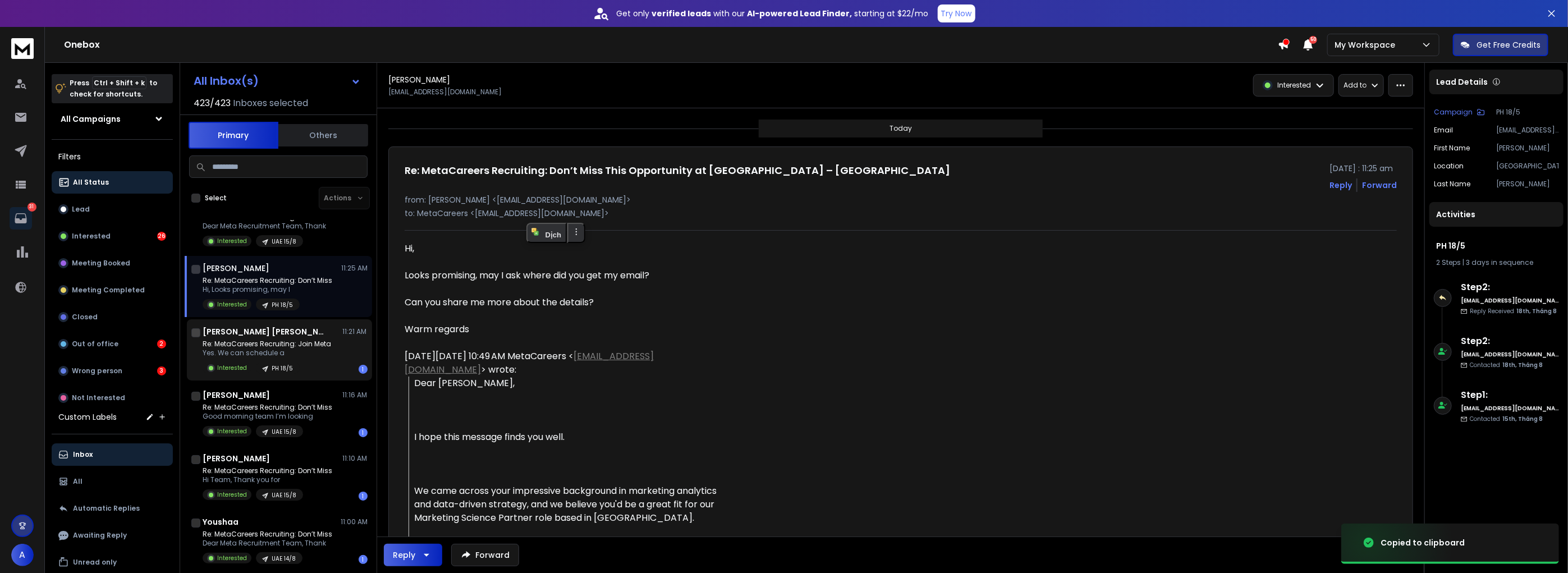
click at [294, 340] on p "Re: MetaCareers Recruiting: Join Meta" at bounding box center [266, 344] width 129 height 9
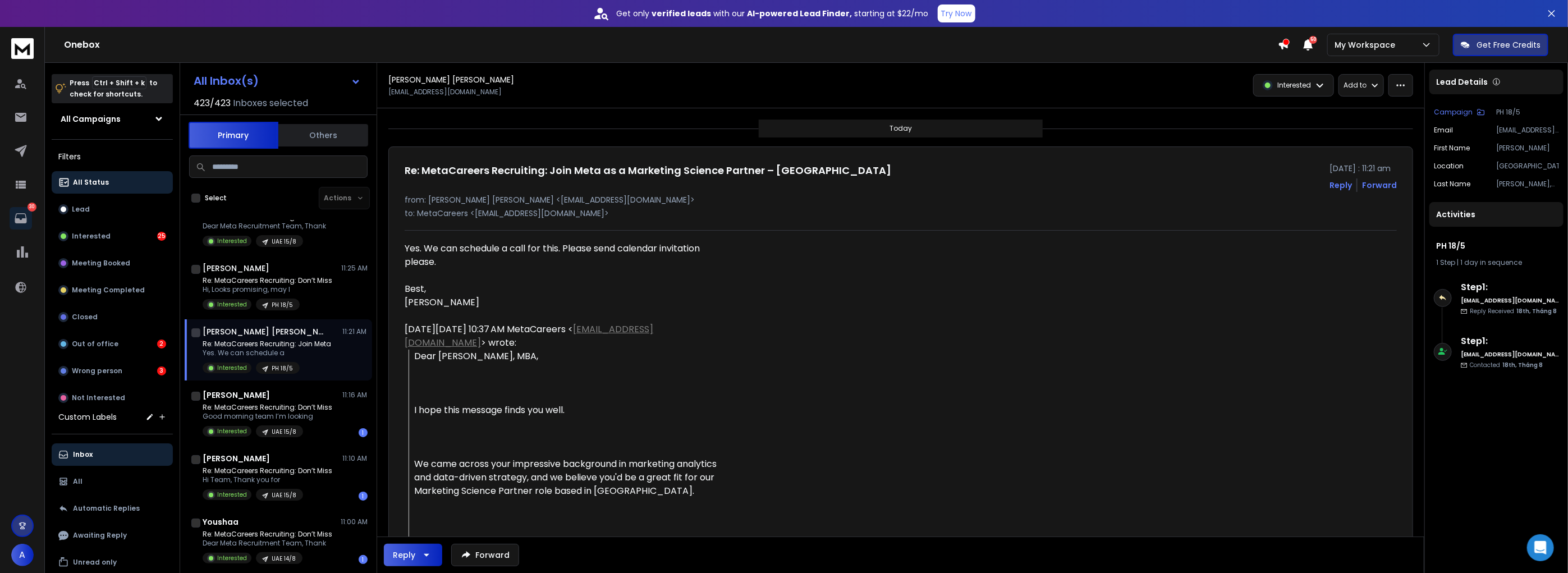
click at [440, 92] on p "rnazareno@ateneo.edu" at bounding box center [444, 92] width 113 height 9
drag, startPoint x: 474, startPoint y: 212, endPoint x: 611, endPoint y: 211, distance: 137.0
click at [611, 211] on p "to: MetaCareers <recruit@careersconnectteam.com>" at bounding box center [901, 213] width 992 height 11
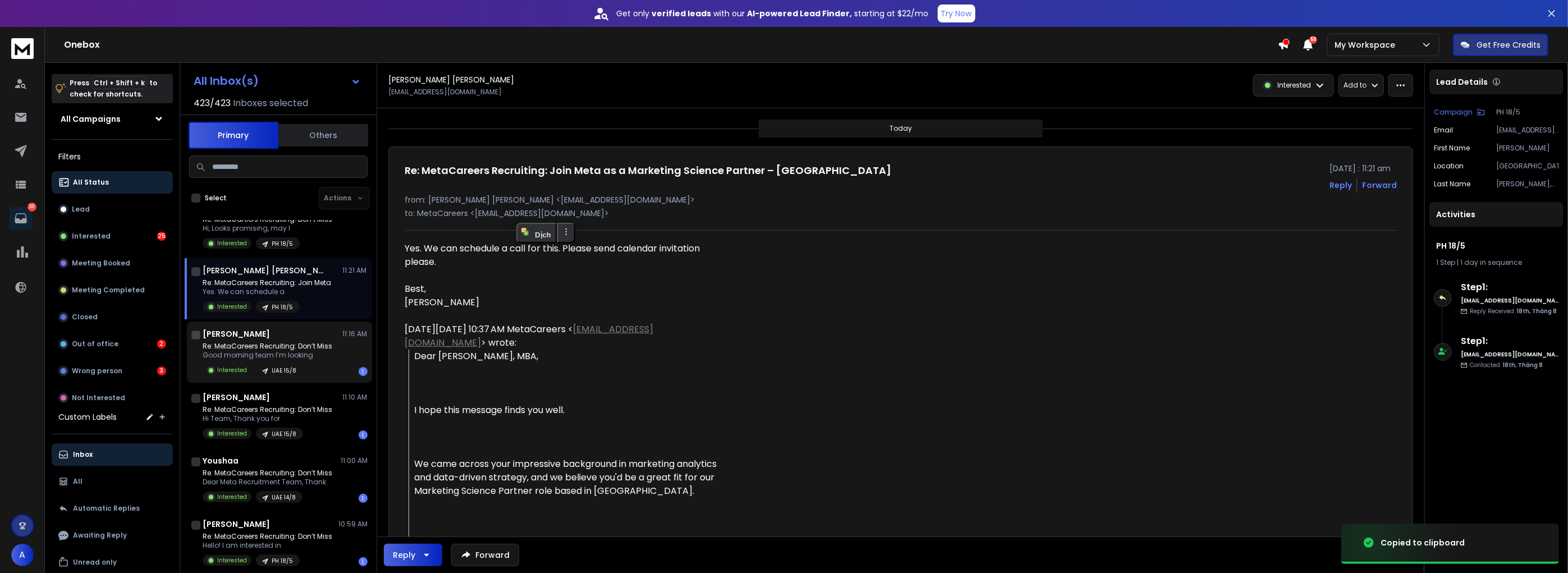
scroll to position [24950, 0]
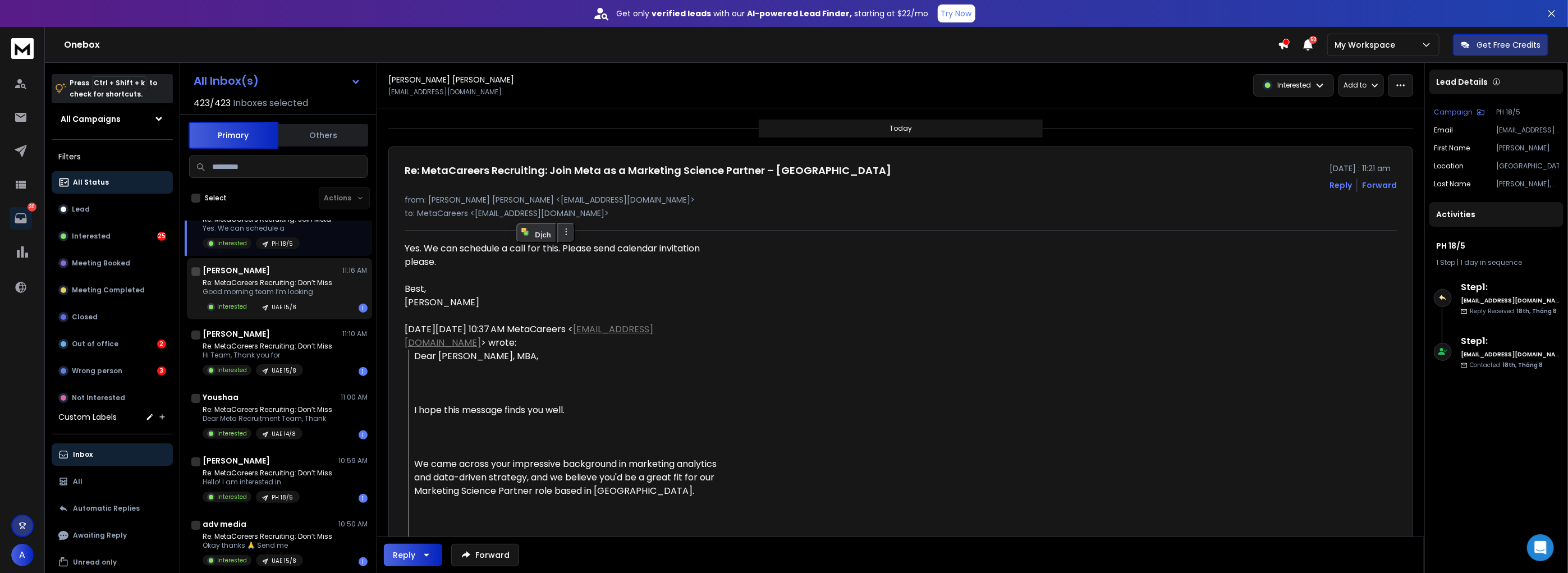
click at [298, 290] on div "Re: MetaCareers Recruiting: Don’t Miss Good morning team I’m looking Interested…" at bounding box center [267, 295] width 130 height 34
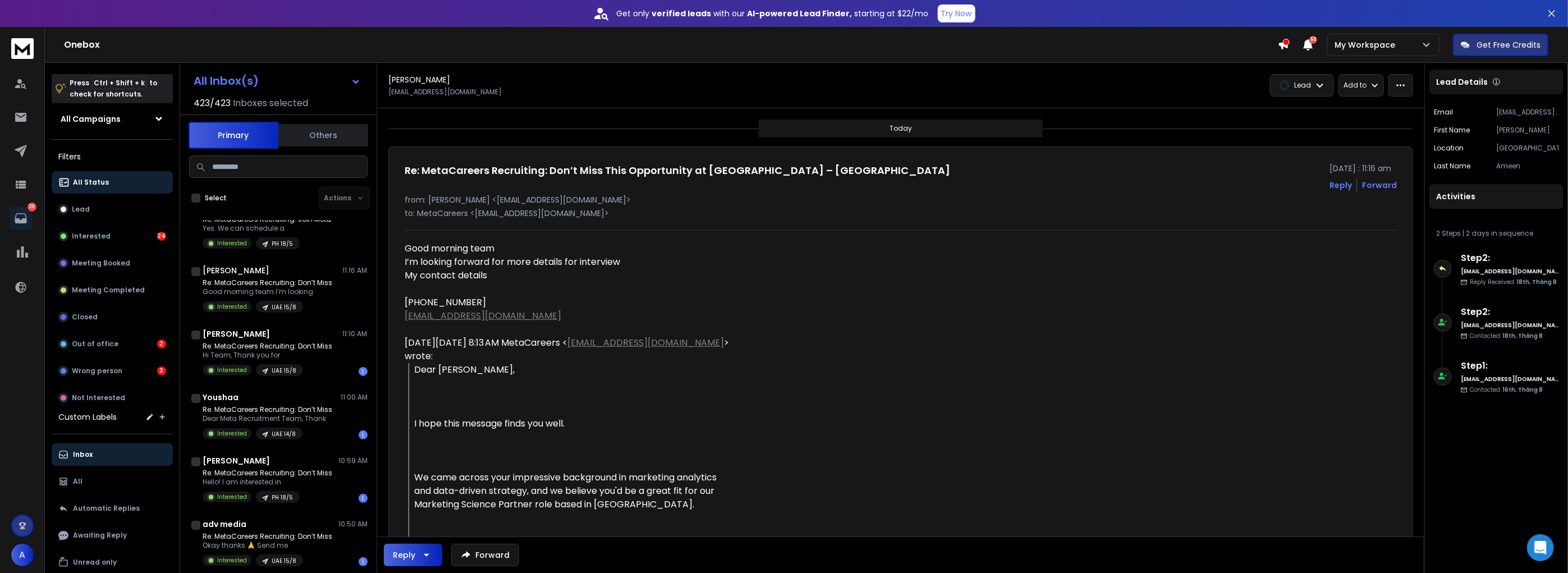
click at [448, 91] on p "ameencw@gmail.com" at bounding box center [444, 92] width 113 height 9
drag, startPoint x: 474, startPoint y: 210, endPoint x: 612, endPoint y: 211, distance: 138.0
click at [612, 211] on p "to: MetaCareers <recruit@careersconnect-work.com>" at bounding box center [901, 213] width 992 height 11
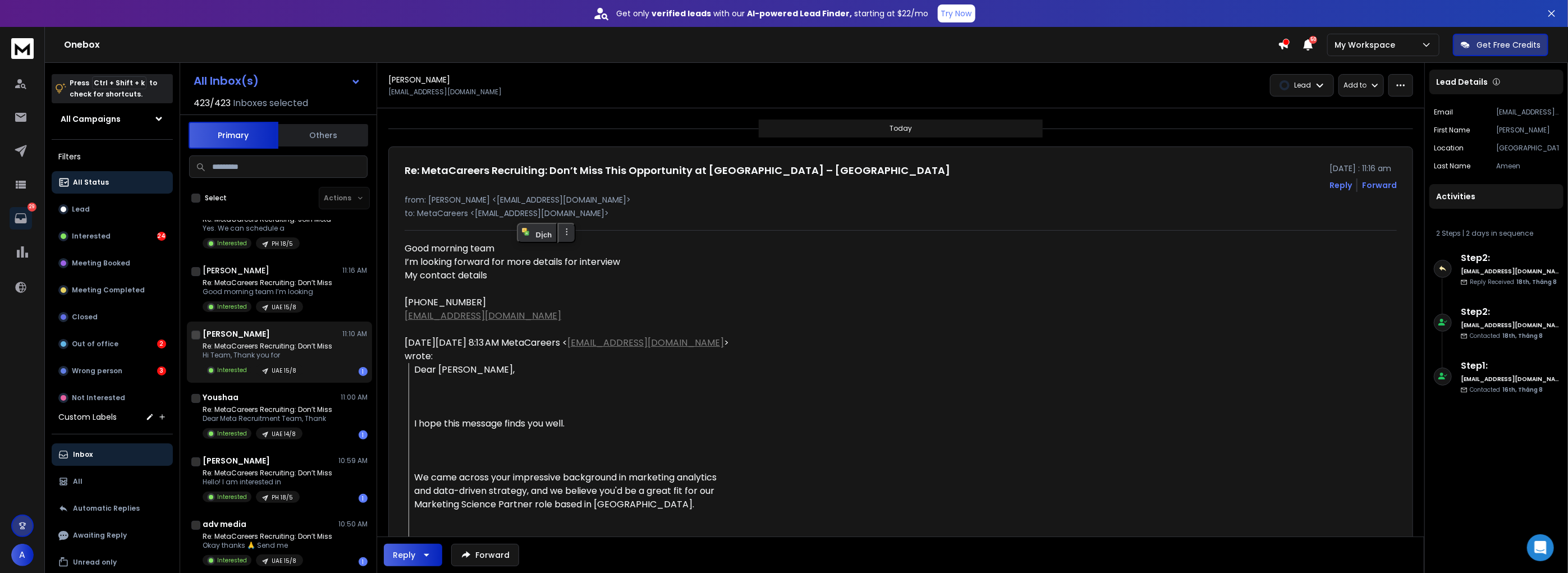
click at [271, 342] on p "Re: MetaCareers Recruiting: Don’t Miss" at bounding box center [267, 346] width 130 height 9
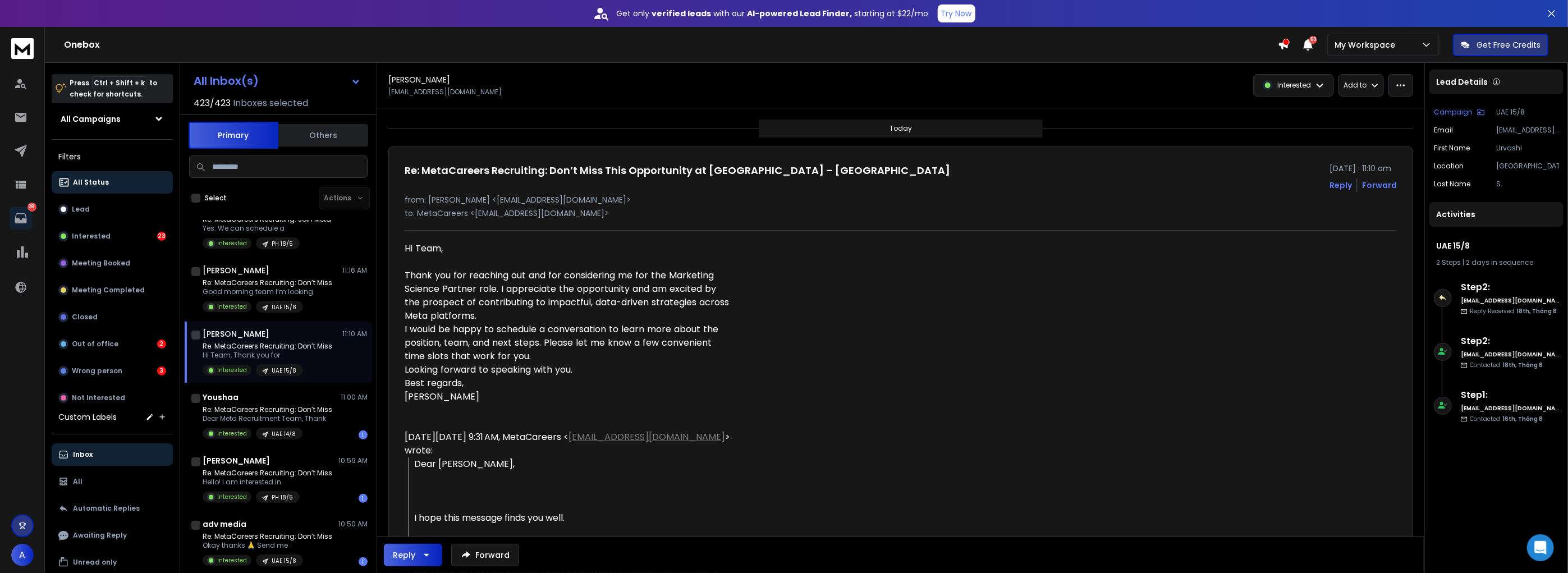
click at [449, 90] on p "urvashiatwork@gmail.com" at bounding box center [444, 92] width 113 height 9
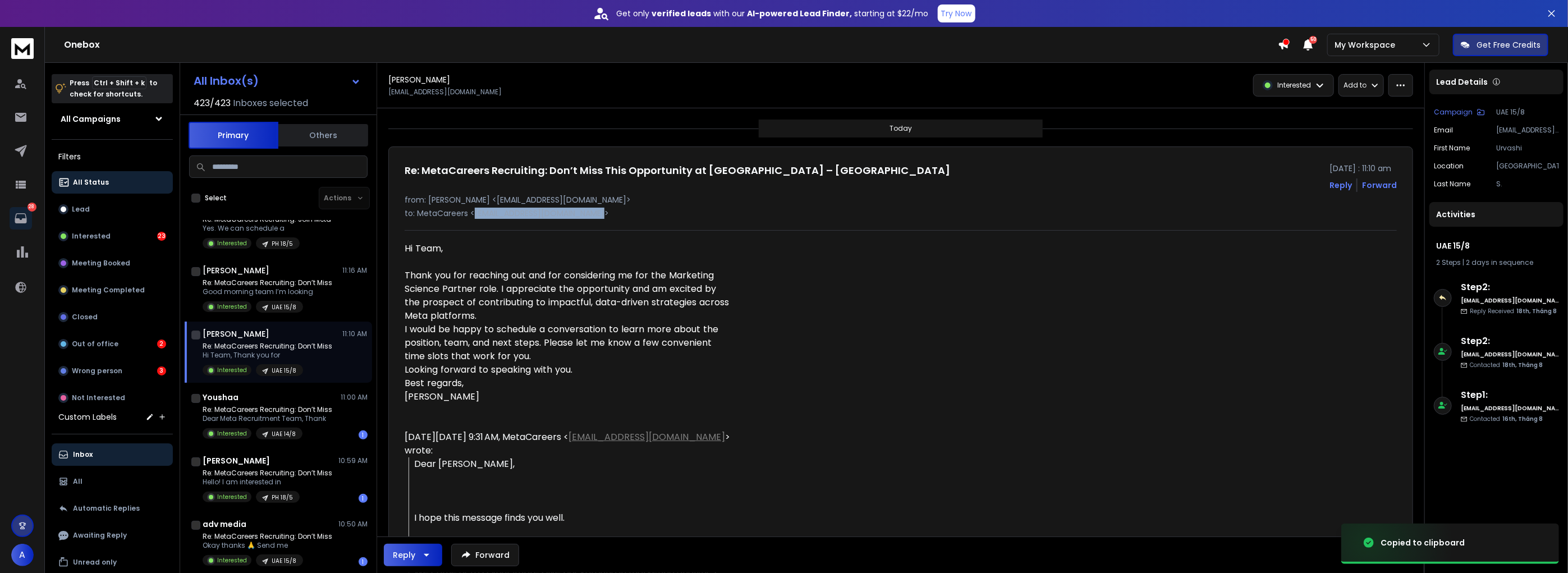
drag, startPoint x: 473, startPoint y: 210, endPoint x: 599, endPoint y: 215, distance: 126.1
click at [599, 215] on p "to: MetaCareers <hr@careersconnect-future.com>" at bounding box center [901, 213] width 992 height 11
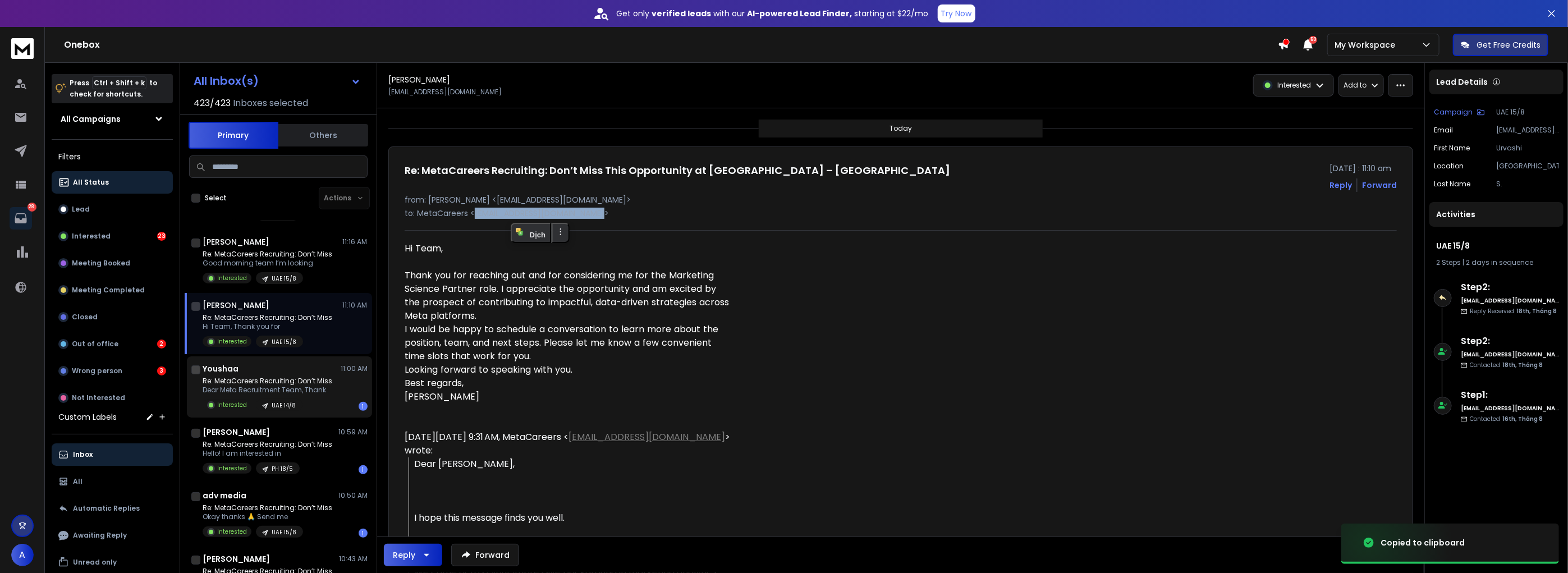
scroll to position [25012, 0]
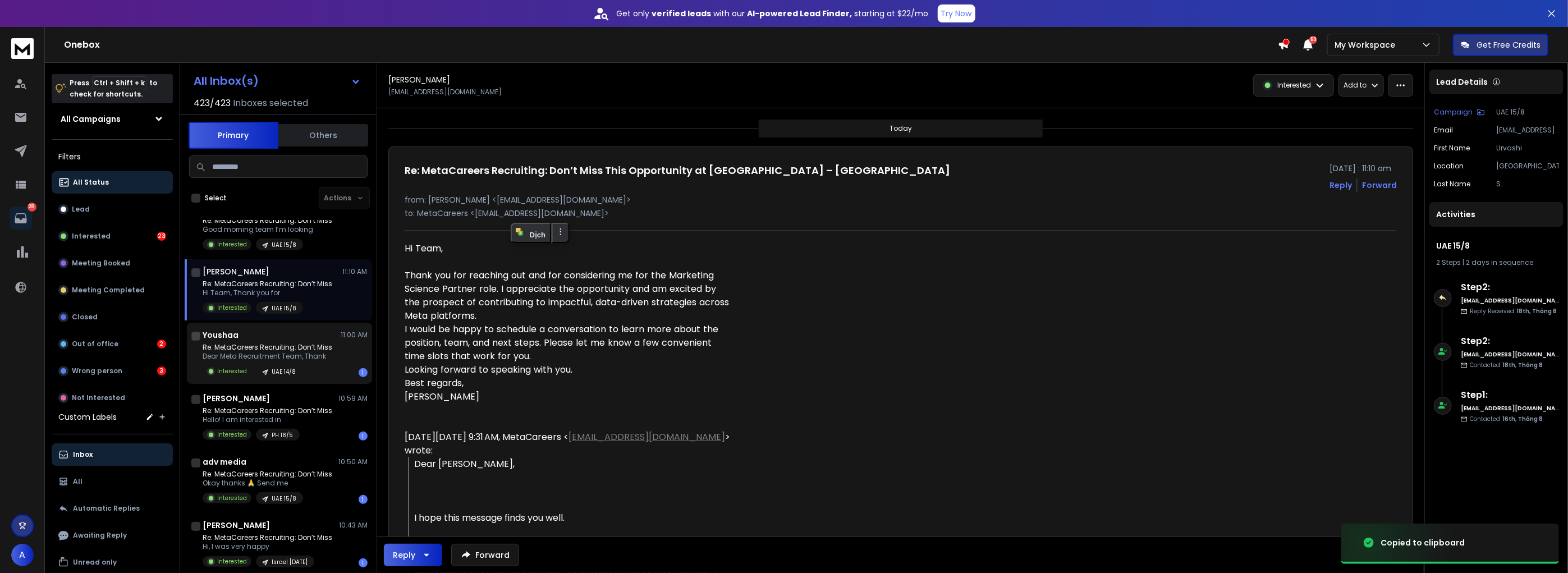
click at [286, 334] on div "Youshaa 11:00 AM Re: MetaCareers Recruiting: Don’t Miss Dear Meta Recruitment T…" at bounding box center [285, 353] width 165 height 47
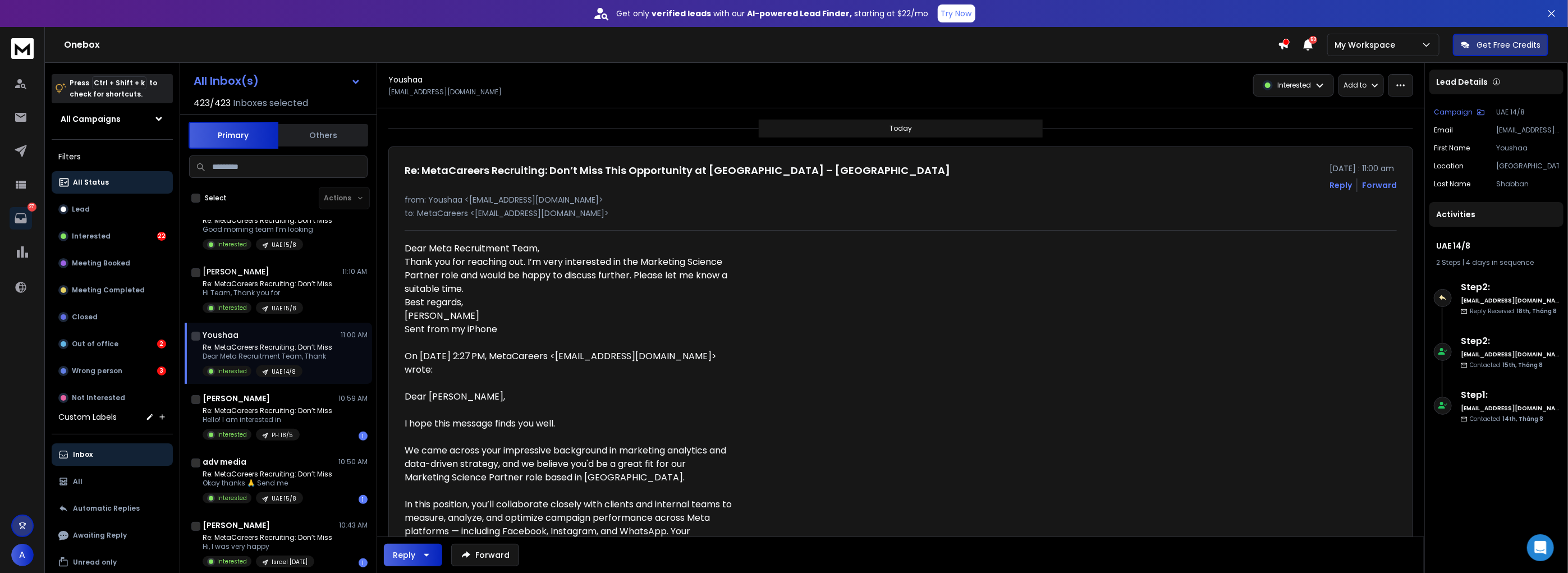
click at [446, 91] on p "shabanyousha@gmail.com" at bounding box center [444, 92] width 113 height 9
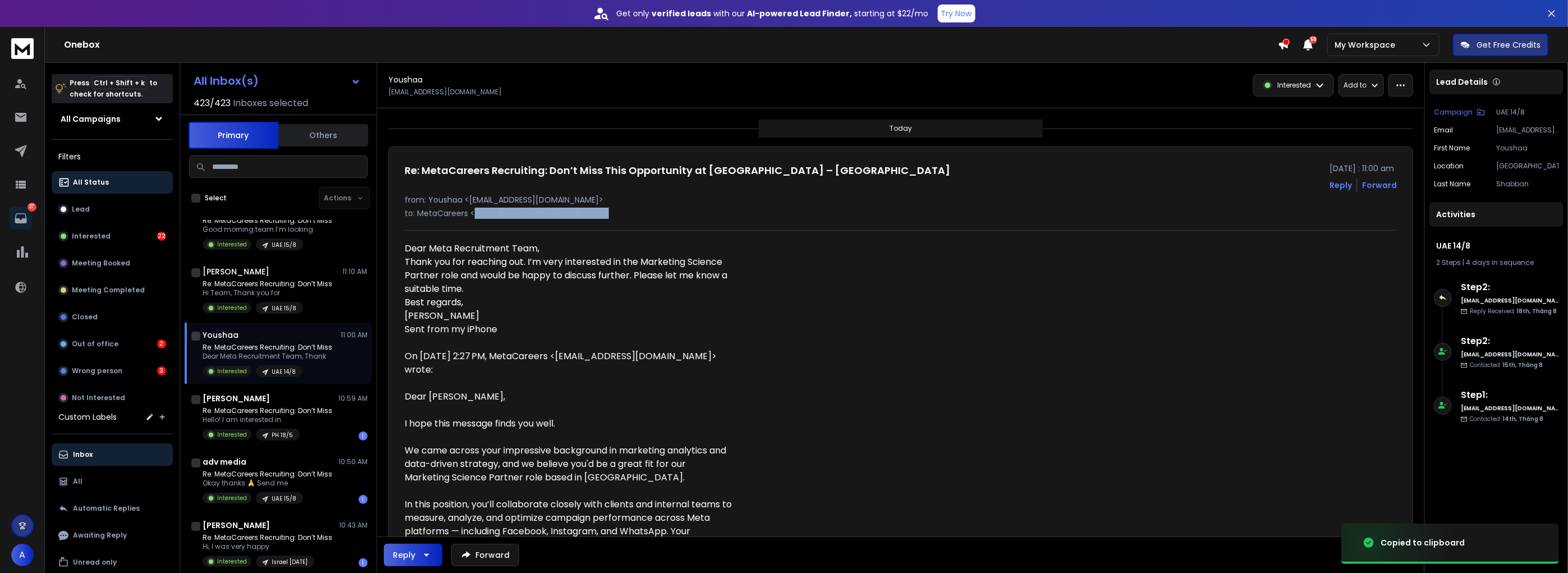
drag, startPoint x: 476, startPoint y: 214, endPoint x: 604, endPoint y: 216, distance: 128.0
click at [604, 216] on p "to: MetaCareers <hr@careersconnect-journey.com>" at bounding box center [901, 213] width 992 height 11
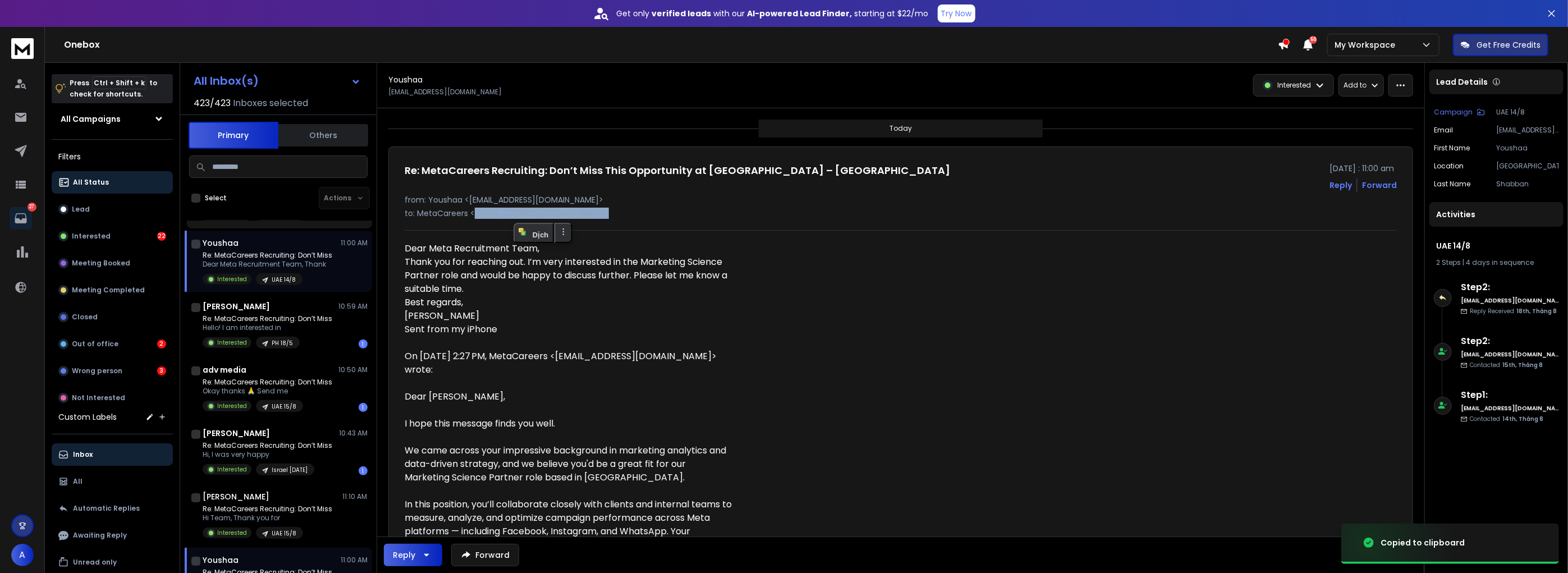
scroll to position [25138, 0]
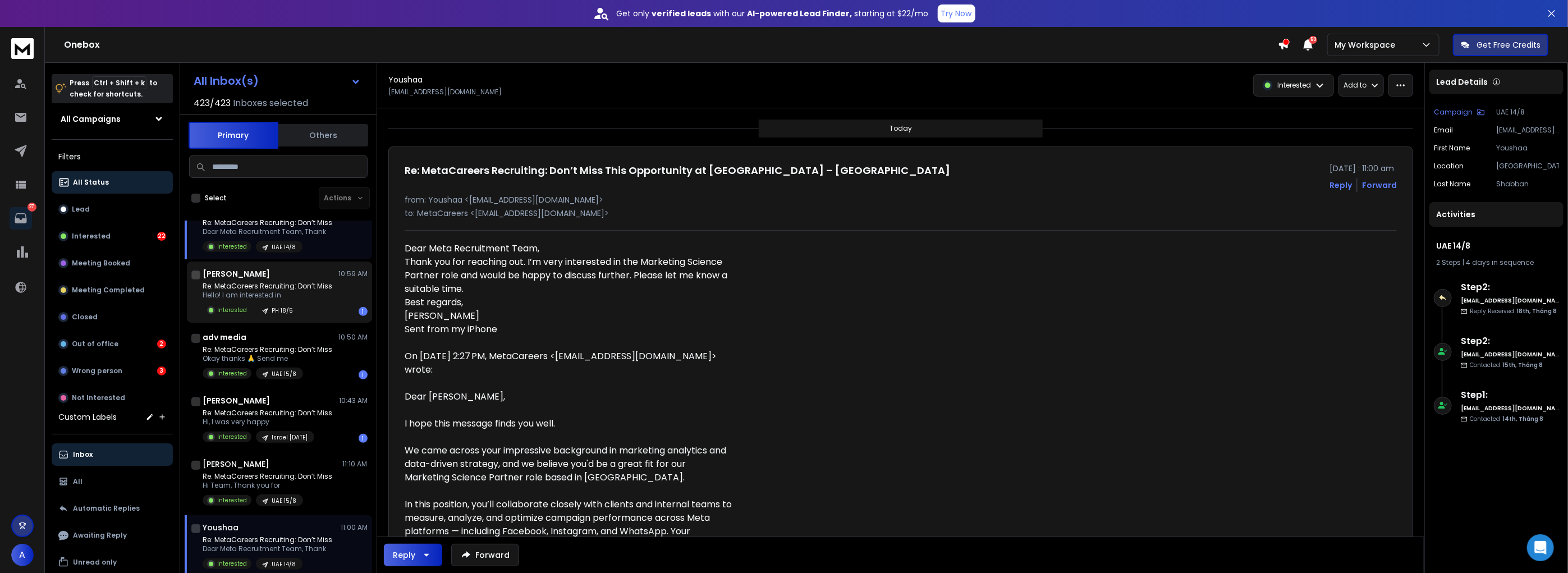
click at [284, 291] on p "Hello! I am interested in" at bounding box center [267, 295] width 130 height 9
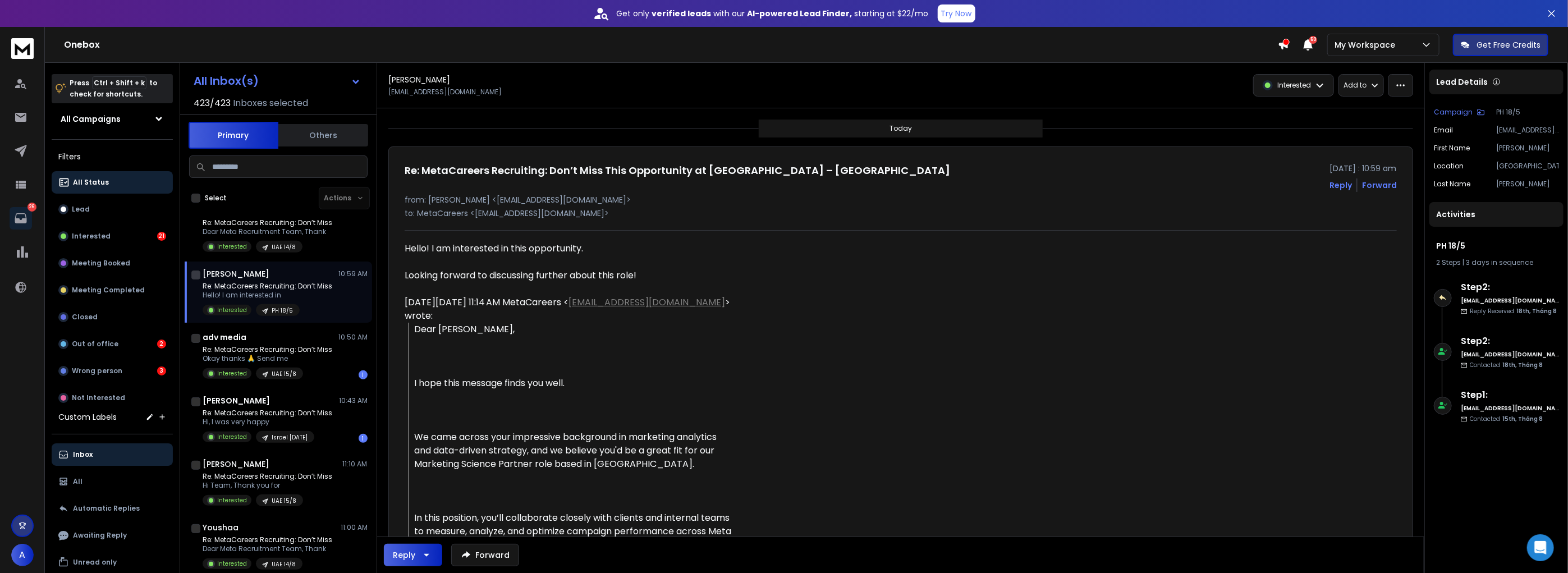
click at [440, 92] on p "gabcaballero01@gmail.com" at bounding box center [444, 92] width 113 height 9
drag, startPoint x: 475, startPoint y: 212, endPoint x: 611, endPoint y: 214, distance: 136.0
click at [611, 214] on p "to: MetaCareers <works@careersconnect-future.com>" at bounding box center [901, 213] width 992 height 11
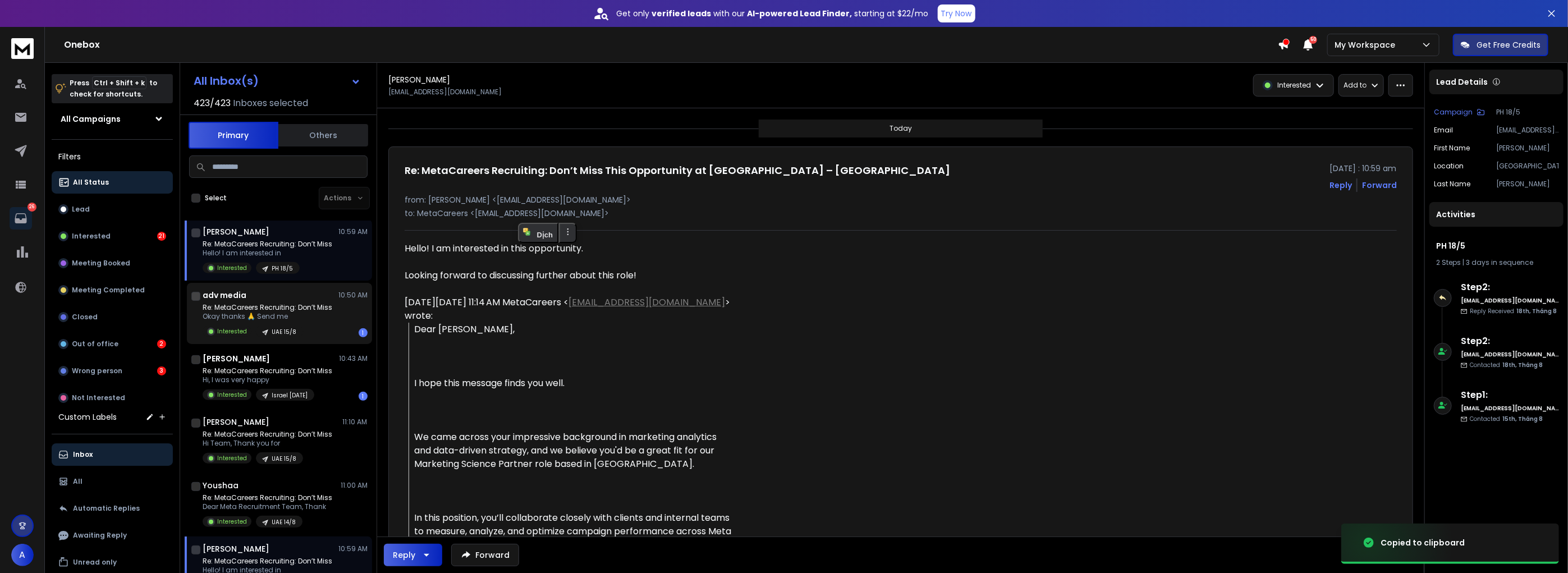
scroll to position [25200, 0]
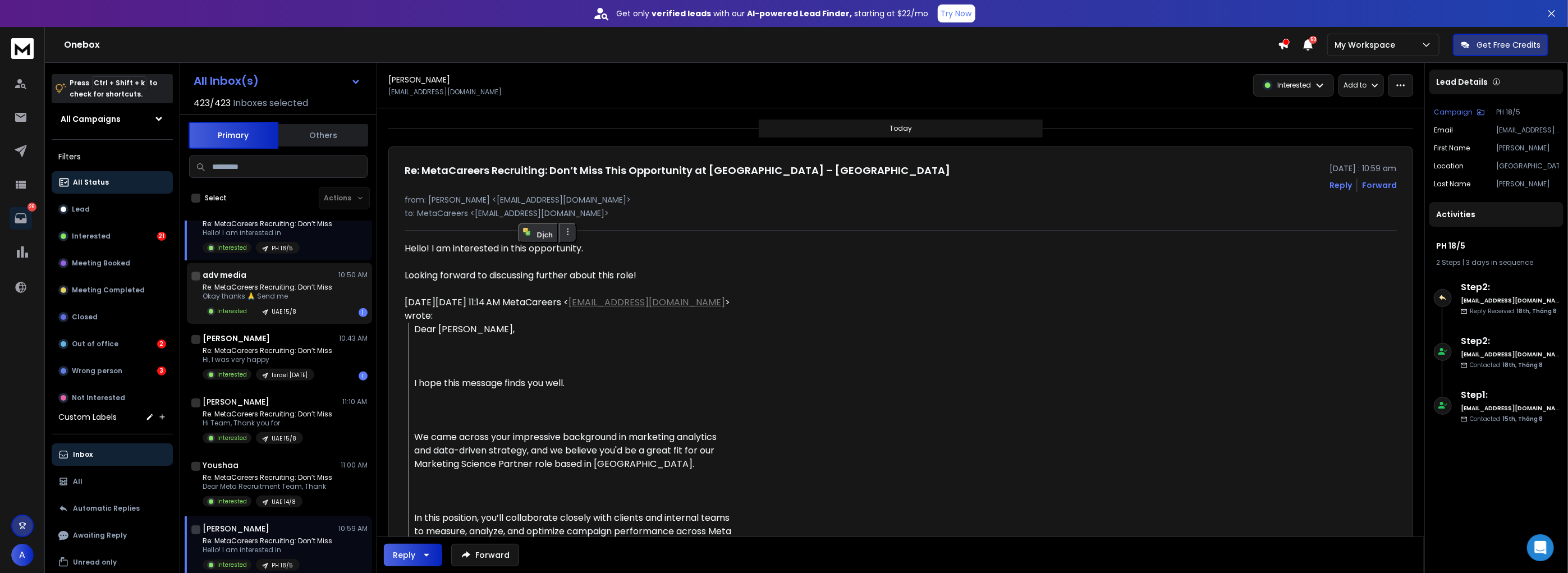
click at [275, 294] on div "Re: MetaCareers Recruiting: Don’t Miss Okay thanks 🙏 Send me Interested UAE 15/8" at bounding box center [267, 300] width 130 height 34
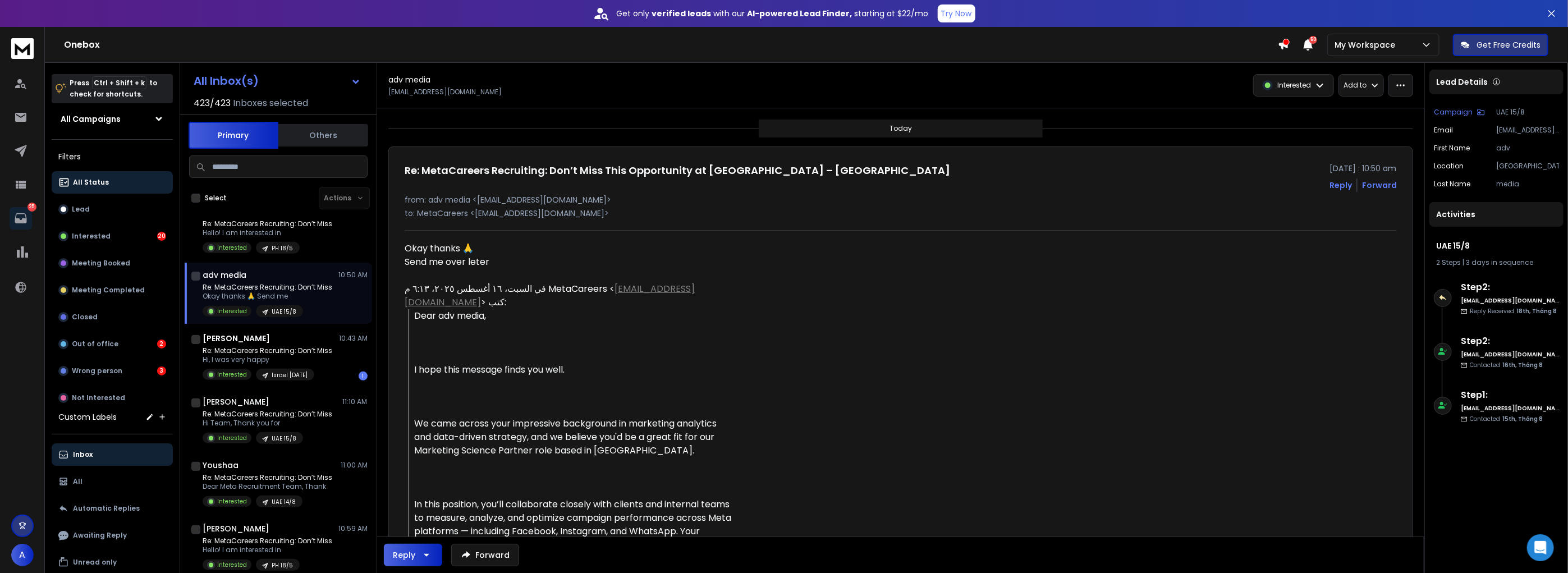
click at [451, 88] on p "advmedia2020@gmail.com" at bounding box center [444, 92] width 113 height 9
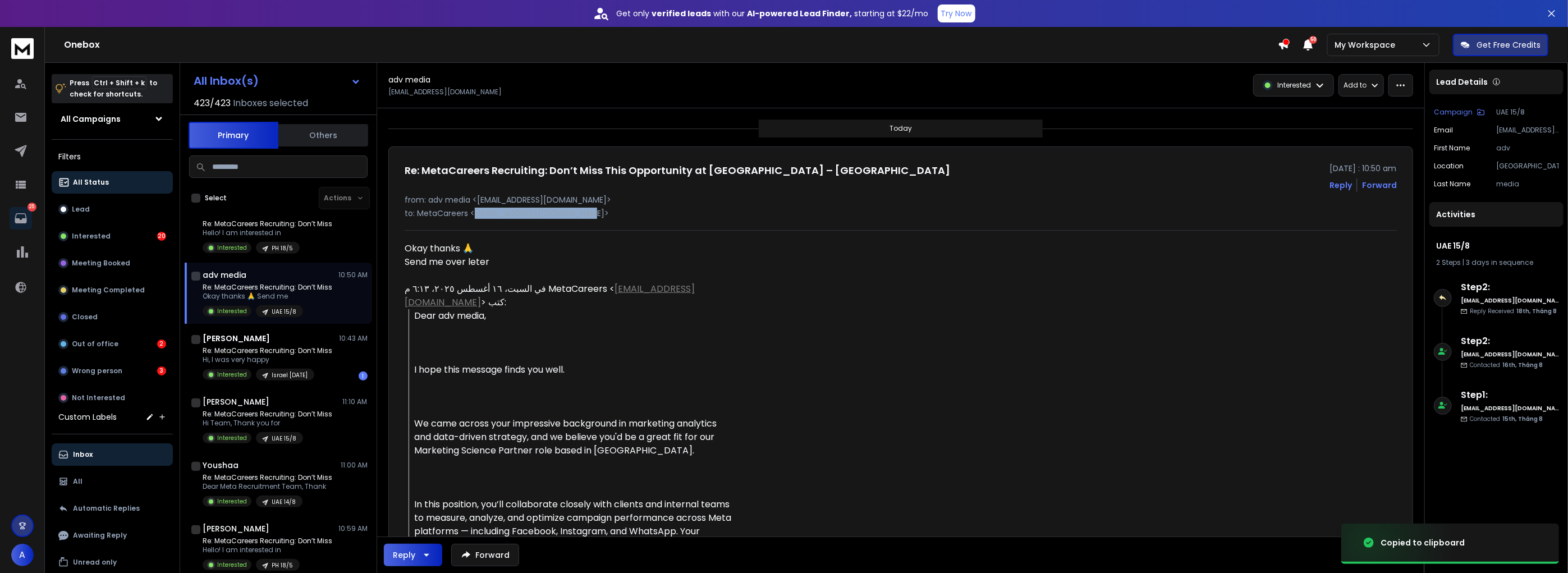
drag, startPoint x: 474, startPoint y: 215, endPoint x: 593, endPoint y: 213, distance: 119.0
click at [593, 213] on p "to: MetaCareers <hr@careersconnect-zone.com>" at bounding box center [901, 213] width 992 height 11
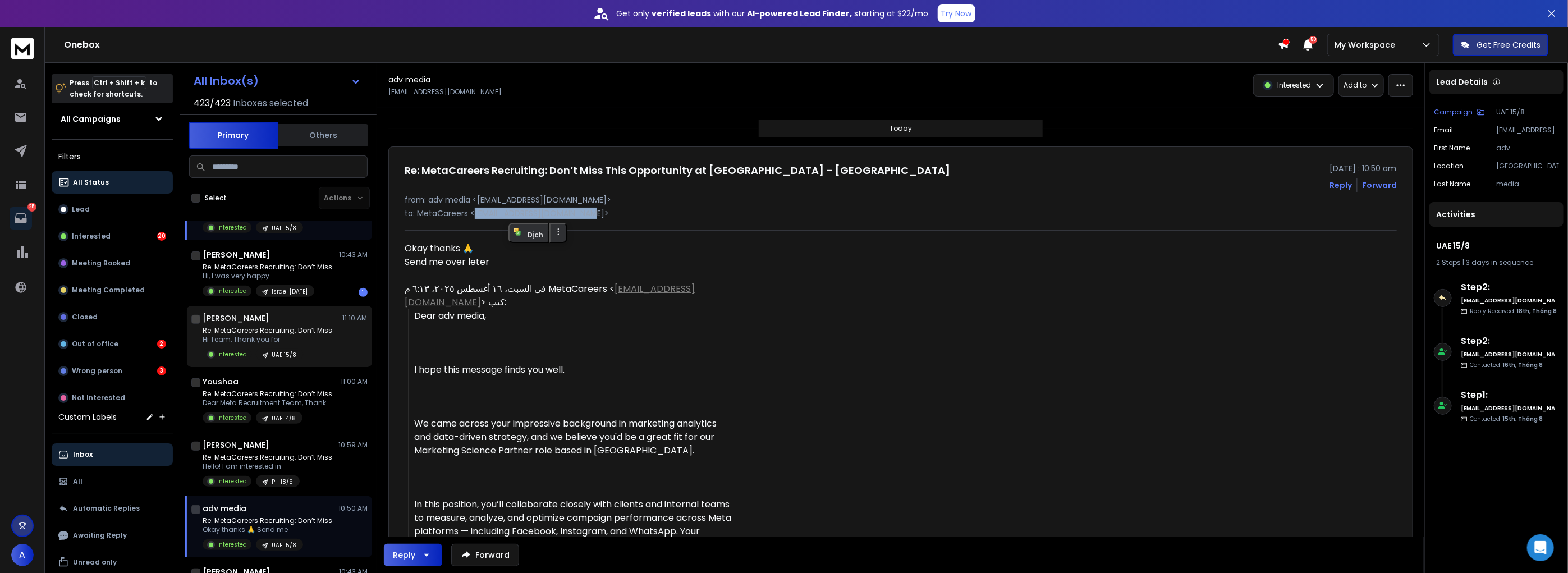
scroll to position [25325, 0]
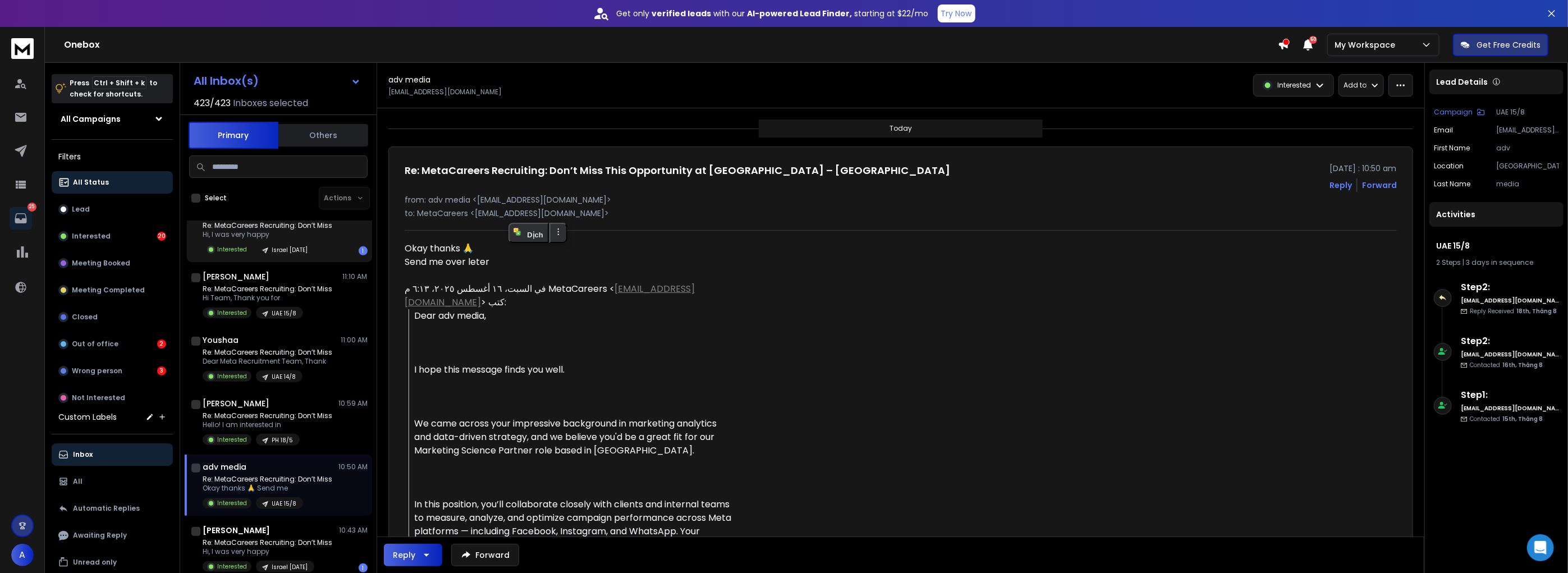
click at [286, 246] on p "Israel [DATE]" at bounding box center [289, 251] width 36 height 9
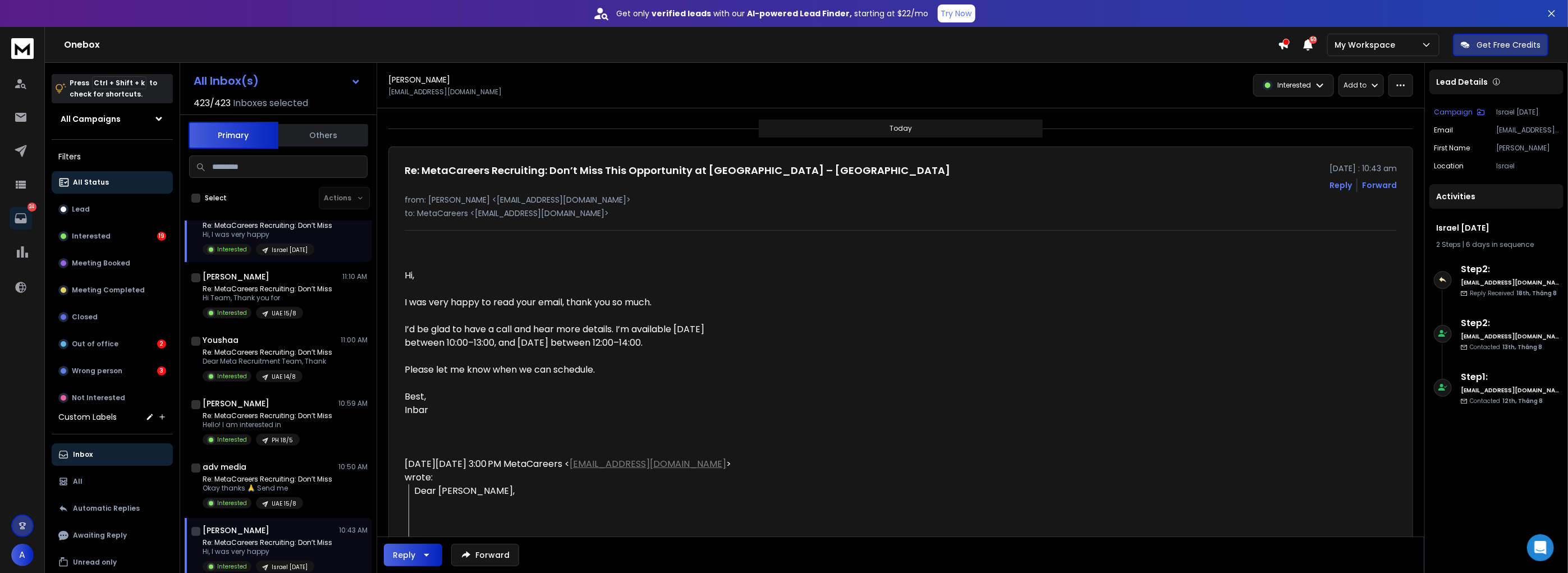
click at [446, 91] on p "moyalinbar@gmail.com" at bounding box center [444, 92] width 113 height 9
drag, startPoint x: 474, startPoint y: 212, endPoint x: 626, endPoint y: 216, distance: 152.1
click at [626, 216] on p "to: MetaCareers <recruit@careersconnect-gateway.com>" at bounding box center [901, 213] width 992 height 11
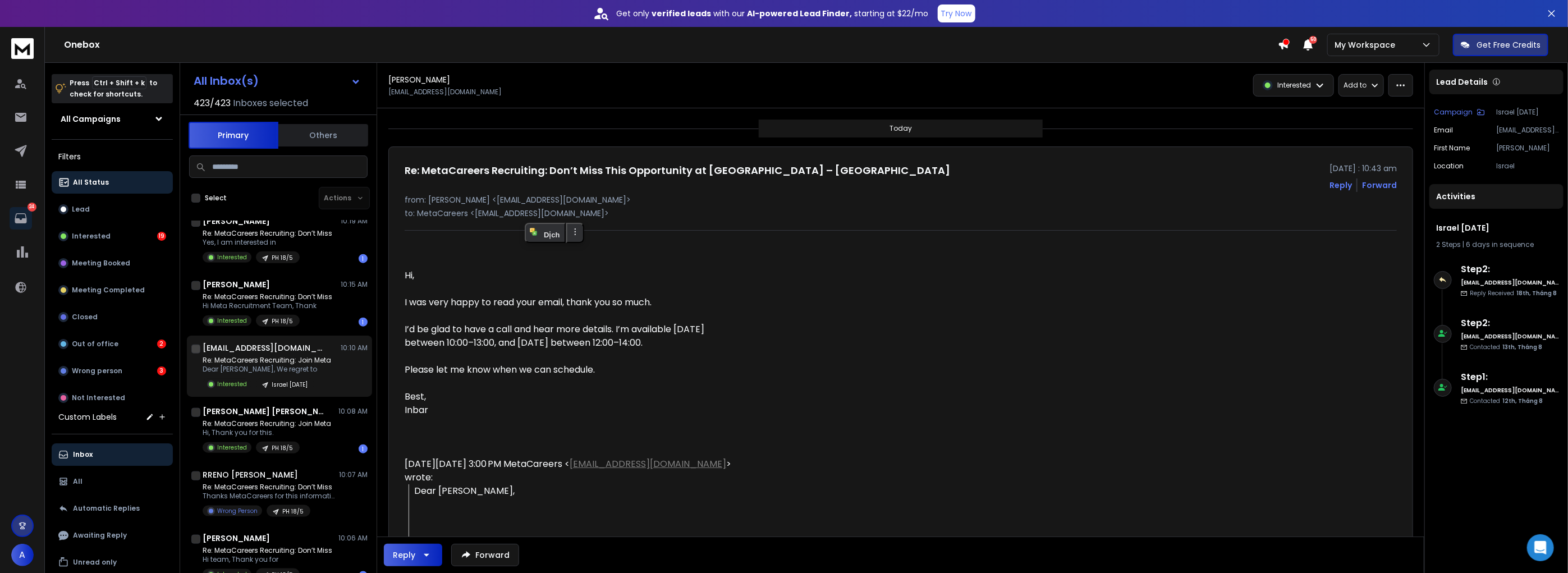
scroll to position [25698, 0]
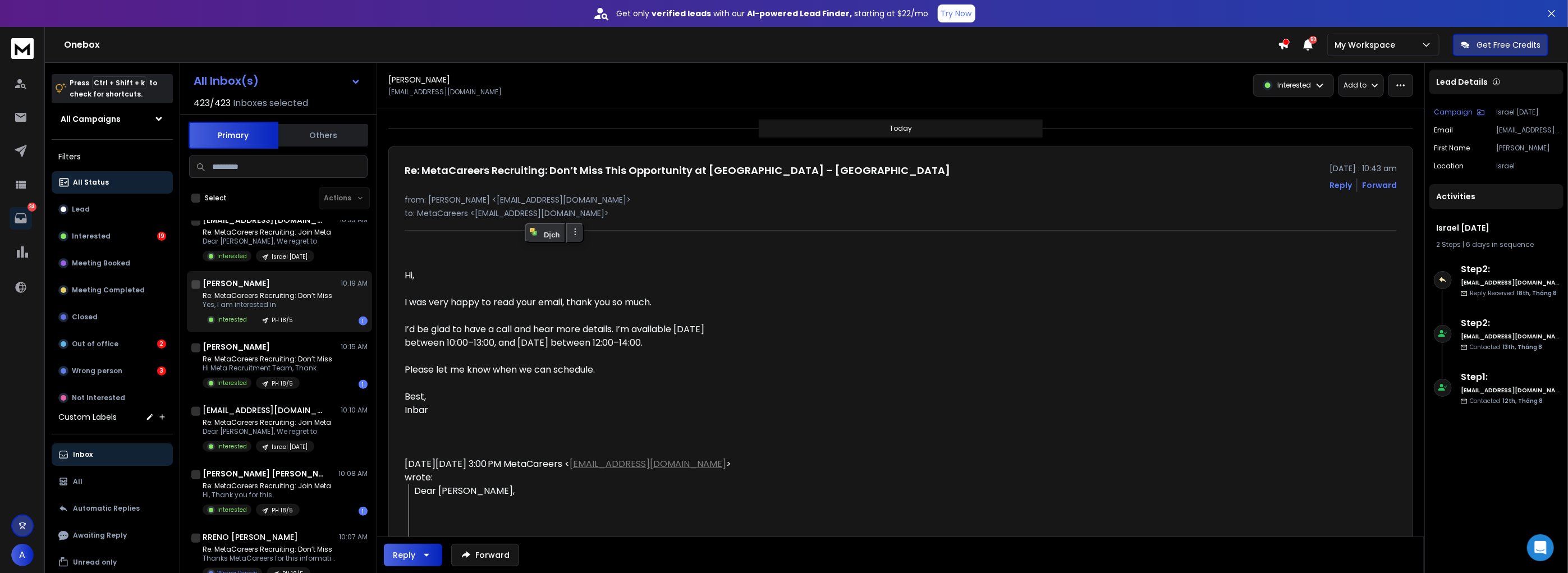
click at [286, 316] on p "PH 18/5" at bounding box center [282, 321] width 21 height 9
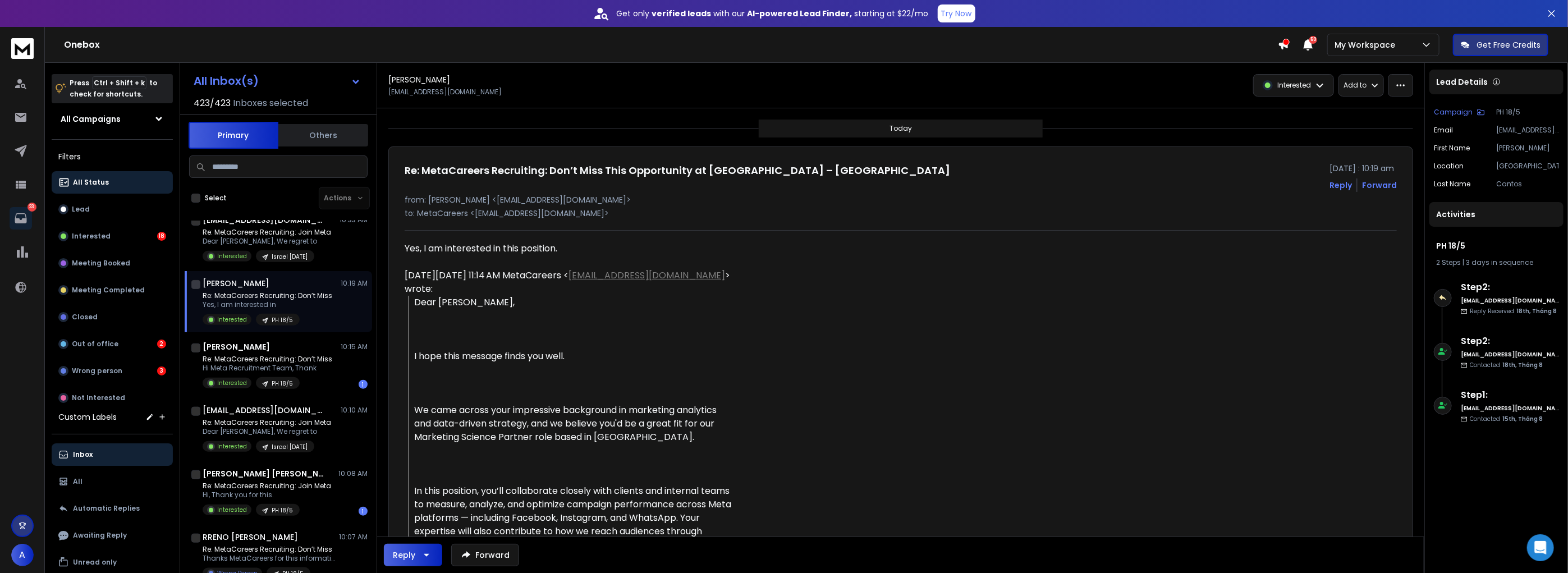
click at [440, 96] on p "ruthcantos.27@gmail.com" at bounding box center [444, 92] width 113 height 9
drag, startPoint x: 474, startPoint y: 215, endPoint x: 630, endPoint y: 215, distance: 156.0
click at [630, 215] on p "to: MetaCareers <employee@careersconnect-future.com>" at bounding box center [901, 213] width 992 height 11
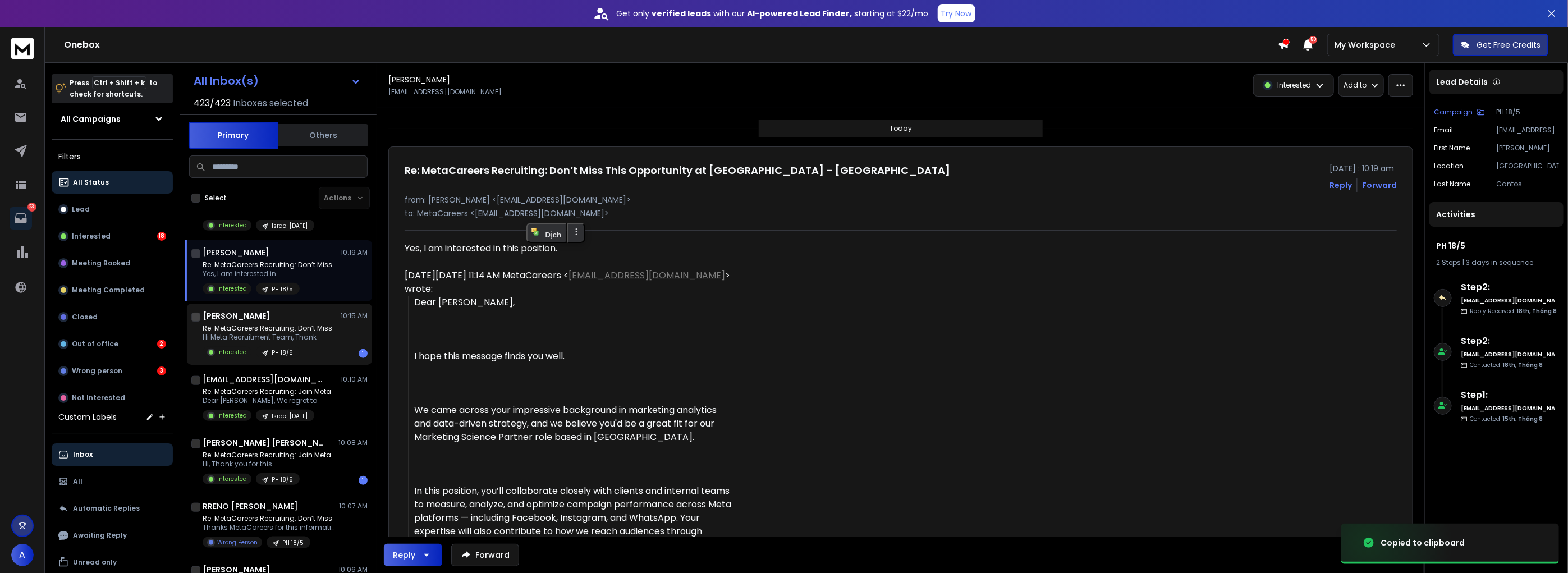
scroll to position [25761, 0]
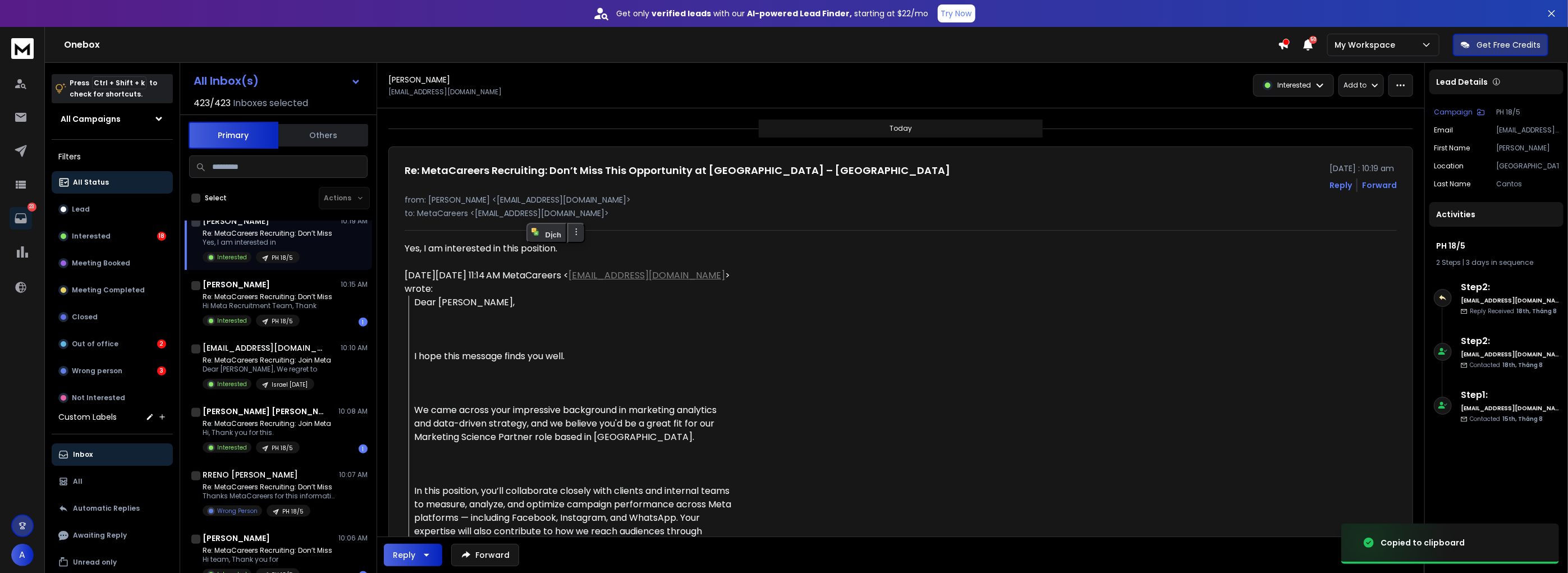
click at [311, 293] on p "Re: MetaCareers Recruiting: Don’t Miss" at bounding box center [267, 297] width 130 height 9
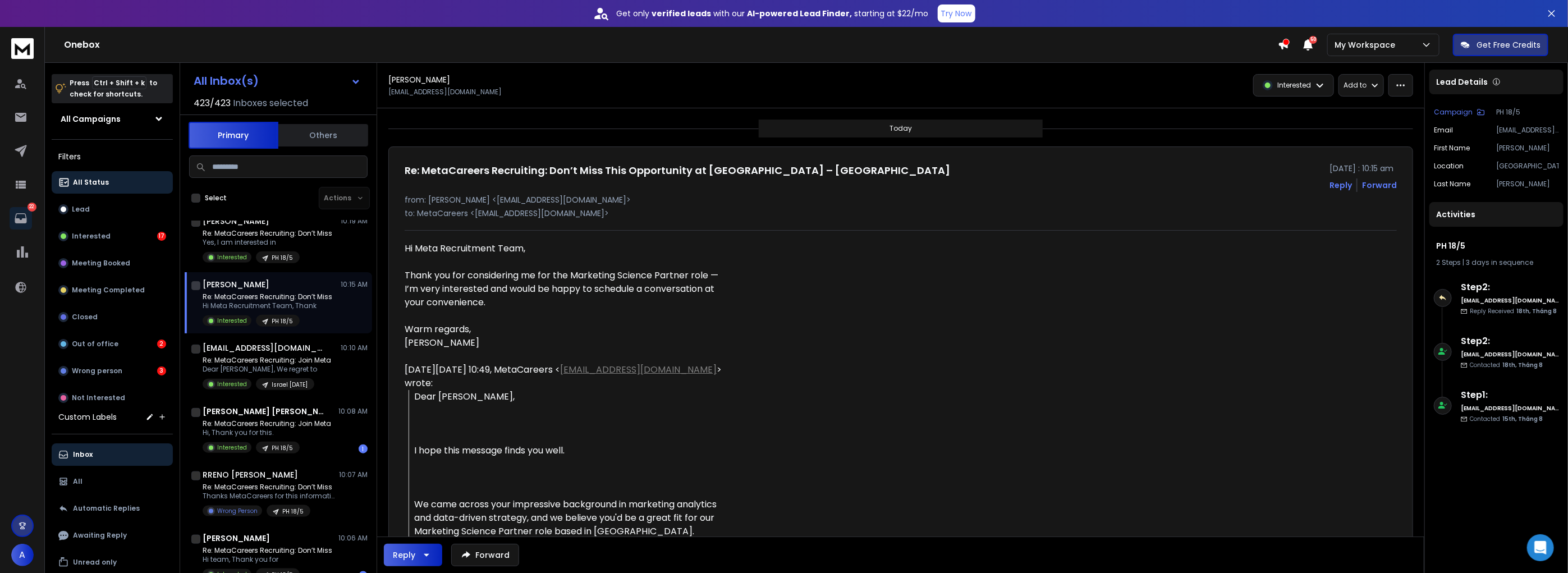
click at [440, 88] on p "karlasheanea@gmail.com" at bounding box center [444, 92] width 113 height 9
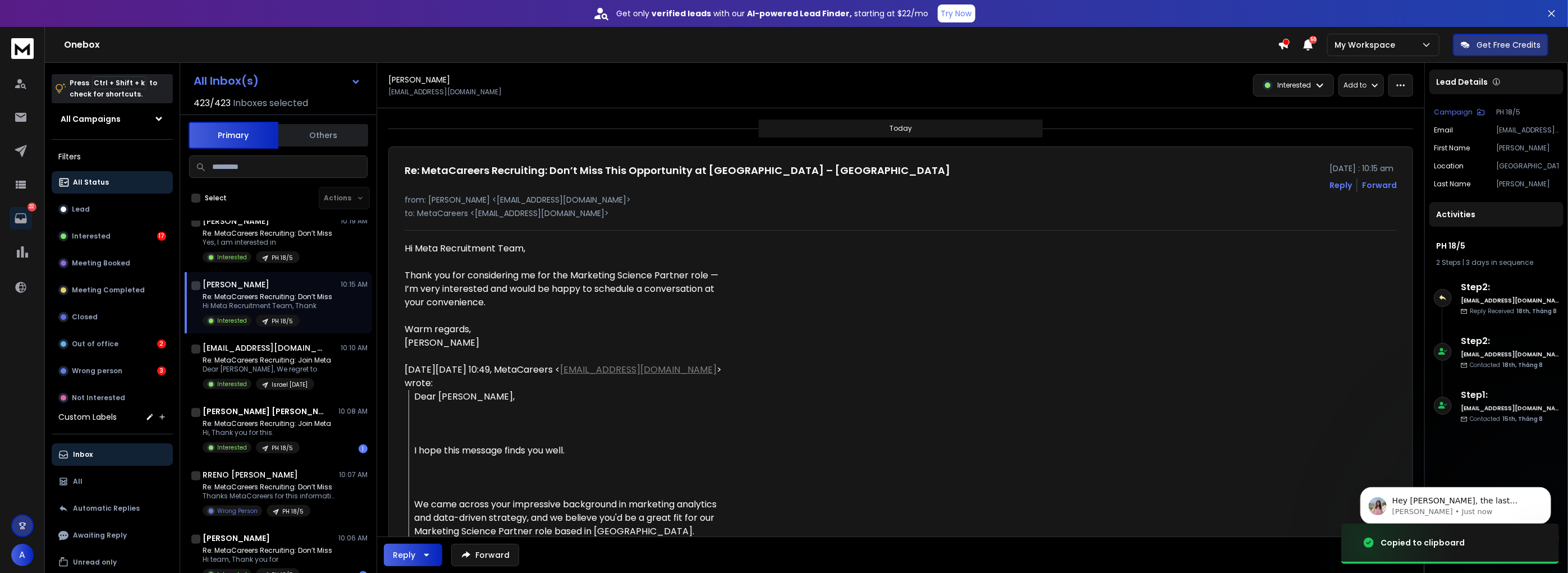
scroll to position [0, 0]
drag, startPoint x: 474, startPoint y: 215, endPoint x: 618, endPoint y: 215, distance: 144.0
click at [618, 215] on p "to: MetaCareers <recruit@careersconnect-source.com>" at bounding box center [901, 213] width 992 height 11
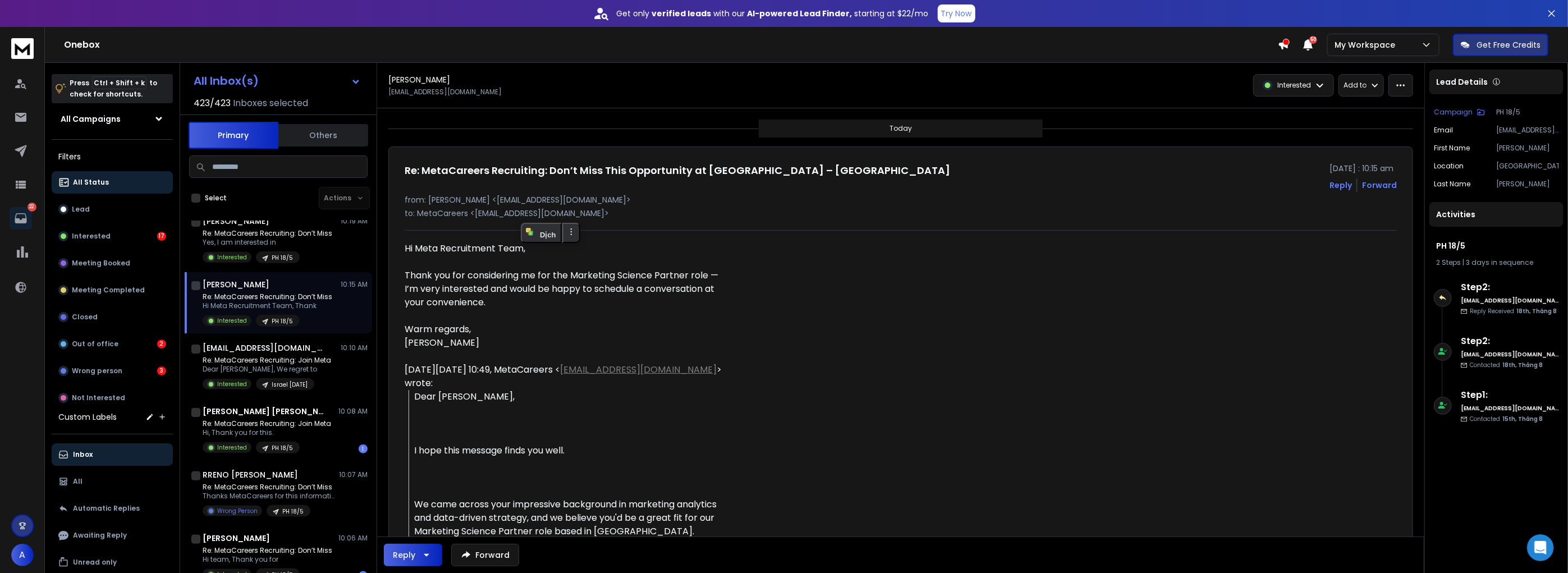
scroll to position [25824, 0]
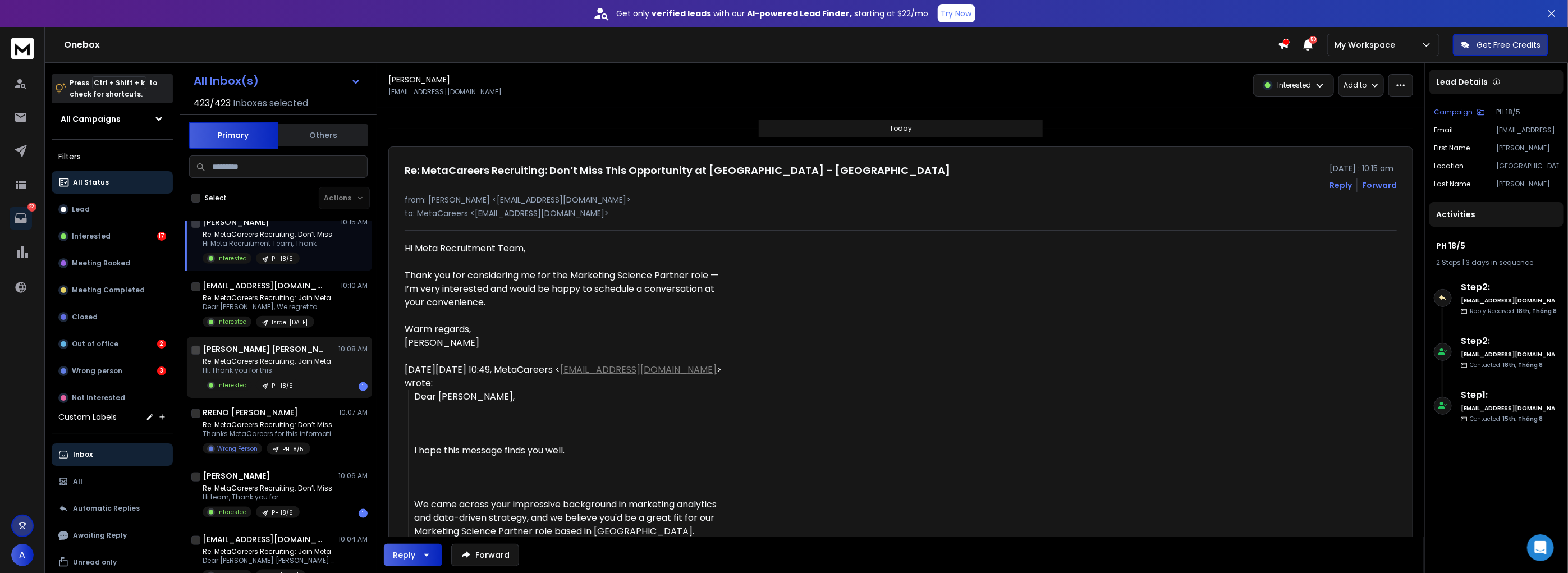
click at [278, 357] on p "Re: MetaCareers Recruiting: Join Meta" at bounding box center [266, 362] width 129 height 9
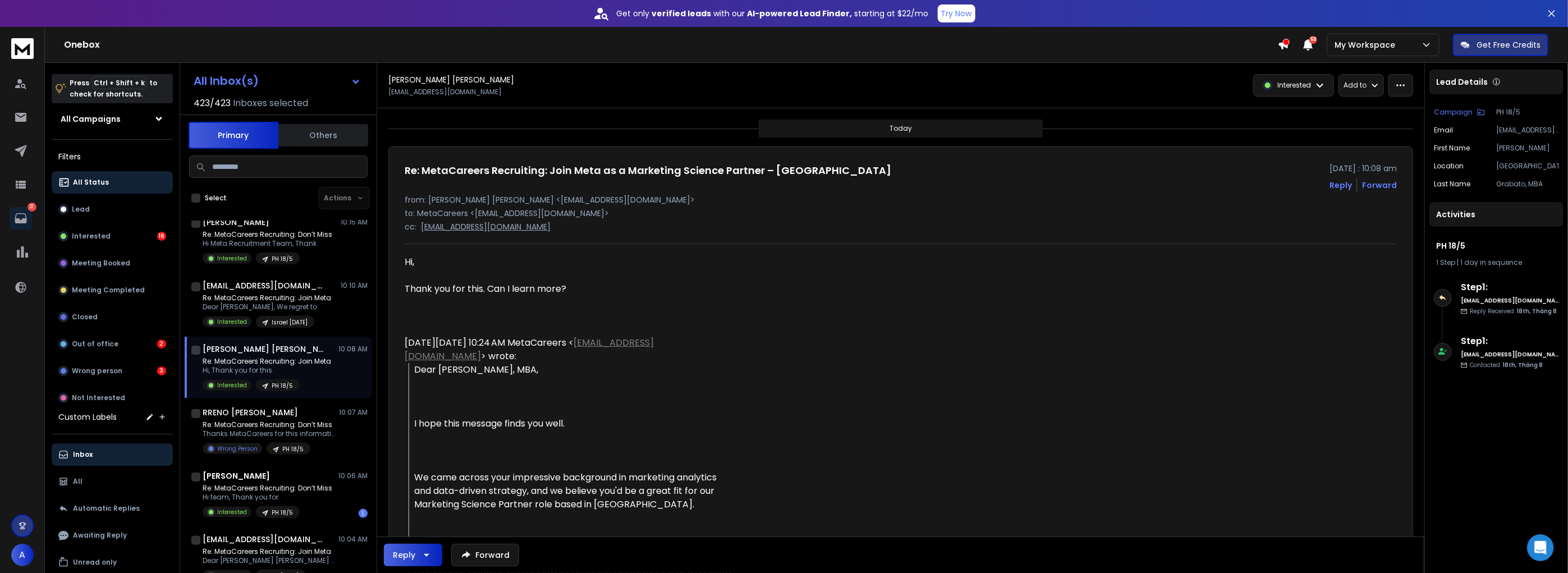
click at [450, 90] on p "mgrabato@ateneo.edu" at bounding box center [444, 92] width 113 height 9
drag, startPoint x: 474, startPoint y: 211, endPoint x: 616, endPoint y: 215, distance: 142.1
click at [616, 215] on p "to: MetaCareers <works@careersconnect-source.com>" at bounding box center [901, 213] width 992 height 11
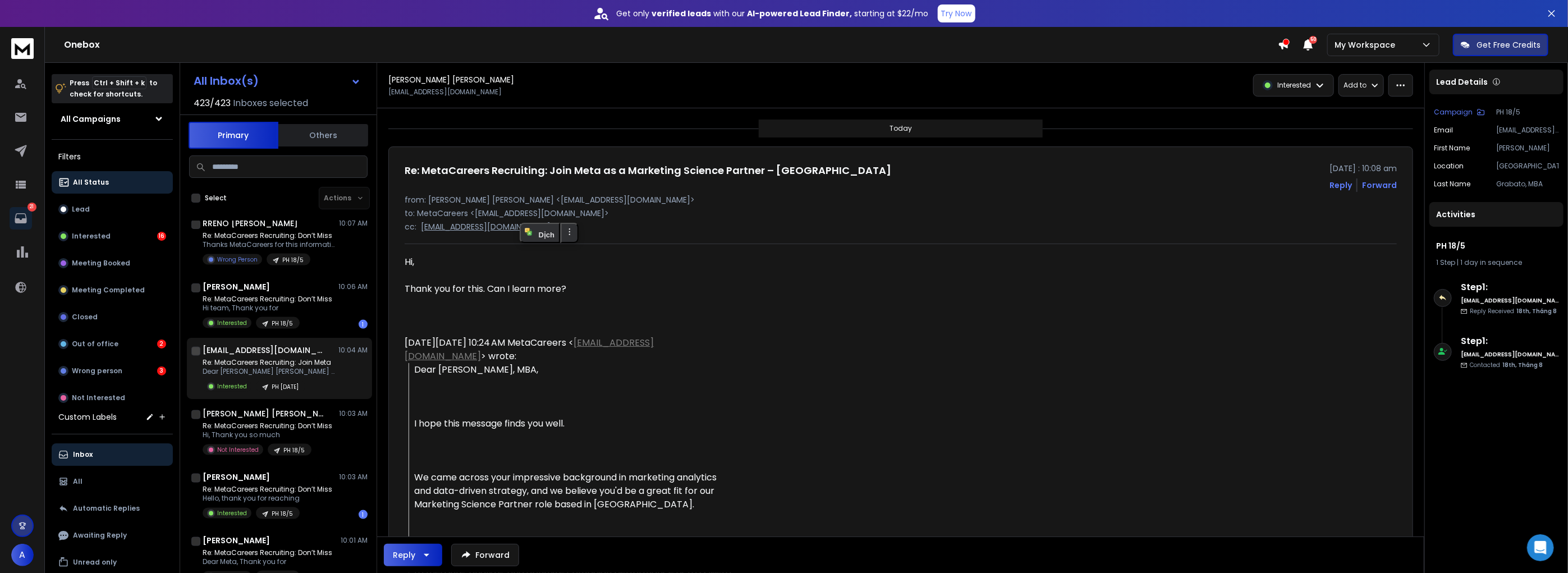
scroll to position [26011, 0]
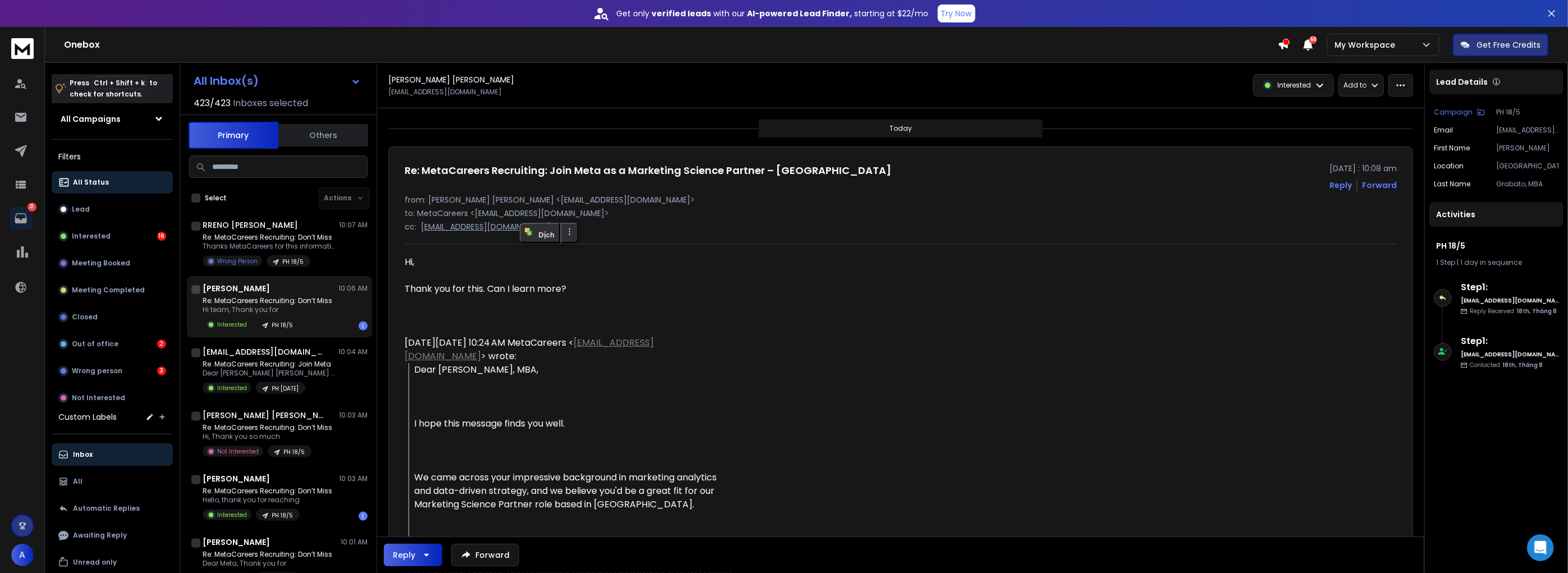
click at [296, 319] on div "Interested PH 18/5" at bounding box center [267, 324] width 130 height 11
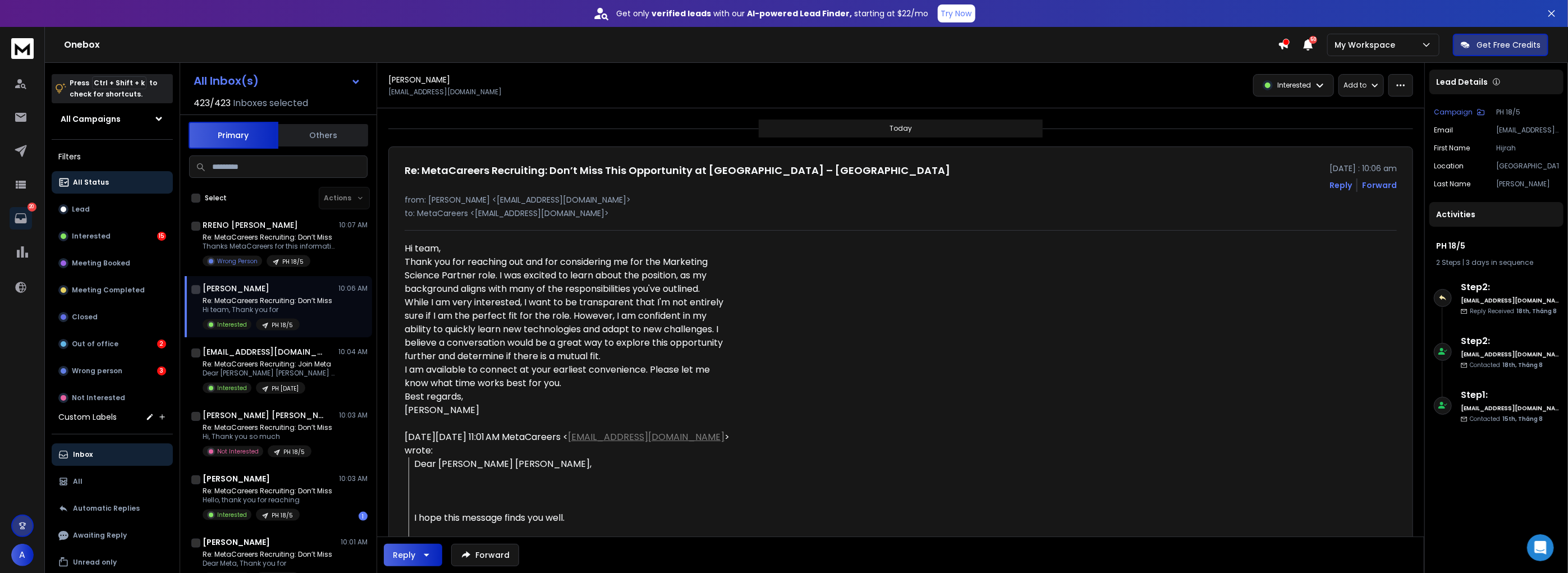
click at [416, 93] on p "hijrahnatalieeb@gmail.com" at bounding box center [444, 92] width 113 height 9
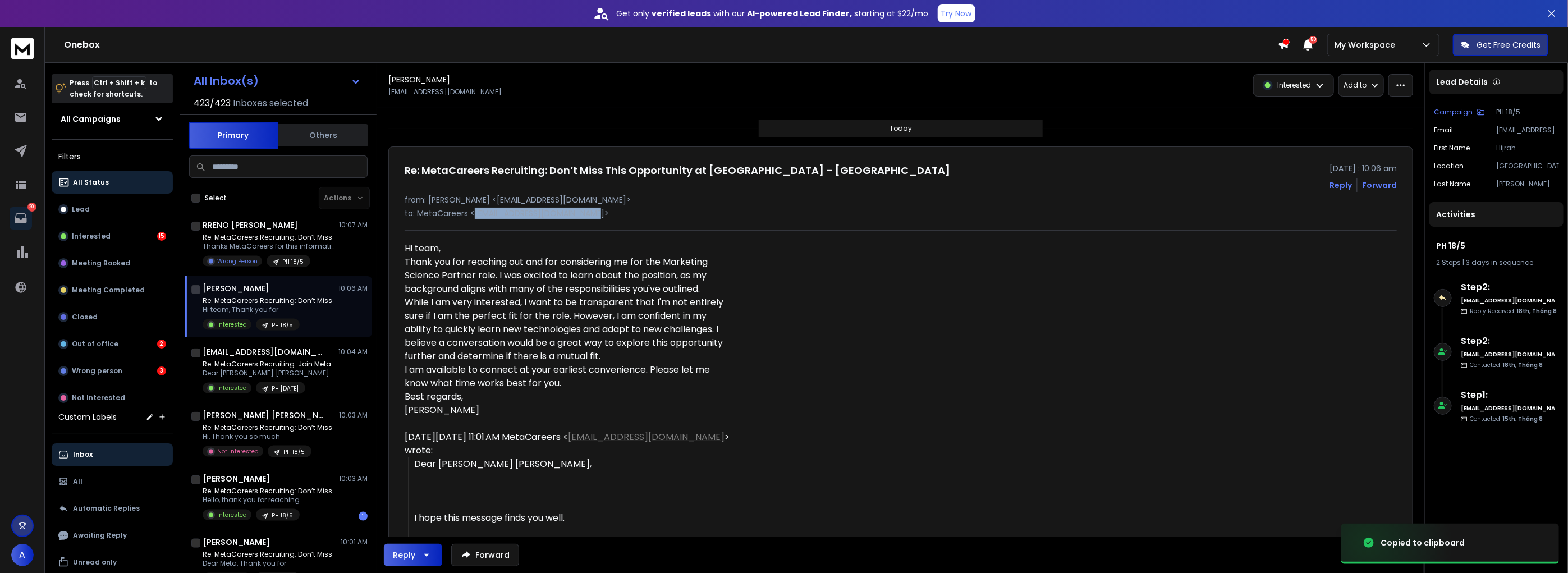
drag, startPoint x: 472, startPoint y: 212, endPoint x: 593, endPoint y: 211, distance: 121.0
click at [593, 211] on p "to: MetaCareers <hr@careersconnecttalent.com>" at bounding box center [901, 213] width 992 height 11
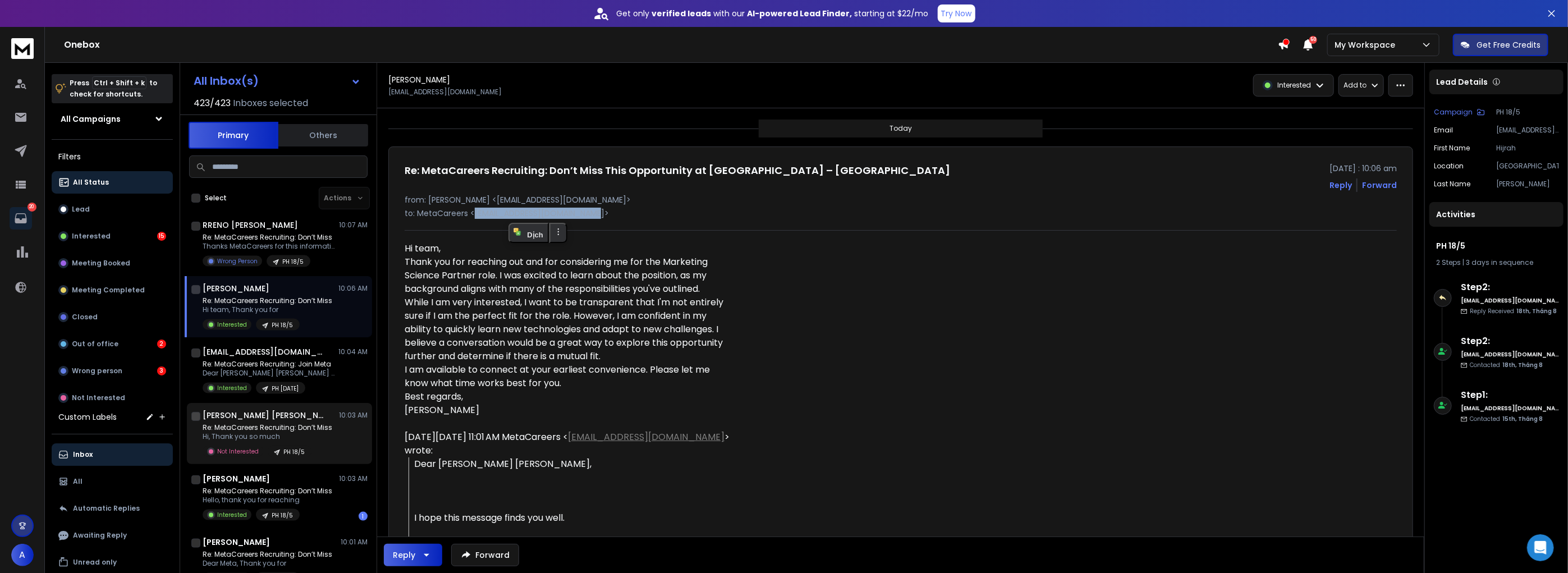
scroll to position [26135, 0]
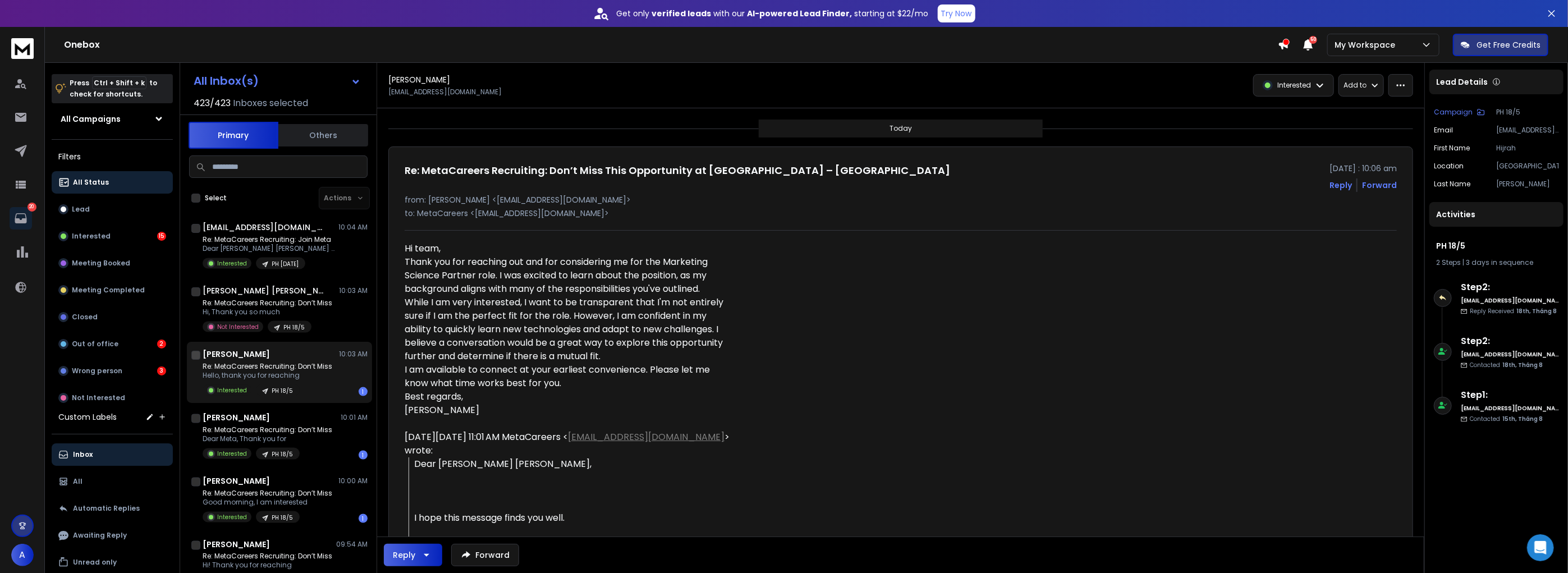
click at [282, 372] on p "Hello, thank you for reaching" at bounding box center [267, 376] width 130 height 9
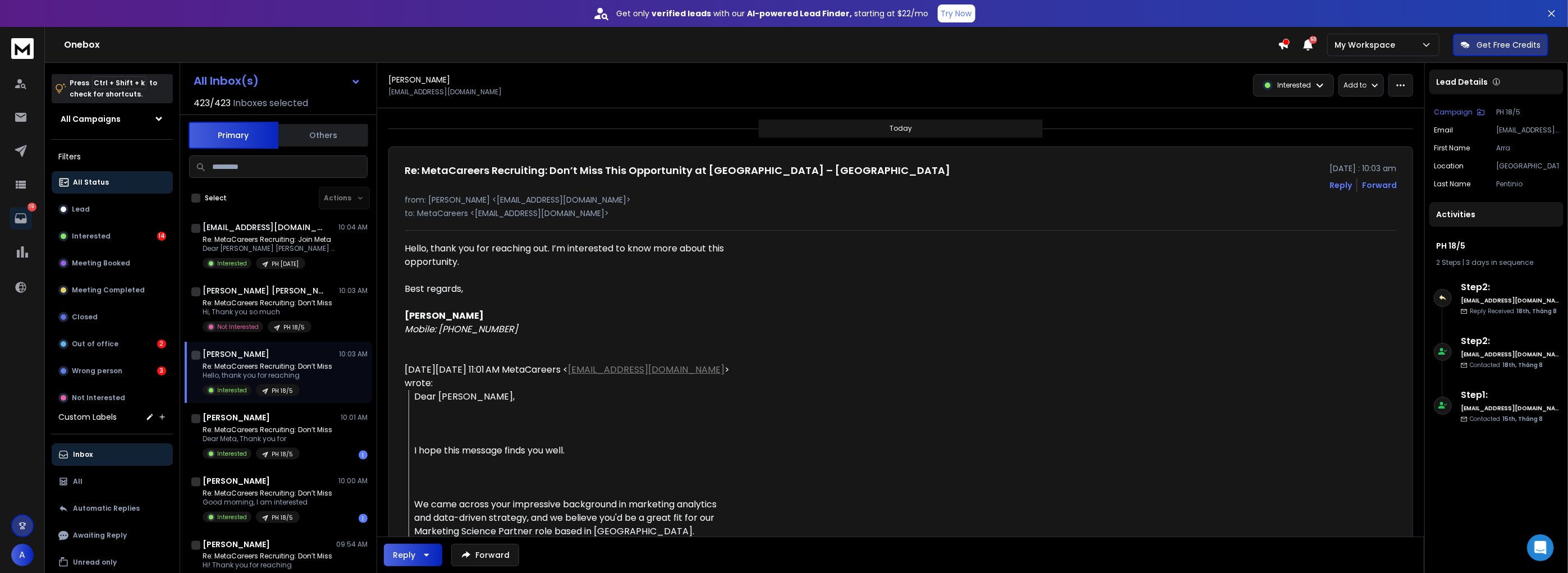
click at [414, 90] on p "arrakristina.pentinio@gmail.com" at bounding box center [444, 92] width 113 height 9
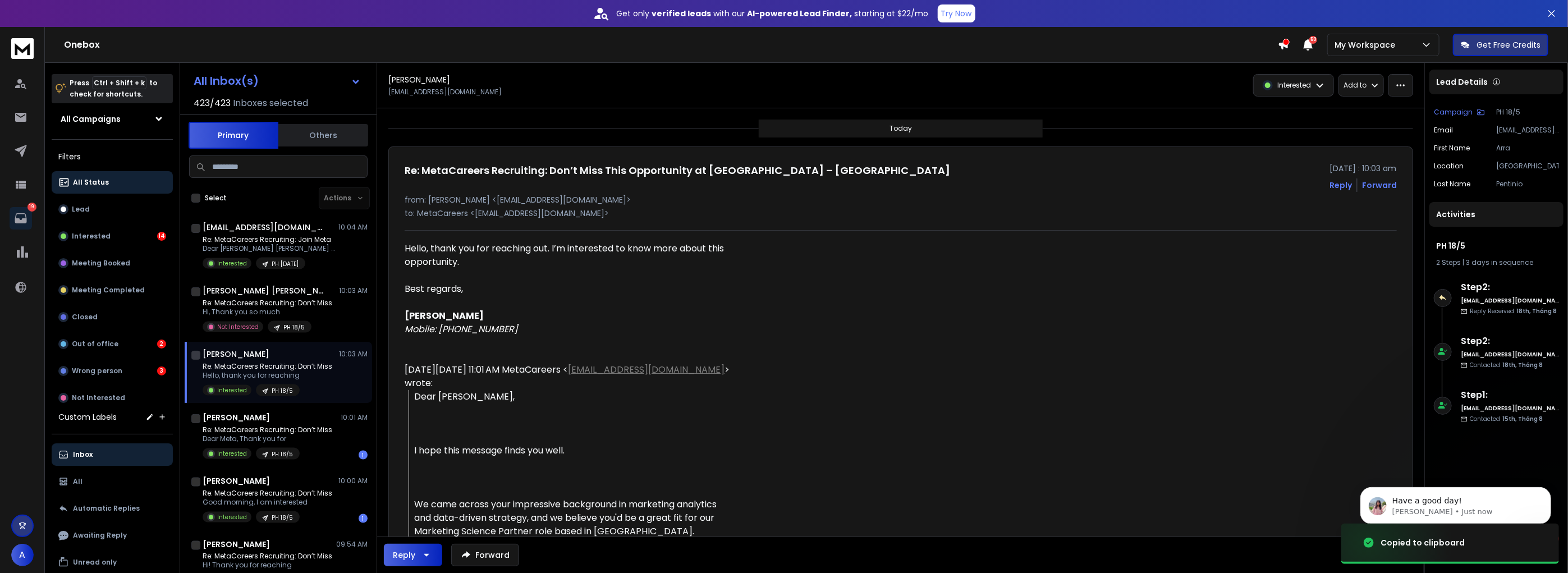
scroll to position [0, 0]
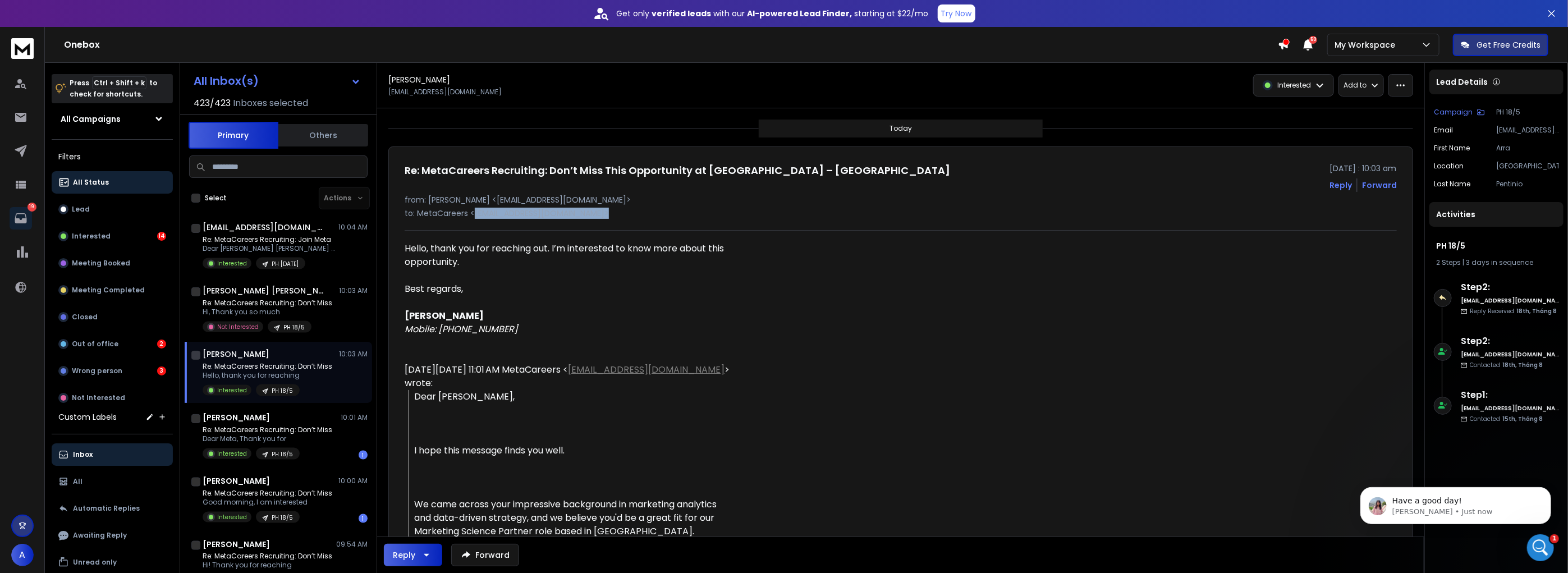
drag, startPoint x: 473, startPoint y: 215, endPoint x: 598, endPoint y: 220, distance: 125.1
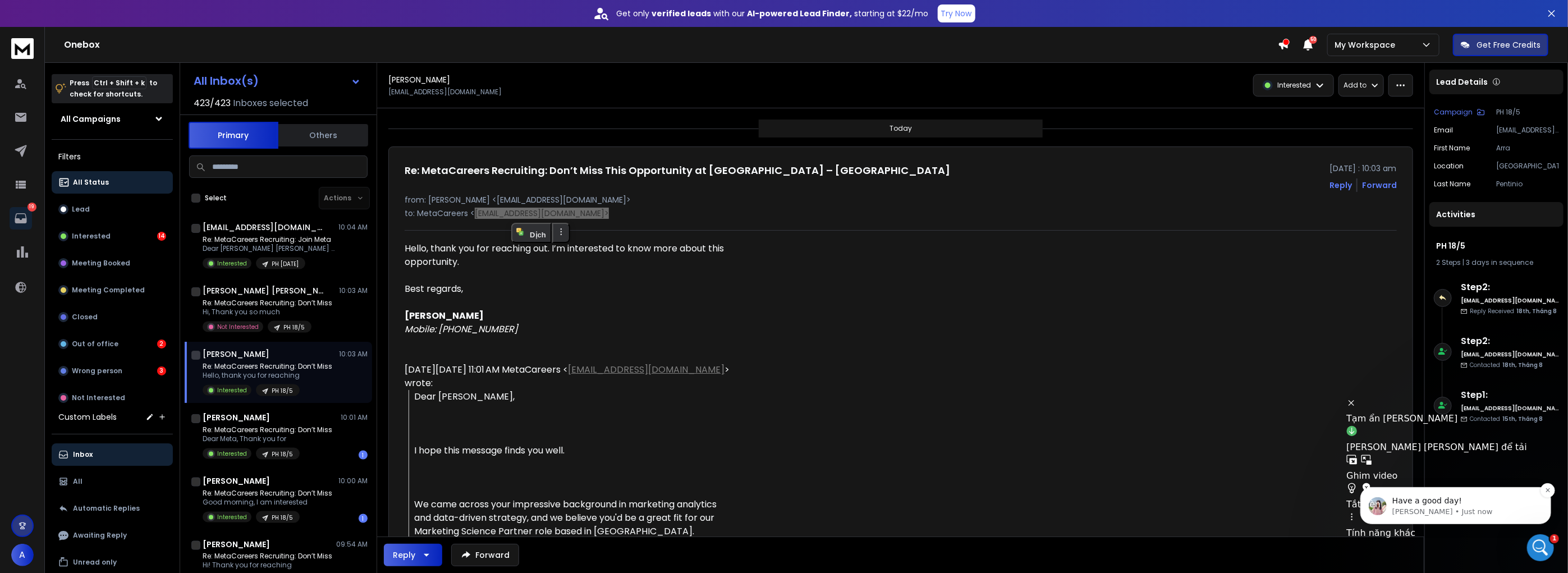
click at [1490, 503] on p "Have a good day!" at bounding box center [1464, 500] width 145 height 11
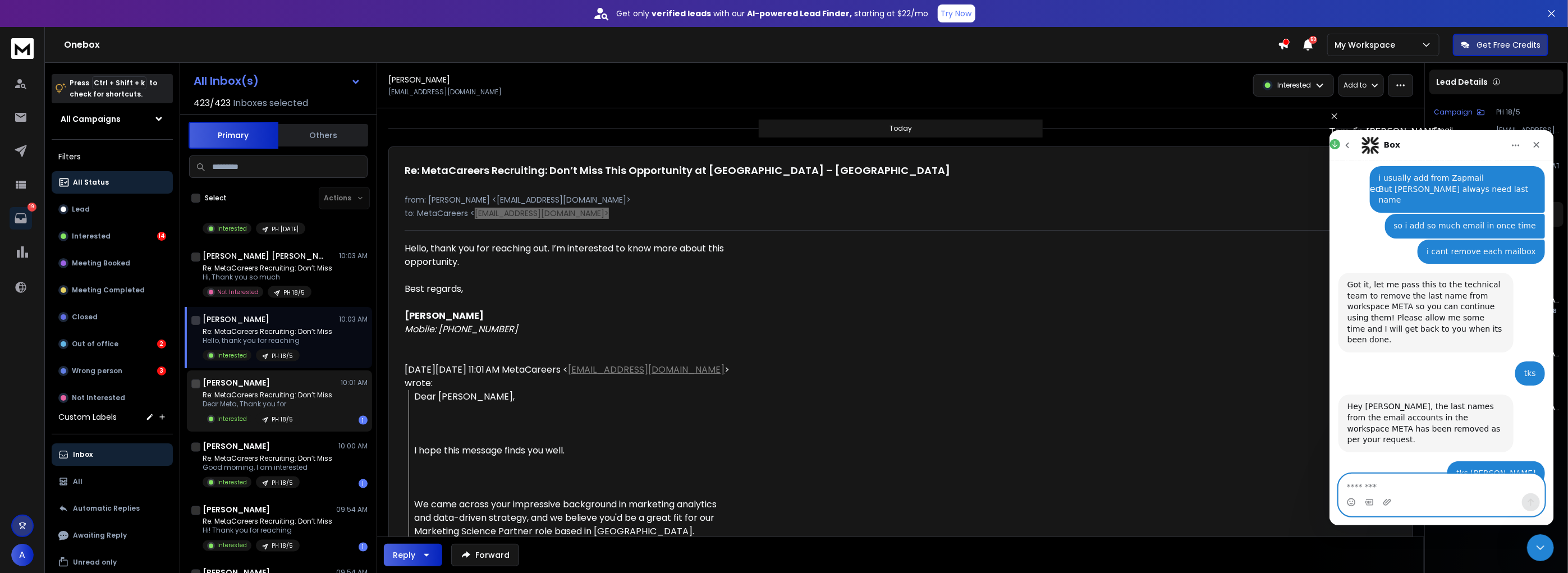
scroll to position [26198, 0]
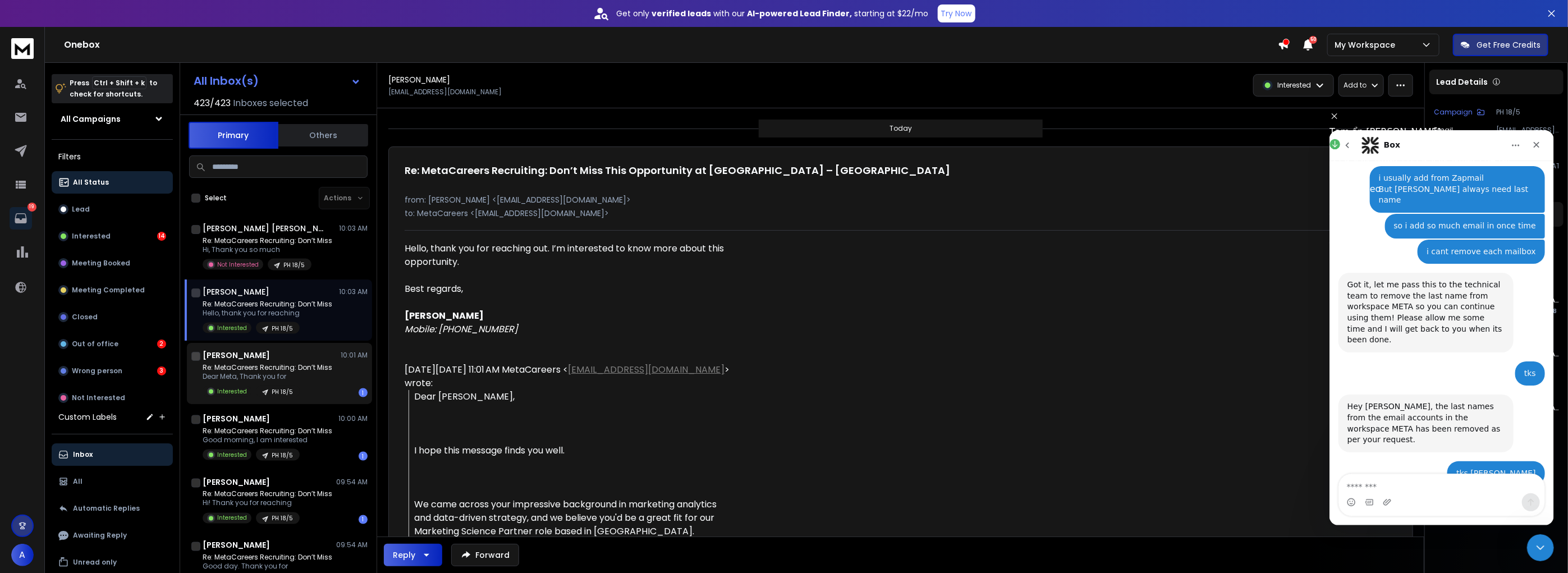
click at [298, 372] on p "Dear Meta, Thank you for" at bounding box center [267, 377] width 130 height 9
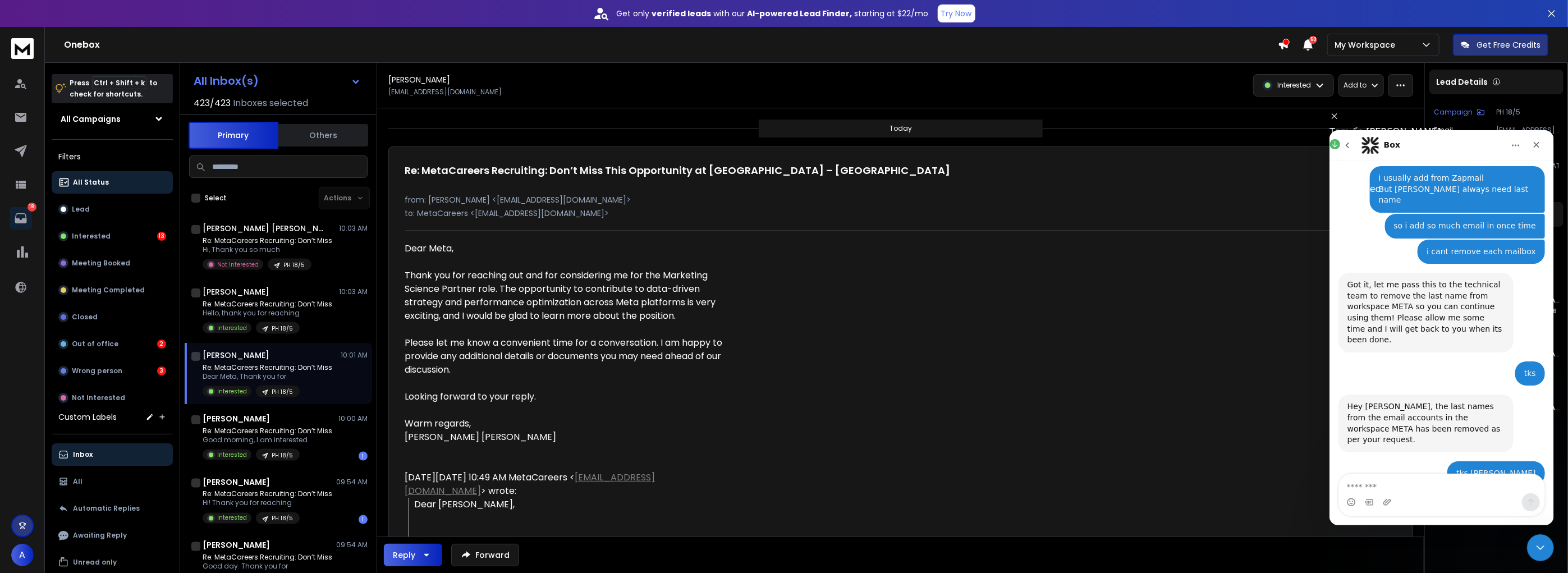
click at [427, 88] on p "augustscotphil@gmail.com" at bounding box center [444, 92] width 113 height 9
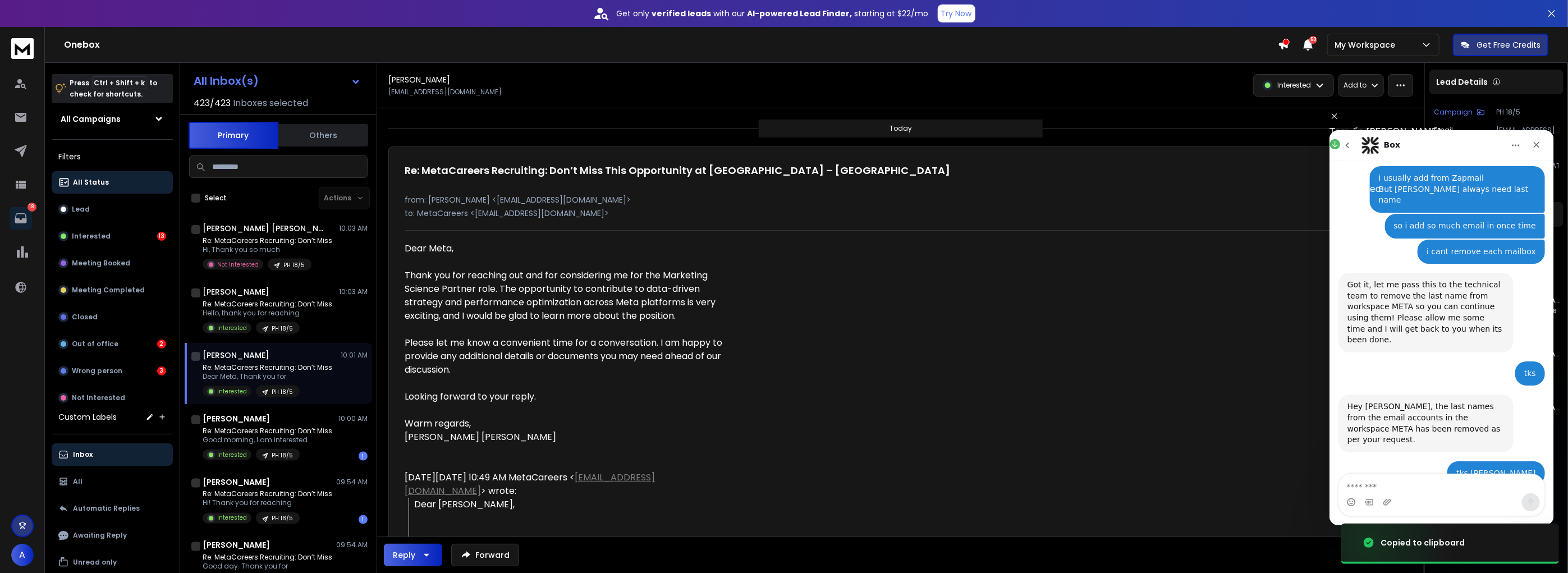
drag, startPoint x: 473, startPoint y: 212, endPoint x: 622, endPoint y: 214, distance: 149.0
click at [622, 214] on p "to: MetaCareers <info@careersconnect-applynow.com>" at bounding box center [901, 213] width 992 height 11
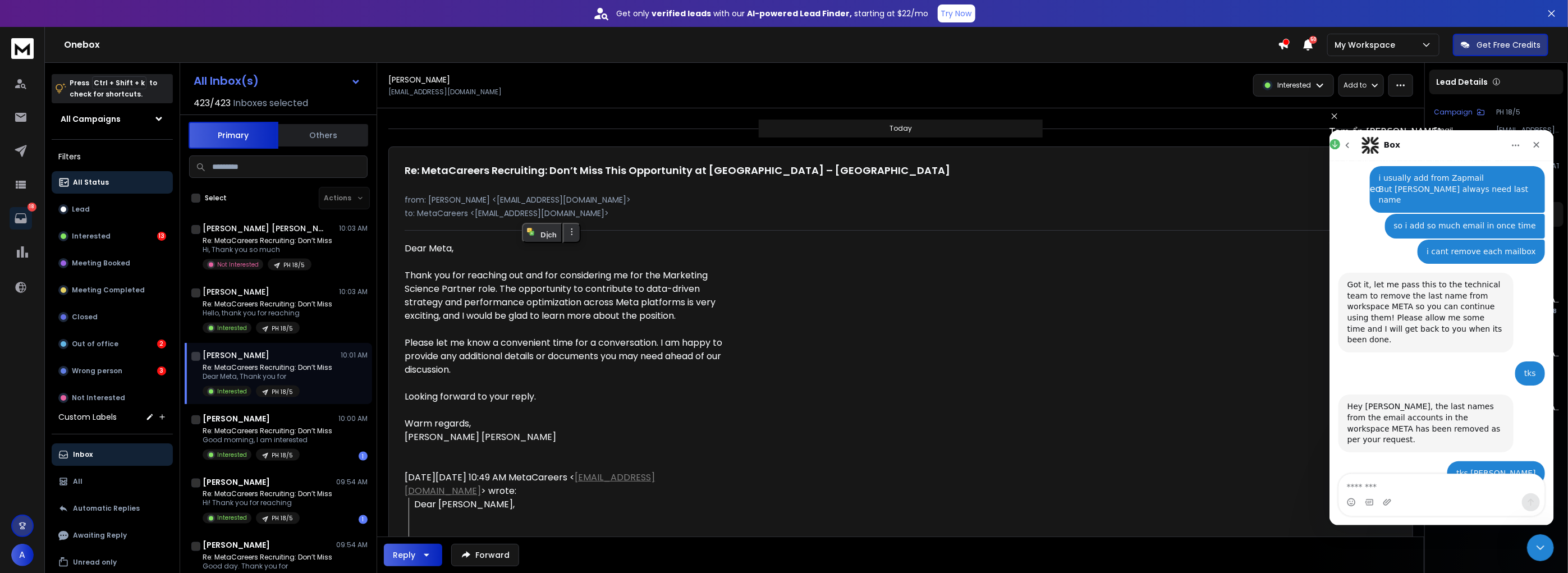
scroll to position [26322, 0]
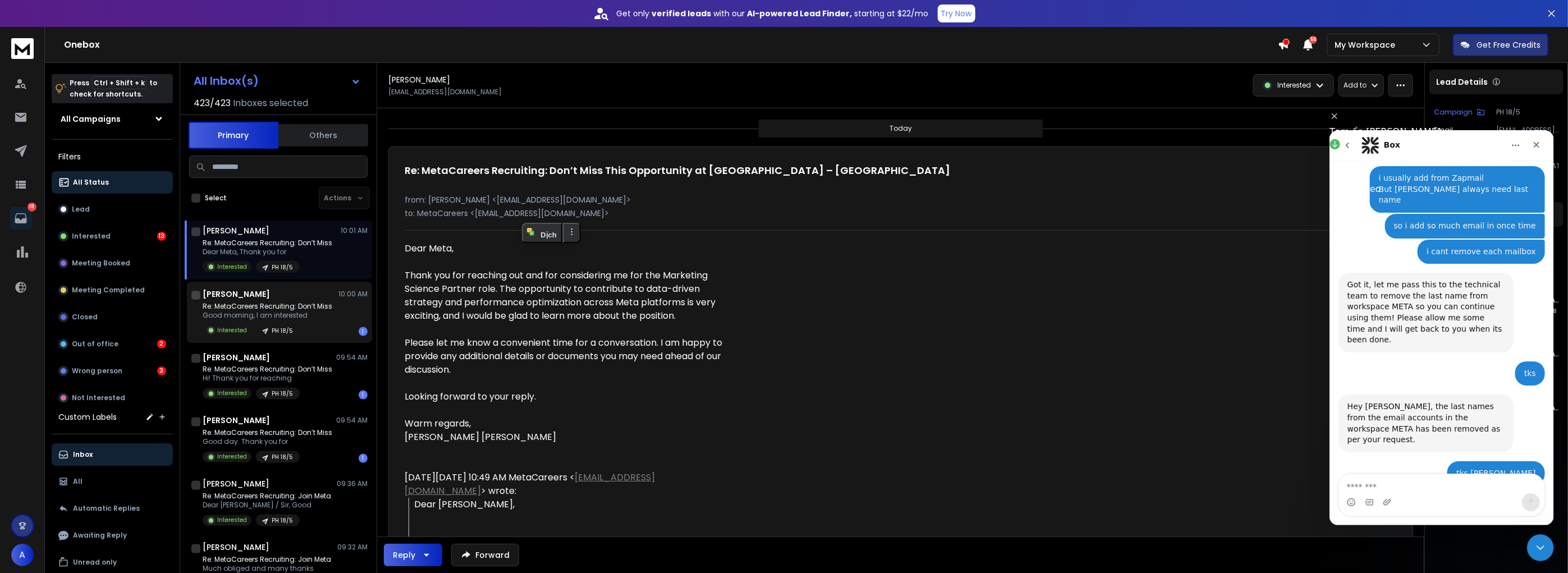
click at [293, 335] on div "Miguel Antonio Mendoza Yam 10:00 AM Re: MetaCareers Recruiting: Don’t Miss Good…" at bounding box center [279, 313] width 185 height 61
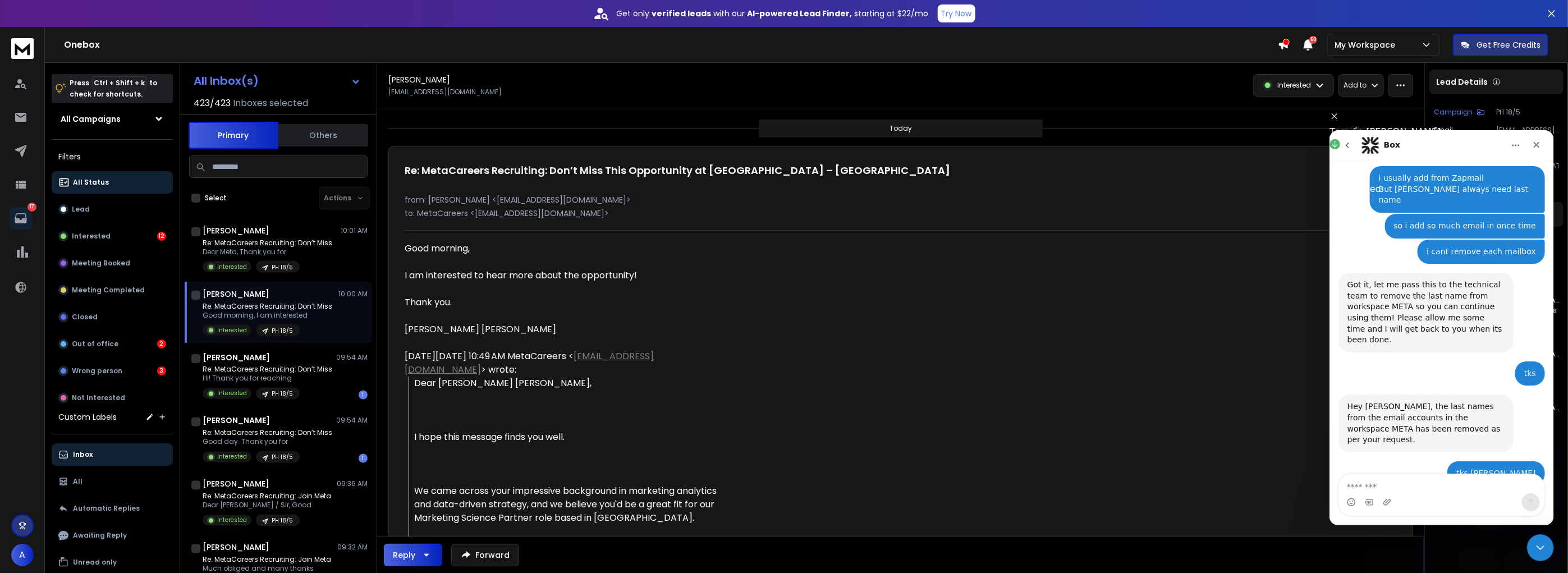
click at [449, 90] on p "miguelmendozayam@gmail.com" at bounding box center [444, 92] width 113 height 9
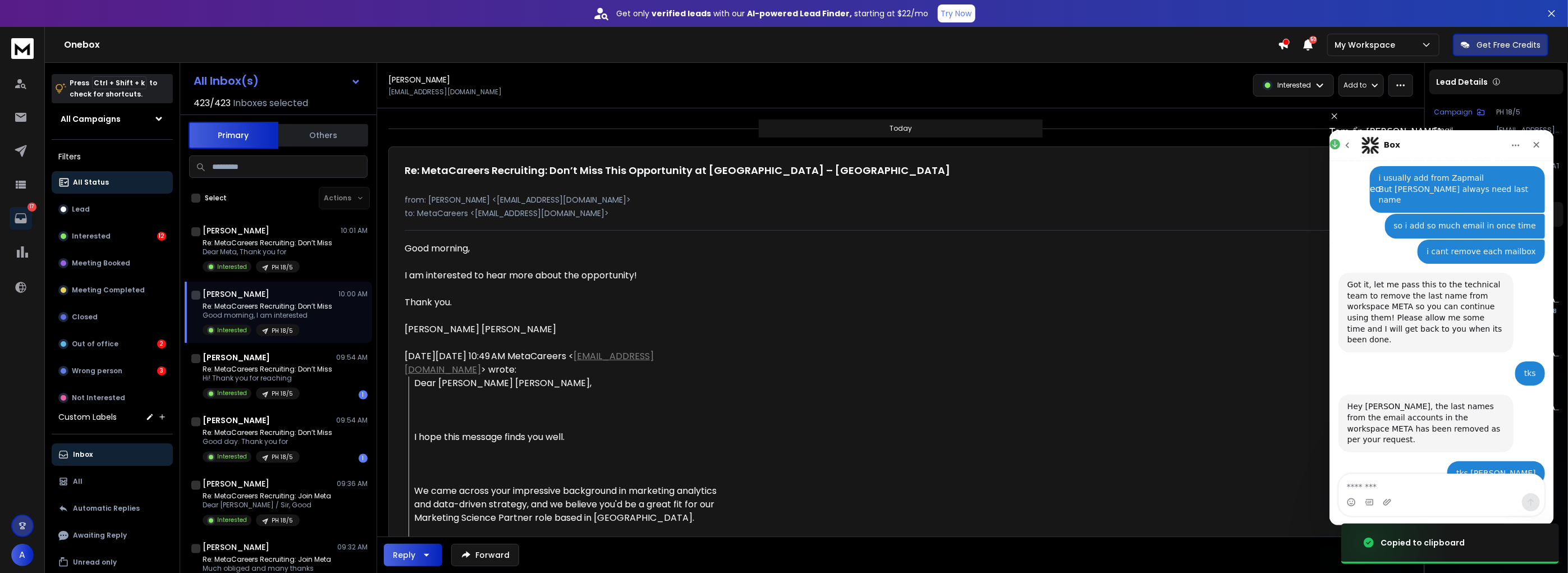
drag, startPoint x: 473, startPoint y: 213, endPoint x: 622, endPoint y: 215, distance: 149.0
click at [622, 215] on p "to: MetaCareers <employee@careersconnect-work.com>" at bounding box center [901, 213] width 992 height 11
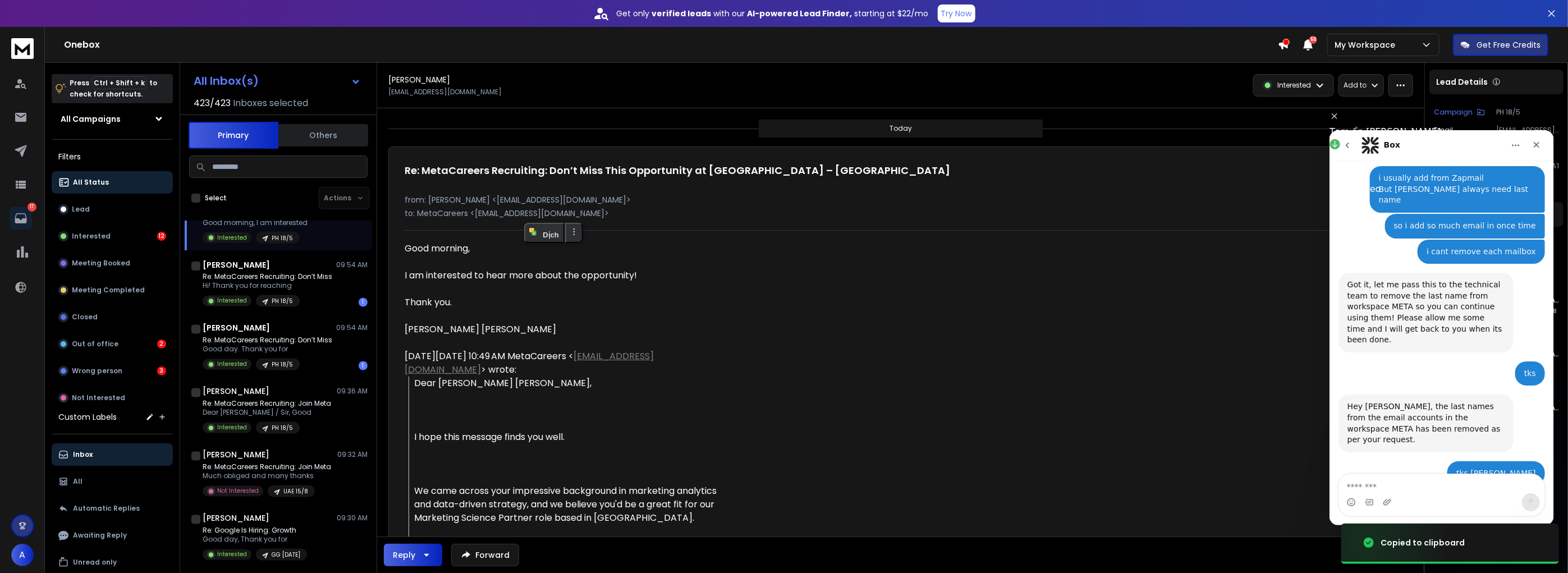
scroll to position [26447, 0]
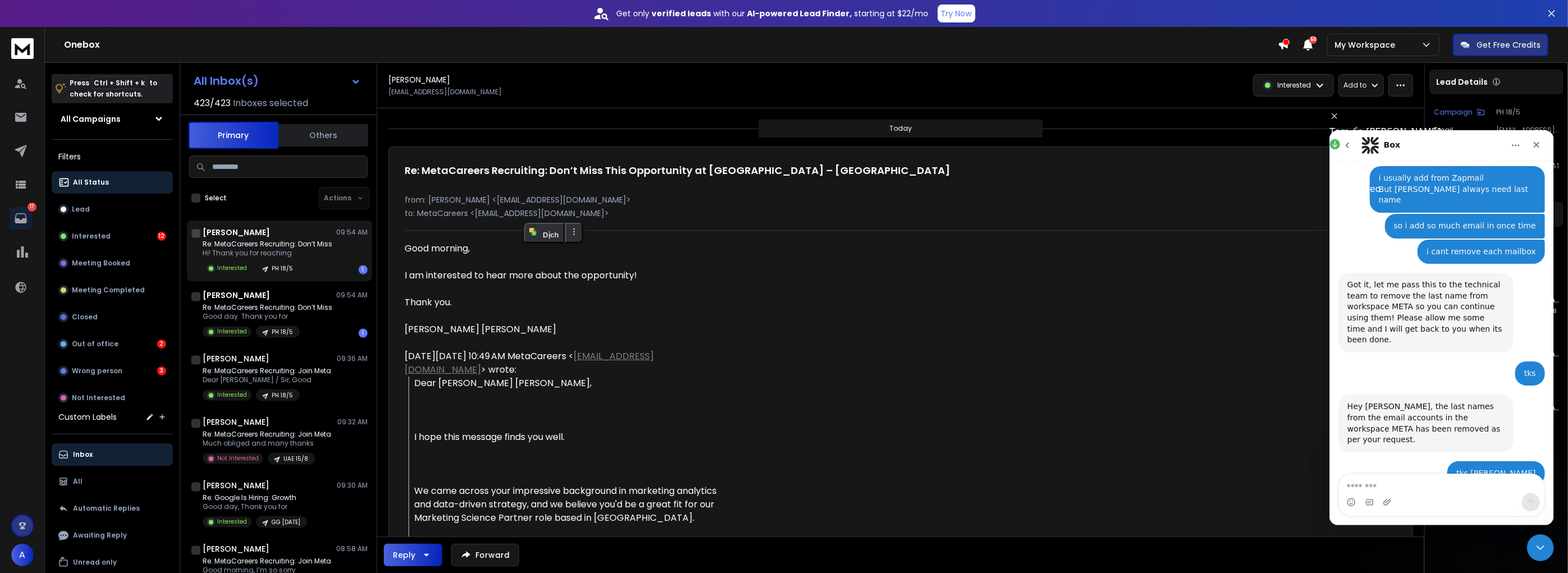
click at [293, 249] on p "Hi! Thank you for reaching" at bounding box center [267, 253] width 130 height 9
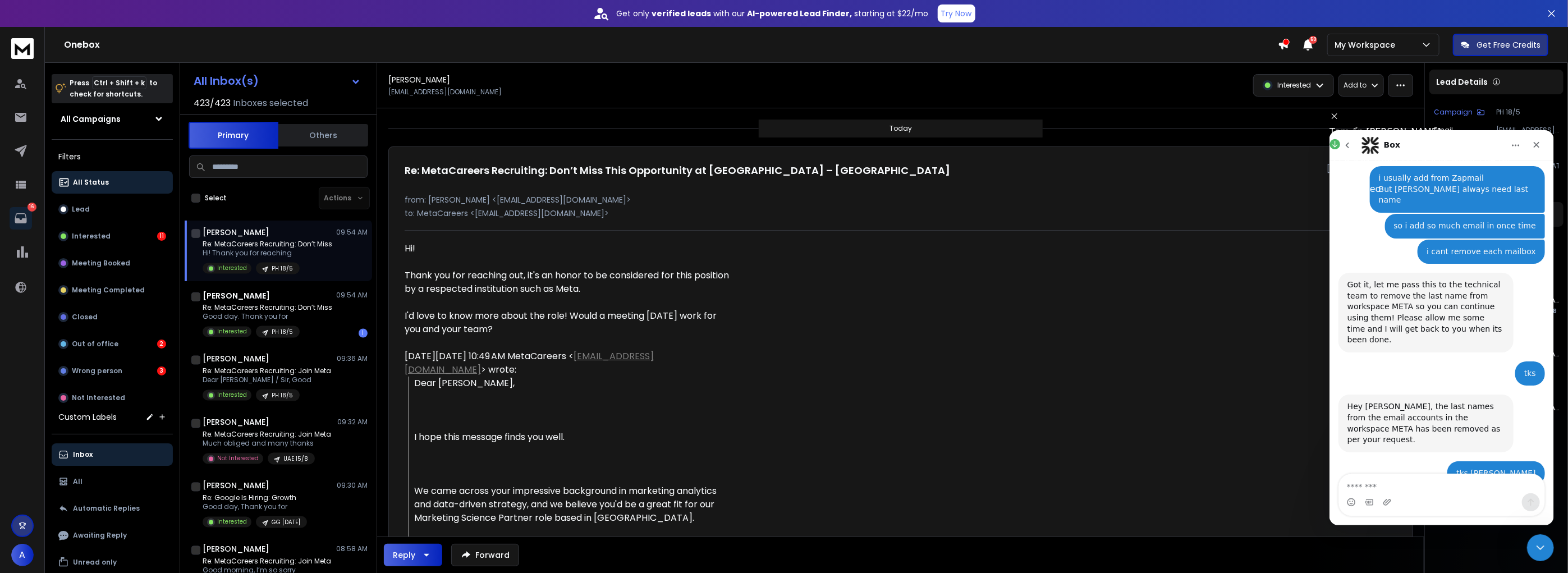
click at [435, 91] on p "joaqsfern@gmail.com" at bounding box center [444, 92] width 113 height 9
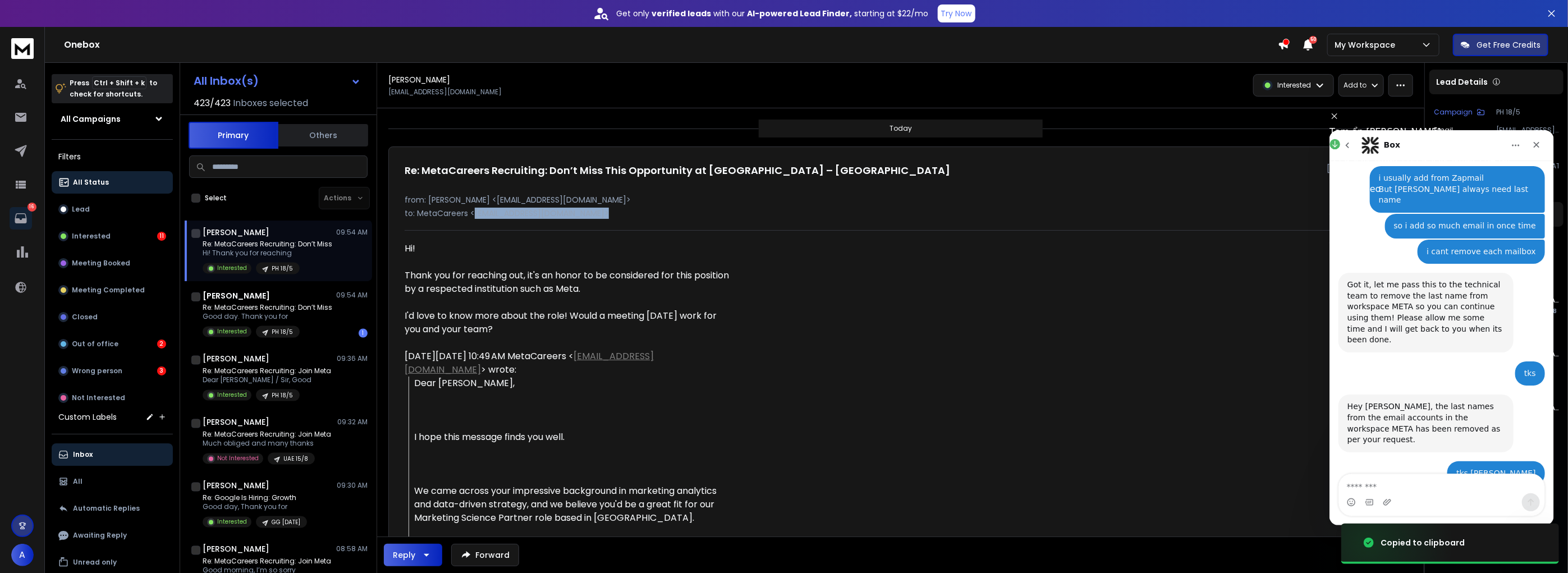
drag, startPoint x: 474, startPoint y: 211, endPoint x: 604, endPoint y: 213, distance: 130.0
click at [604, 213] on p "to: MetaCareers <works@careersconnect-jobs.com>" at bounding box center [901, 213] width 992 height 11
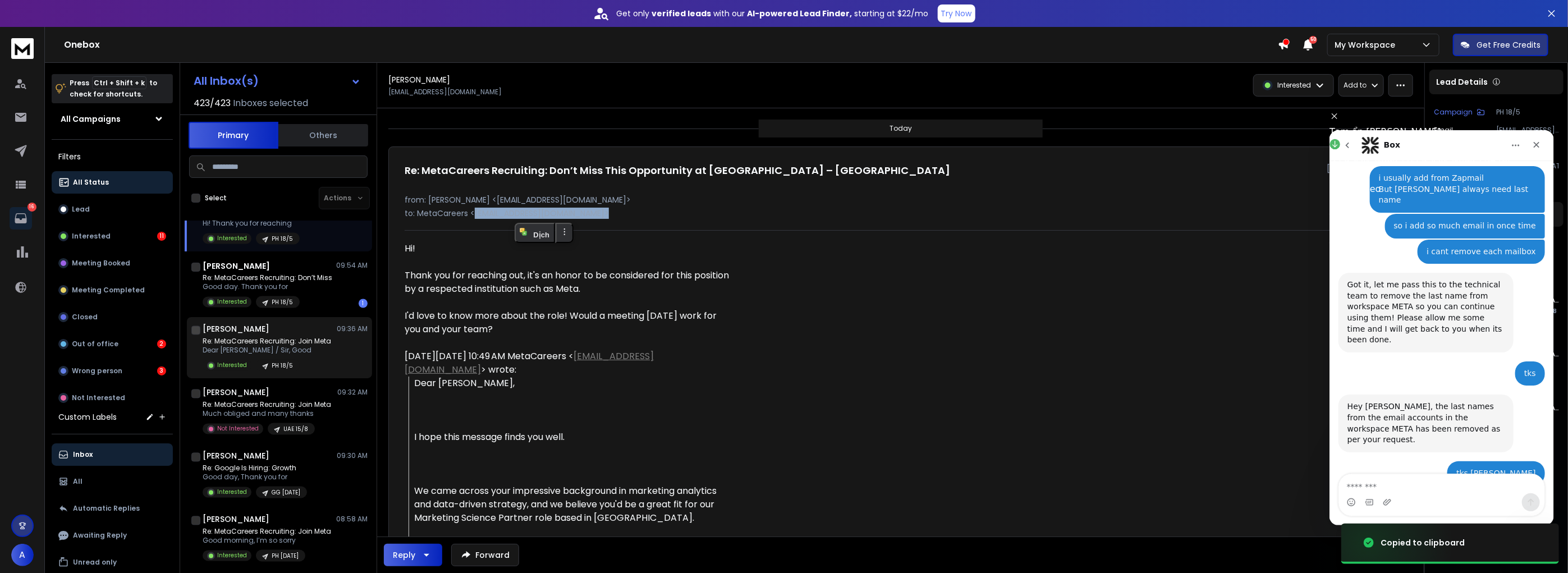
scroll to position [26510, 0]
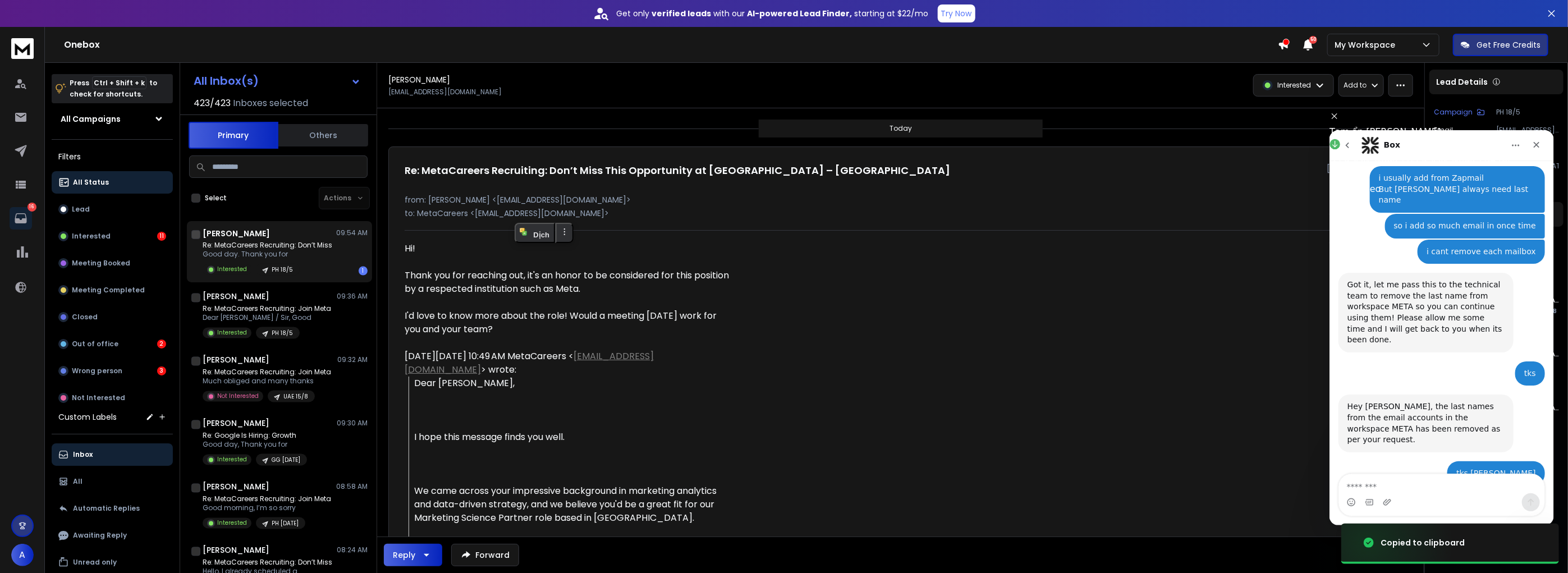
click at [289, 251] on p "Good day. Thank you for" at bounding box center [267, 255] width 130 height 9
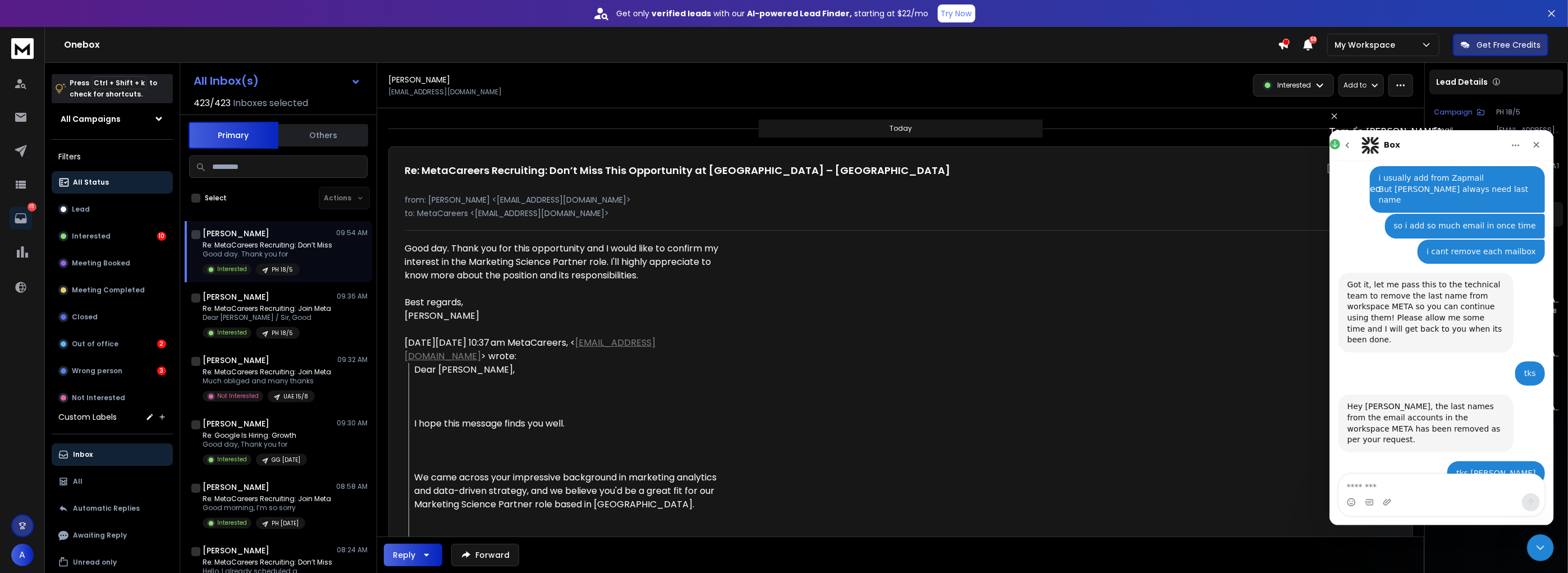
click at [452, 88] on p "danteflorenz@gmail.com" at bounding box center [444, 92] width 113 height 9
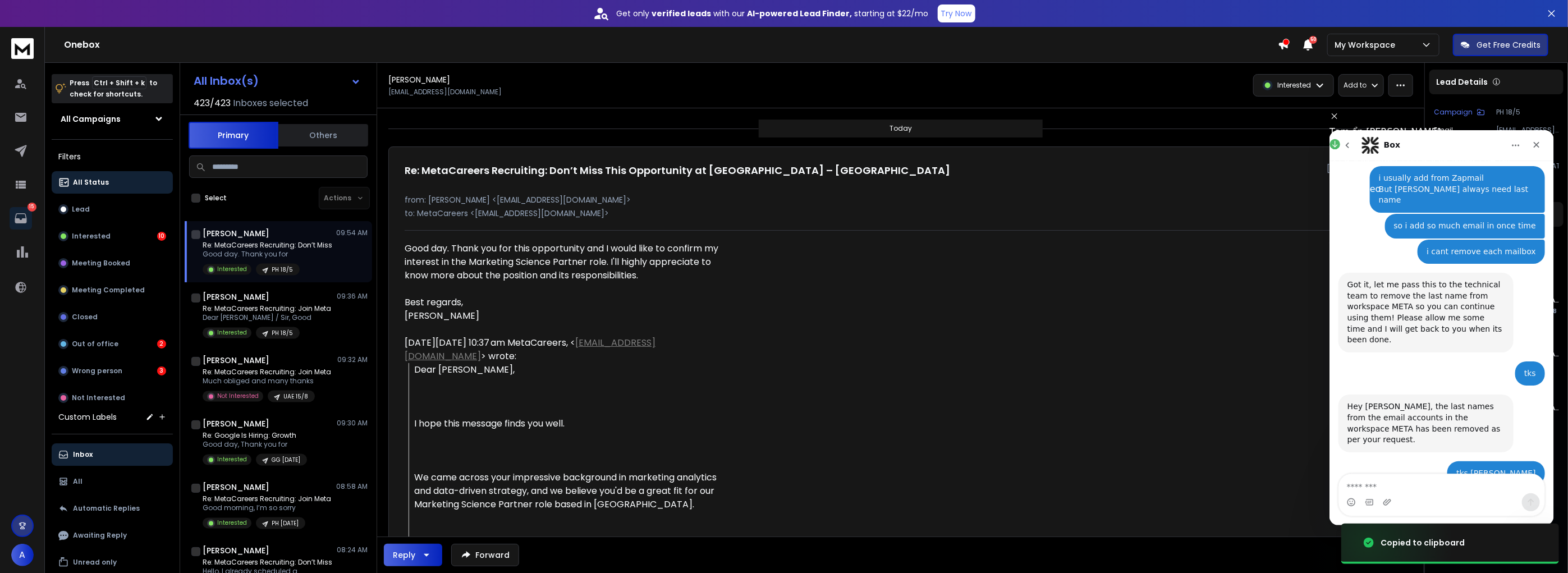
drag, startPoint x: 473, startPoint y: 212, endPoint x: 618, endPoint y: 216, distance: 145.1
click at [618, 216] on p "to: MetaCareers <employee@careersconnectjobs.com>" at bounding box center [901, 213] width 992 height 11
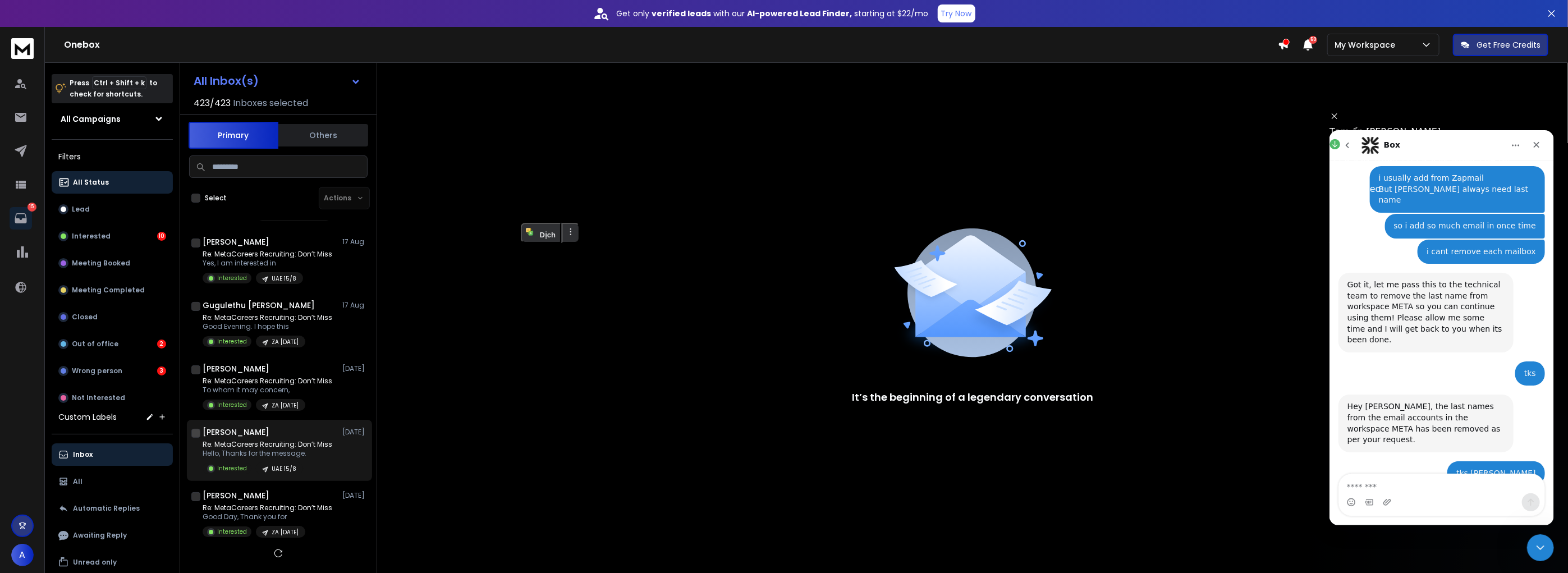
scroll to position [31407, 0]
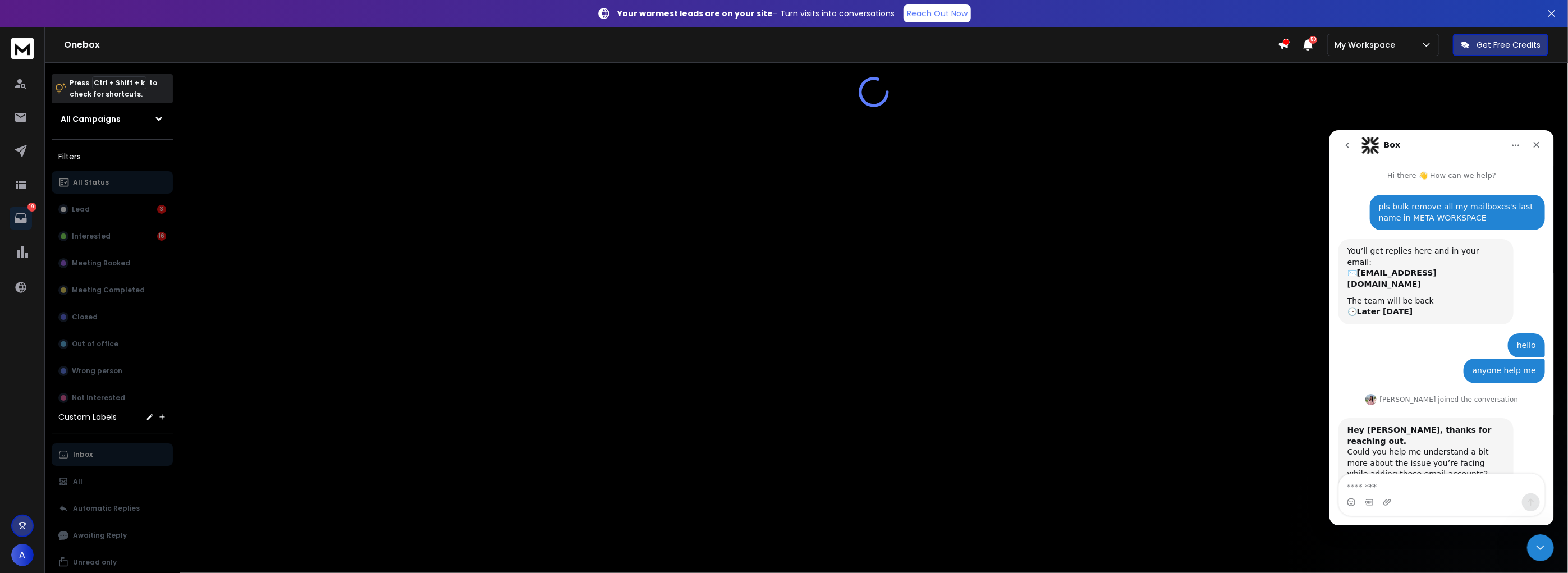
click at [691, 49] on h1 "Onebox" at bounding box center [671, 45] width 1214 height 13
click at [1536, 147] on icon "Close" at bounding box center [1536, 145] width 9 height 9
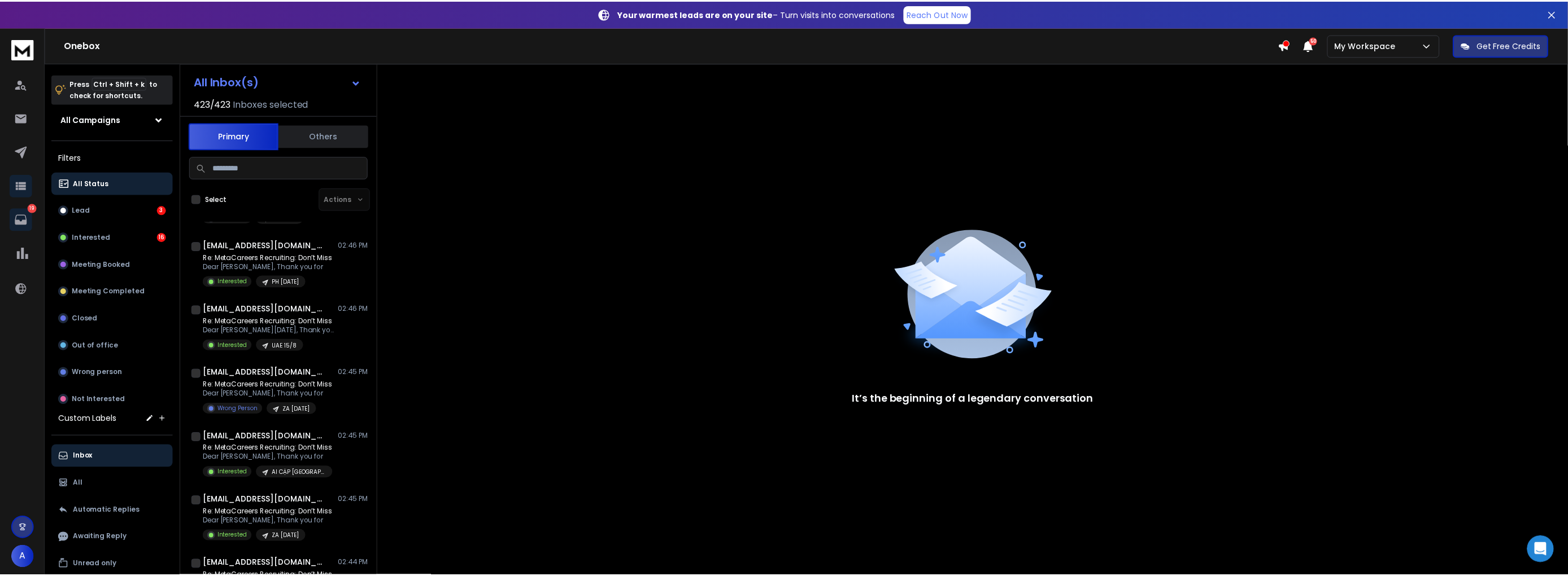
scroll to position [2069, 0]
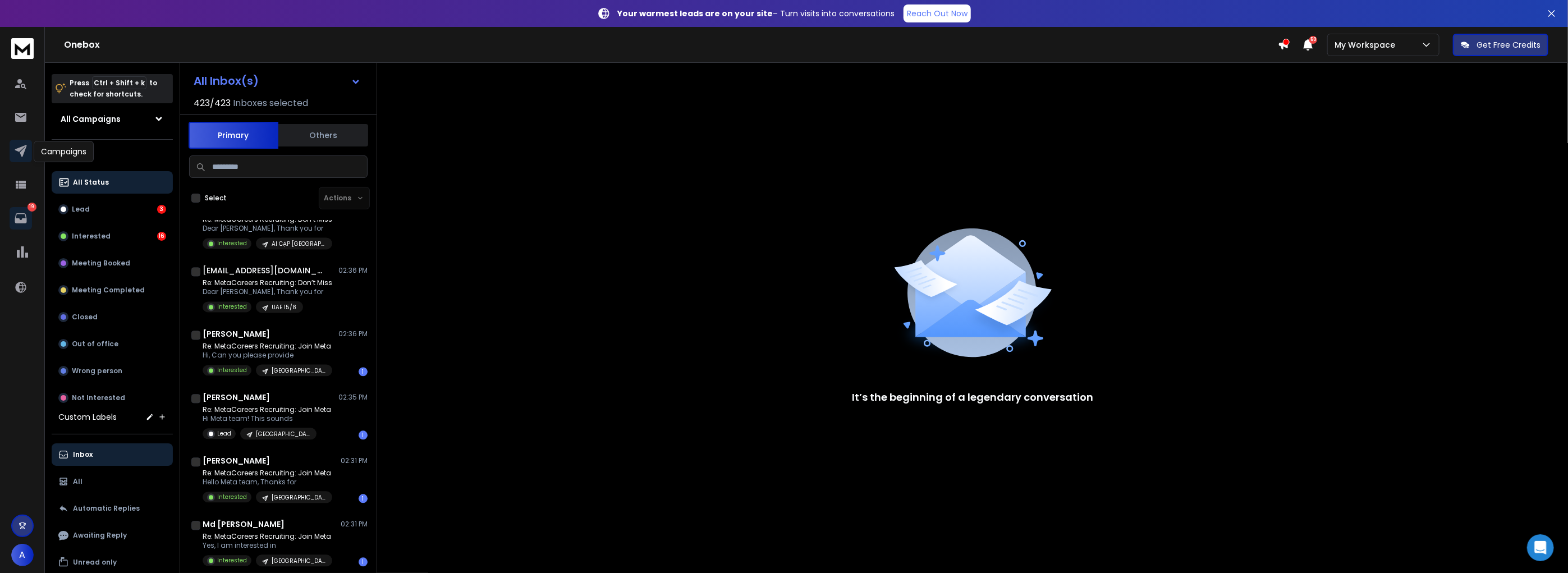
click at [18, 142] on link at bounding box center [21, 152] width 23 height 23
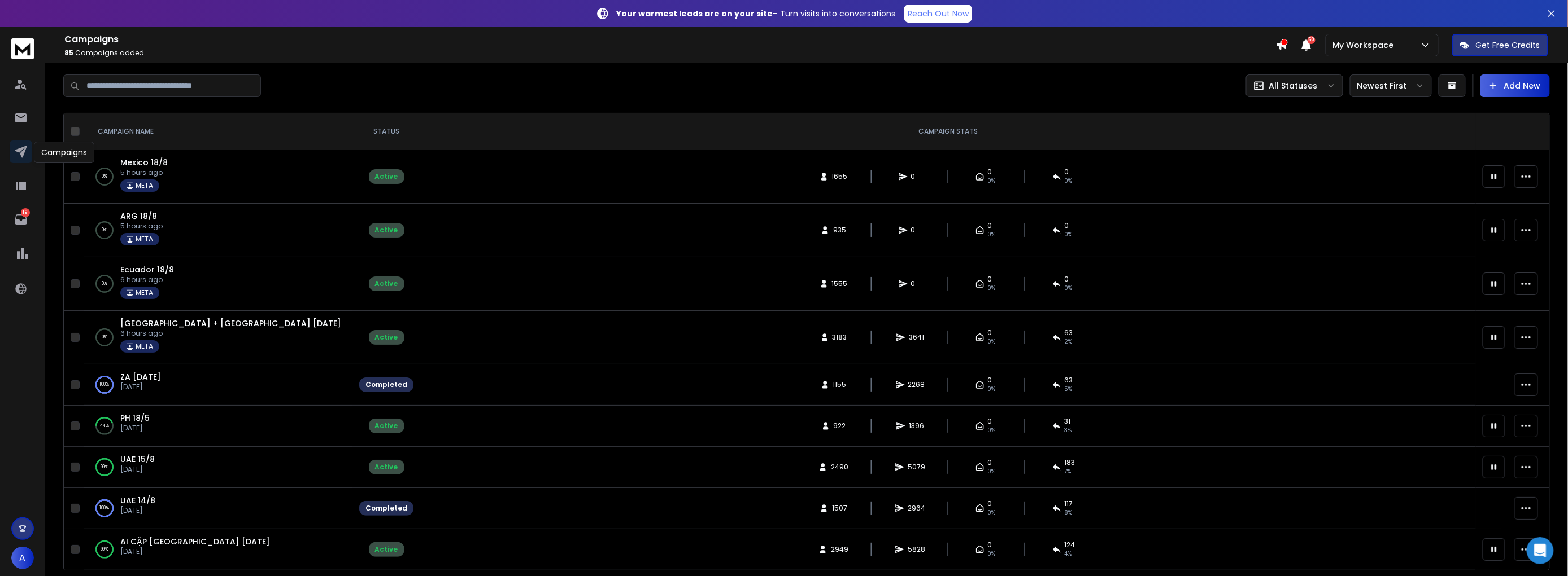
click at [494, 342] on div "3183 3641 0 0% 63 2 %" at bounding box center [947, 337] width 1042 height 18
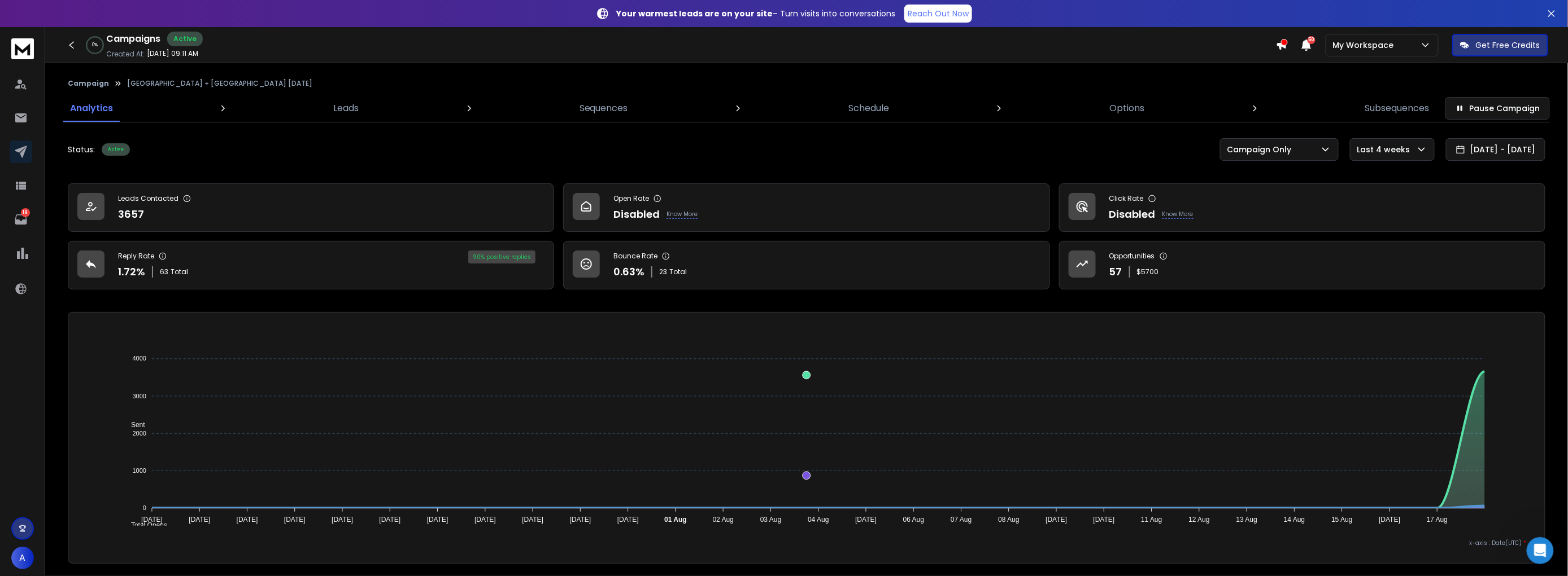
click at [651, 151] on div "Status: Active Pause Campaign Campaign Only Last 4 weeks 21 Jul 2025 - 18 Aug 2…" at bounding box center [806, 150] width 1477 height 23
click at [63, 49] on div "0 % Campaigns Active Created At: Aug 18, 2025, 09:11 AM 50 My Workspace Get Fre…" at bounding box center [784, 45] width 1568 height 36
click at [71, 43] on icon at bounding box center [72, 45] width 11 height 11
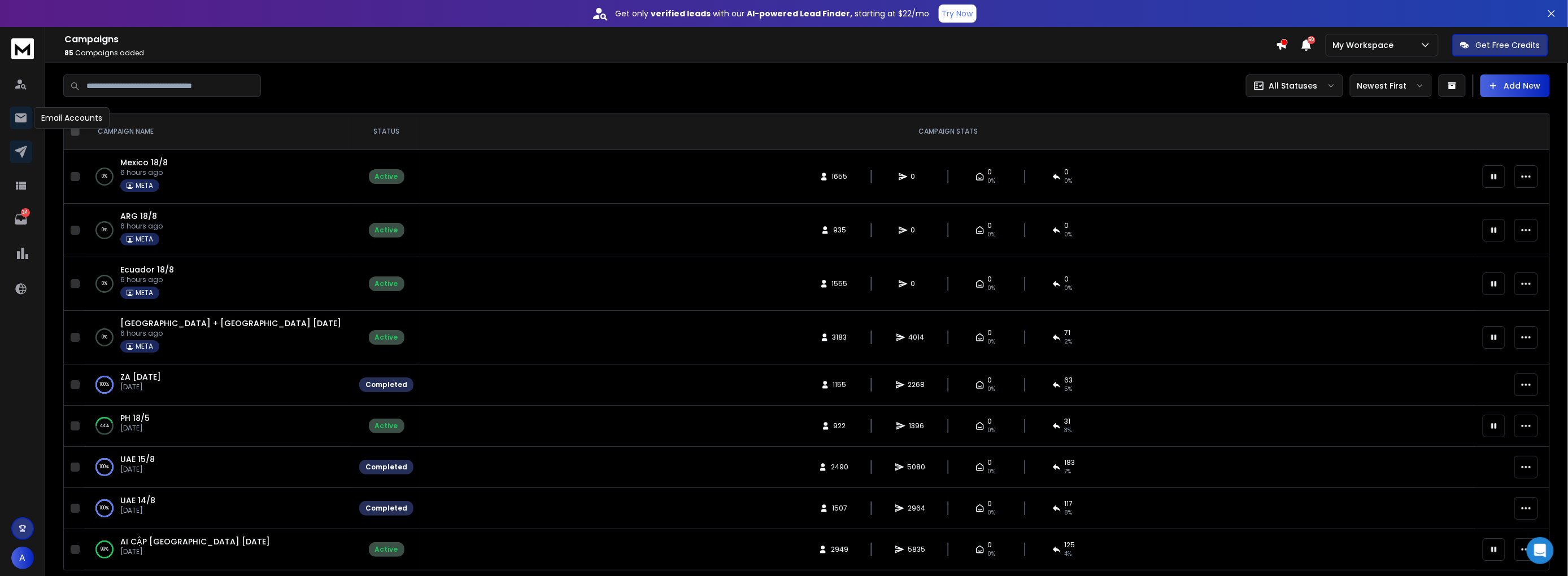
click at [21, 117] on icon at bounding box center [20, 117] width 13 height 13
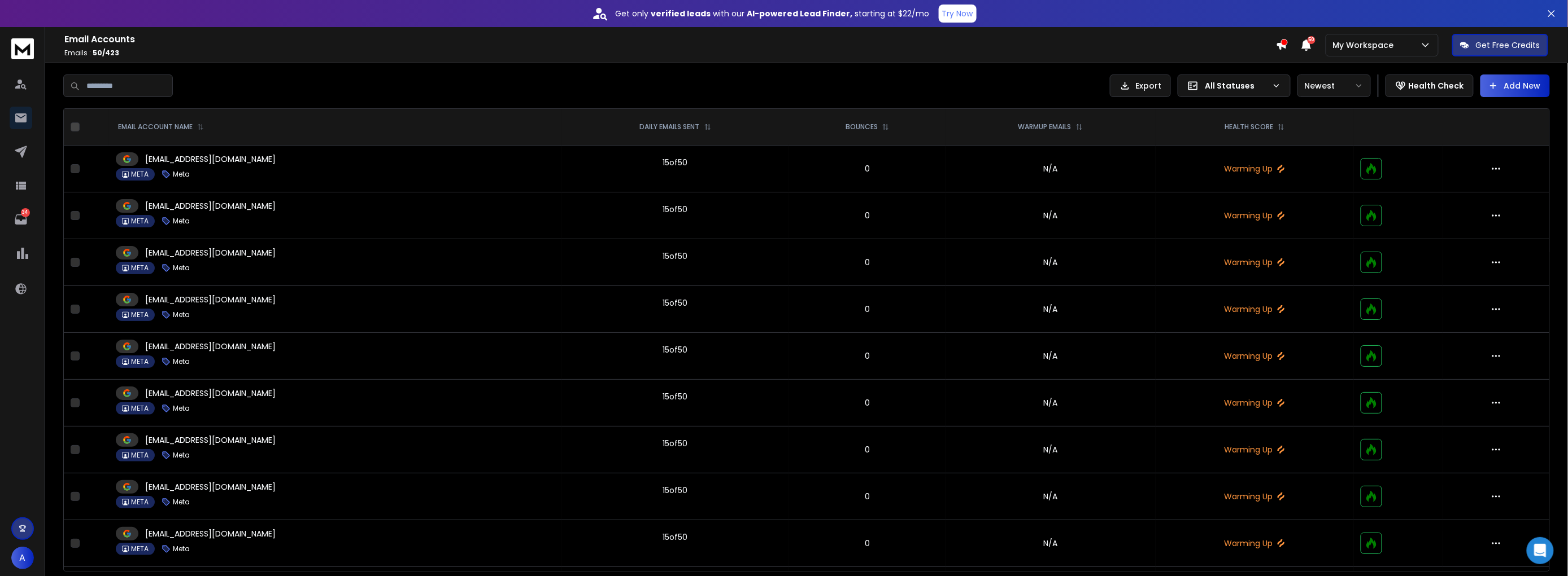
copy p "[DOMAIN_NAME]"
drag, startPoint x: 308, startPoint y: 161, endPoint x: 495, endPoint y: 78, distance: 204.6
click at [495, 78] on div "Export All Statuses Newest Health Check Add New EMAIL ACCOUNT NAME DAILY EMAILS…" at bounding box center [806, 323] width 1486 height 498
click at [495, 78] on div at bounding box center [583, 86] width 1040 height 23
click at [421, 173] on div "META Meta" at bounding box center [335, 174] width 440 height 12
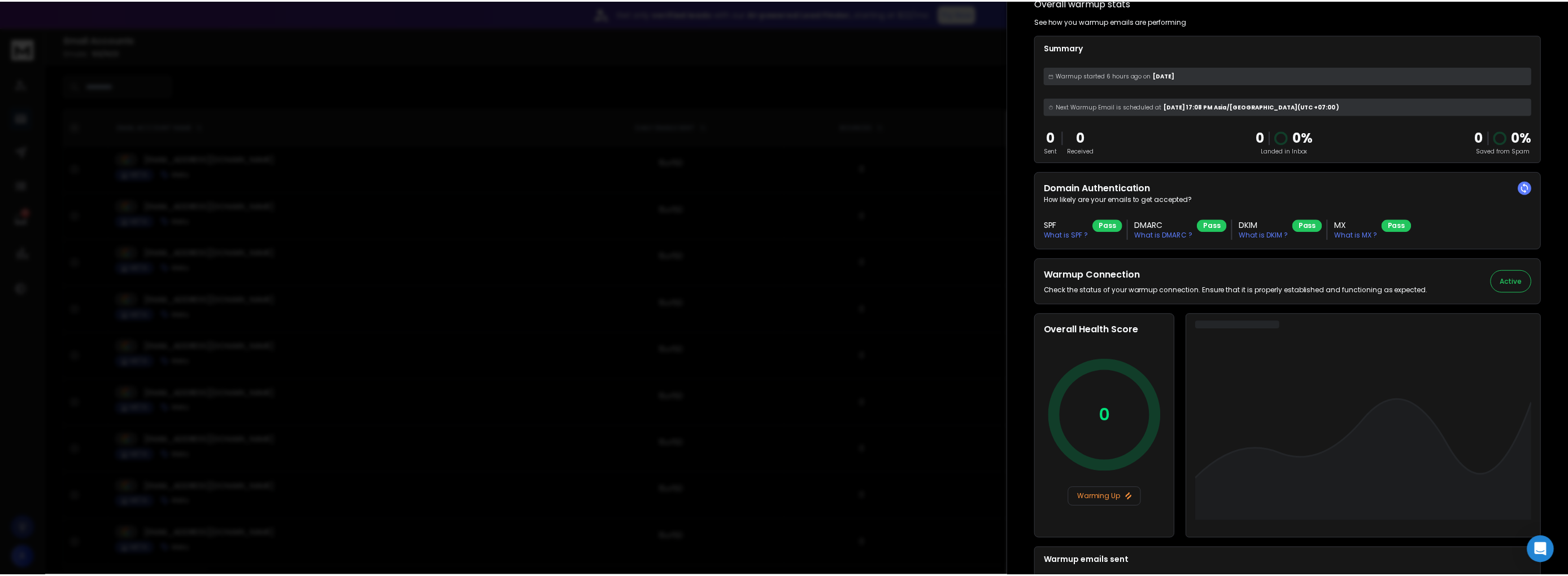
scroll to position [93, 0]
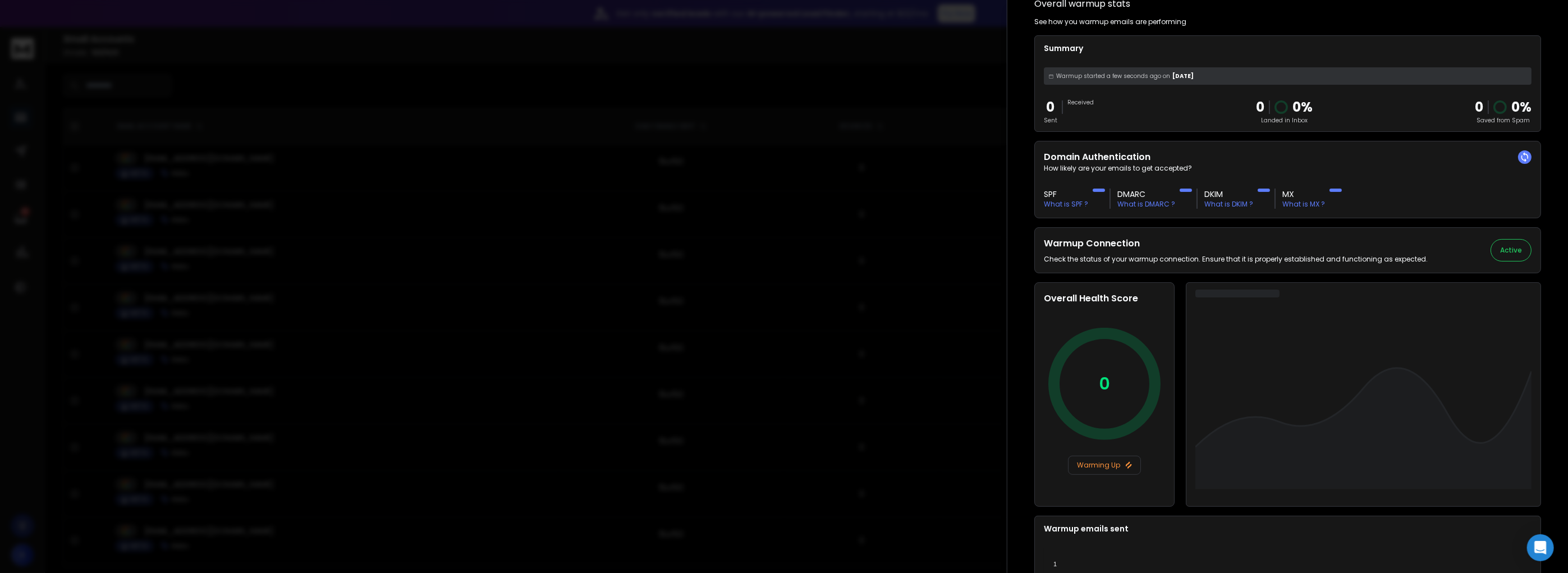
click at [694, 188] on div at bounding box center [784, 286] width 1568 height 573
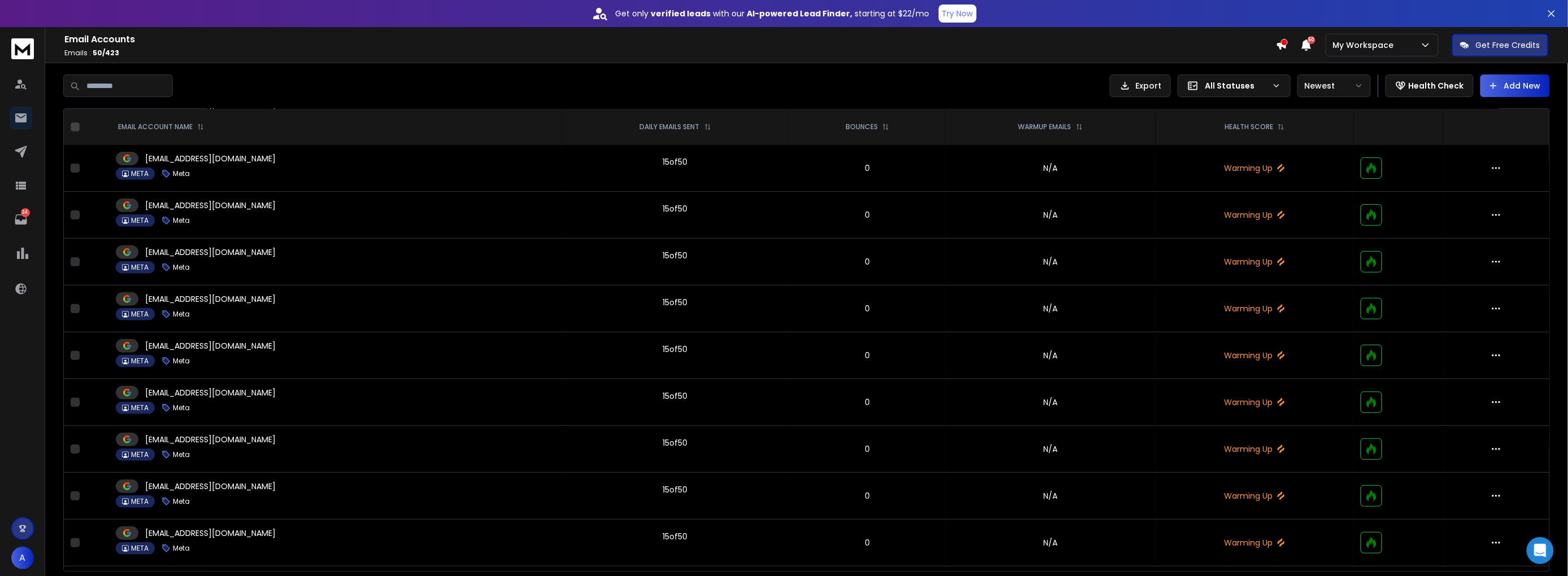
scroll to position [0, 0]
copy p "[DOMAIN_NAME]"
drag, startPoint x: 285, startPoint y: 252, endPoint x: 286, endPoint y: 92, distance: 160.0
click at [286, 92] on div "Export All Statuses Newest Health Check Add New EMAIL ACCOUNT NAME DAILY EMAILS…" at bounding box center [806, 323] width 1486 height 498
click at [286, 92] on div at bounding box center [583, 86] width 1040 height 23
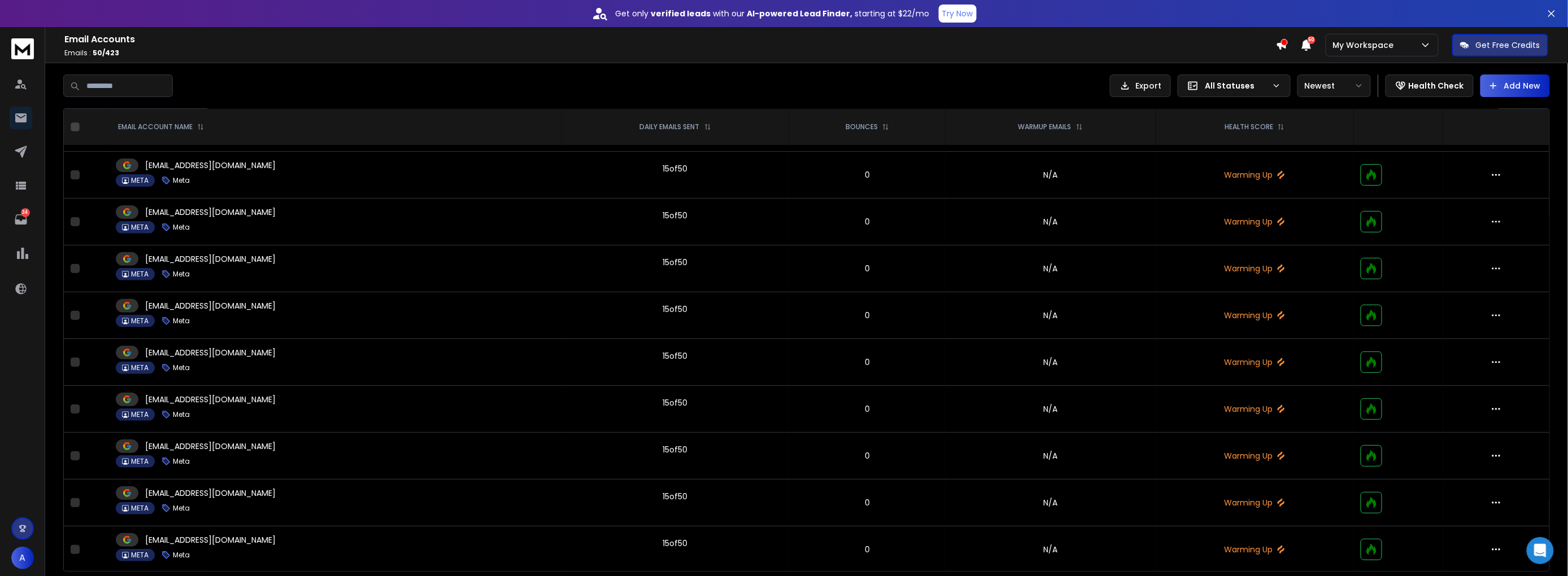
scroll to position [376, 0]
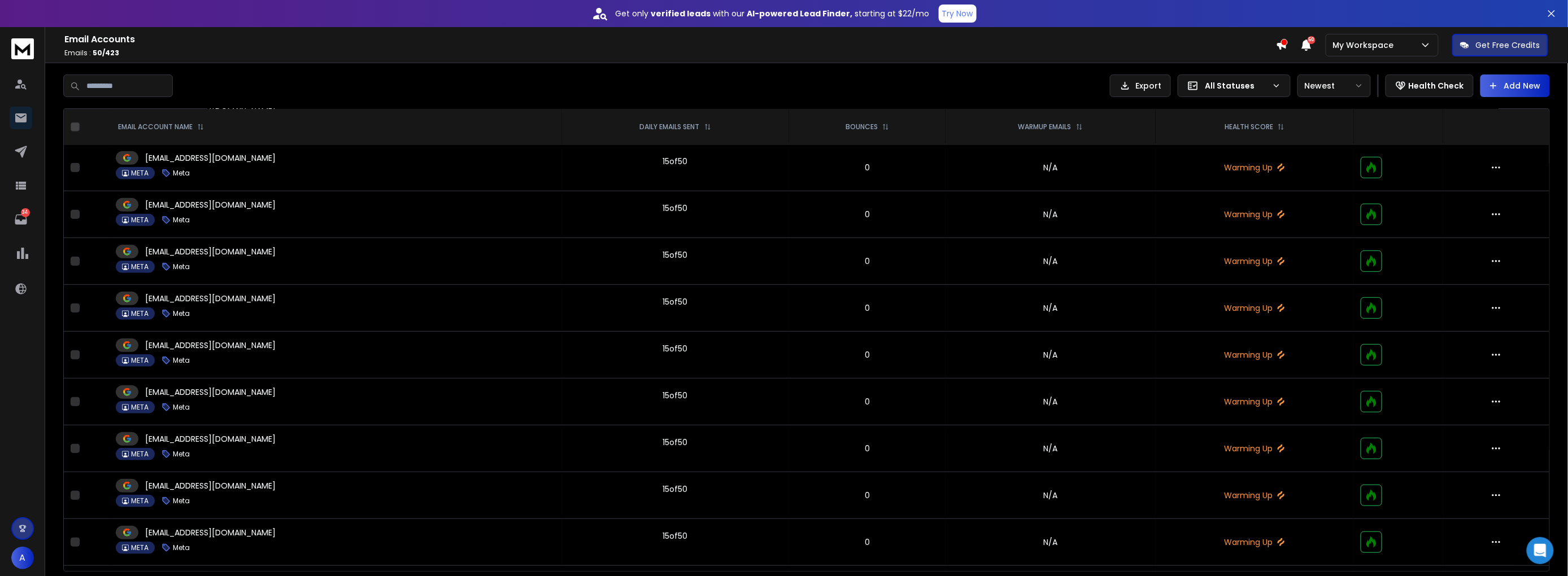
copy p "[DOMAIN_NAME]"
drag, startPoint x: 290, startPoint y: 255, endPoint x: 0, endPoint y: 354, distance: 306.4
click at [0, 354] on div "34 A Email Accounts Emails : 50 / 423 50 My Workspace Get Free Credits Export A…" at bounding box center [784, 305] width 1568 height 556
click at [0, 354] on div "34 A" at bounding box center [22, 304] width 45 height 554
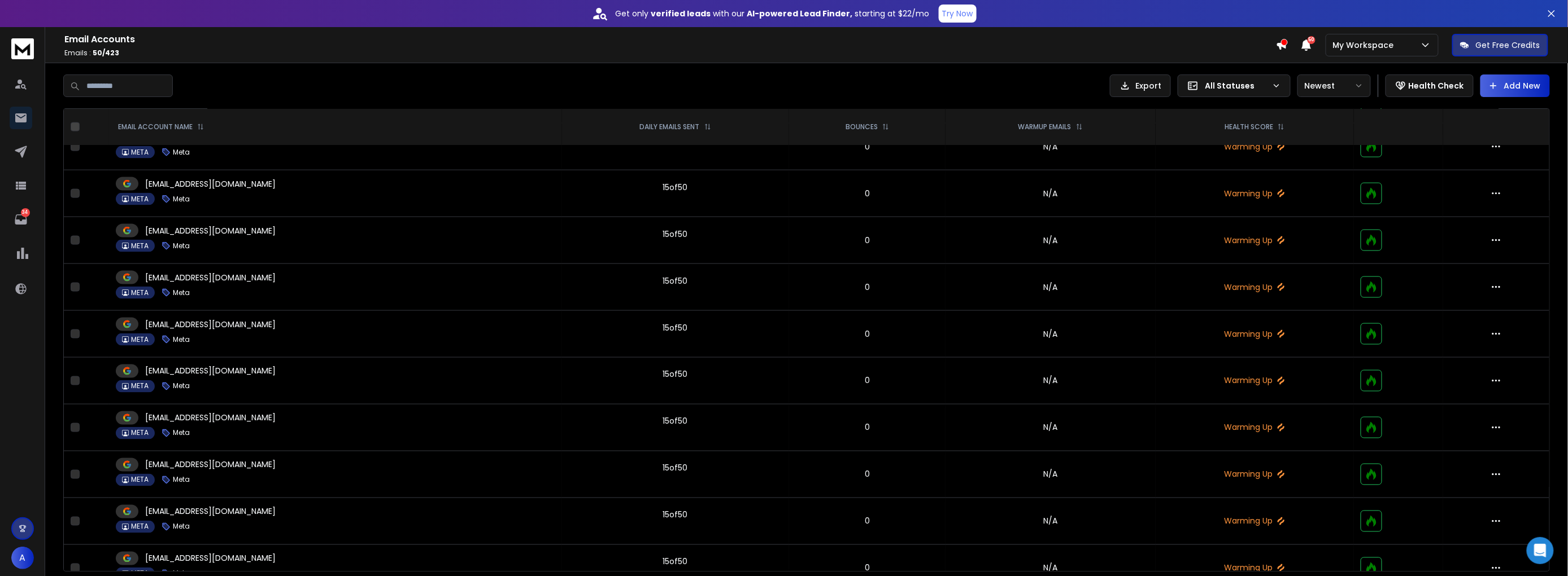
scroll to position [877, 0]
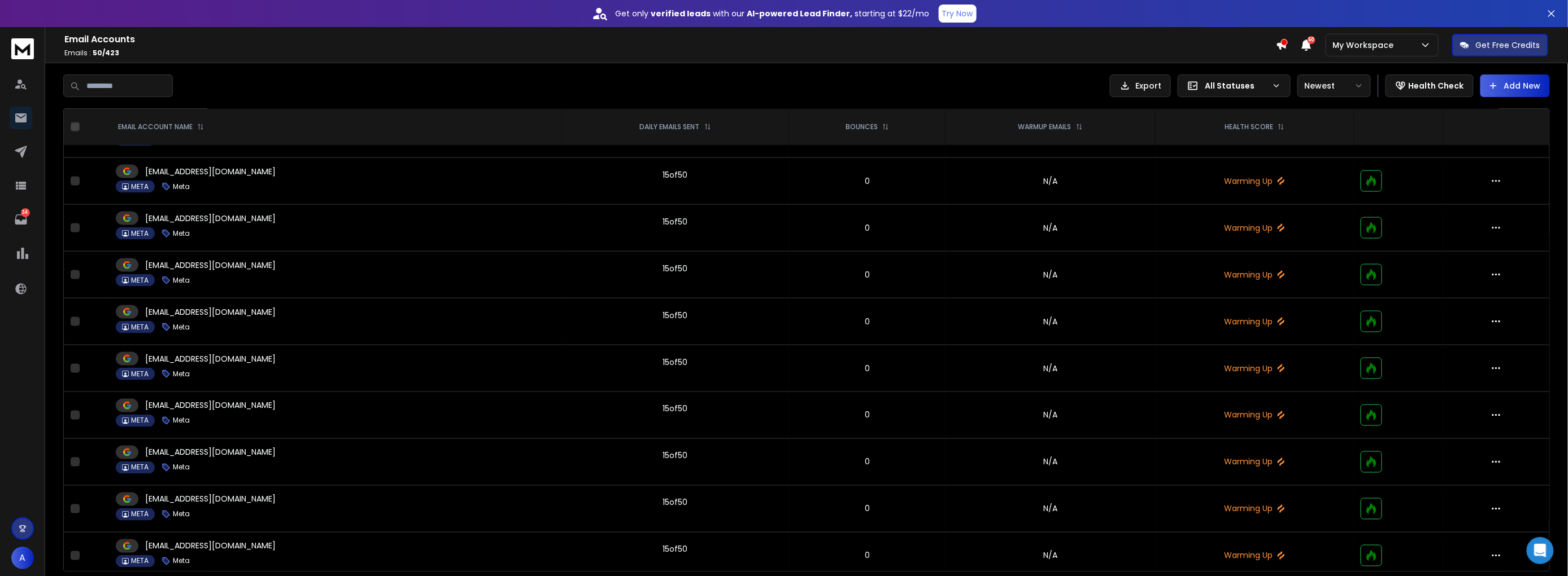
copy p "[DOMAIN_NAME]"
drag, startPoint x: 305, startPoint y: 224, endPoint x: 28, endPoint y: 329, distance: 296.2
click at [28, 329] on div "34 A Email Accounts Emails : 50 / 423 50 My Workspace Get Free Credits Export A…" at bounding box center [784, 305] width 1568 height 556
click at [28, 329] on div "34 A" at bounding box center [22, 304] width 45 height 554
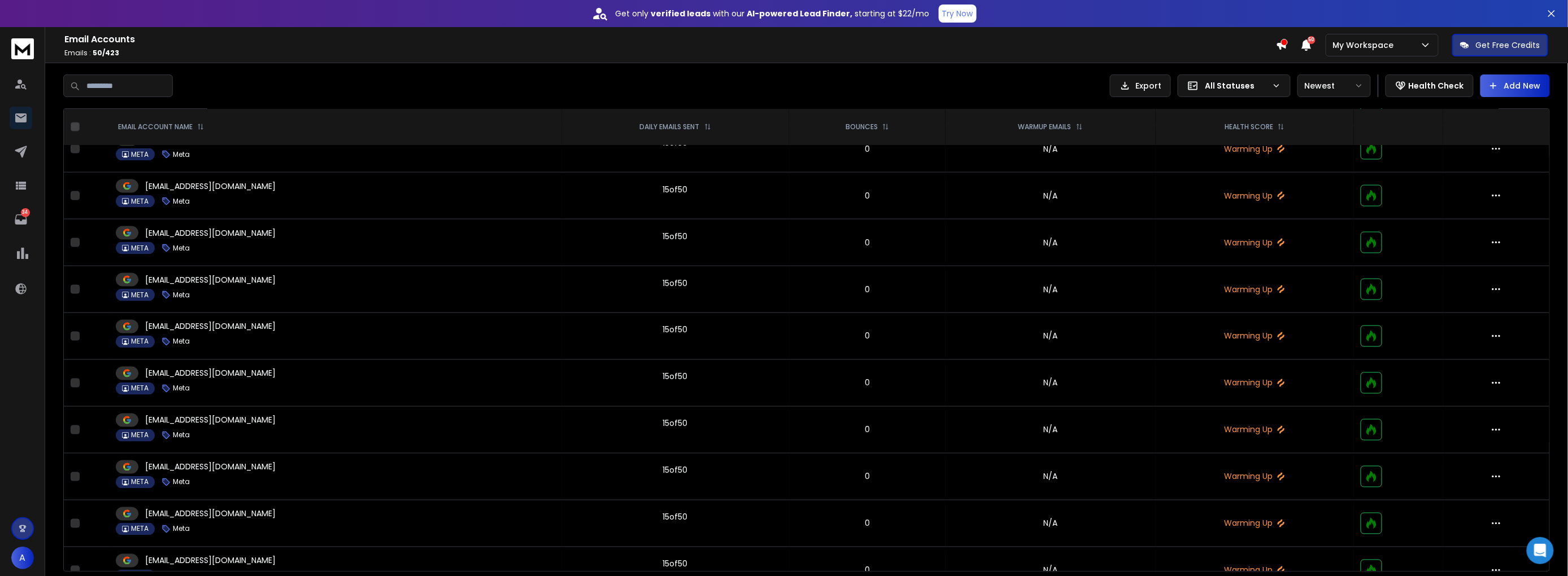
scroll to position [1129, 0]
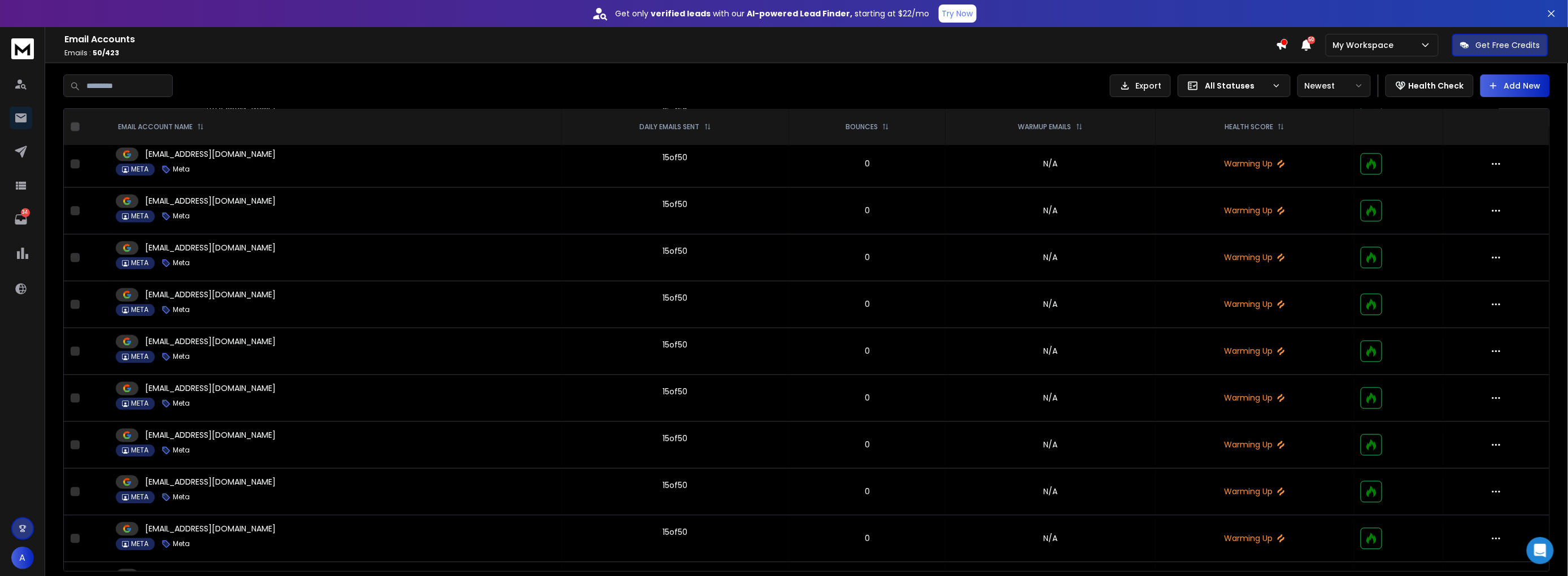
copy p "[DOMAIN_NAME]"
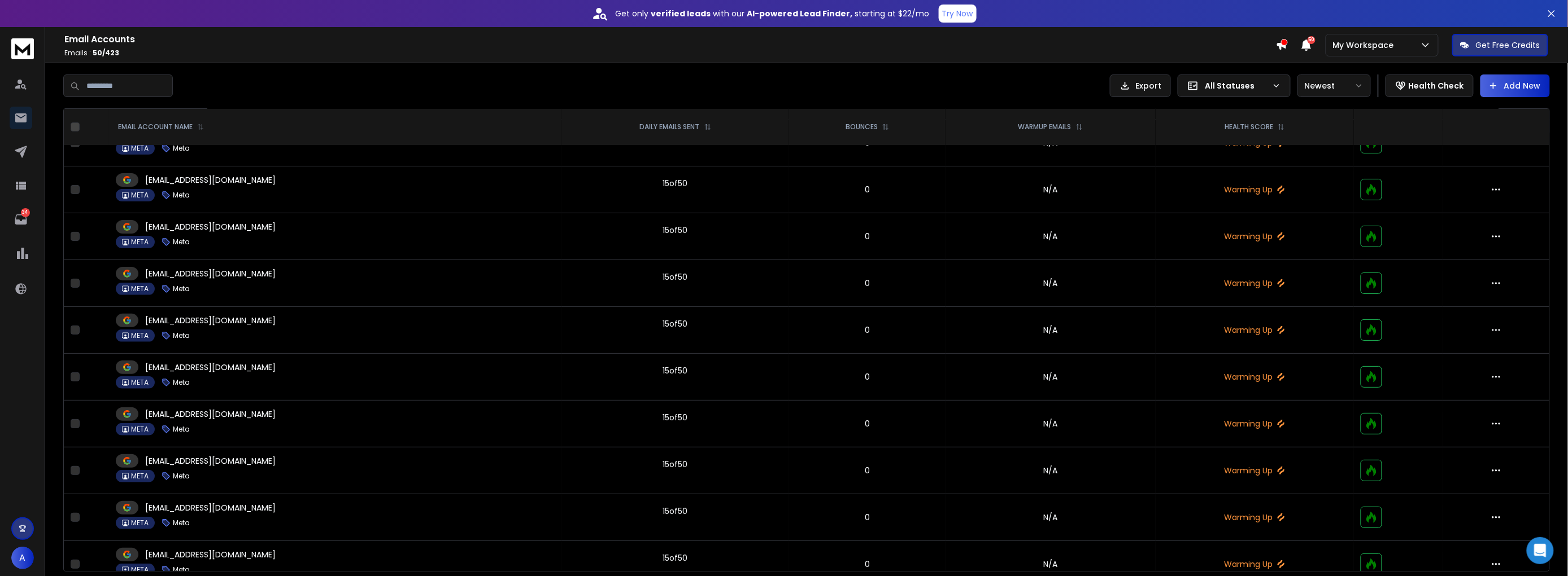
drag, startPoint x: 294, startPoint y: 301, endPoint x: 428, endPoint y: 70, distance: 267.1
click at [428, 70] on div "Export All Statuses Newest Health Check Add New EMAIL ACCOUNT NAME DAILY EMAILS…" at bounding box center [806, 323] width 1522 height 520
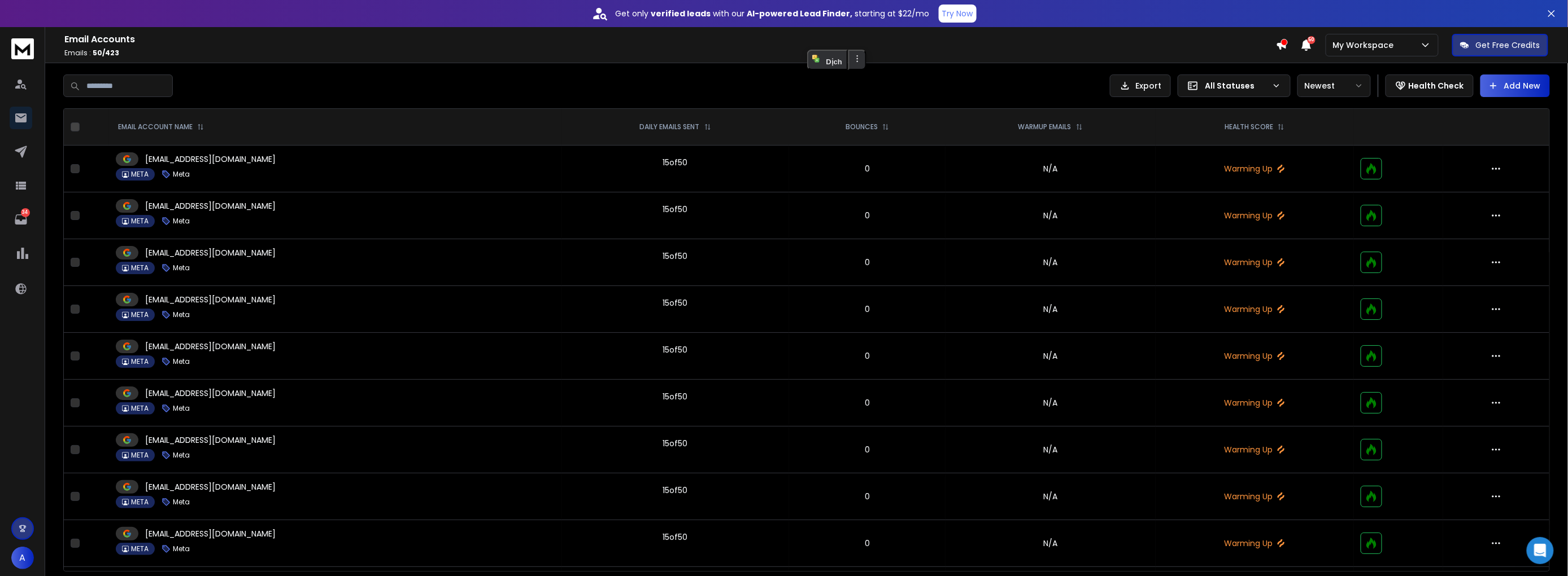
click at [428, 70] on div "Export All Statuses Newest Health Check Add New EMAIL ACCOUNT NAME DAILY EMAILS…" at bounding box center [806, 323] width 1522 height 520
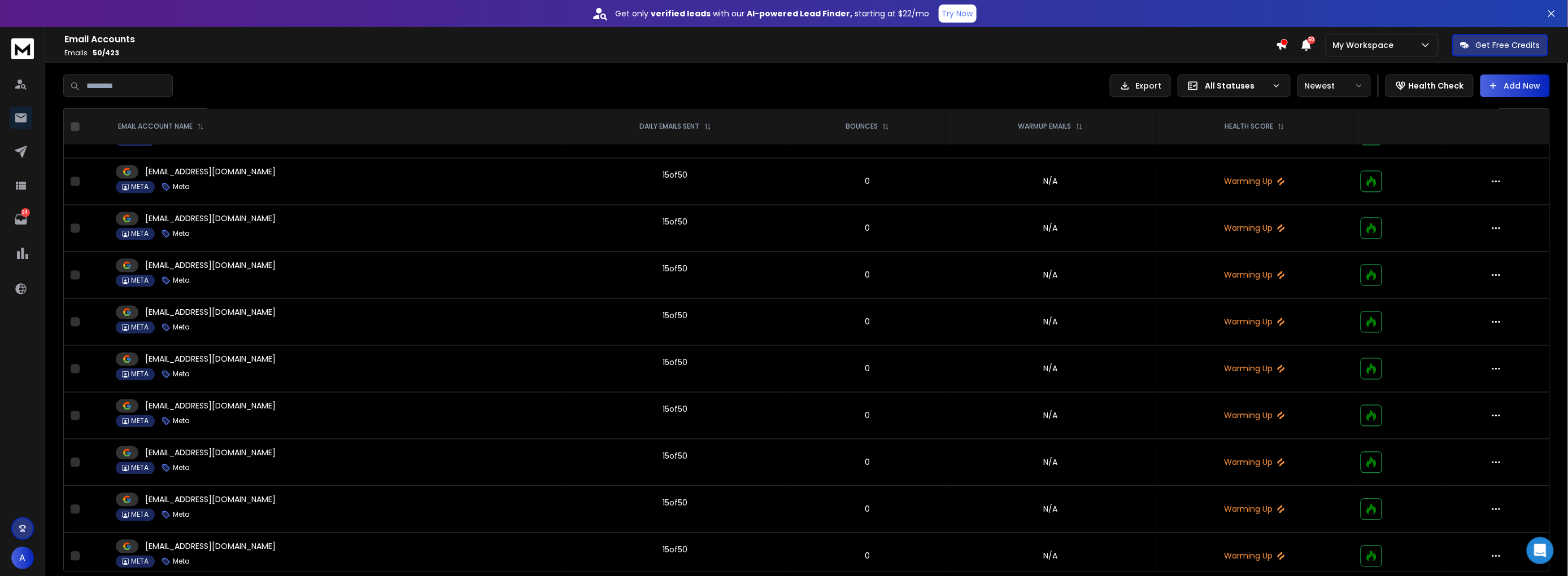
scroll to position [1198, 0]
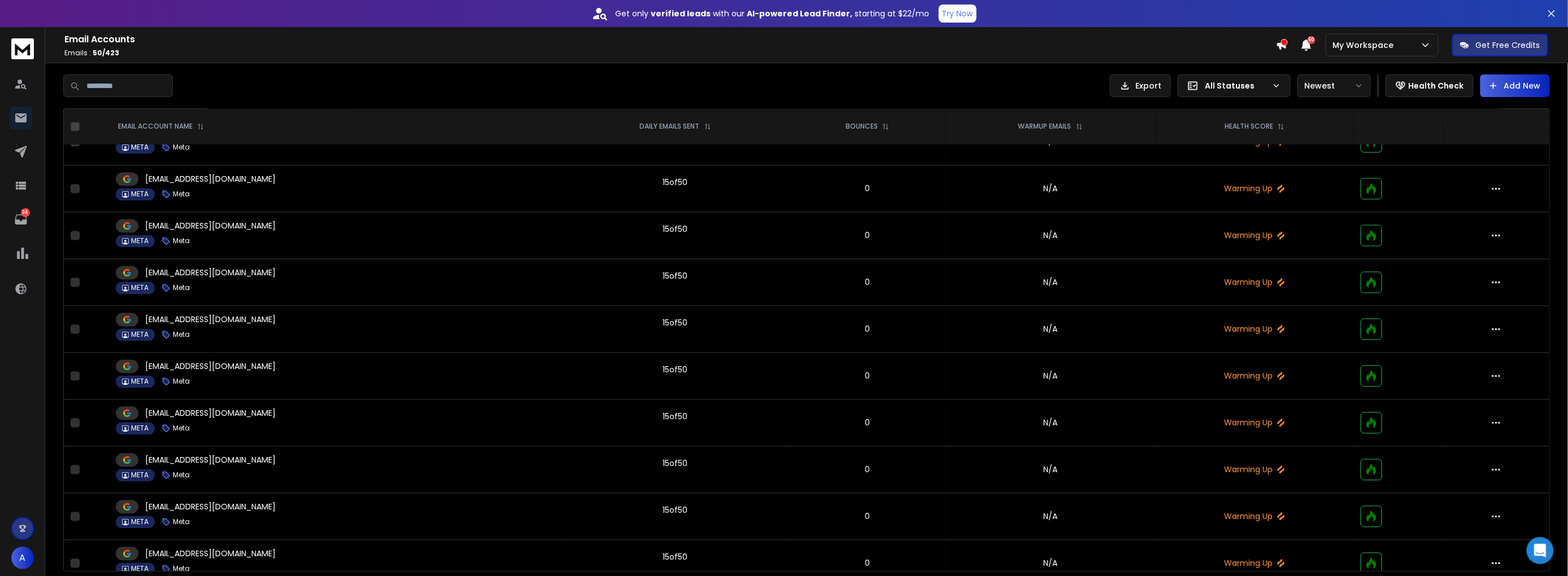
copy p "[DOMAIN_NAME]"
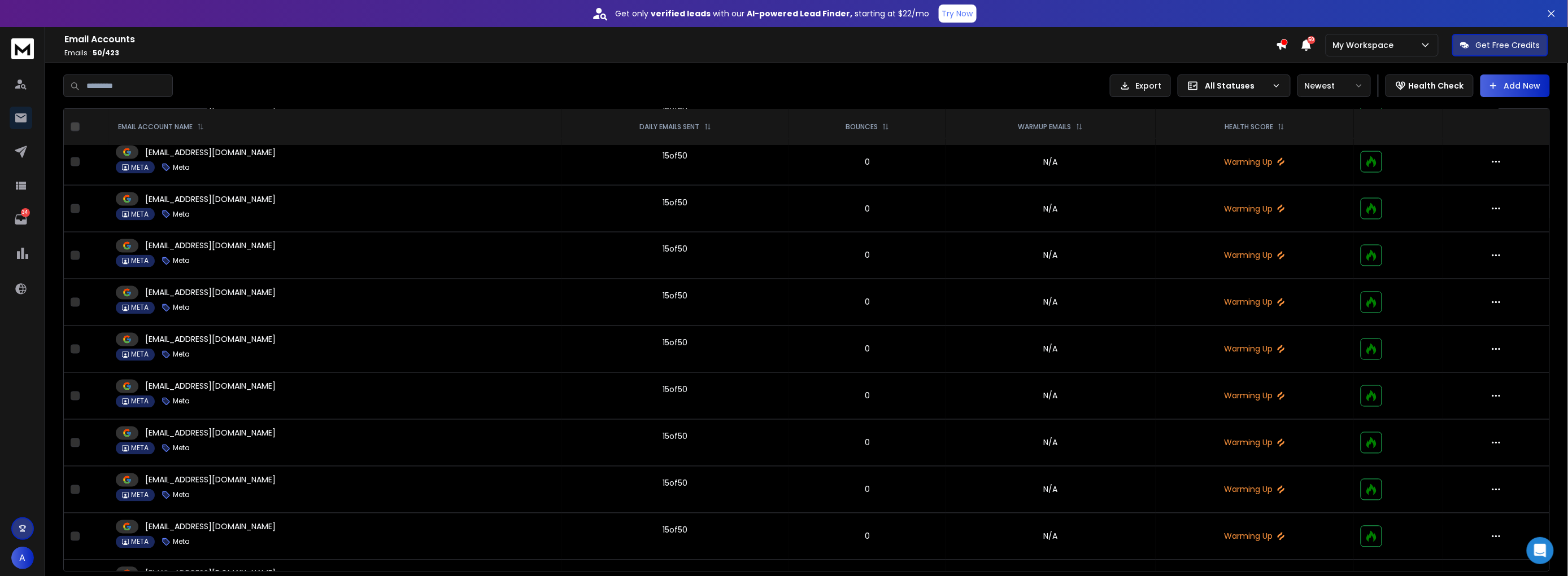
drag, startPoint x: 312, startPoint y: 279, endPoint x: 387, endPoint y: 102, distance: 192.2
click at [382, 104] on div "Export All Statuses Newest Health Check Add New EMAIL ACCOUNT NAME DAILY EMAILS…" at bounding box center [806, 323] width 1486 height 498
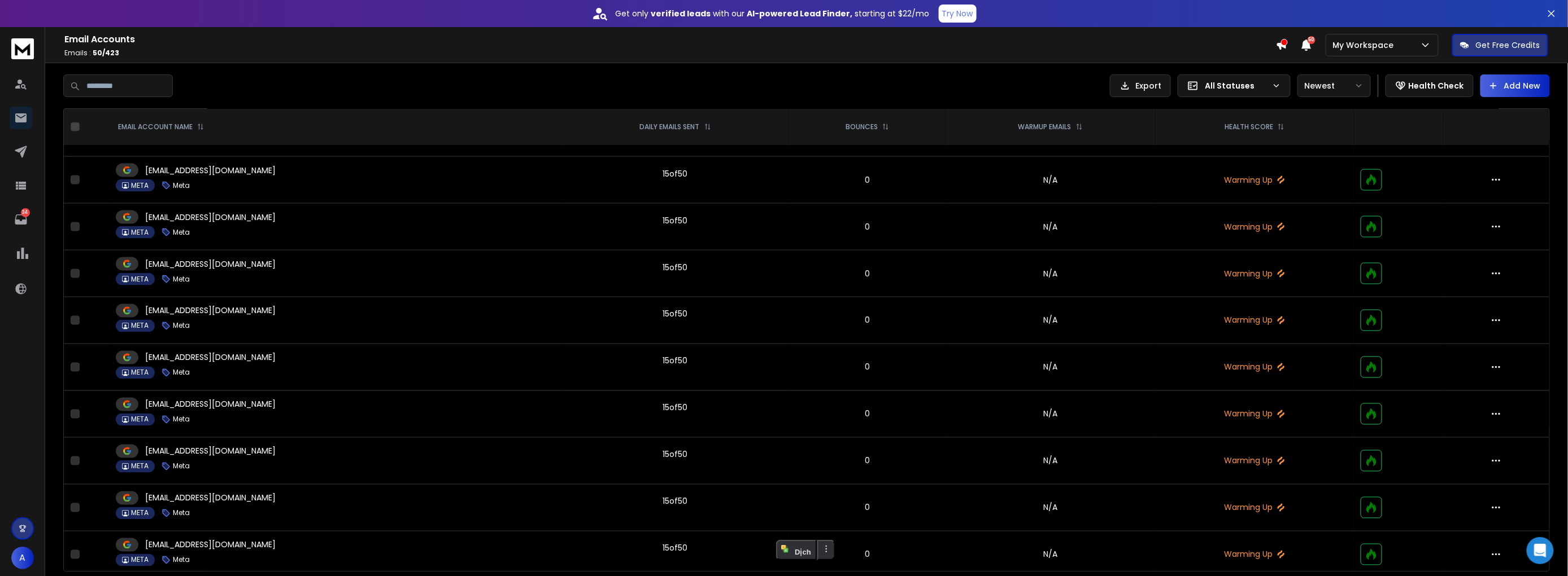
click at [398, 95] on div at bounding box center [583, 86] width 1040 height 23
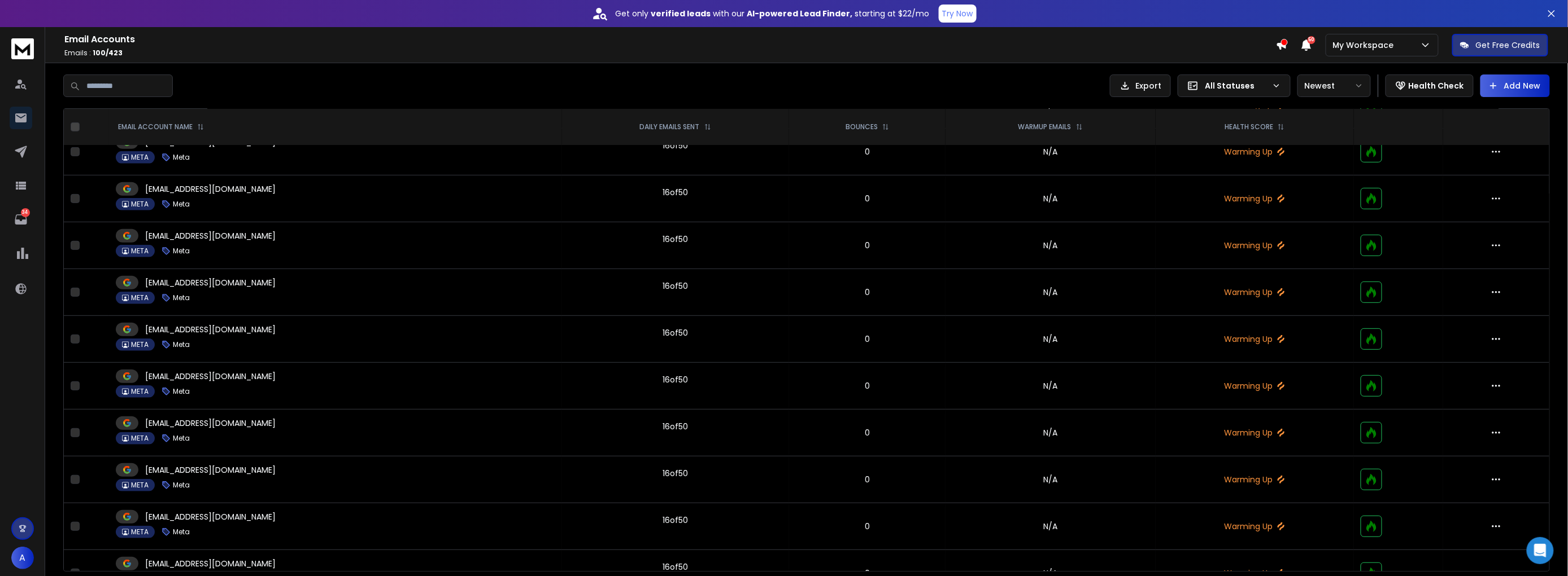
copy p "[DOMAIN_NAME]"
drag, startPoint x: 322, startPoint y: 388, endPoint x: 175, endPoint y: 385, distance: 147.0
click at [175, 383] on div "[EMAIL_ADDRESS][DOMAIN_NAME]" at bounding box center [335, 376] width 440 height 13
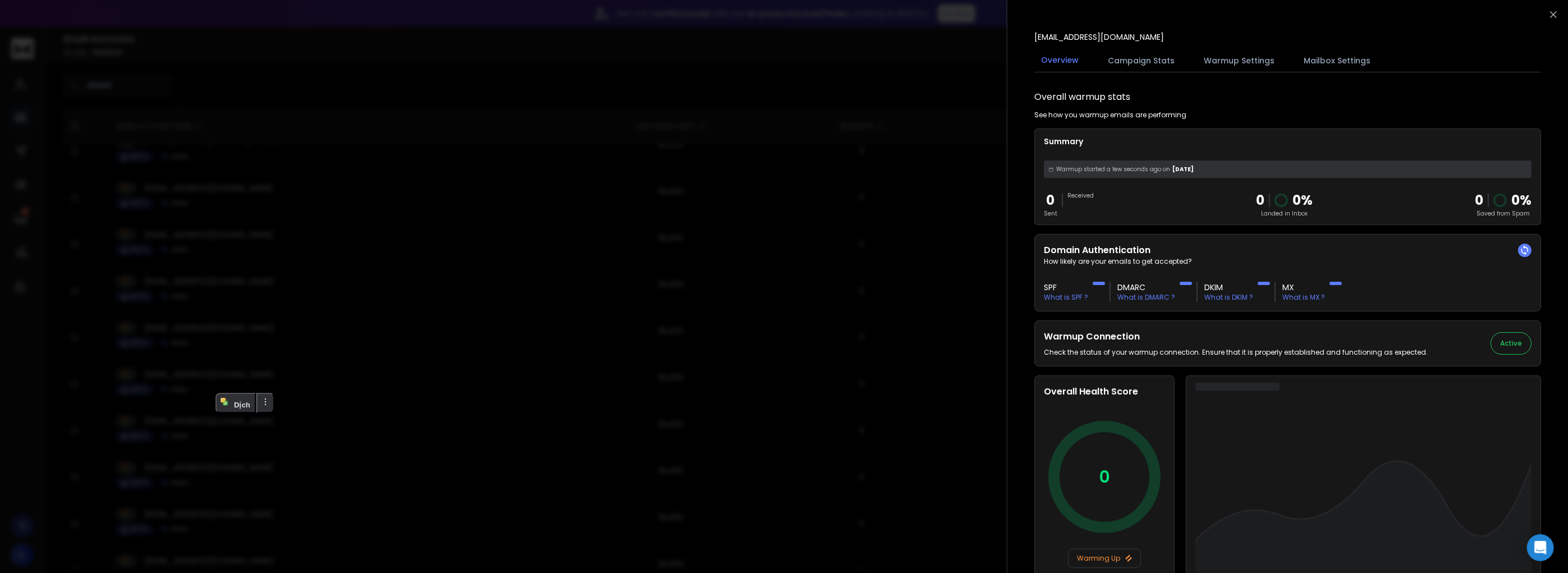
click at [308, 387] on div at bounding box center [784, 286] width 1568 height 573
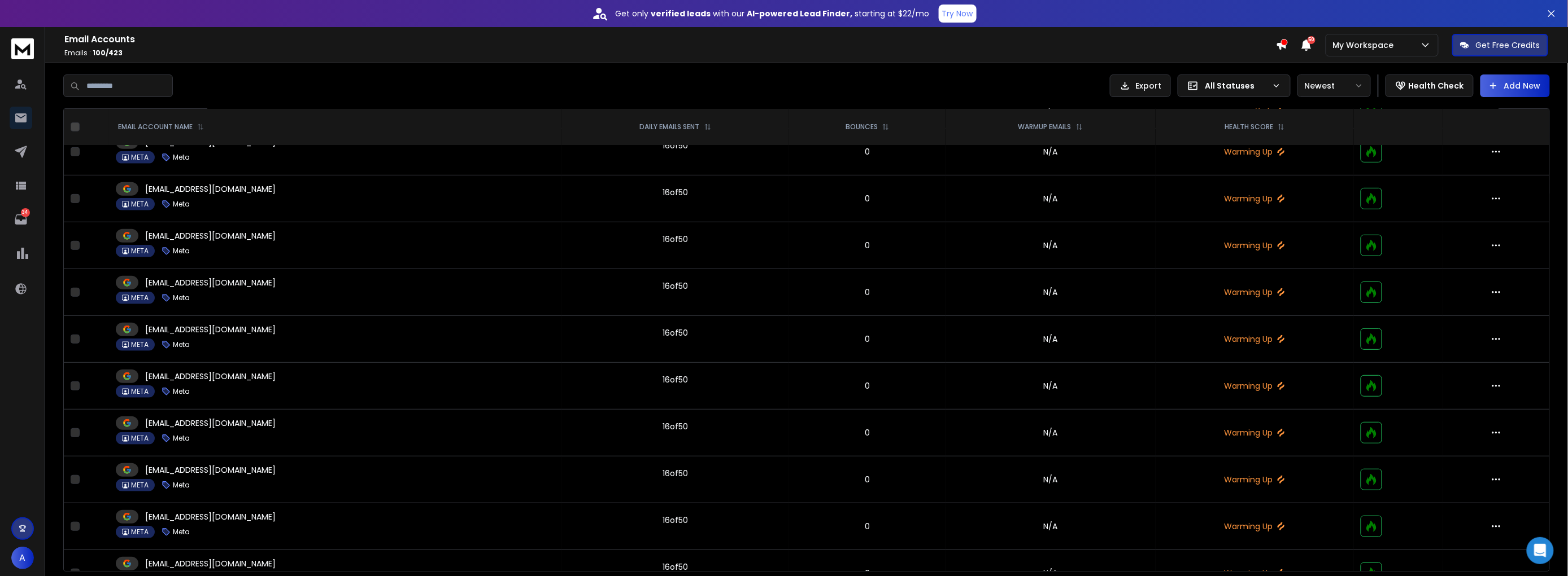
copy p "careersconnect-opportunities.com"
drag, startPoint x: 314, startPoint y: 292, endPoint x: 174, endPoint y: 290, distance: 140.0
click at [174, 290] on div "works@careersconnect-opportunities.com" at bounding box center [335, 282] width 440 height 13
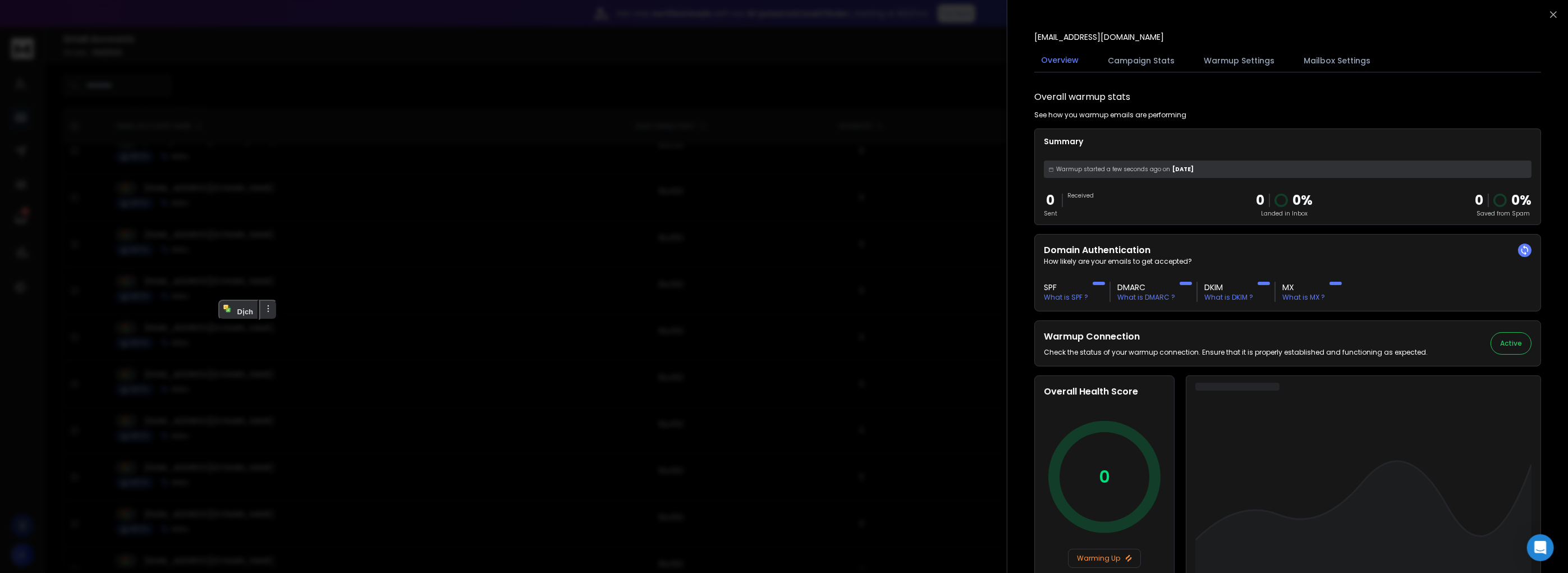
click at [678, 209] on div at bounding box center [784, 286] width 1568 height 573
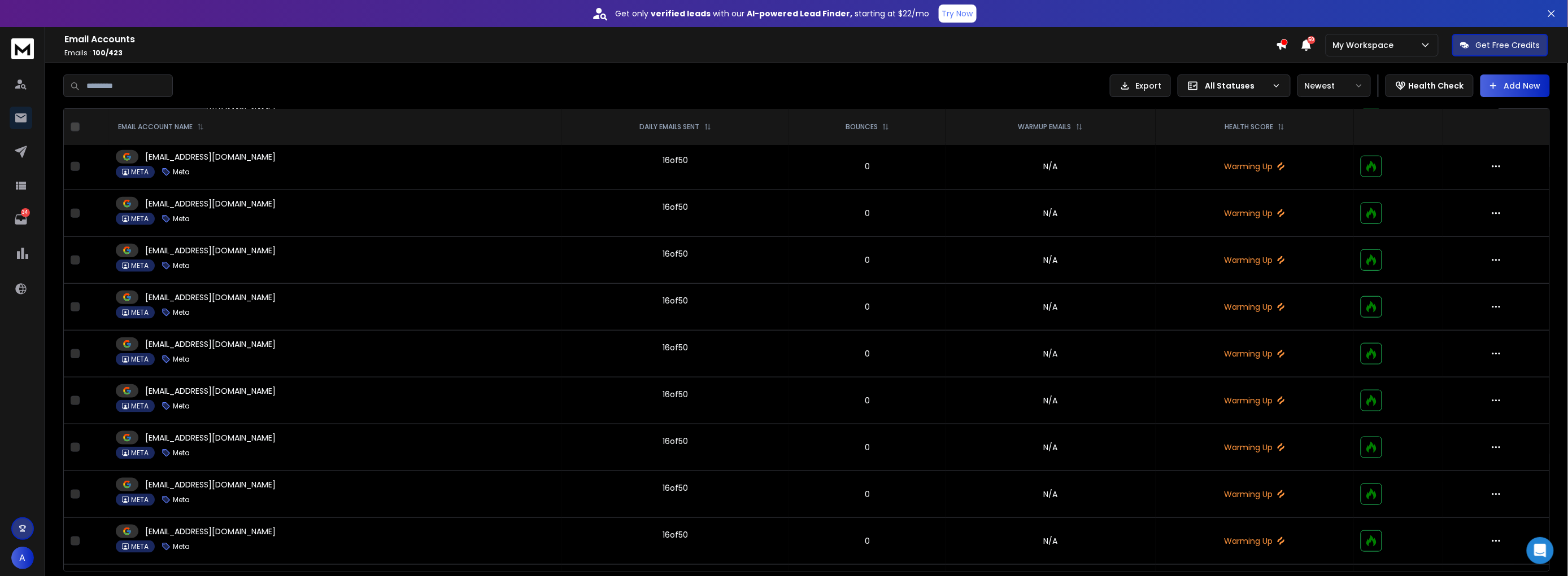
scroll to position [3017, 0]
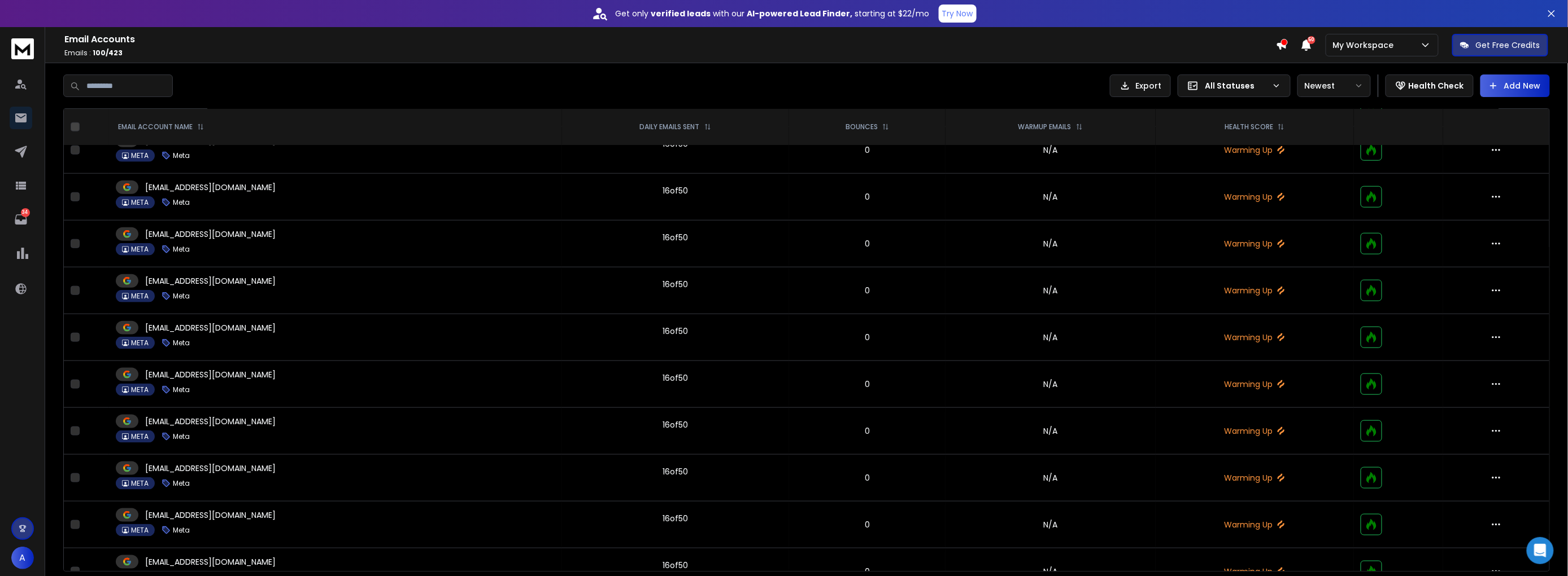
copy p "careersconnectpros.com"
drag, startPoint x: 281, startPoint y: 292, endPoint x: 178, endPoint y: 292, distance: 103.0
click at [178, 288] on div "recruit@careersconnectpros.com" at bounding box center [335, 280] width 440 height 13
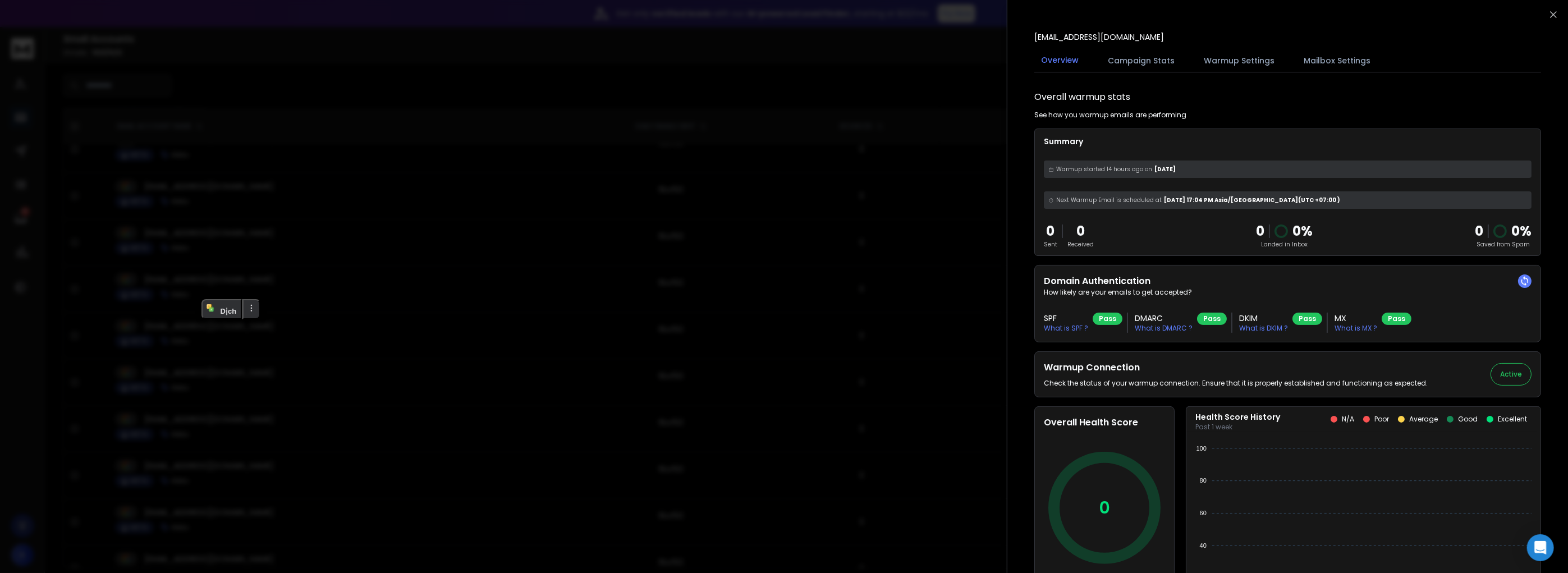
click at [423, 208] on div at bounding box center [784, 286] width 1568 height 573
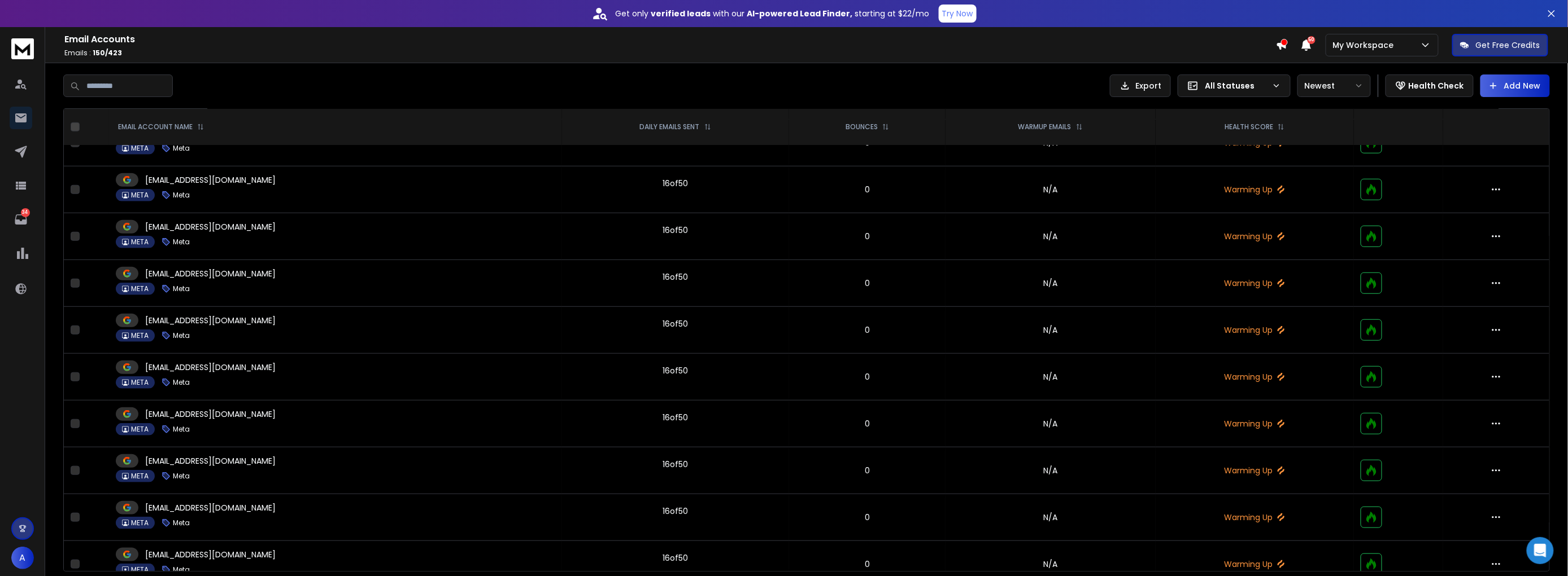
scroll to position [5617, 0]
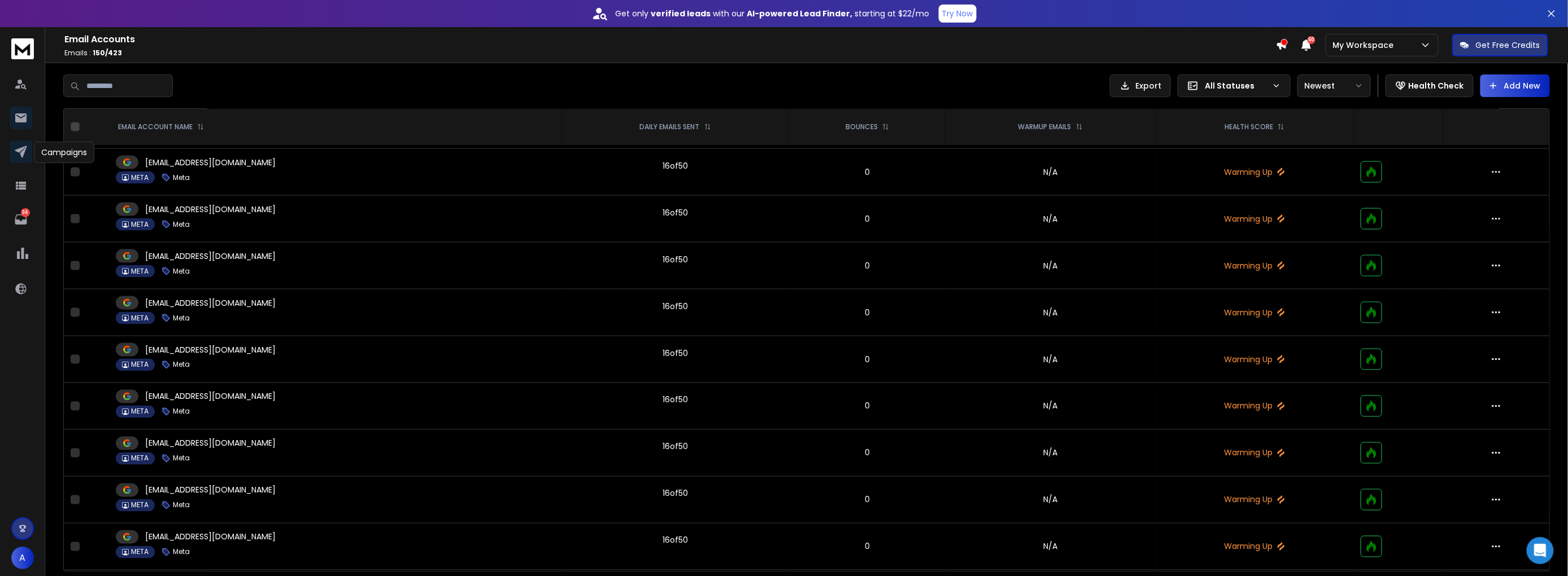
click at [13, 157] on link at bounding box center [21, 152] width 23 height 23
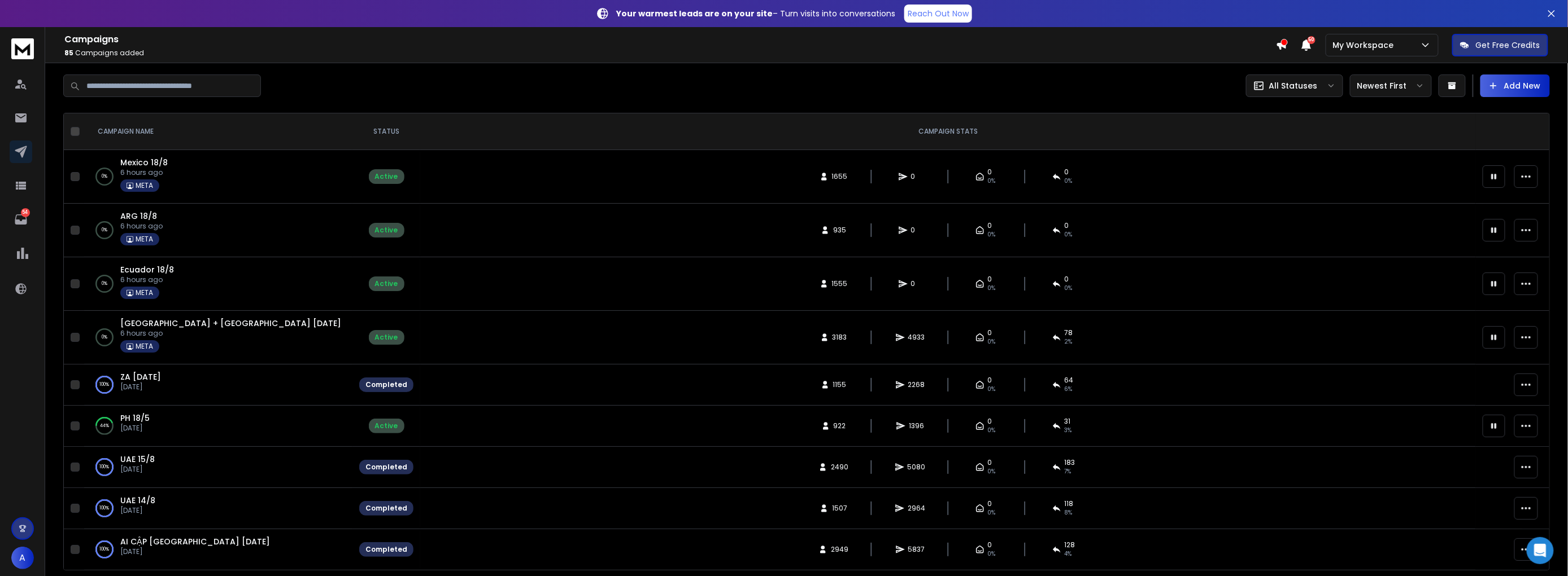
drag, startPoint x: 827, startPoint y: 89, endPoint x: 802, endPoint y: 106, distance: 30.2
click at [826, 89] on div "Campaigns 85 Campaigns Added All Statuses Newest First Add New" at bounding box center [1178, 86] width 743 height 23
click at [21, 222] on icon at bounding box center [20, 219] width 11 height 11
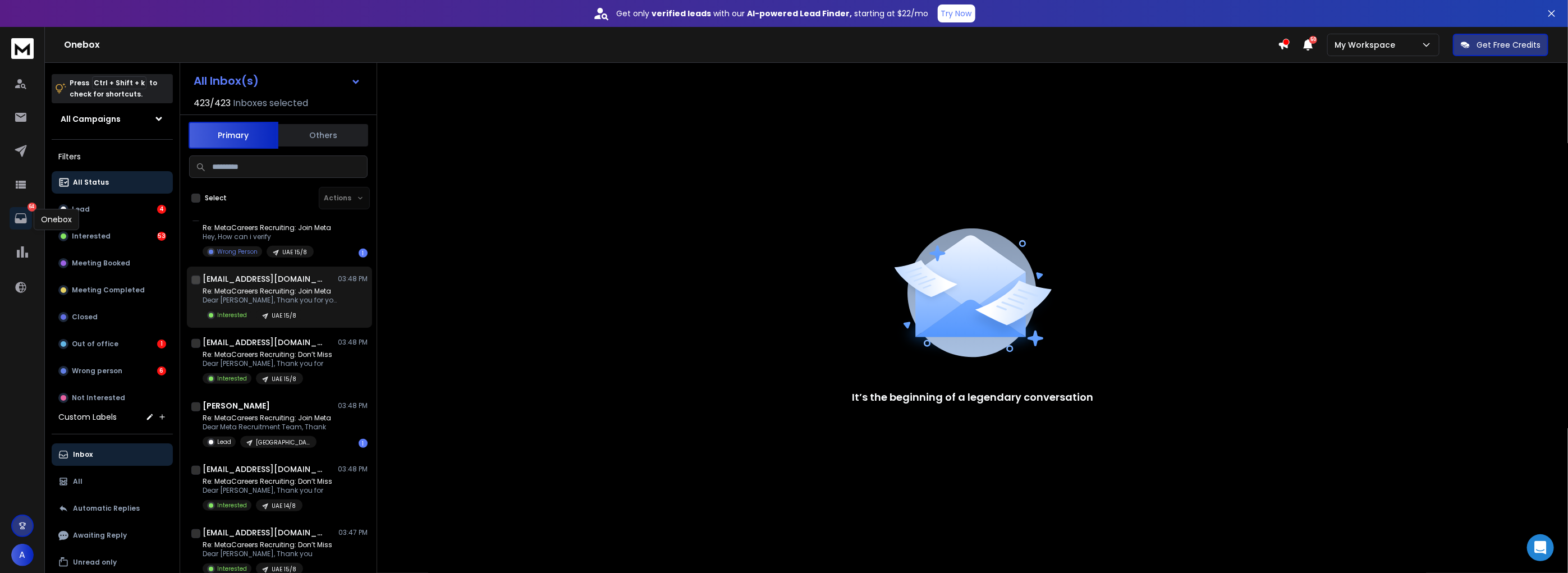
scroll to position [686, 0]
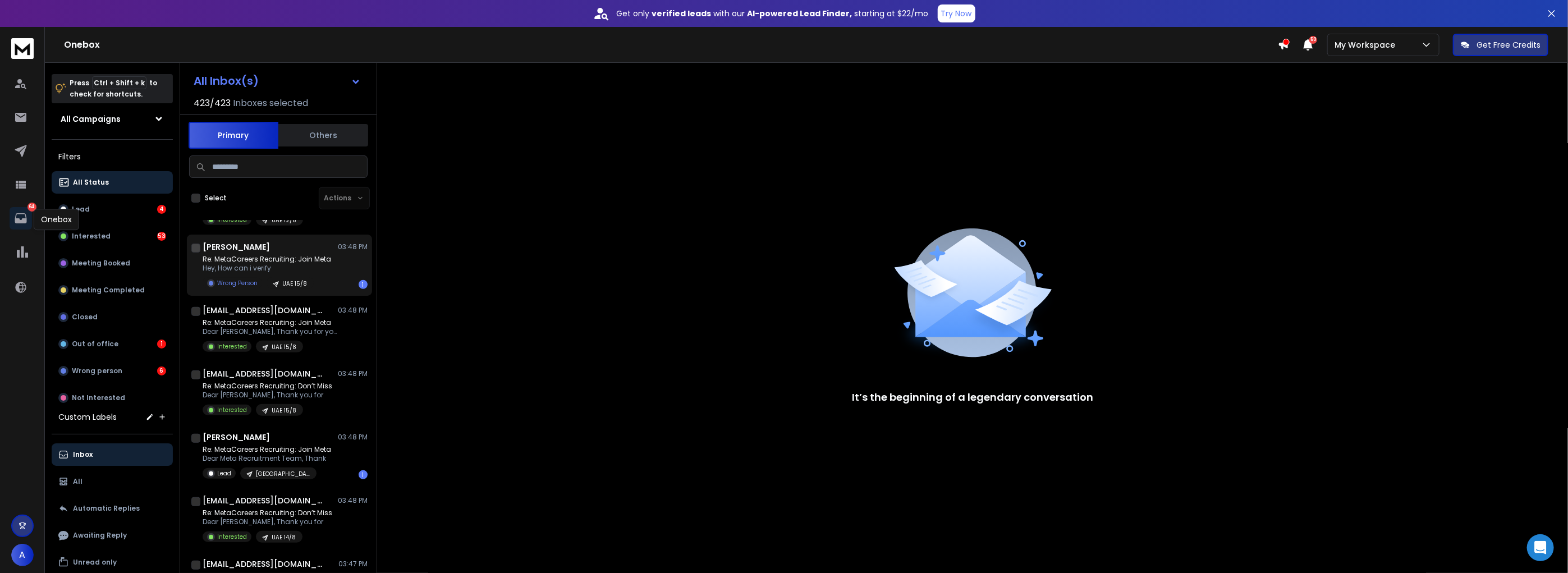
click at [279, 272] on div "Re: MetaCareers Recruiting: Join Meta Hey, How can i verify Wrong Person UAE 15…" at bounding box center [266, 272] width 129 height 34
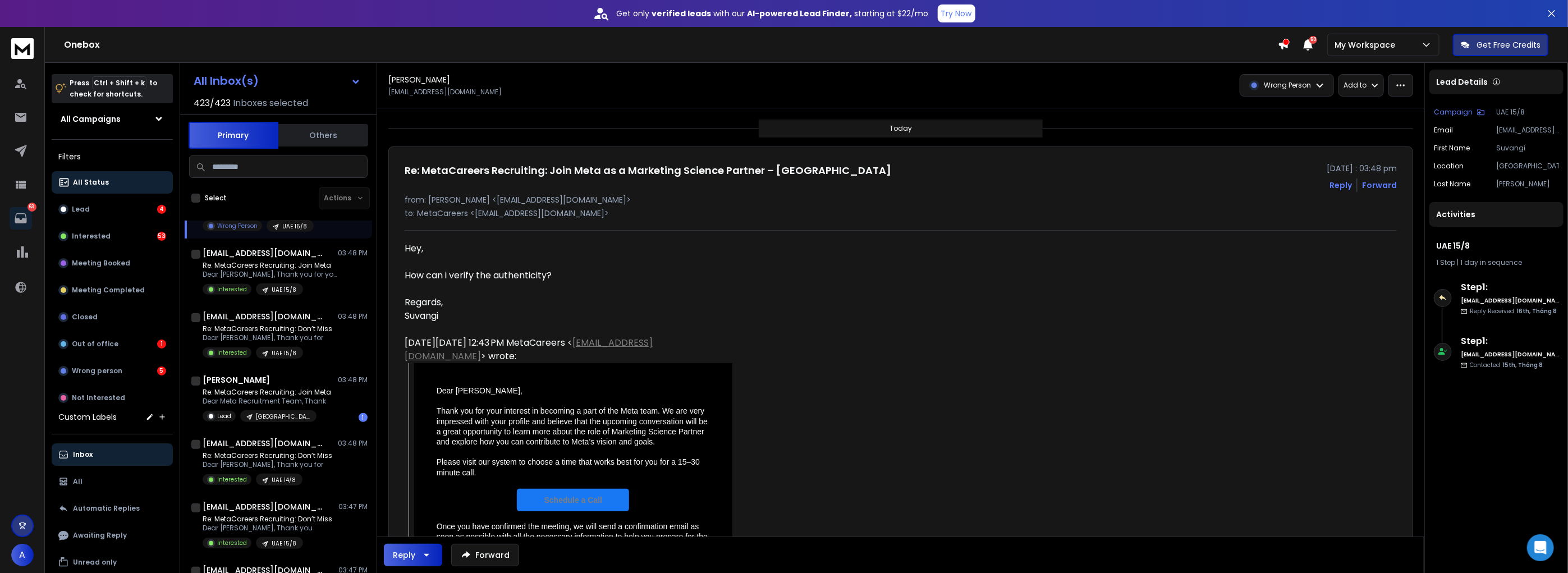
scroll to position [748, 0]
click at [449, 92] on p "suvangi01aug@gmail.com" at bounding box center [444, 92] width 113 height 9
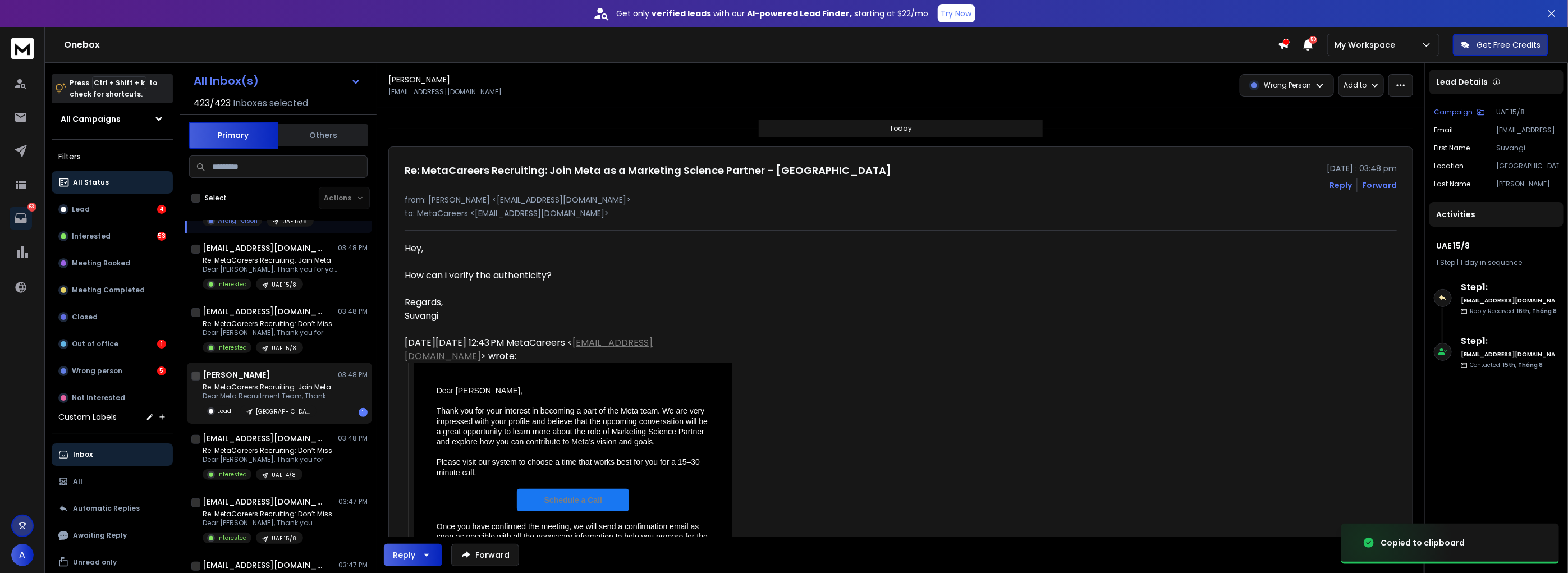
click at [285, 374] on div "יוסי זיגמון 03:48 PM" at bounding box center [285, 375] width 165 height 11
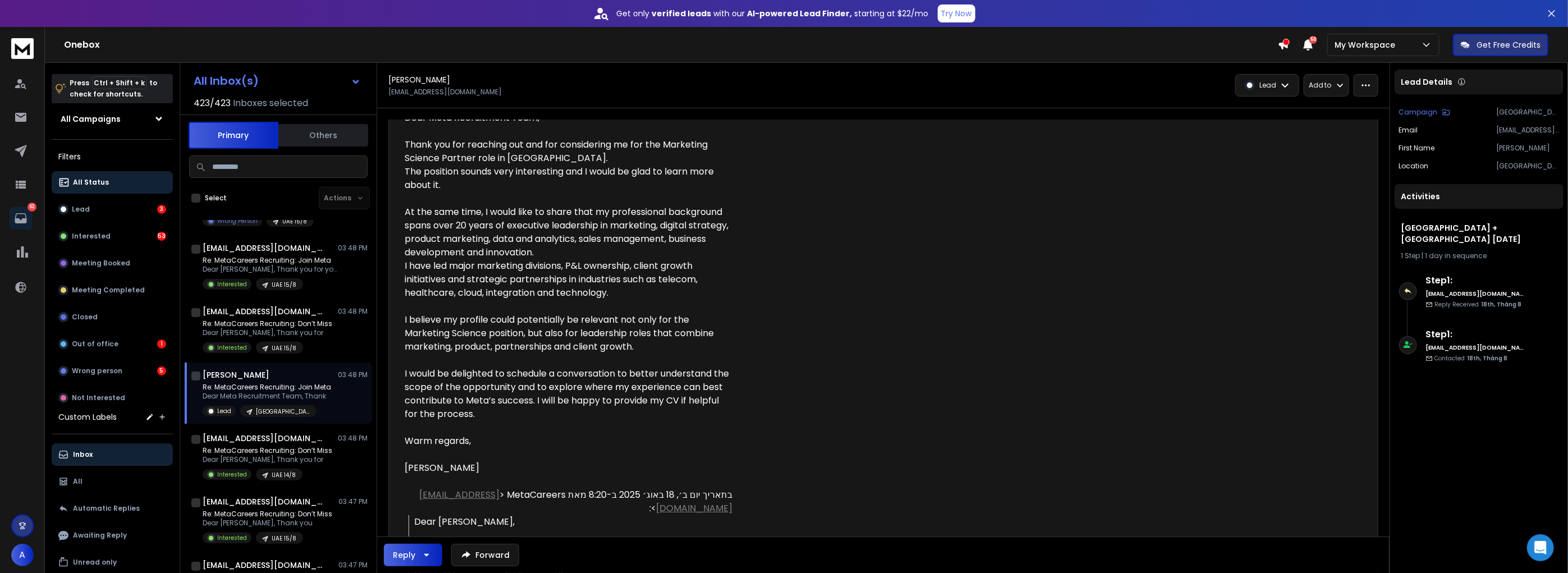
scroll to position [0, 0]
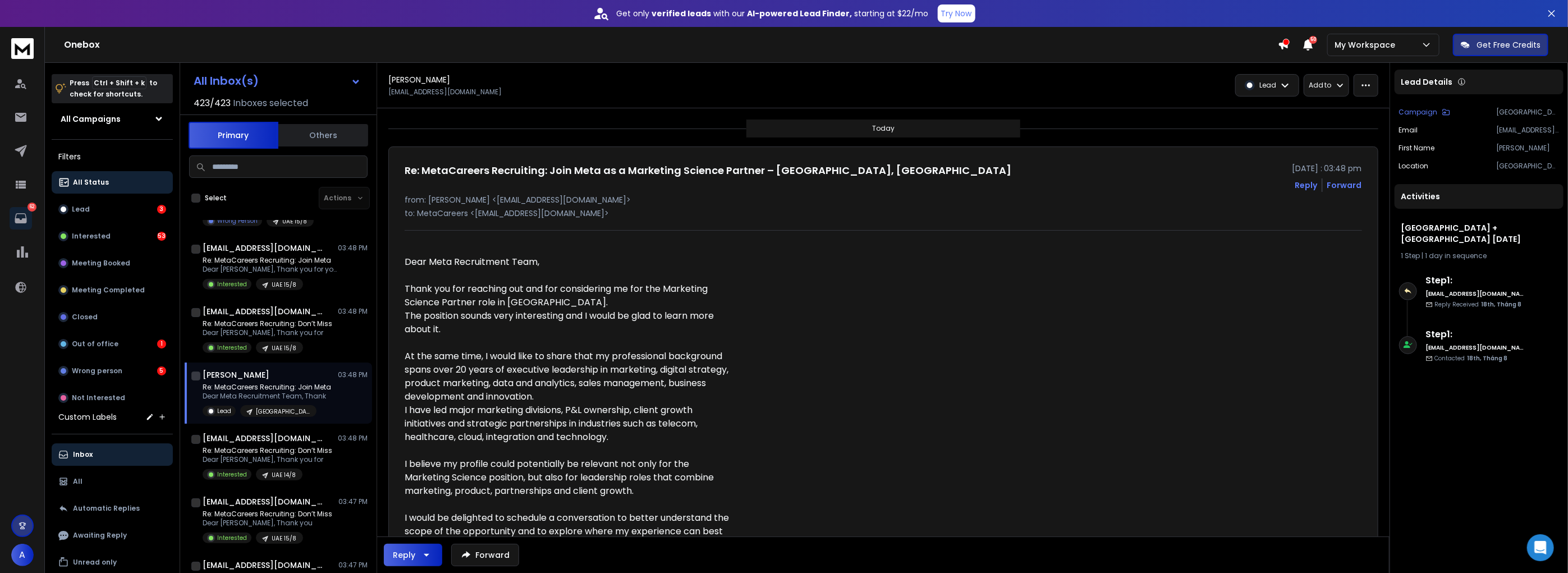
click at [447, 90] on p "1yossizigmon@gmail.com" at bounding box center [444, 92] width 113 height 9
drag, startPoint x: 473, startPoint y: 213, endPoint x: 627, endPoint y: 209, distance: 154.1
click at [627, 209] on p "to: MetaCareers <works@careersconnect-applynow.com>" at bounding box center [883, 213] width 957 height 11
copy p "works@careersconnect-applynow.com"
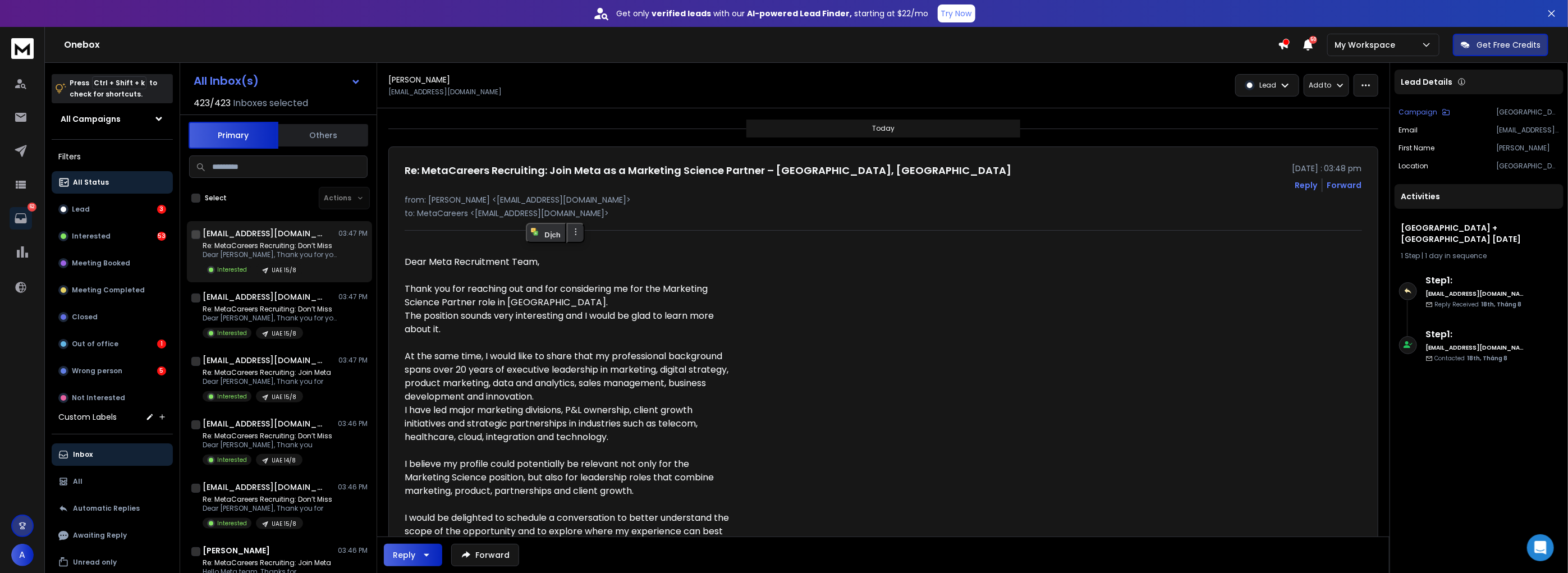
scroll to position [1310, 0]
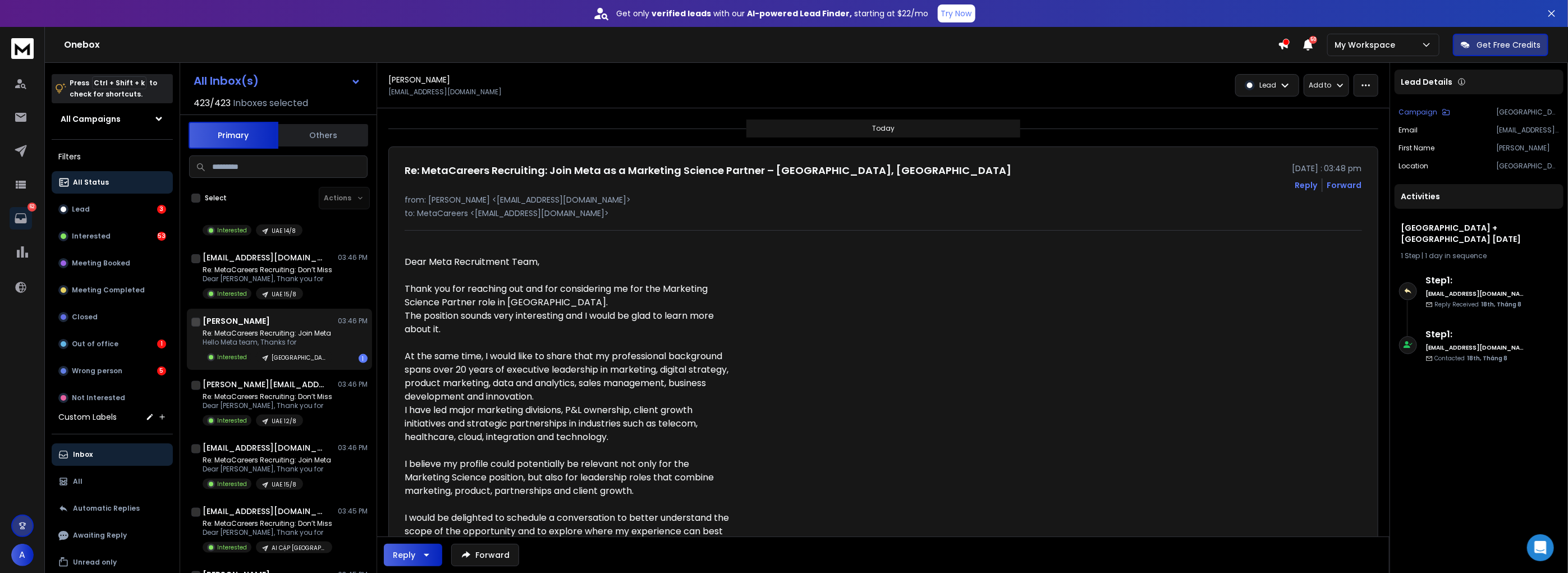
click at [293, 350] on div "Re: MetaCareers Recruiting: Join Meta Hello Meta team, Thanks for Interested Is…" at bounding box center [267, 345] width 130 height 34
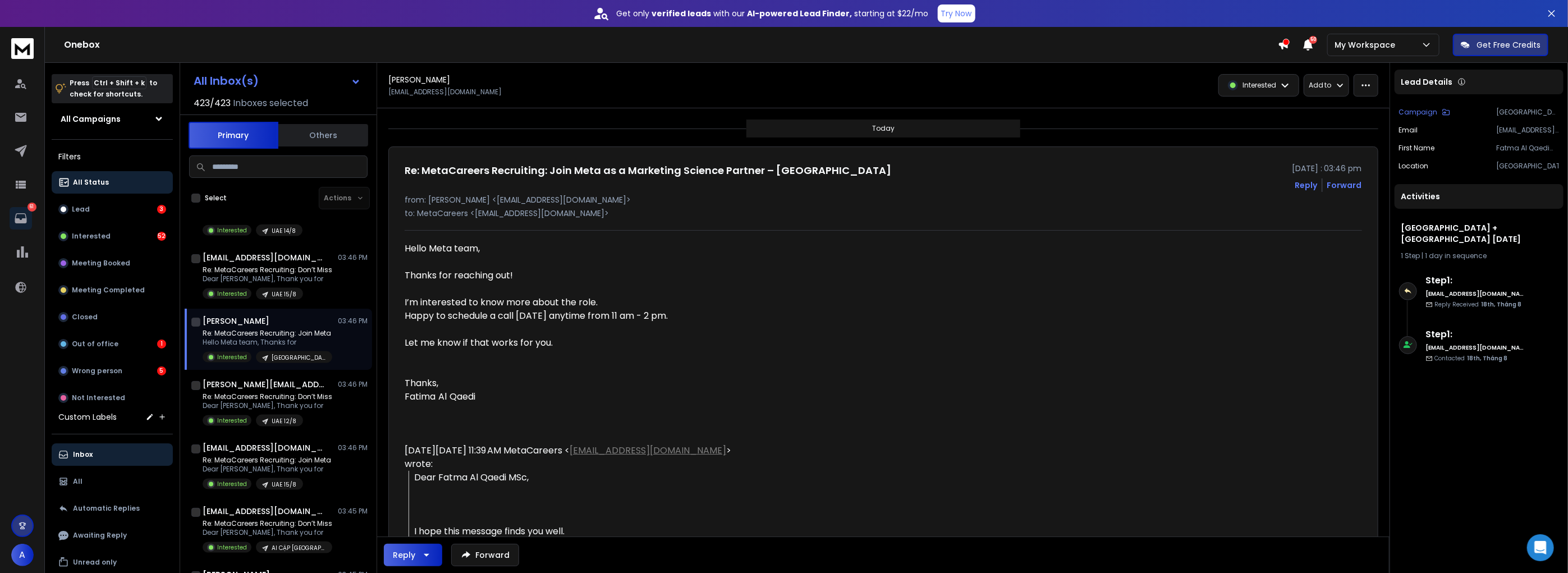
click at [443, 91] on p "fatmaqaedi@gmail.com" at bounding box center [444, 92] width 113 height 9
drag, startPoint x: 476, startPoint y: 212, endPoint x: 618, endPoint y: 215, distance: 142.0
click at [618, 215] on p "to: MetaCareers <employee@careersconnectjobs.com>" at bounding box center [883, 213] width 957 height 11
copy p "employee@careersconnectjobs.com"
click at [775, 171] on h1 "Re: MetaCareers Recruiting: Join Meta as a Marketing Science Partner – Qatar" at bounding box center [648, 171] width 487 height 16
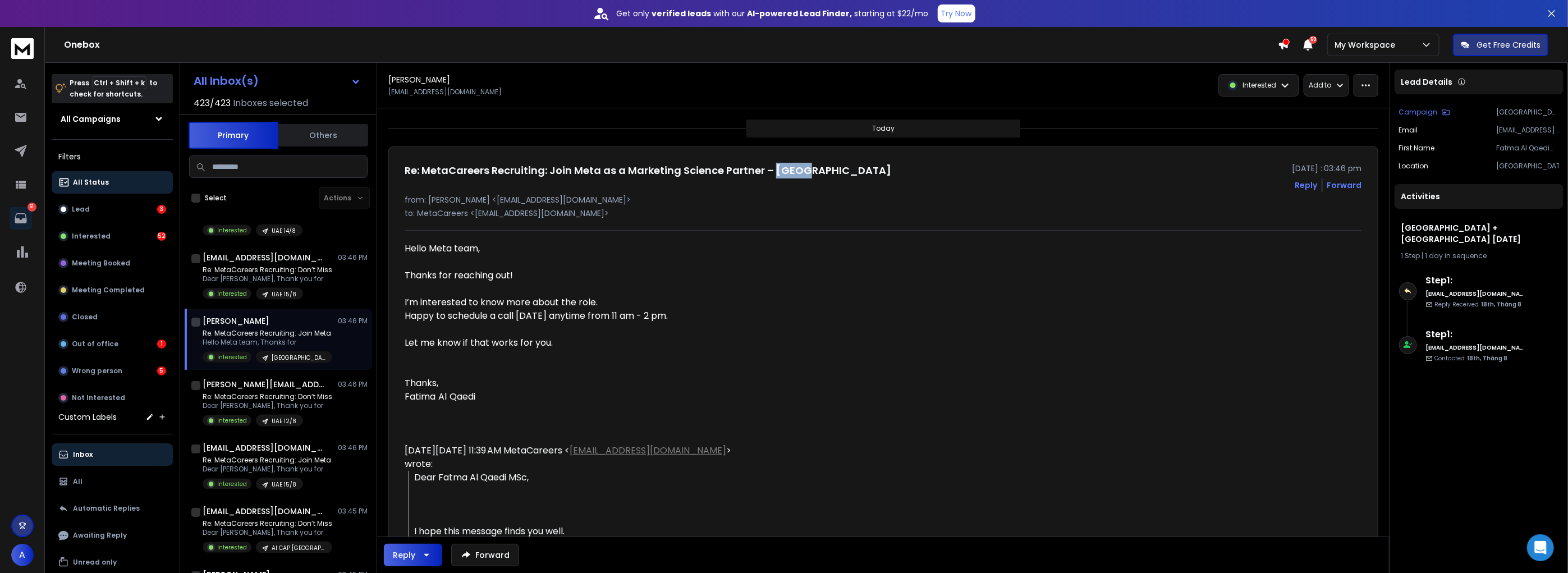
click at [775, 171] on h1 "Re: MetaCareers Recruiting: Join Meta as a Marketing Science Partner – Qatar" at bounding box center [648, 171] width 487 height 16
copy h1 "Qatar"
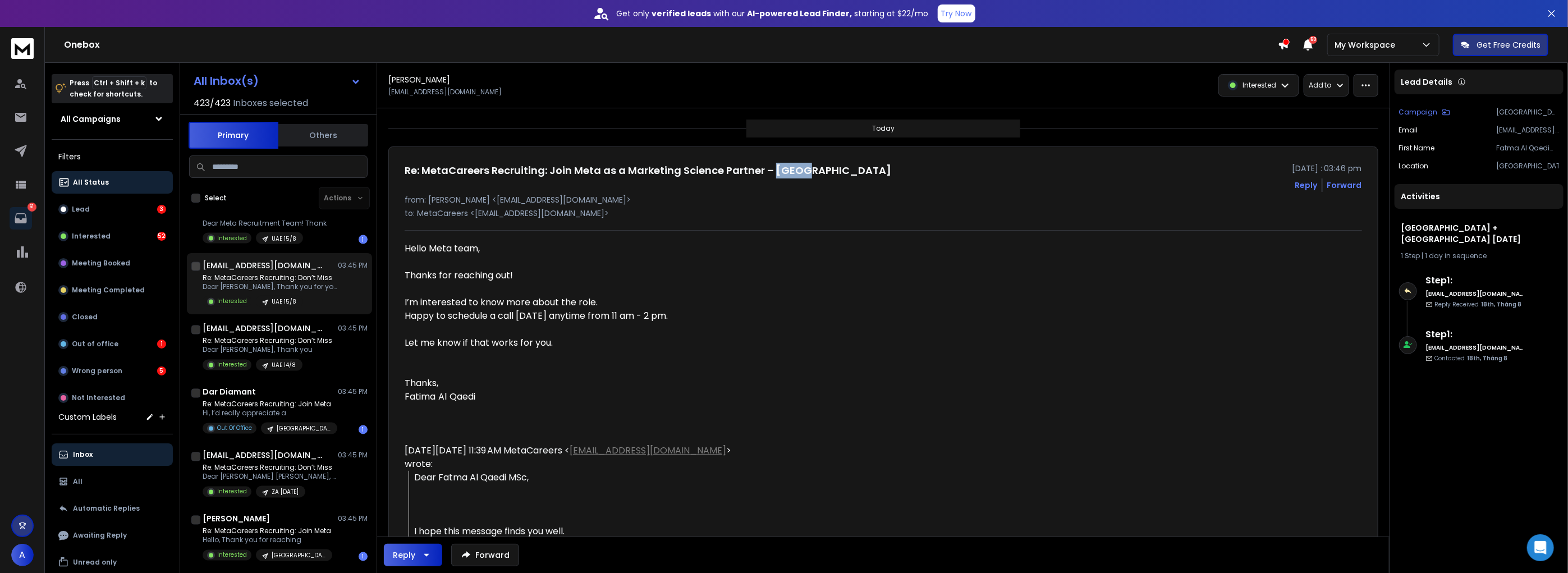
scroll to position [1684, 0]
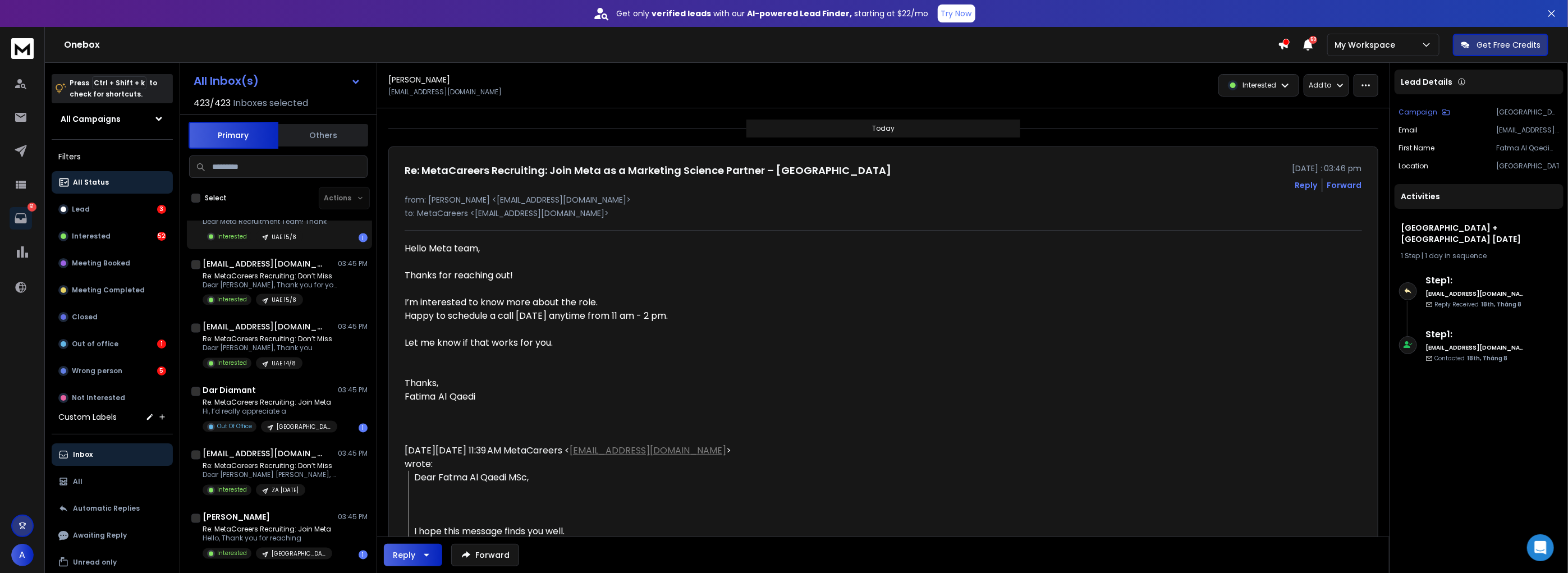
click at [295, 238] on div "UAE 15/8" at bounding box center [279, 236] width 47 height 11
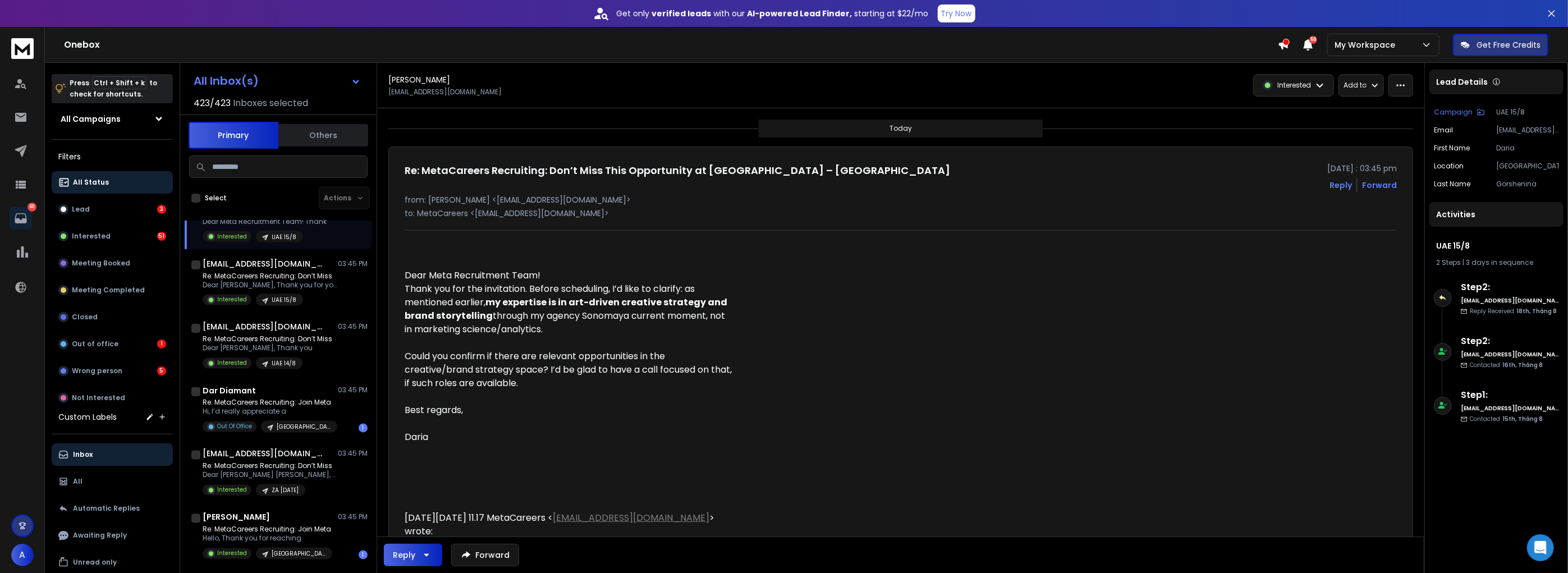
click at [444, 88] on p "dagorshenina@gmail.com" at bounding box center [444, 92] width 113 height 9
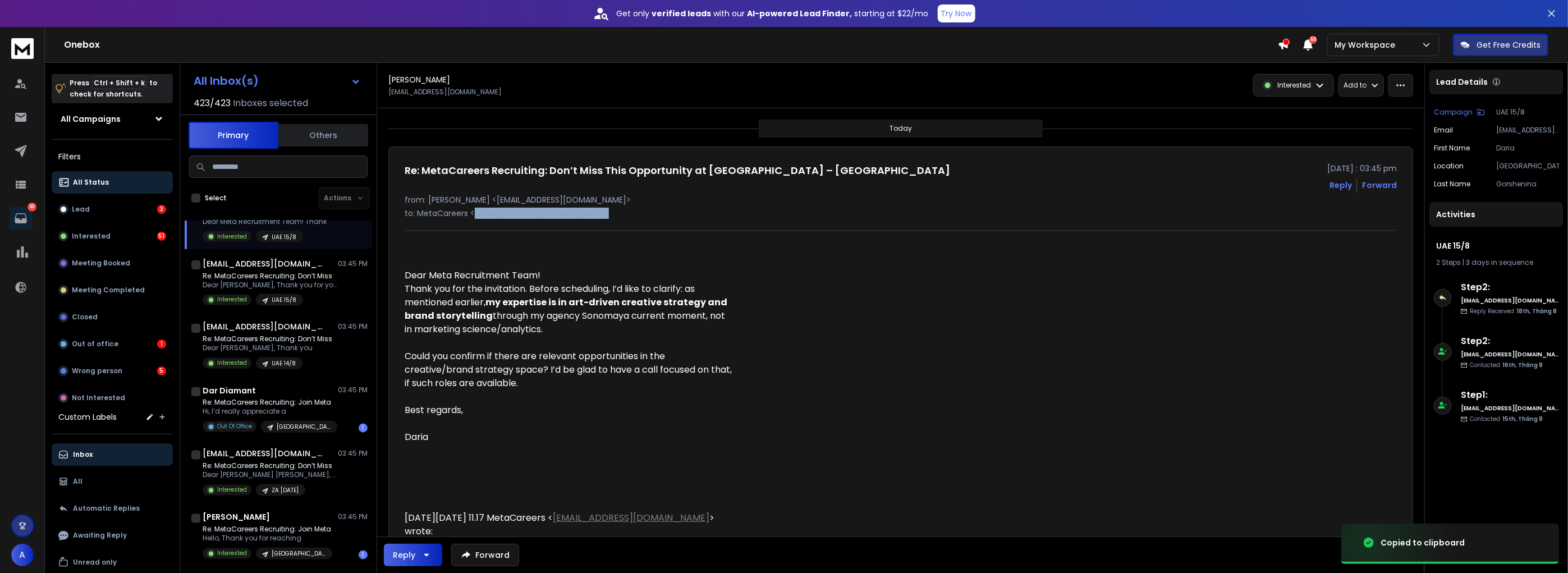
drag, startPoint x: 473, startPoint y: 213, endPoint x: 603, endPoint y: 208, distance: 130.1
click at [603, 208] on p "to: MetaCareers <info@careersconnectglobal.com>" at bounding box center [901, 213] width 992 height 11
copy p "info@careersconnectglobal.com"
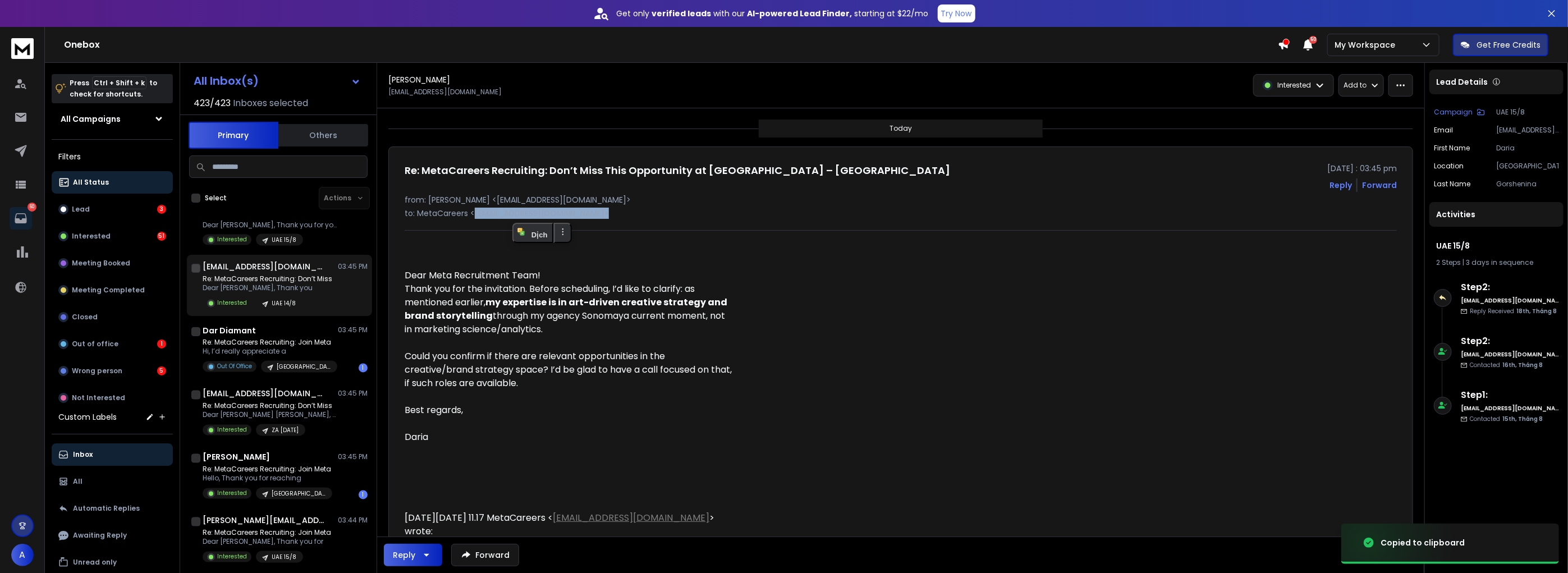
scroll to position [1746, 0]
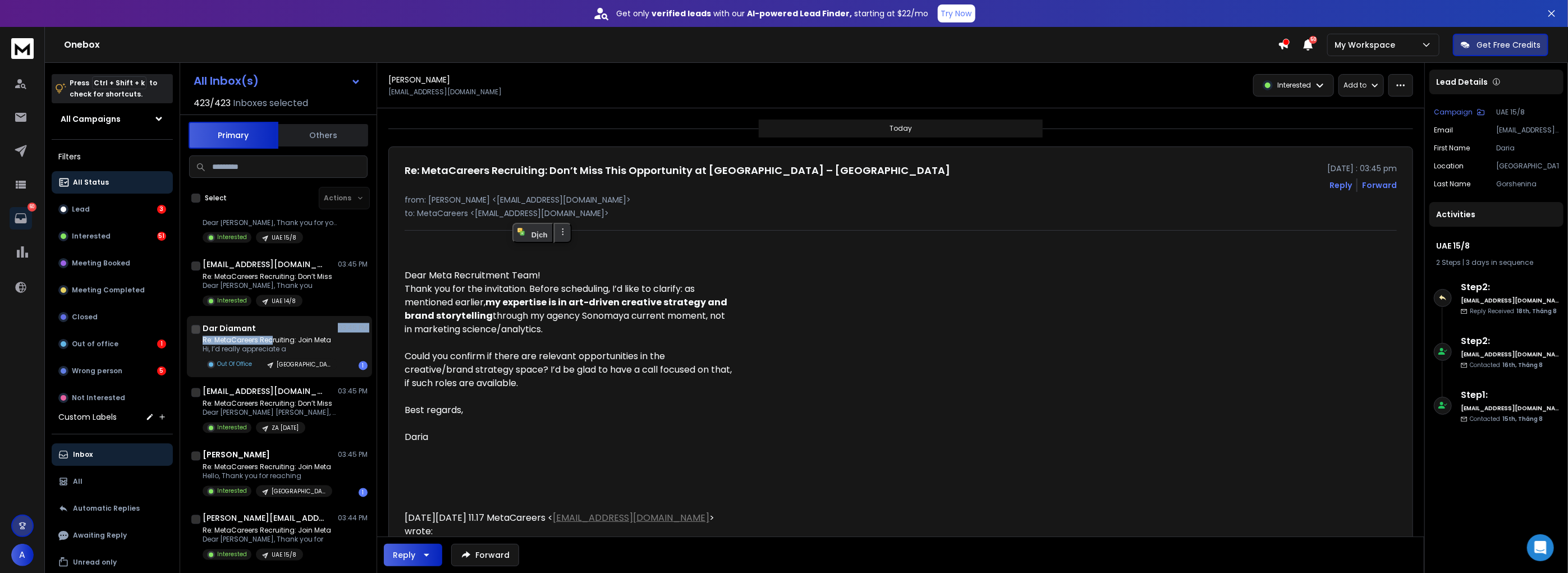
click at [271, 334] on div "Dar Diamant 03:45 PM Re: MetaCareers Recruiting: Join Meta Hi, I’d really appre…" at bounding box center [285, 346] width 165 height 47
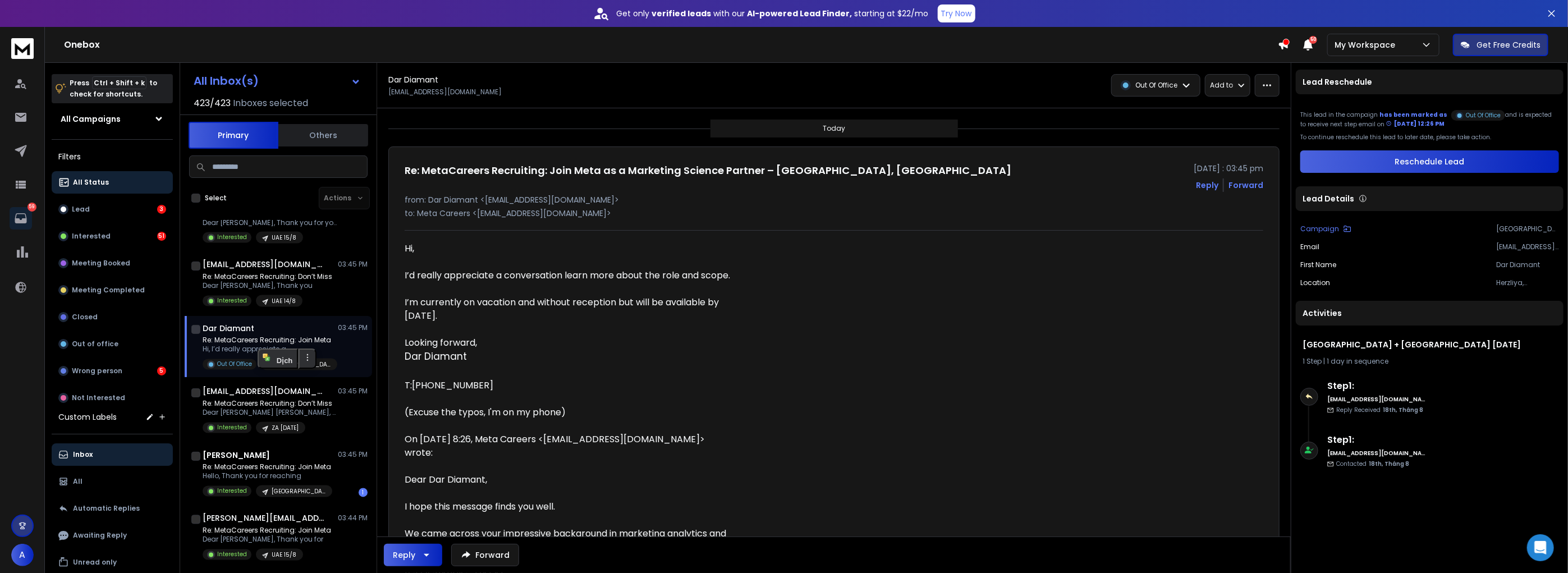
click at [554, 296] on div at bounding box center [569, 288] width 328 height 13
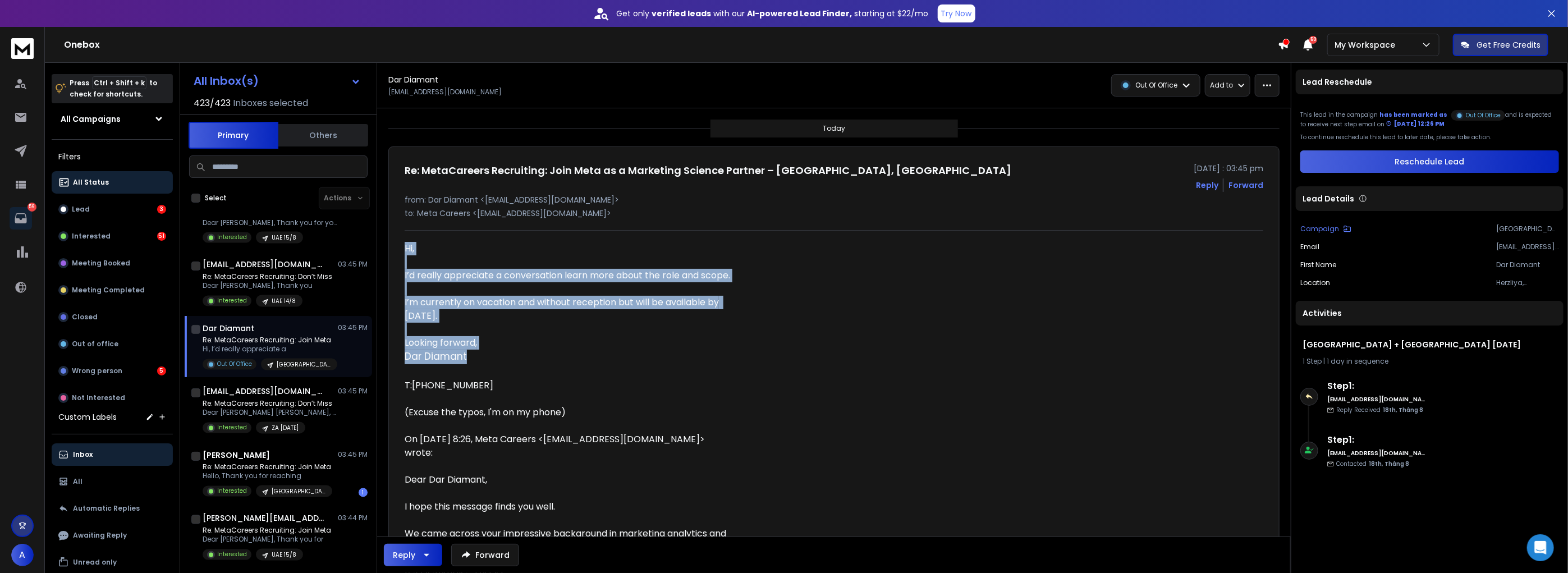
drag, startPoint x: 406, startPoint y: 246, endPoint x: 477, endPoint y: 373, distance: 145.5
copy div "Hi, I’d really appreciate a conversation learn more about the role and scope. I…"
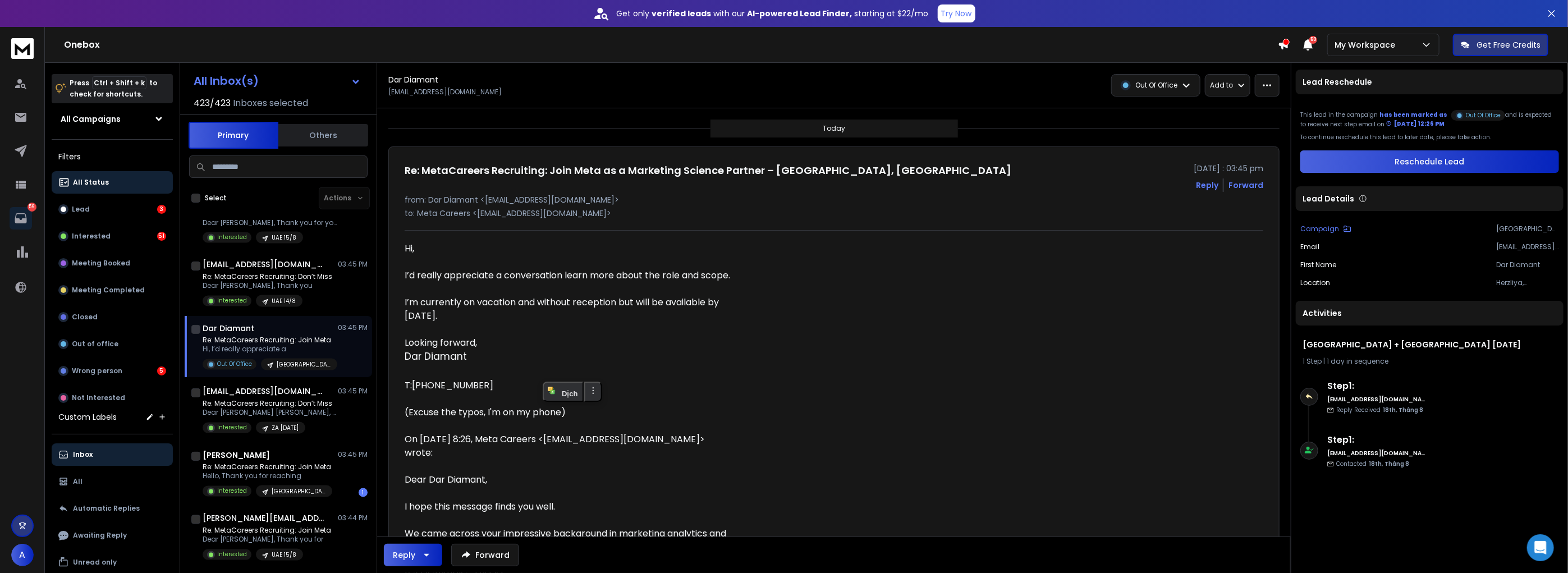
click at [448, 131] on div "Today" at bounding box center [834, 128] width 892 height 18
click at [439, 90] on p "dardiamant@gmail.com" at bounding box center [444, 92] width 113 height 9
drag, startPoint x: 475, startPoint y: 210, endPoint x: 632, endPoint y: 215, distance: 157.1
click at [632, 215] on p "to: Meta Careers <works@careersconnect-careerhub.com>" at bounding box center [834, 213] width 858 height 11
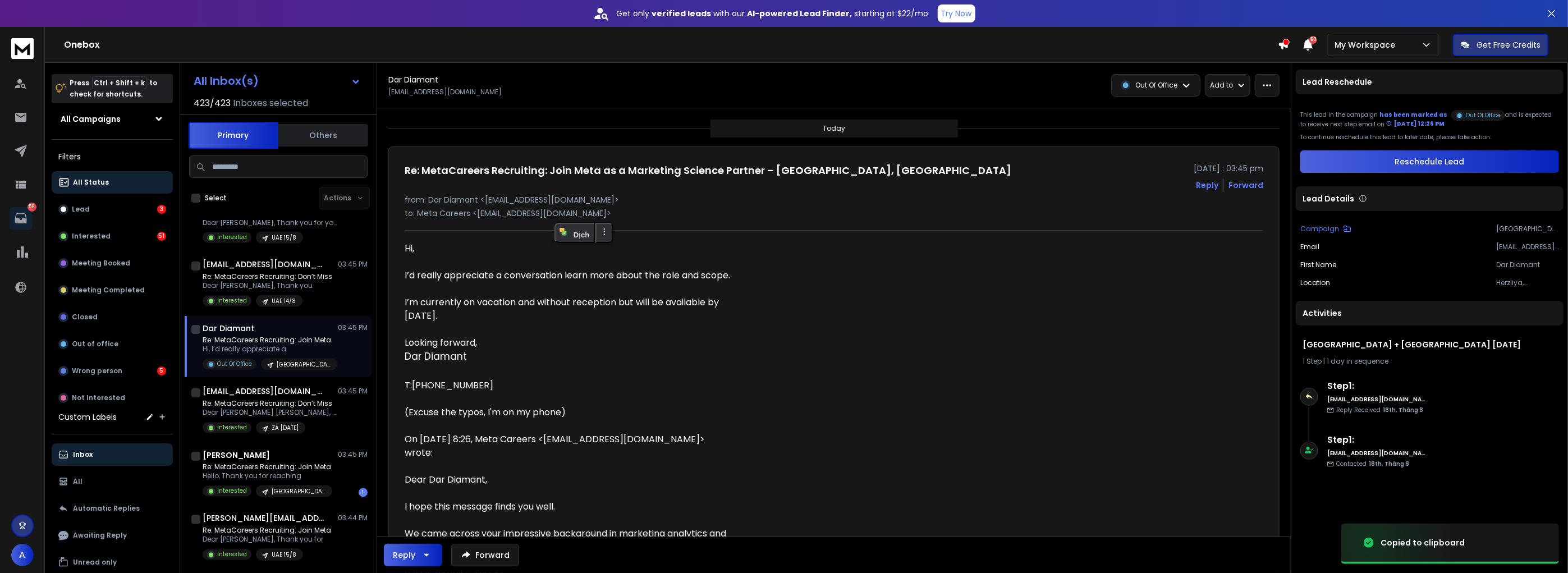
copy p "[EMAIL_ADDRESS][DOMAIN_NAME]"
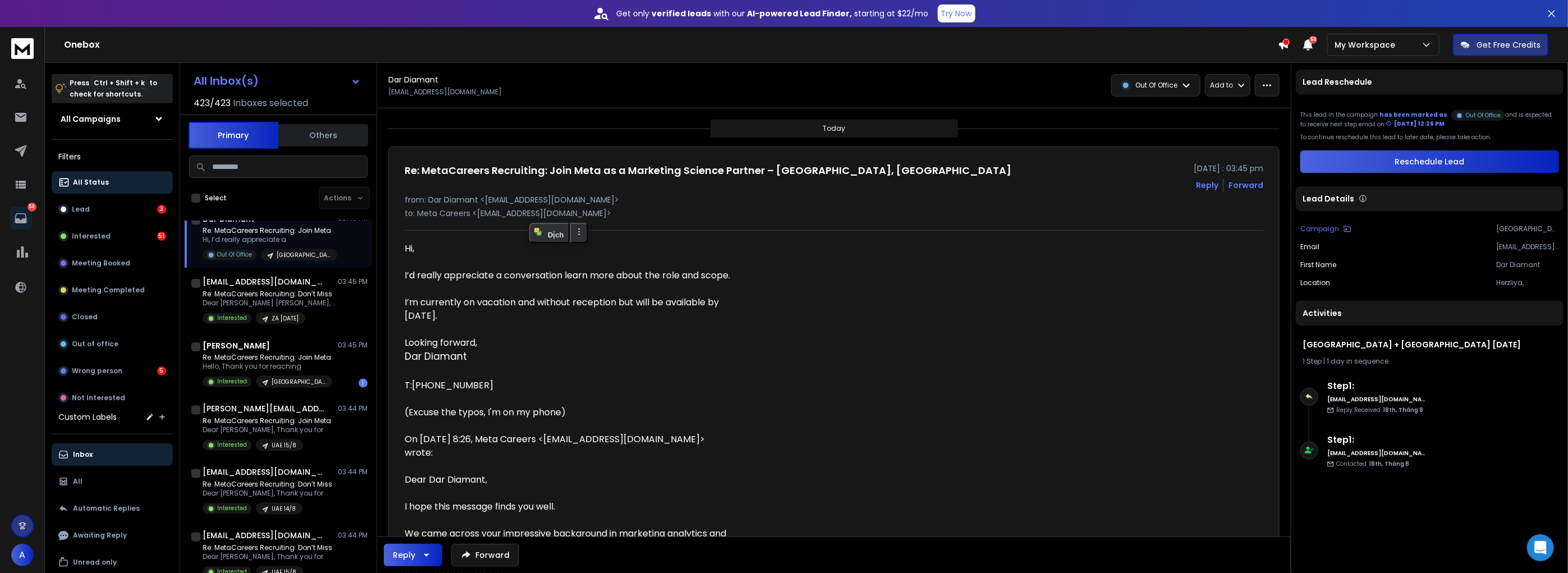
scroll to position [1871, 0]
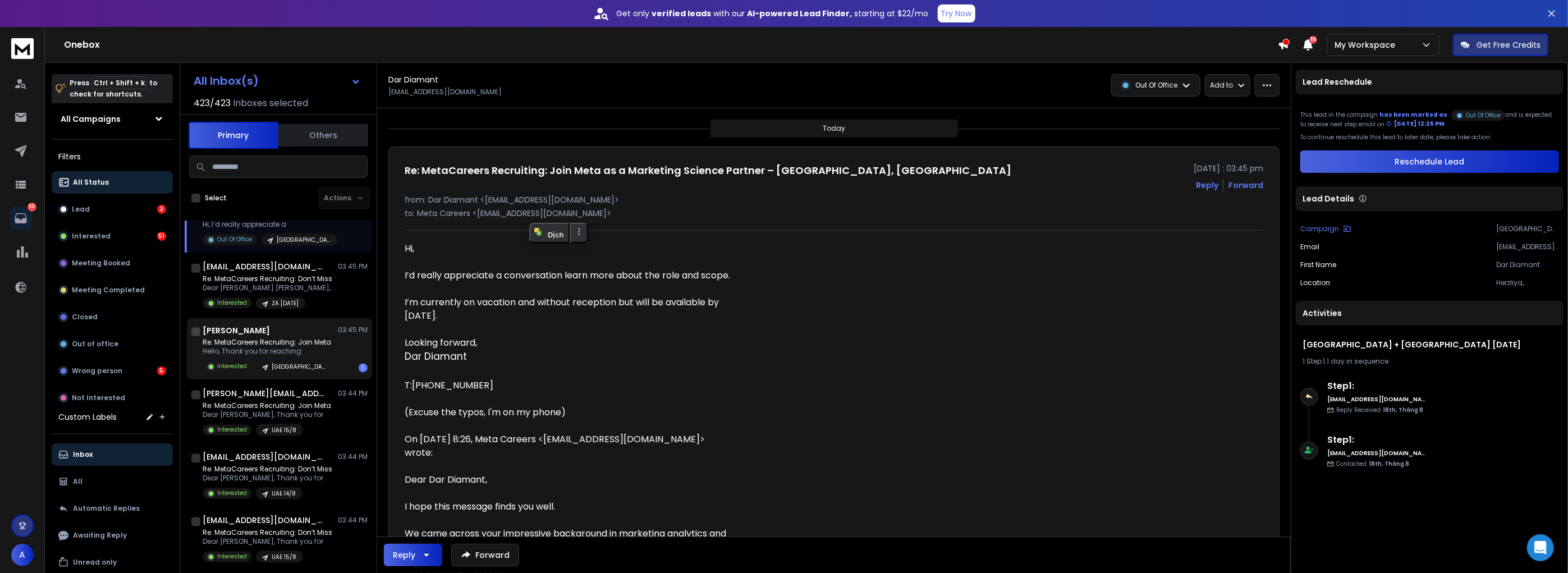
click at [265, 320] on div "Adi Segev 03:45 PM Re: MetaCareers Recruiting: Join Meta Hello, Thank you for r…" at bounding box center [279, 349] width 185 height 61
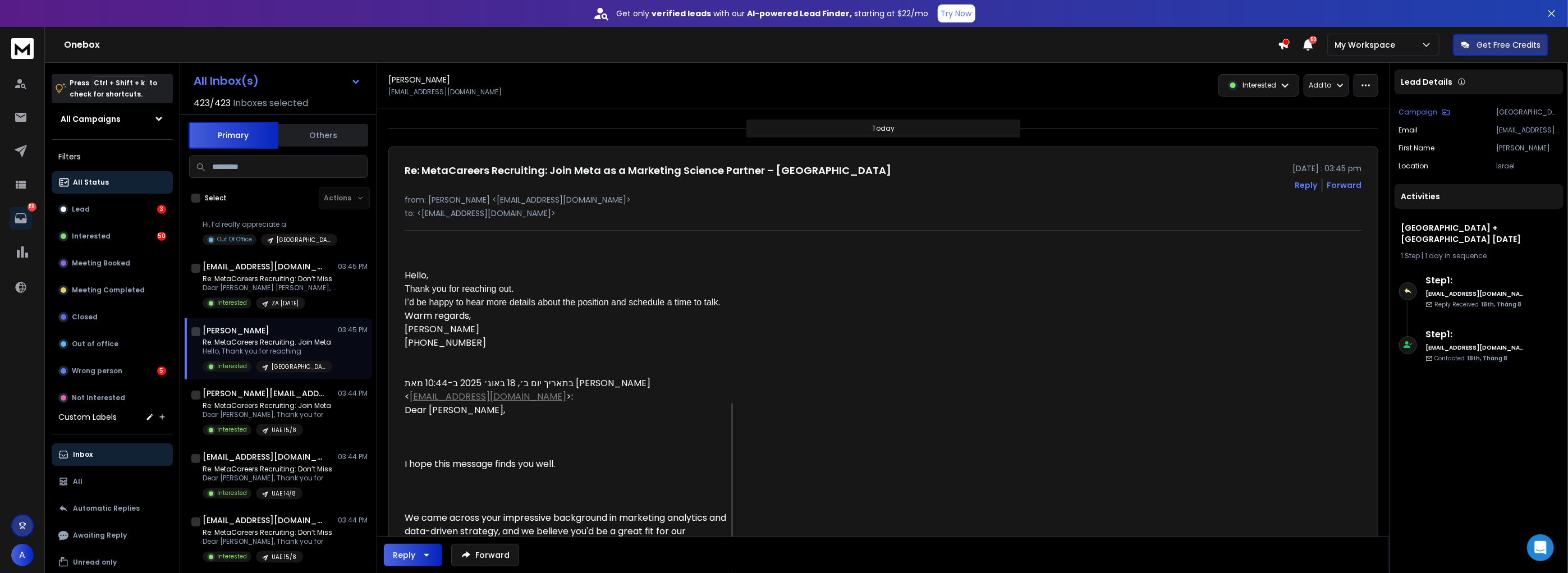
click at [437, 93] on p "adisegev83@gmail.com" at bounding box center [444, 92] width 113 height 9
drag, startPoint x: 421, startPoint y: 210, endPoint x: 563, endPoint y: 187, distance: 143.9
click at [596, 215] on p "to: <employee@careersconnect-candidates.com>" at bounding box center [883, 213] width 957 height 11
copy p "[EMAIL_ADDRESS][DOMAIN_NAME]"
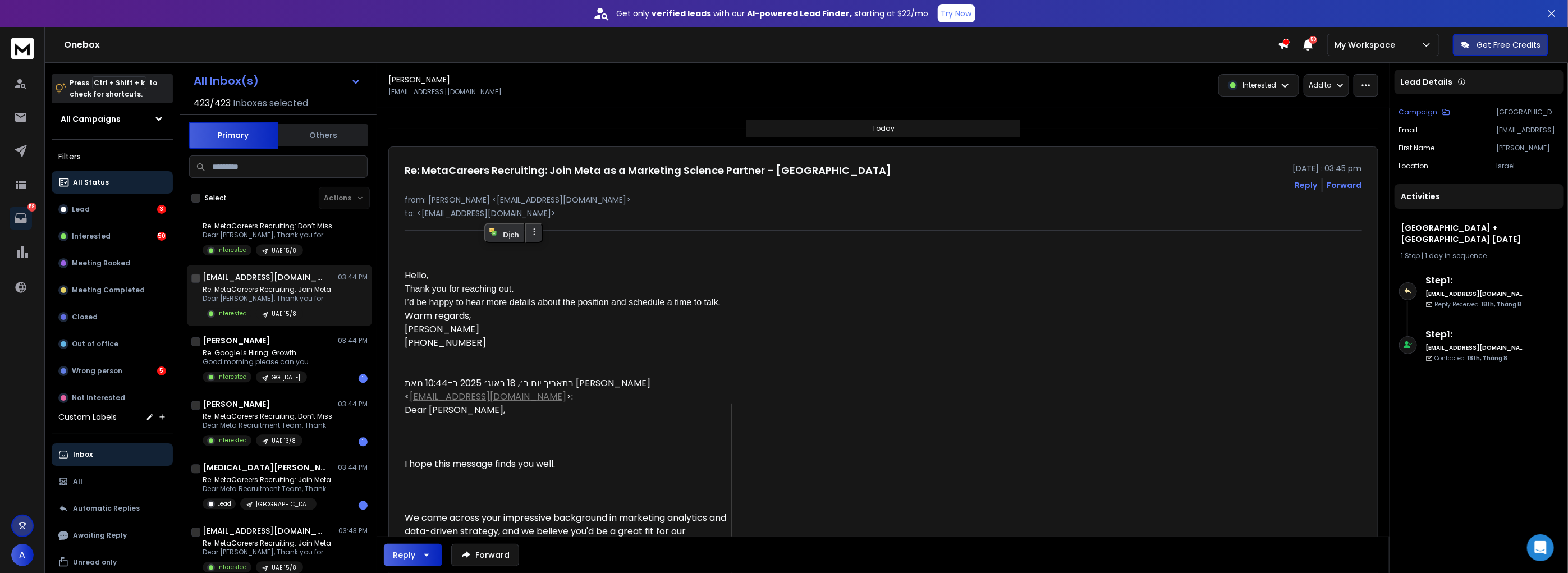
scroll to position [2182, 0]
click at [271, 341] on div "Swastie Maharaj 03:44 PM Re: Google Is Hiring: Growth Good morning please can y…" at bounding box center [285, 354] width 165 height 47
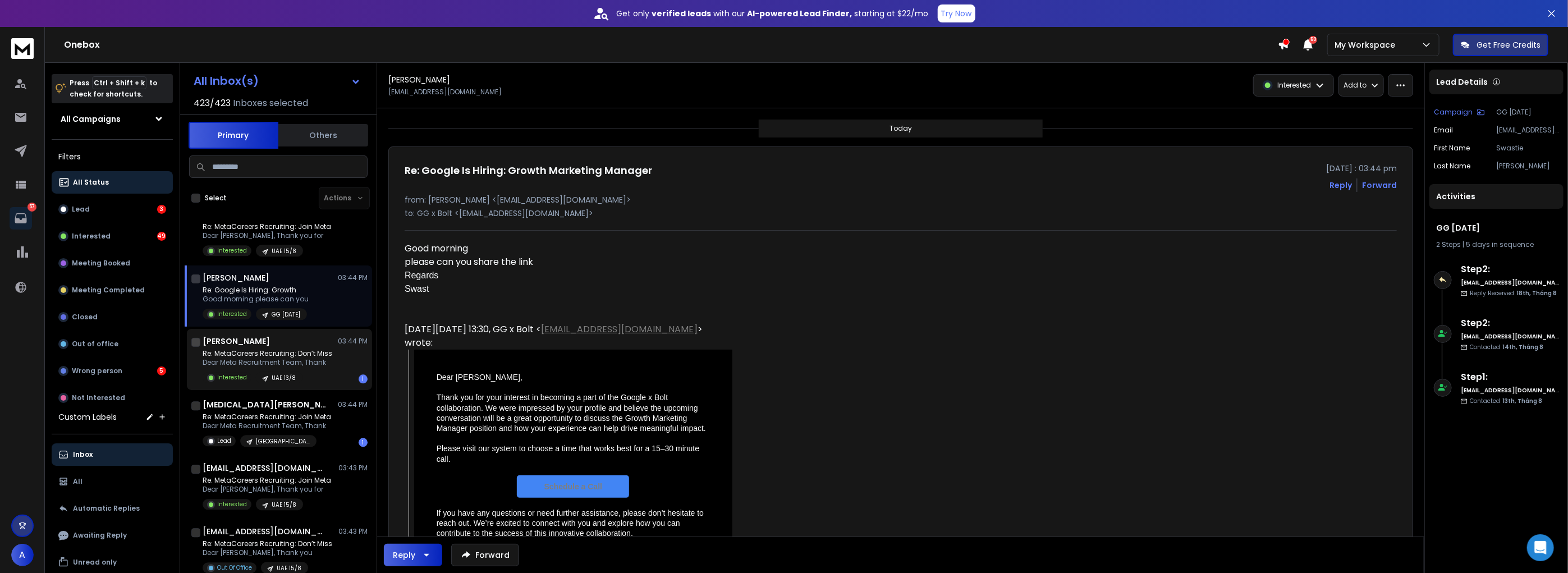
scroll to position [2246, 0]
click at [286, 350] on p "Re: MetaCareers Recruiting: Don’t Miss" at bounding box center [267, 349] width 130 height 9
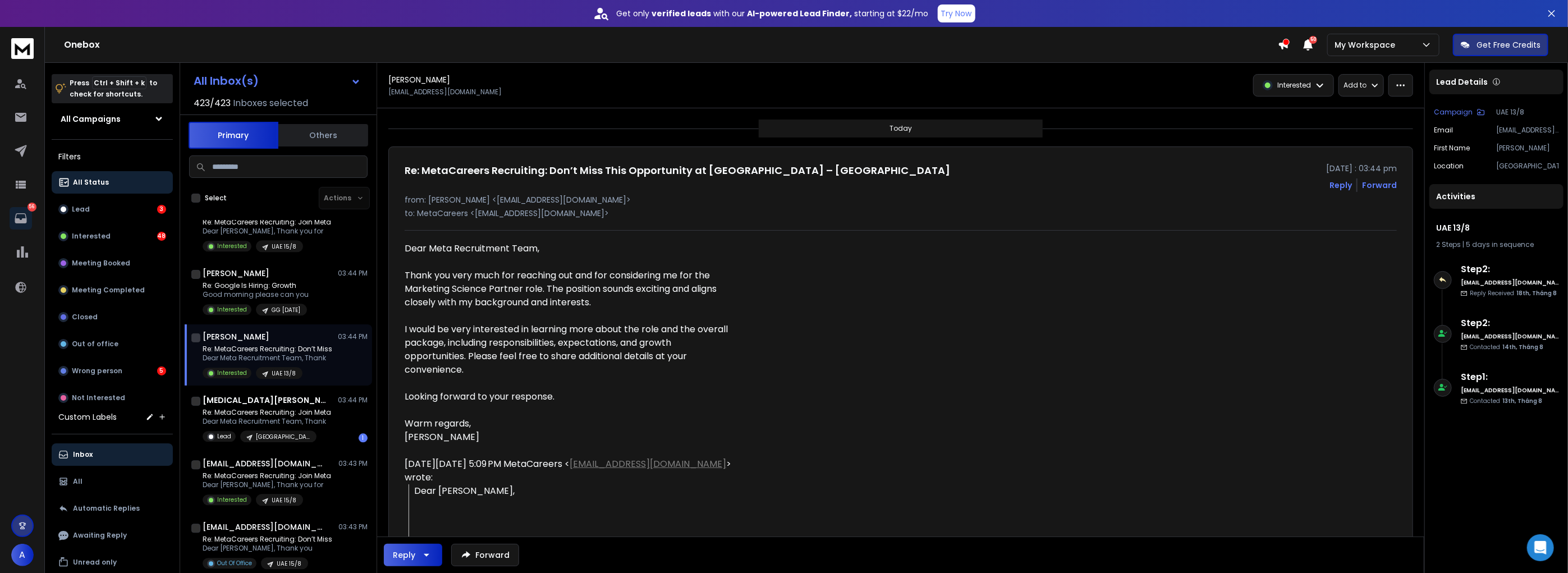
click at [418, 91] on p "sghazoghli@gmail.com" at bounding box center [444, 92] width 113 height 9
drag, startPoint x: 474, startPoint y: 215, endPoint x: 615, endPoint y: 216, distance: 141.0
click at [615, 216] on p "to: MetaCareers <works@careersconnect-source.com>" at bounding box center [901, 213] width 992 height 11
copy p "[EMAIL_ADDRESS][DOMAIN_NAME]"
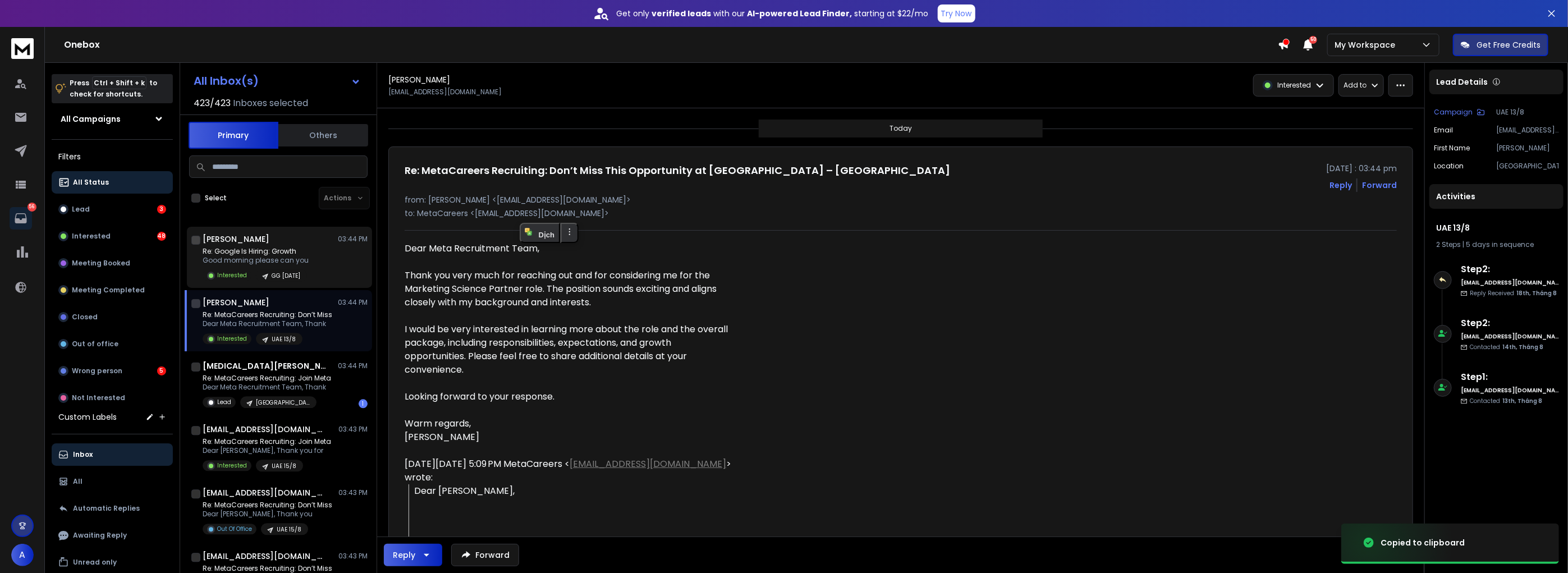
scroll to position [2370, 0]
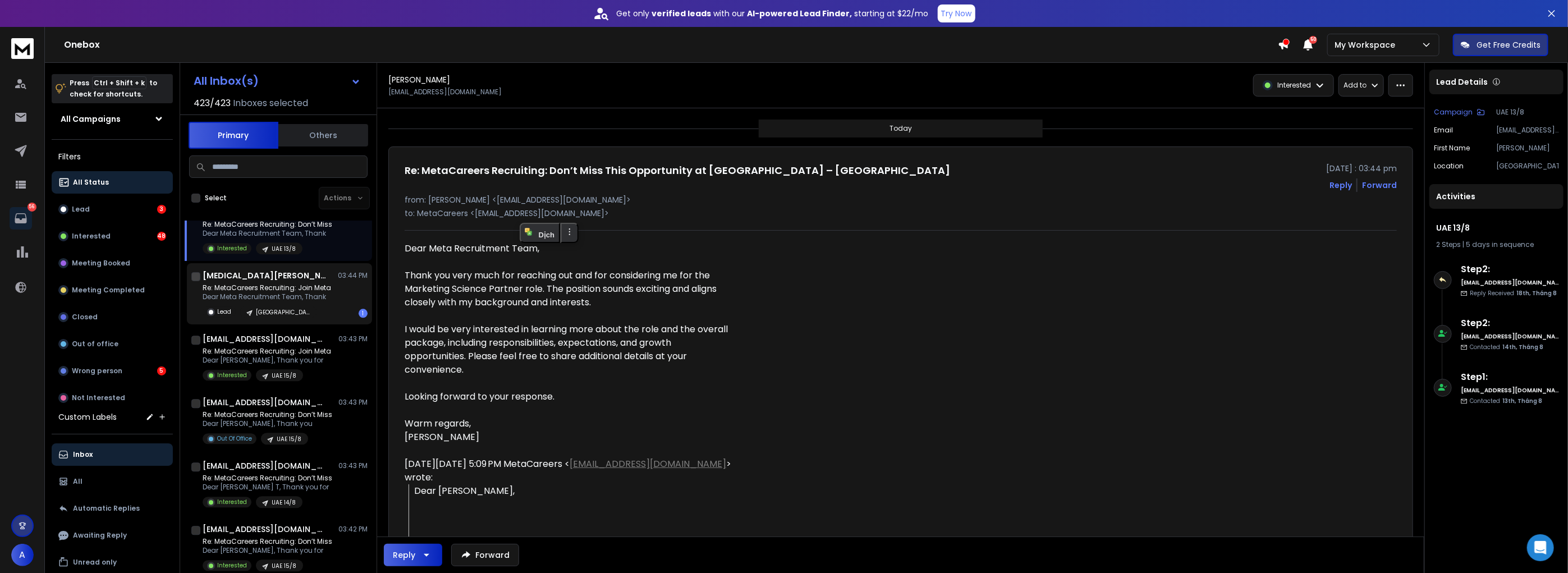
click at [282, 298] on p "Dear Meta Recruitment Team, Thank" at bounding box center [266, 297] width 129 height 9
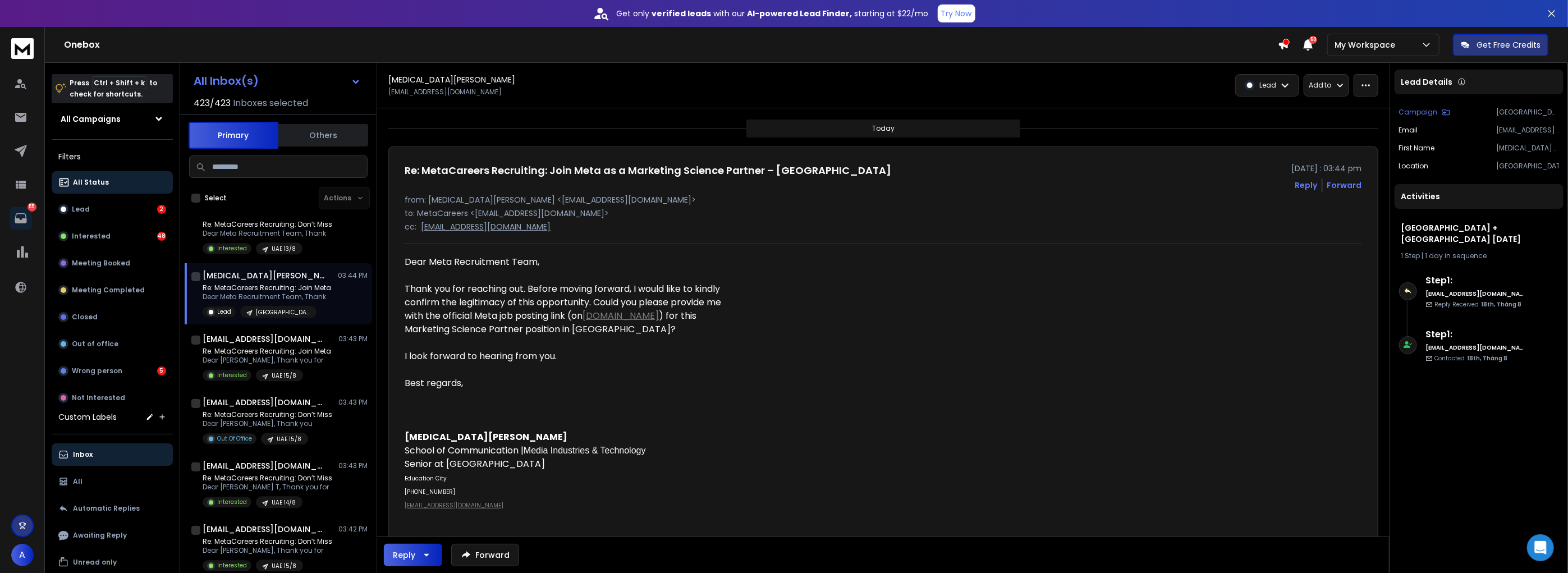
click at [446, 88] on p "yasminportobarbosa2021@u.northwestern.edu" at bounding box center [444, 92] width 113 height 9
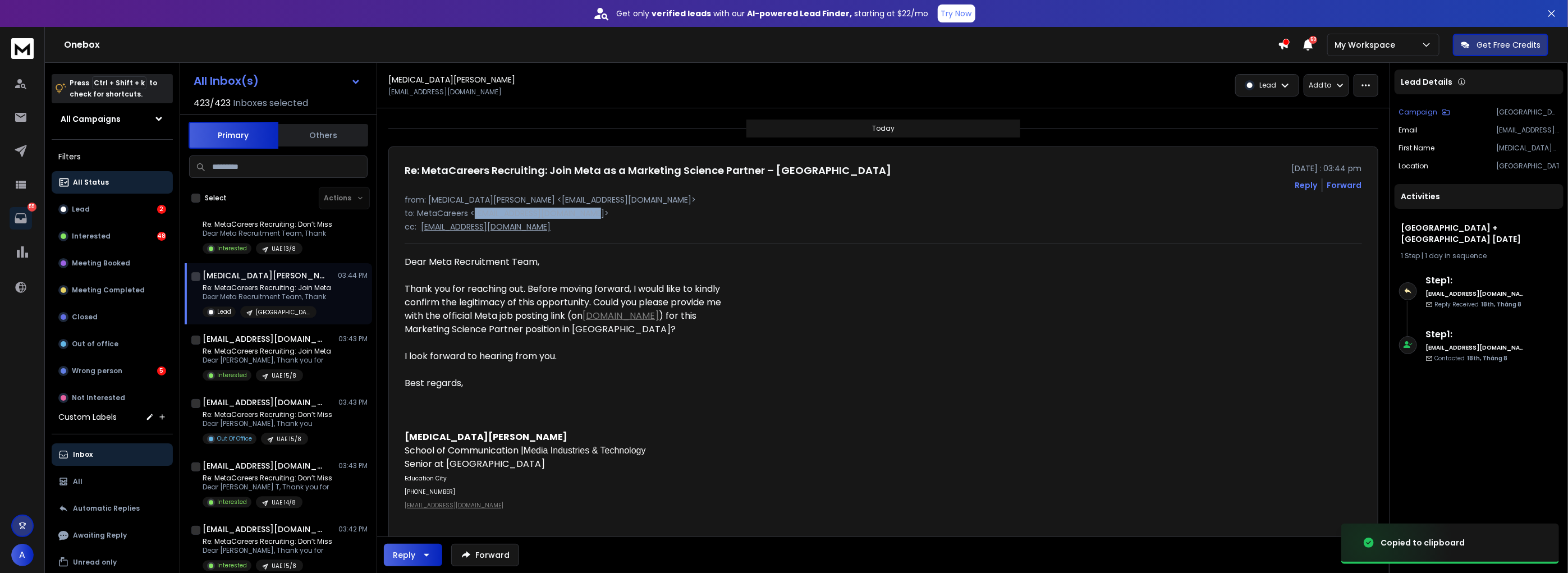
drag, startPoint x: 473, startPoint y: 215, endPoint x: 595, endPoint y: 215, distance: 122.0
click at [595, 215] on p "to: MetaCareers <hr@careersconnectglobal.com>" at bounding box center [883, 213] width 957 height 11
copy p "[EMAIL_ADDRESS][DOMAIN_NAME]"
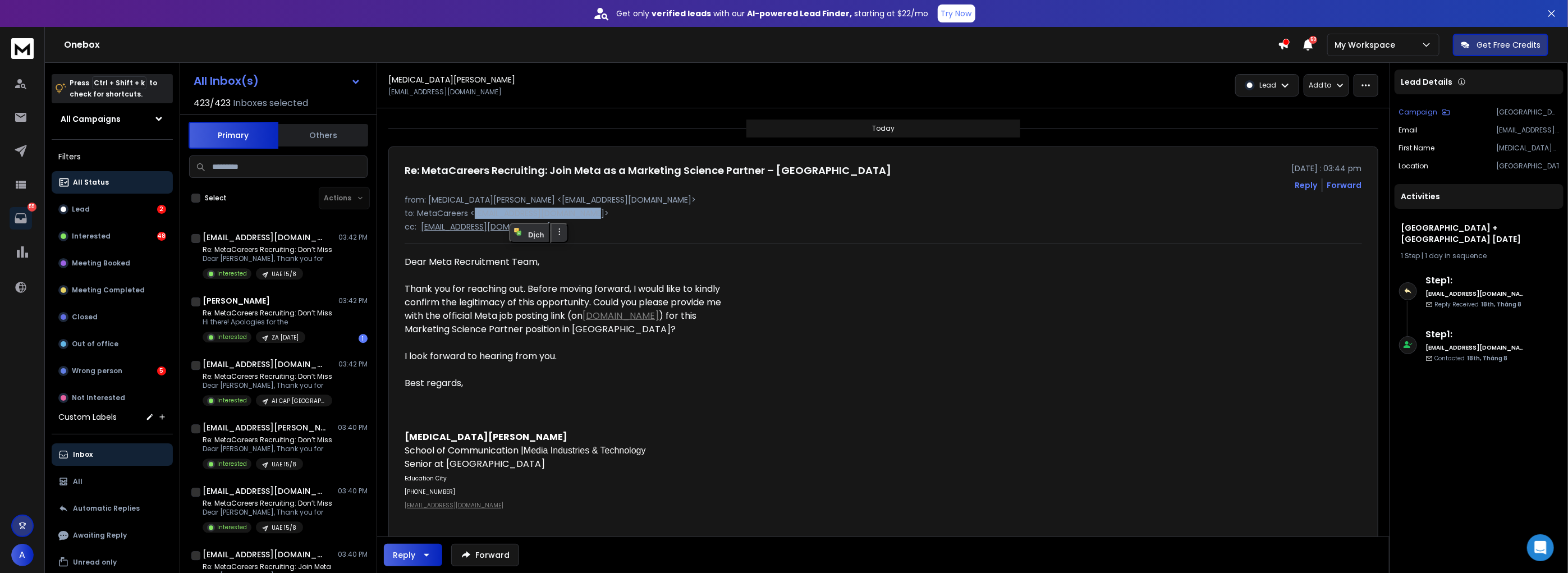
scroll to position [2682, 0]
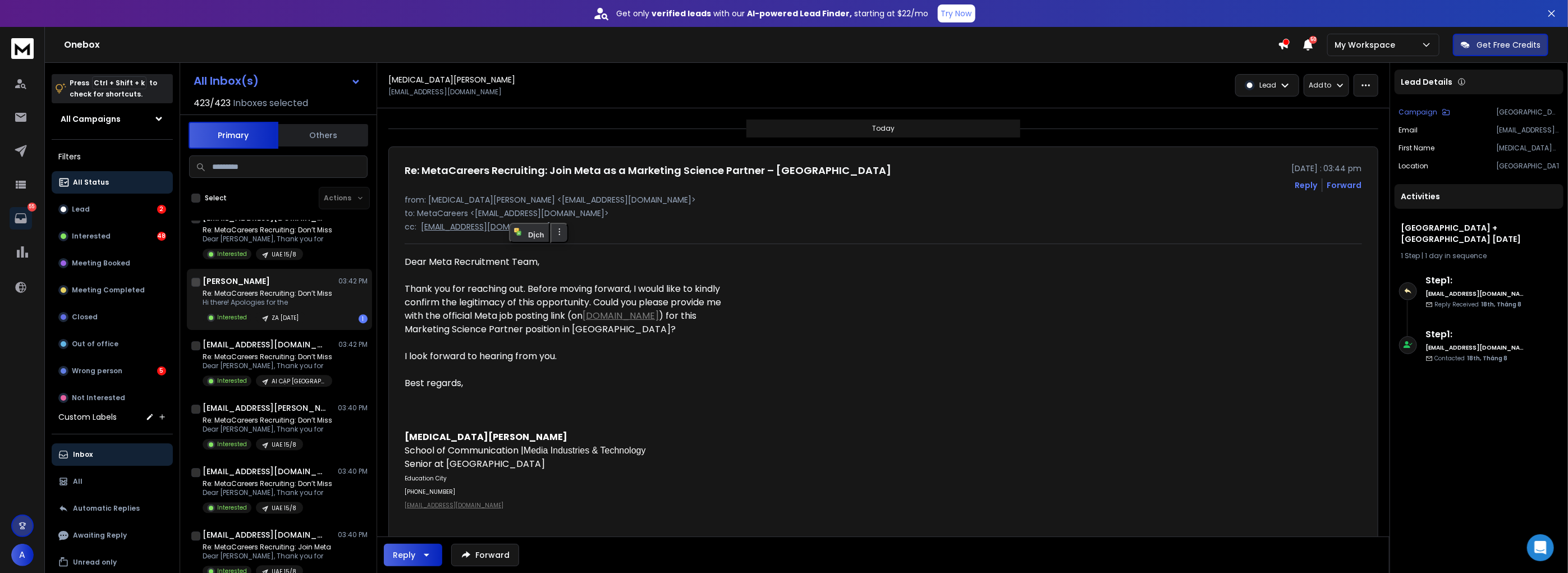
click at [286, 301] on p "Hi there! Apologies for the" at bounding box center [267, 302] width 130 height 9
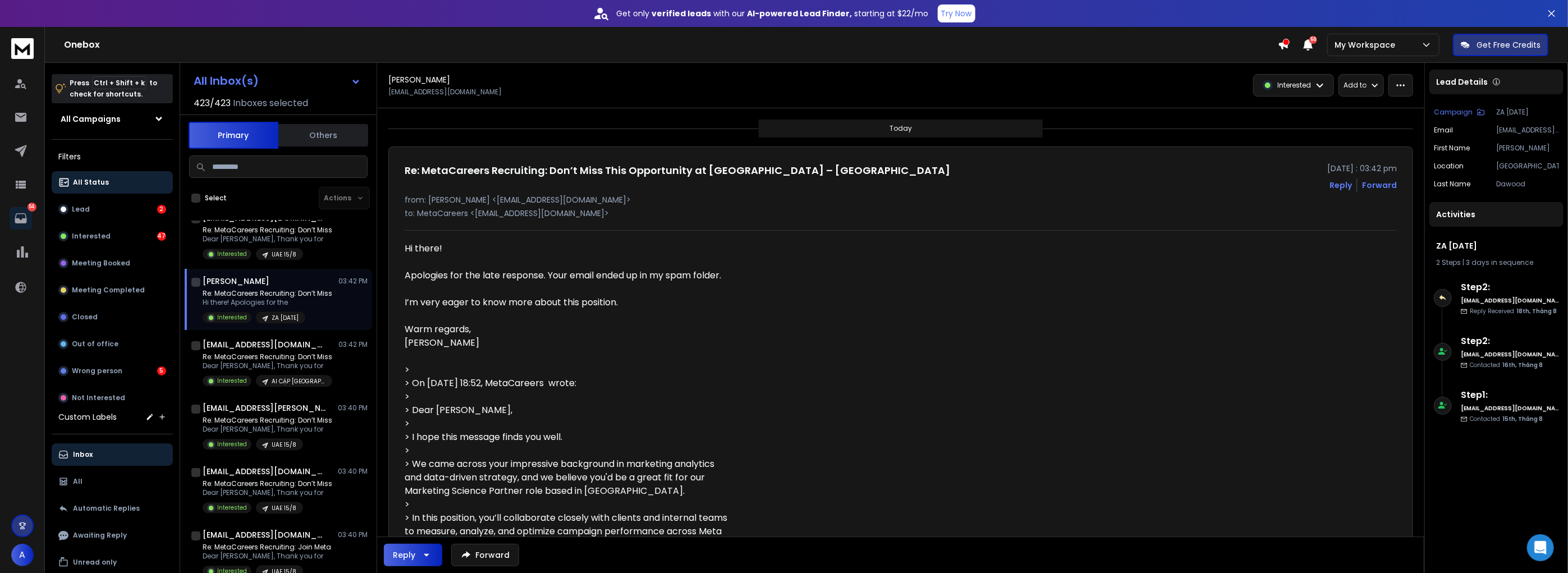
click at [444, 93] on p "umar.dawood@icloud.com" at bounding box center [444, 92] width 113 height 9
drag, startPoint x: 474, startPoint y: 212, endPoint x: 349, endPoint y: 2, distance: 244.4
click at [611, 216] on p "to: MetaCareers <recruit@careersconnect-work.com>" at bounding box center [901, 213] width 992 height 11
copy p "[EMAIL_ADDRESS][DOMAIN_NAME]"
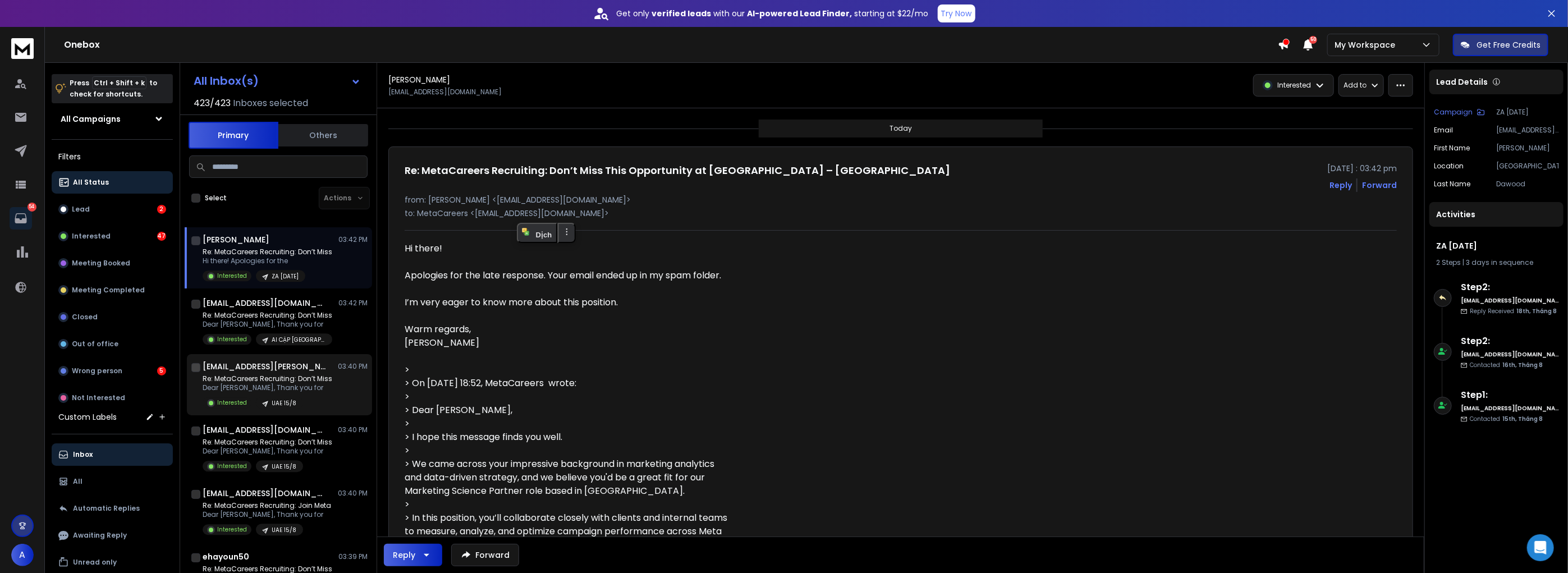
scroll to position [2876, 0]
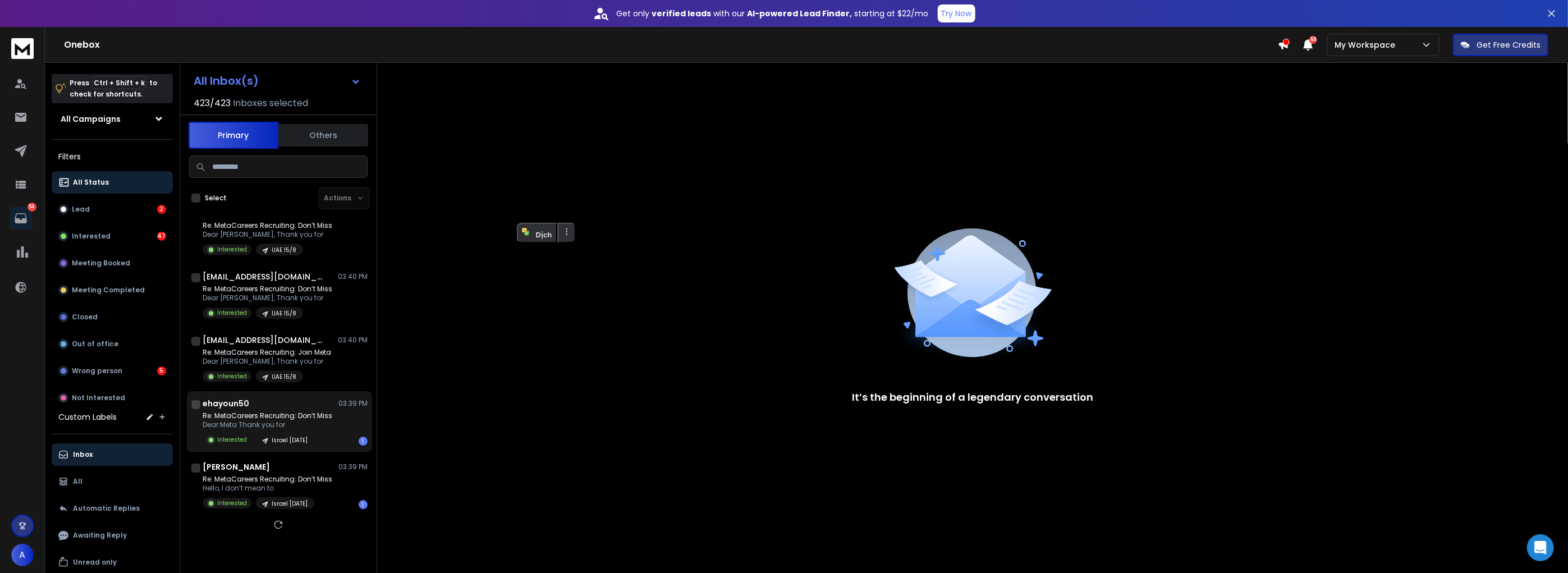
click at [304, 424] on p "Dear Meta Thank you for" at bounding box center [267, 425] width 130 height 9
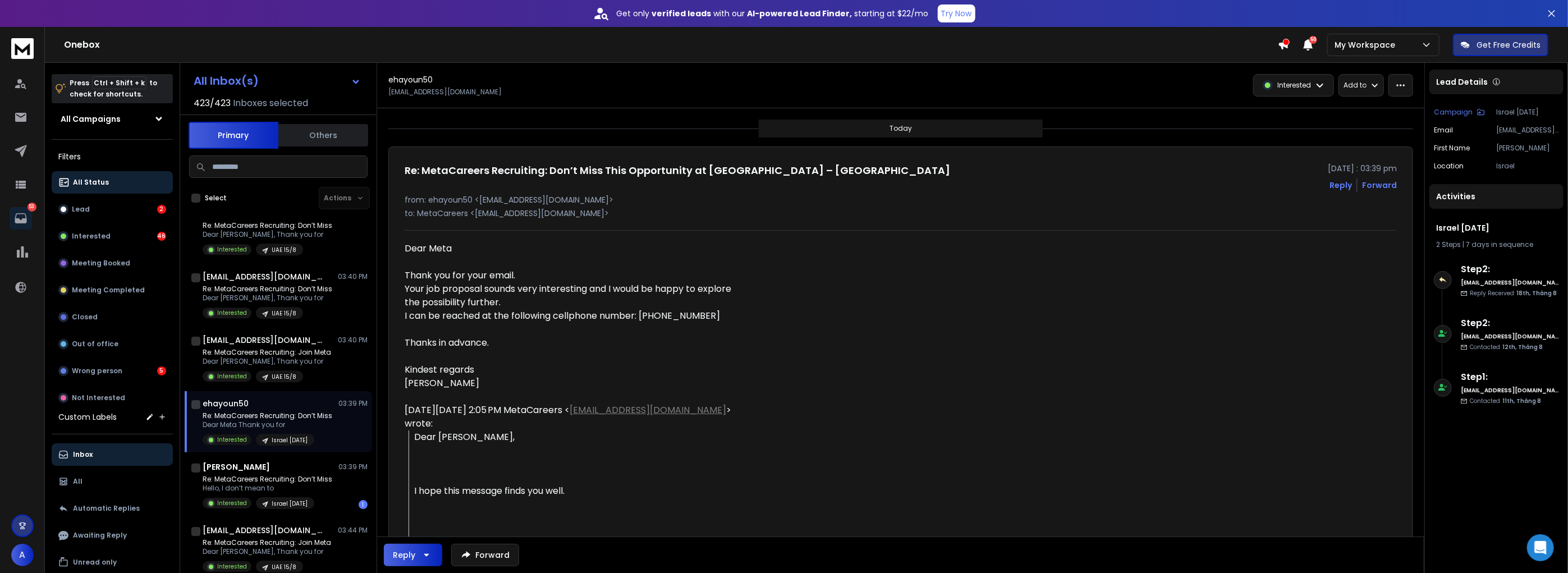
click at [441, 94] on p "ehayoun50@gmail.com" at bounding box center [444, 92] width 113 height 9
drag, startPoint x: 474, startPoint y: 211, endPoint x: 632, endPoint y: 213, distance: 158.0
click at [632, 213] on p "to: MetaCareers <recruit@careersconnect-nowhiring.com>" at bounding box center [901, 213] width 992 height 11
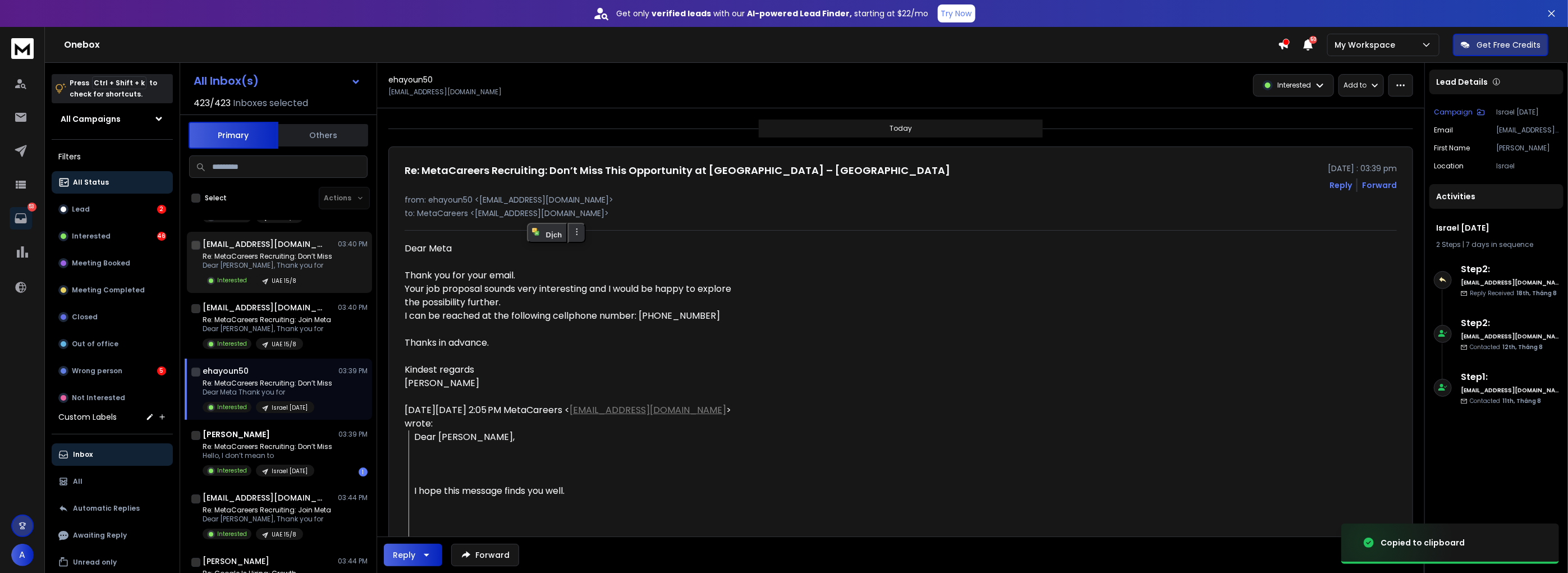
scroll to position [3001, 0]
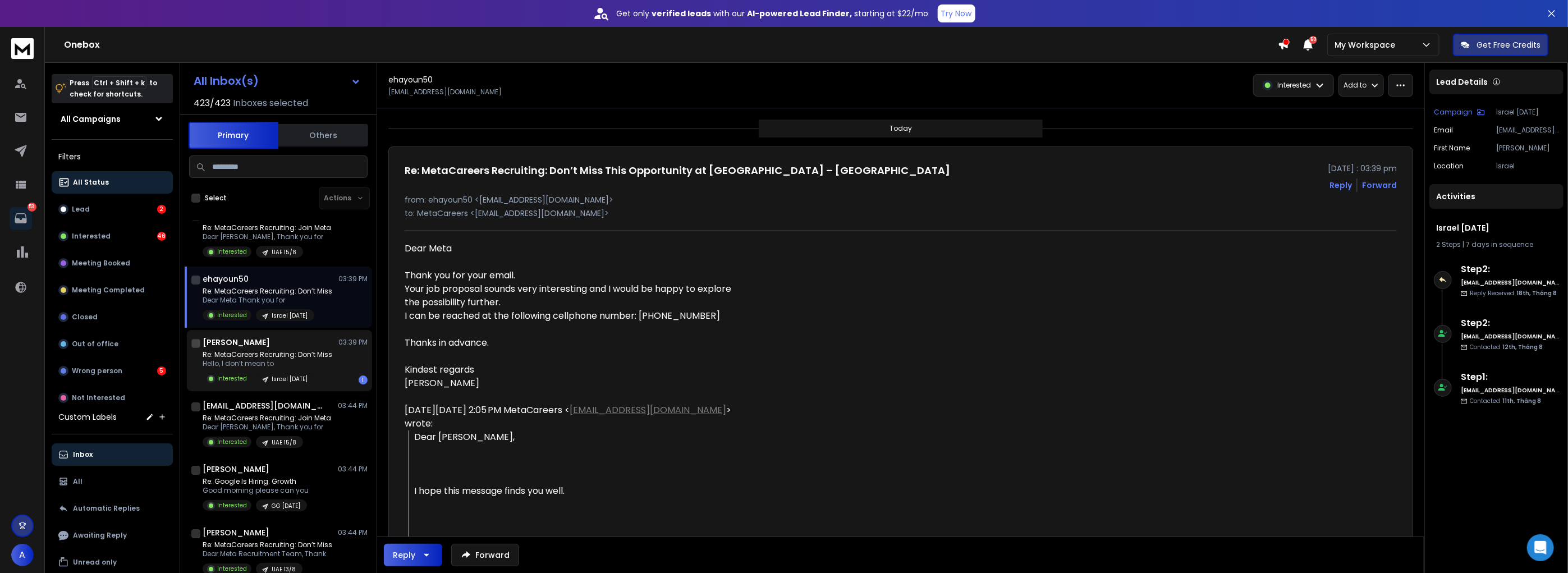
click at [284, 362] on p "Hello, I don’t mean to" at bounding box center [267, 364] width 130 height 9
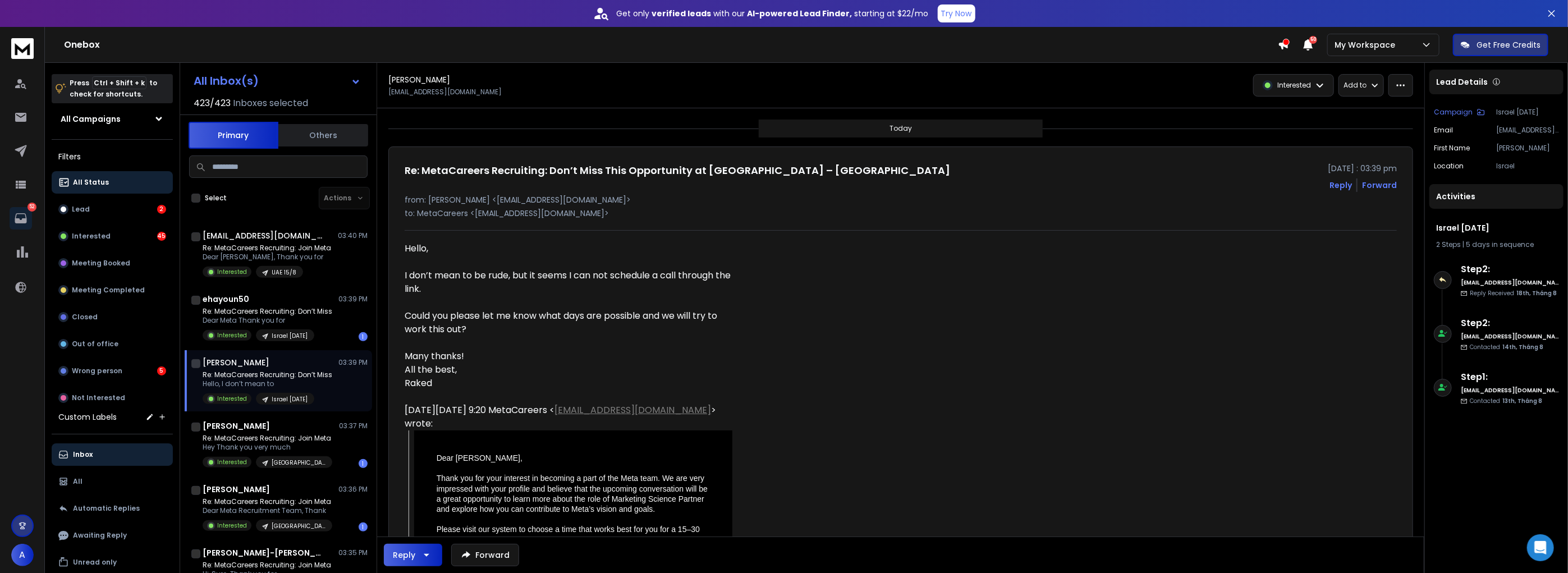
scroll to position [3937, 0]
click at [425, 90] on p "rakelmadar@gmail.com" at bounding box center [444, 92] width 113 height 9
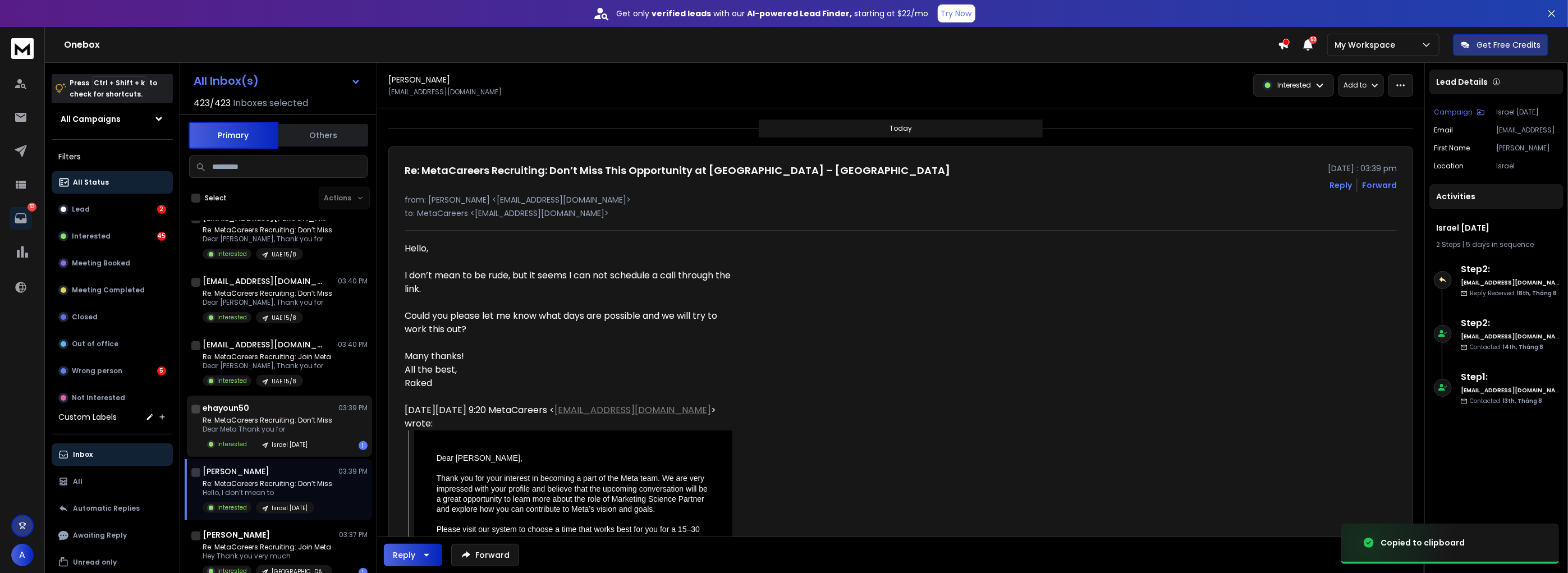
scroll to position [3812, 0]
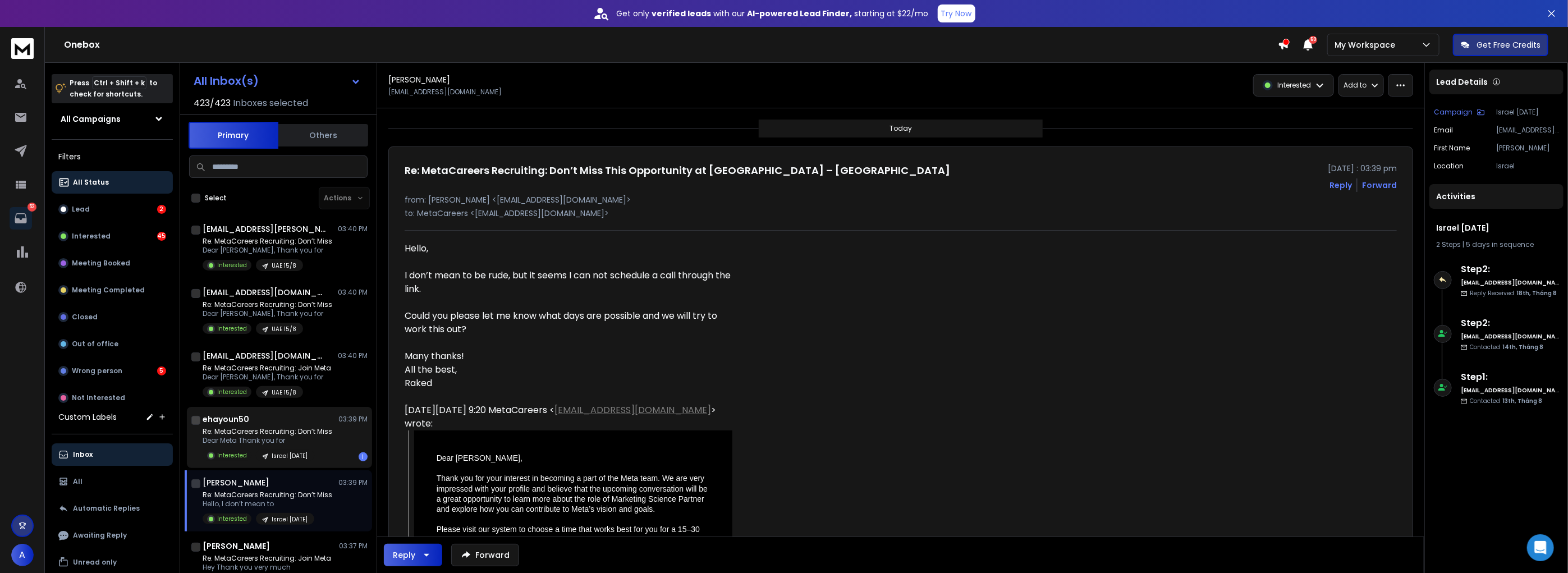
click at [295, 431] on p "Re: MetaCareers Recruiting: Don’t Miss" at bounding box center [267, 432] width 130 height 9
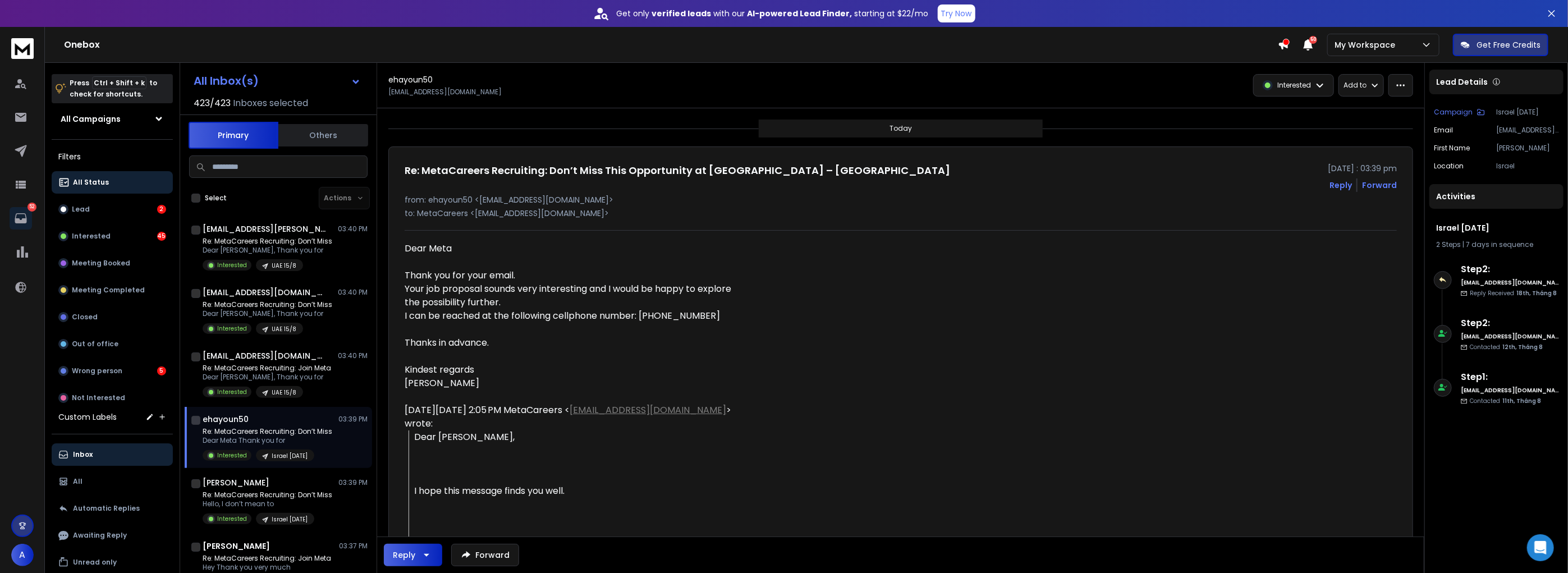
click at [430, 88] on p "ehayoun50@gmail.com" at bounding box center [444, 92] width 113 height 9
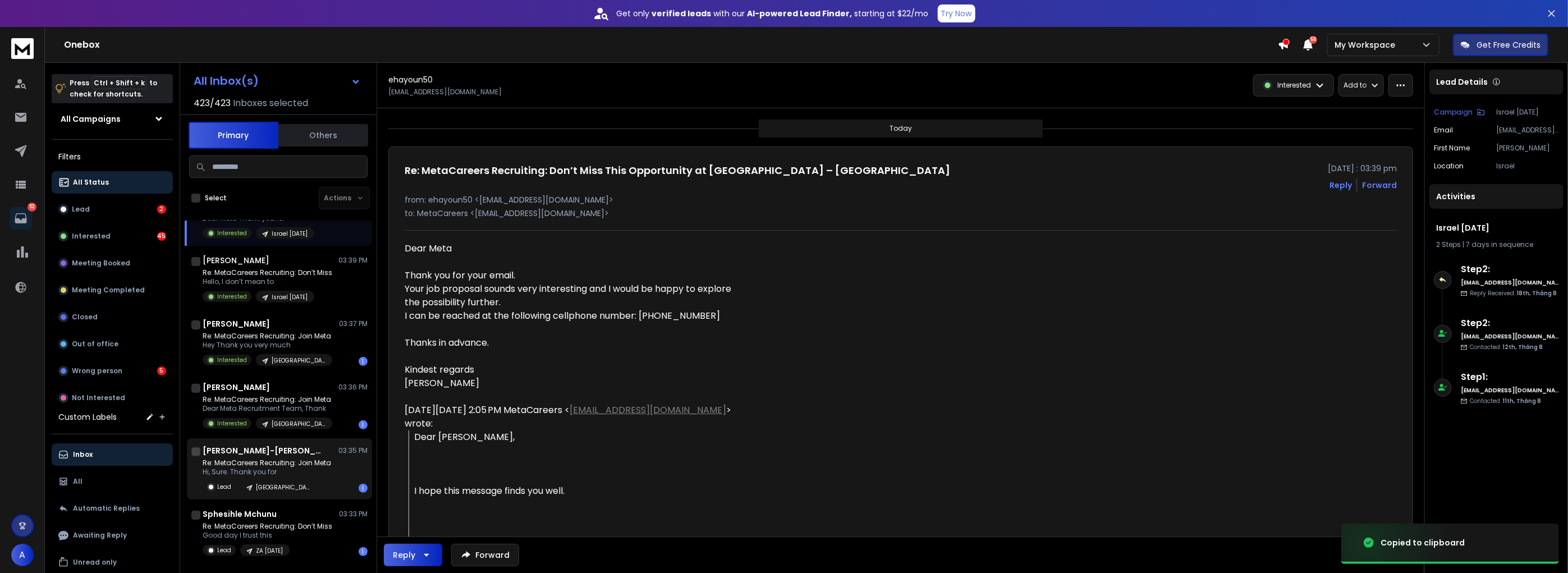
scroll to position [4062, 0]
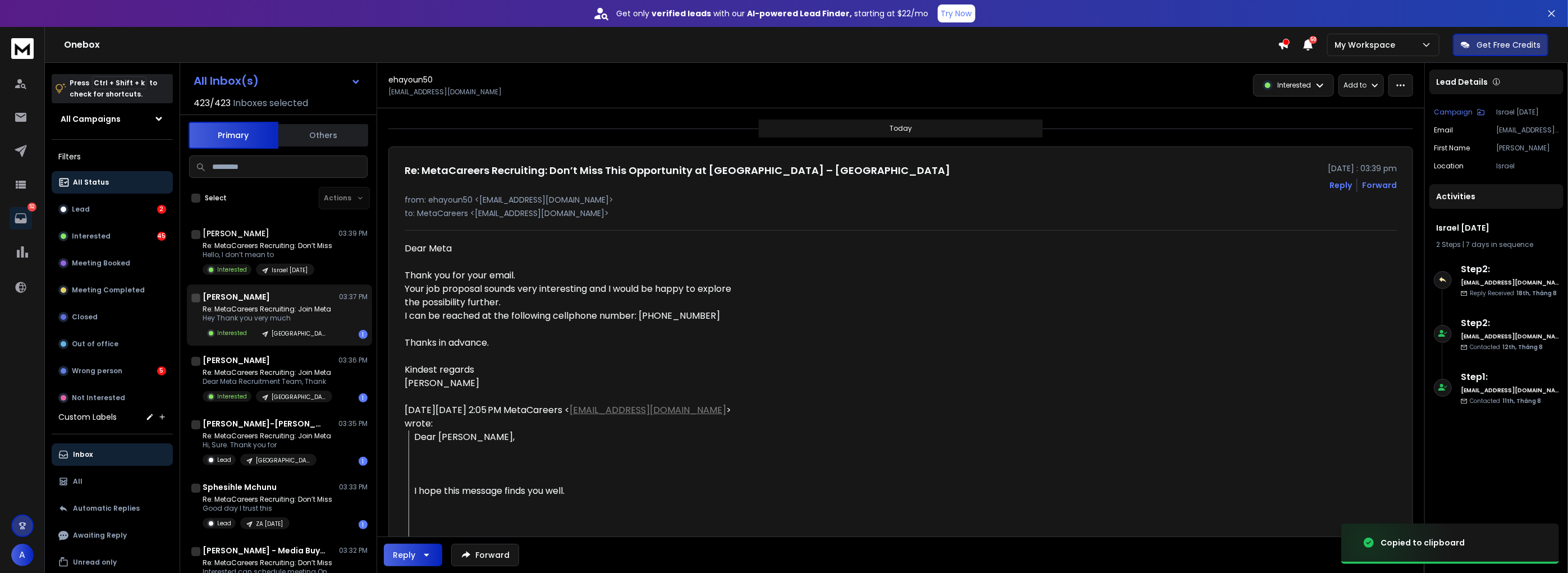
click at [276, 329] on p "[GEOGRAPHIC_DATA] + [GEOGRAPHIC_DATA] [DATE]" at bounding box center [299, 334] width 54 height 9
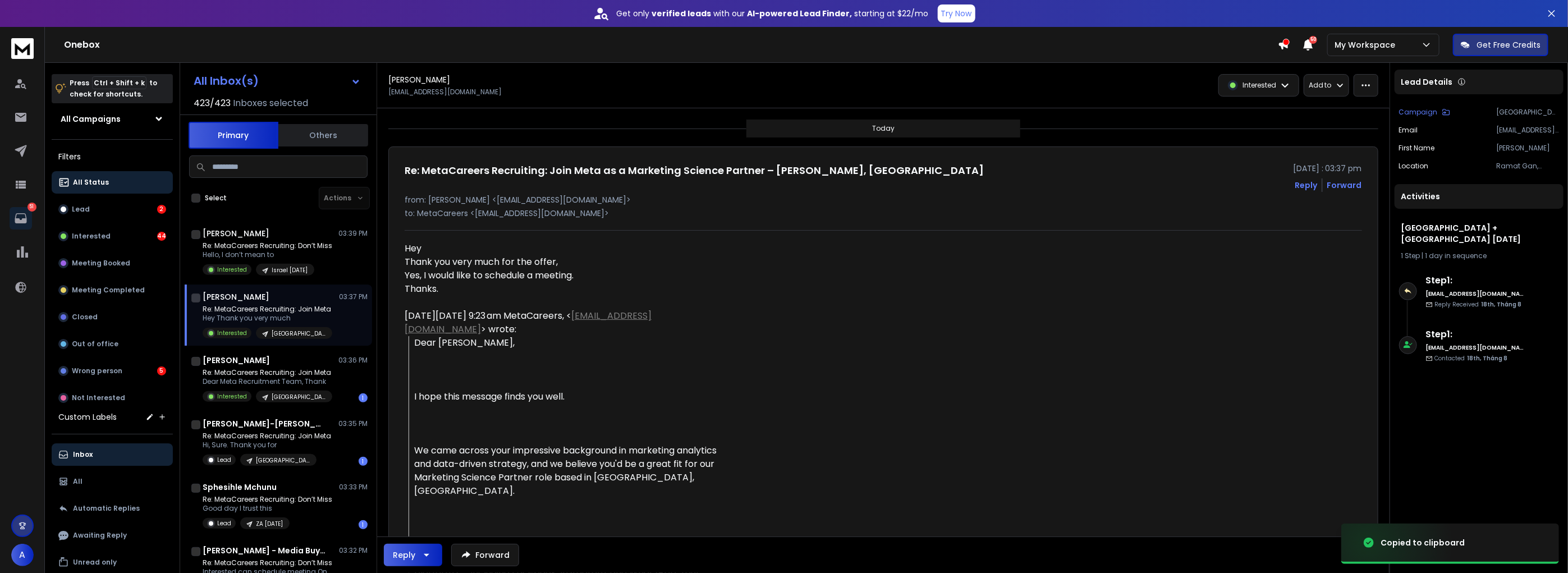
click at [444, 93] on p "felipepines@gmail.com" at bounding box center [444, 92] width 113 height 9
drag, startPoint x: 473, startPoint y: 214, endPoint x: 599, endPoint y: 215, distance: 126.0
click at [599, 215] on p "to: MetaCareers <info@careersconnect-care.com>" at bounding box center [883, 213] width 957 height 11
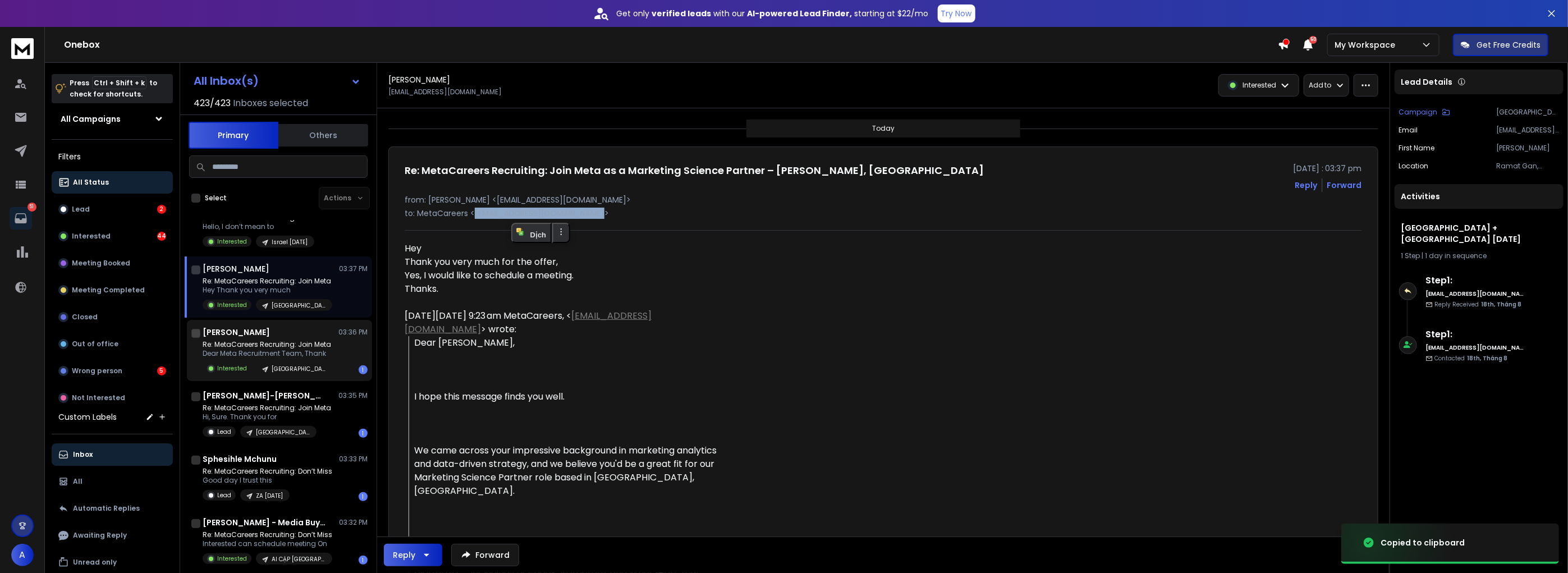
scroll to position [4124, 0]
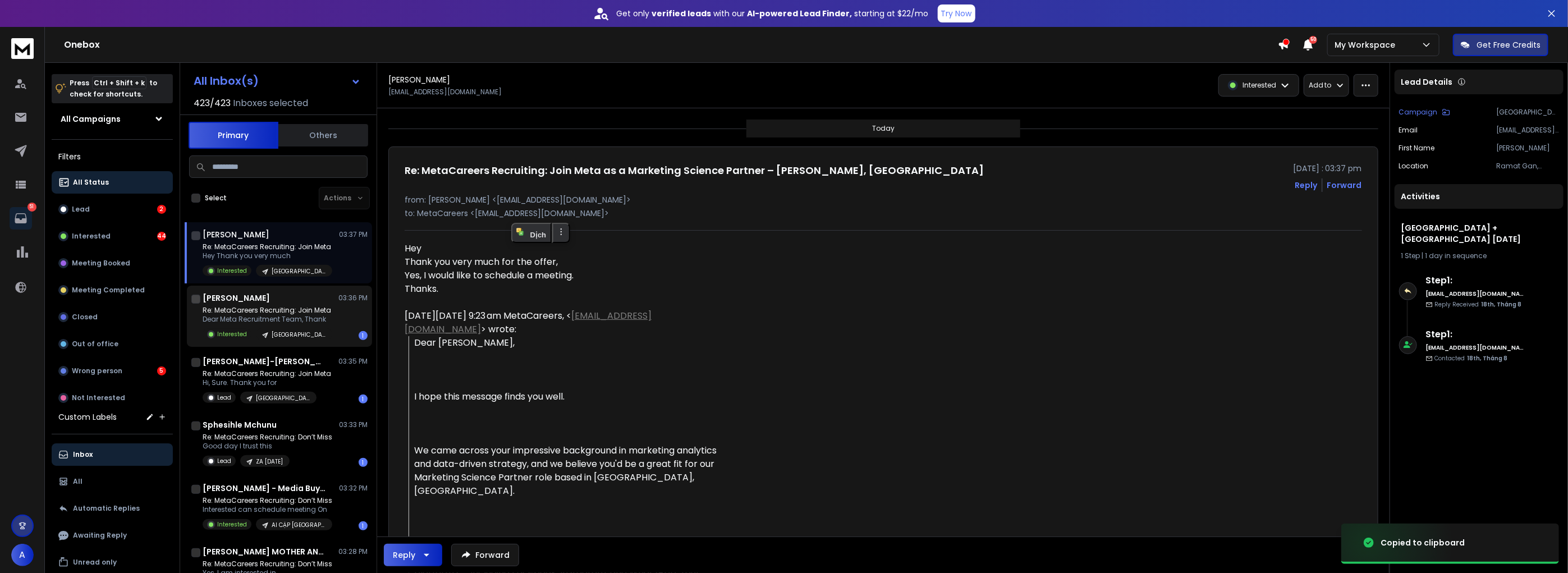
click at [289, 315] on p "Dear Meta Recruitment Team, Thank" at bounding box center [267, 319] width 130 height 9
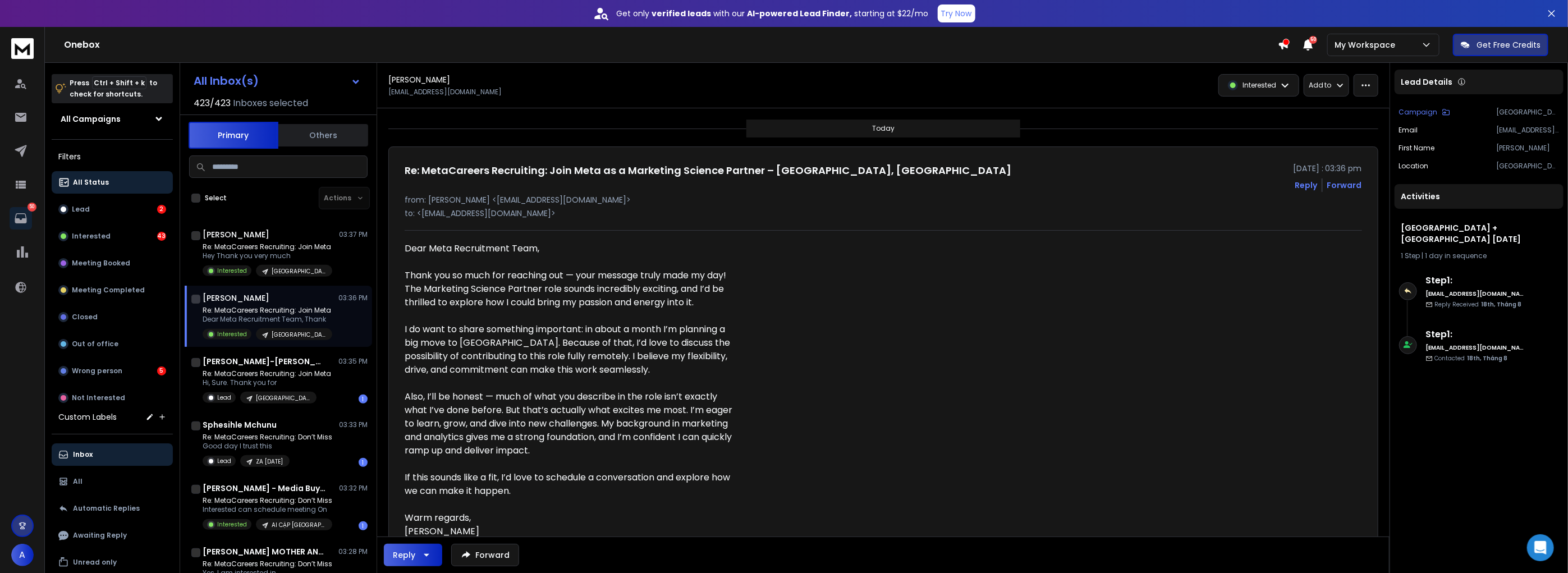
click at [445, 90] on p "shellybilu1@gmail.com" at bounding box center [444, 92] width 113 height 9
drag, startPoint x: 422, startPoint y: 213, endPoint x: 557, endPoint y: 221, distance: 135.2
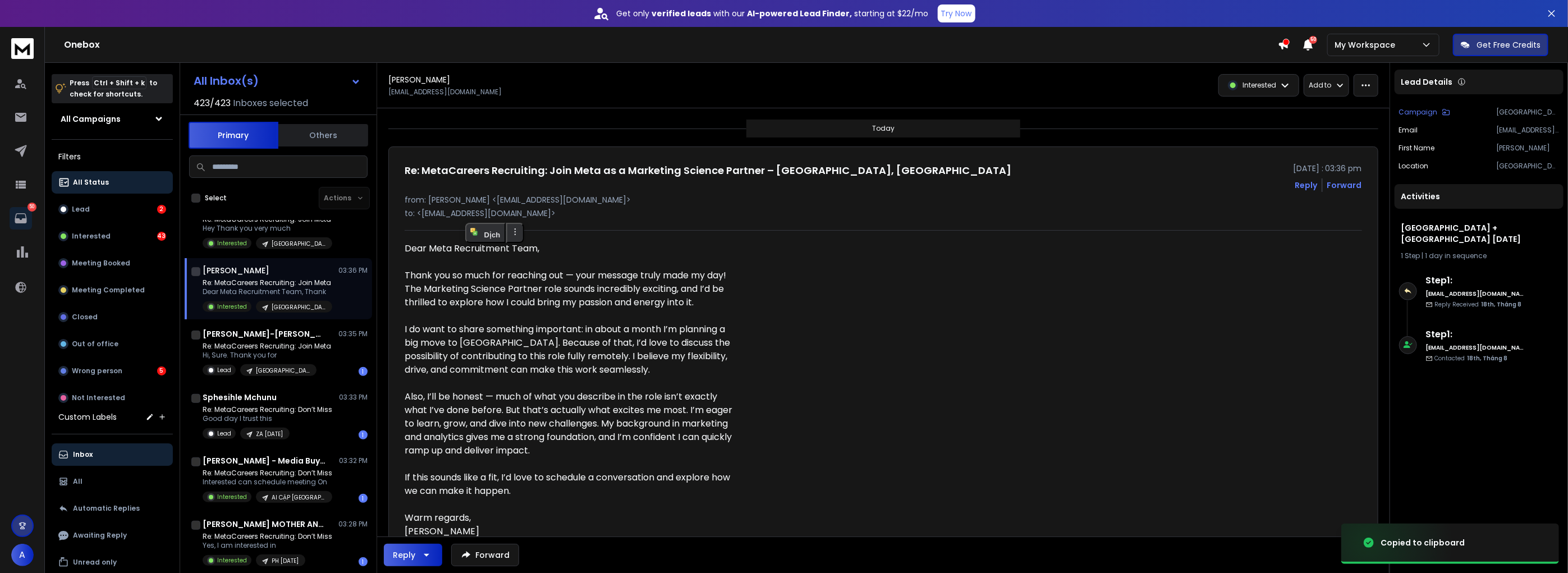
scroll to position [4186, 0]
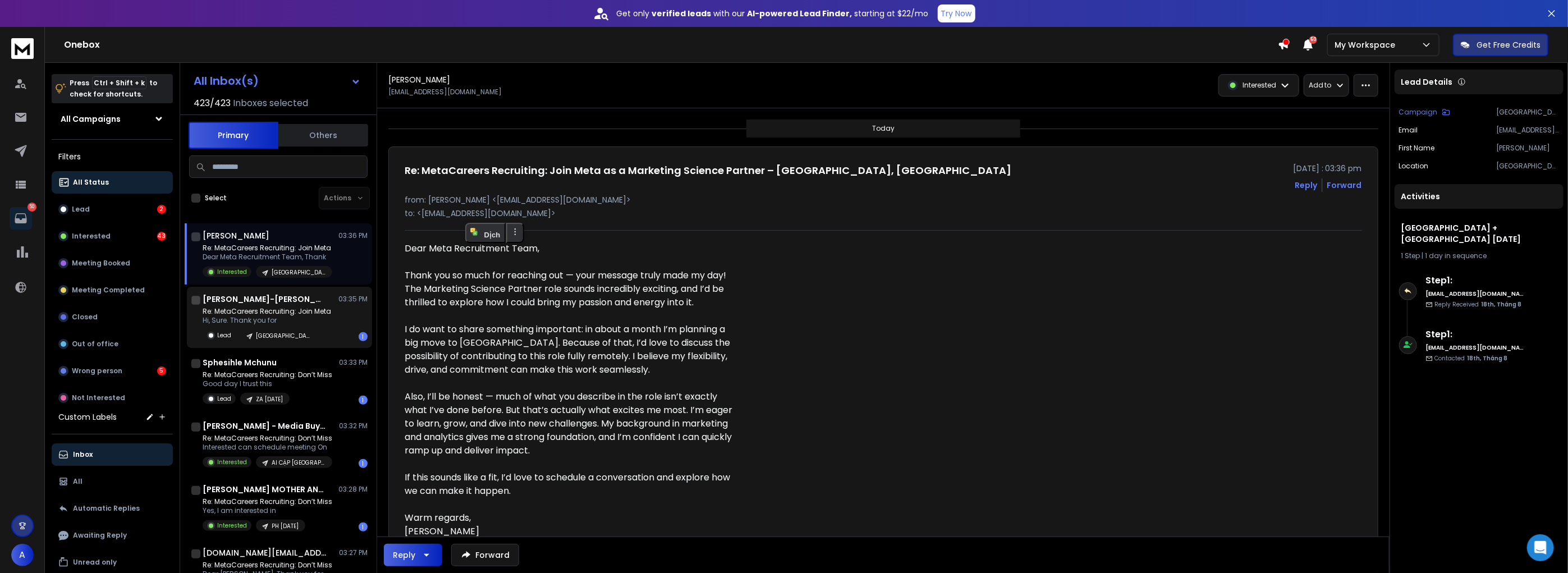
click at [300, 327] on div "Re: MetaCareers Recruiting: Join Meta Hi, Sure. Thank you for Lead Israel + Qat…" at bounding box center [266, 323] width 129 height 34
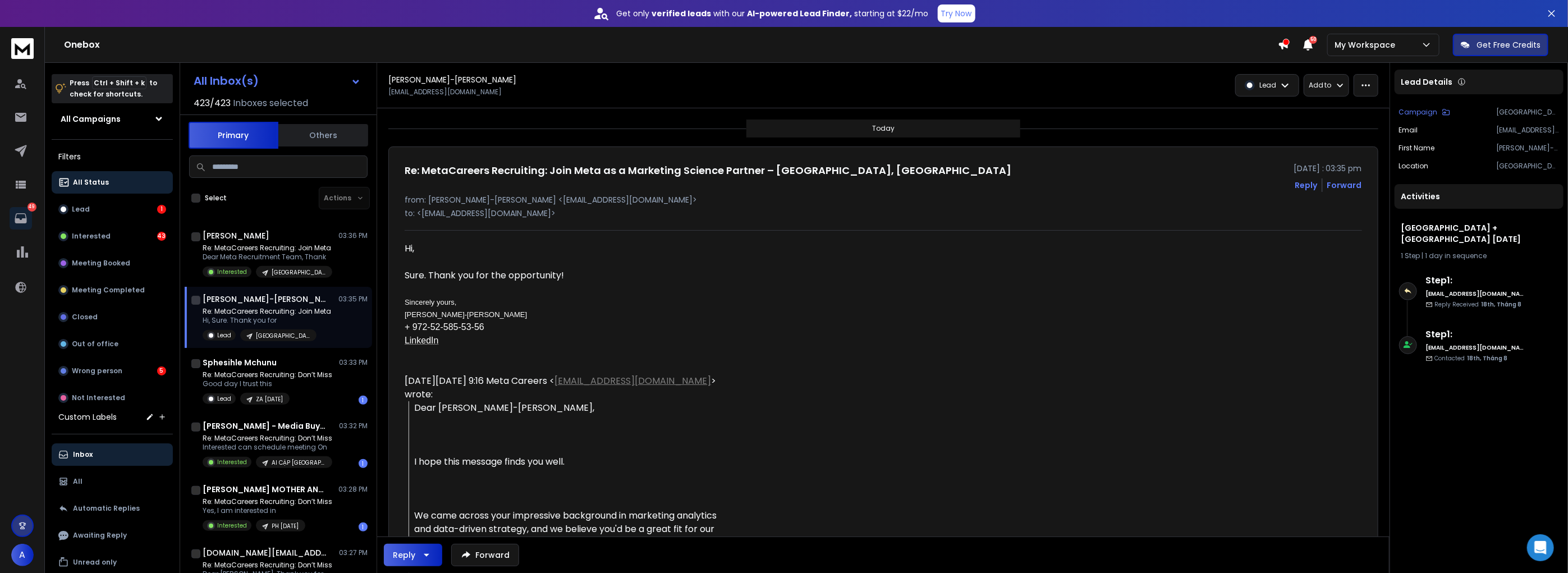
click at [457, 88] on p "bilderdanka@gmail.com" at bounding box center [444, 92] width 113 height 9
drag, startPoint x: 420, startPoint y: 211, endPoint x: 557, endPoint y: 216, distance: 137.1
click at [557, 216] on p "to: <hr@careersconnectjobsportal.com>" at bounding box center [883, 213] width 957 height 11
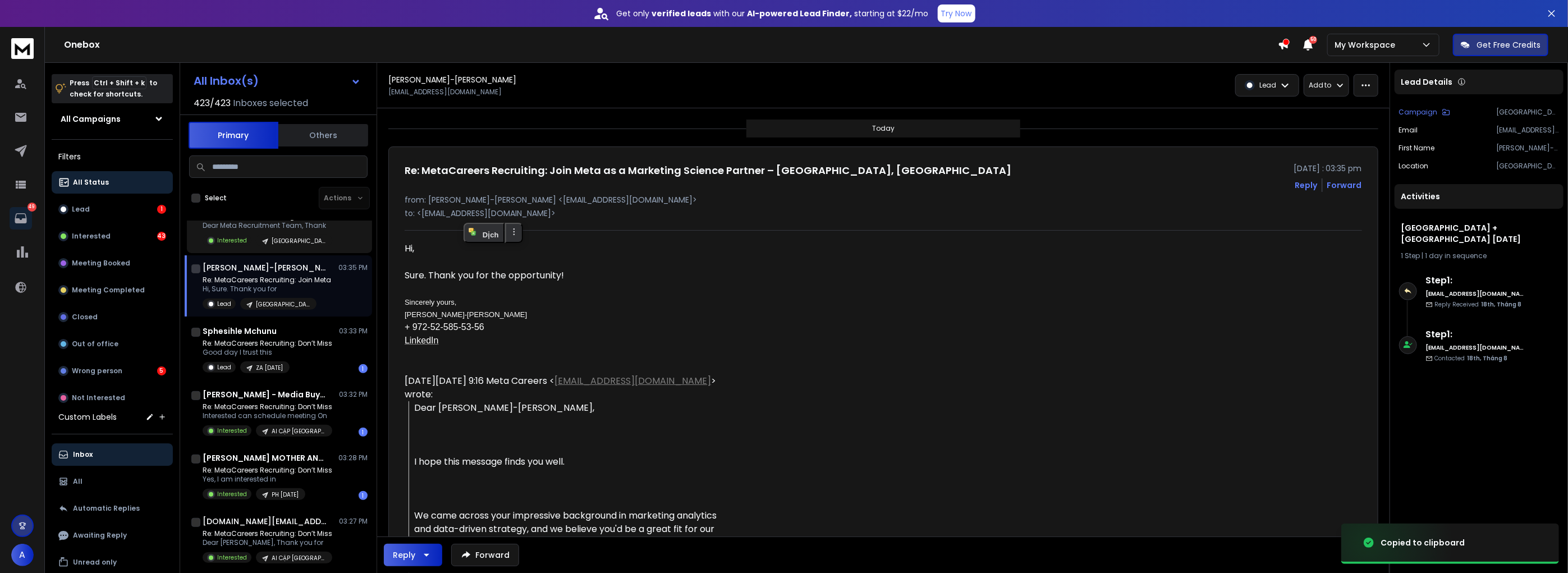
scroll to position [4312, 0]
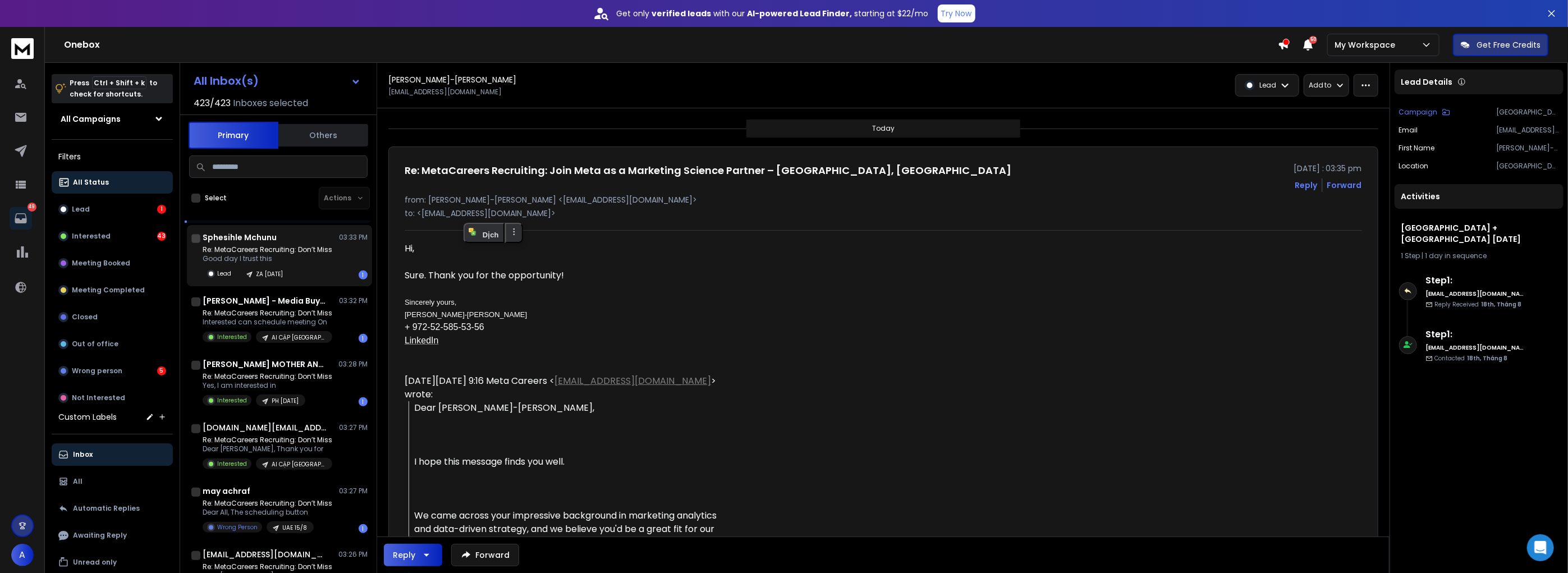
click at [300, 262] on p "Good day I trust this" at bounding box center [267, 258] width 130 height 9
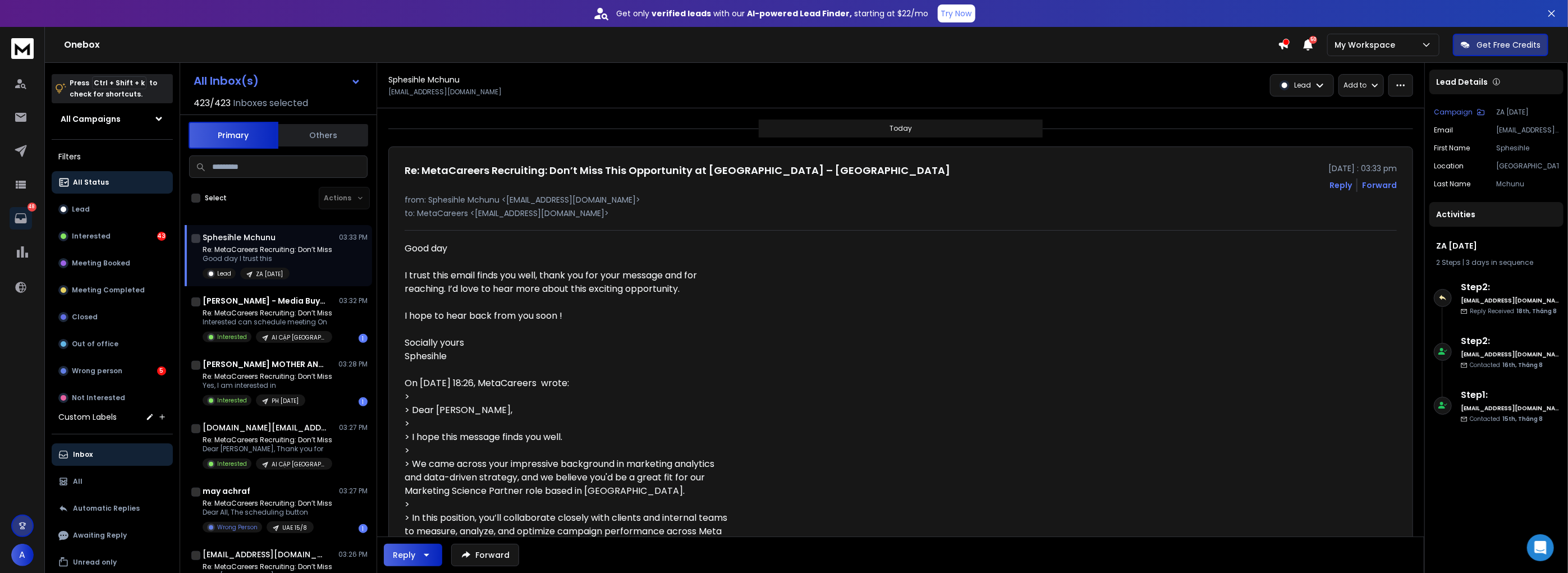
click at [438, 90] on p "sphemchunu@icloud.com" at bounding box center [444, 92] width 113 height 9
drag, startPoint x: 473, startPoint y: 215, endPoint x: 627, endPoint y: 214, distance: 154.0
click at [627, 214] on p "to: MetaCareers <recruit@careersconnect-creatives.com>" at bounding box center [901, 213] width 992 height 11
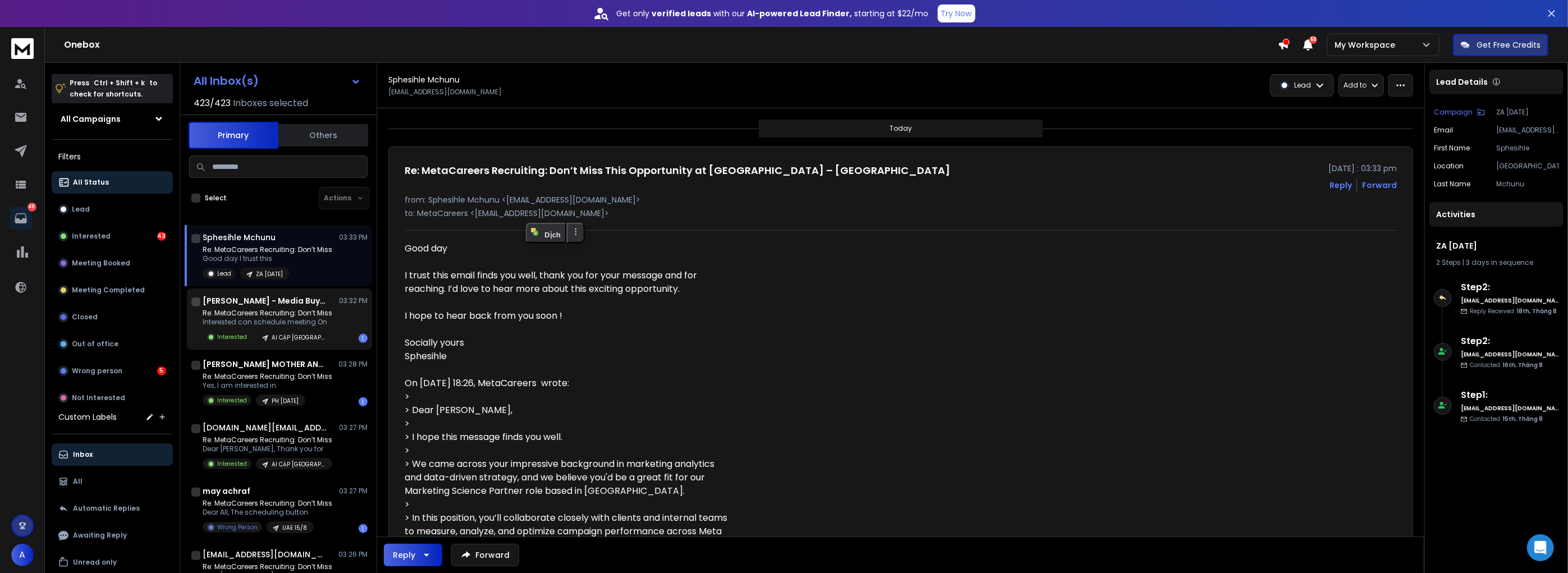
click at [294, 308] on p "Re: MetaCareers Recruiting: Don’t Miss" at bounding box center [267, 313] width 130 height 9
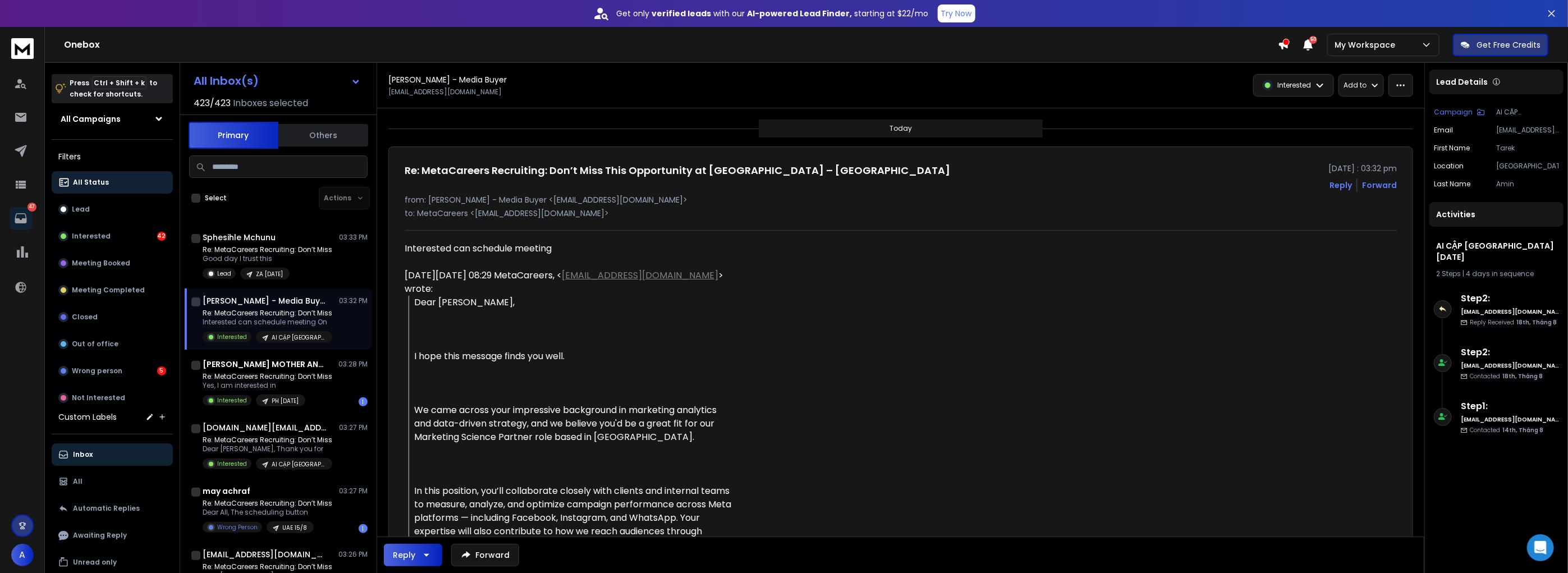
click at [445, 91] on p "tarekamin2022@gmail.com" at bounding box center [444, 92] width 113 height 9
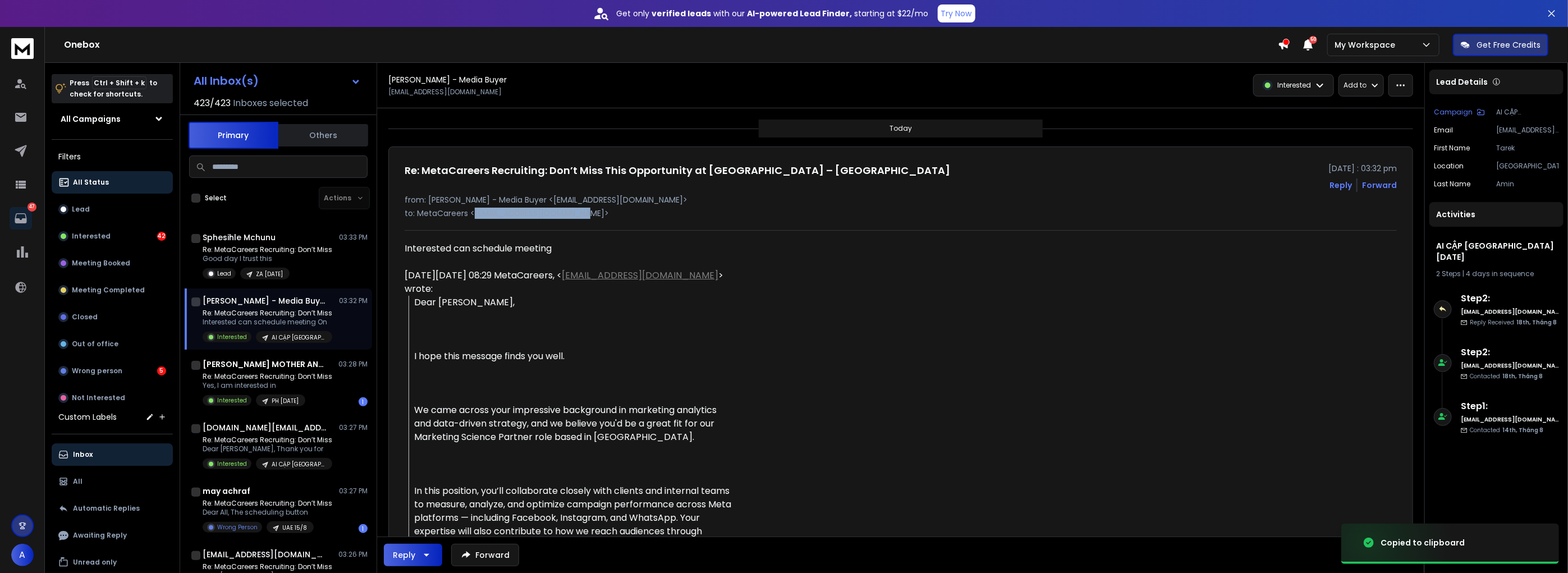
drag, startPoint x: 473, startPoint y: 215, endPoint x: 585, endPoint y: 209, distance: 112.2
click at [585, 209] on p "to: MetaCareers <hr@careersconnectjobs.com>" at bounding box center [901, 213] width 992 height 11
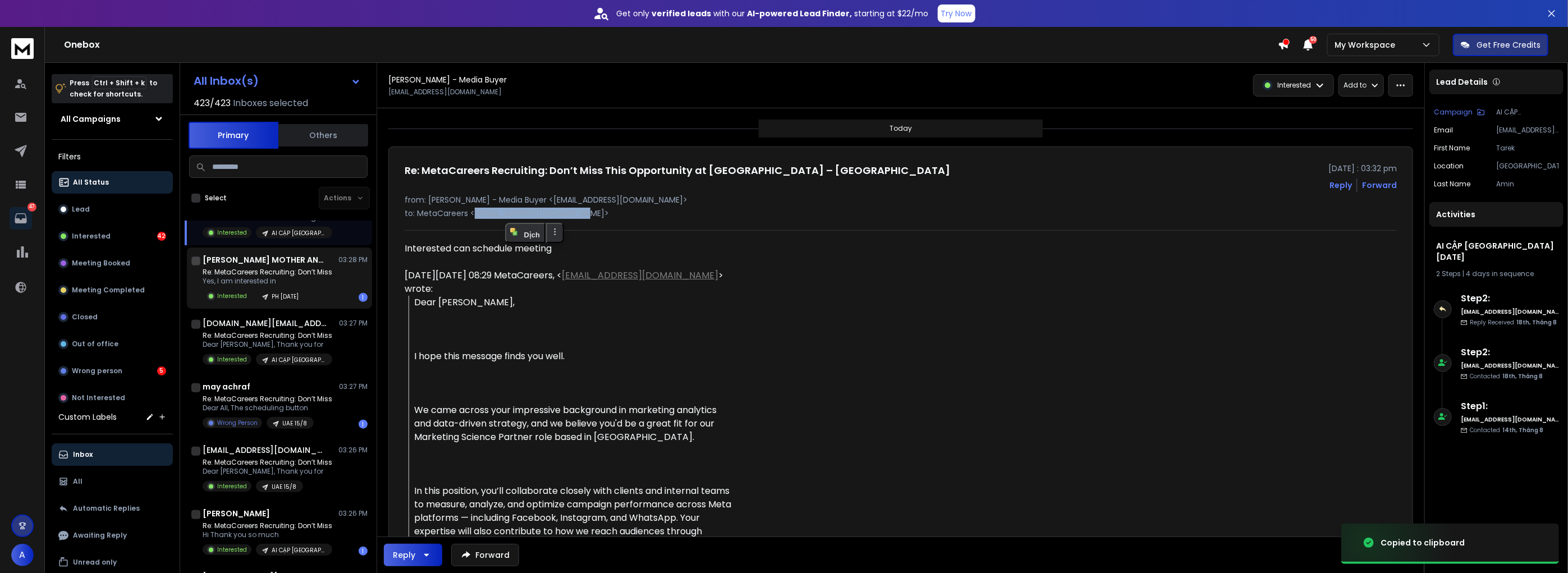
scroll to position [4436, 0]
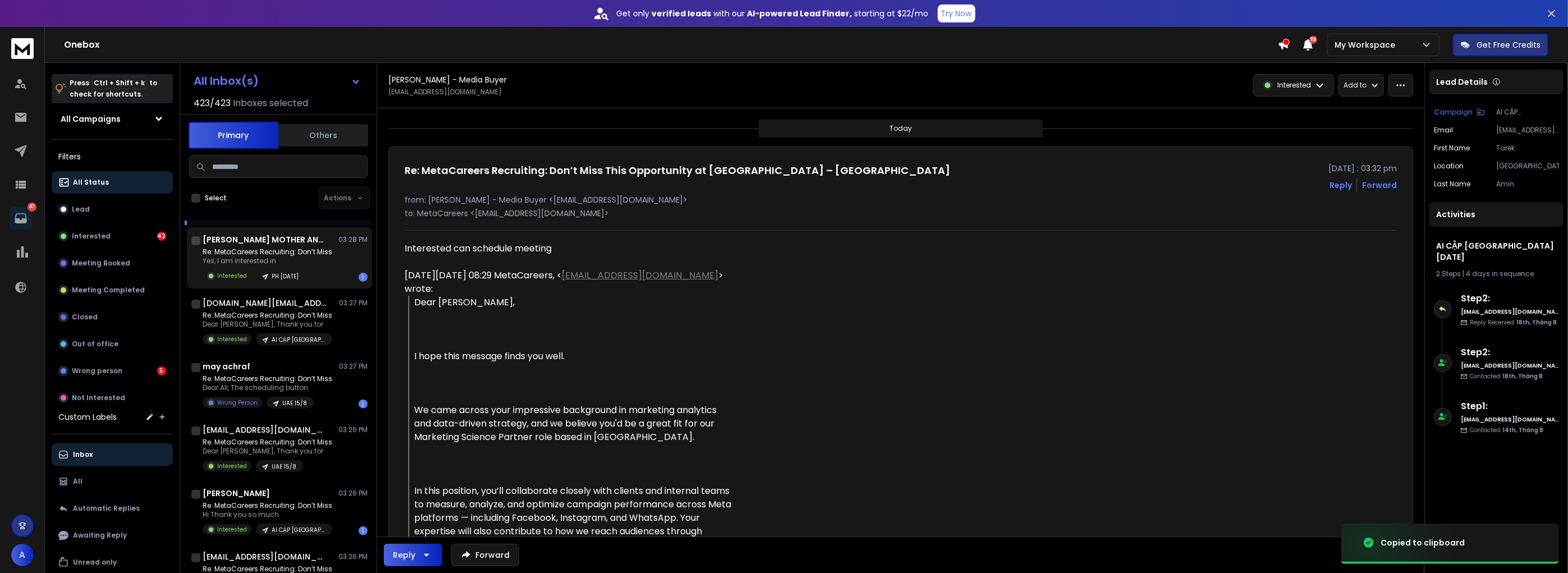
click at [288, 275] on p "PH [DATE]" at bounding box center [285, 277] width 27 height 9
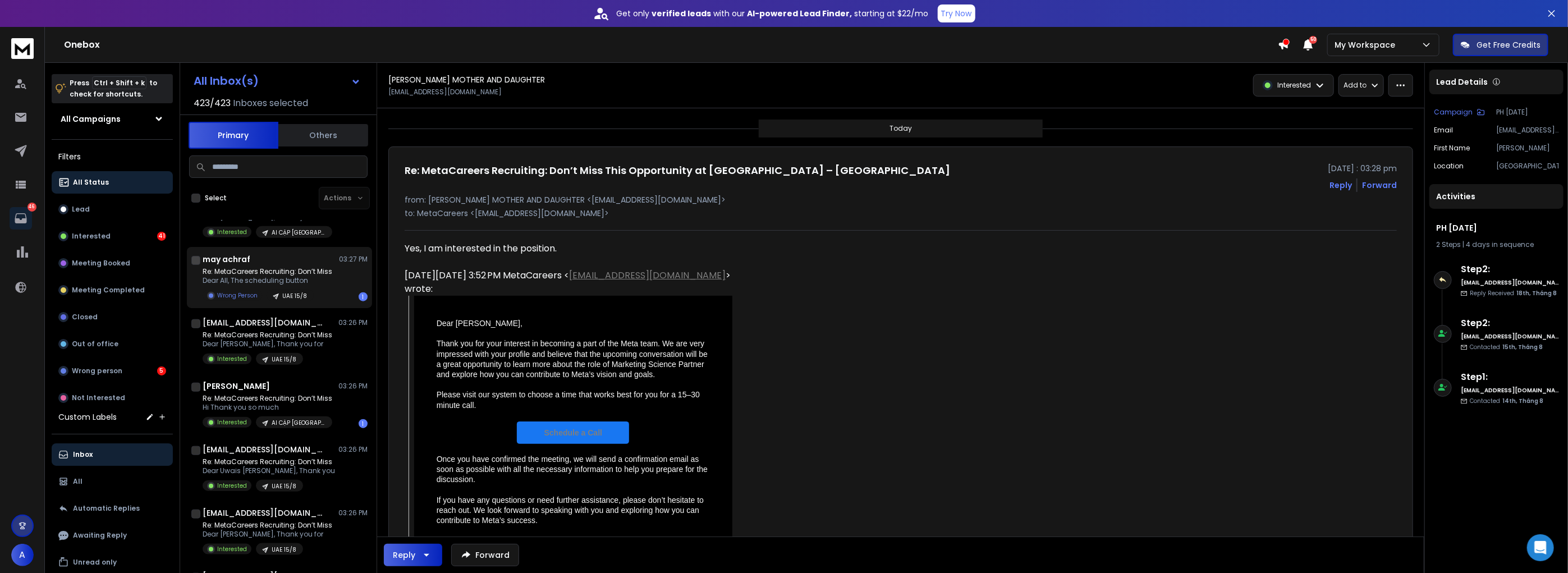
scroll to position [4561, 0]
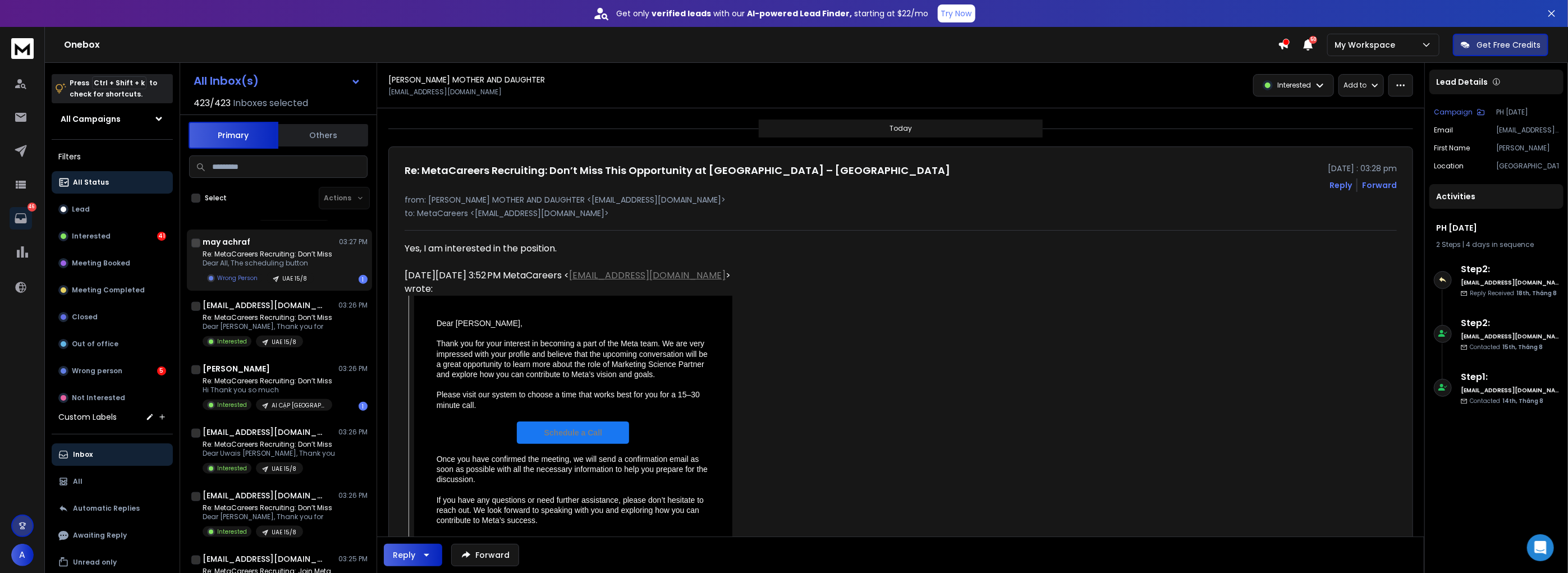
click at [284, 272] on div "UAE 15/8" at bounding box center [290, 278] width 47 height 11
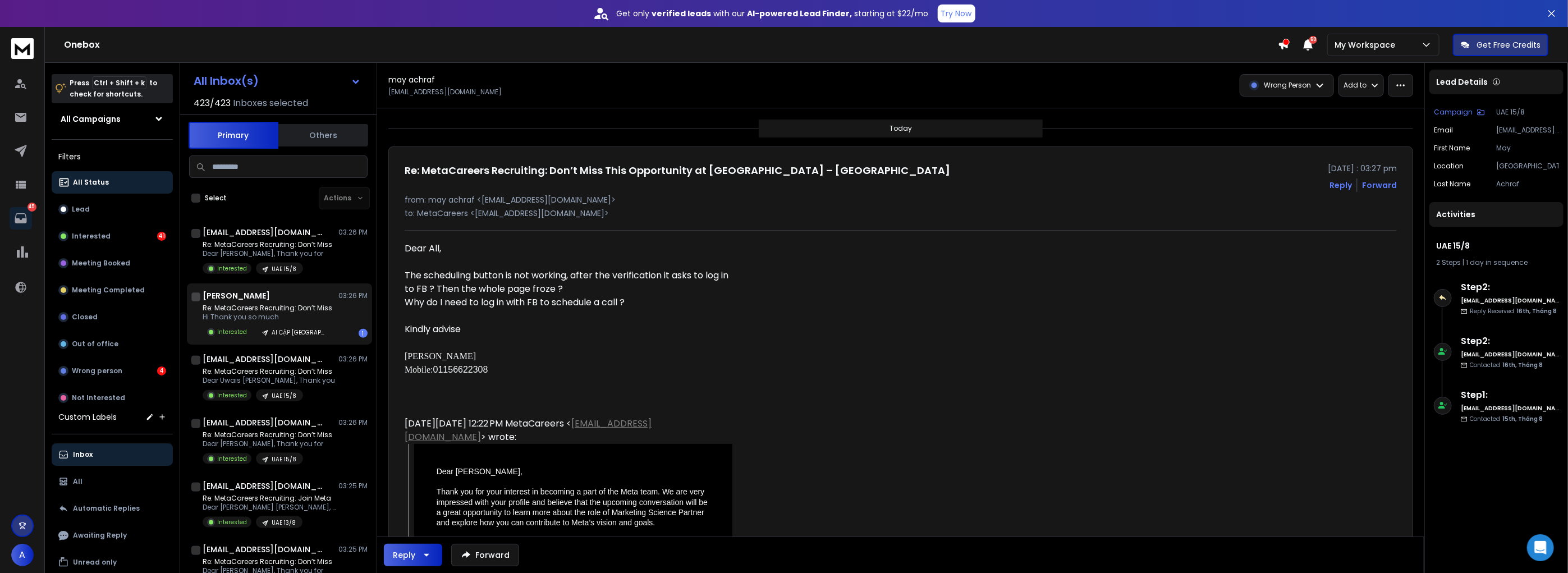
scroll to position [4623, 0]
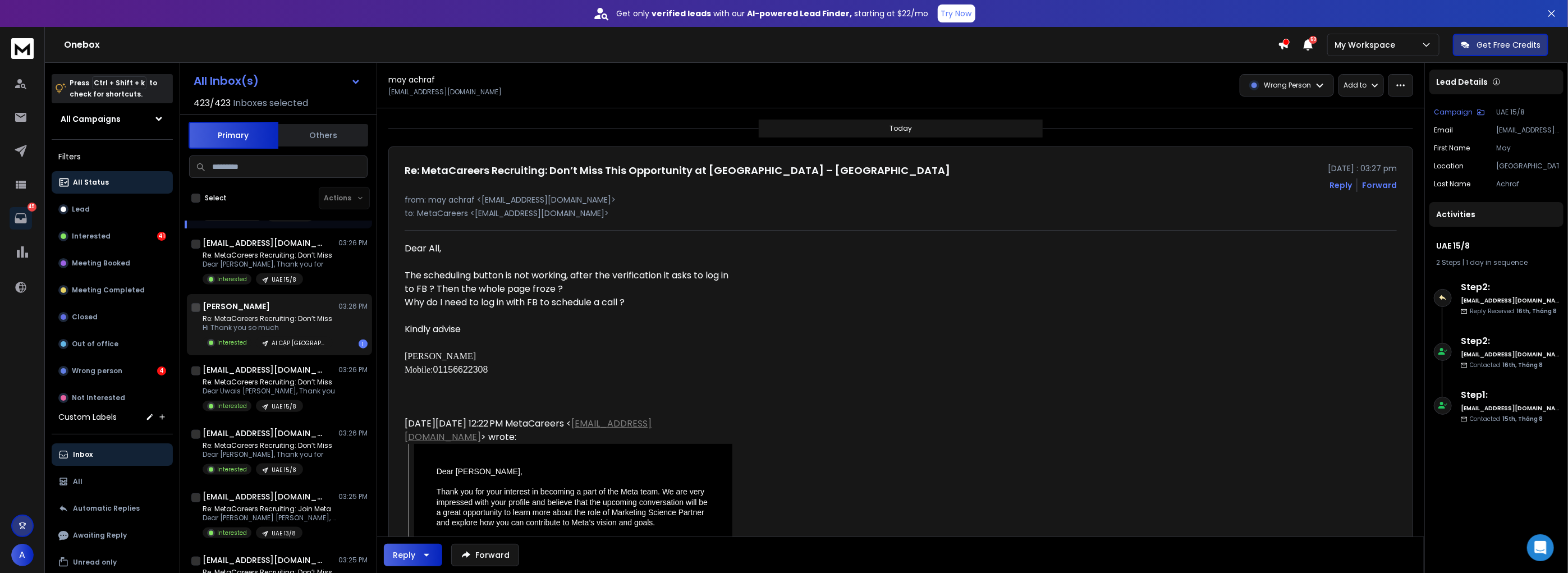
click at [292, 323] on p "Hi Thank you so much" at bounding box center [267, 328] width 130 height 9
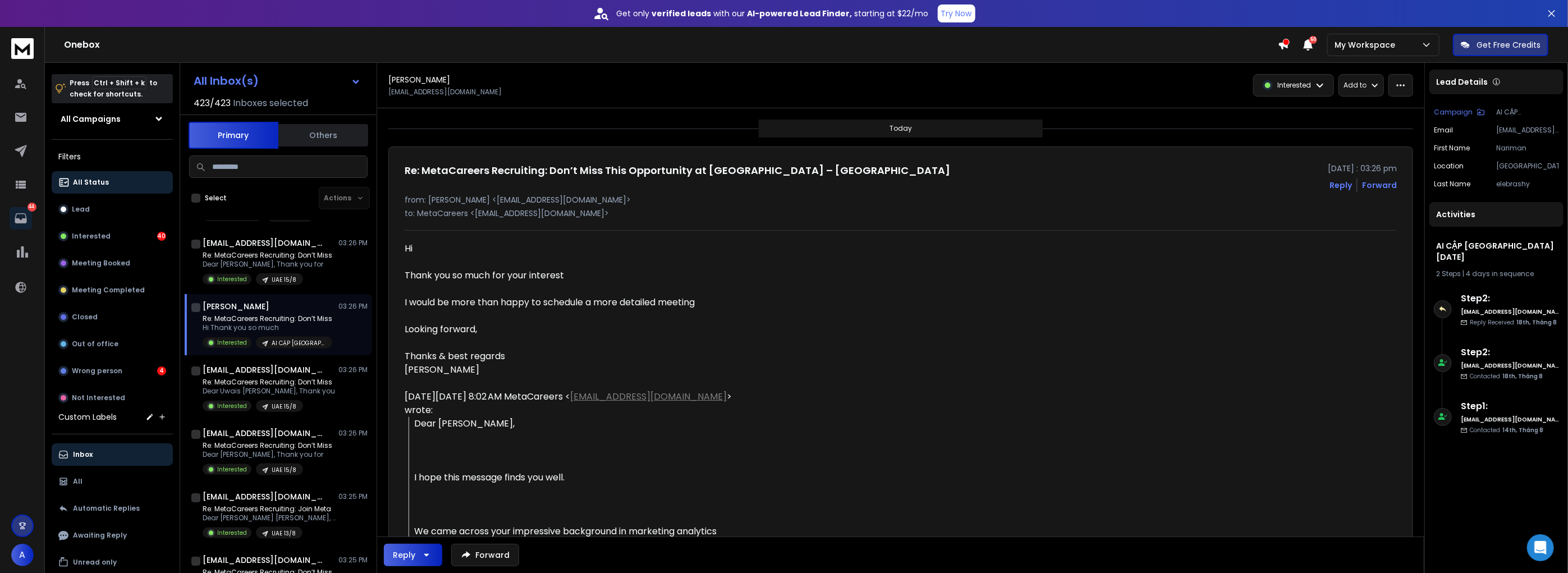
click at [428, 91] on p "nary.ebrashy89@gmail.com" at bounding box center [444, 92] width 113 height 9
drag, startPoint x: 473, startPoint y: 212, endPoint x: 624, endPoint y: 215, distance: 151.0
click at [624, 215] on p "to: MetaCareers <works@careersconnect-gateway.com>" at bounding box center [901, 213] width 992 height 11
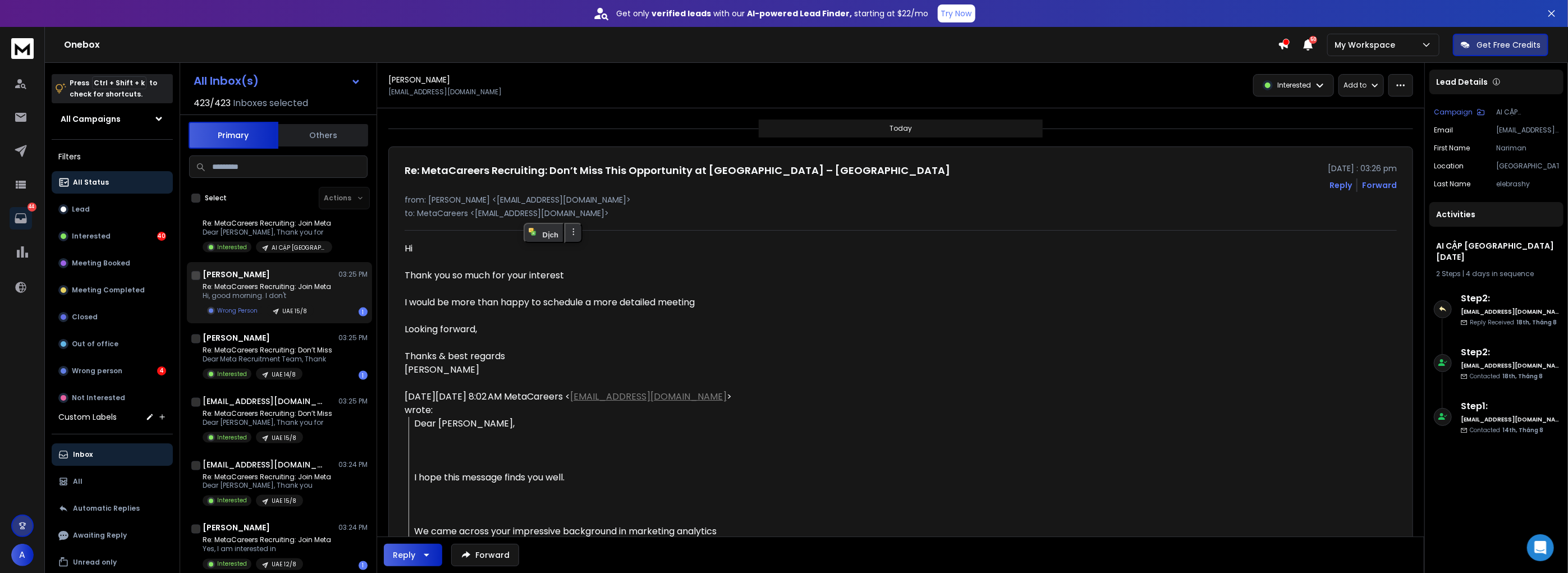
scroll to position [5060, 0]
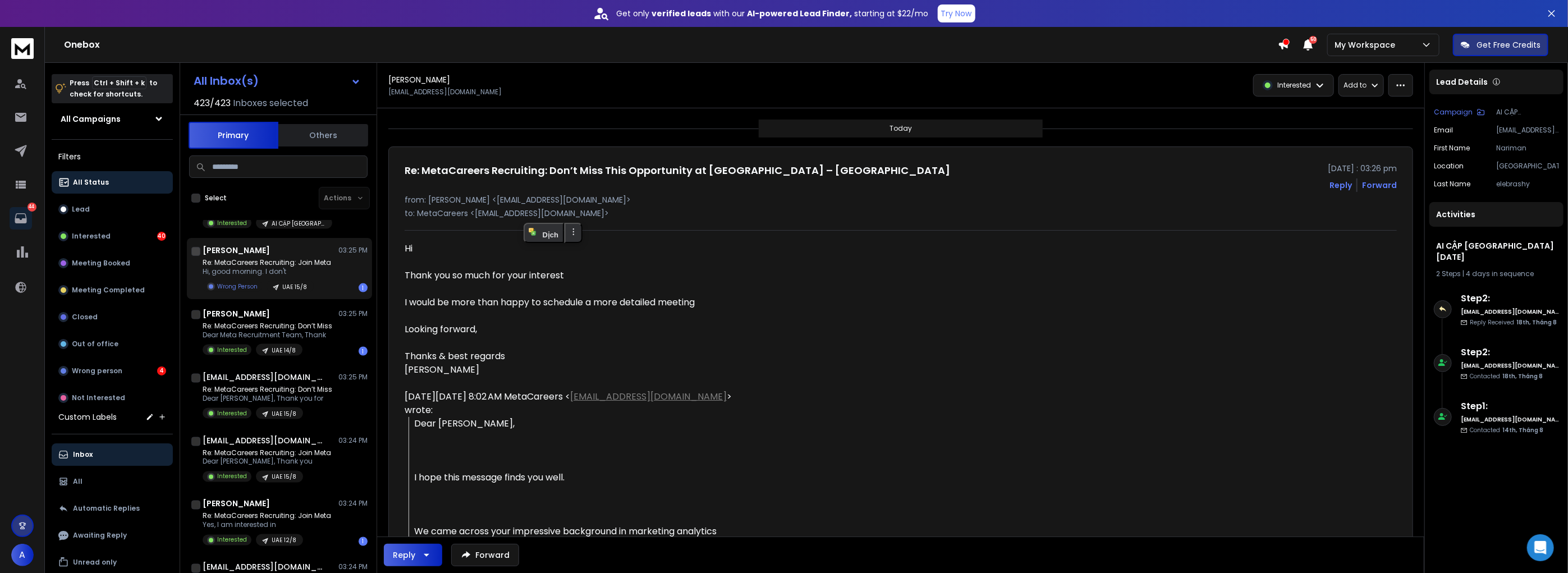
click at [279, 274] on p "Hi, good morning. I don't" at bounding box center [266, 272] width 129 height 9
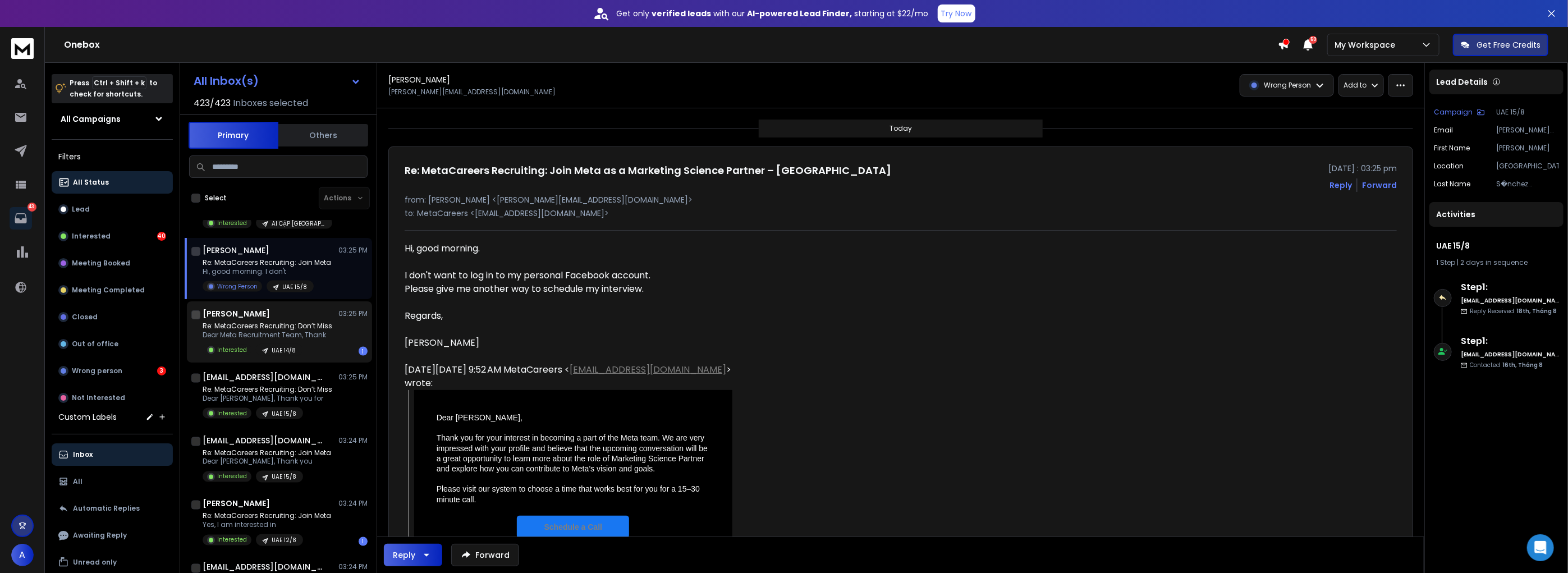
click at [277, 326] on p "Re: MetaCareers Recruiting: Don’t Miss" at bounding box center [267, 326] width 130 height 9
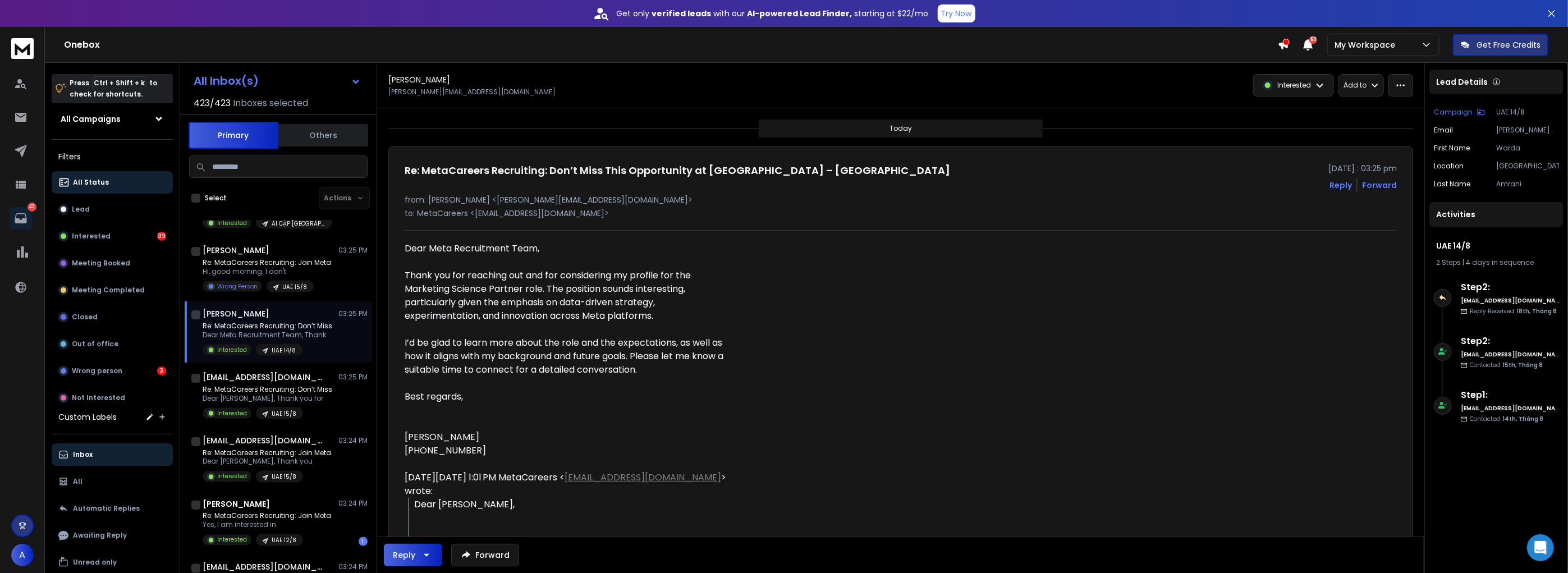
click at [432, 93] on p "w.amrani@gmail.com" at bounding box center [471, 92] width 167 height 9
drag, startPoint x: 473, startPoint y: 212, endPoint x: 621, endPoint y: 206, distance: 148.1
click at [630, 211] on p "to: MetaCareers <recruit@careersconnect-talenthub.com>" at bounding box center [901, 213] width 992 height 11
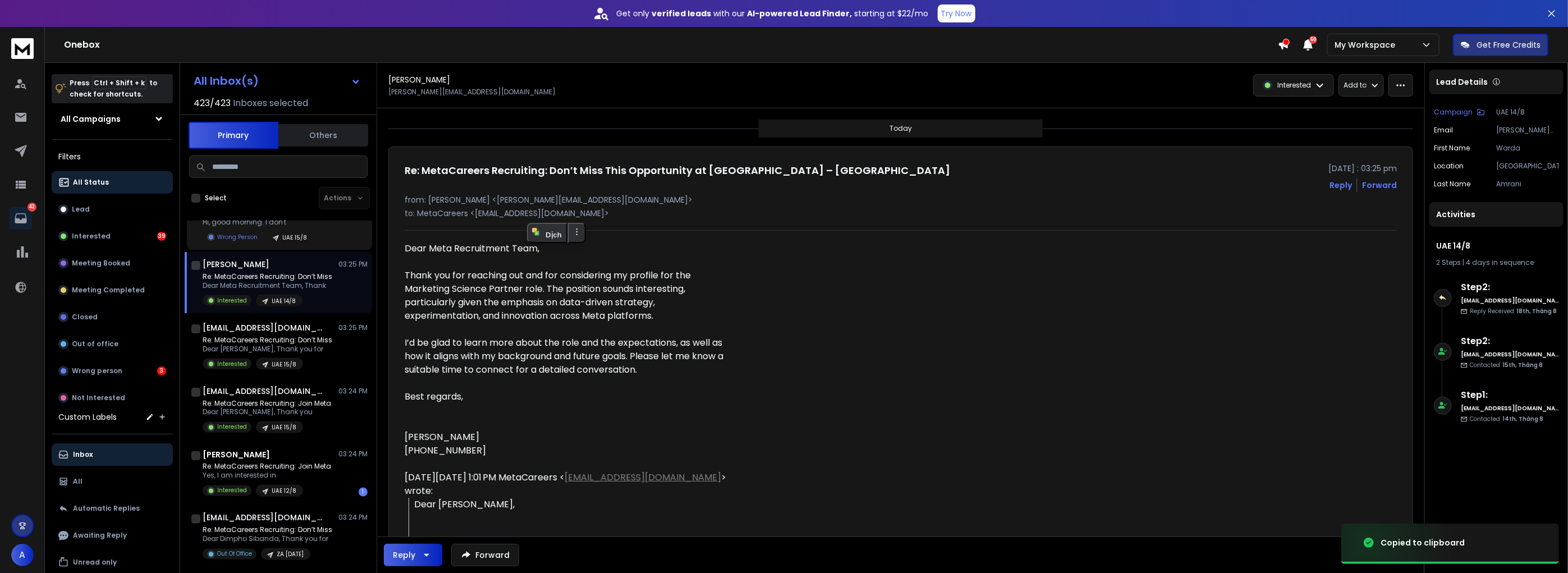
scroll to position [5247, 0]
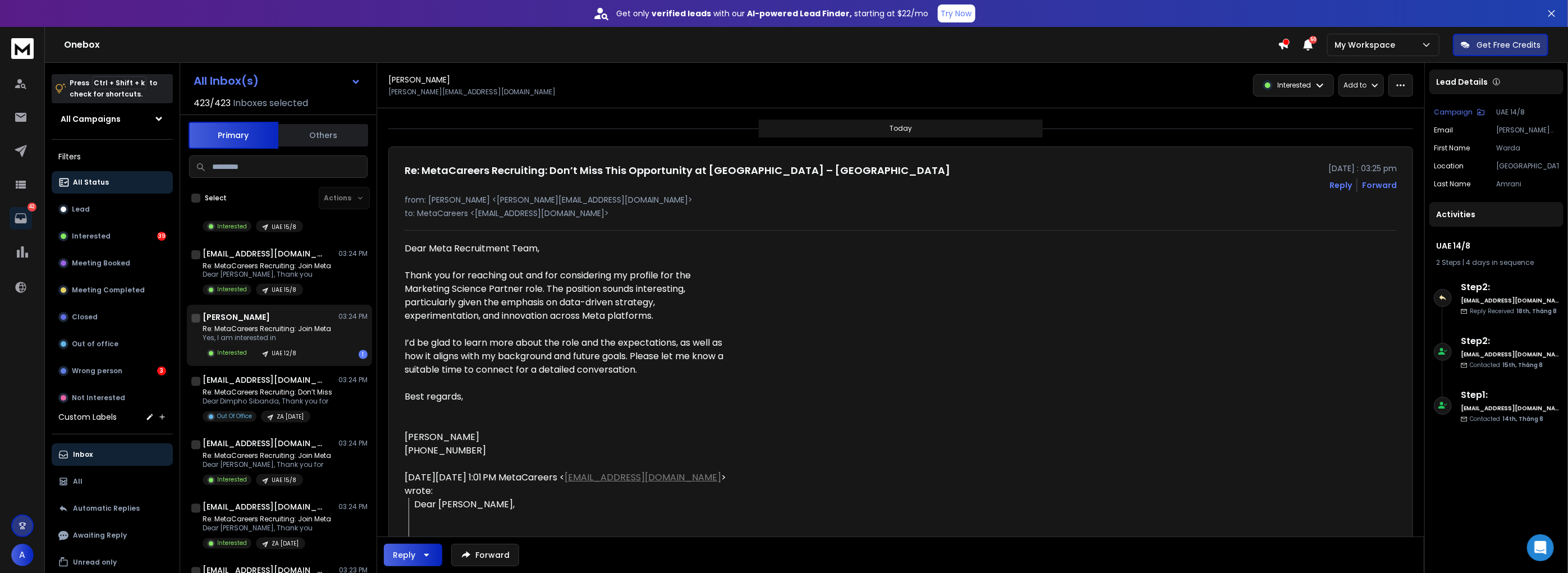
click at [281, 327] on p "Re: MetaCareers Recruiting: Join Meta" at bounding box center [266, 329] width 129 height 9
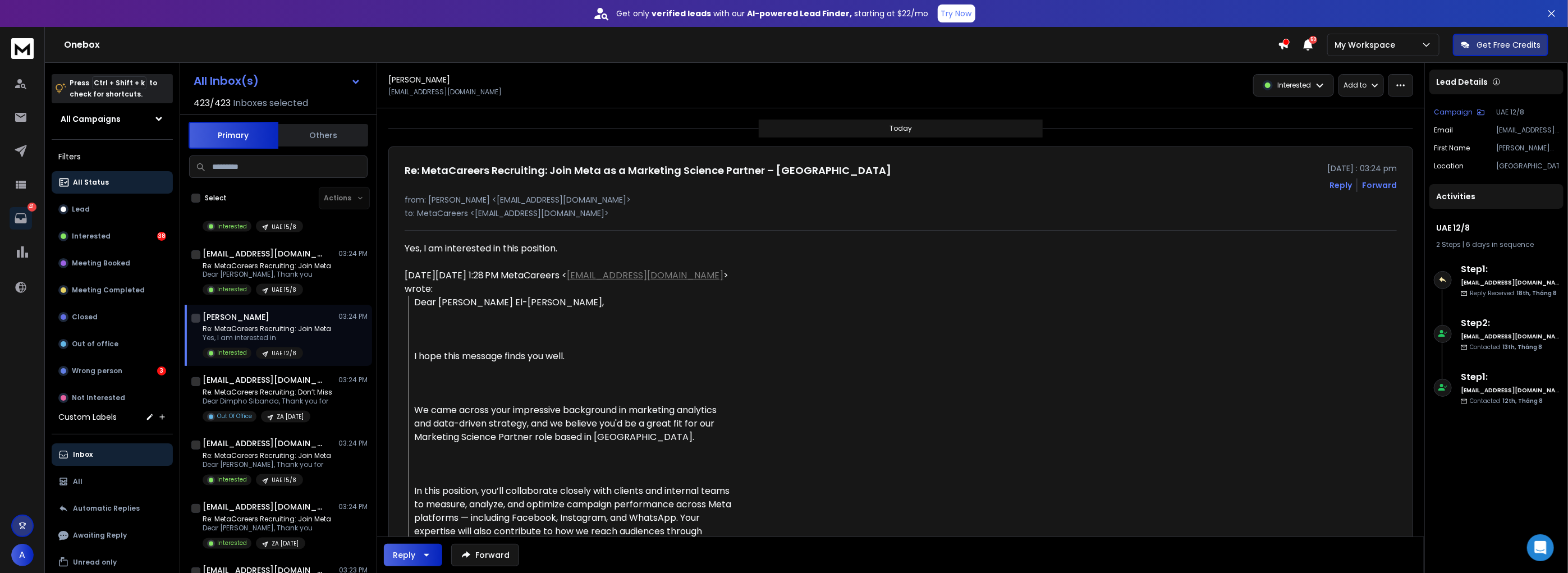
click at [448, 88] on p "magedelmantawy@gmail.com" at bounding box center [444, 92] width 113 height 9
drag, startPoint x: 474, startPoint y: 213, endPoint x: 645, endPoint y: 216, distance: 171.0
click at [645, 216] on p "to: MetaCareers <employee@careersconnect-marketers.com>" at bounding box center [901, 213] width 992 height 11
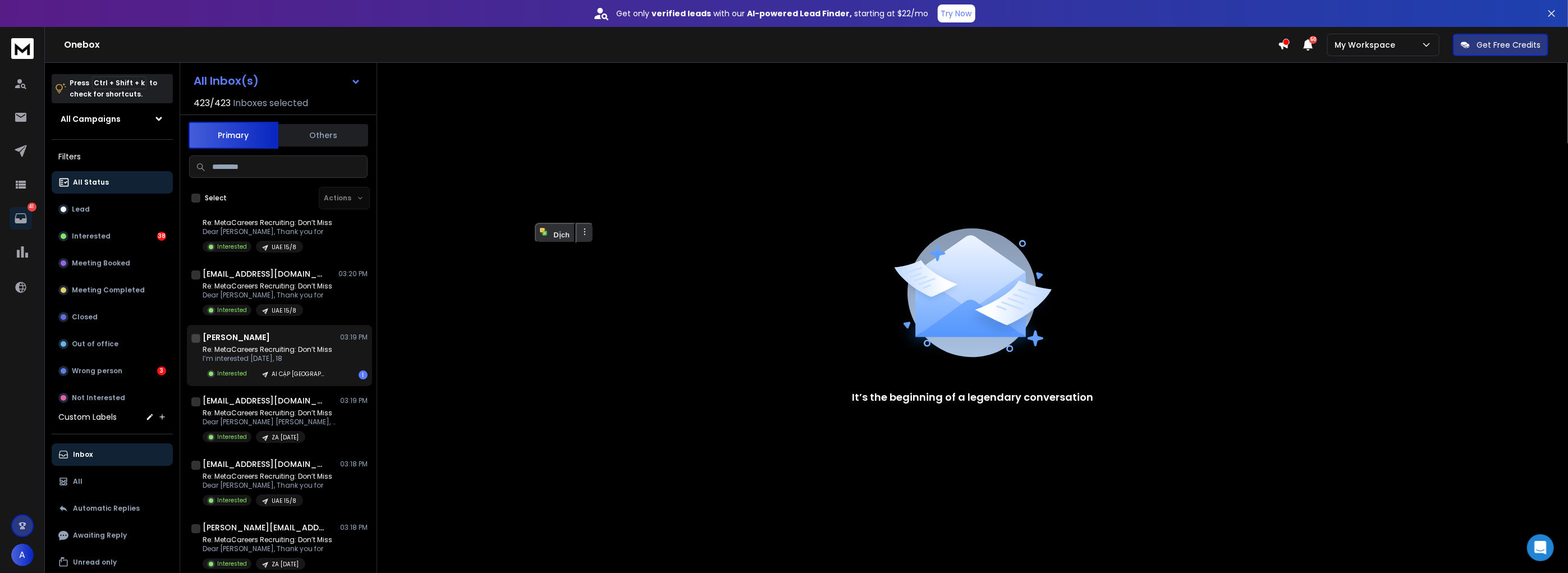
scroll to position [6610, 0]
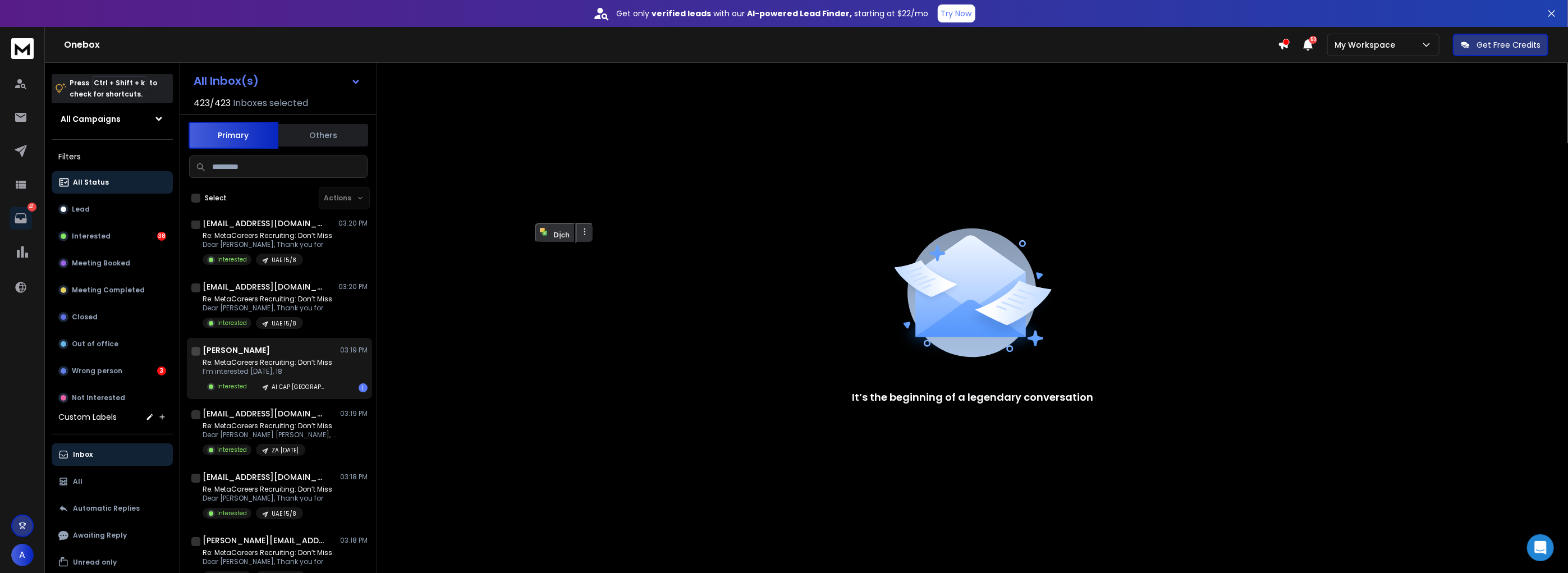
click at [281, 369] on p "I’m interested On Mon, 18" at bounding box center [267, 371] width 130 height 9
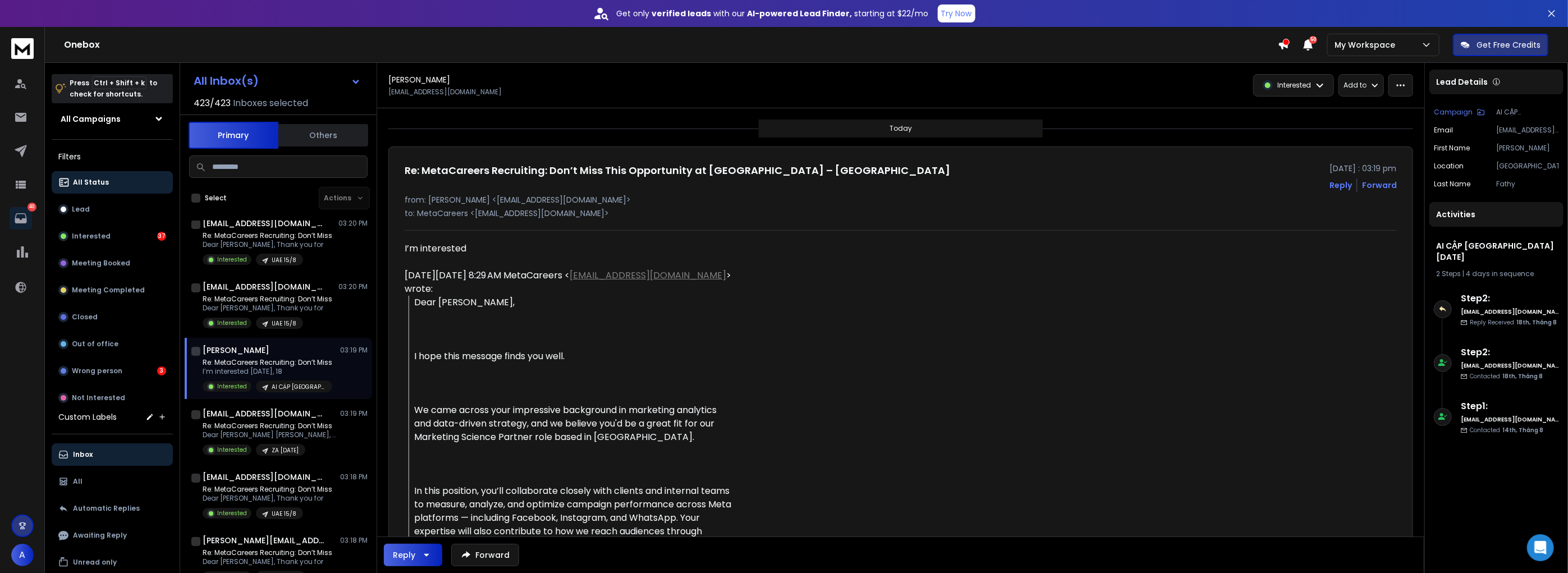
click at [436, 92] on p "omarfathy6030@gmail.com" at bounding box center [444, 92] width 113 height 9
drag, startPoint x: 474, startPoint y: 215, endPoint x: 611, endPoint y: 214, distance: 137.0
click at [611, 214] on p "to: MetaCareers <recruit@careersconnectfuture.com>" at bounding box center [901, 213] width 992 height 11
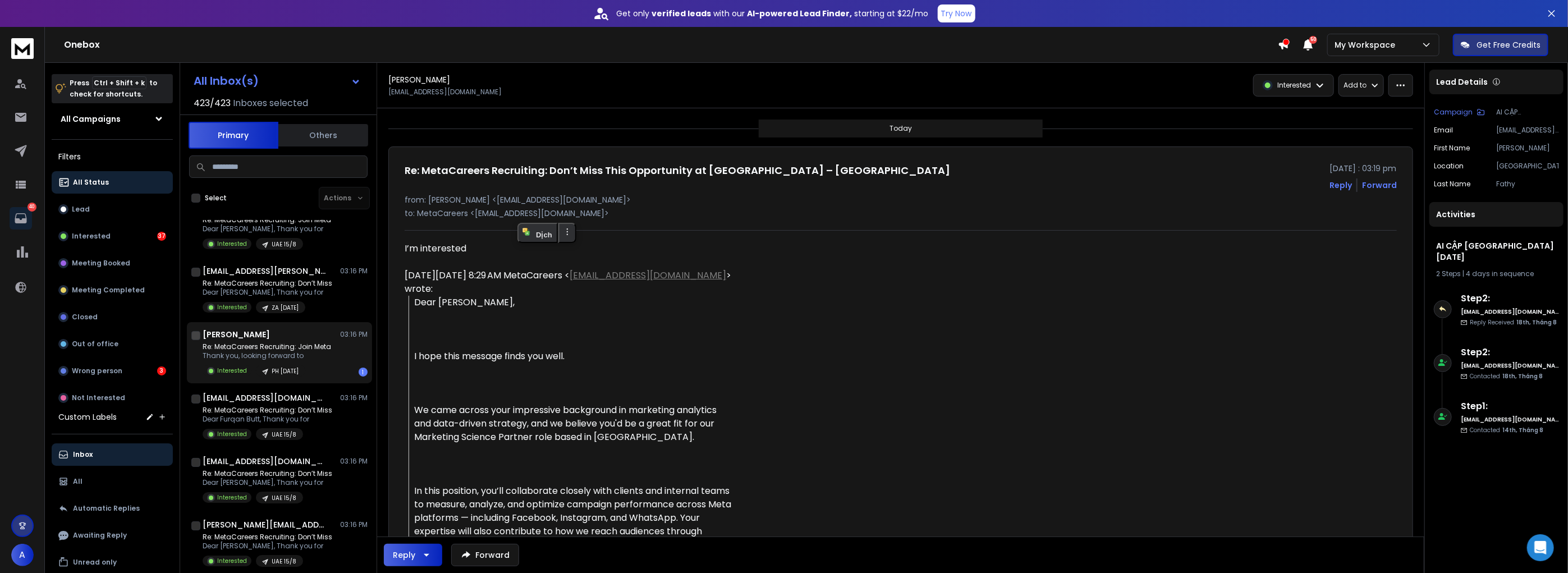
scroll to position [7170, 0]
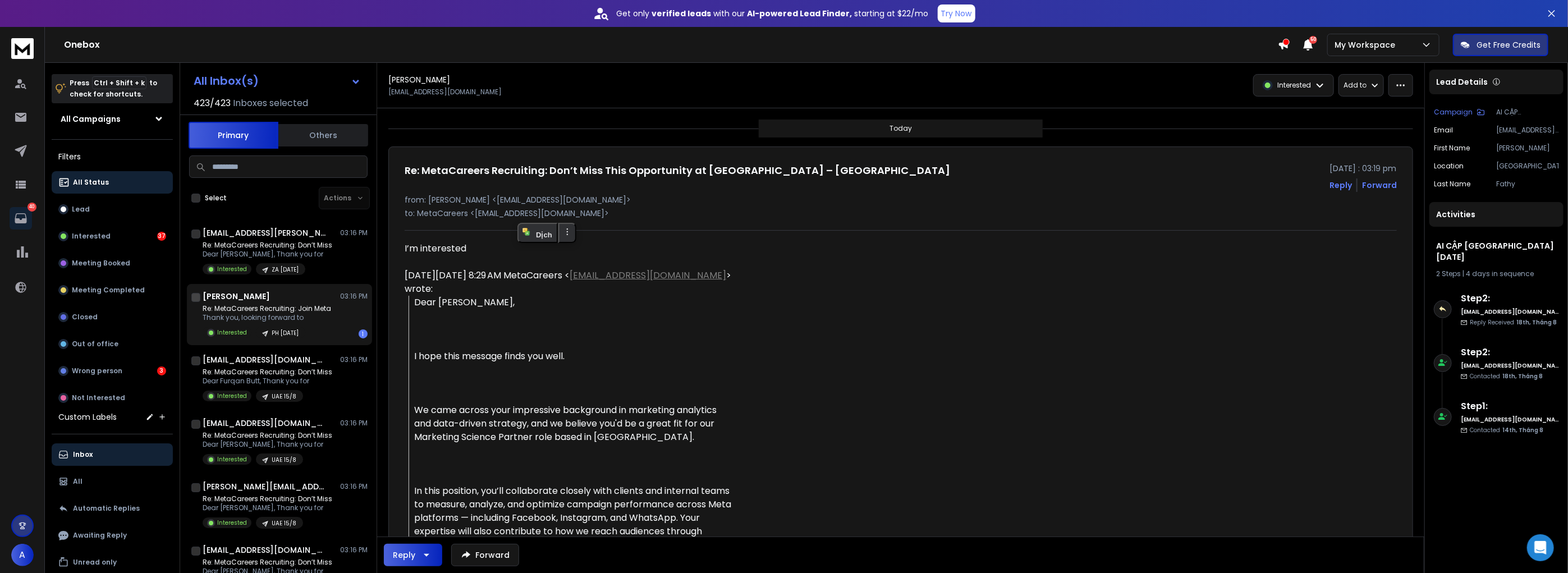
click at [293, 318] on p "Thank you, looking forward to" at bounding box center [266, 318] width 129 height 9
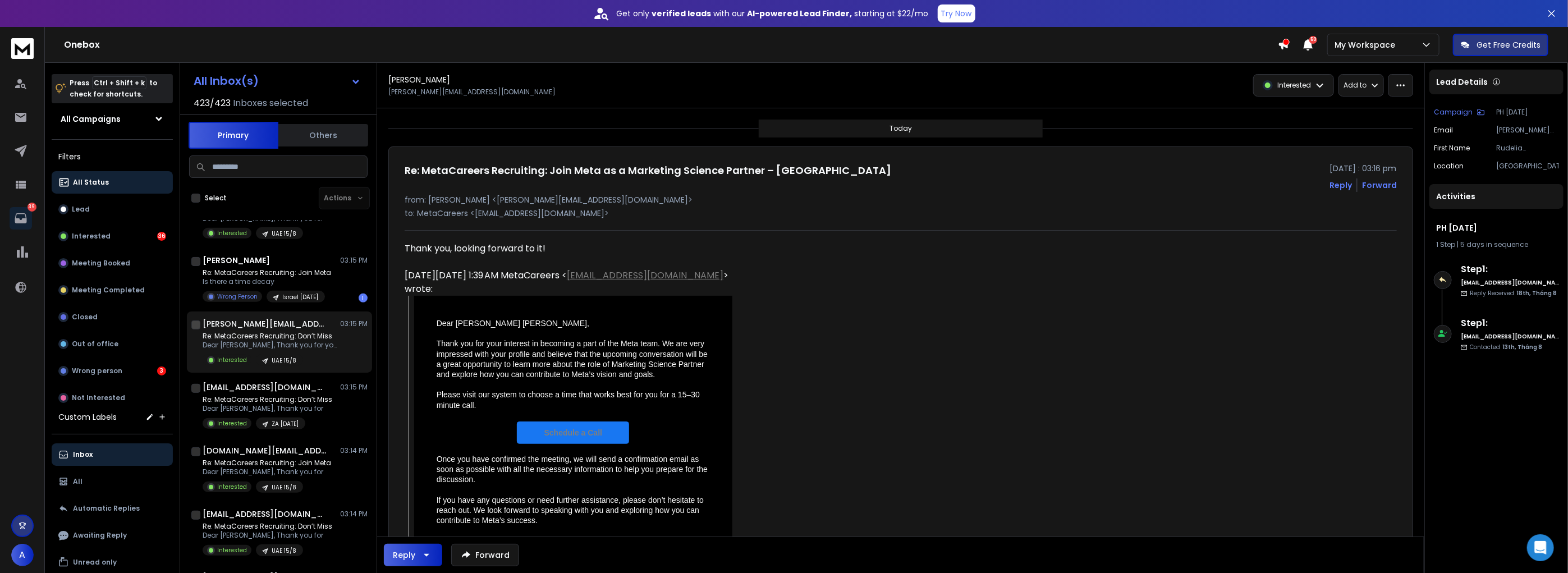
scroll to position [7608, 0]
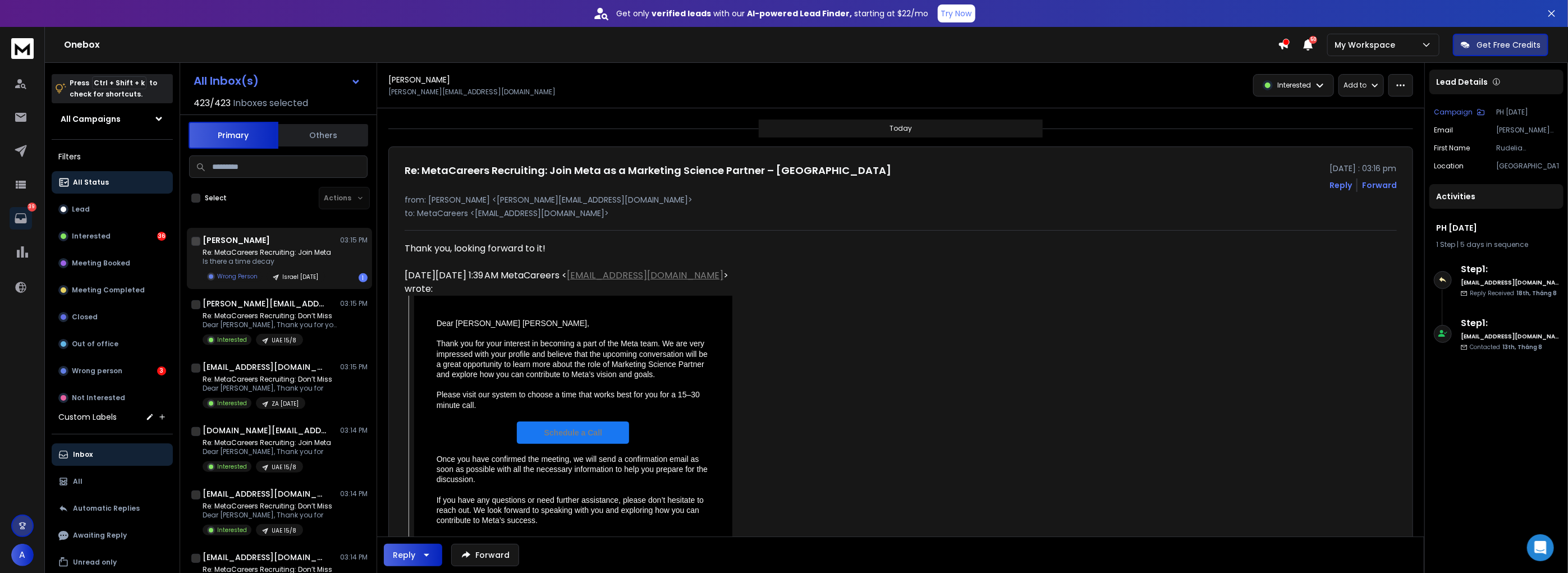
click at [298, 265] on div "Re: MetaCareers Recruiting: Join Meta Is there a time decay Wrong Person Israel…" at bounding box center [266, 265] width 129 height 34
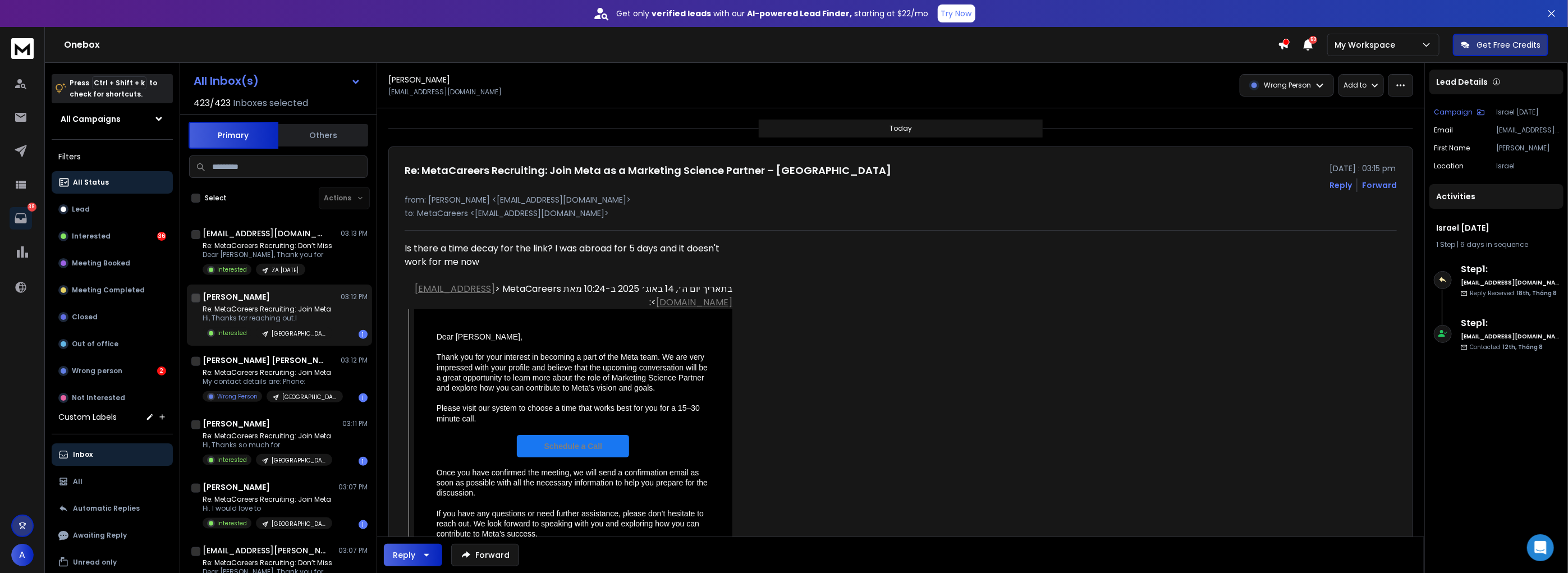
scroll to position [8107, 0]
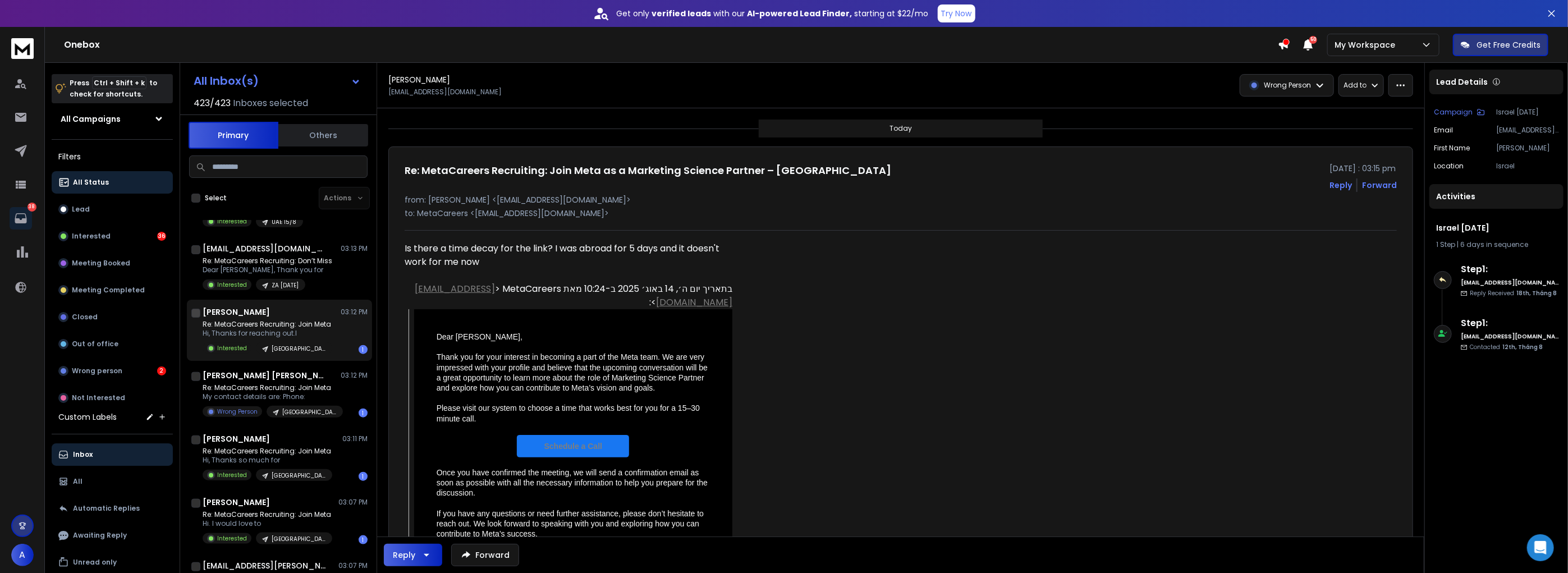
click at [293, 336] on div "Re: MetaCareers Recruiting: Join Meta Hi, Thanks for reaching out.I Interested …" at bounding box center [267, 336] width 130 height 34
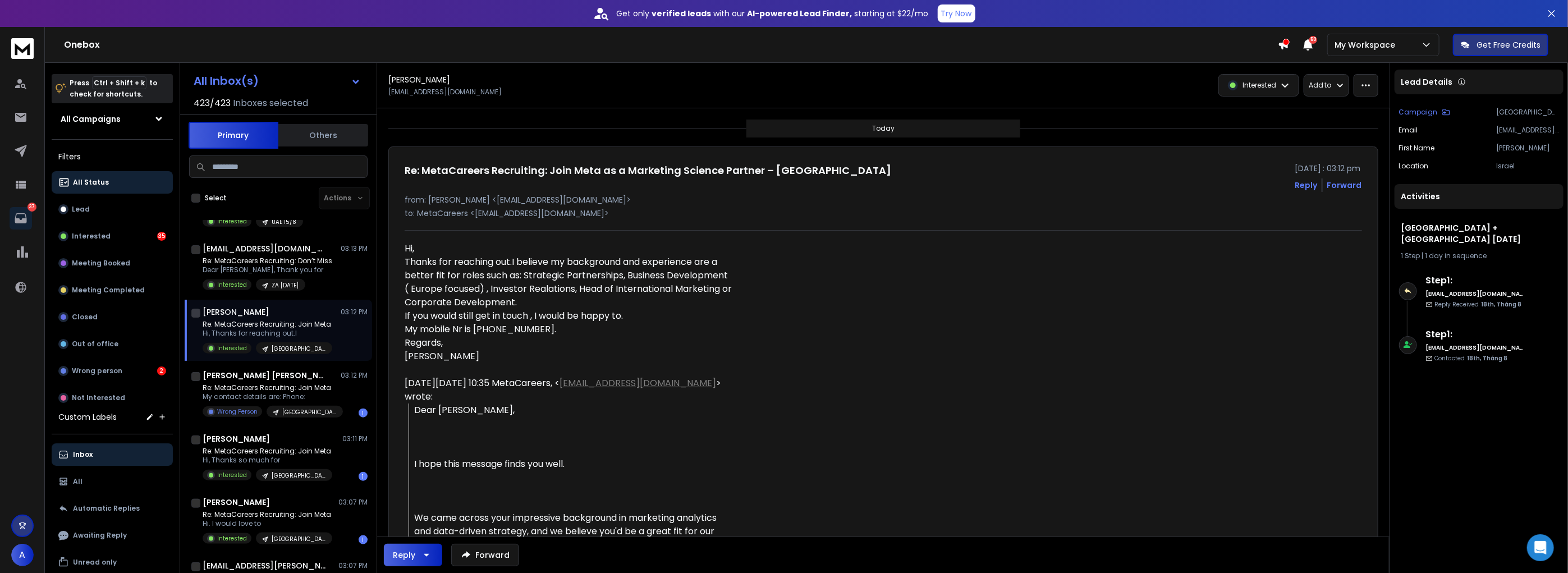
click at [438, 88] on p "ellazack1@gmail.com" at bounding box center [444, 92] width 113 height 9
drag, startPoint x: 476, startPoint y: 210, endPoint x: 604, endPoint y: 209, distance: 128.0
click at [604, 209] on p "to: MetaCareers <works@careersconnect-staff.com>" at bounding box center [883, 213] width 957 height 11
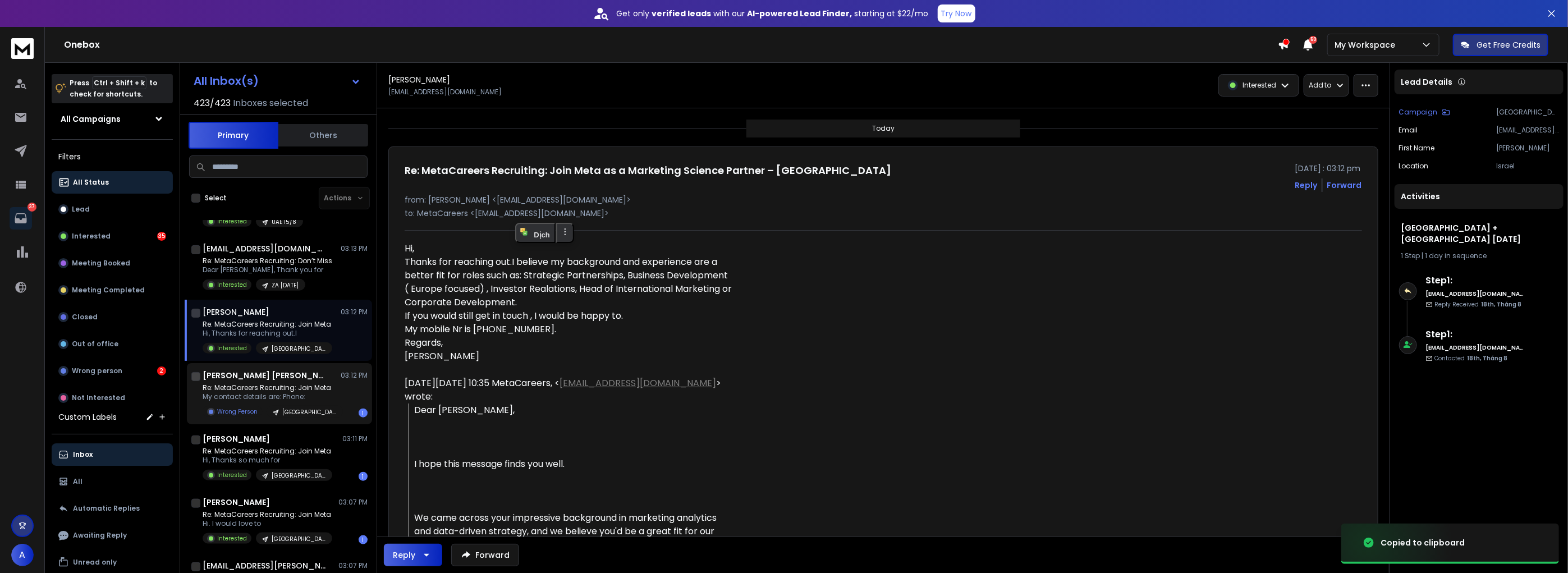
click at [300, 384] on p "Re: MetaCareers Recruiting: Join Meta" at bounding box center [270, 388] width 135 height 9
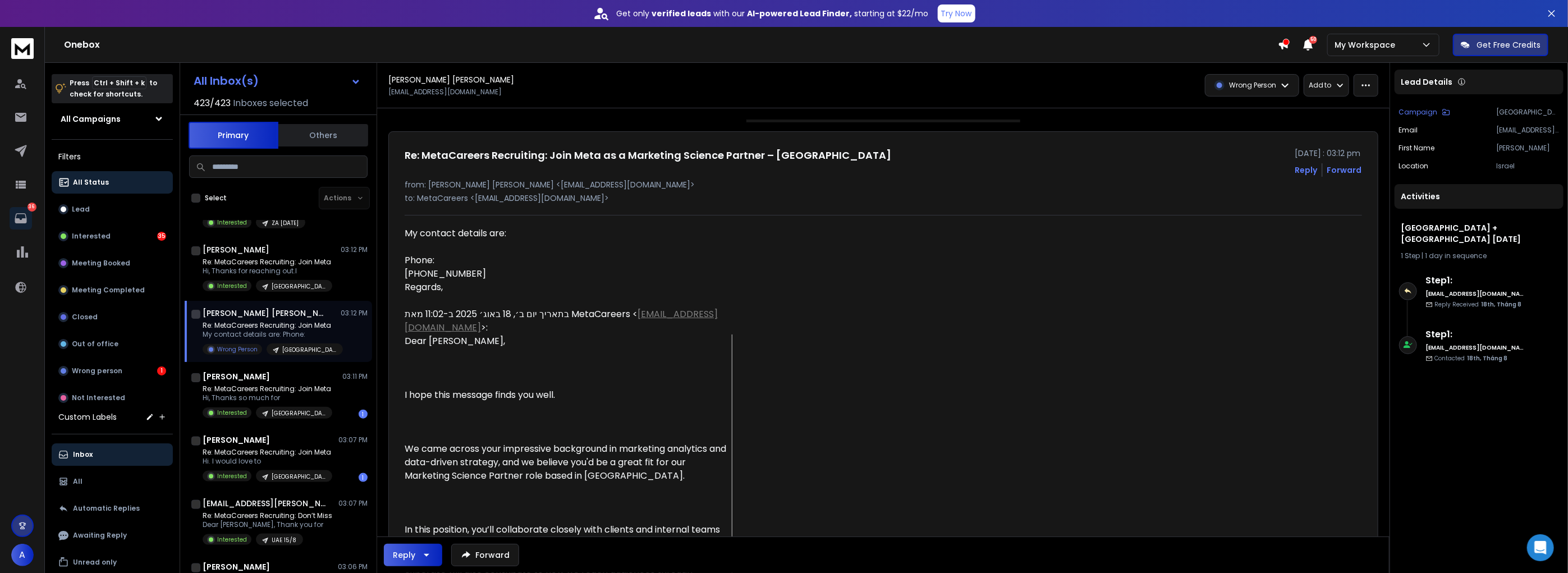
scroll to position [0, 0]
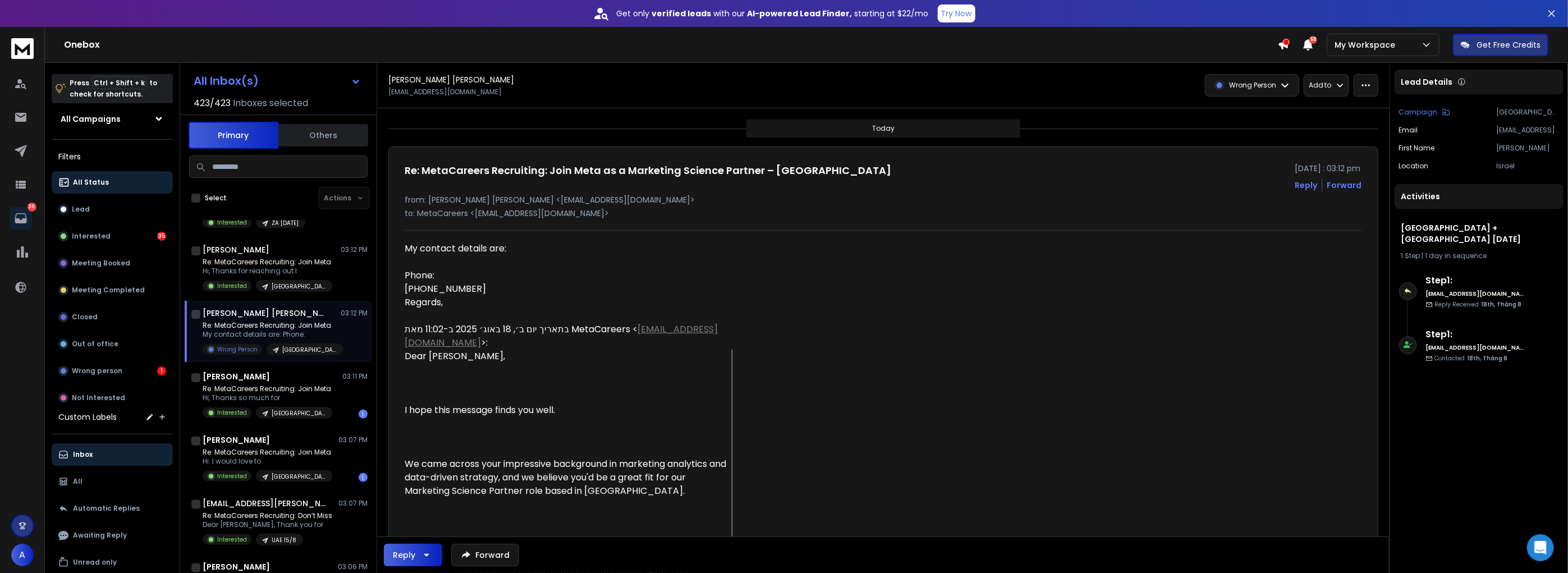
click at [438, 94] on p "assachen5@gmail.com" at bounding box center [444, 92] width 113 height 9
drag, startPoint x: 473, startPoint y: 209, endPoint x: 625, endPoint y: 213, distance: 152.1
click at [625, 213] on p "to: MetaCareers <employee@careersconnect-care.com>" at bounding box center [883, 213] width 957 height 11
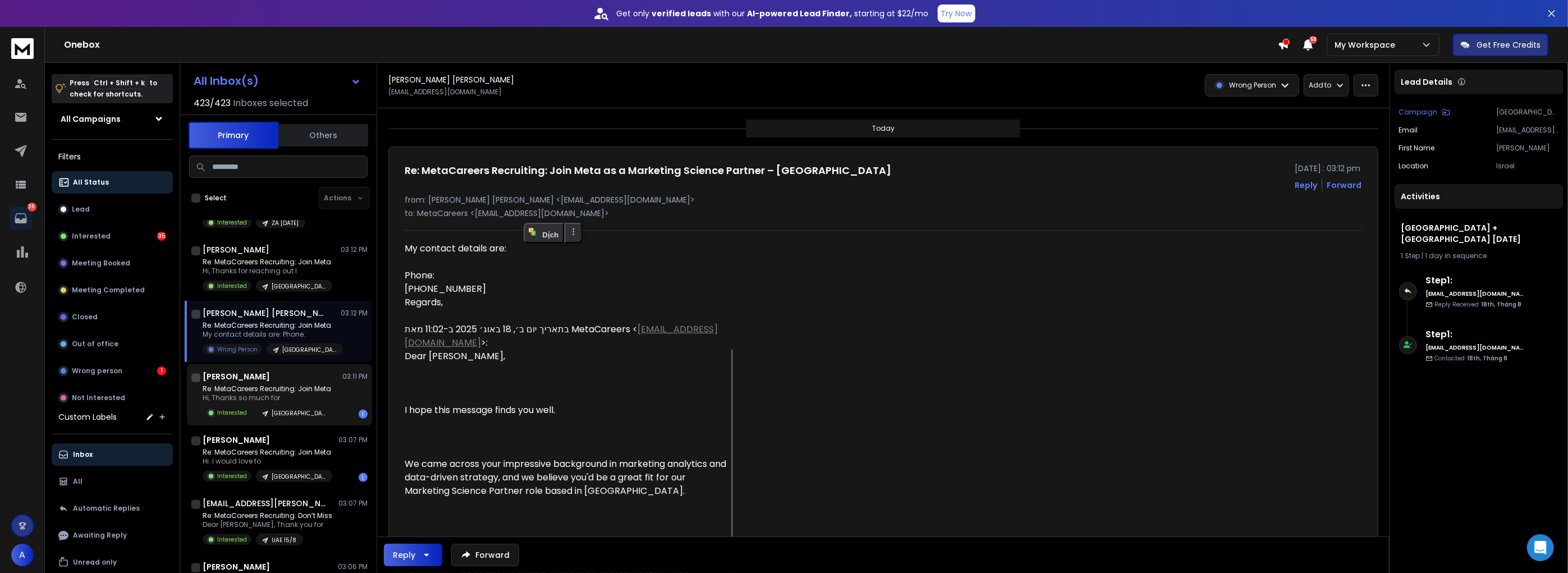
click at [282, 376] on div "roni toren 03:11 PM" at bounding box center [285, 377] width 165 height 11
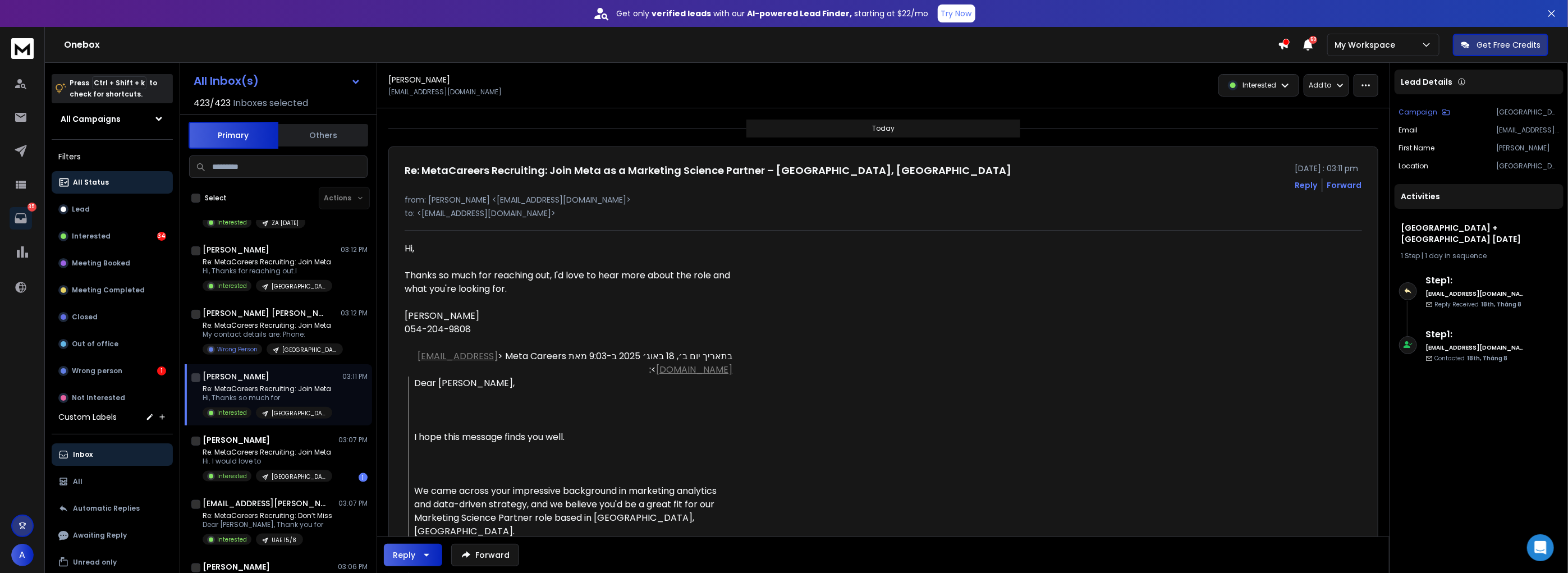
click at [434, 88] on p "ronitoren2905@gmail.com" at bounding box center [444, 92] width 113 height 9
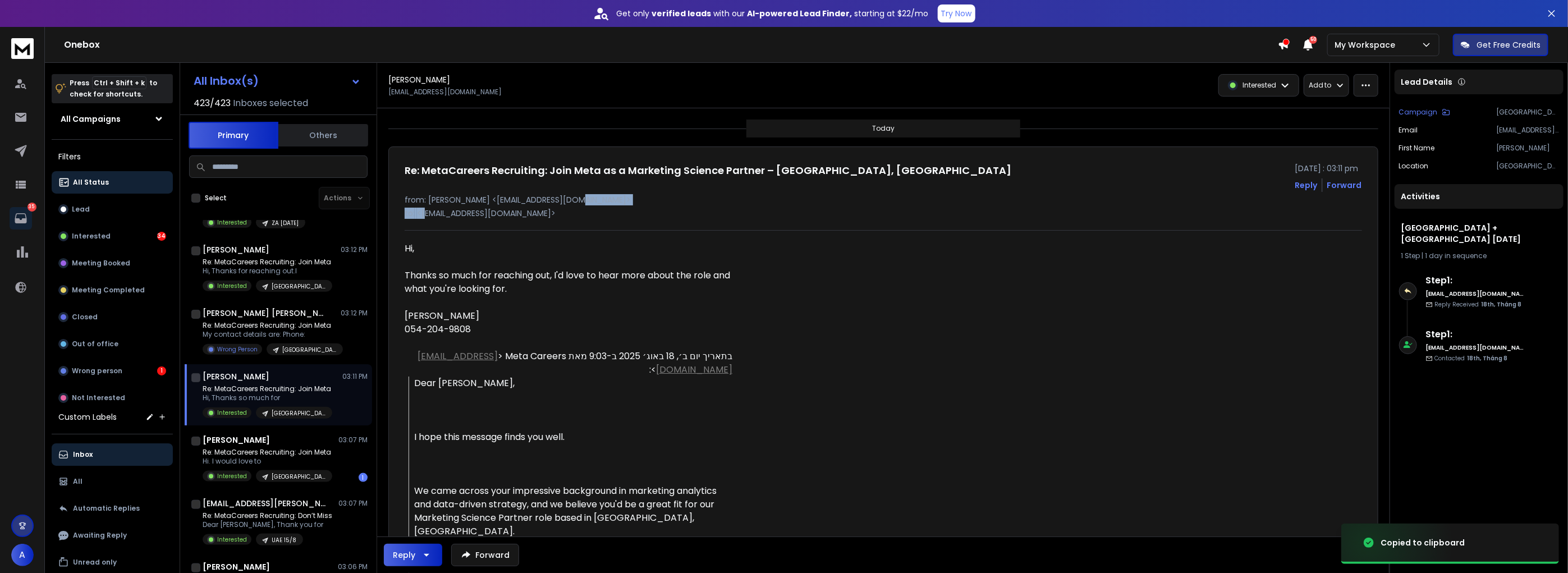
drag, startPoint x: 423, startPoint y: 215, endPoint x: 568, endPoint y: 206, distance: 145.3
click at [568, 206] on div "Re: MetaCareers Recruiting: Join Meta as a Marketing Science Partner – Jerusale…" at bounding box center [883, 191] width 957 height 56
click at [425, 214] on p "to: <employee@careersconnectcareerpath.com>" at bounding box center [883, 213] width 957 height 11
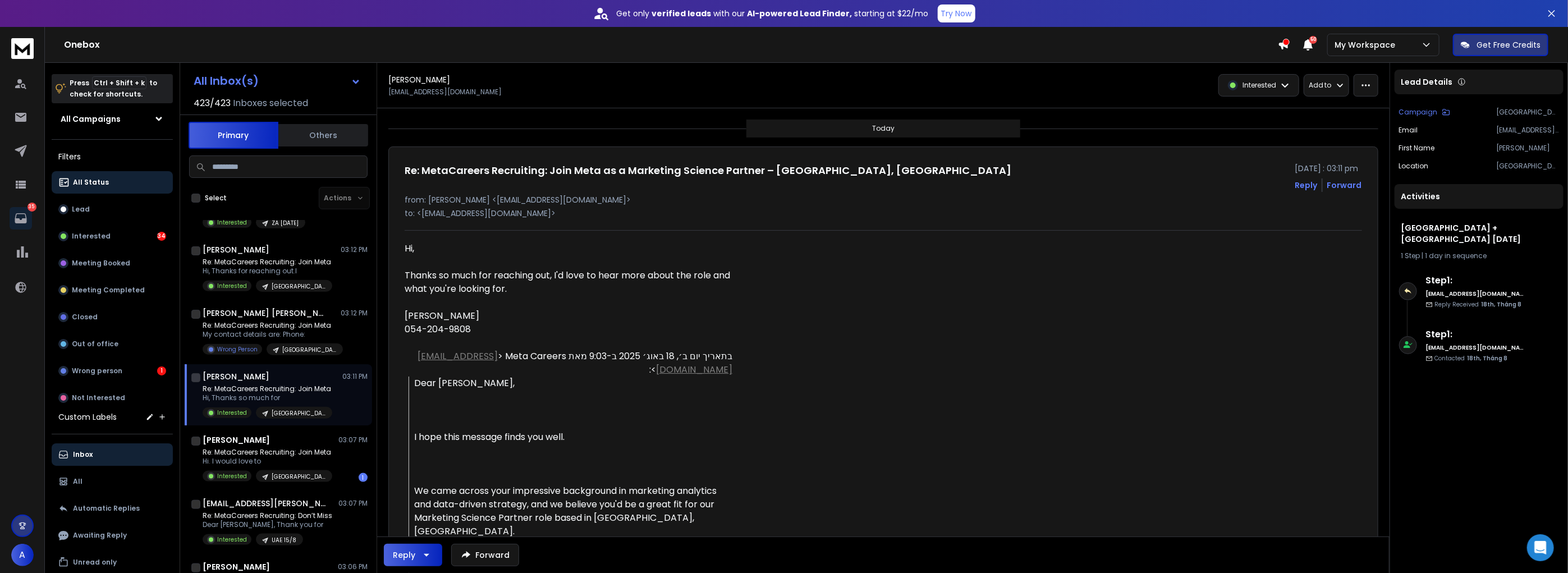
drag, startPoint x: 422, startPoint y: 215, endPoint x: 591, endPoint y: 214, distance: 169.0
click at [591, 214] on p "to: <employee@careersconnectcareerpath.com>" at bounding box center [883, 213] width 957 height 11
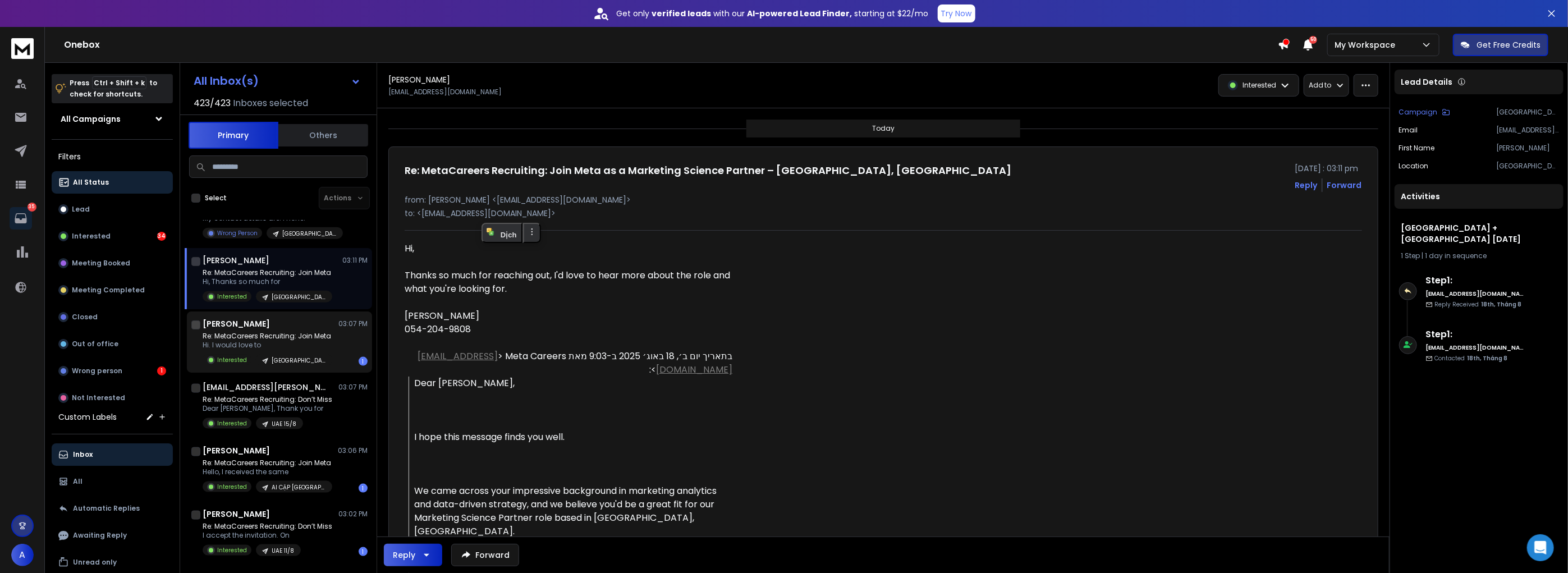
scroll to position [8294, 0]
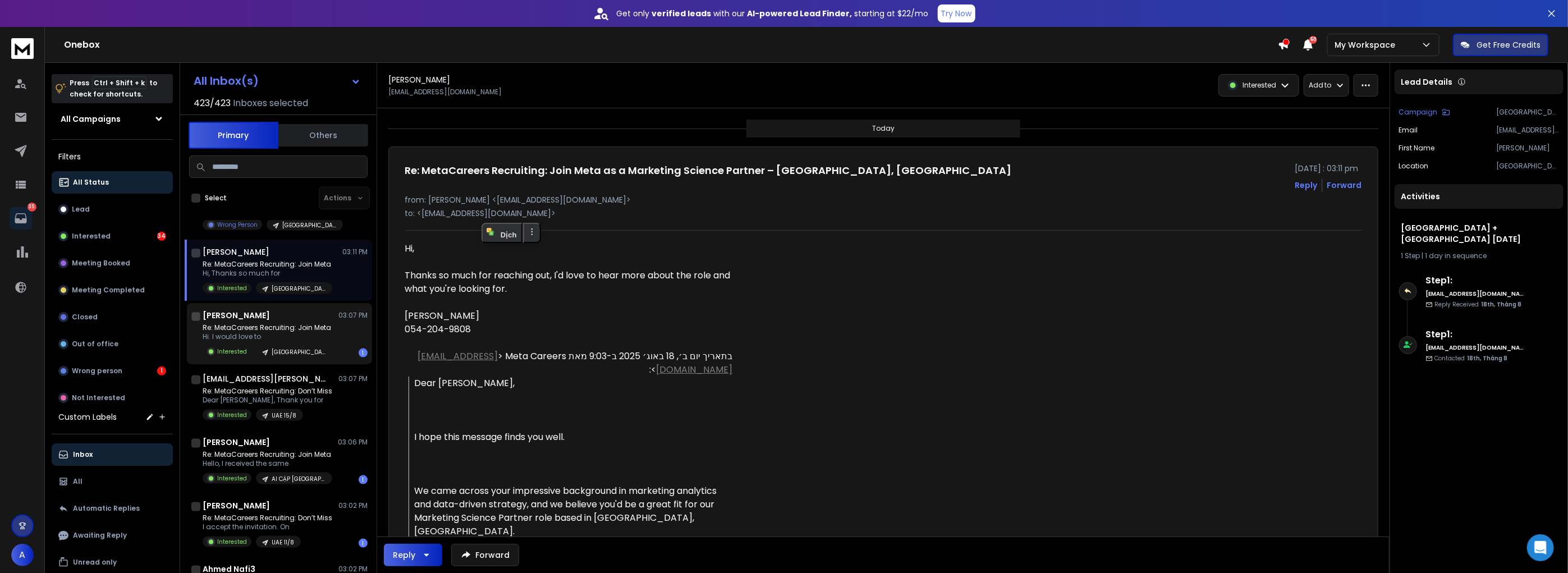
click at [262, 347] on icon at bounding box center [266, 351] width 10 height 10
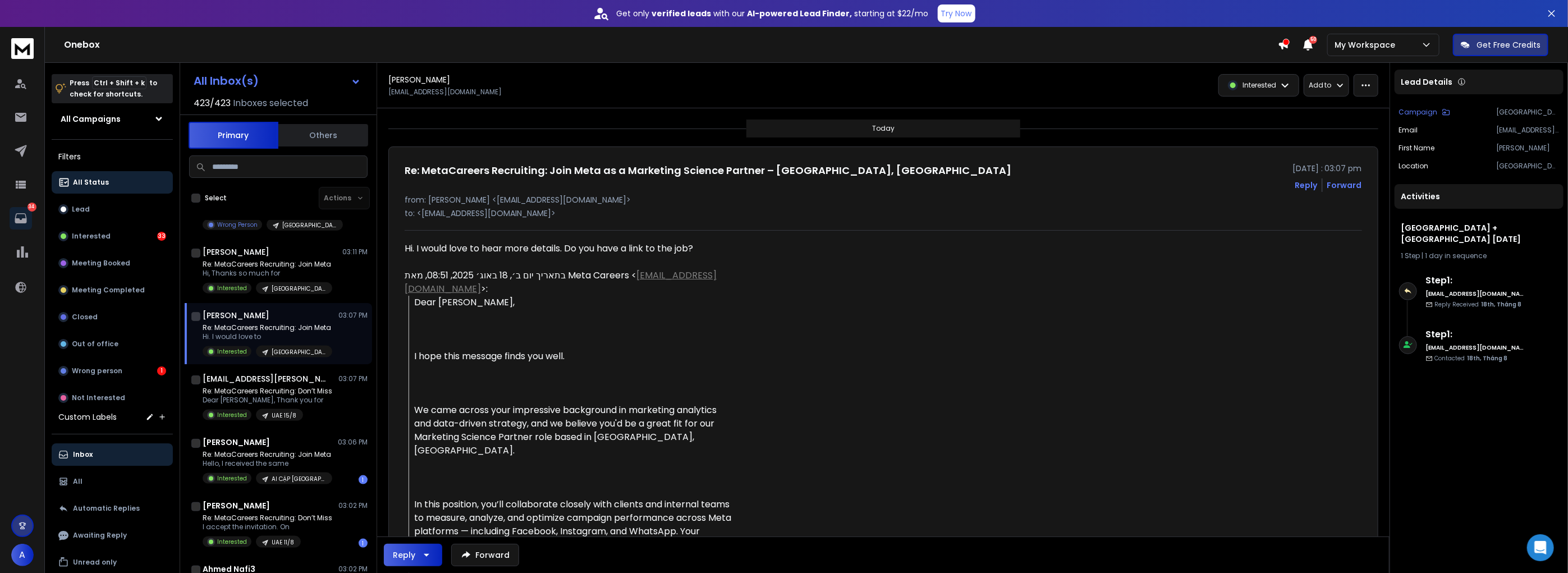
click at [438, 90] on p "bendror10@gmail.com" at bounding box center [444, 92] width 113 height 9
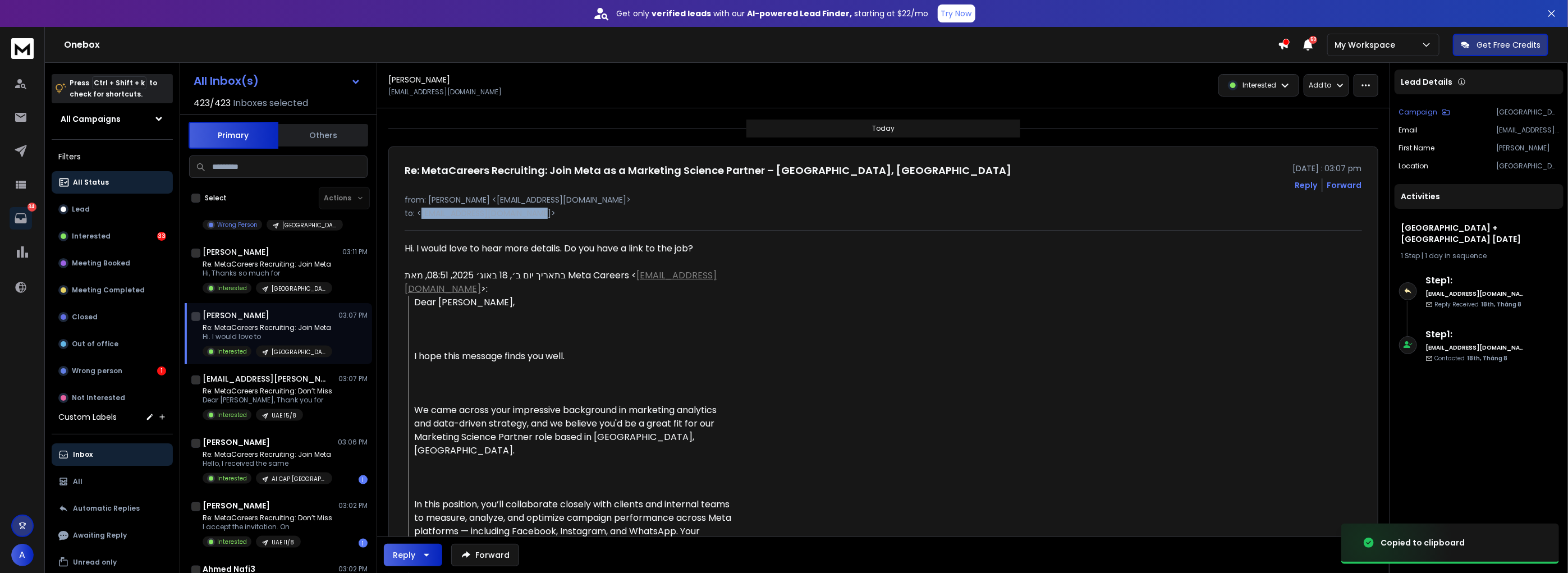
drag, startPoint x: 420, startPoint y: 212, endPoint x: 545, endPoint y: 214, distance: 125.0
click at [545, 214] on p "to: <hr@careersconnectemploy.com>" at bounding box center [883, 213] width 957 height 11
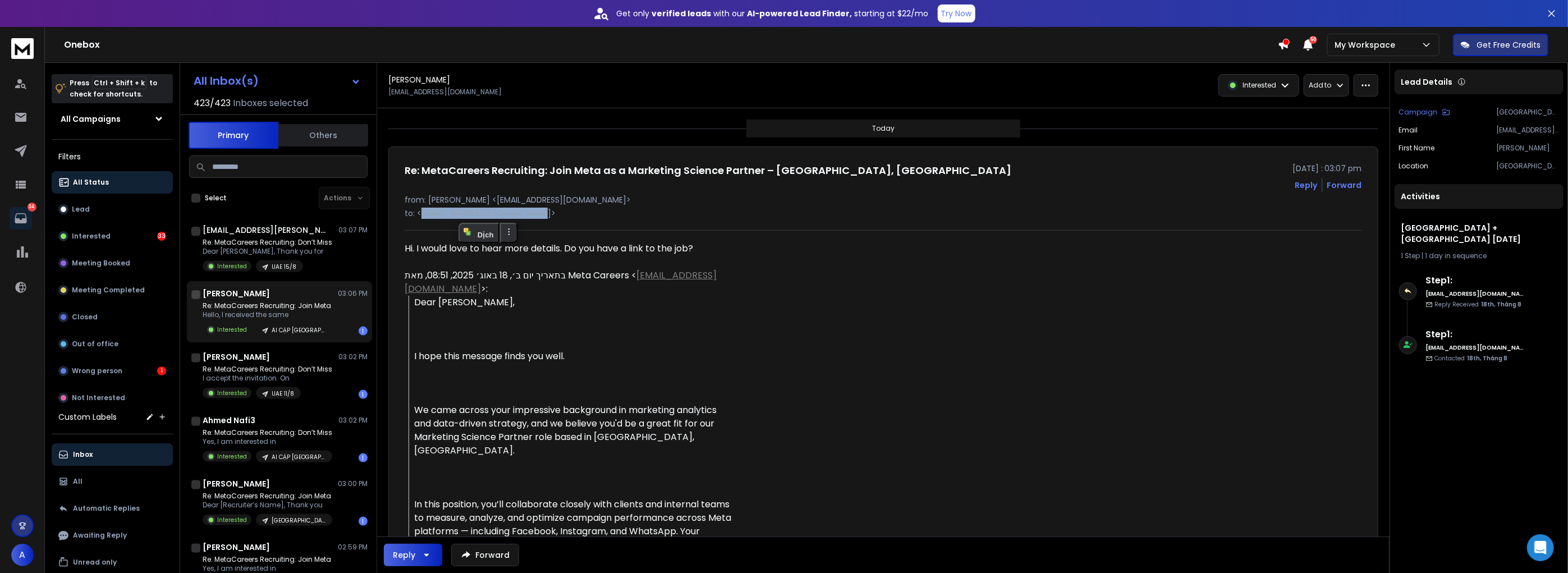
scroll to position [8480, 0]
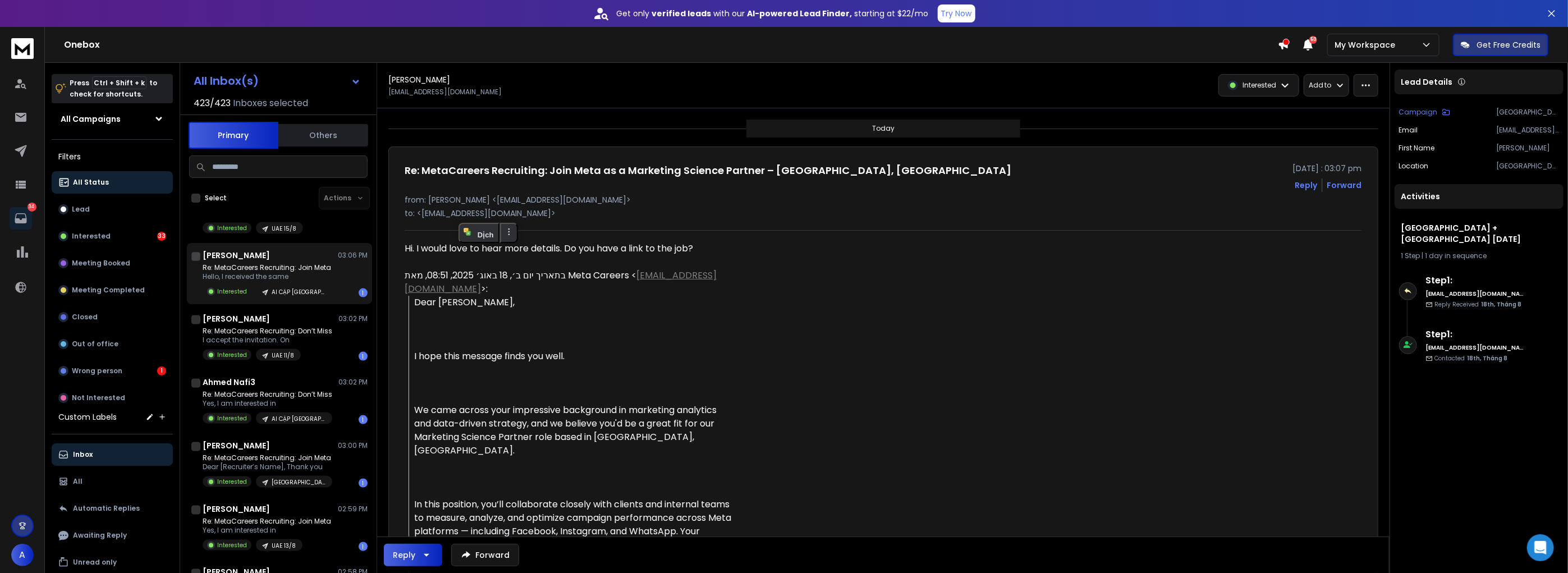
click at [278, 286] on div "AI CẬP [GEOGRAPHIC_DATA] [DATE]" at bounding box center [293, 291] width 76 height 11
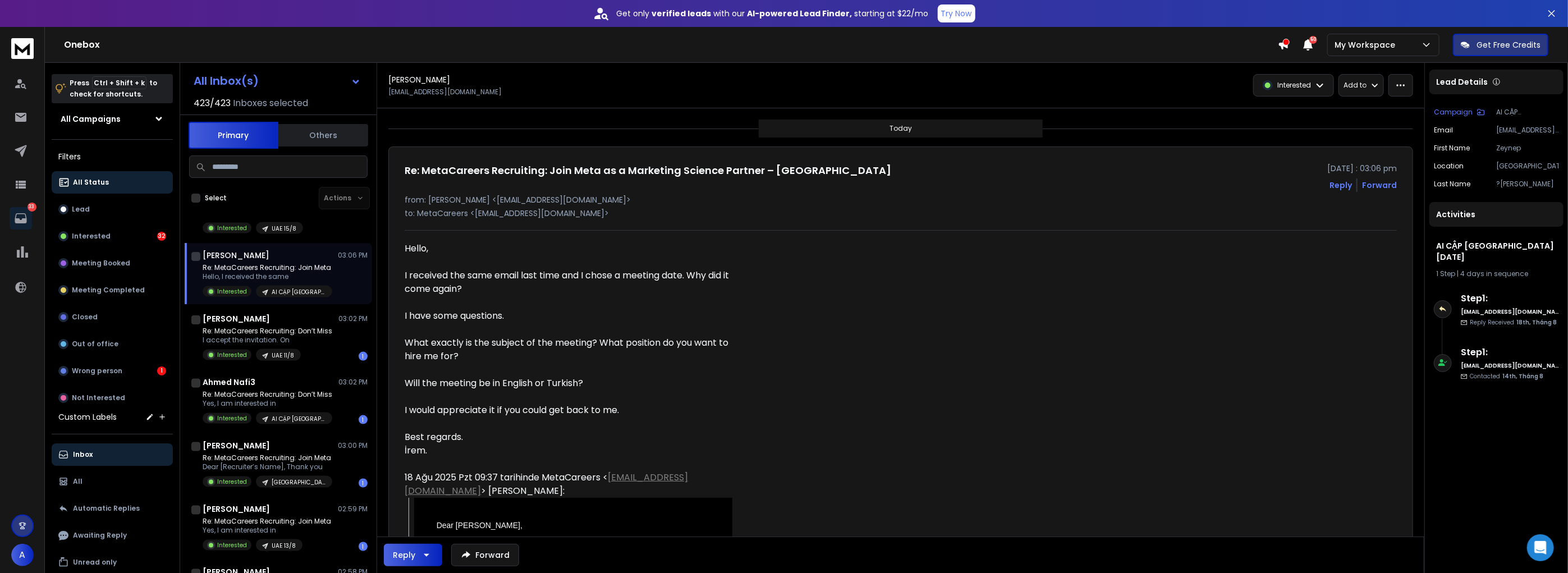
click at [427, 93] on p "iremklnc7@gmail.com" at bounding box center [444, 92] width 113 height 9
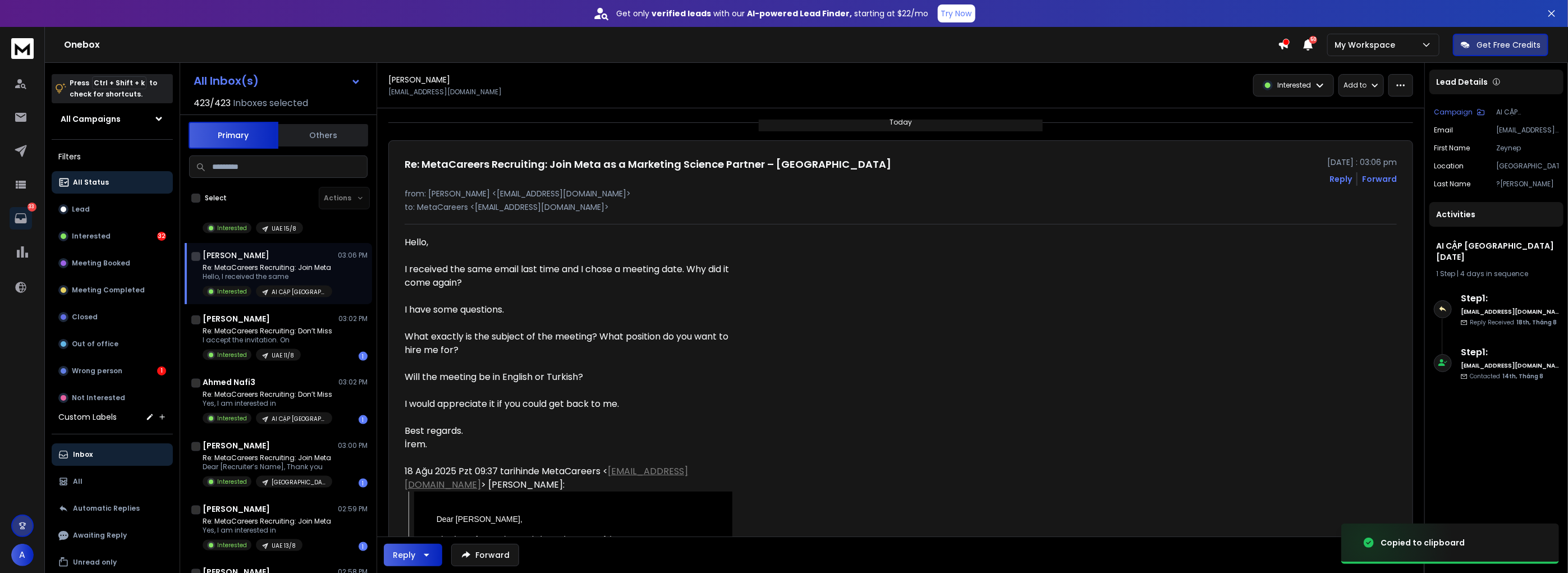
scroll to position [0, 0]
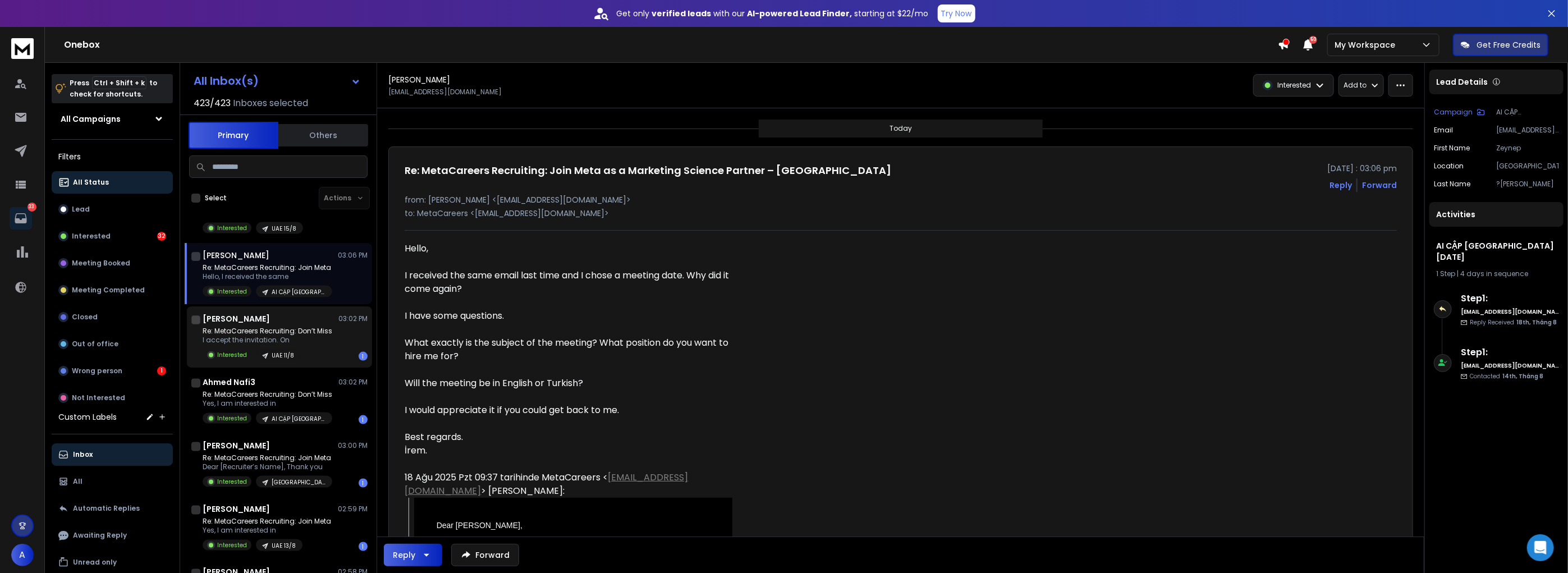
click at [273, 350] on div "UAE 11/8" at bounding box center [278, 355] width 45 height 11
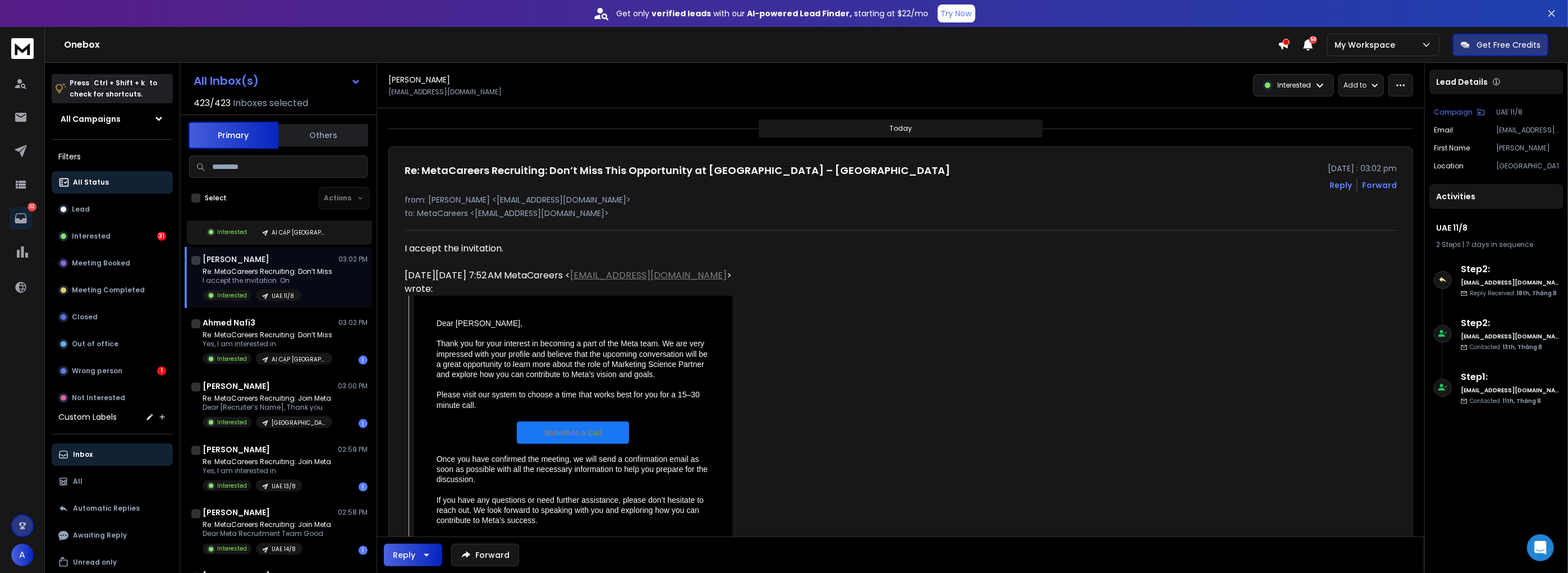
scroll to position [8542, 0]
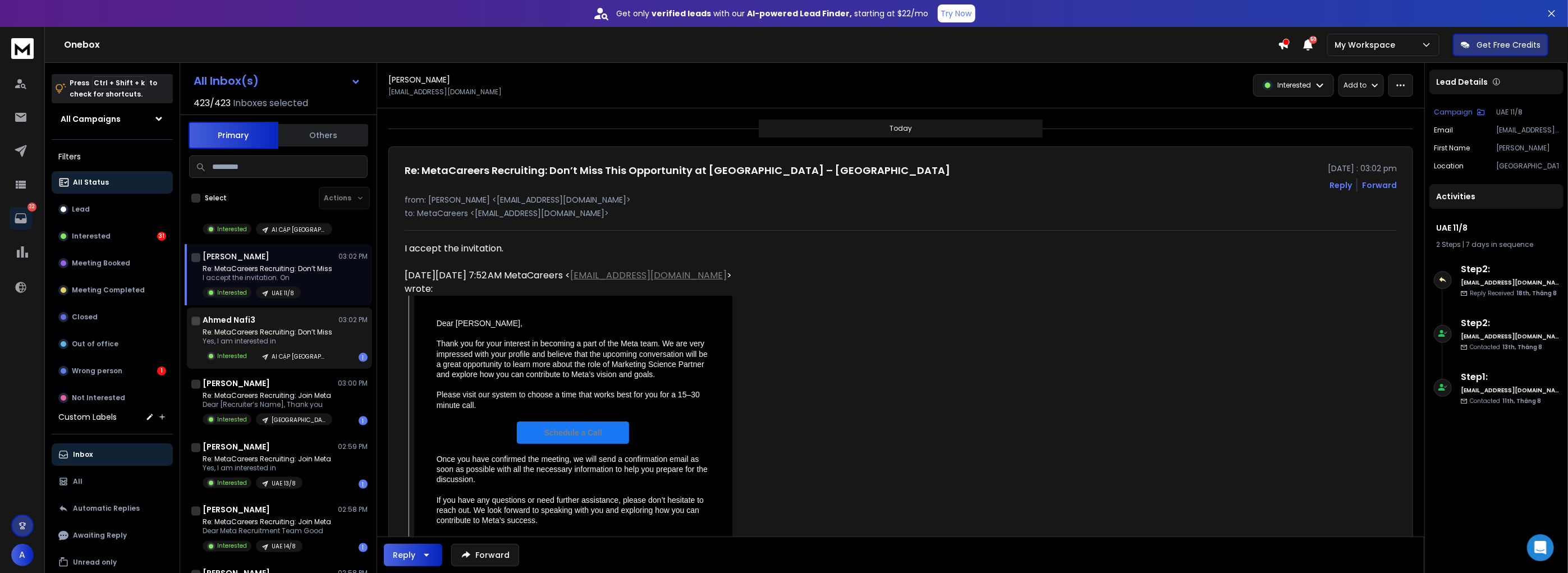
click at [277, 319] on div "Ahmed Nafi3 03:02 PM" at bounding box center [285, 320] width 165 height 11
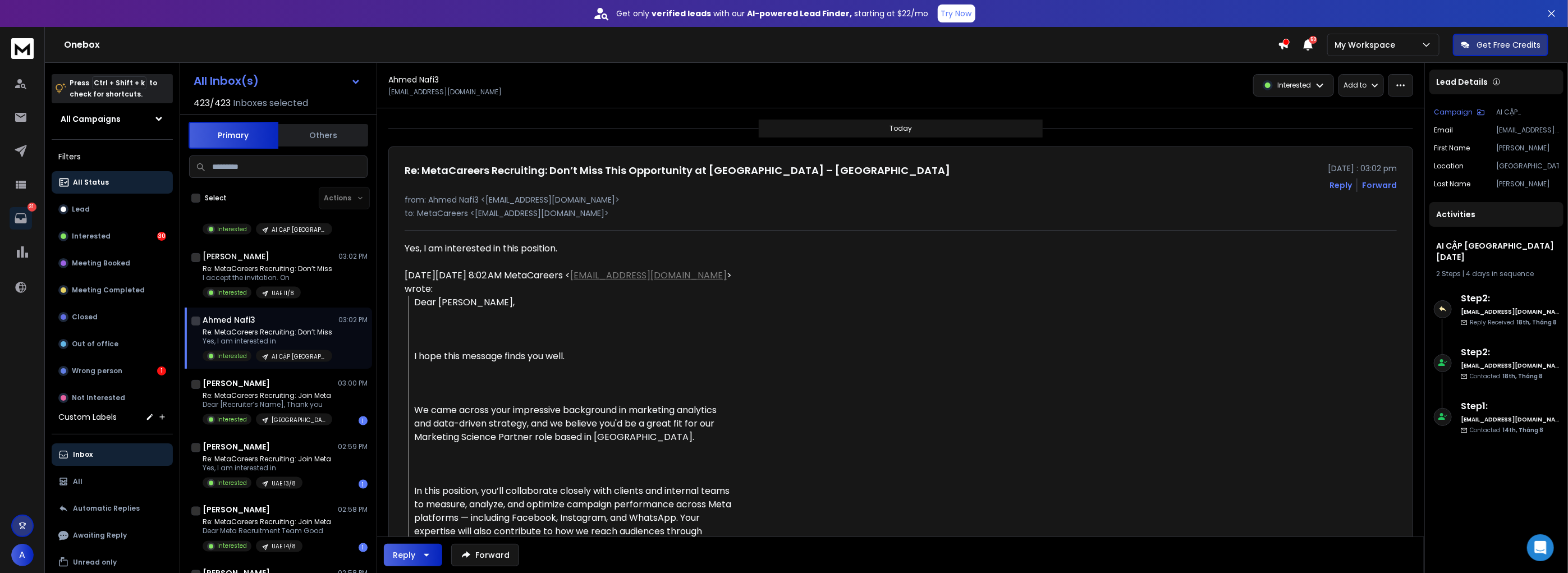
click at [440, 94] on p "ahmednafi872@gmail.com" at bounding box center [444, 92] width 113 height 9
drag, startPoint x: 474, startPoint y: 215, endPoint x: 634, endPoint y: 212, distance: 160.0
click at [634, 212] on p "to: MetaCareers <employee@careersconnect-source.com>" at bounding box center [901, 213] width 992 height 11
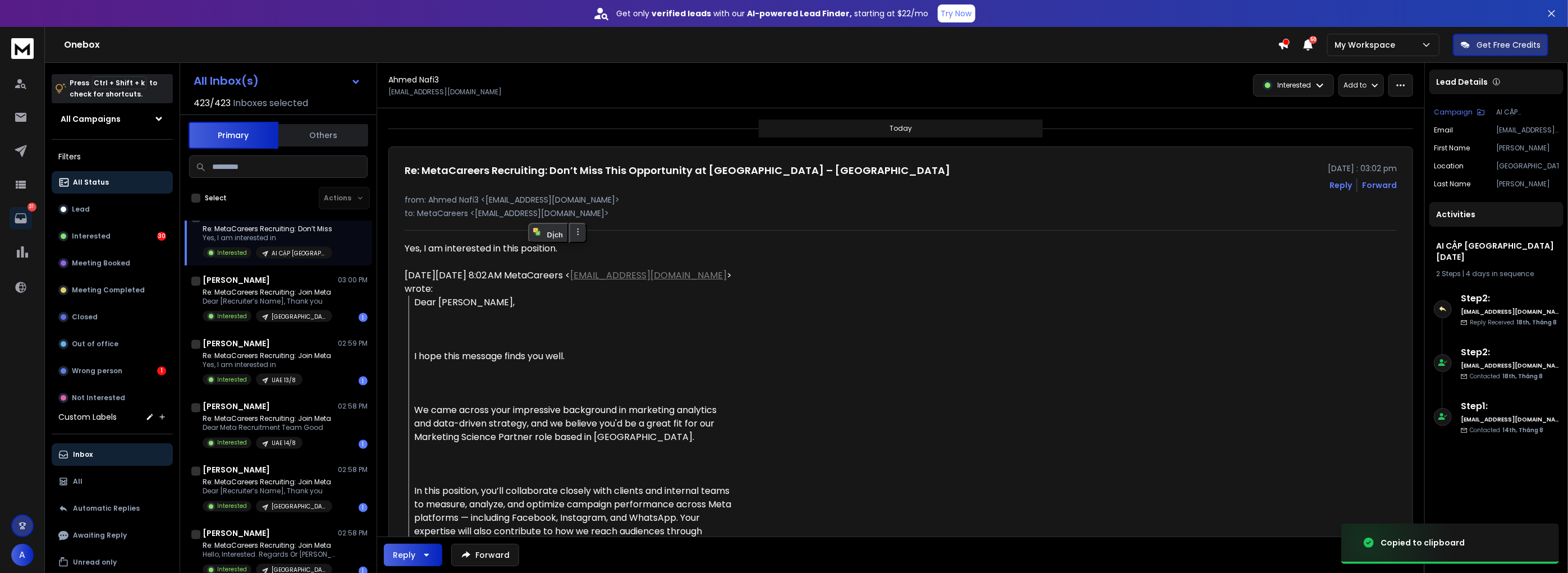
scroll to position [8668, 0]
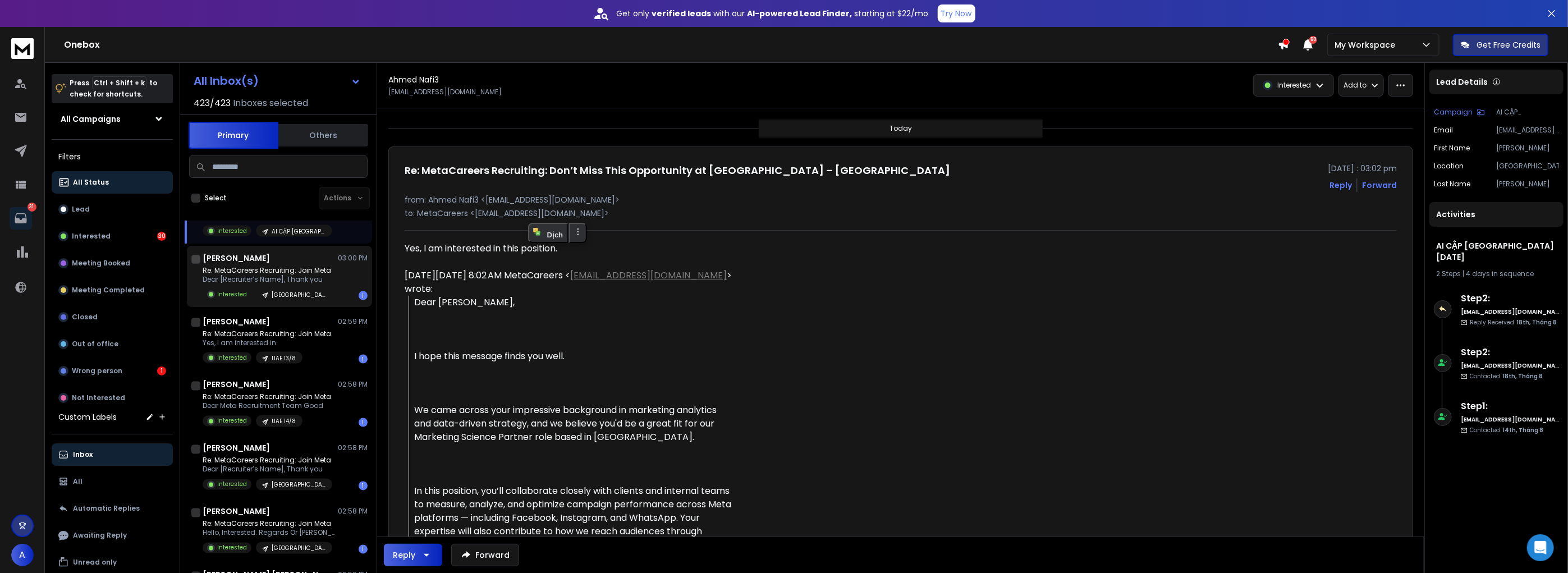
click at [286, 291] on p "[GEOGRAPHIC_DATA] + [GEOGRAPHIC_DATA] [DATE]" at bounding box center [299, 295] width 54 height 9
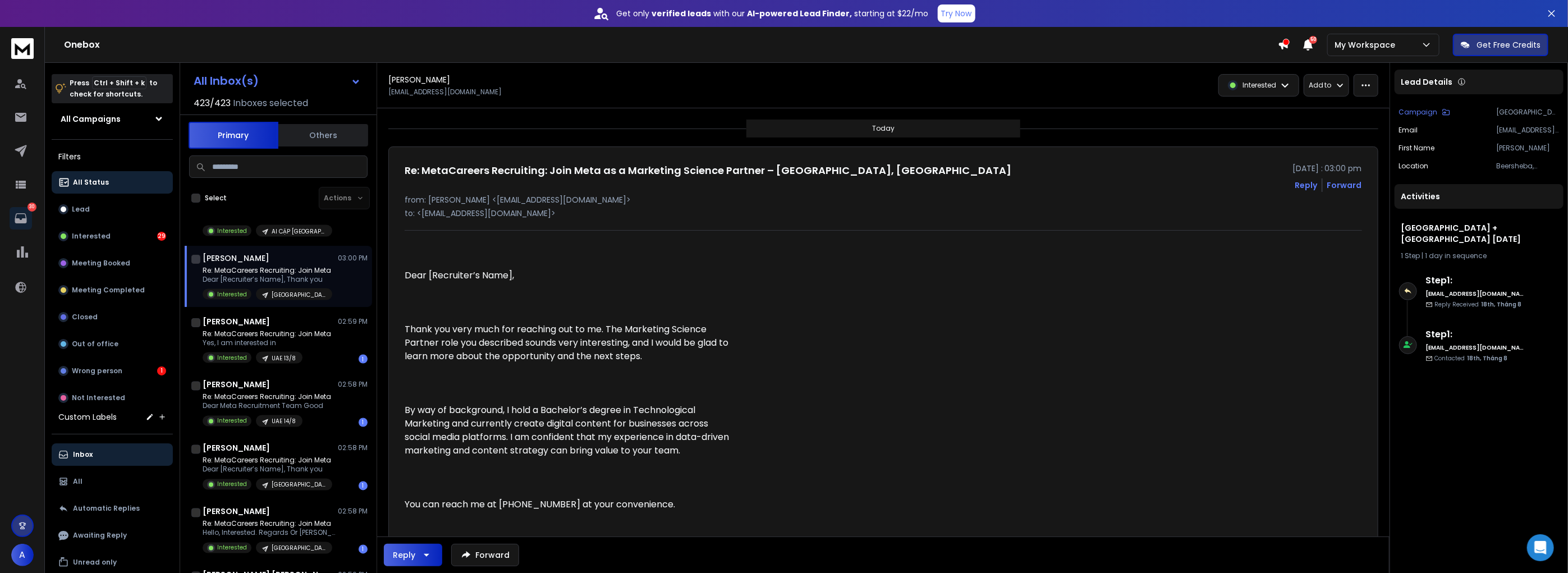
click at [442, 91] on p "batelsanker2306@gmail.com" at bounding box center [444, 92] width 113 height 9
drag, startPoint x: 420, startPoint y: 212, endPoint x: 570, endPoint y: 215, distance: 150.0
click at [570, 215] on p "to: <info@careersconnect-hiringteam.com>" at bounding box center [883, 213] width 957 height 11
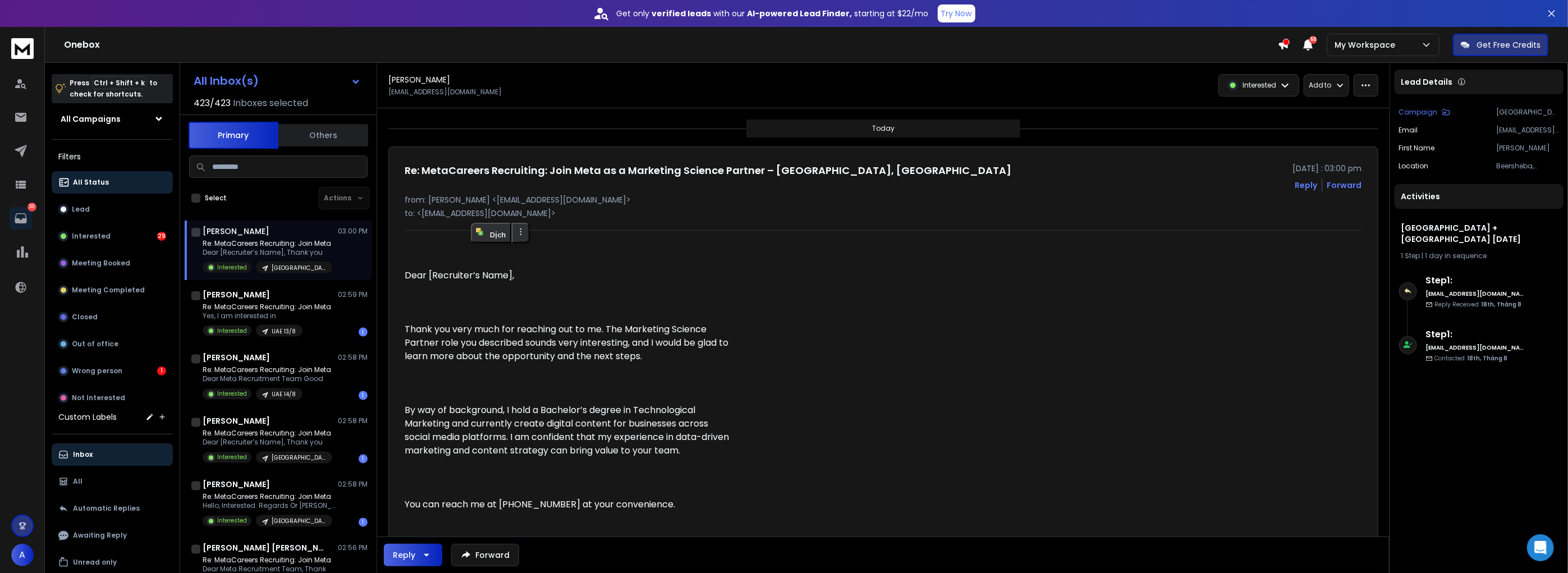
scroll to position [8730, 0]
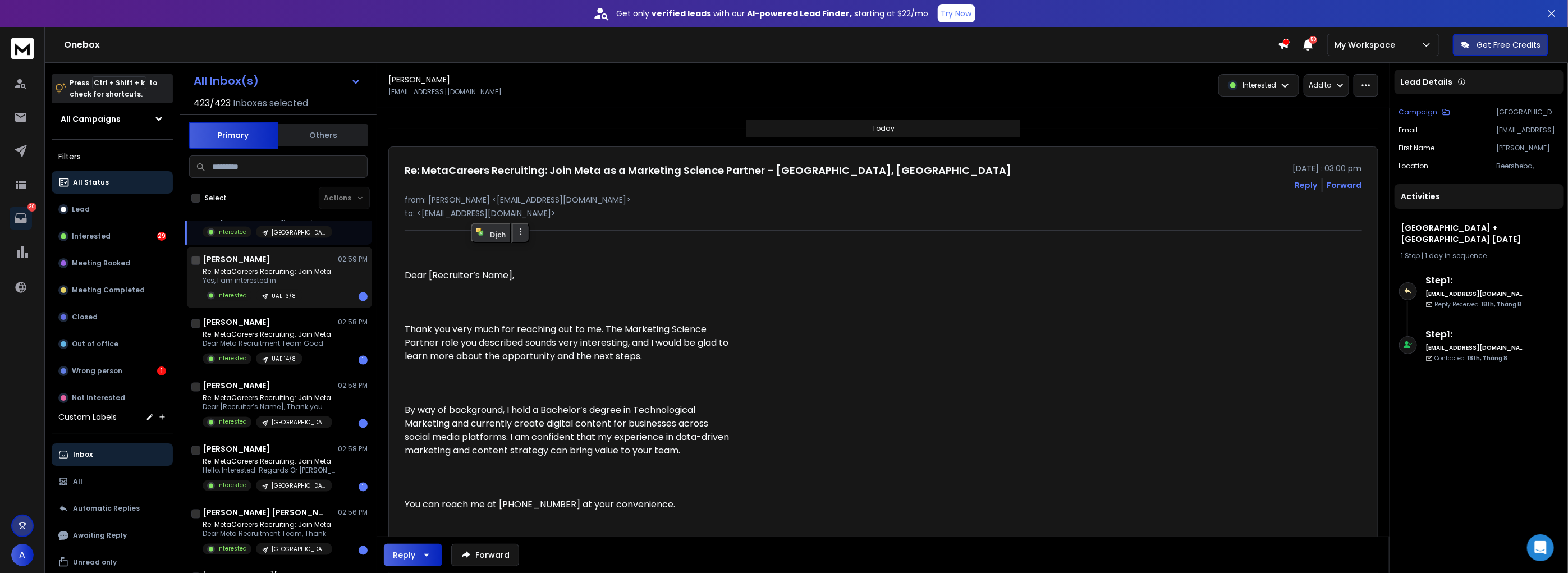
click at [286, 290] on div "UAE 13/8" at bounding box center [279, 295] width 46 height 11
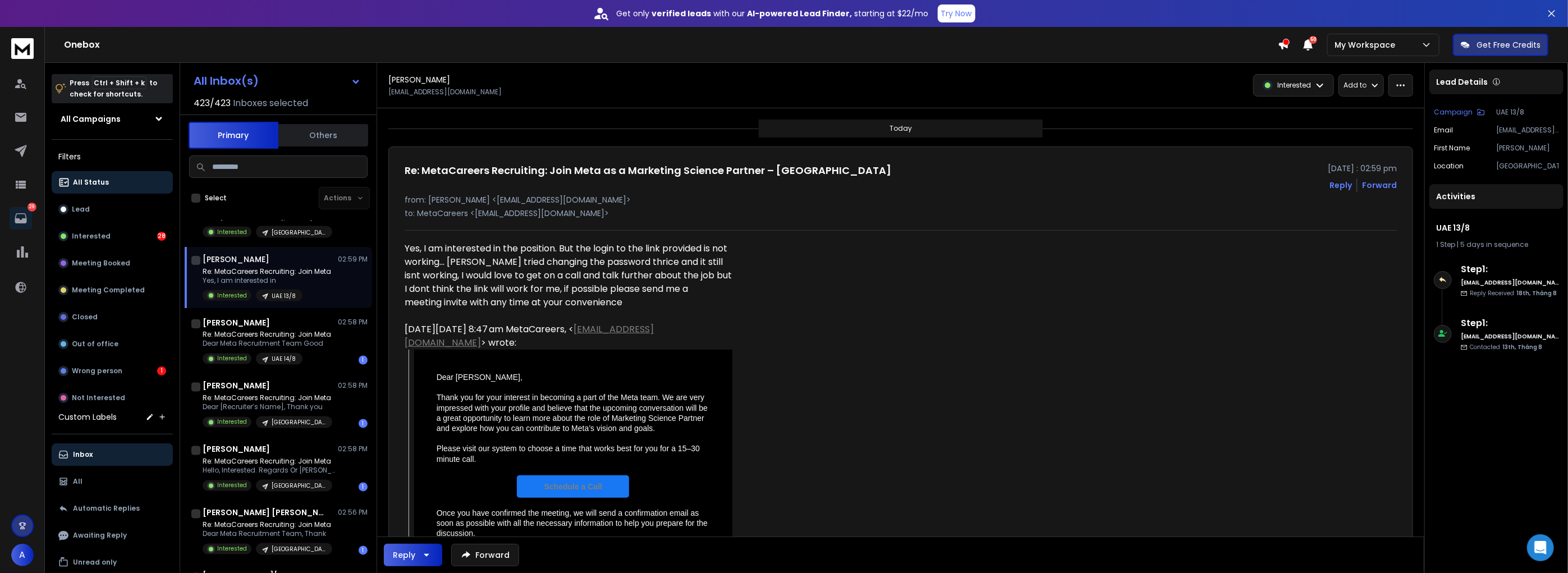
click at [568, 300] on div "Yes, I am interested in the position. But the login to the link provided is not…" at bounding box center [569, 275] width 328 height 67
click at [261, 343] on p "Dear Meta Recruitment Team Good" at bounding box center [266, 344] width 129 height 9
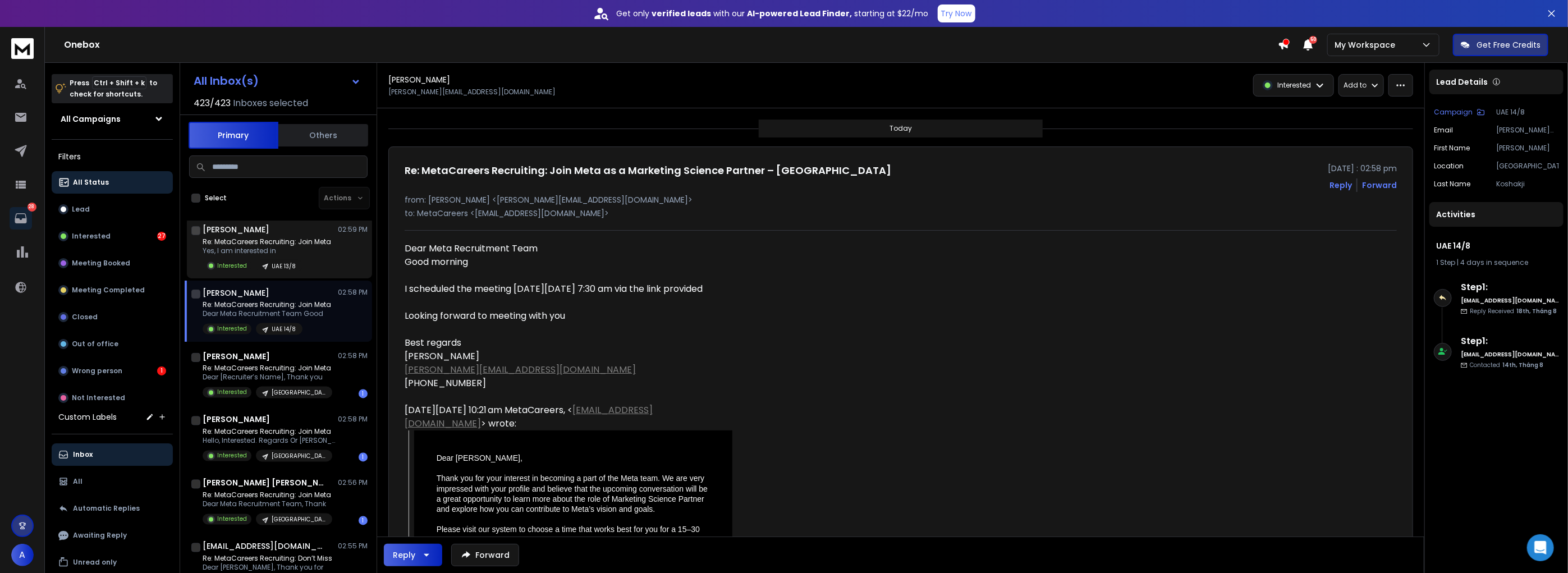
scroll to position [8793, 0]
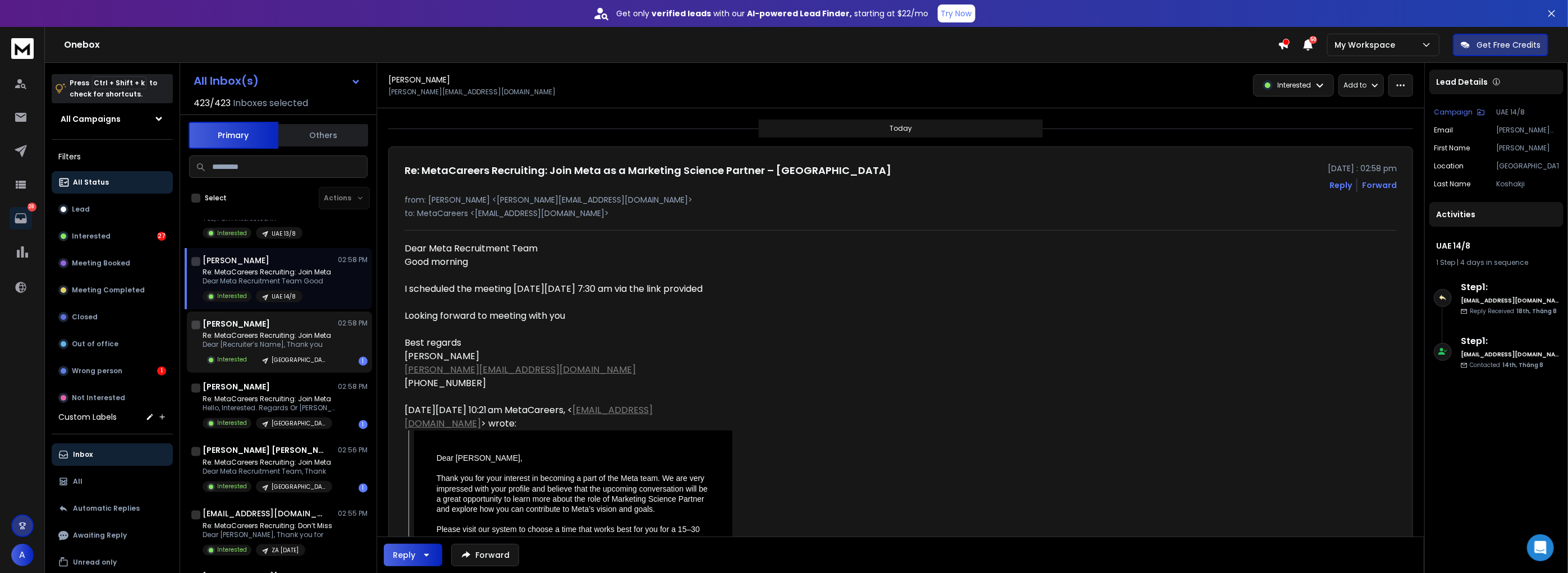
click at [288, 343] on p "Dear [Recruiter’s Name], Thank you" at bounding box center [267, 345] width 130 height 9
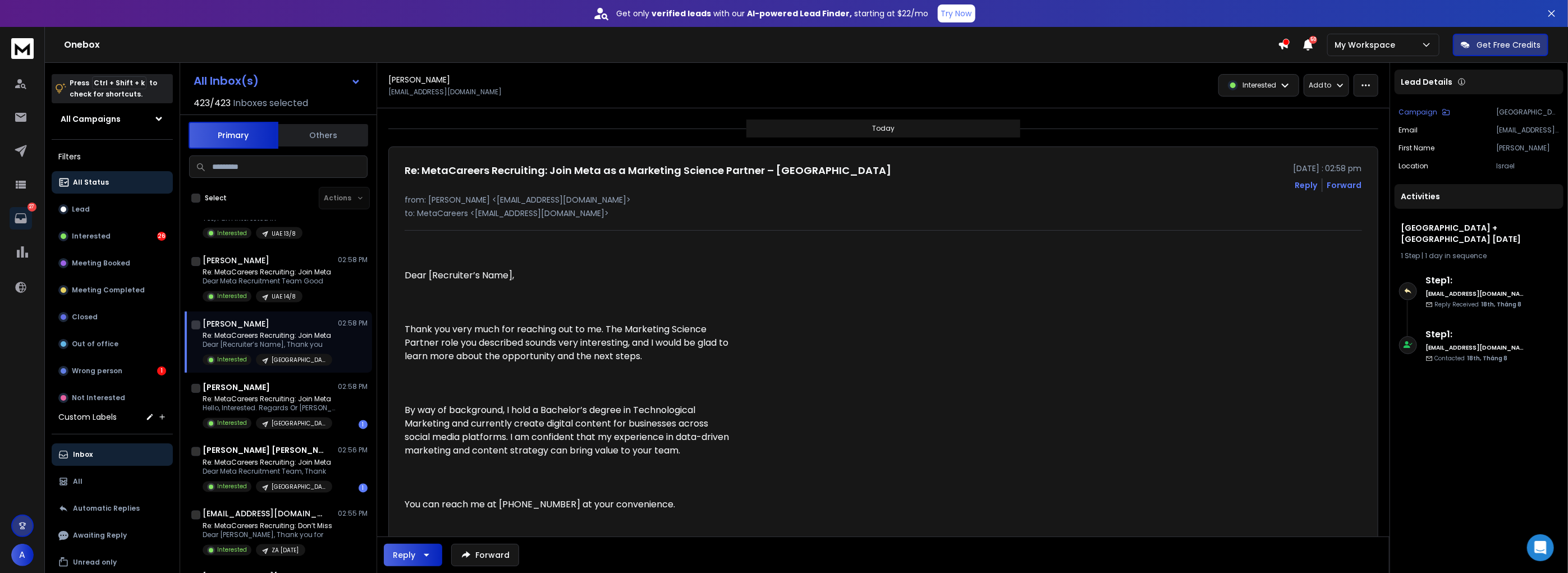
click at [438, 94] on p "batelsanker2306@gmail.com" at bounding box center [444, 92] width 113 height 9
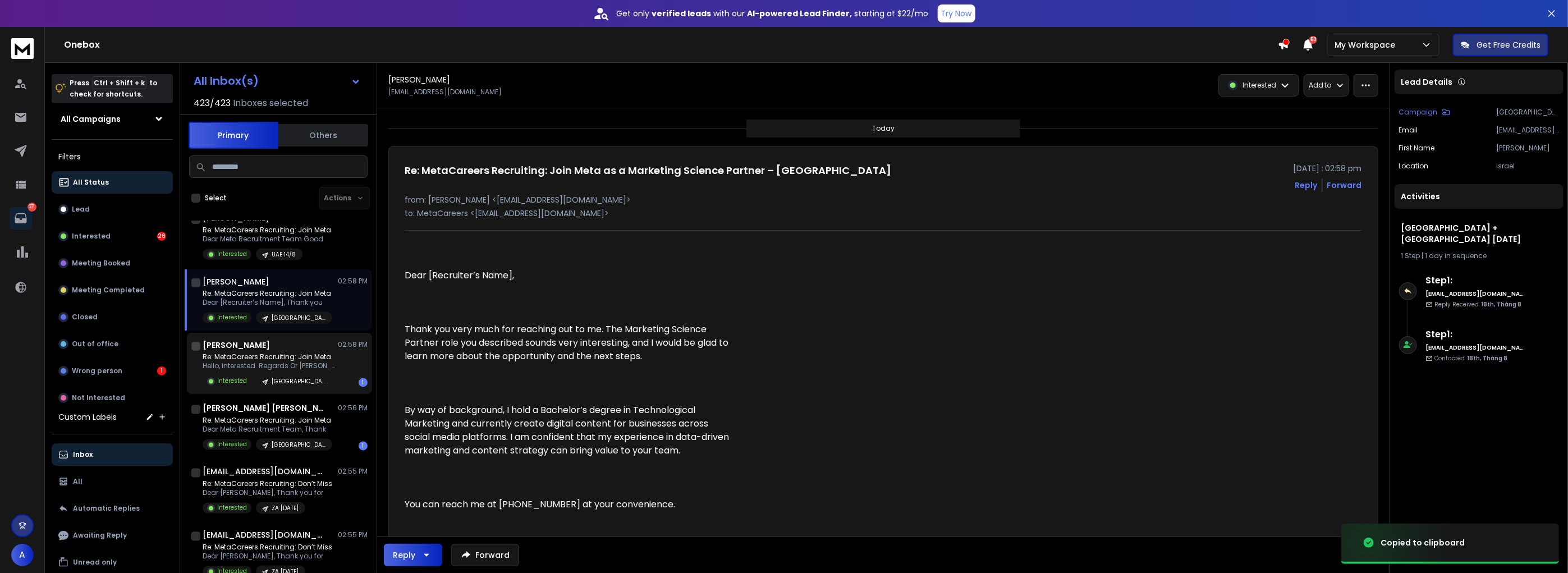
scroll to position [8917, 0]
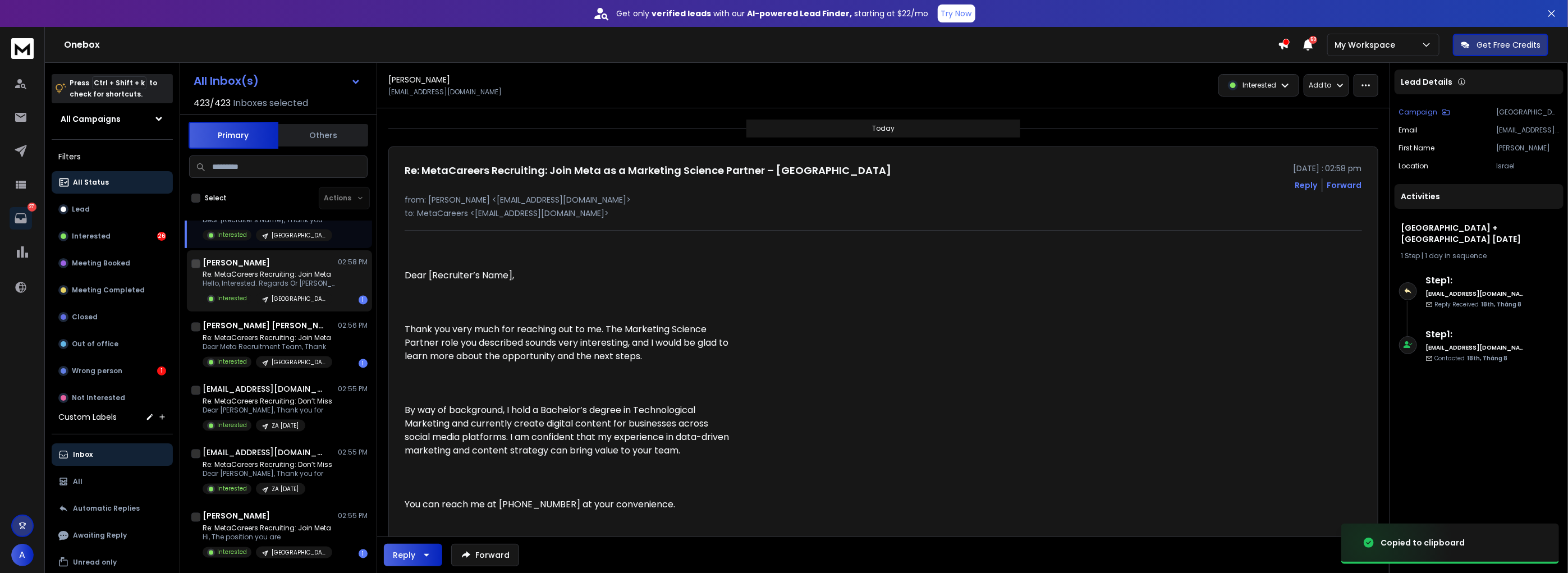
click at [279, 279] on p "Hello, Interested. Regards Or Herman" at bounding box center [270, 284] width 135 height 9
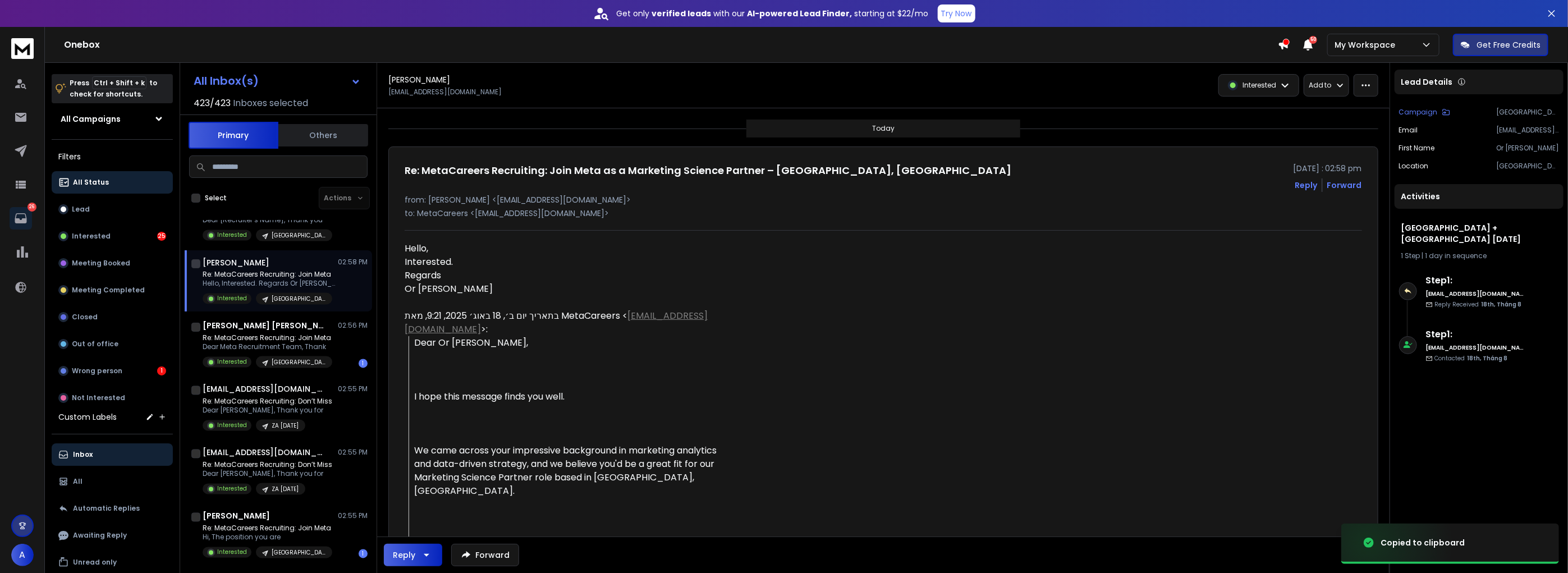
click at [434, 91] on p "or.gamgam@gmail.com" at bounding box center [444, 92] width 113 height 9
drag, startPoint x: 473, startPoint y: 210, endPoint x: 610, endPoint y: 213, distance: 137.0
click at [610, 213] on p "to: MetaCareers <works@careersconnect-work.com>" at bounding box center [883, 213] width 957 height 11
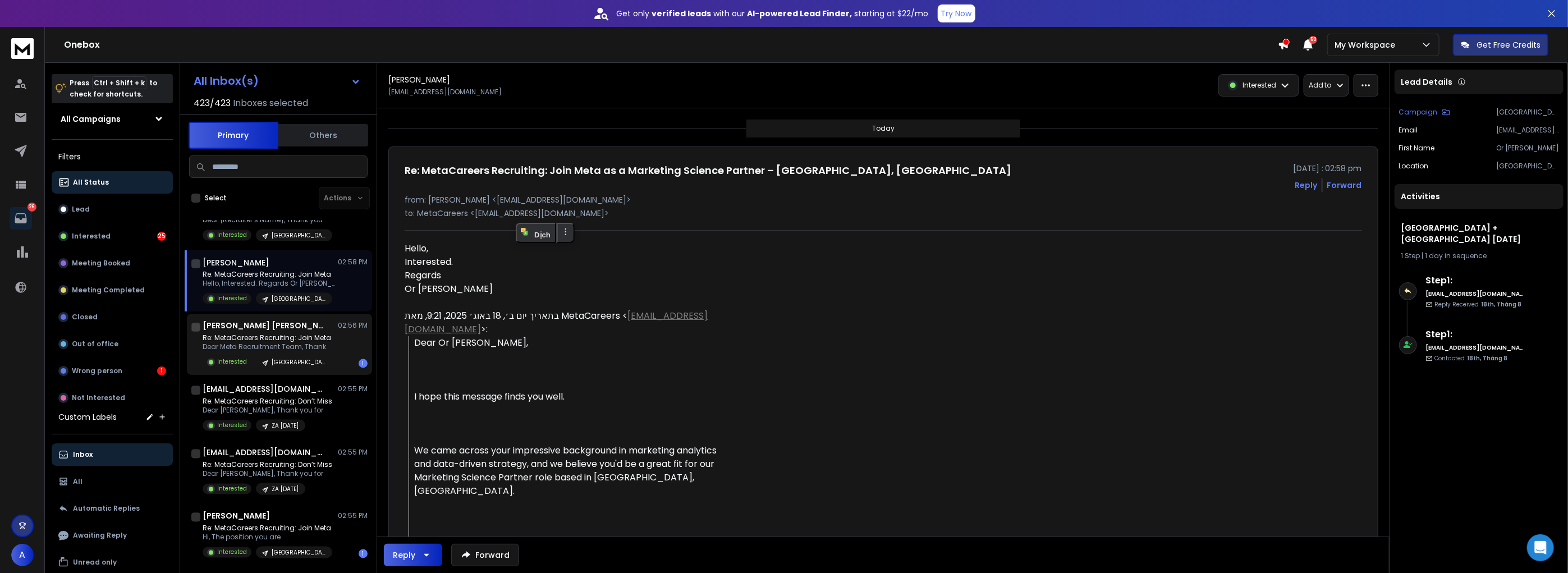
click at [277, 352] on div "Re: MetaCareers Recruiting: Join Meta Dear Meta Recruitment Team, Thank Interes…" at bounding box center [267, 350] width 130 height 34
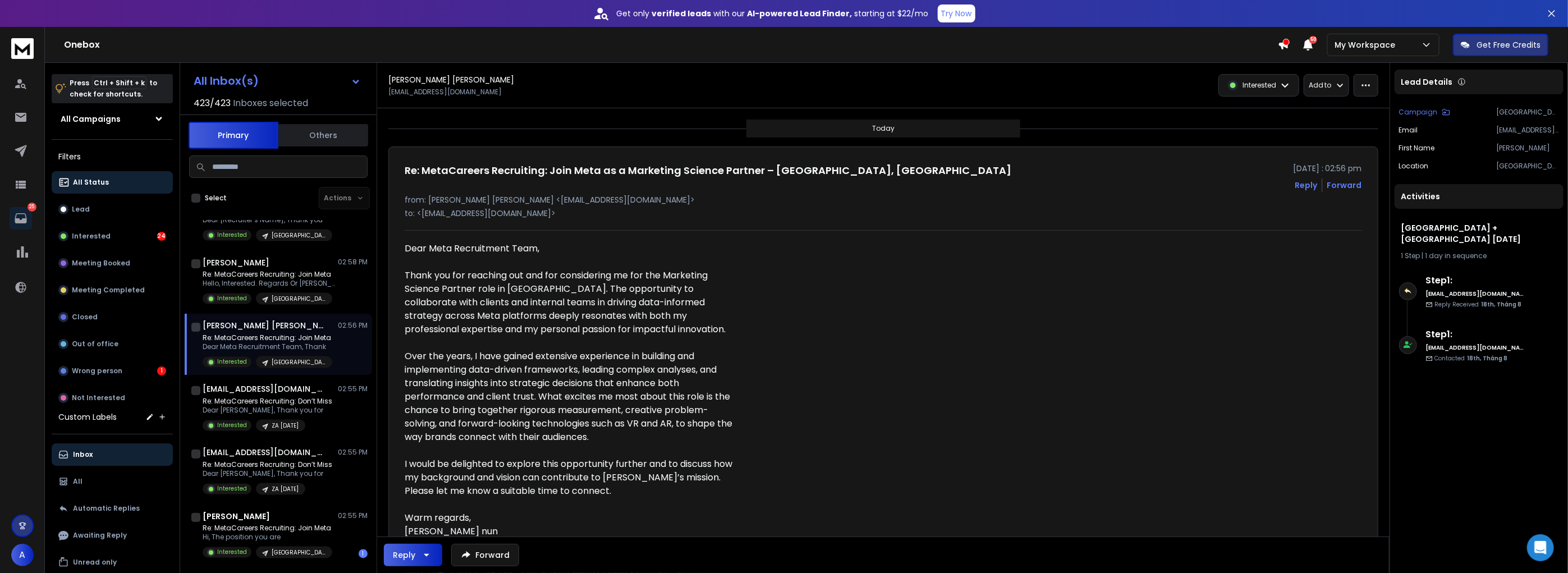
click at [430, 90] on p "assachen5@gmail.com" at bounding box center [444, 92] width 113 height 9
drag, startPoint x: 422, startPoint y: 215, endPoint x: 589, endPoint y: 214, distance: 167.0
click at [589, 214] on p "to: <employee@careersconnecttalenthub.com>" at bounding box center [883, 213] width 957 height 11
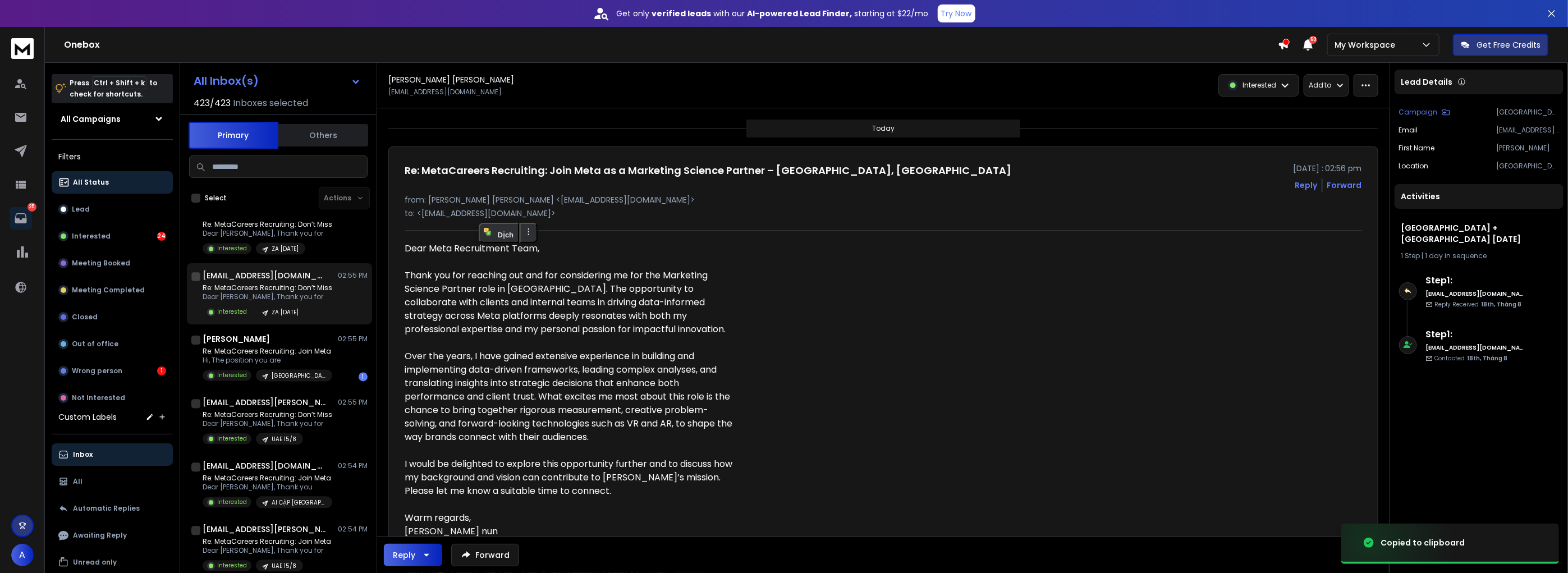
scroll to position [9104, 0]
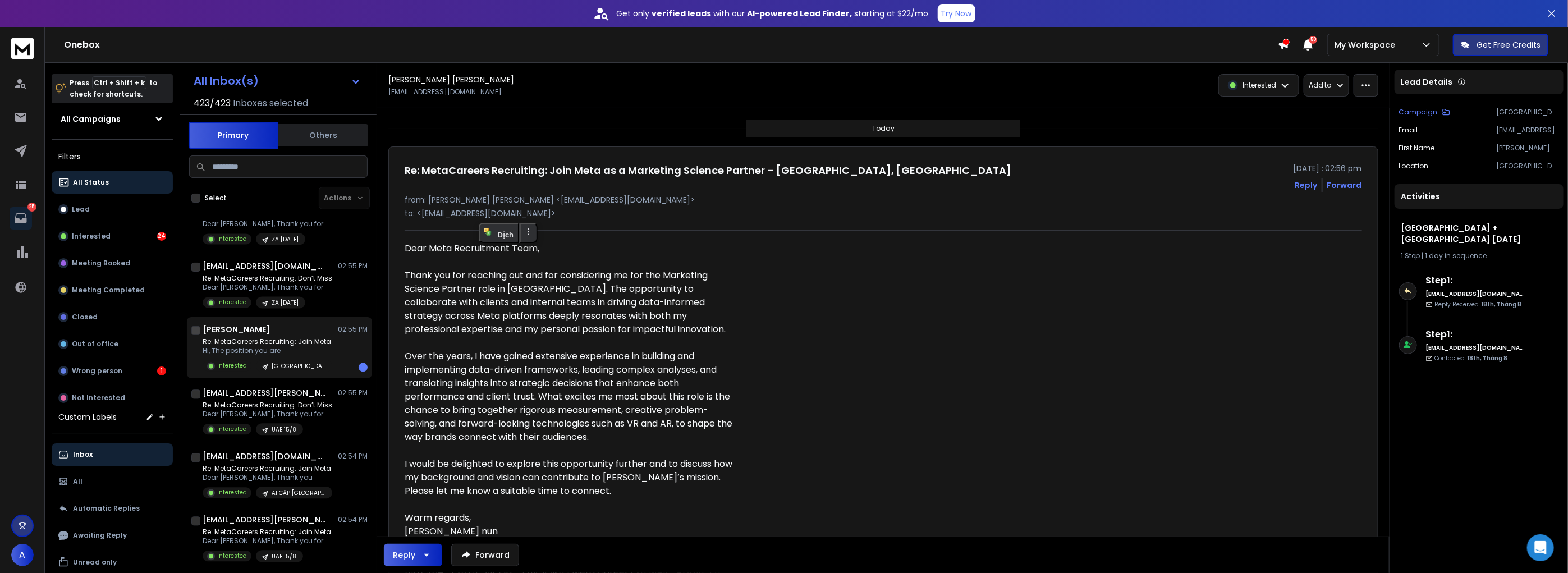
click at [278, 342] on p "Re: MetaCareers Recruiting: Join Meta" at bounding box center [267, 342] width 130 height 9
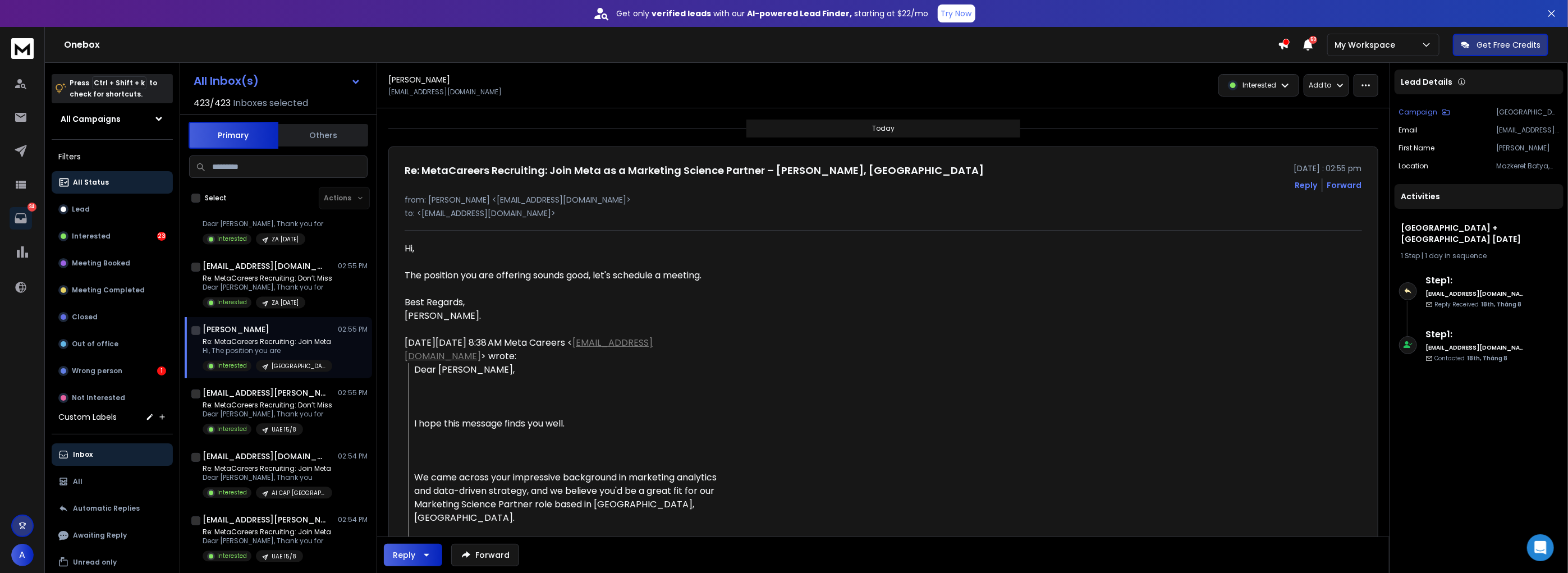
click at [429, 93] on p "mincman@gmail.com" at bounding box center [444, 92] width 113 height 9
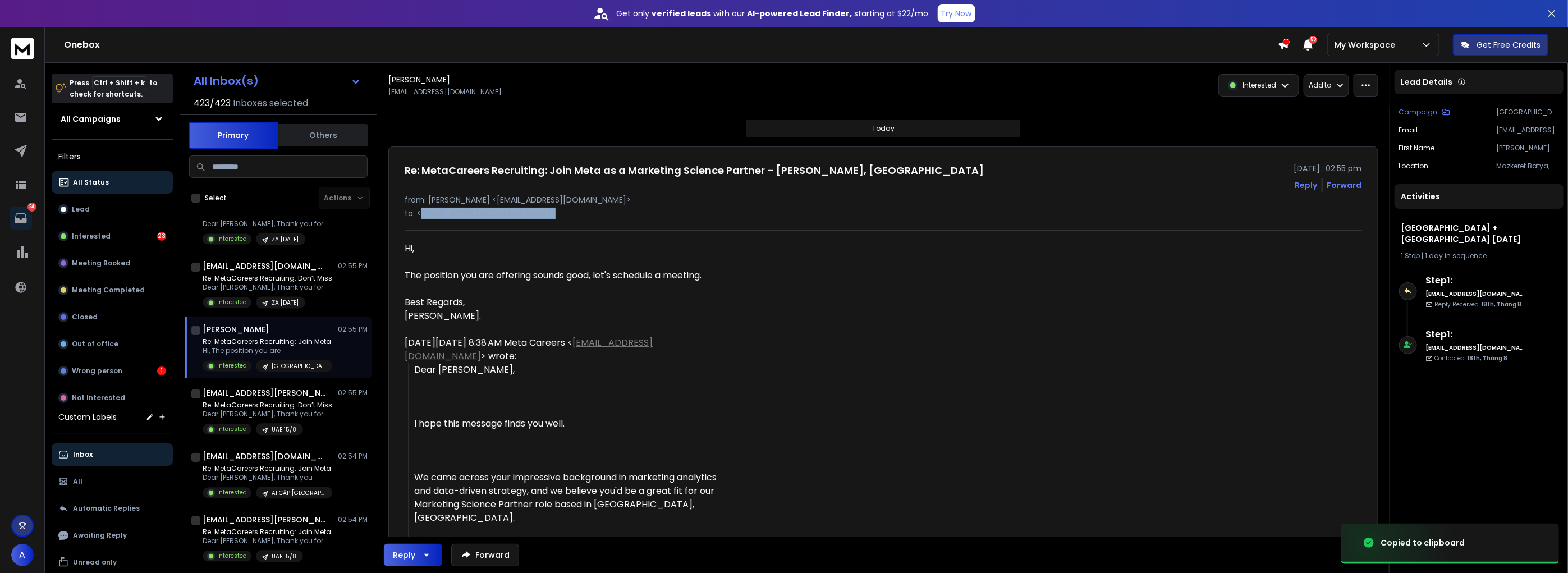
drag, startPoint x: 422, startPoint y: 209, endPoint x: 548, endPoint y: 213, distance: 126.1
click at [548, 213] on p "to: <hr@careersconnectrecruits.com>" at bounding box center [883, 213] width 957 height 11
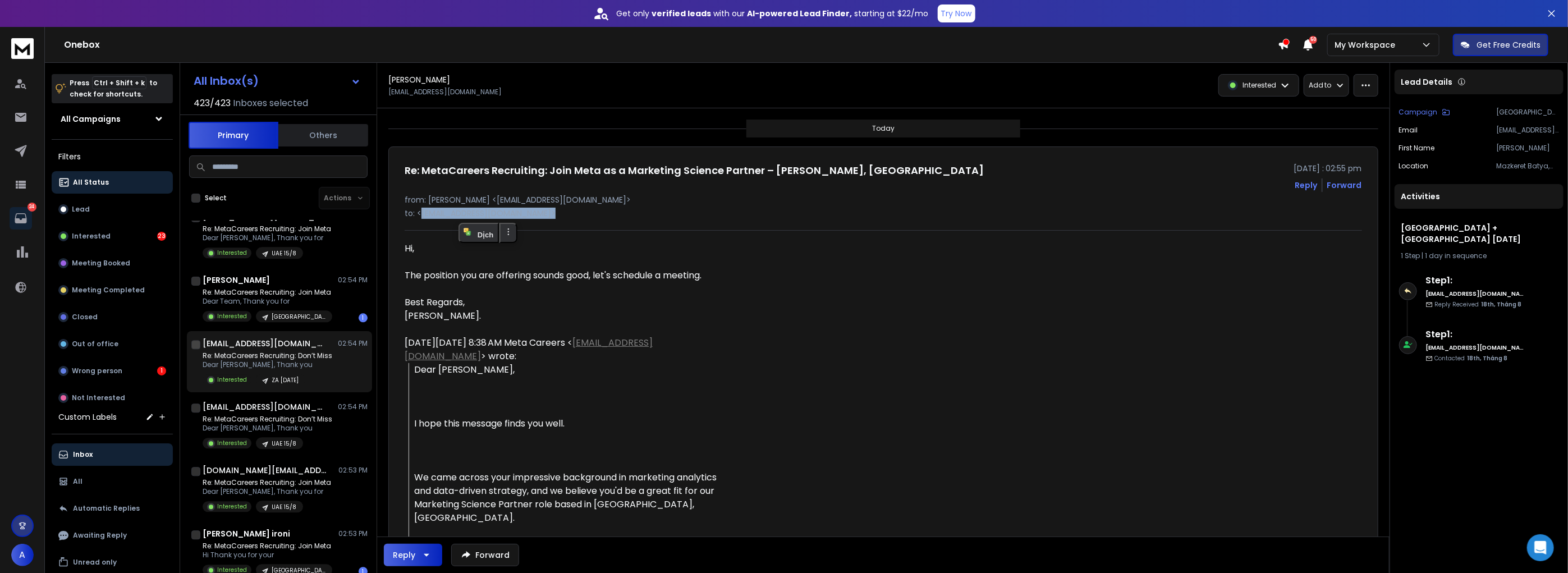
scroll to position [9416, 0]
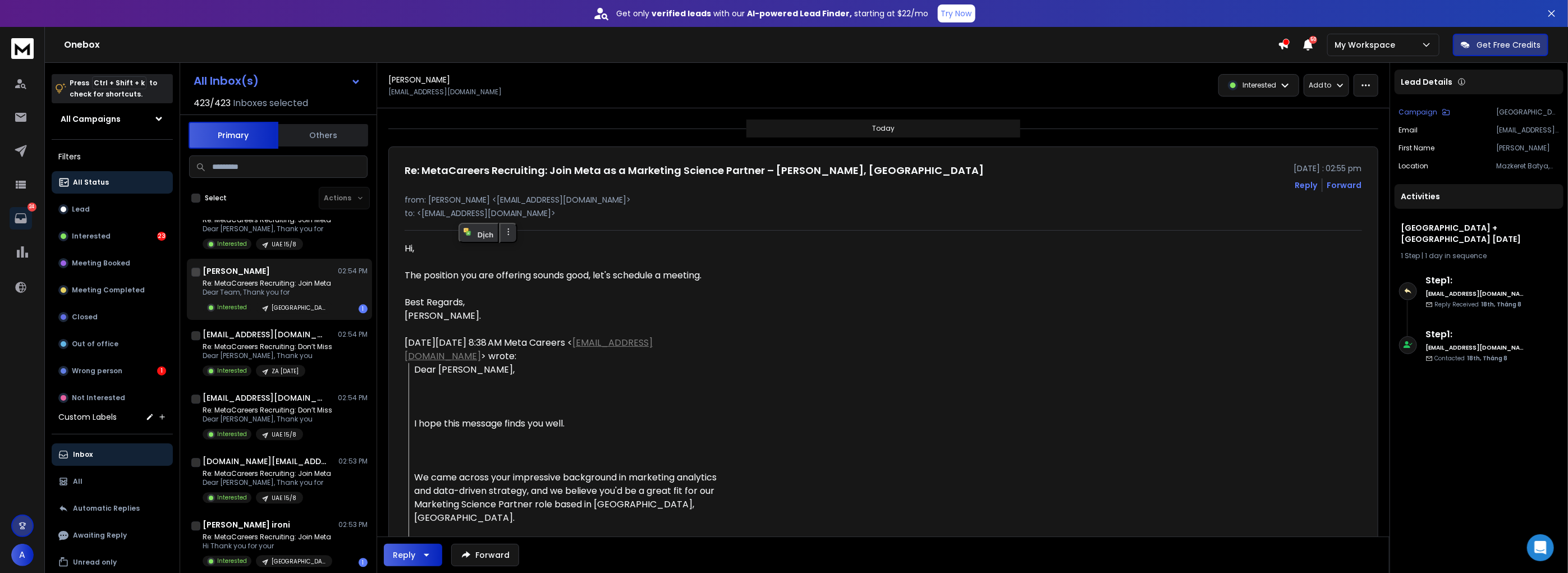
click at [291, 298] on div "Re: MetaCareers Recruiting: Join Meta Dear Team, Thank you for Interested Israe…" at bounding box center [267, 295] width 130 height 34
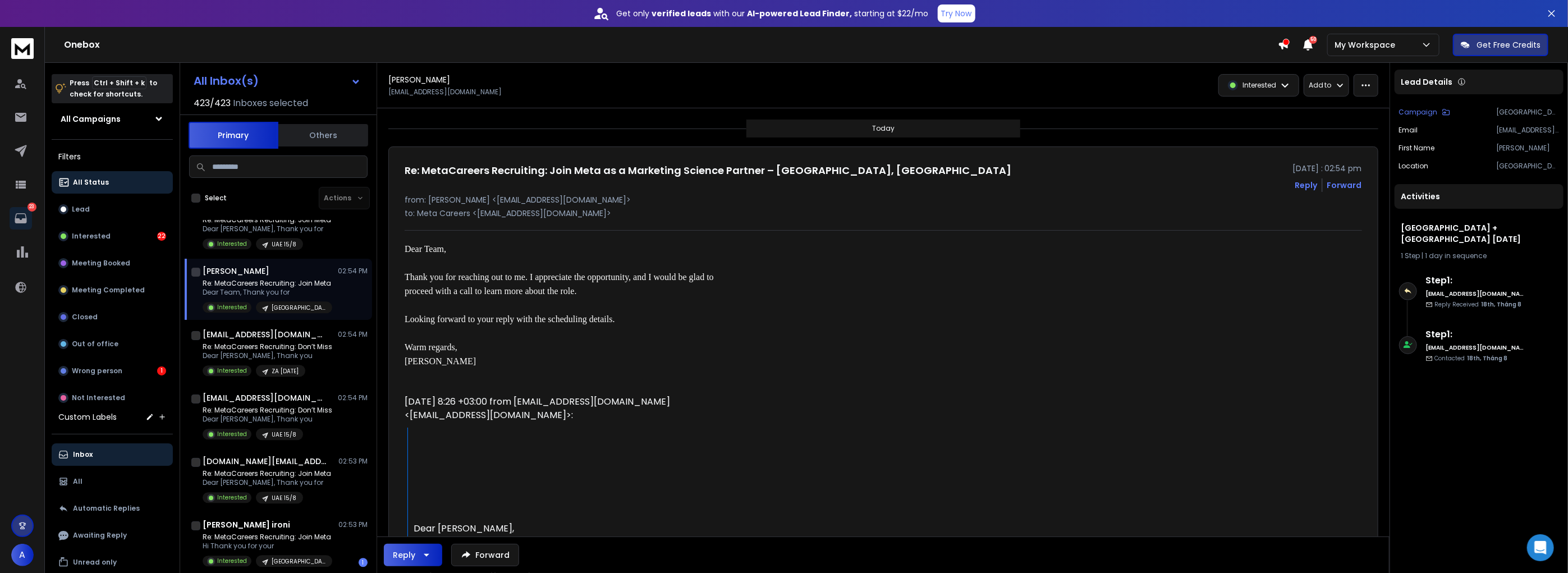
click at [444, 93] on p "lyubaerlikh@gmail.com" at bounding box center [444, 92] width 113 height 9
drag, startPoint x: 476, startPoint y: 214, endPoint x: 653, endPoint y: 216, distance: 177.0
click at [653, 216] on p "to: Meta Careers <employee@careersconnect-careerhub.com>" at bounding box center [883, 213] width 957 height 11
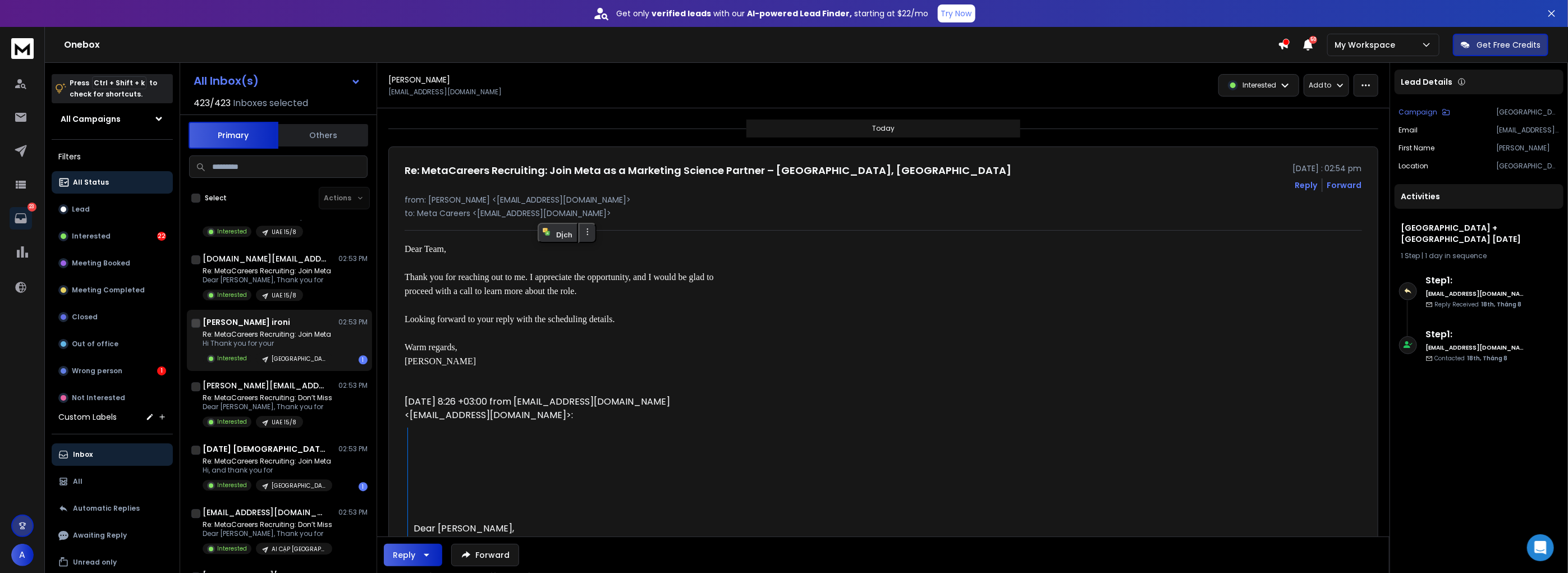
scroll to position [9603, 0]
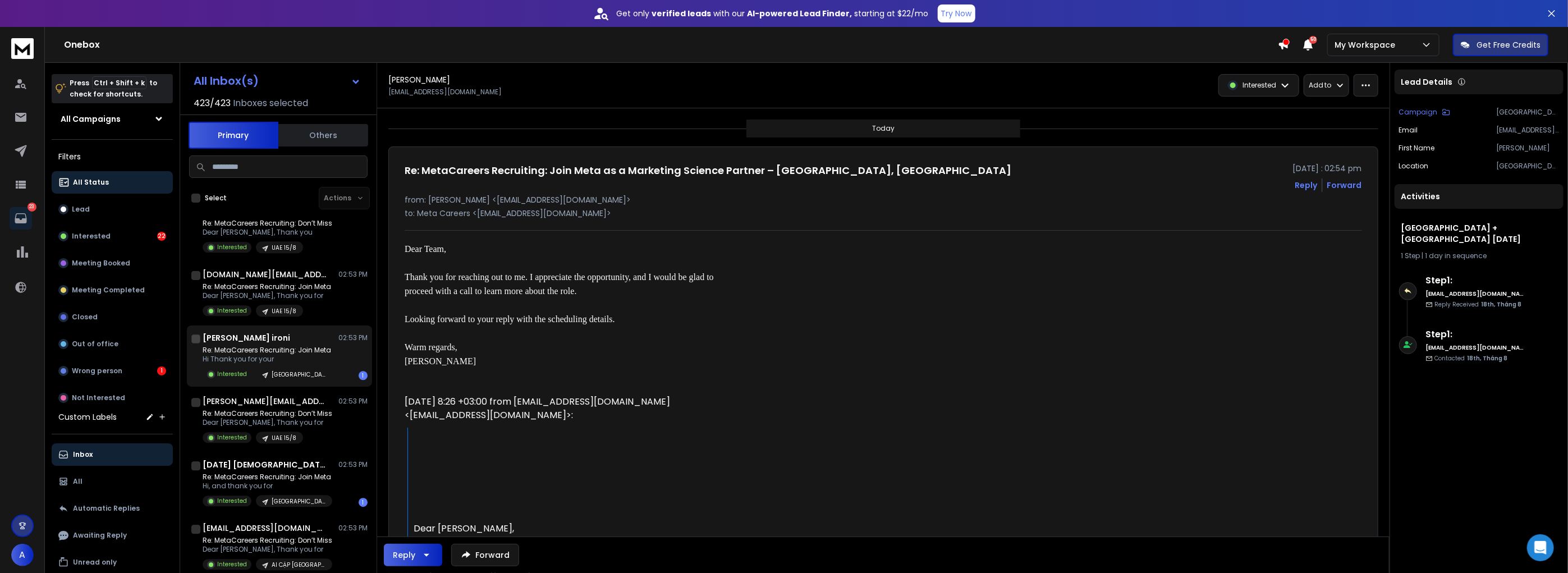
click at [287, 364] on div "Re: MetaCareers Recruiting: Join Meta Hi Thank you for your Interested Israel +…" at bounding box center [267, 363] width 130 height 34
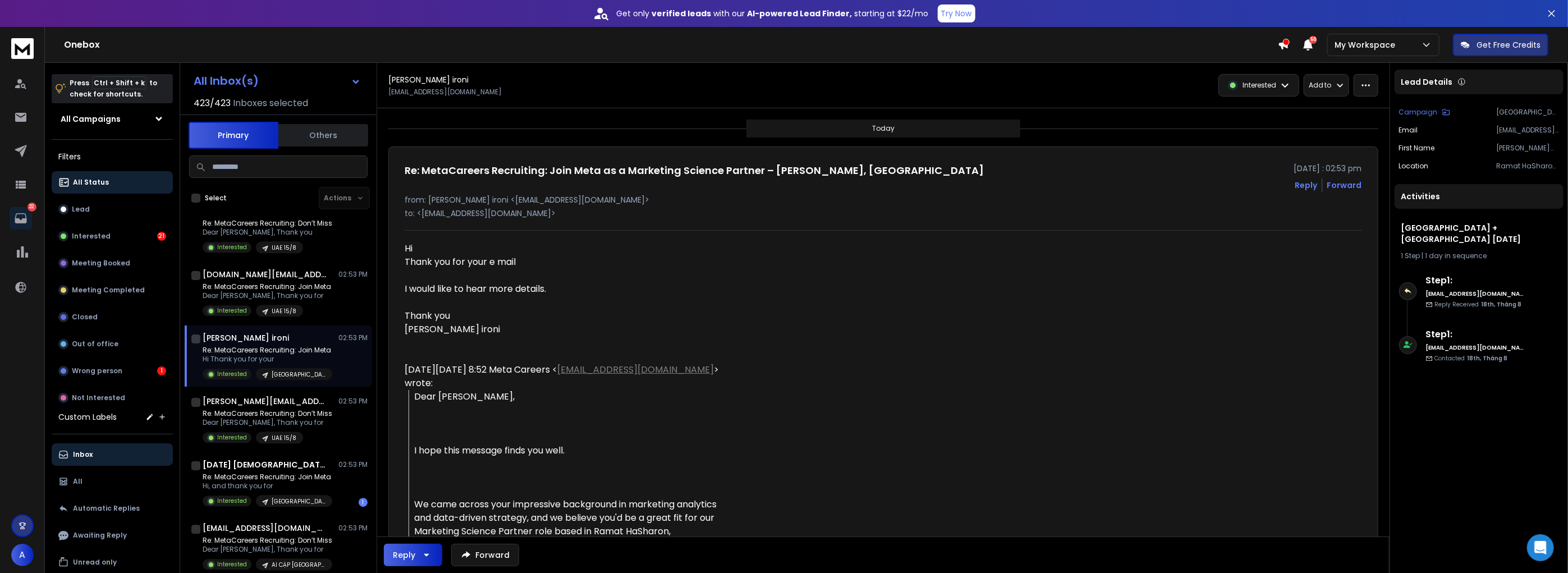
click at [434, 88] on p "moranironi@gmail.com" at bounding box center [444, 92] width 113 height 9
drag, startPoint x: 420, startPoint y: 212, endPoint x: 569, endPoint y: 215, distance: 149.0
click at [569, 215] on p "to: <hr@careersconnectopportunities.com>" at bounding box center [883, 213] width 957 height 11
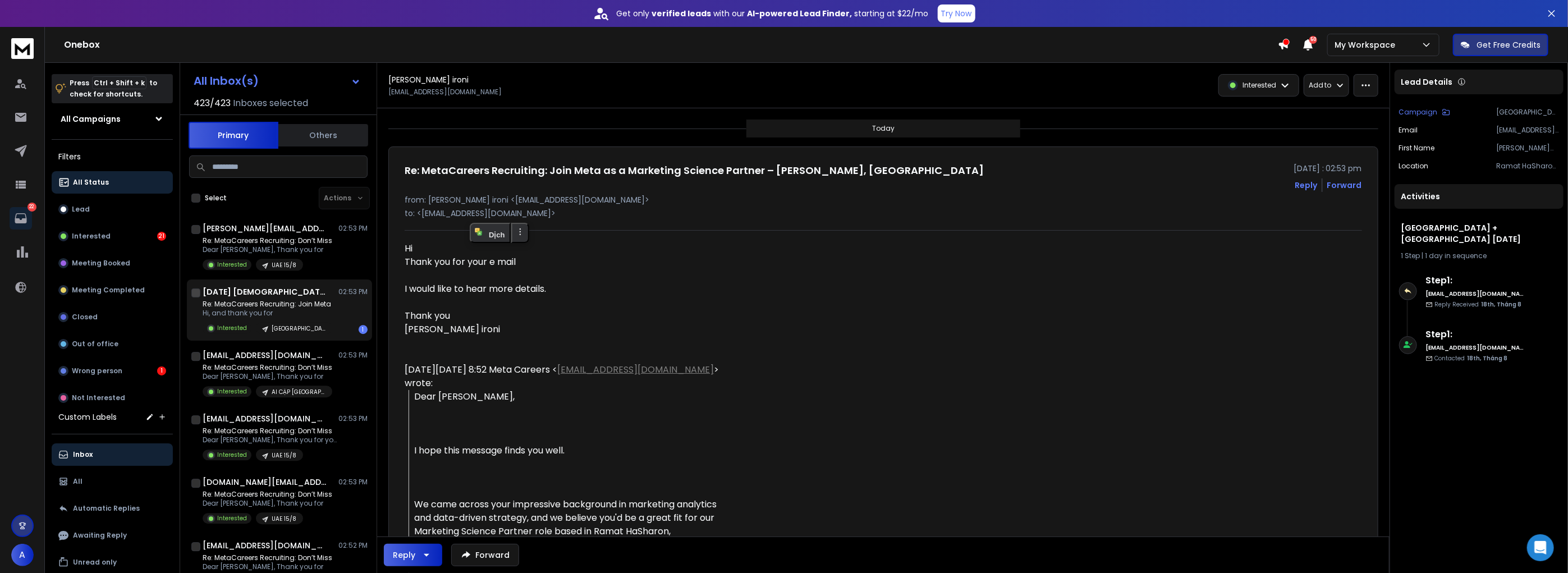
scroll to position [9791, 0]
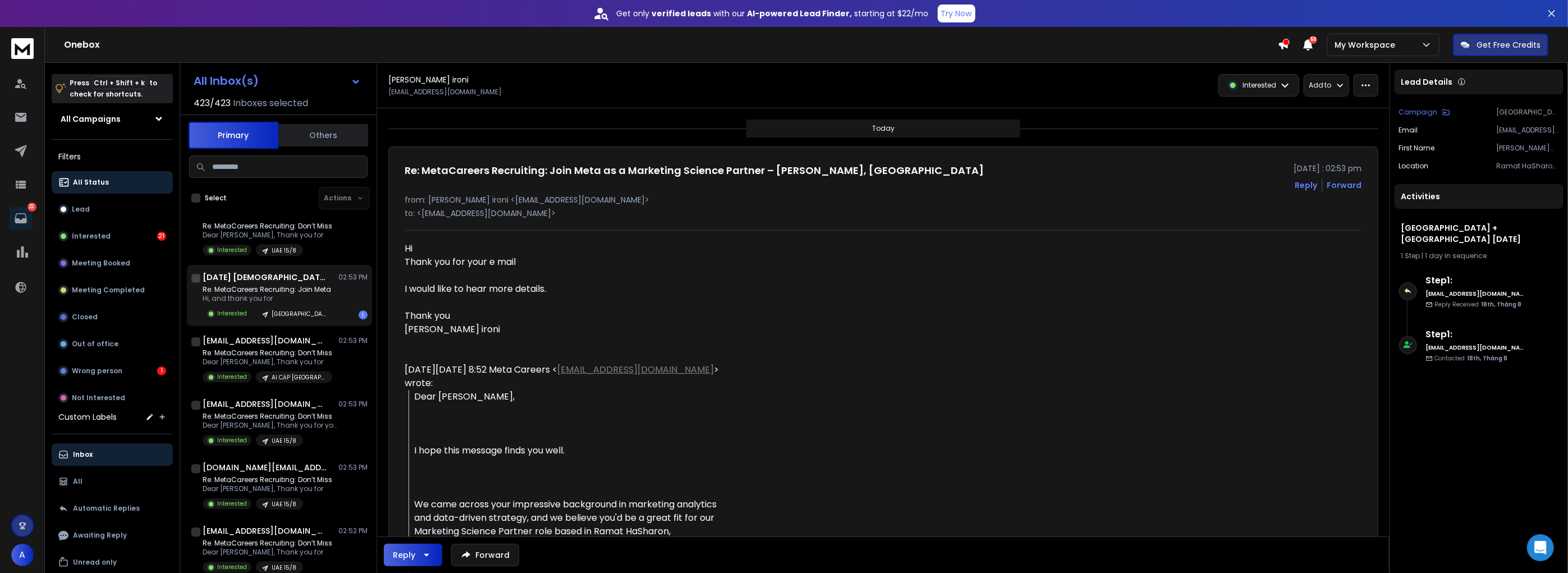
click at [299, 296] on p "Hi, and thank you for" at bounding box center [267, 299] width 130 height 9
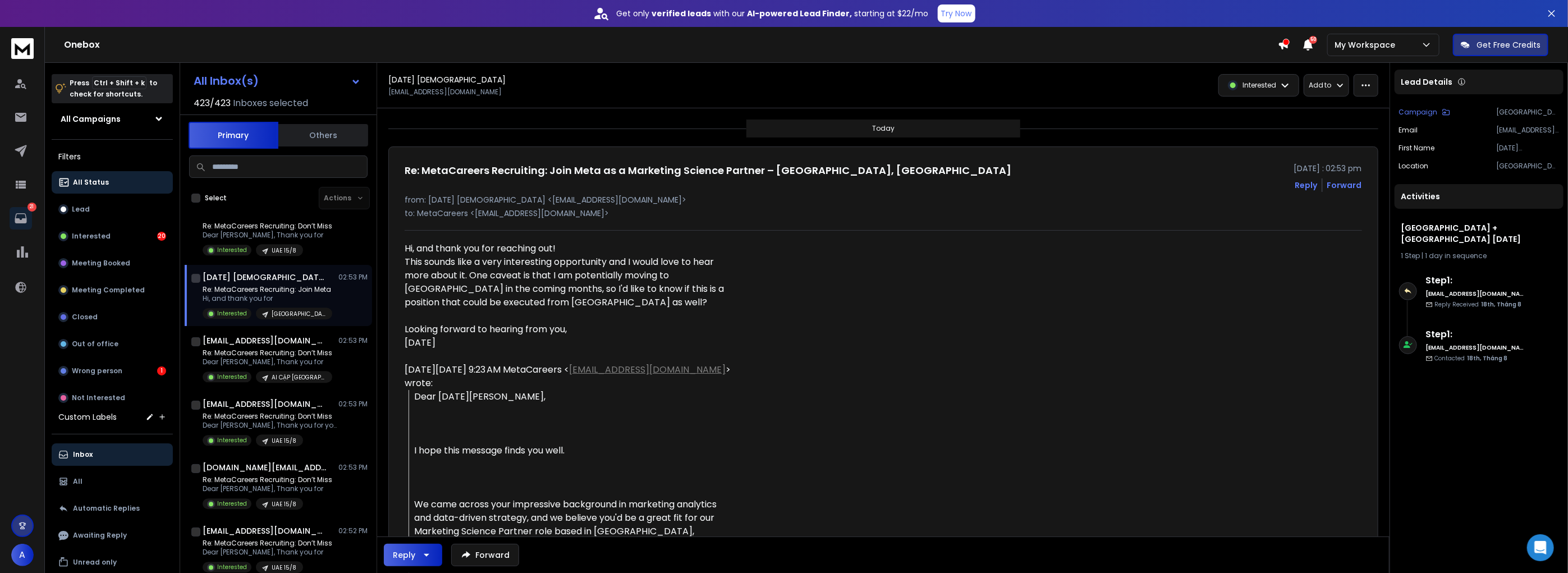
click at [424, 93] on p "zenpola@gmail.com" at bounding box center [444, 92] width 113 height 9
drag, startPoint x: 473, startPoint y: 215, endPoint x: 629, endPoint y: 213, distance: 156.0
click at [629, 213] on p "to: MetaCareers <works@careersconnect-applicants.com>" at bounding box center [883, 213] width 957 height 11
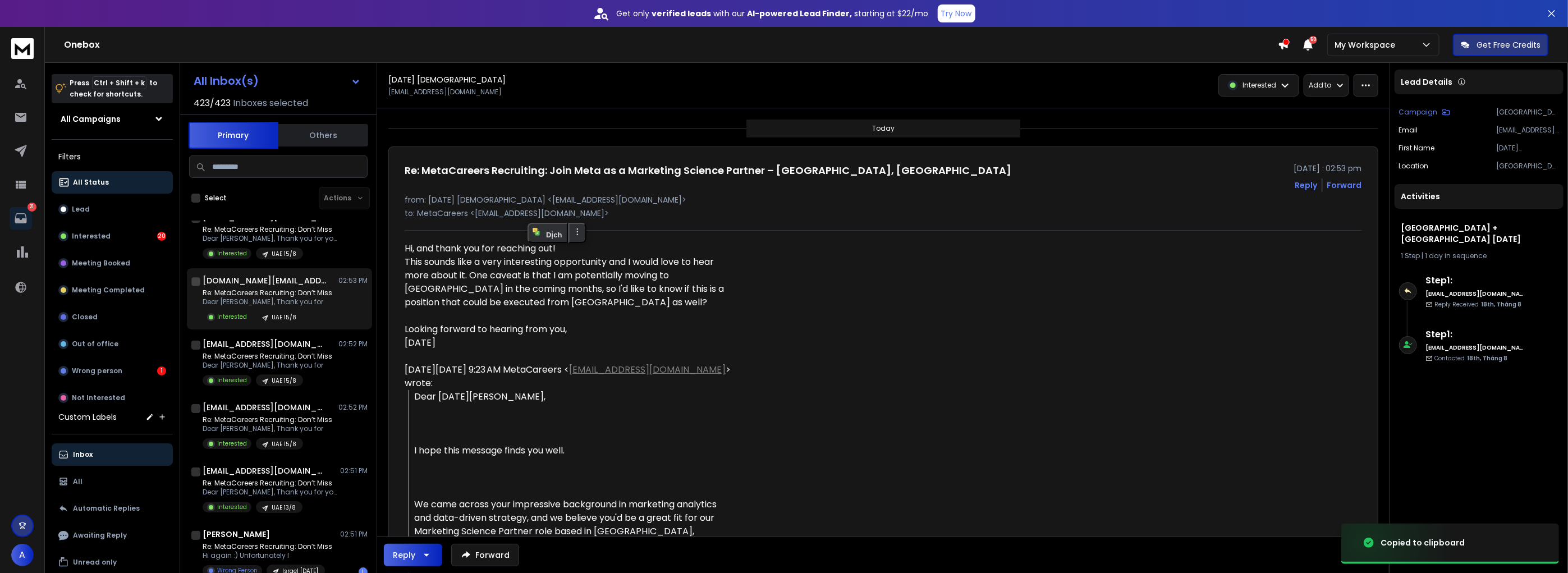
scroll to position [10227, 0]
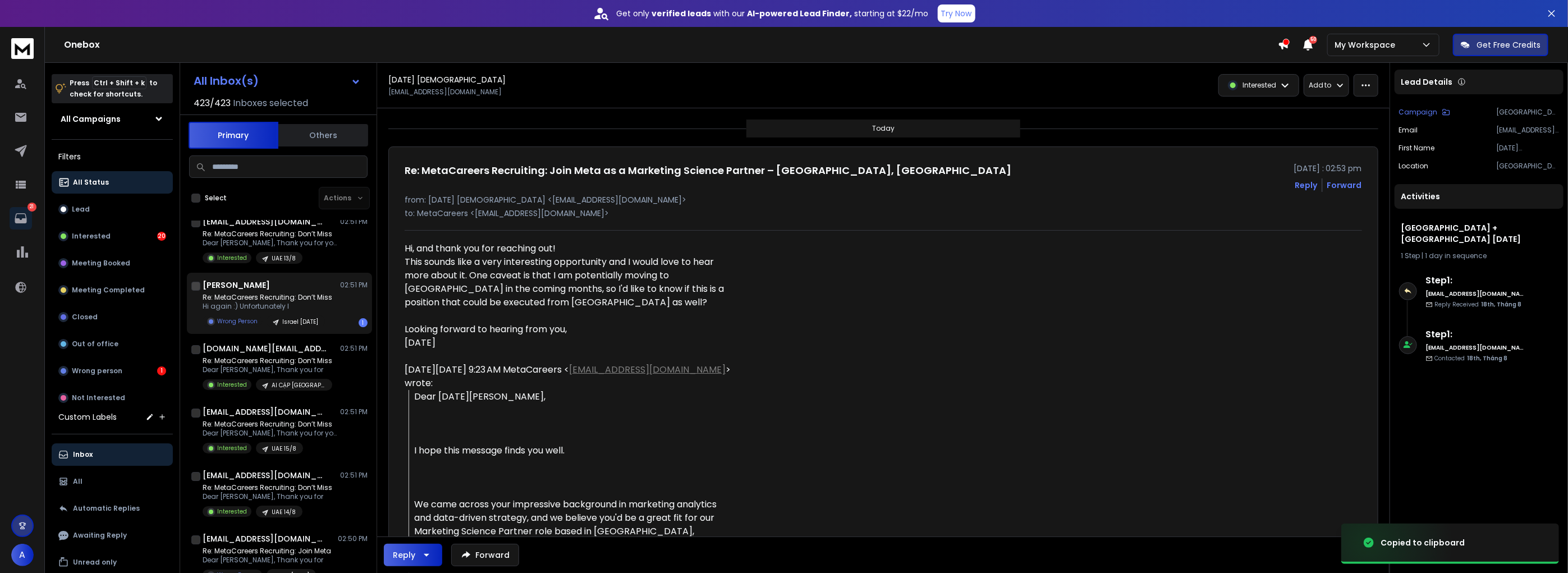
click at [293, 298] on p "Re: MetaCareers Recruiting: Don’t Miss" at bounding box center [267, 297] width 130 height 9
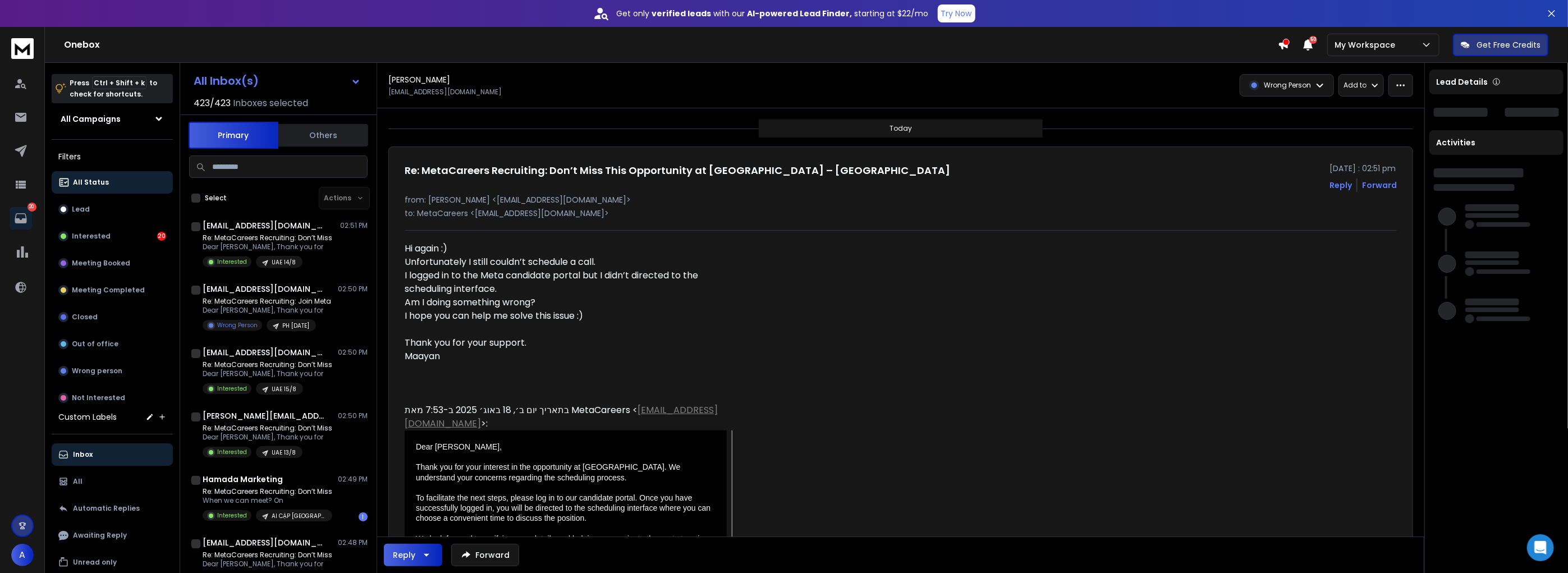
scroll to position [10601, 0]
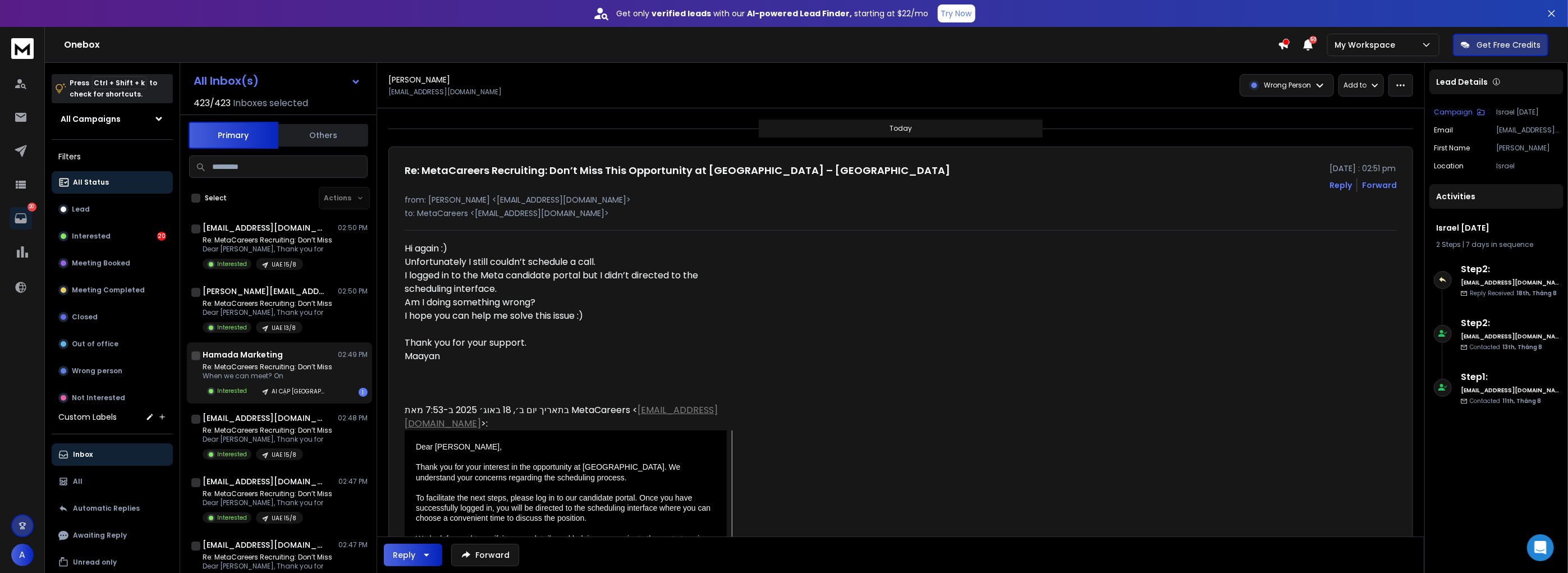
click at [293, 363] on p "Re: MetaCareers Recruiting: Don’t Miss" at bounding box center [267, 367] width 130 height 9
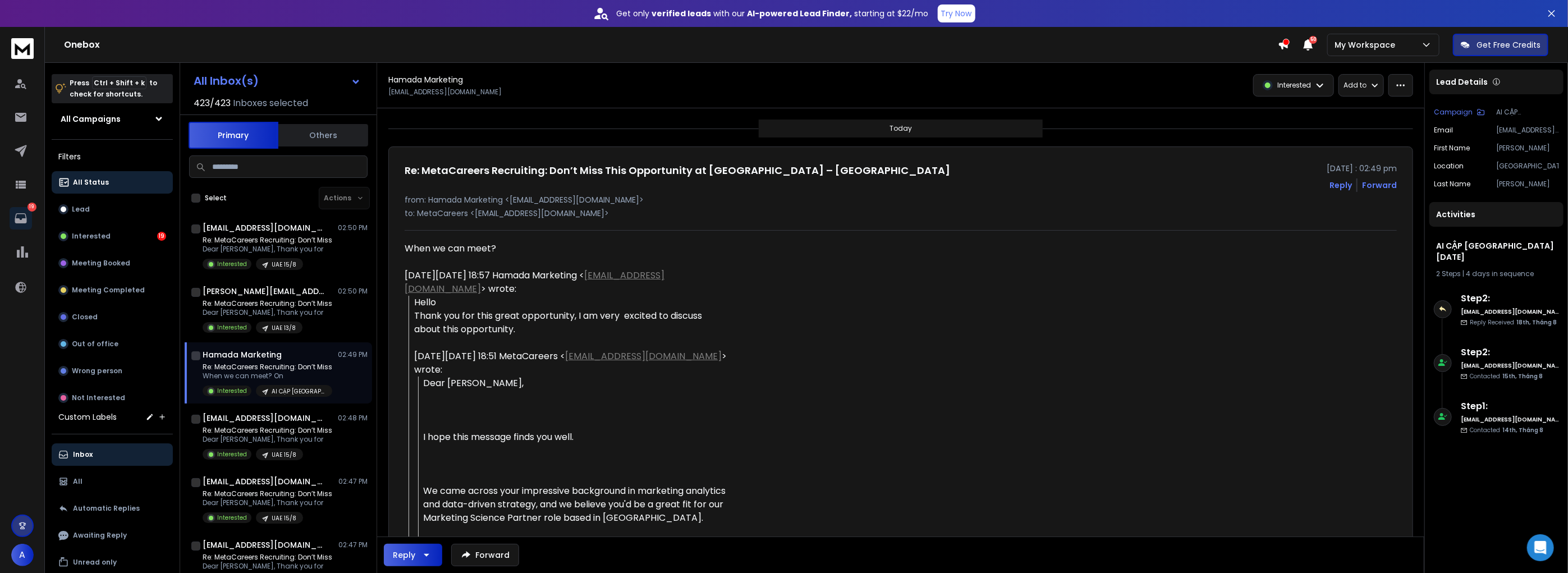
click at [435, 94] on p "mm4633505@gmail.com" at bounding box center [444, 92] width 113 height 9
drag, startPoint x: 473, startPoint y: 214, endPoint x: 621, endPoint y: 212, distance: 148.0
click at [621, 212] on p "to: MetaCareers <info@careersconnect-talenthub.com>" at bounding box center [901, 213] width 992 height 11
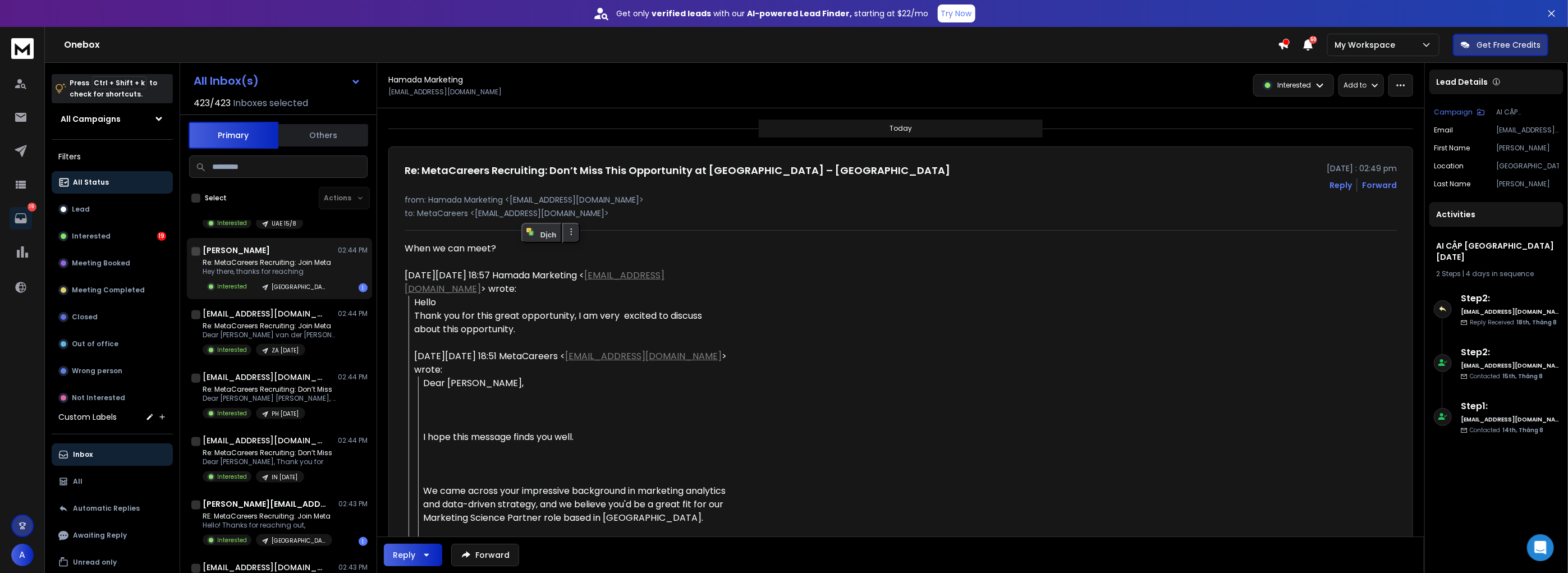
scroll to position [11725, 0]
click at [288, 279] on p "[GEOGRAPHIC_DATA] + [GEOGRAPHIC_DATA] [DATE]" at bounding box center [299, 284] width 54 height 9
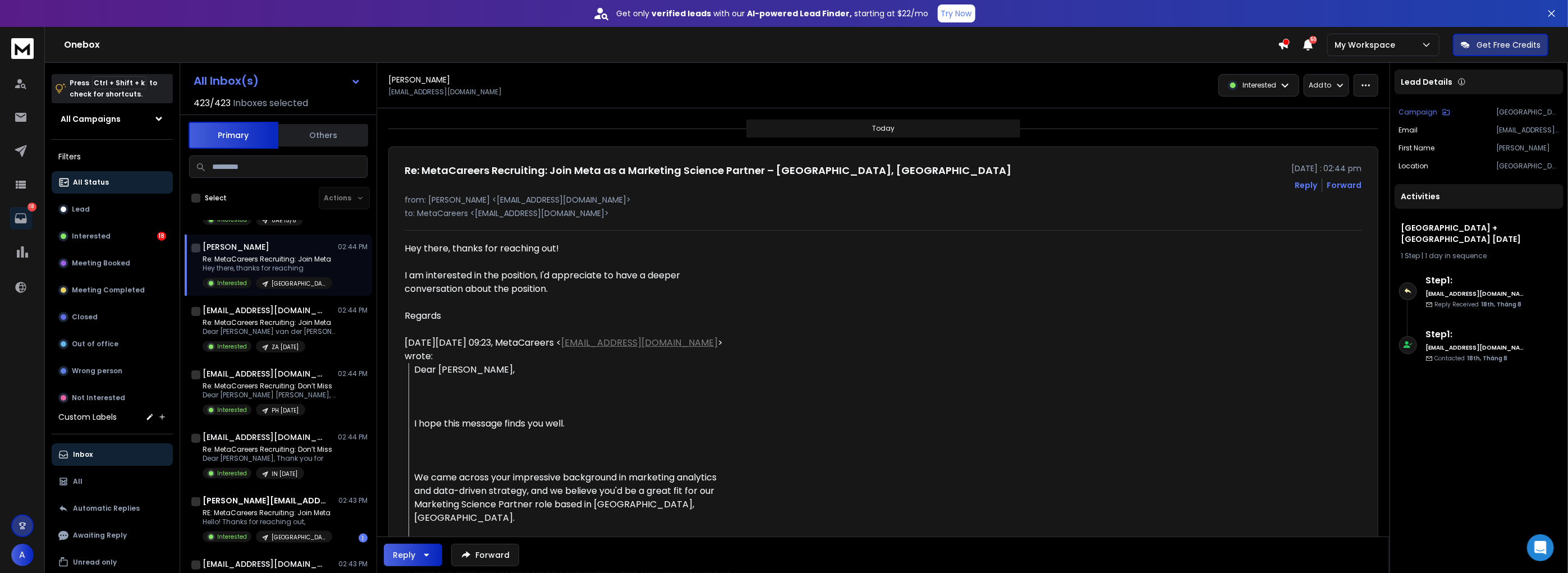
click at [452, 95] on p "mishamarianoff@gmail.com" at bounding box center [444, 92] width 113 height 9
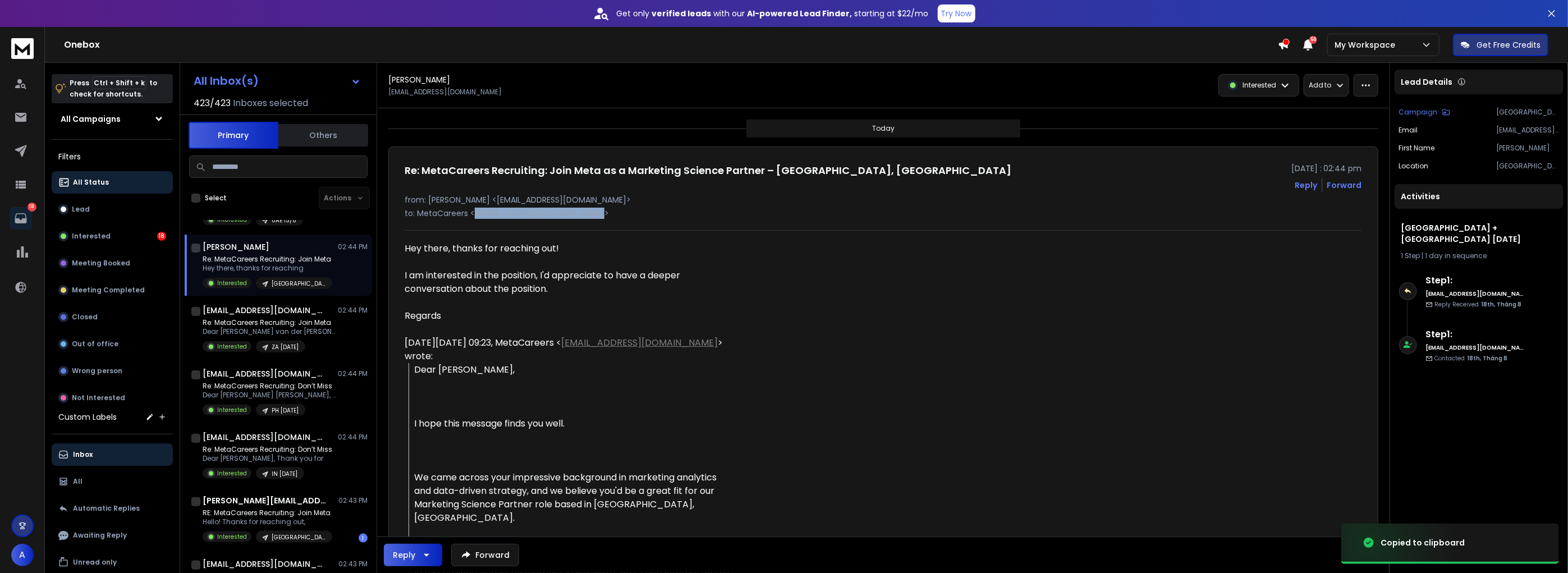
drag, startPoint x: 473, startPoint y: 216, endPoint x: 596, endPoint y: 215, distance: 123.0
click at [596, 215] on p "to: MetaCareers <hr@careersconnectdigital.com>" at bounding box center [883, 213] width 957 height 11
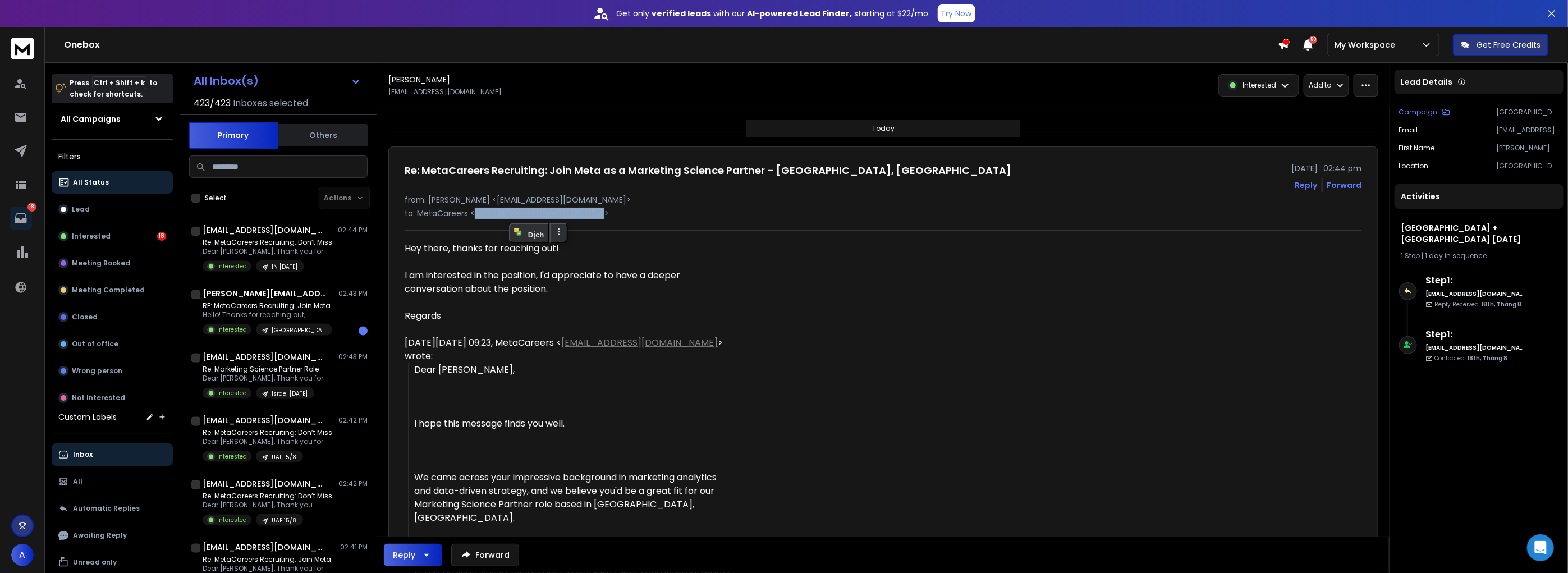
scroll to position [11973, 0]
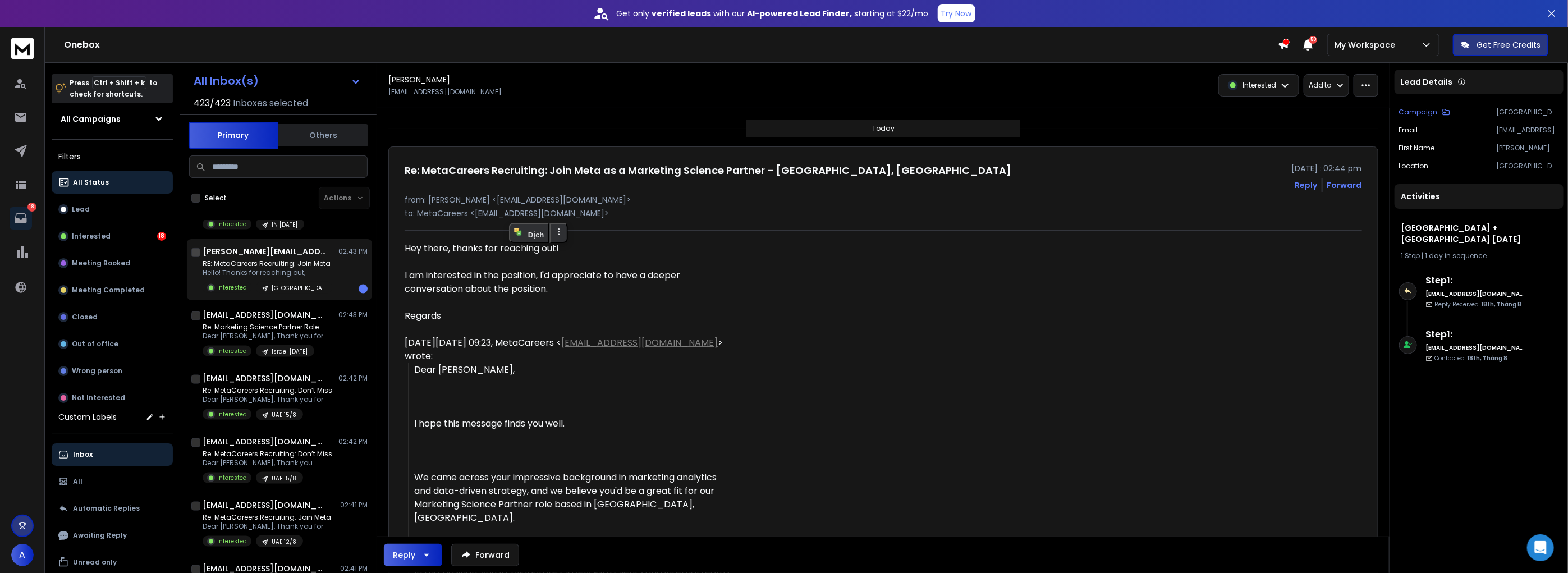
click at [288, 284] on p "[GEOGRAPHIC_DATA] + [GEOGRAPHIC_DATA] [DATE]" at bounding box center [299, 288] width 54 height 9
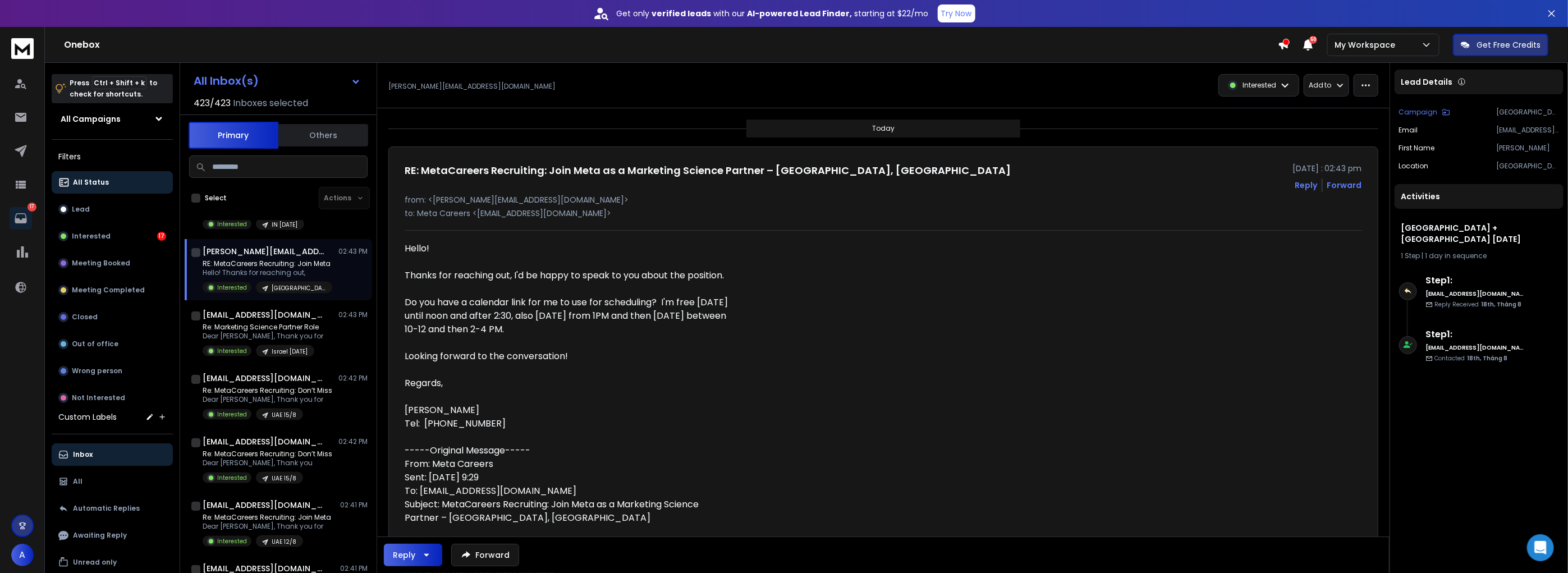
click at [438, 88] on p "ron.petreanu@gmail.com" at bounding box center [471, 87] width 167 height 9
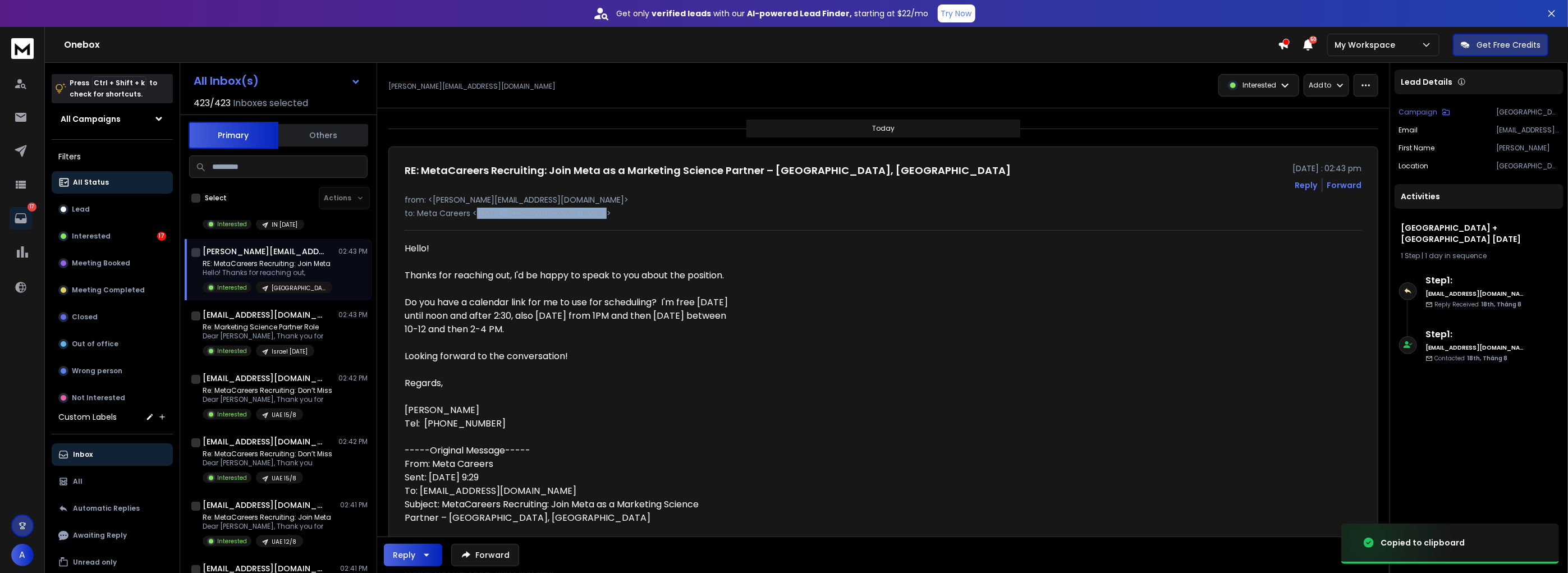
drag, startPoint x: 476, startPoint y: 214, endPoint x: 598, endPoint y: 216, distance: 122.0
click at [598, 216] on p "to: Meta Careers <hr@careersconnecttalents.com>" at bounding box center [883, 213] width 957 height 11
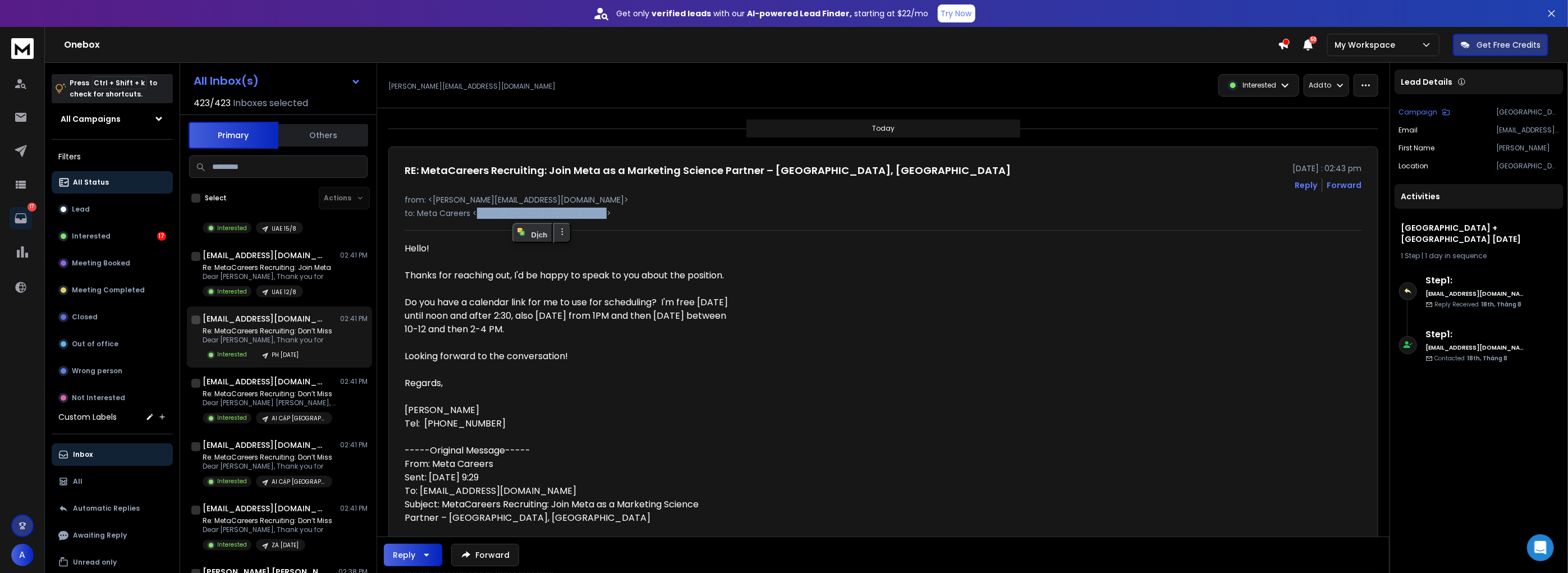
scroll to position [12390, 0]
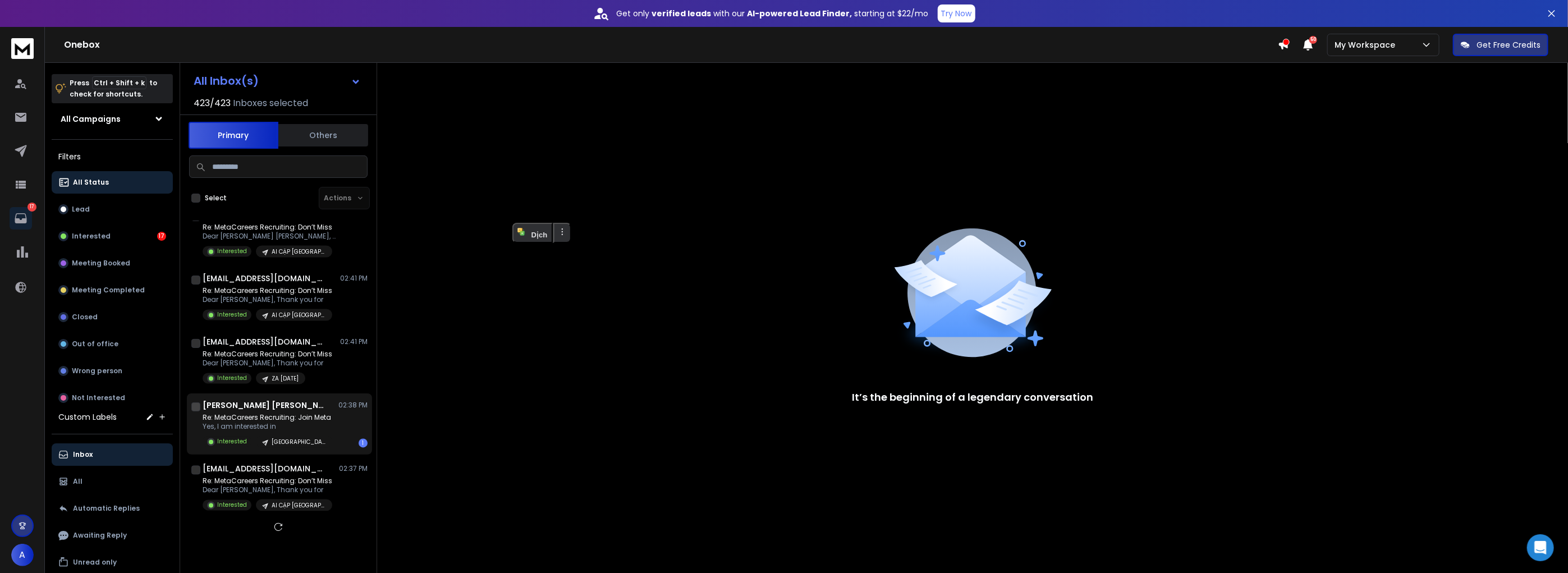
click at [280, 408] on div "Moshe Hadar Schick 02:38 PM Re: MetaCareers Recruiting: Join Meta Yes, I am int…" at bounding box center [285, 424] width 165 height 47
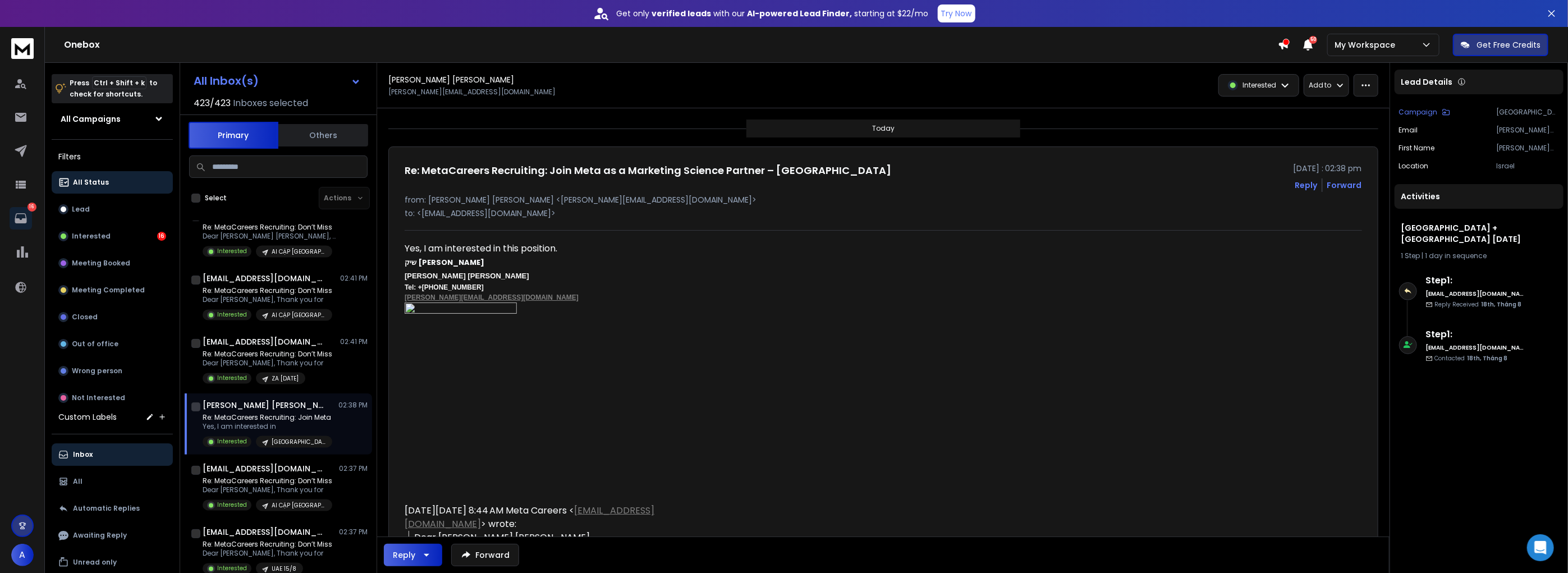
click at [438, 93] on p "schick.hadar@gmail.com" at bounding box center [471, 92] width 167 height 9
drag, startPoint x: 421, startPoint y: 211, endPoint x: 582, endPoint y: 215, distance: 161.0
click at [582, 215] on p "to: <works@careersconnect-careerpath.com>" at bounding box center [883, 213] width 957 height 11
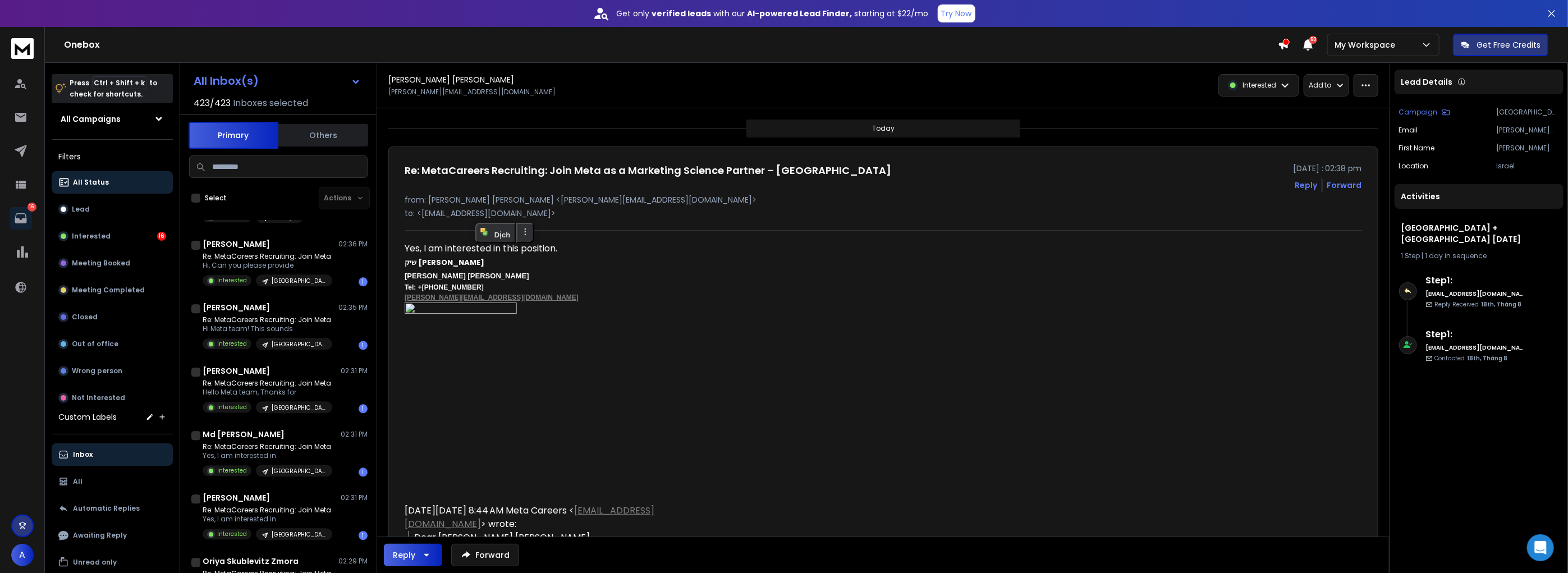
scroll to position [12889, 0]
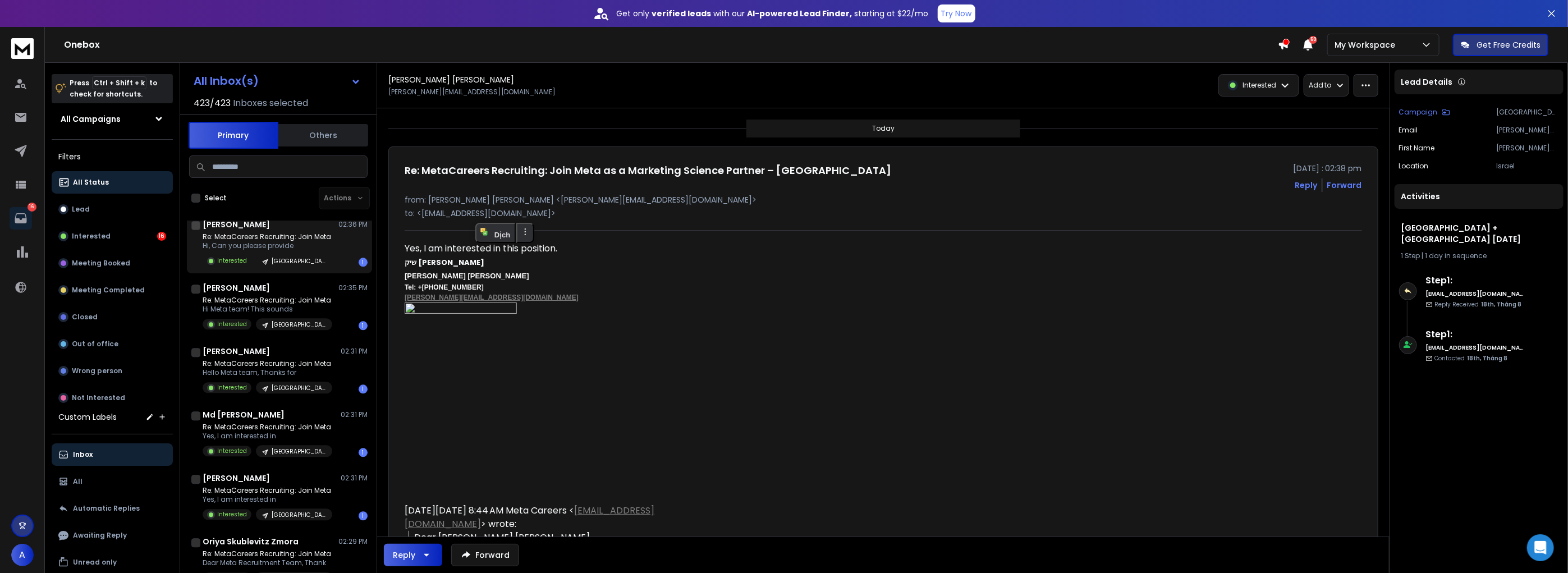
click at [295, 245] on p "Hi, Can you please provide" at bounding box center [267, 246] width 130 height 9
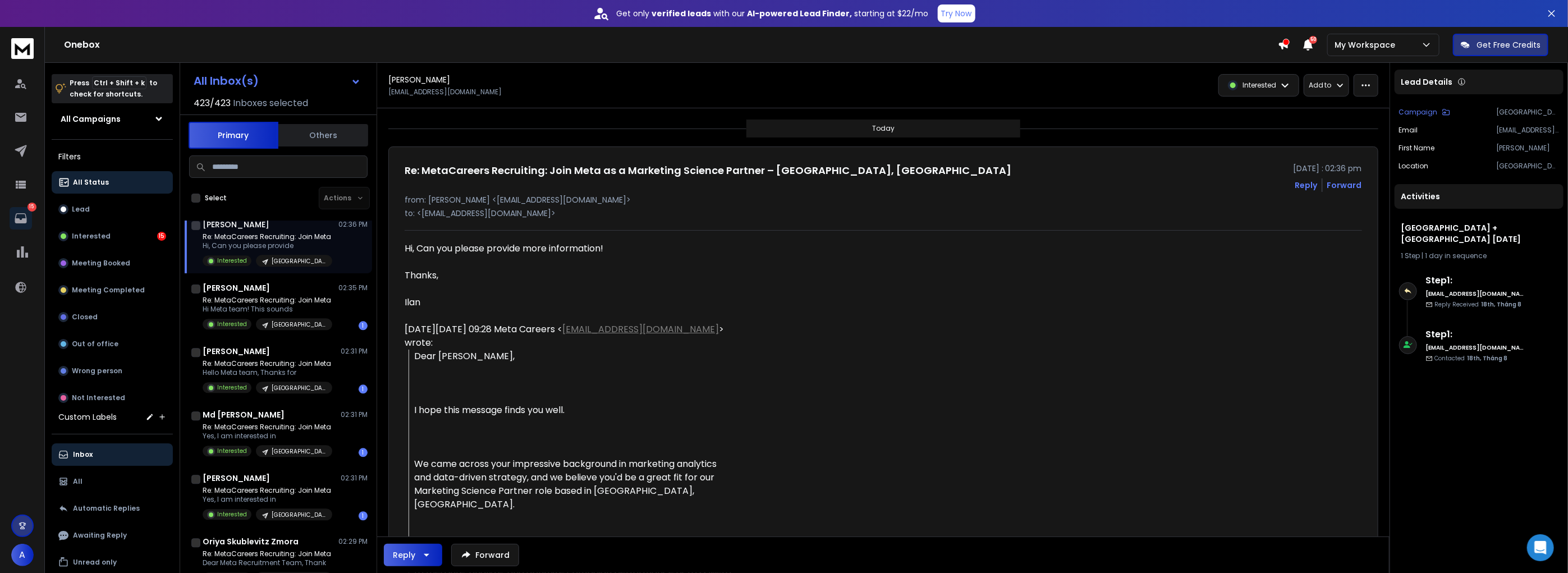
click at [434, 91] on p "ilanisoccer@gmail.com" at bounding box center [444, 92] width 113 height 9
drag, startPoint x: 421, startPoint y: 215, endPoint x: 563, endPoint y: 217, distance: 142.0
click at [563, 217] on p "to: <employee@careersconnectpros.com>" at bounding box center [883, 213] width 957 height 11
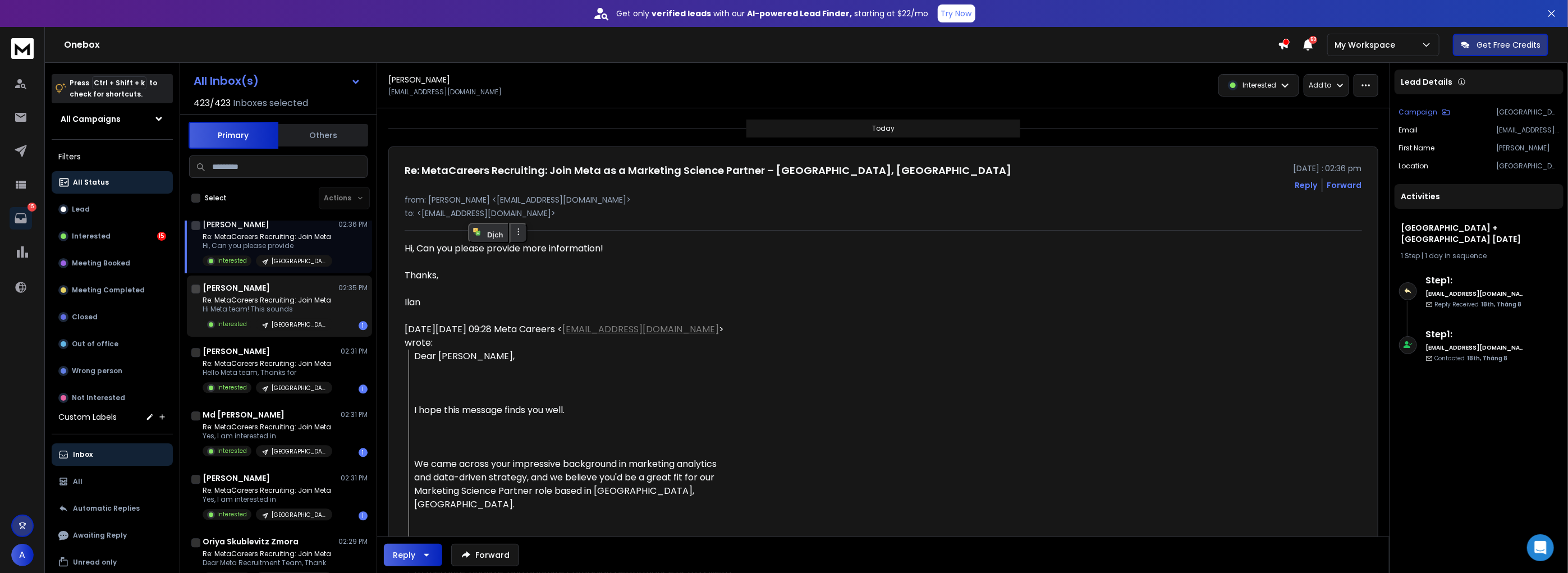
click at [298, 296] on p "Re: MetaCareers Recruiting: Join Meta" at bounding box center [267, 301] width 130 height 9
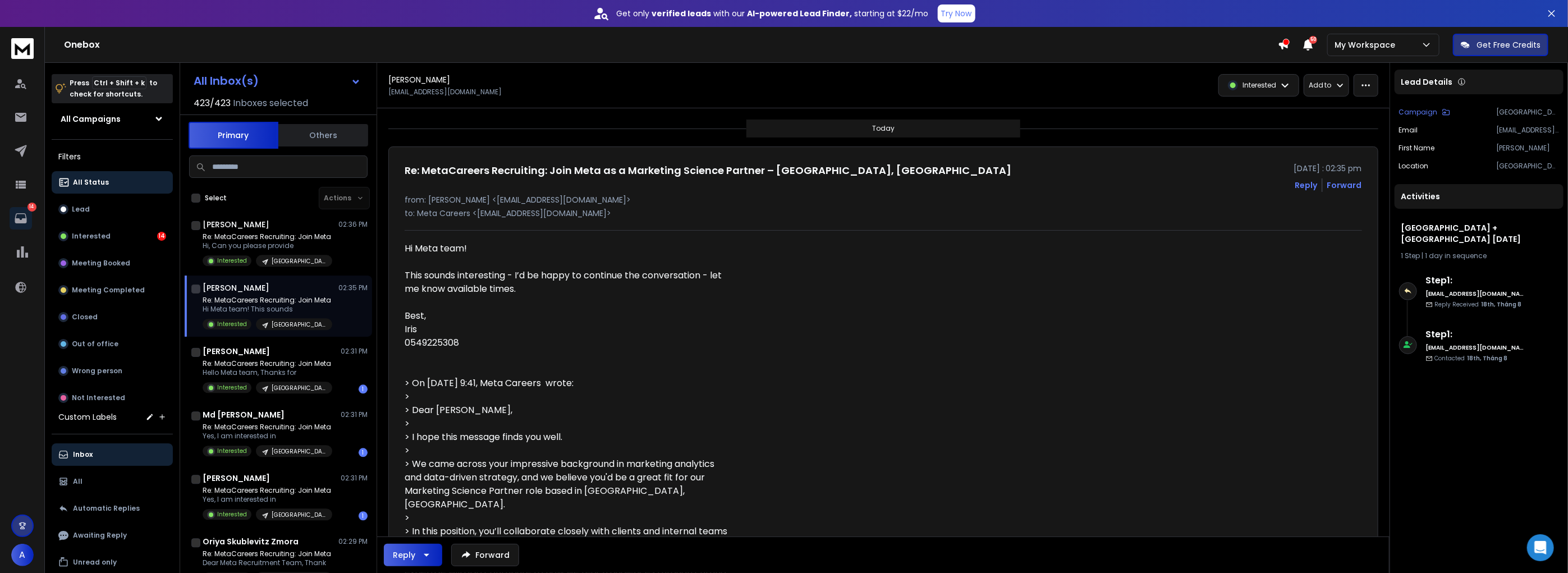
click at [421, 90] on p "irissagi@gmail.com" at bounding box center [444, 92] width 113 height 9
drag, startPoint x: 476, startPoint y: 213, endPoint x: 649, endPoint y: 212, distance: 173.0
click at [649, 212] on p "to: Meta Careers <employee@careersconnectrecruitment.com>" at bounding box center [883, 213] width 957 height 11
click at [416, 92] on p "irissagi@gmail.com" at bounding box center [444, 92] width 113 height 9
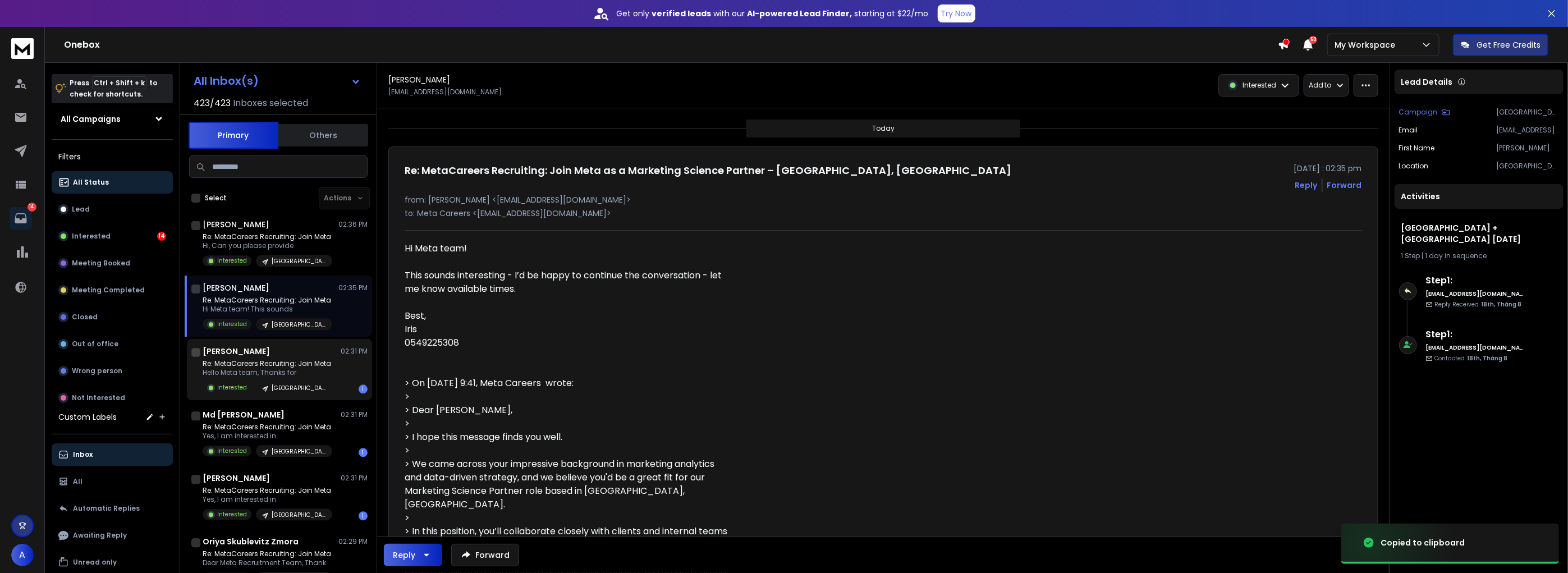
click at [281, 372] on p "Hello Meta team, Thanks for" at bounding box center [267, 372] width 130 height 9
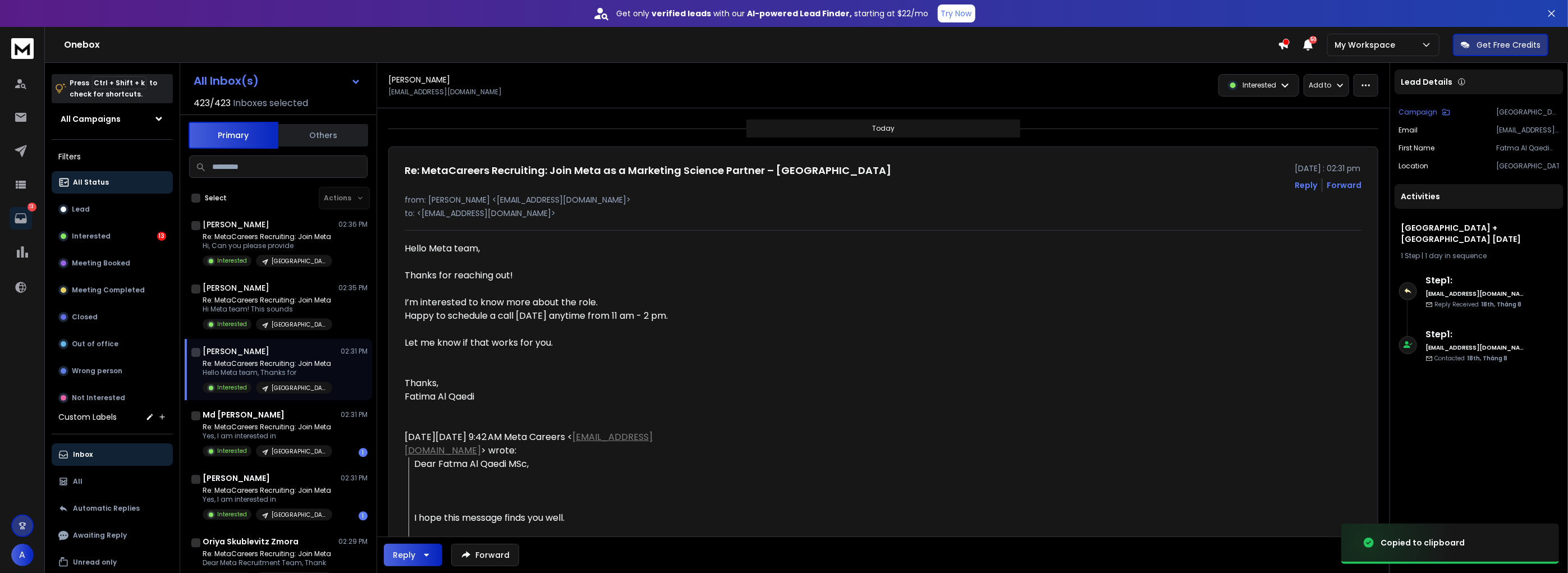
click at [440, 90] on p "fatmaqaedi@gmail.com" at bounding box center [444, 92] width 113 height 9
drag, startPoint x: 421, startPoint y: 213, endPoint x: 548, endPoint y: 212, distance: 127.0
click at [548, 212] on p "to: <hr@careersconnect-staffing.com>" at bounding box center [883, 213] width 957 height 11
click at [792, 172] on h1 "Re: MetaCareers Recruiting: Join Meta as a Marketing Science Partner – Qatar" at bounding box center [648, 171] width 487 height 16
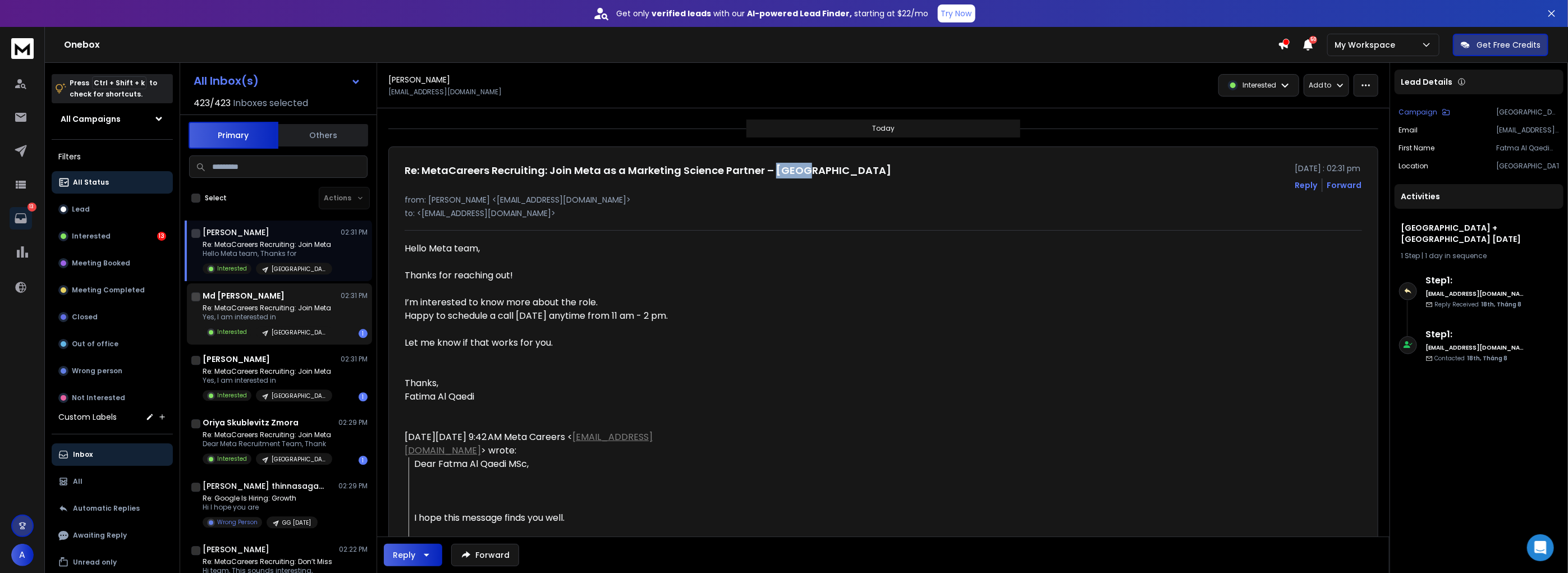
scroll to position [13013, 0]
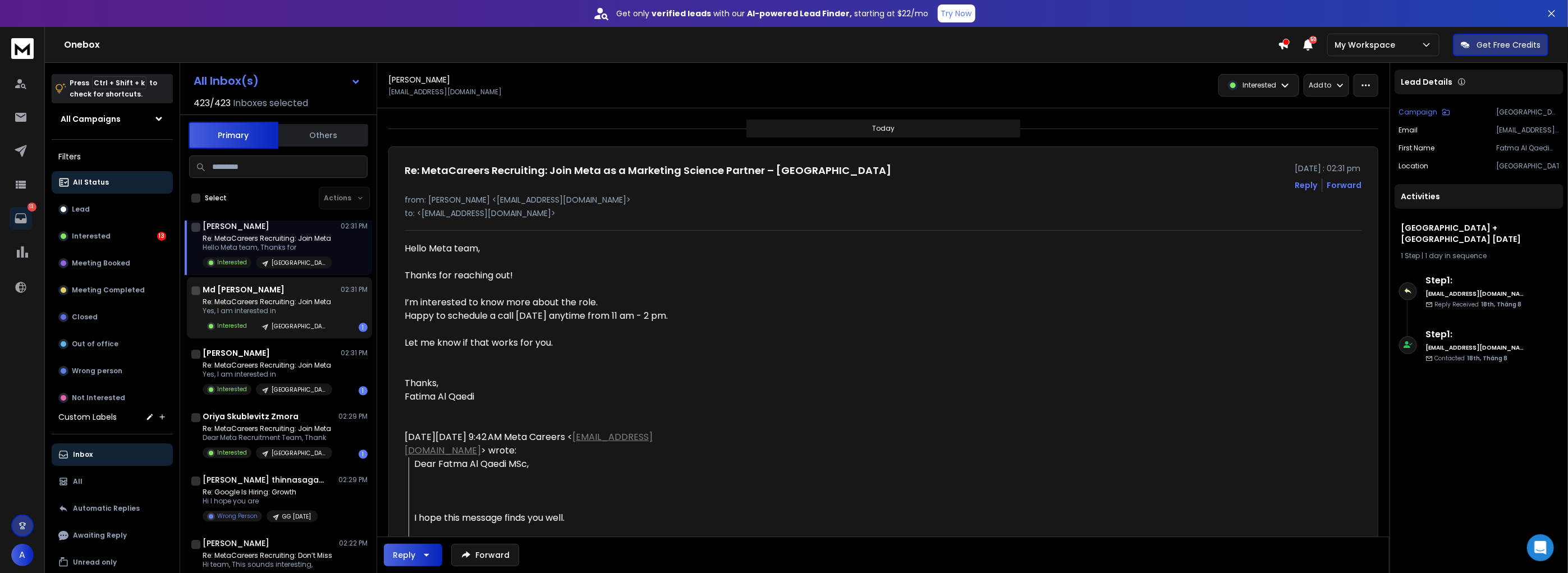
click at [294, 308] on p "Yes, I am interested in" at bounding box center [267, 311] width 130 height 9
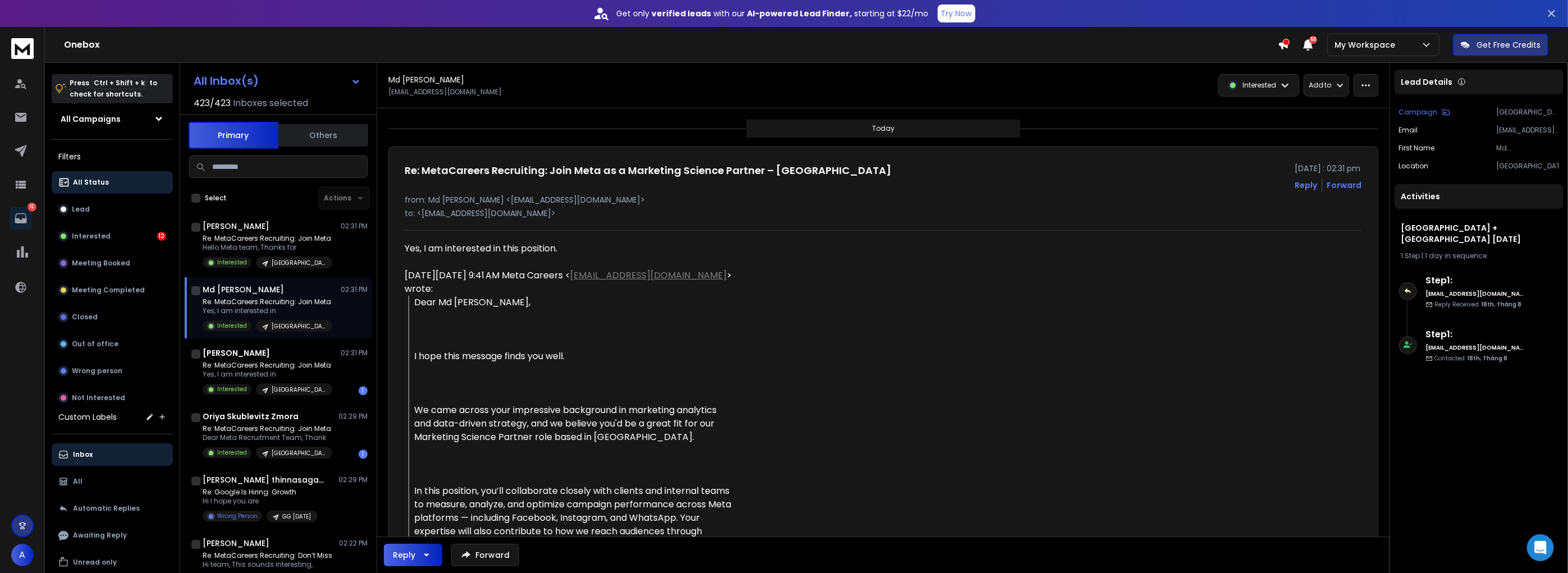
click at [440, 88] on p "mdabutyeub@gmail.com" at bounding box center [444, 92] width 113 height 9
drag, startPoint x: 419, startPoint y: 213, endPoint x: 567, endPoint y: 216, distance: 148.0
click at [567, 216] on p "to: <info@careersconnect-headhunt.com>" at bounding box center [883, 213] width 957 height 11
click at [296, 361] on p "Re: MetaCareers Recruiting: Join Meta" at bounding box center [267, 365] width 130 height 9
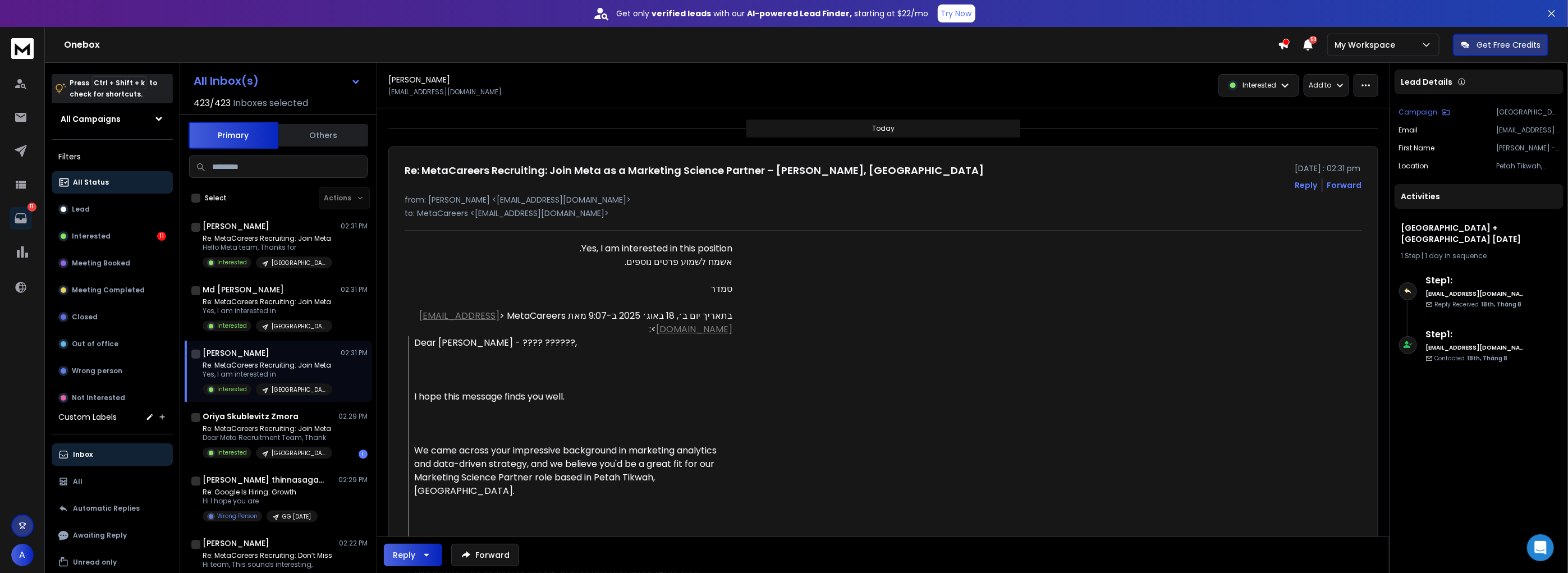
click at [446, 90] on p "nismadar77@gmail.com" at bounding box center [444, 92] width 113 height 9
drag, startPoint x: 474, startPoint y: 211, endPoint x: 616, endPoint y: 212, distance: 142.0
click at [616, 212] on p "to: MetaCareers <recruit@careersconnect-global.com>" at bounding box center [883, 213] width 957 height 11
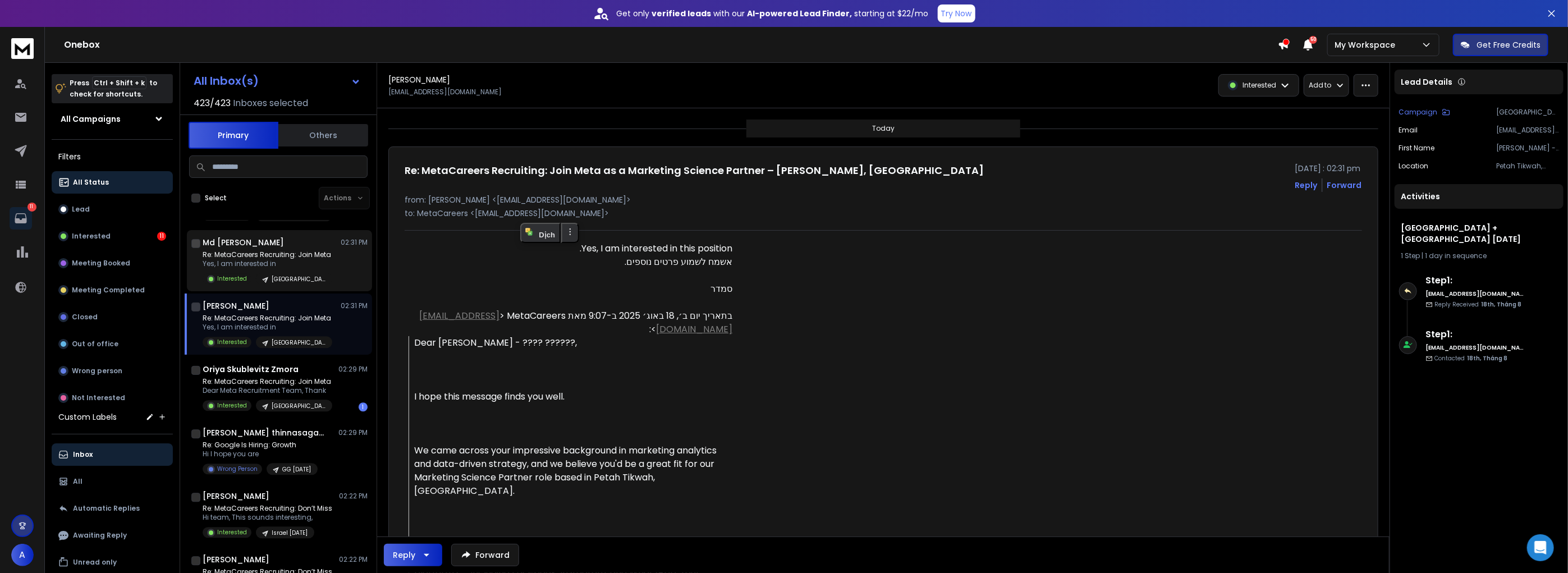
scroll to position [13139, 0]
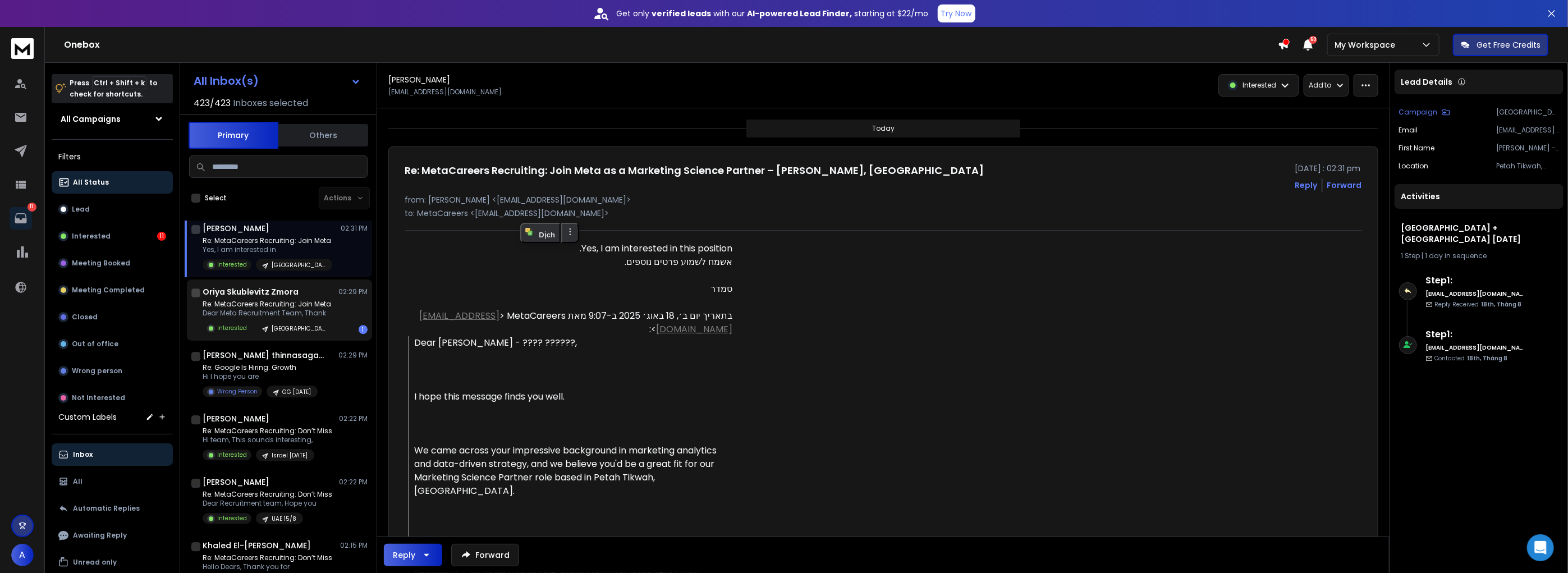
click at [267, 300] on p "Re: MetaCareers Recruiting: Join Meta" at bounding box center [267, 304] width 130 height 9
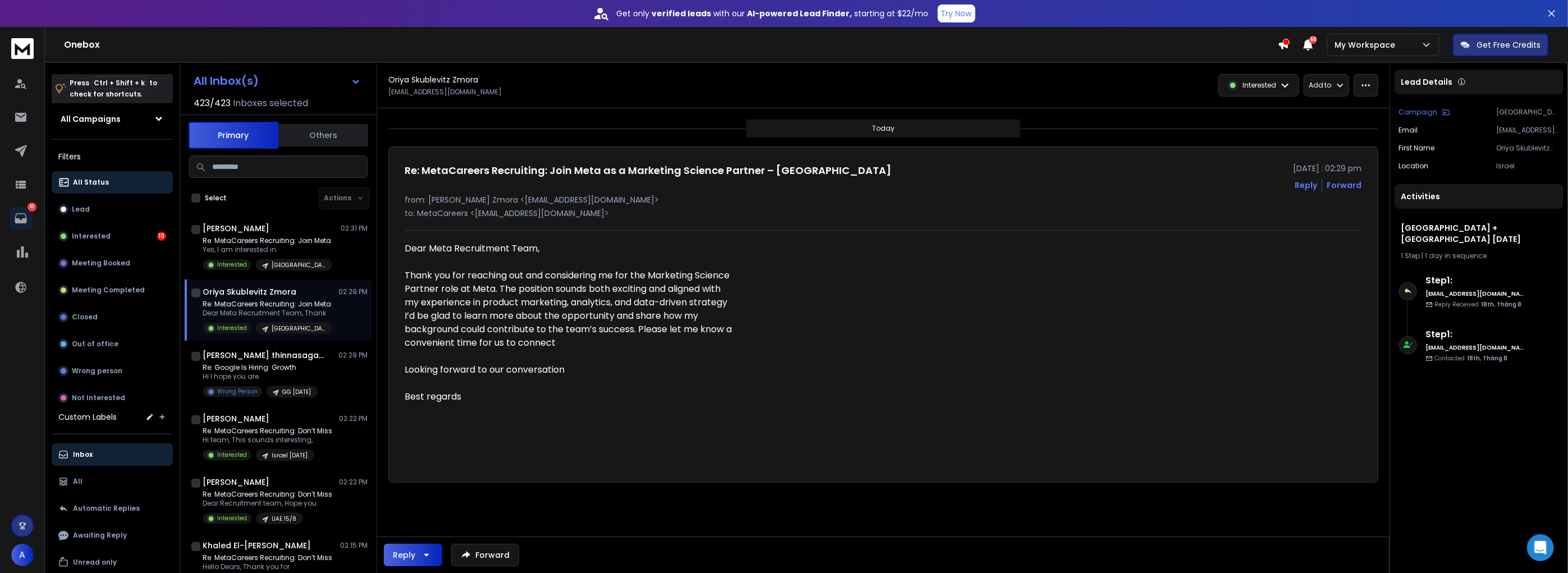
click at [442, 92] on p "oriyazmora@gmail.com" at bounding box center [444, 92] width 113 height 9
drag, startPoint x: 474, startPoint y: 213, endPoint x: 637, endPoint y: 217, distance: 163.0
click at [637, 217] on p "to: MetaCareers <recruit@careersconnect-applicants.com>" at bounding box center [883, 213] width 957 height 11
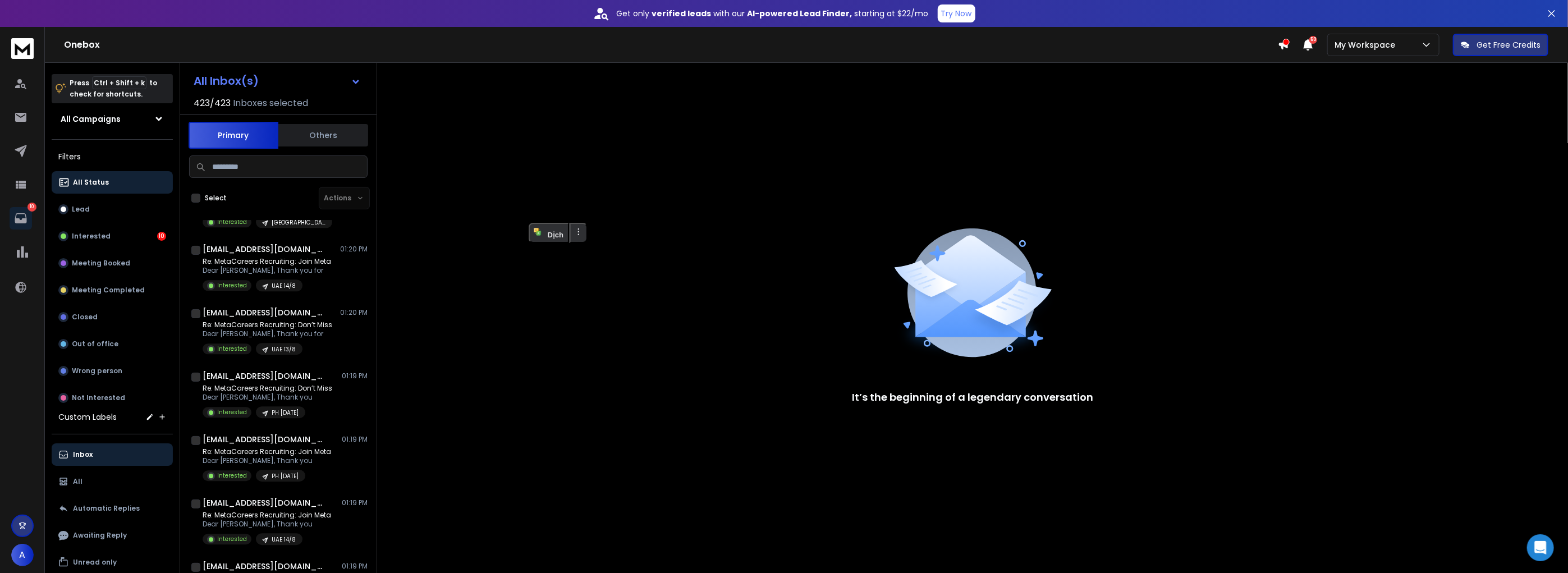
scroll to position [23817, 0]
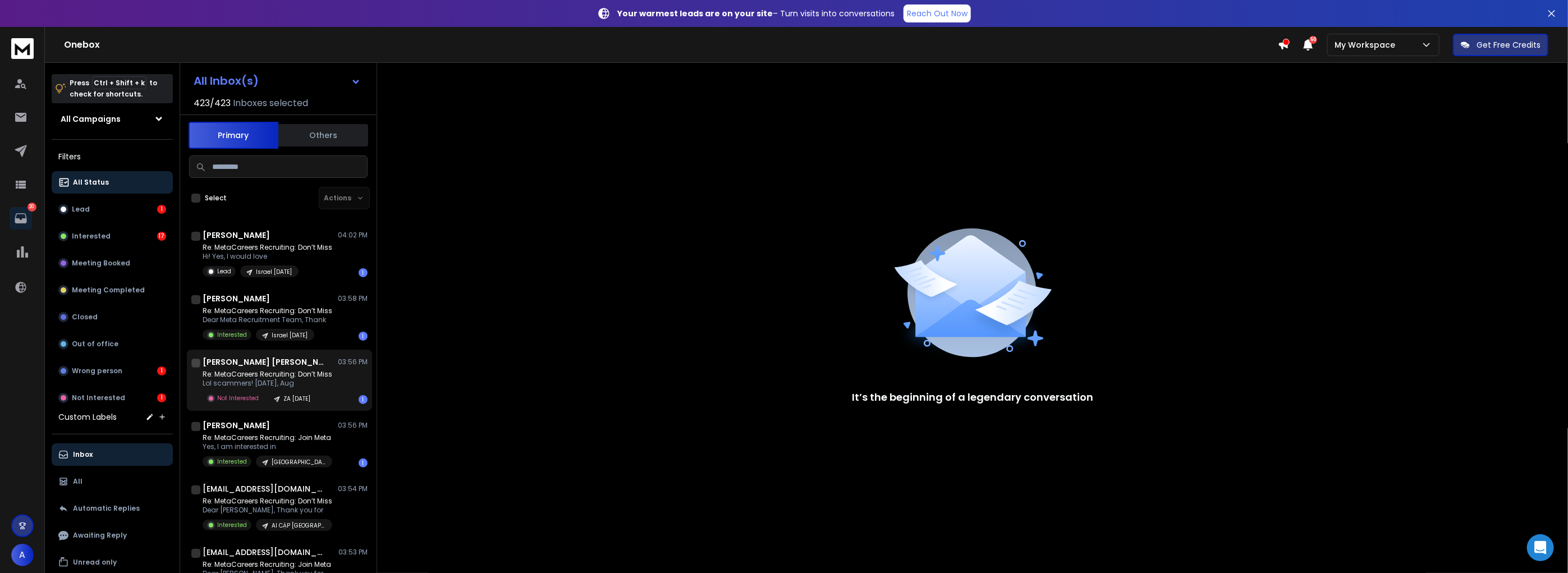
click at [304, 365] on div "[PERSON_NAME] [PERSON_NAME] 03:56 PM" at bounding box center [285, 362] width 165 height 11
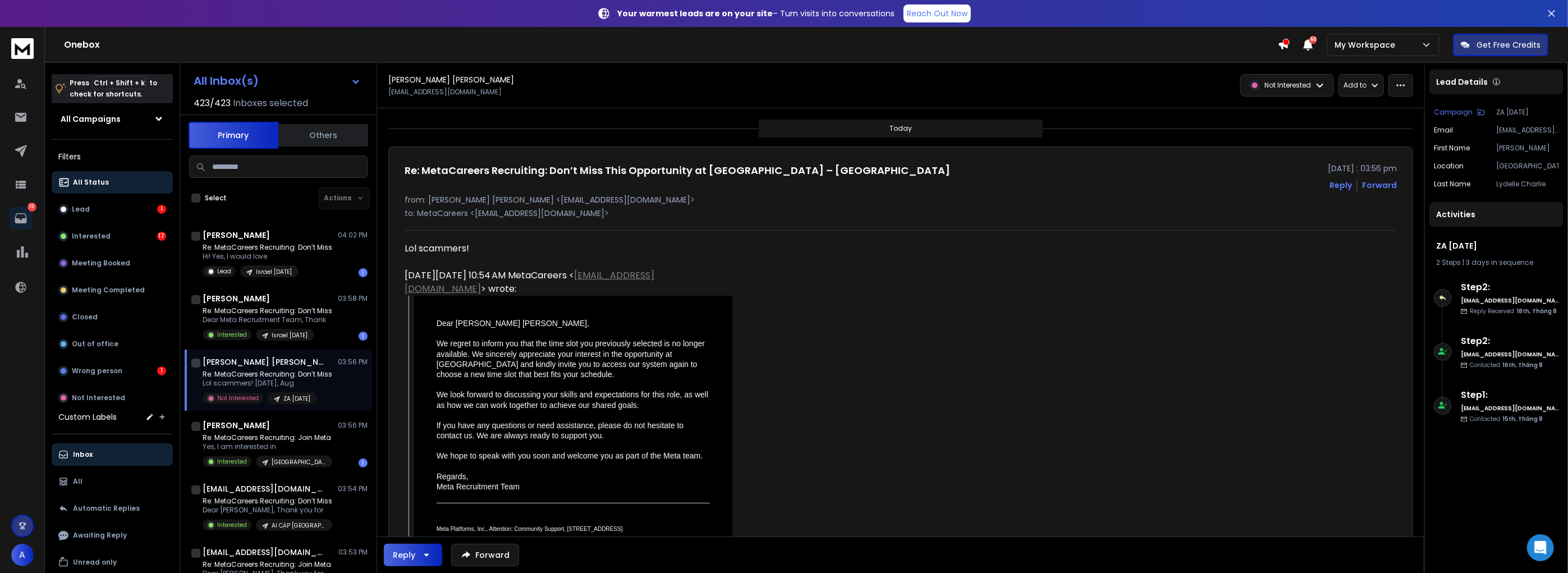
click at [442, 249] on div "Lol scammers!" at bounding box center [569, 248] width 328 height 13
click at [427, 244] on div "Lol scammers!" at bounding box center [569, 248] width 328 height 13
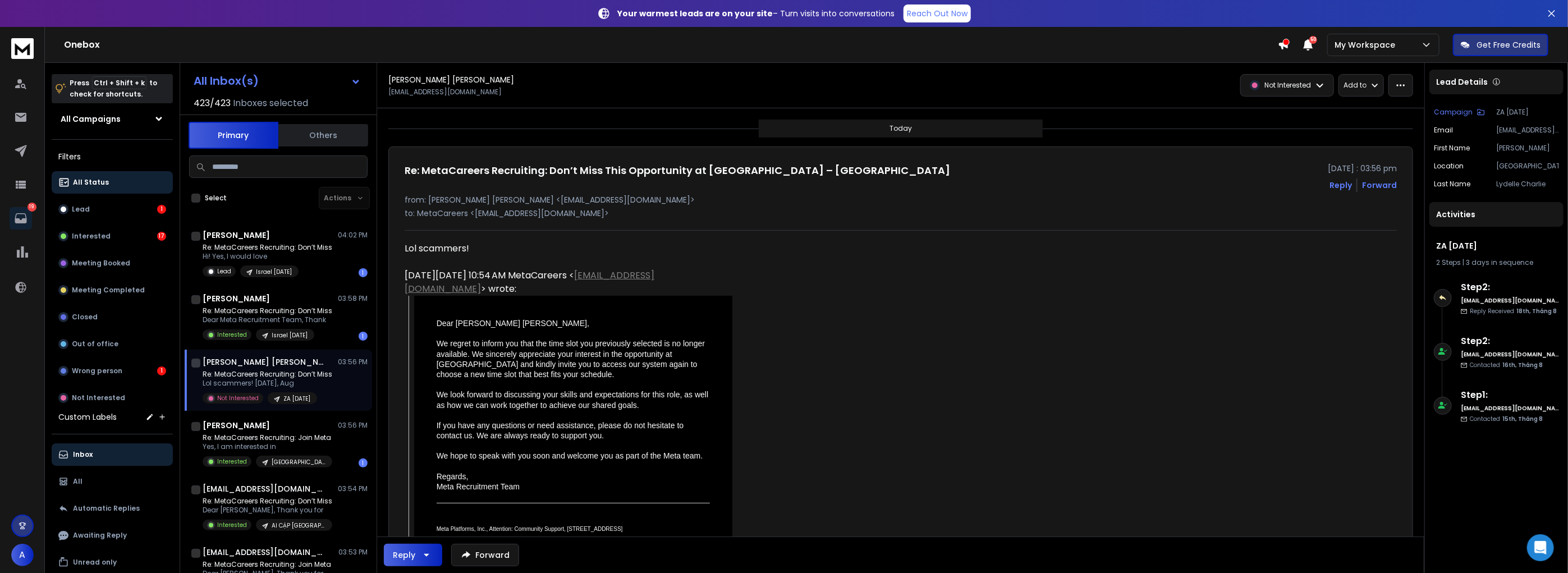
click at [427, 244] on div "Lol scammers!" at bounding box center [569, 248] width 328 height 13
click at [445, 247] on div "Lol scammers!" at bounding box center [569, 248] width 328 height 13
click at [441, 244] on div "Lol scammers!" at bounding box center [569, 248] width 328 height 13
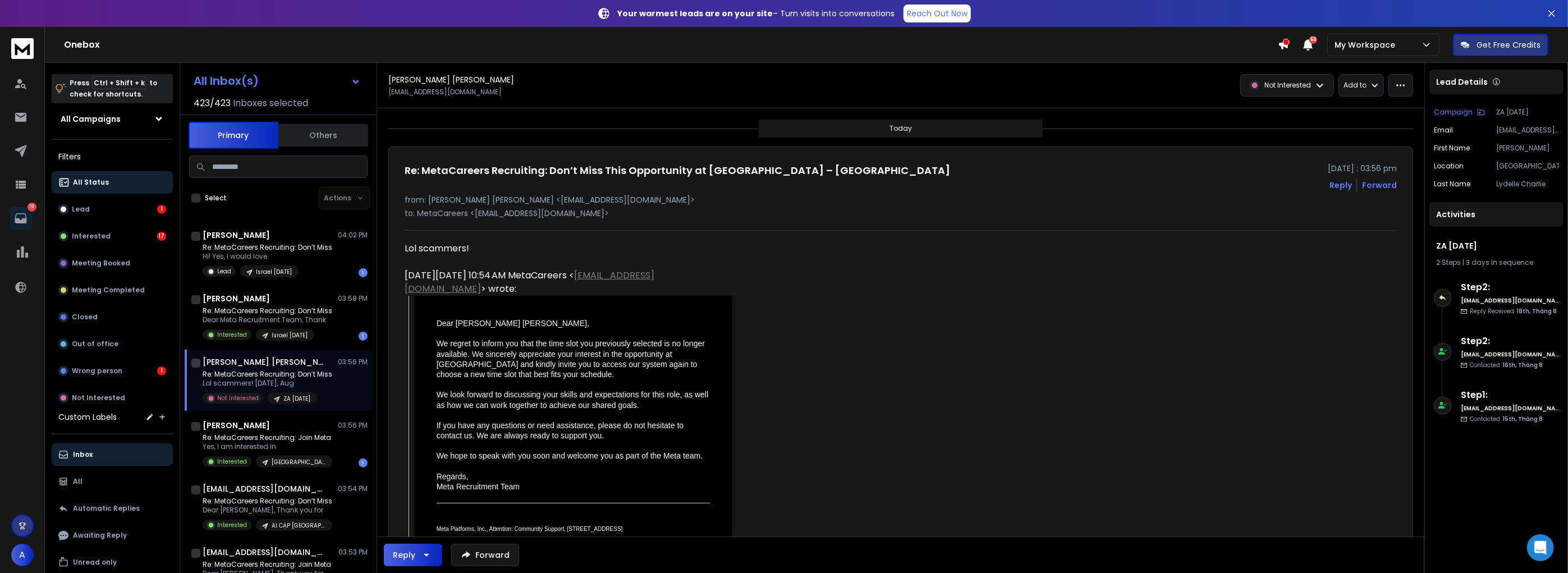
click at [441, 249] on div "Lol scammers!" at bounding box center [569, 248] width 328 height 13
click at [442, 238] on div "Re: MetaCareers Recruiting: Don’t Miss This Opportunity at Meta – Republic of S…" at bounding box center [901, 401] width 992 height 477
click at [441, 245] on div "Lol scammers!" at bounding box center [569, 248] width 328 height 13
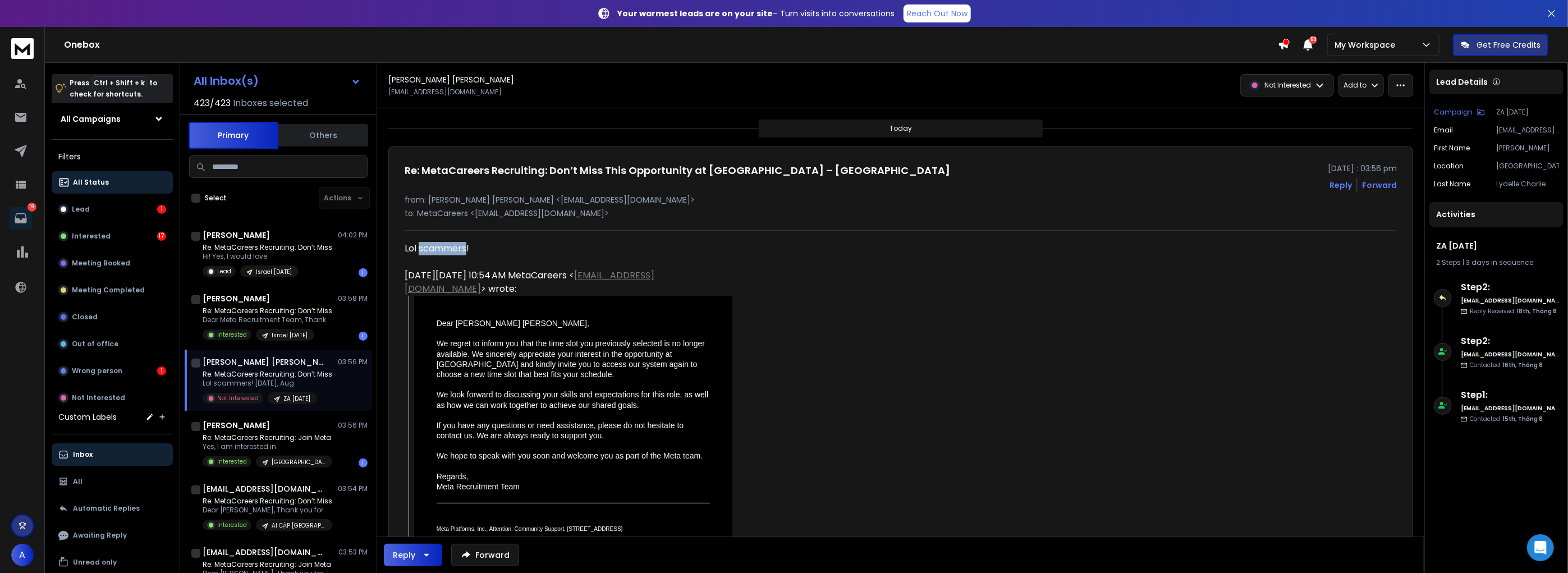
click at [441, 245] on div "Lol scammers!" at bounding box center [569, 248] width 328 height 13
click at [445, 231] on div "Re: MetaCareers Recruiting: Don’t Miss This Opportunity at Meta – Republic of S…" at bounding box center [901, 401] width 992 height 477
click at [444, 246] on div "Lol scammers!" at bounding box center [569, 248] width 328 height 13
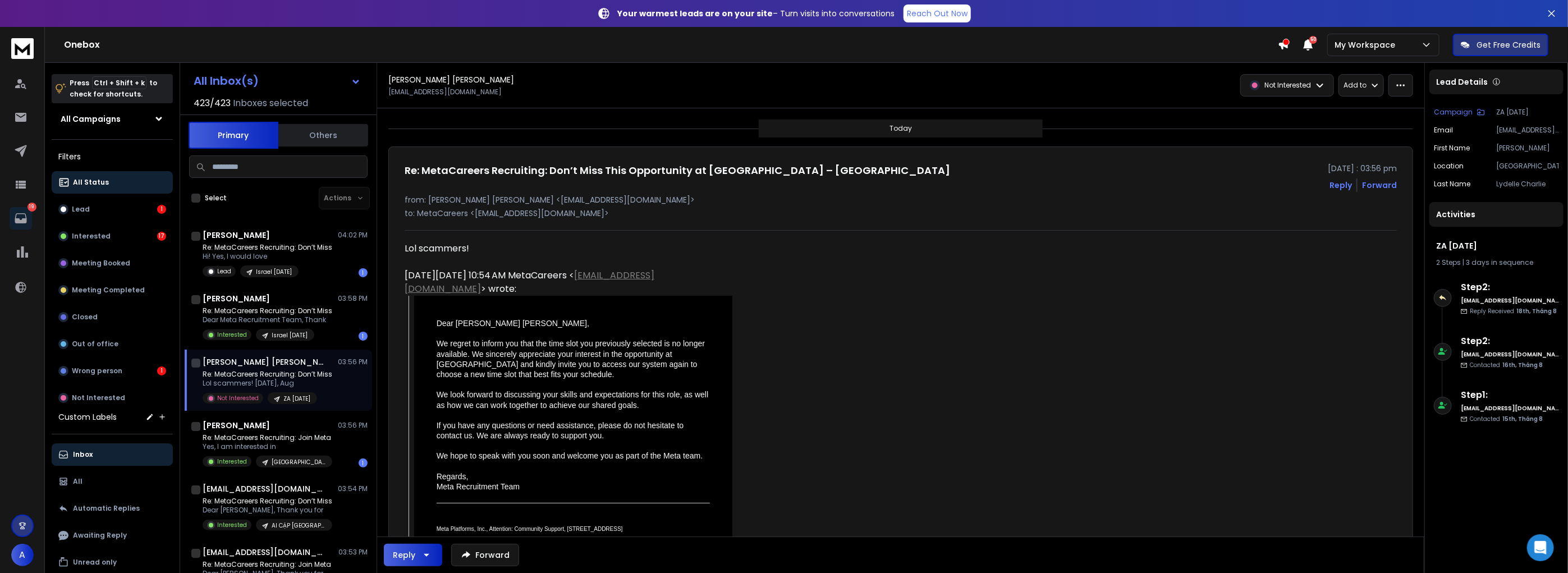
click at [444, 246] on div "Lol scammers!" at bounding box center [569, 248] width 328 height 13
click at [465, 237] on div "Re: MetaCareers Recruiting: Don’t Miss This Opportunity at Meta – Republic of S…" at bounding box center [901, 401] width 992 height 477
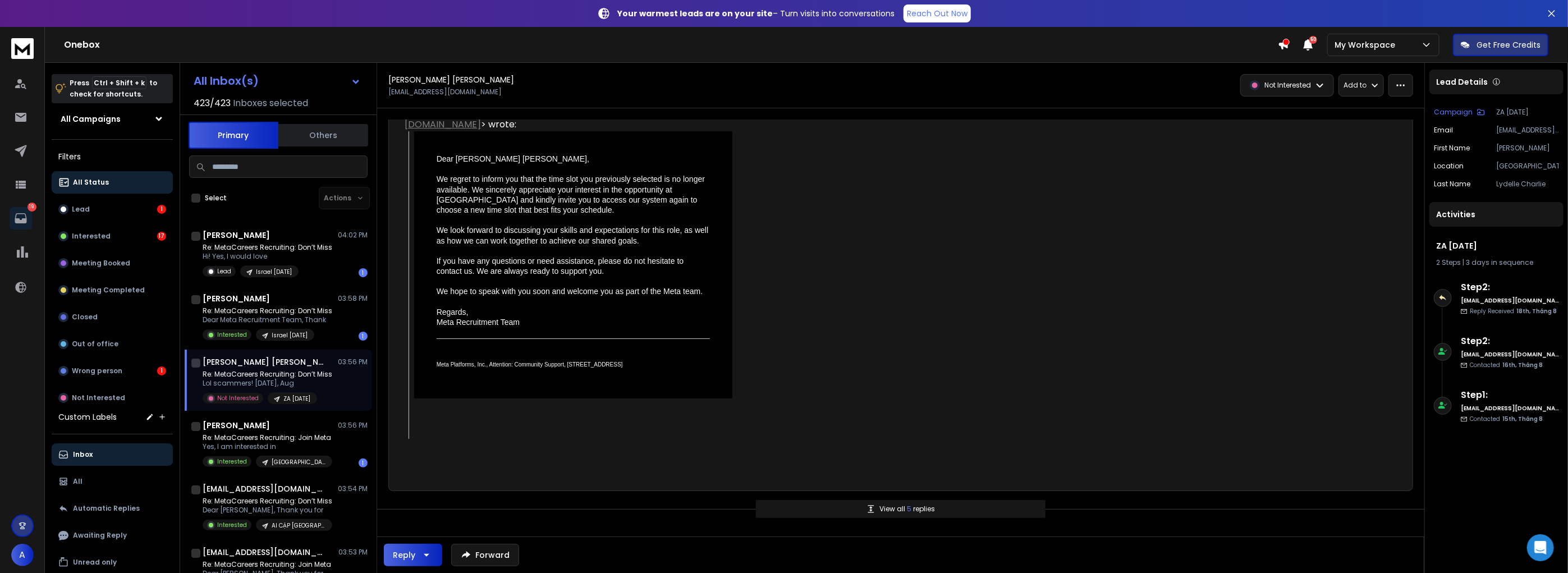
scroll to position [172, 0]
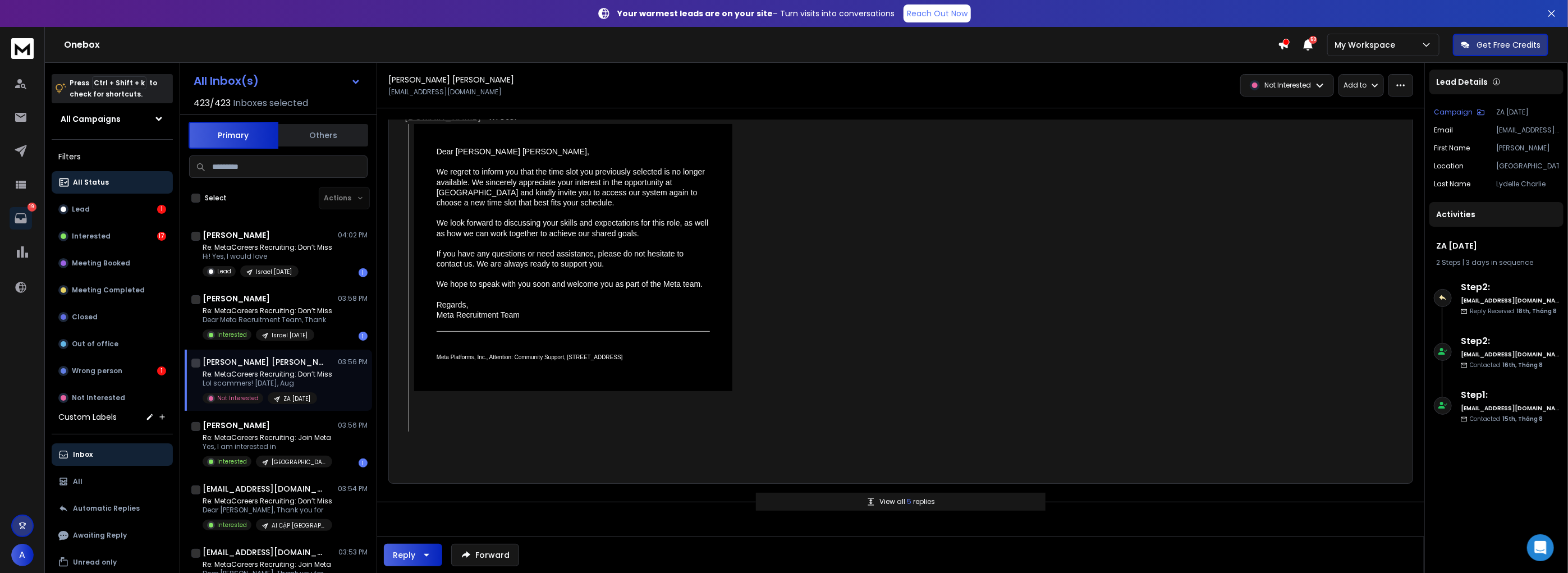
click at [894, 500] on p "View all 5 replies" at bounding box center [908, 502] width 55 height 9
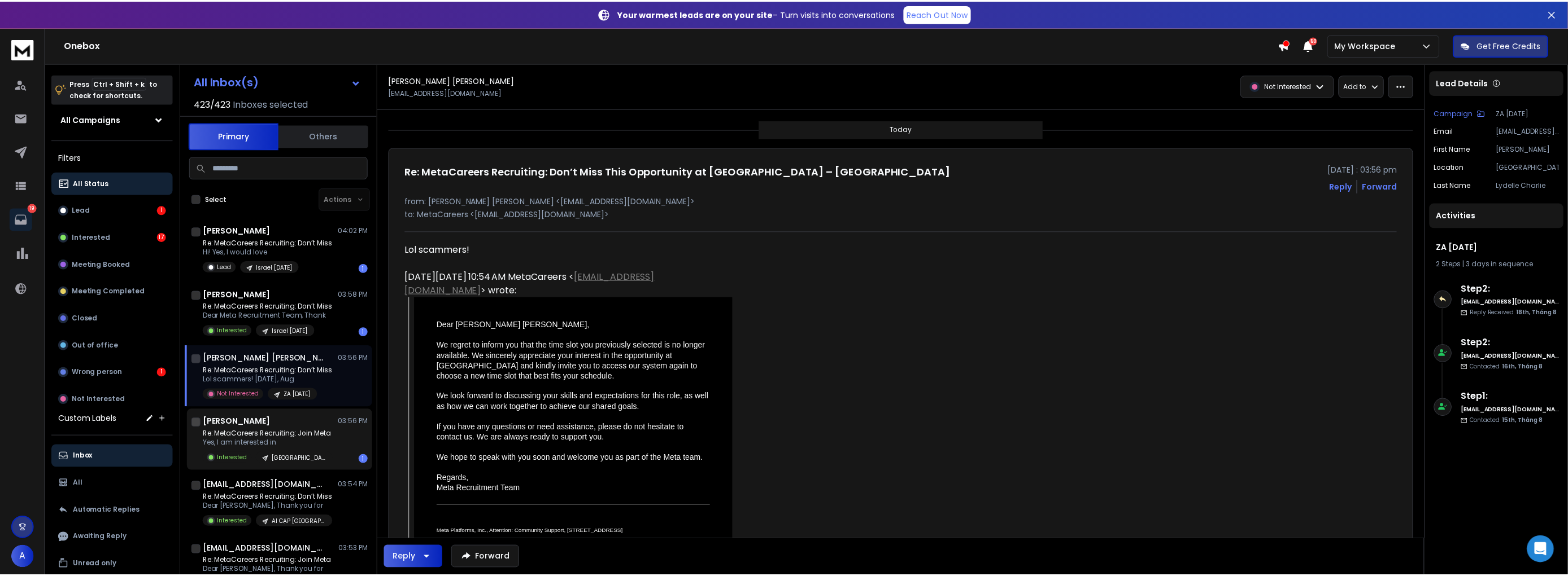
scroll to position [0, 0]
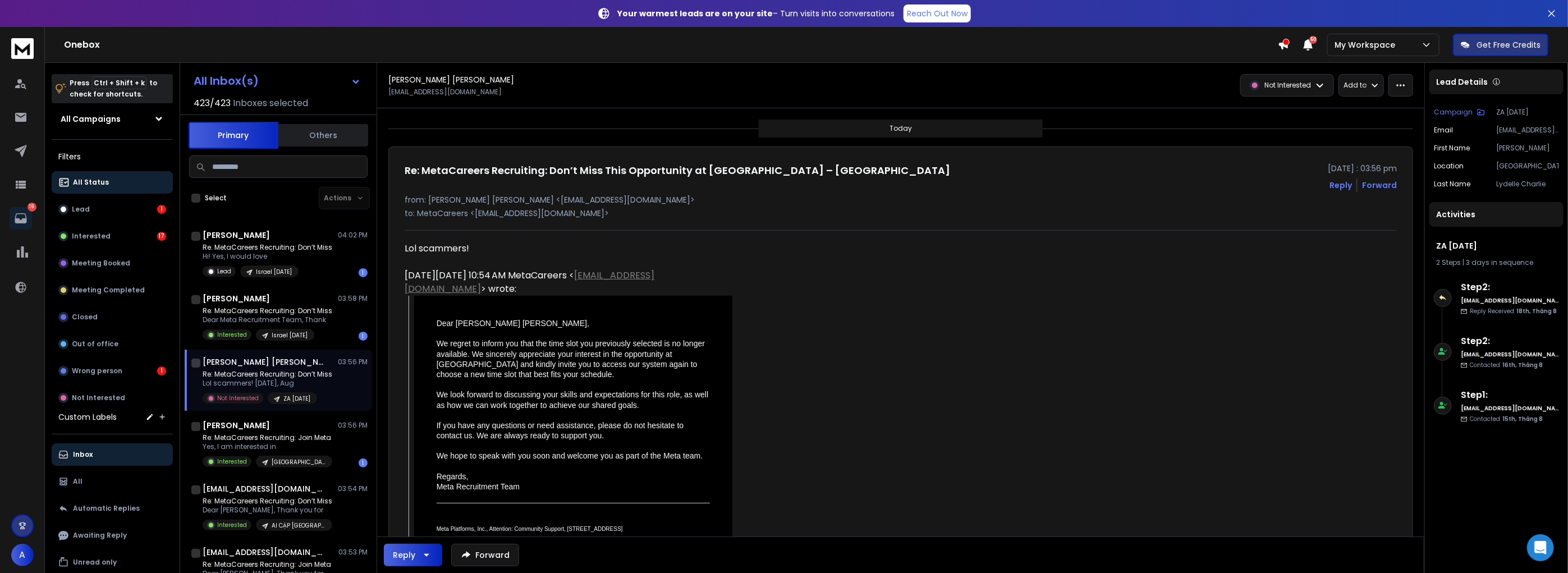
click at [289, 158] on input at bounding box center [279, 166] width 179 height 23
paste input "**********"
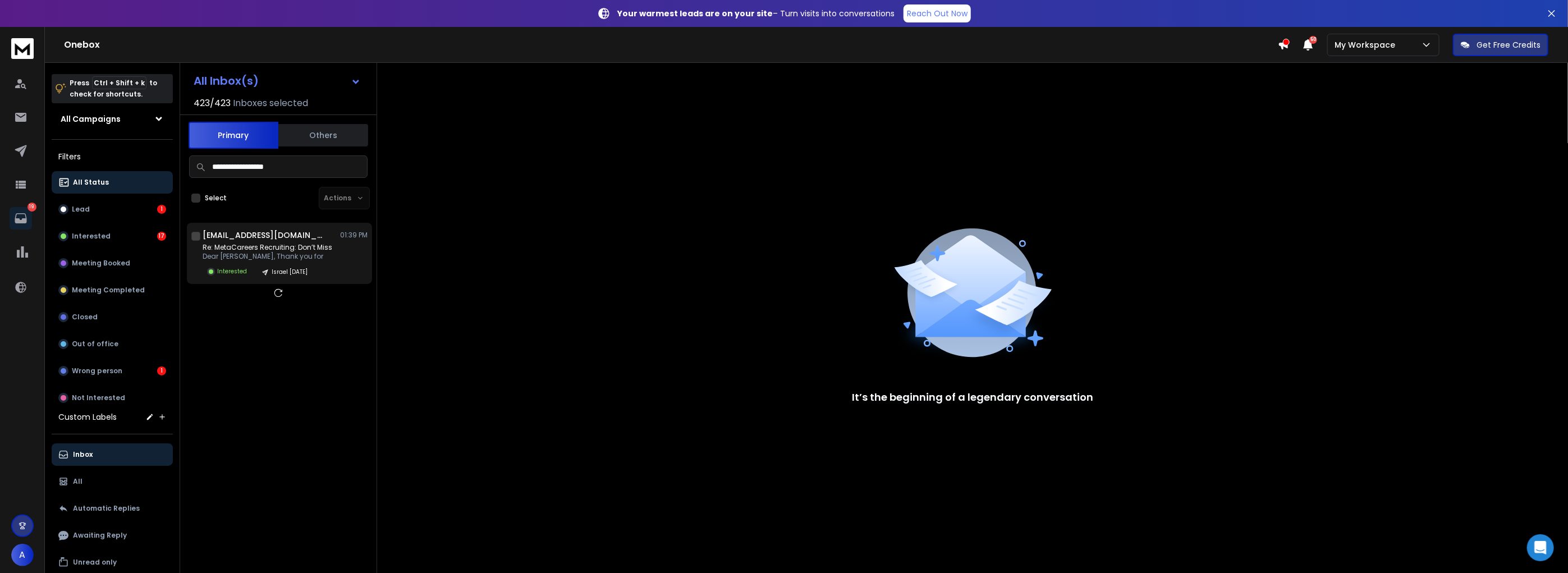
type input "**********"
click at [280, 235] on h1 "annashim@gmail.com" at bounding box center [264, 235] width 124 height 11
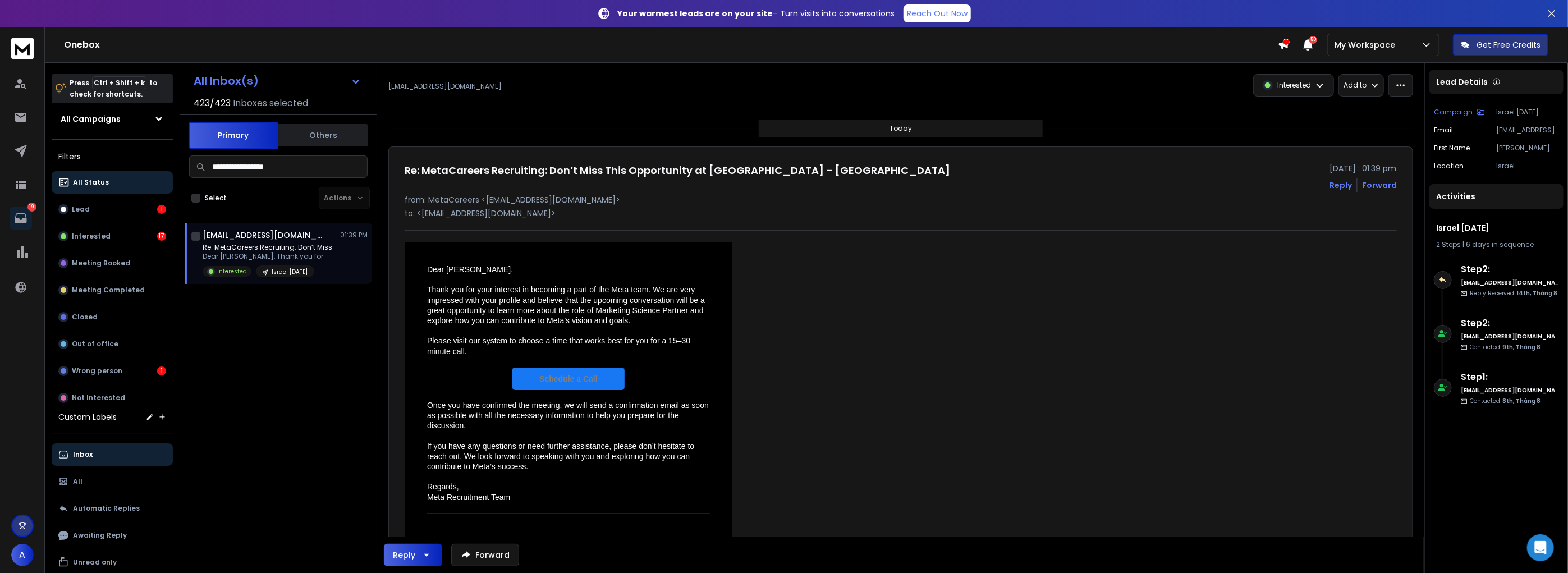
drag, startPoint x: 284, startPoint y: 173, endPoint x: 72, endPoint y: 161, distance: 212.3
click at [81, 162] on div "**********" at bounding box center [806, 350] width 1523 height 573
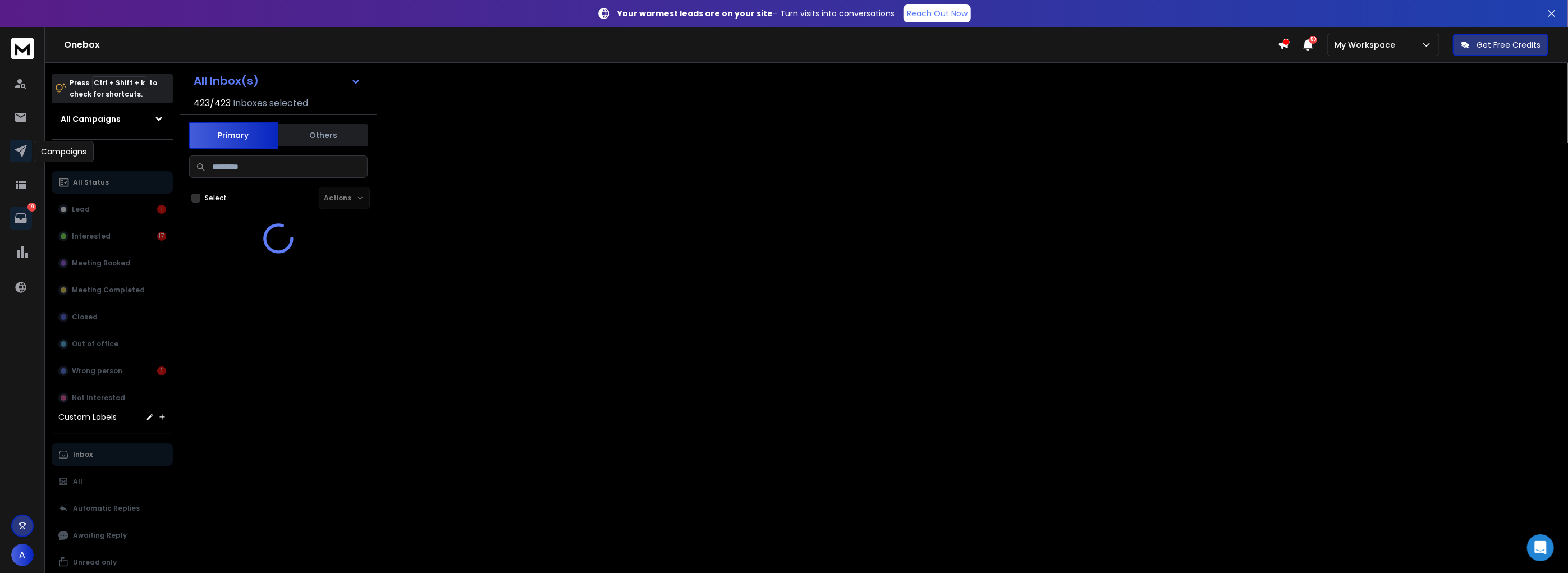
click at [25, 152] on icon at bounding box center [20, 151] width 13 height 13
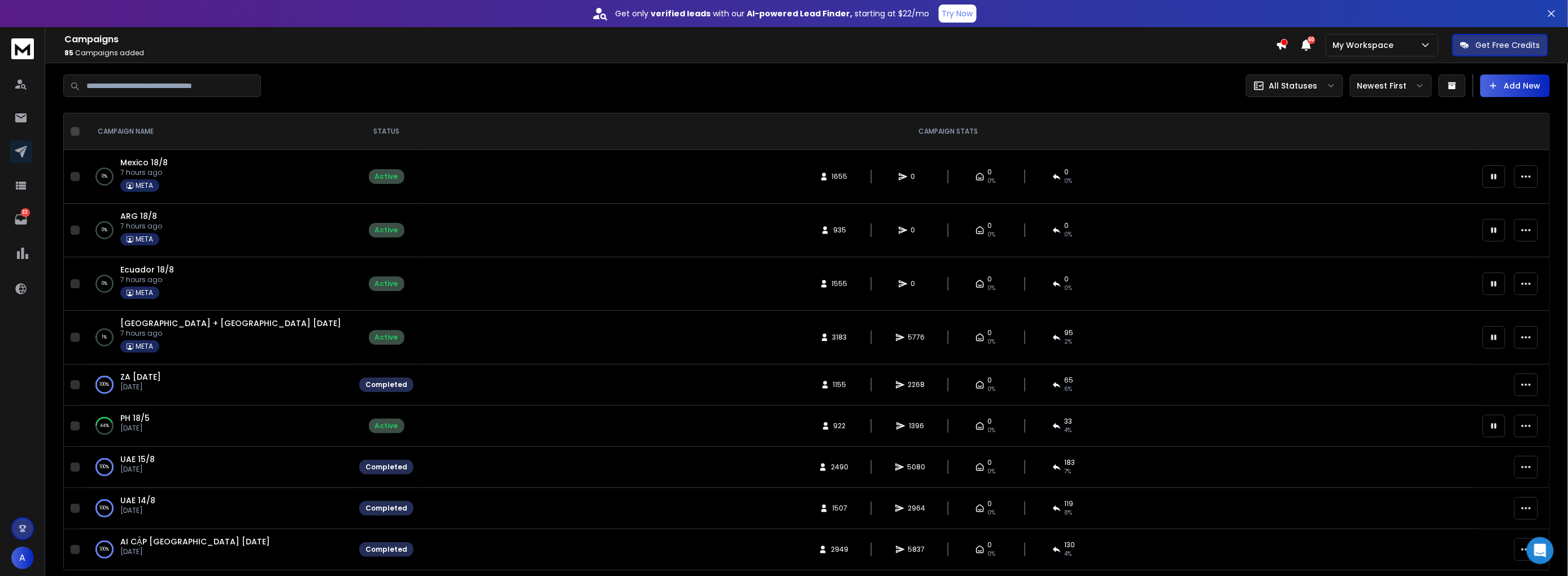
click at [483, 81] on div at bounding box center [435, 86] width 743 height 23
click at [781, 81] on div at bounding box center [435, 86] width 743 height 23
click at [638, 345] on div "3183 5776 0 0% 95 2 %" at bounding box center [947, 337] width 1042 height 18
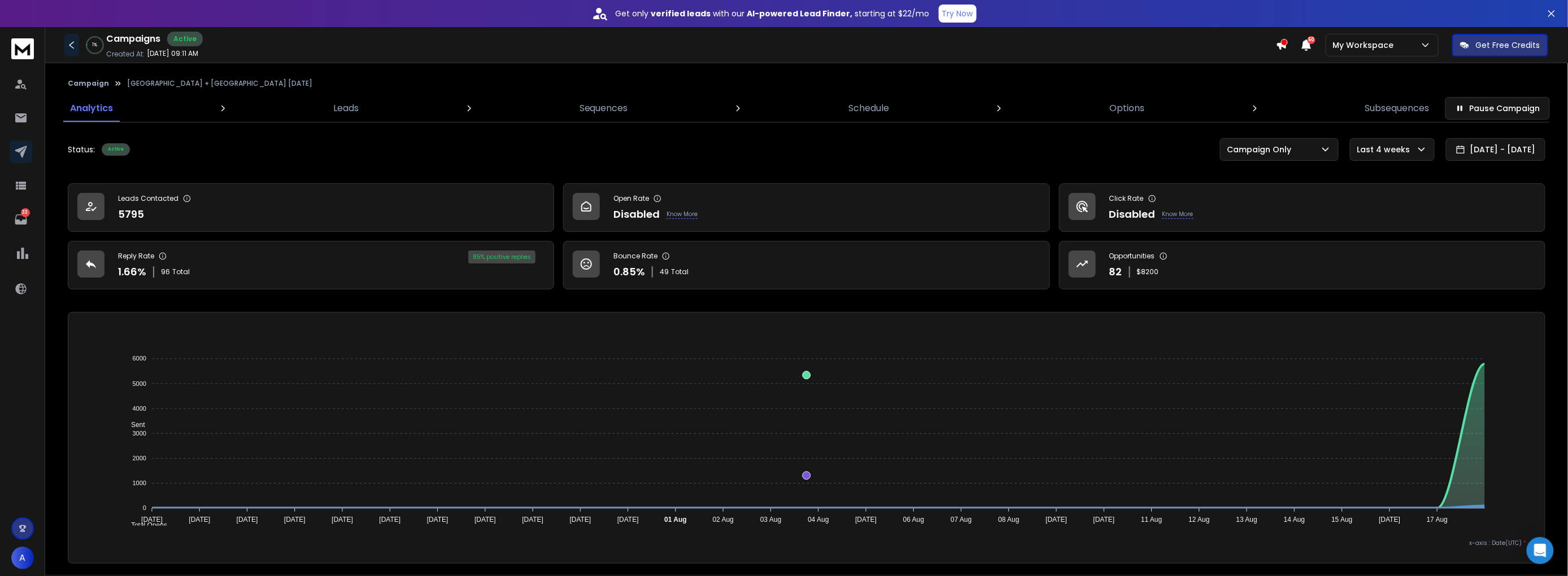
click at [72, 47] on icon at bounding box center [72, 45] width 11 height 11
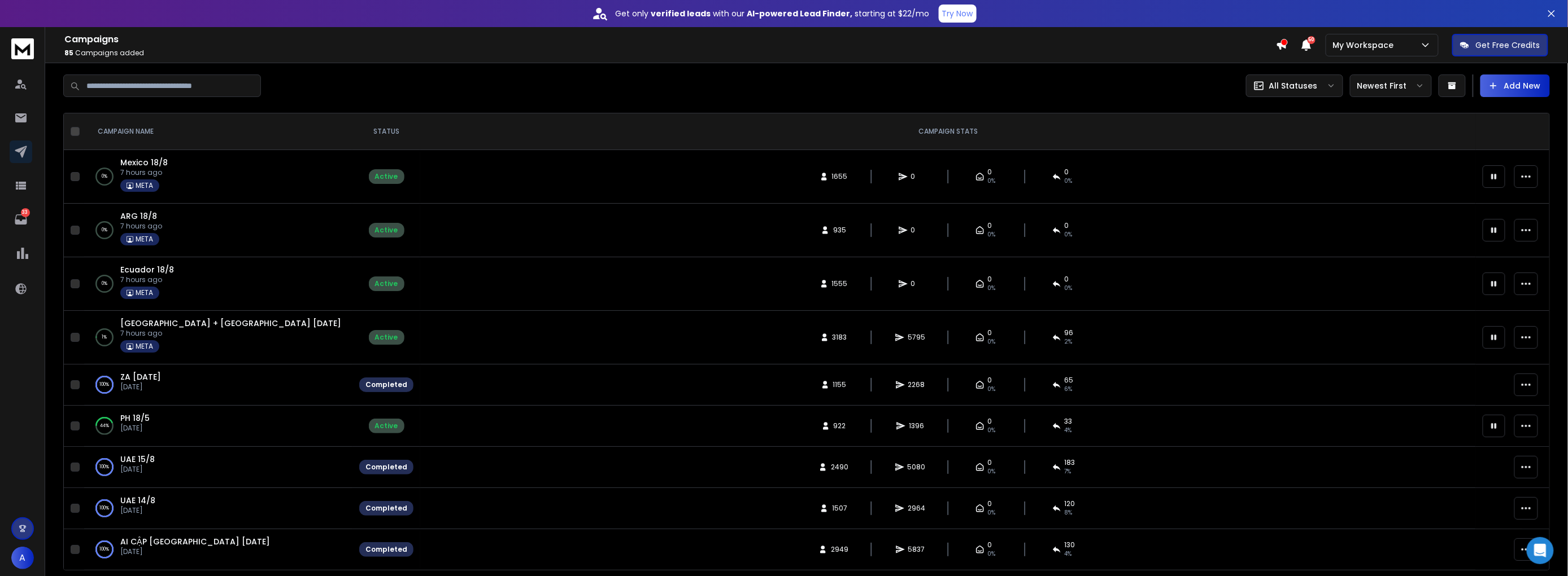
click at [754, 76] on div at bounding box center [435, 86] width 743 height 23
click at [523, 329] on div "3183 5795 0 0% 96 2 %" at bounding box center [947, 337] width 1042 height 18
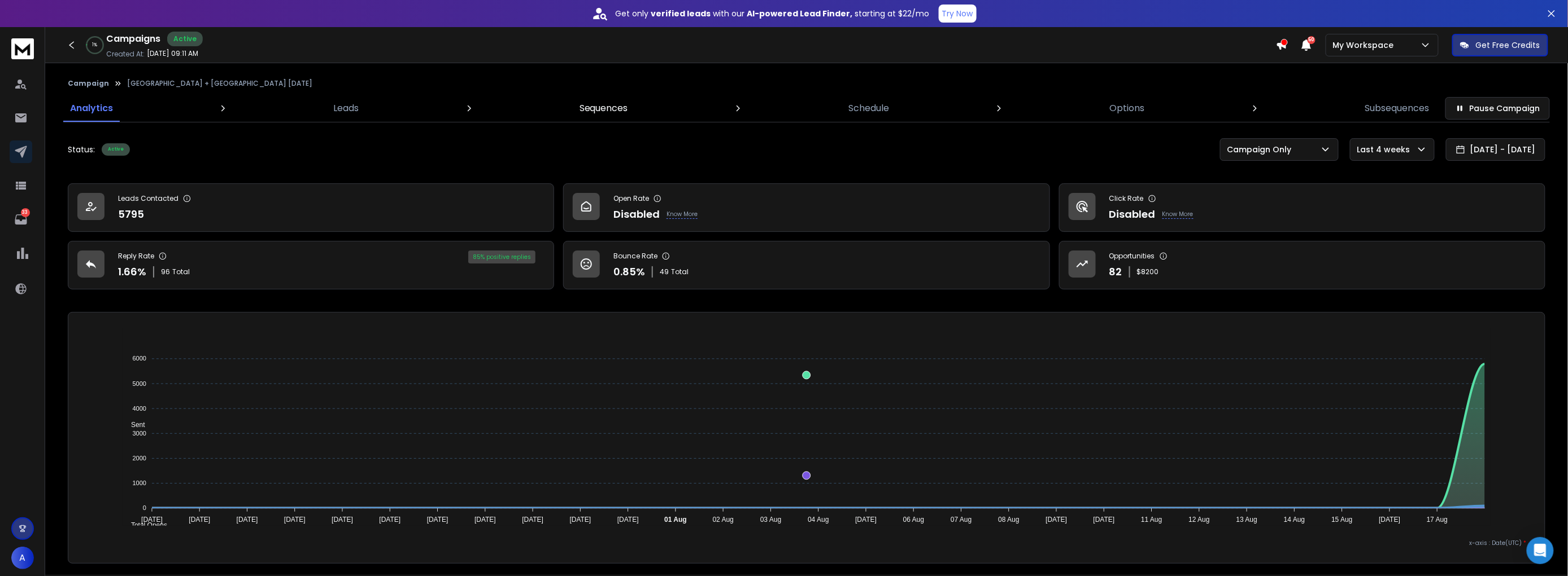
click at [612, 105] on p "Sequences" at bounding box center [603, 107] width 48 height 13
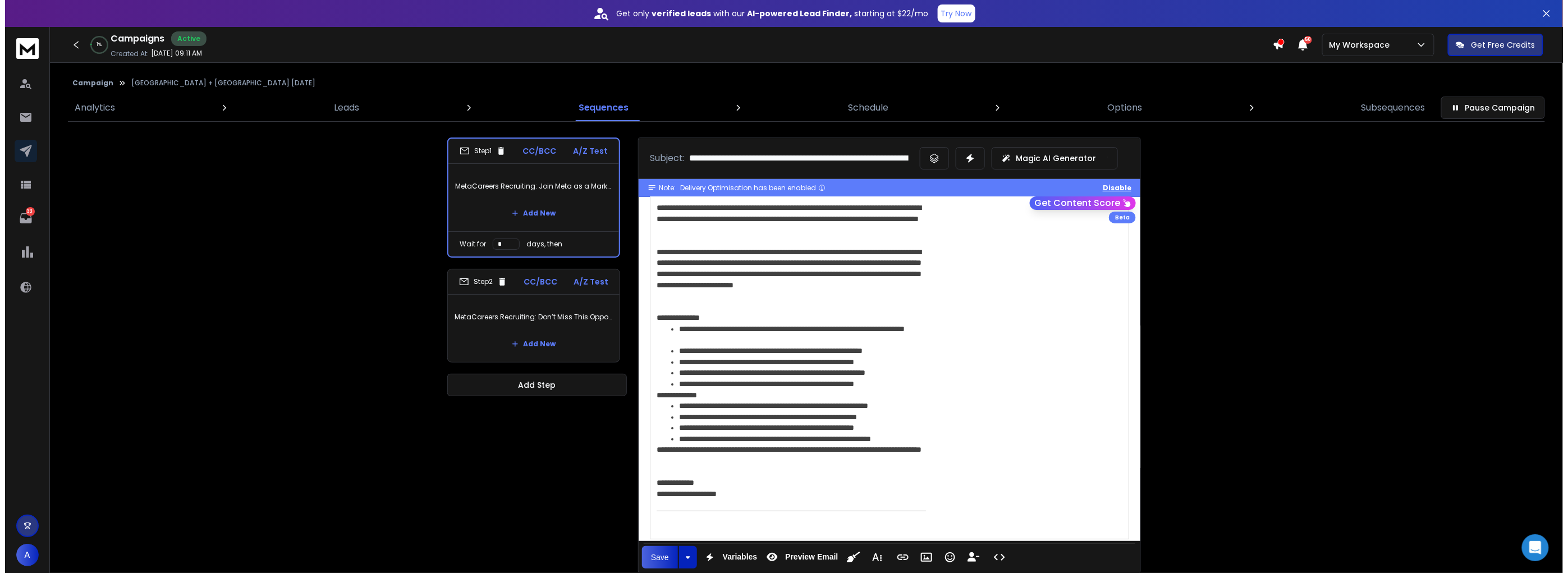
scroll to position [65, 0]
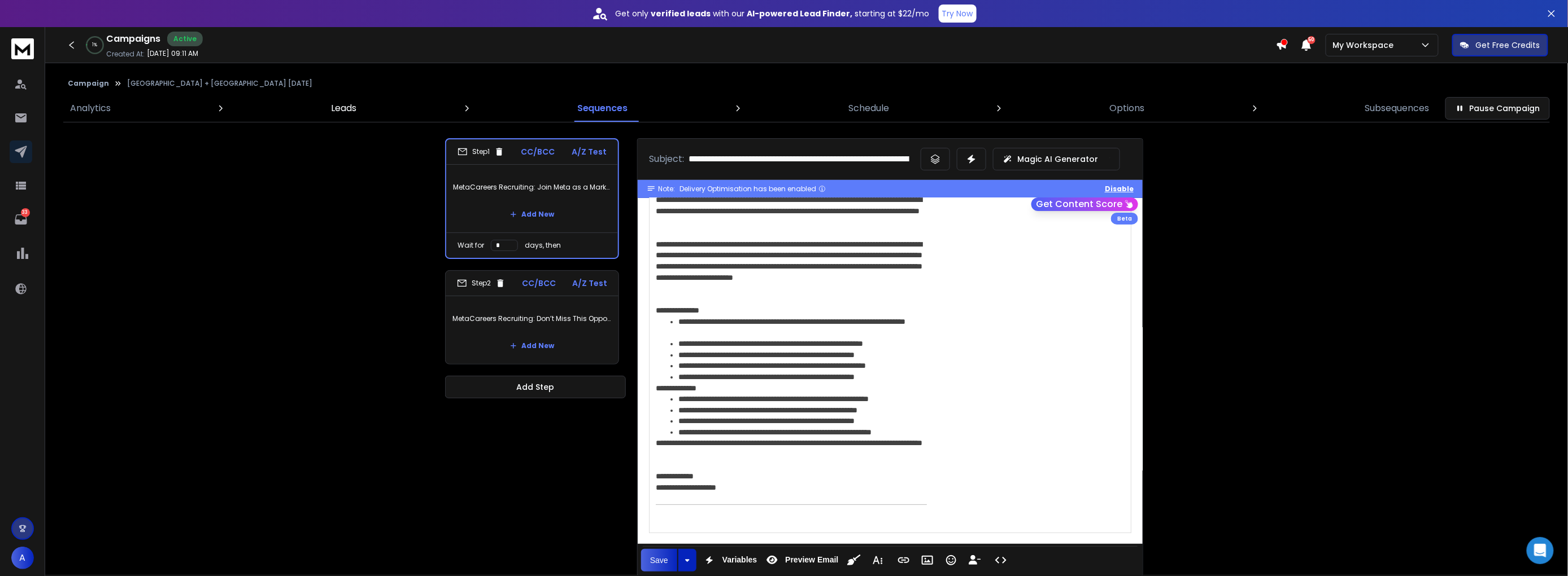
click at [345, 107] on p "Leads" at bounding box center [343, 107] width 26 height 13
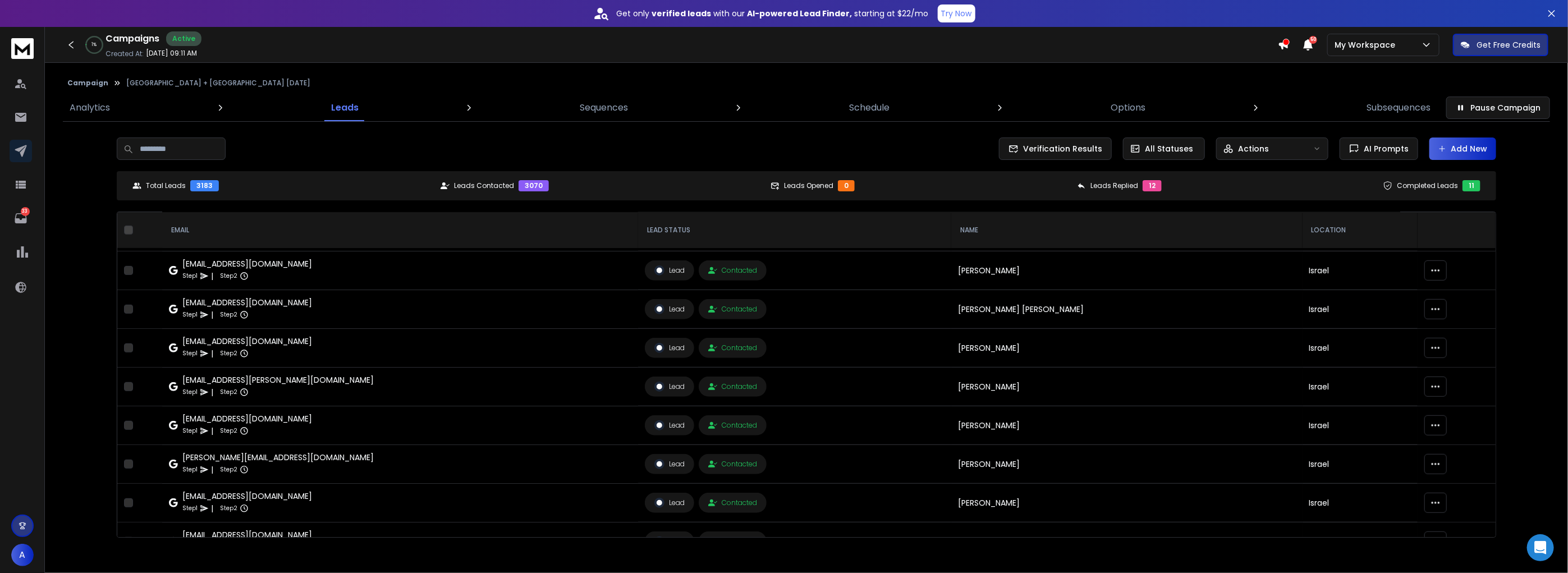
scroll to position [1185, 0]
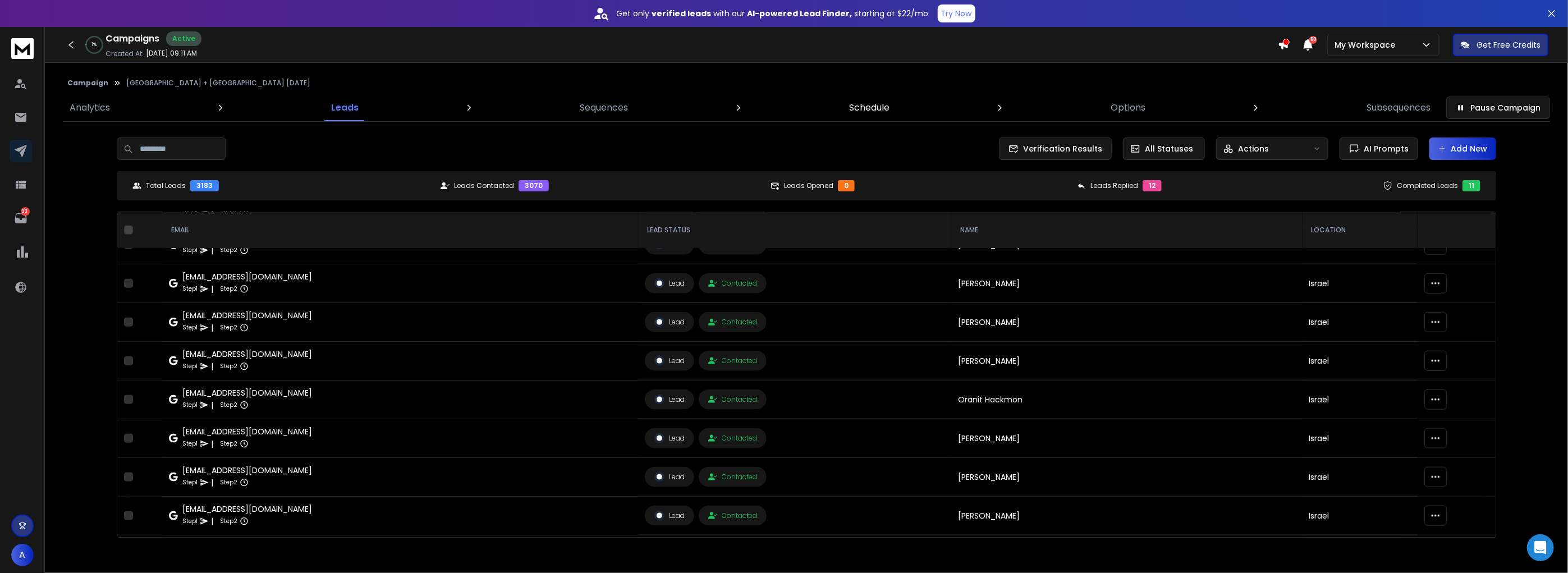
click at [866, 105] on p "Schedule" at bounding box center [869, 107] width 40 height 13
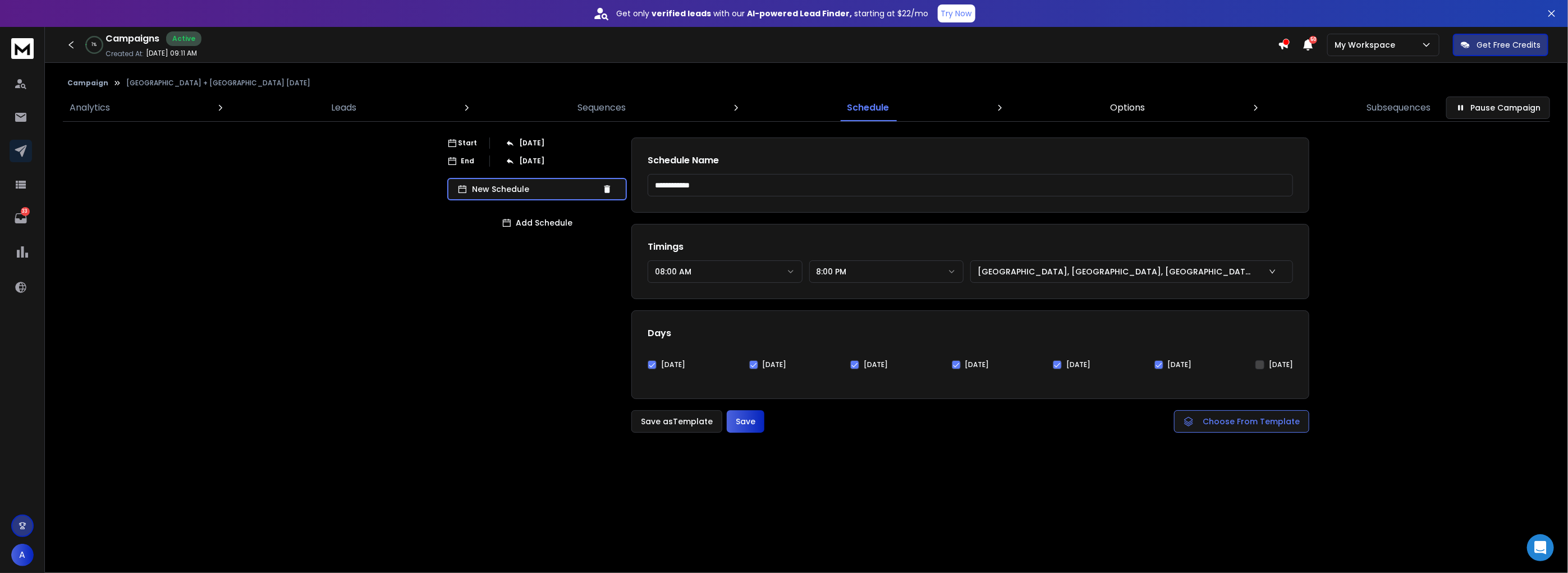
click at [1119, 104] on p "Options" at bounding box center [1128, 107] width 35 height 13
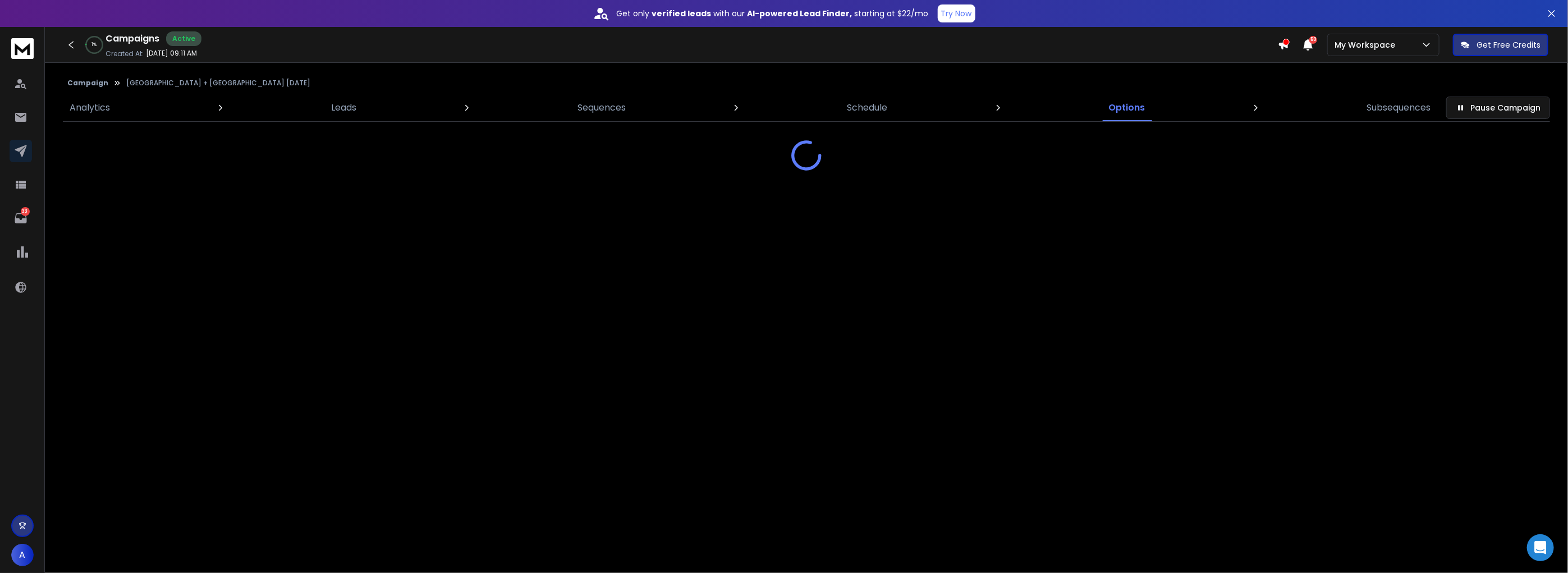
select select "*"
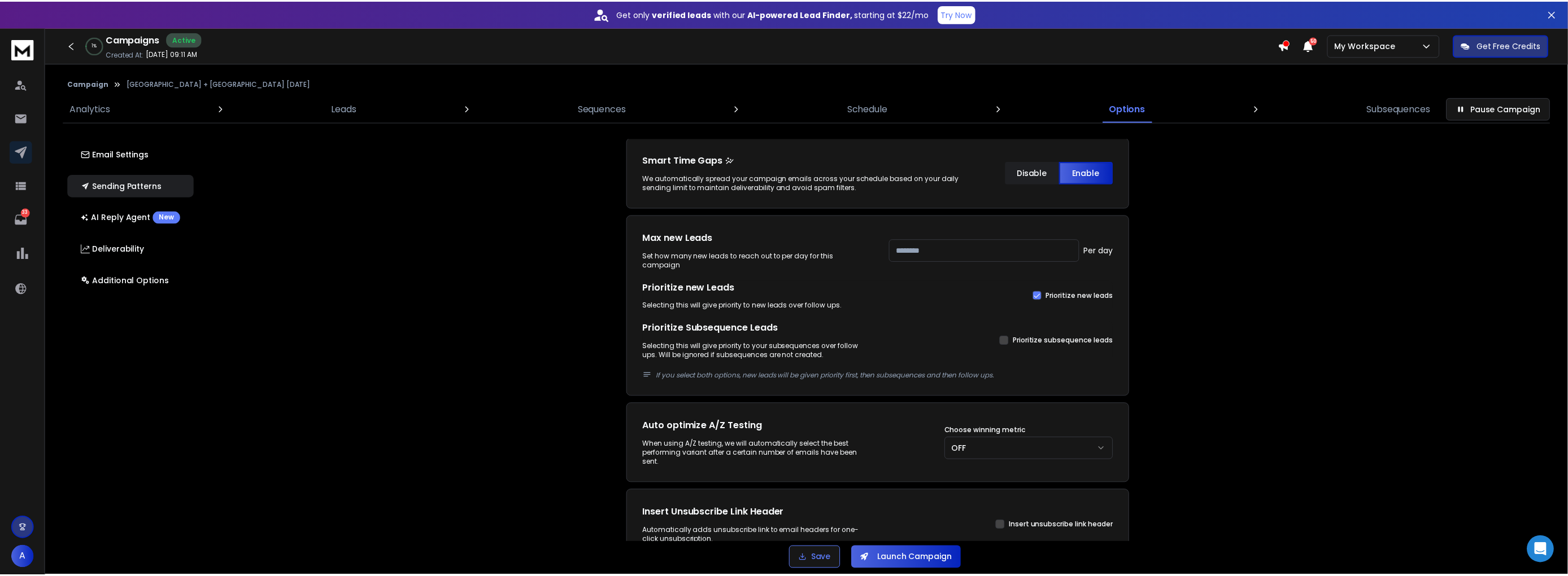
scroll to position [627, 0]
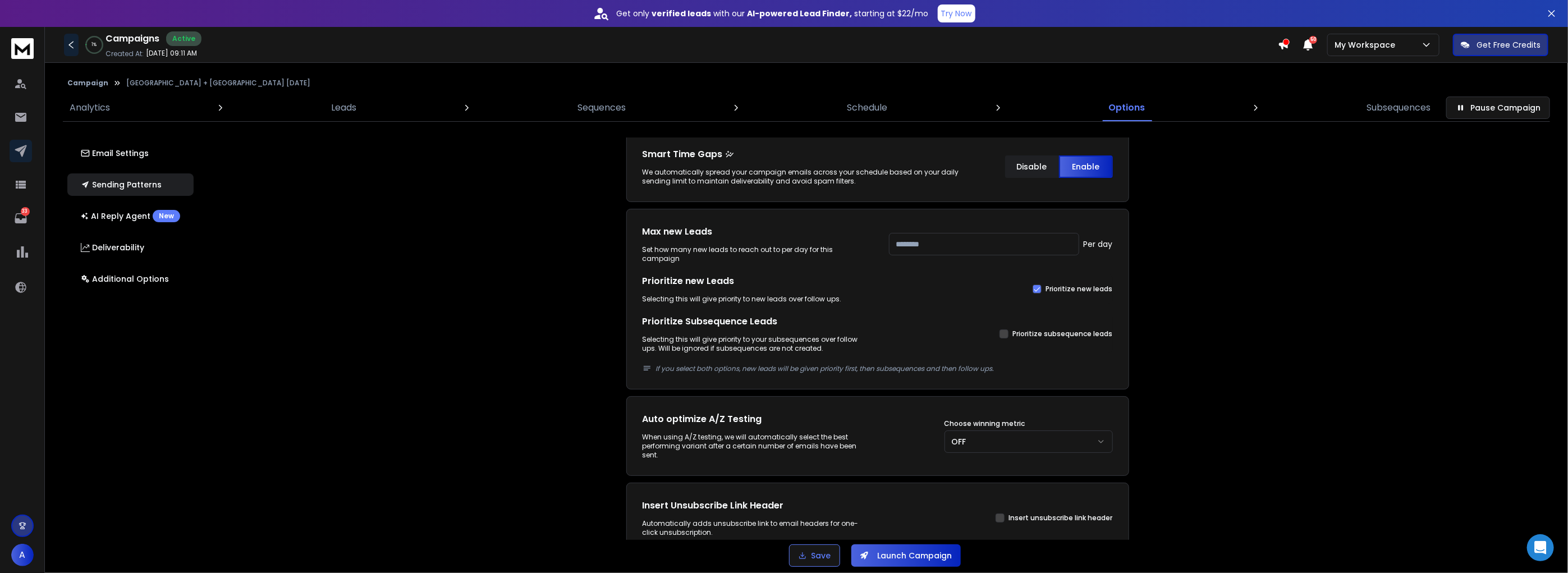
click at [72, 41] on icon at bounding box center [70, 45] width 4 height 7
